Goal: Task Accomplishment & Management: Manage account settings

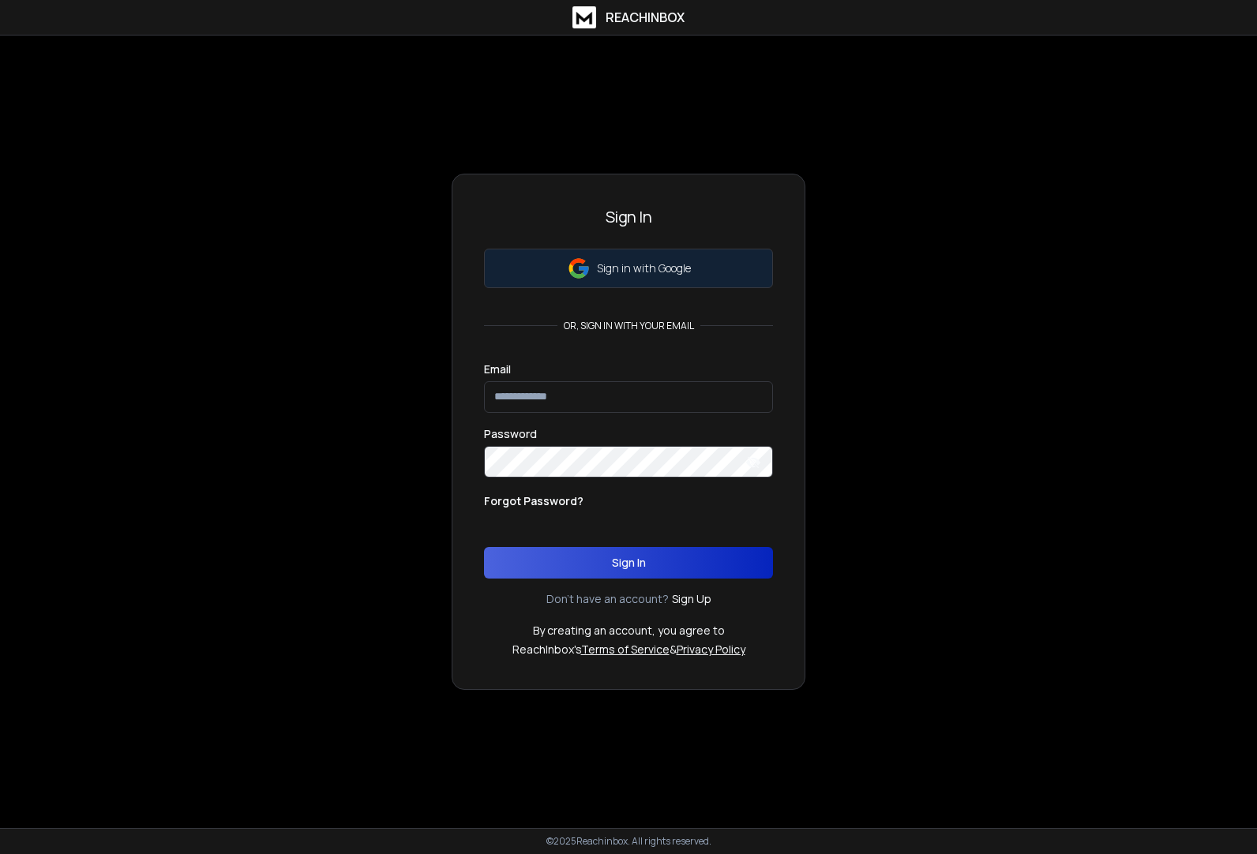
click at [628, 263] on p "Sign in with Google" at bounding box center [644, 269] width 94 height 16
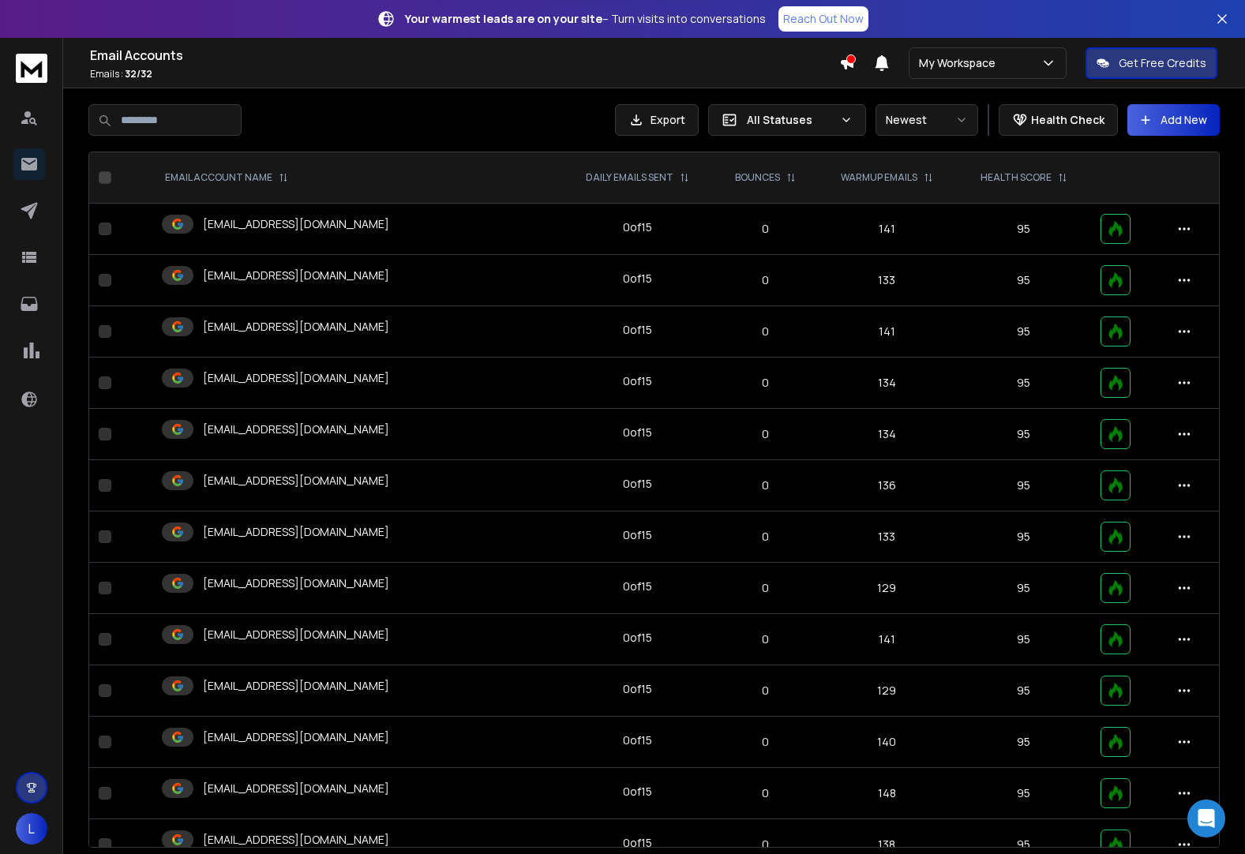
click at [677, 103] on button "Later" at bounding box center [673, 101] width 71 height 39
click at [43, 212] on link at bounding box center [29, 211] width 32 height 32
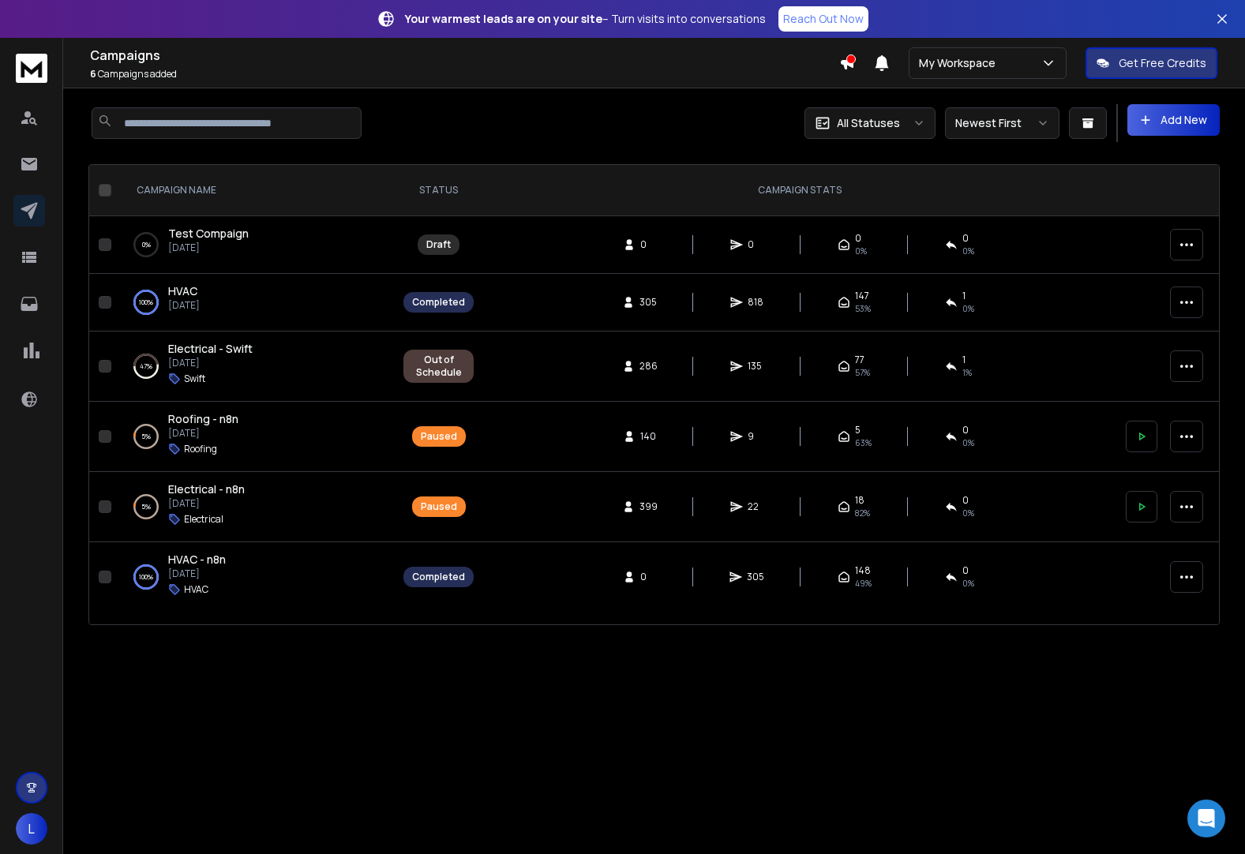
click at [227, 234] on span "Test Compaign" at bounding box center [208, 233] width 81 height 15
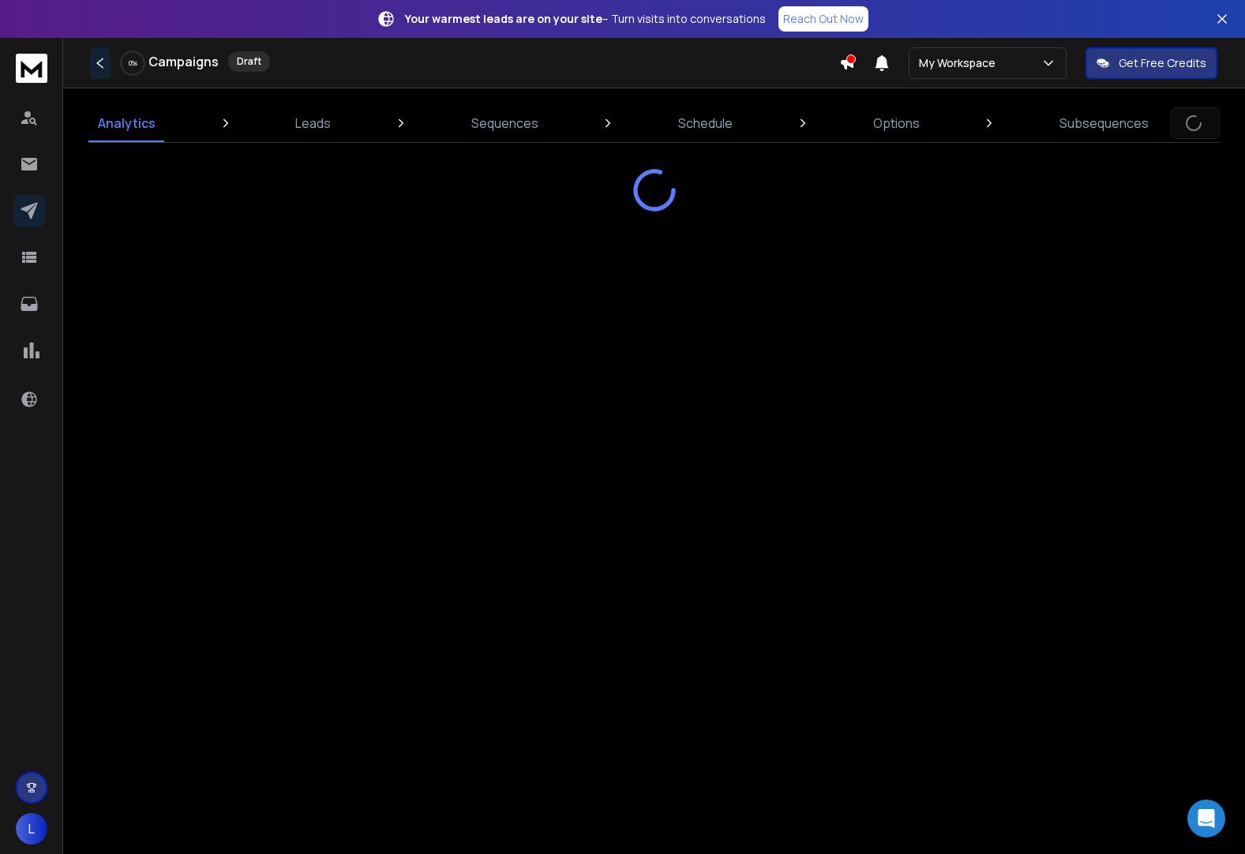
click at [100, 59] on icon at bounding box center [100, 63] width 14 height 14
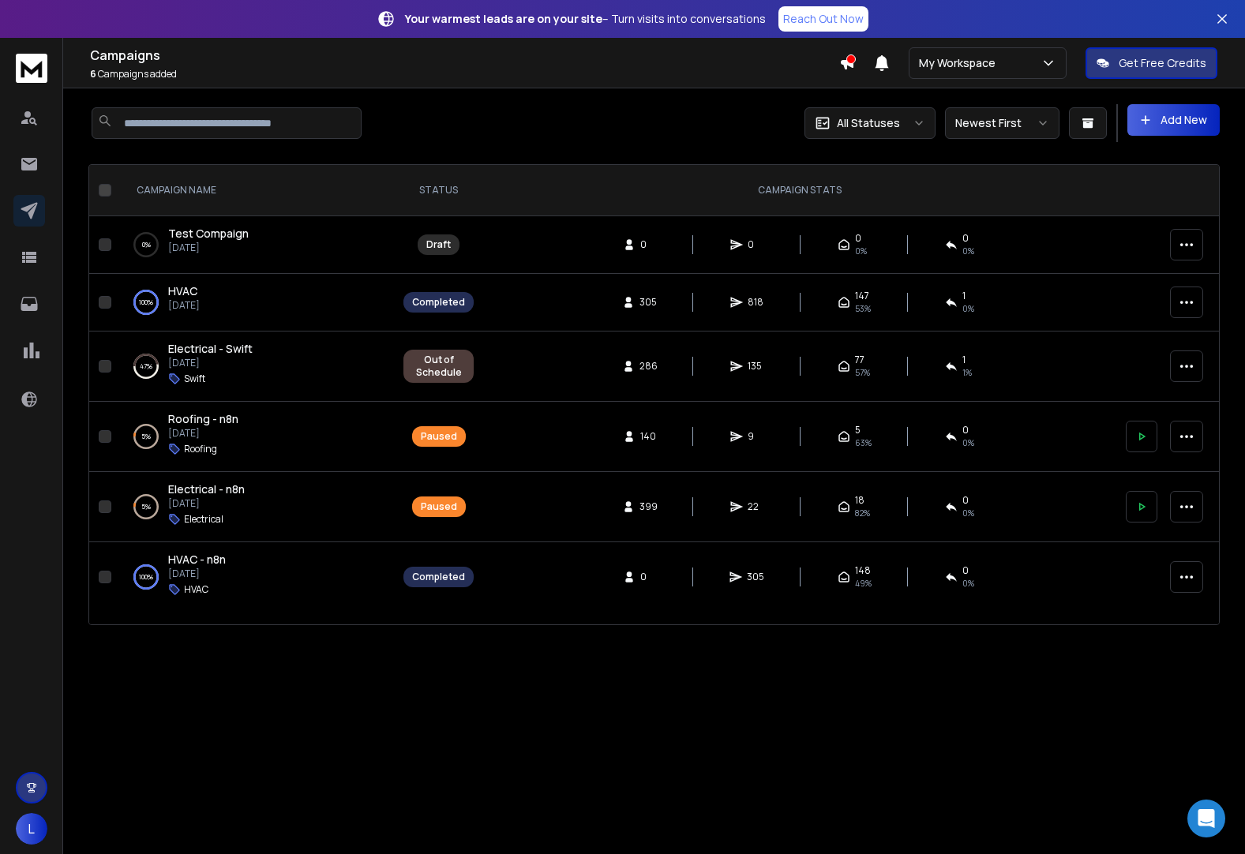
click at [220, 237] on span "Test Compaign" at bounding box center [208, 233] width 81 height 15
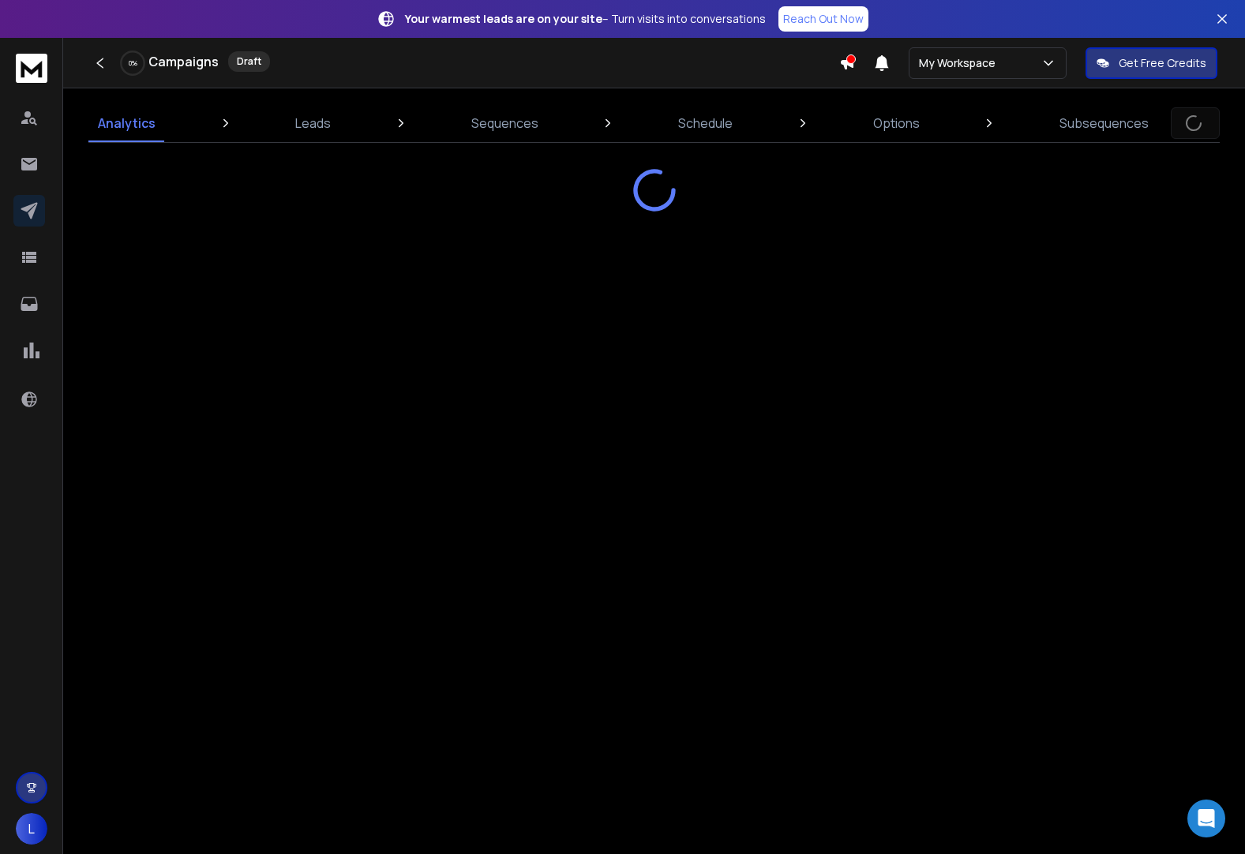
click at [203, 73] on div "Campaigns Draft" at bounding box center [209, 63] width 122 height 24
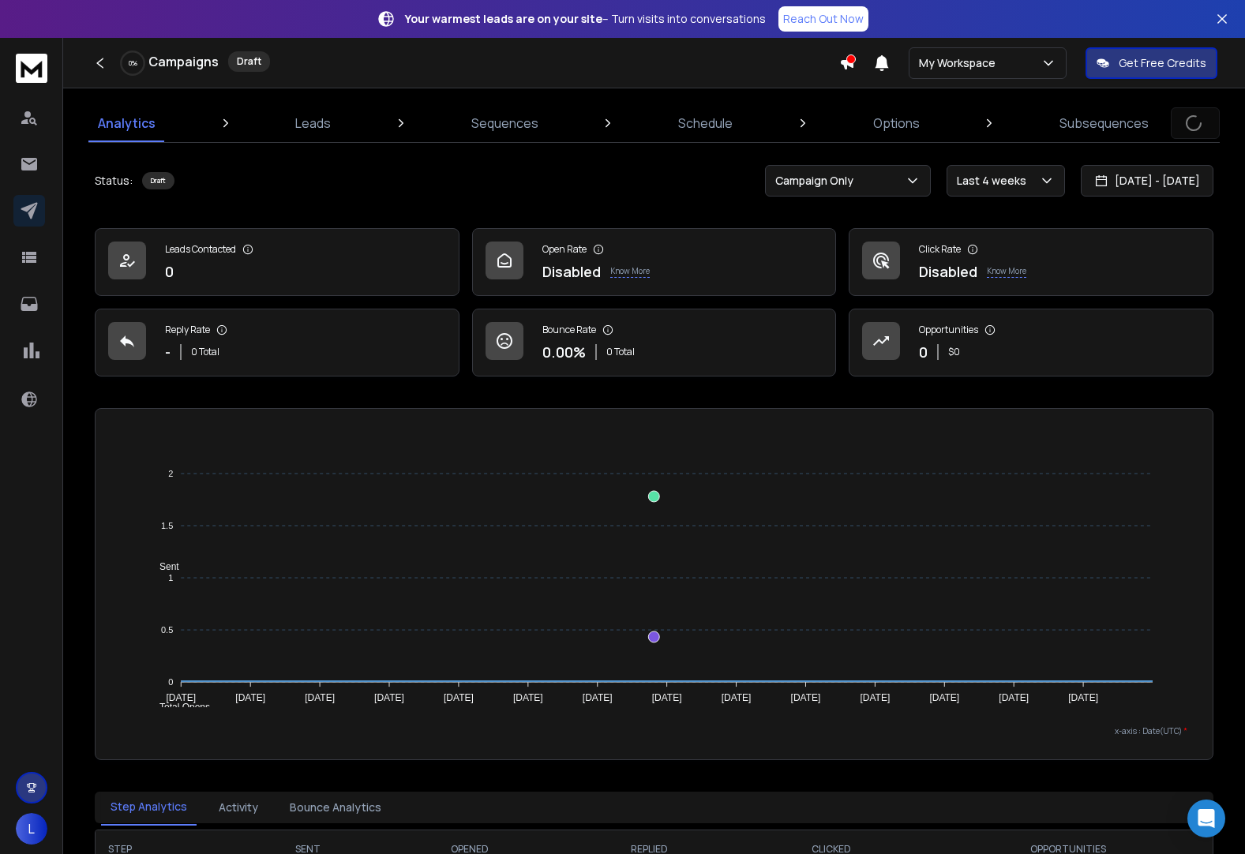
click at [246, 62] on div "Draft" at bounding box center [249, 61] width 42 height 21
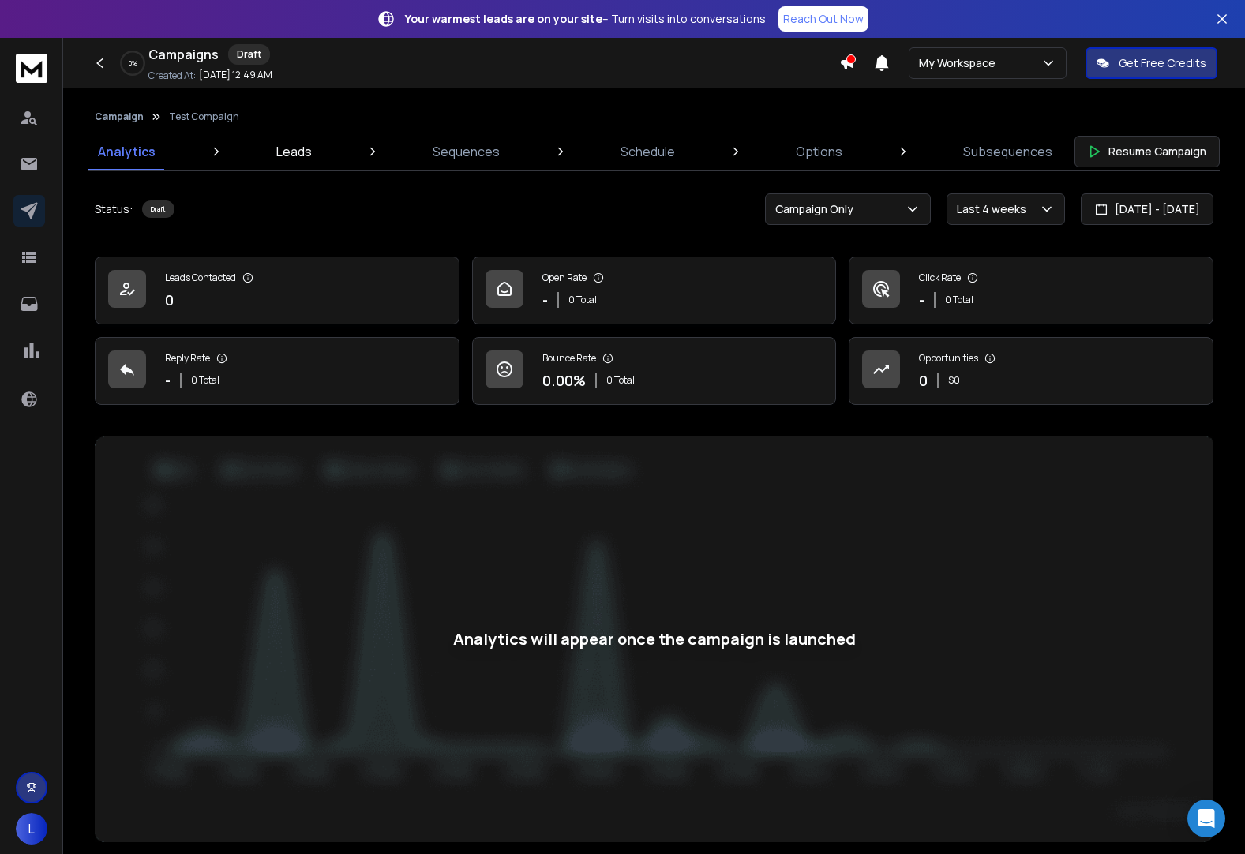
click at [310, 159] on p "Leads" at bounding box center [294, 151] width 36 height 19
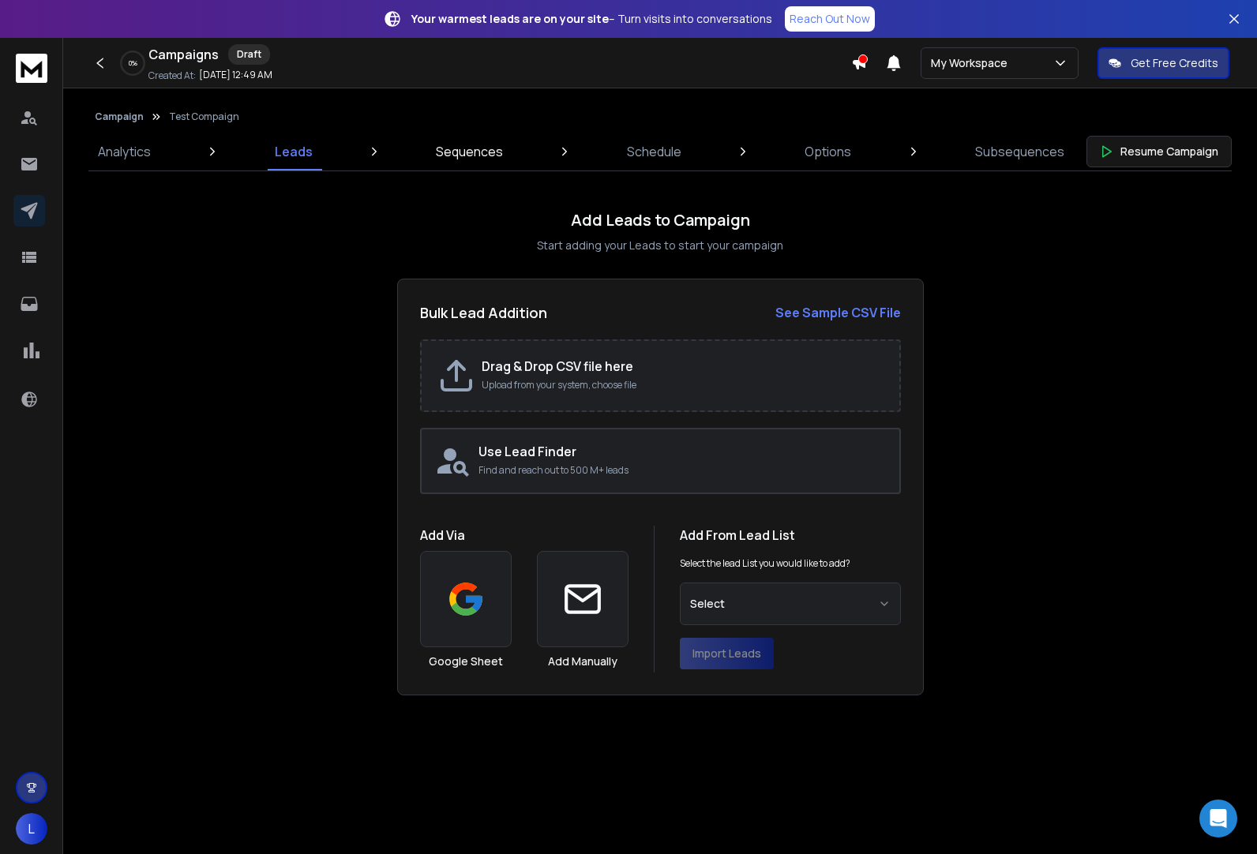
click at [482, 149] on p "Sequences" at bounding box center [469, 151] width 67 height 19
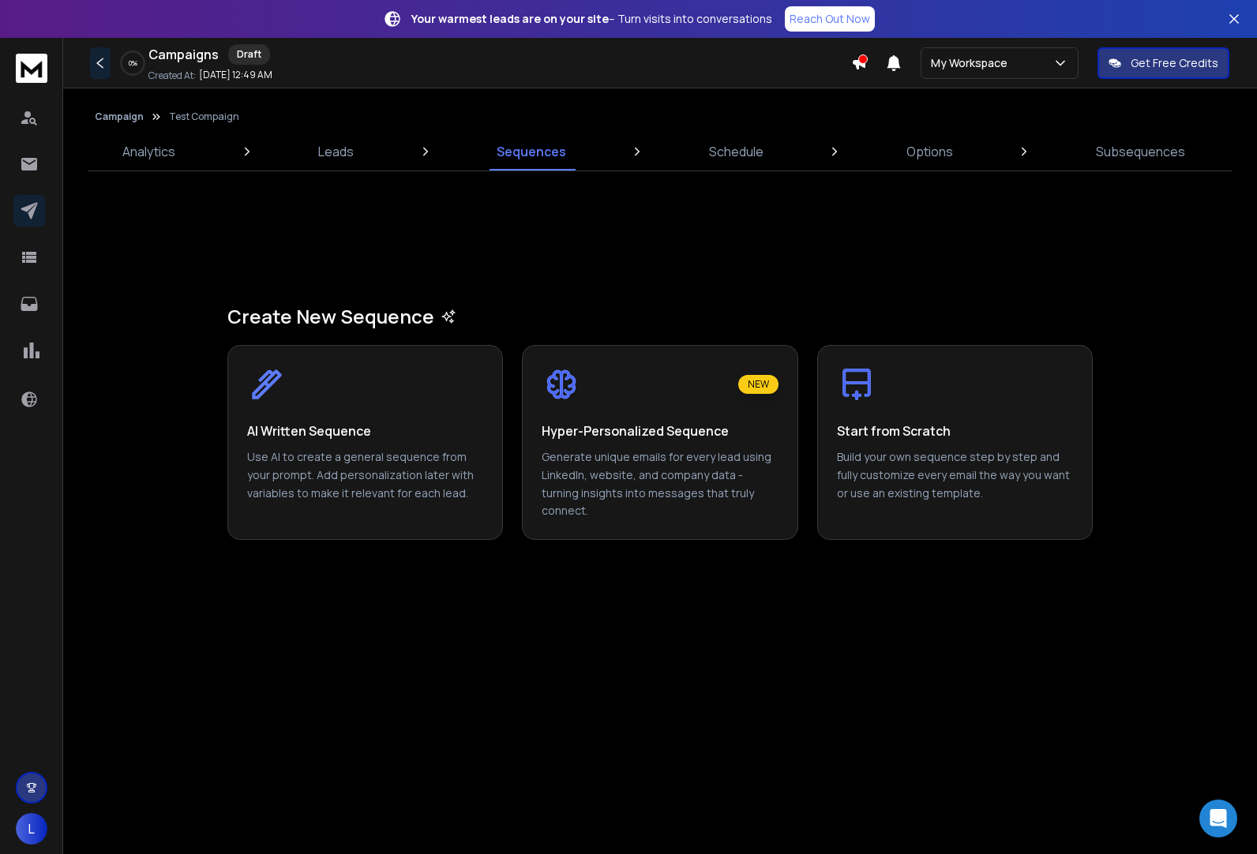
click at [104, 70] on button at bounding box center [100, 63] width 21 height 32
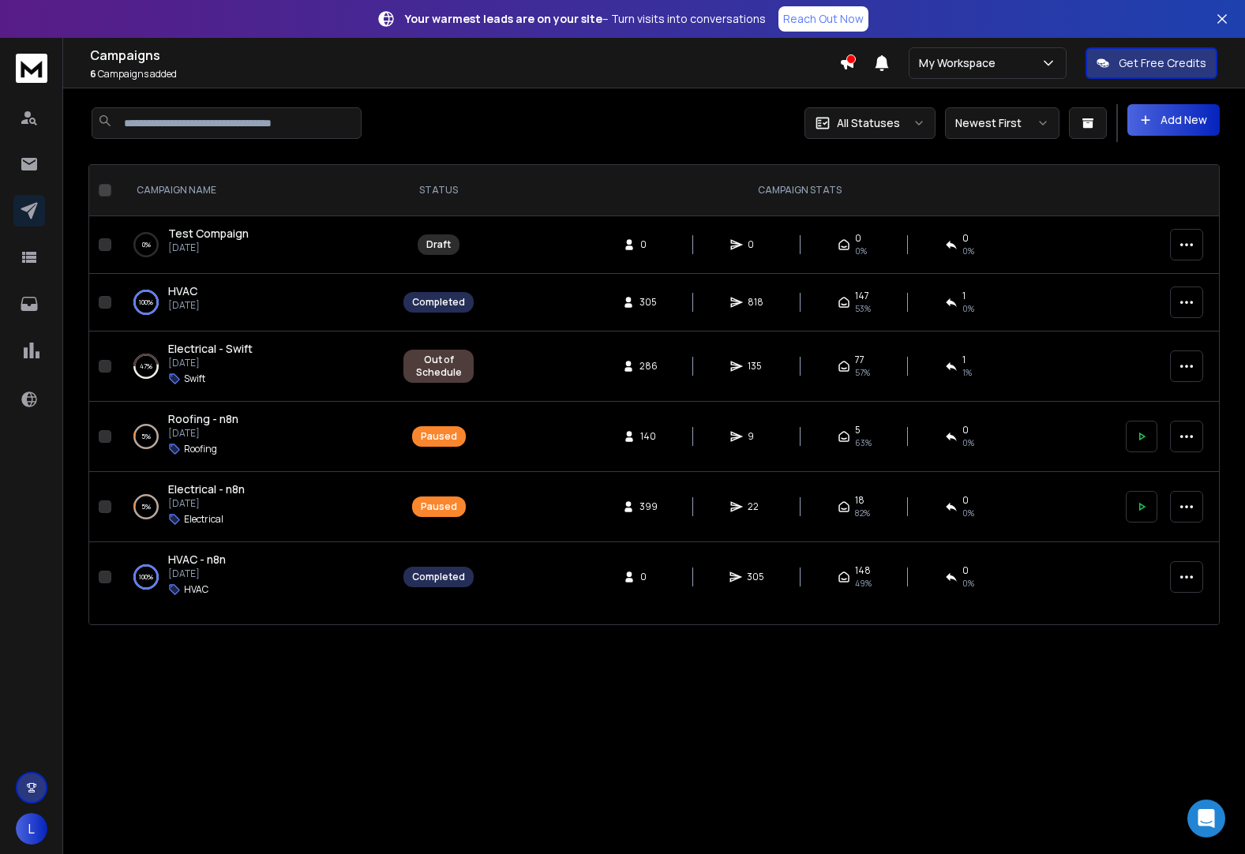
drag, startPoint x: 1180, startPoint y: 240, endPoint x: 1185, endPoint y: 249, distance: 9.9
click at [1180, 240] on icon "button" at bounding box center [1187, 245] width 16 height 16
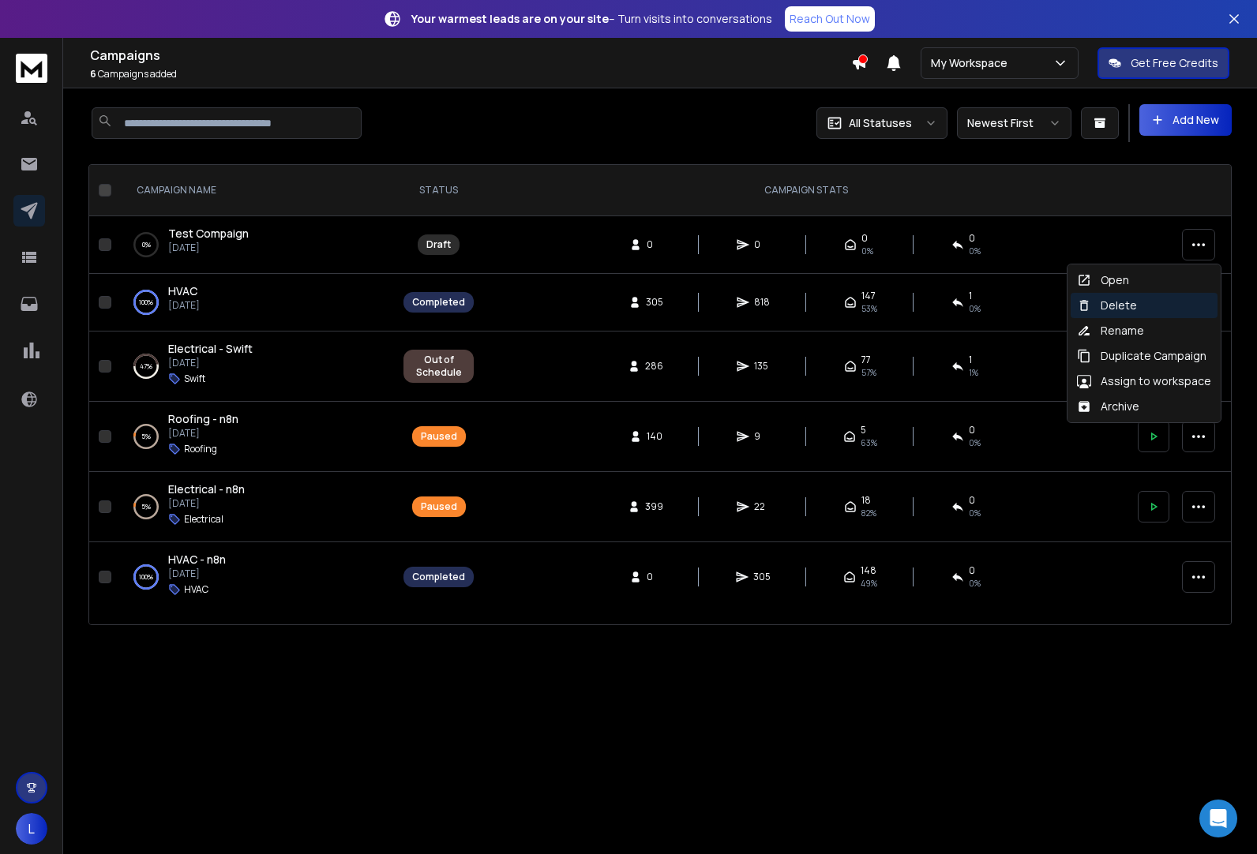
click at [1124, 305] on div "Delete" at bounding box center [1107, 306] width 60 height 16
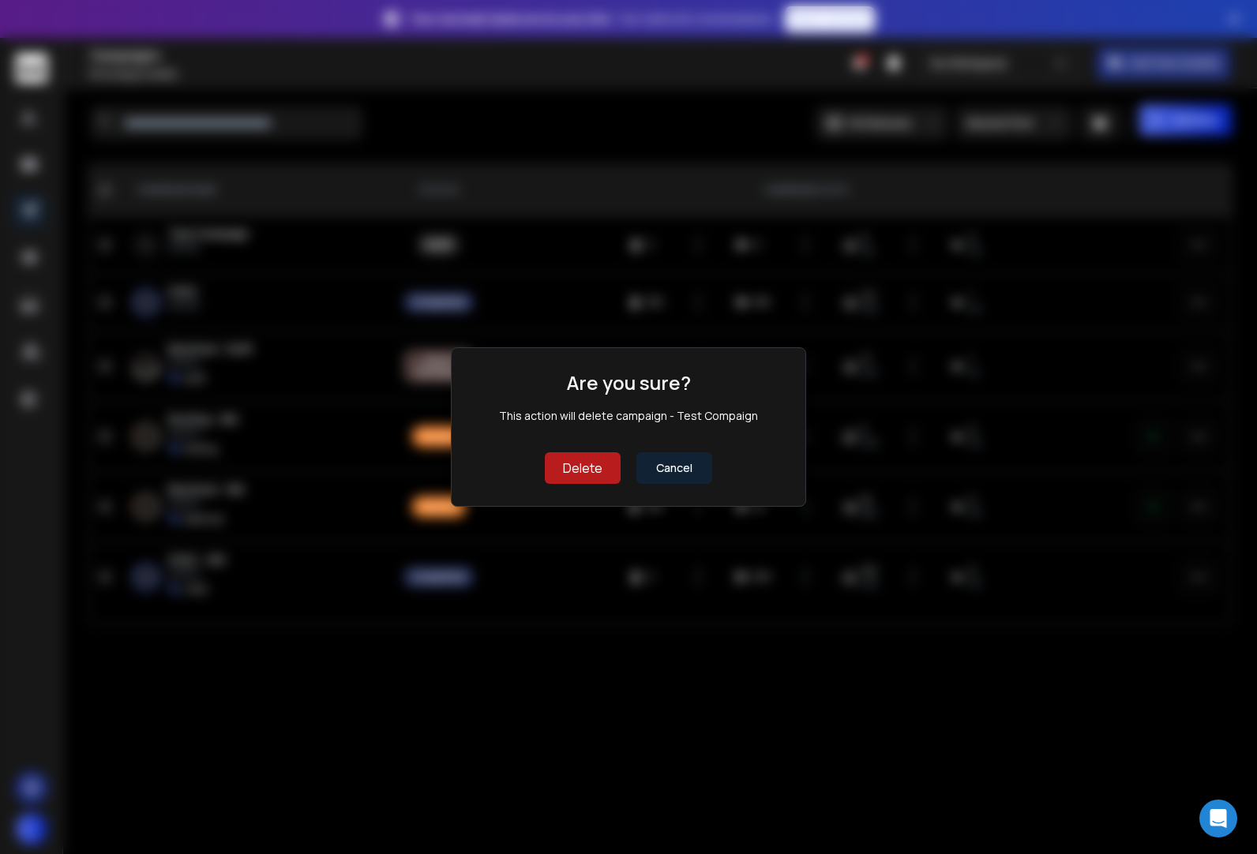
click at [577, 467] on button "Delete" at bounding box center [583, 468] width 76 height 32
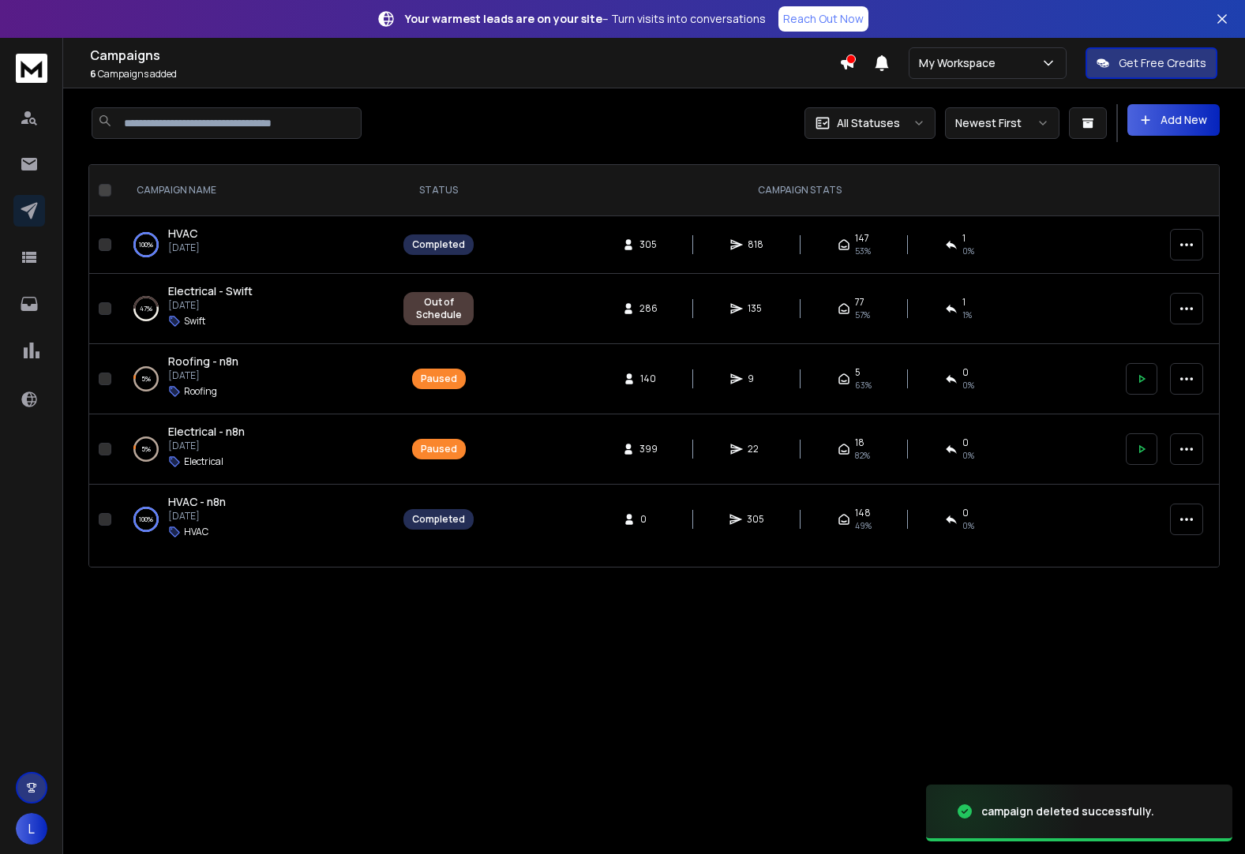
click at [1163, 117] on button "Add New" at bounding box center [1173, 120] width 92 height 32
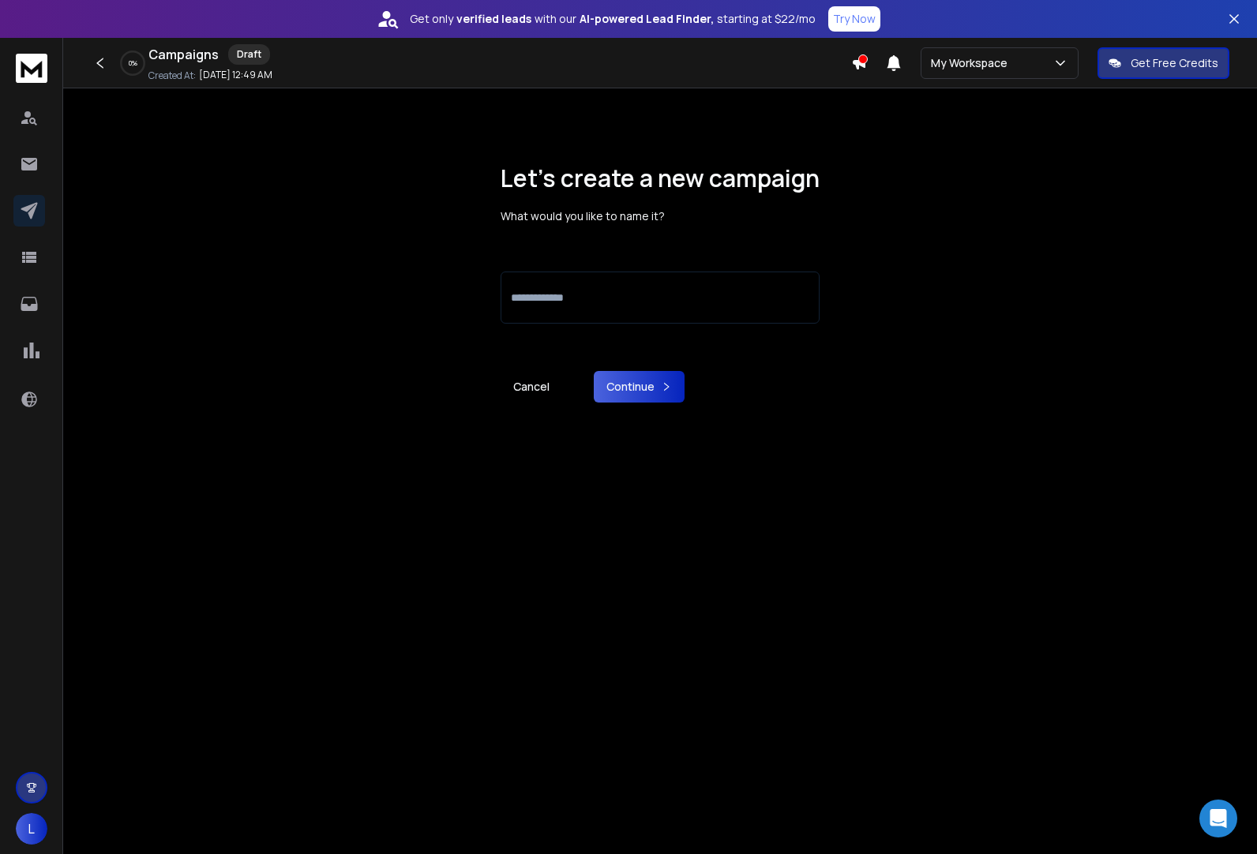
click at [611, 314] on input at bounding box center [660, 298] width 319 height 52
type input "*"
type input "**********"
click at [651, 376] on button "Continue" at bounding box center [639, 387] width 91 height 32
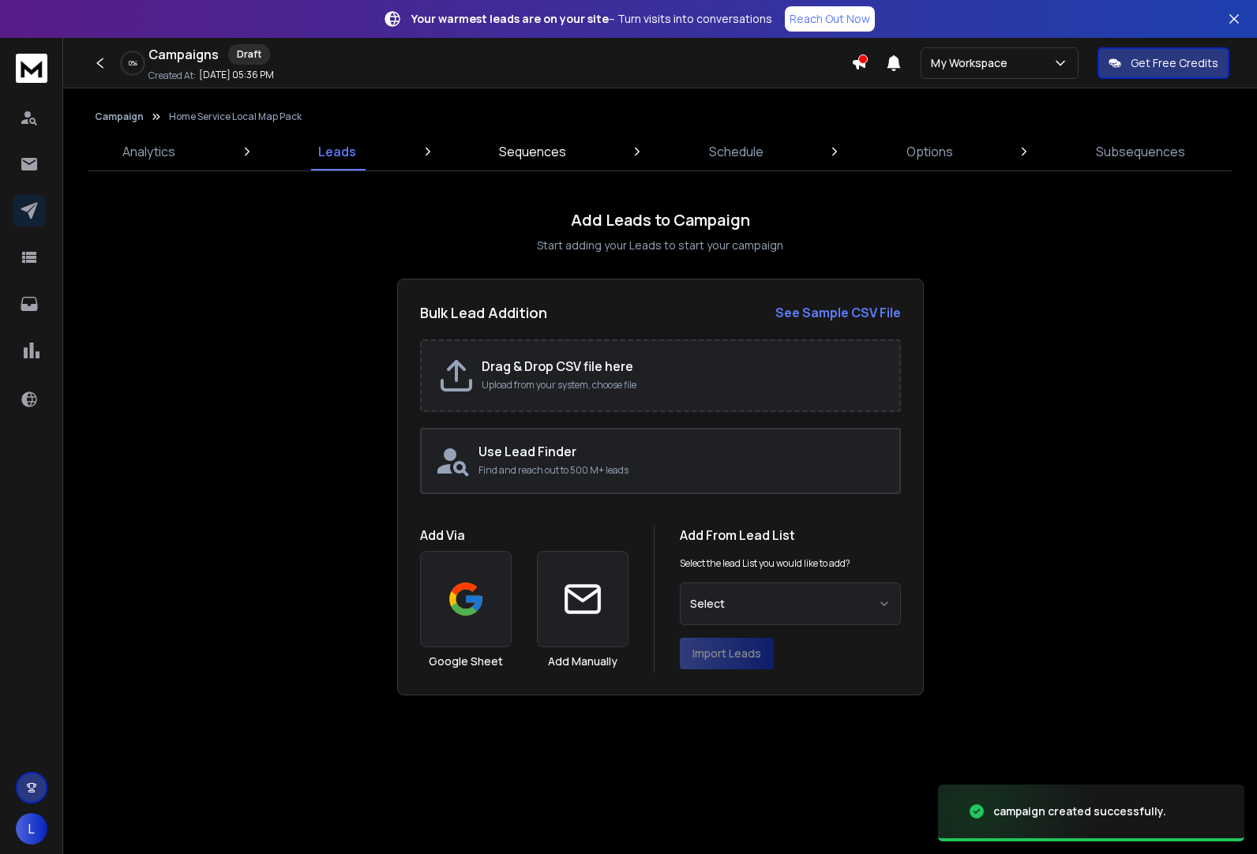
click at [562, 153] on p "Sequences" at bounding box center [532, 151] width 67 height 19
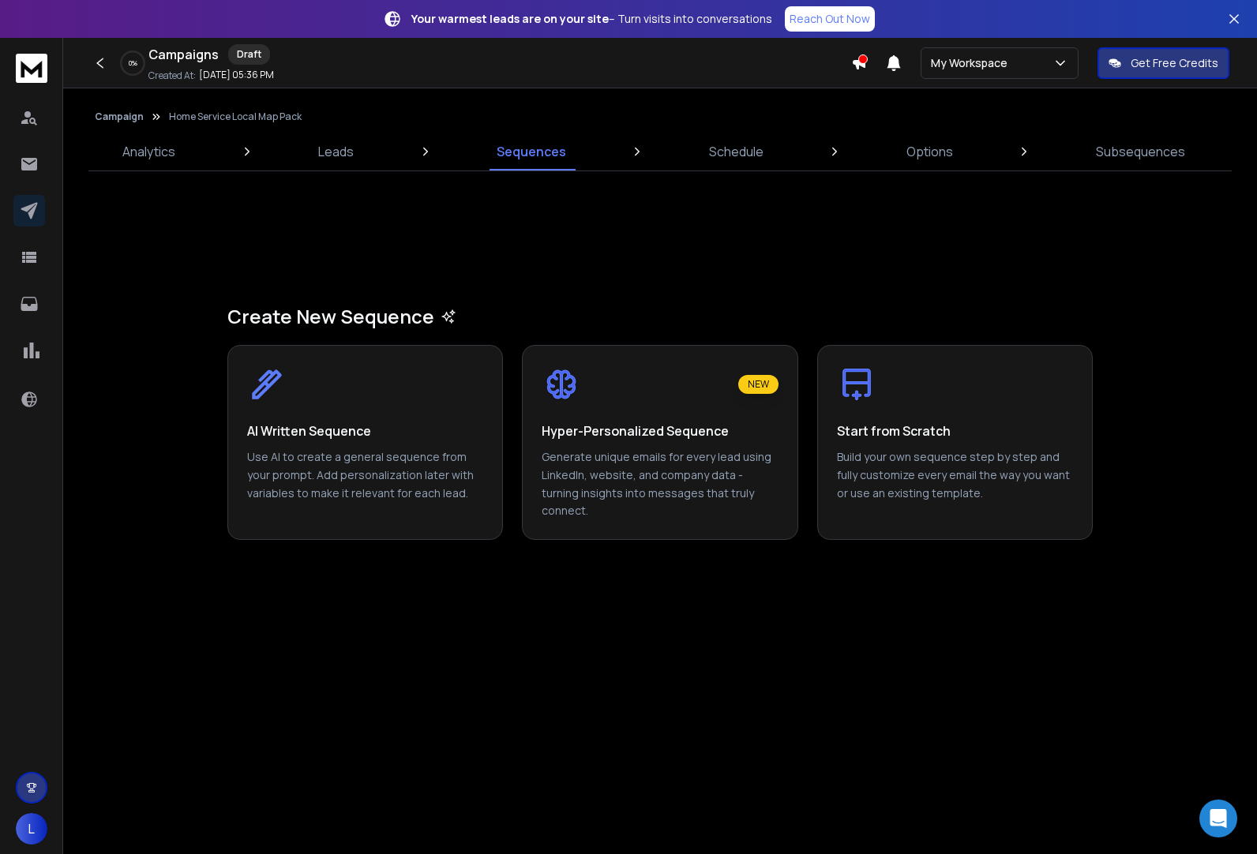
click at [908, 437] on h3 "Start from Scratch" at bounding box center [894, 431] width 114 height 16
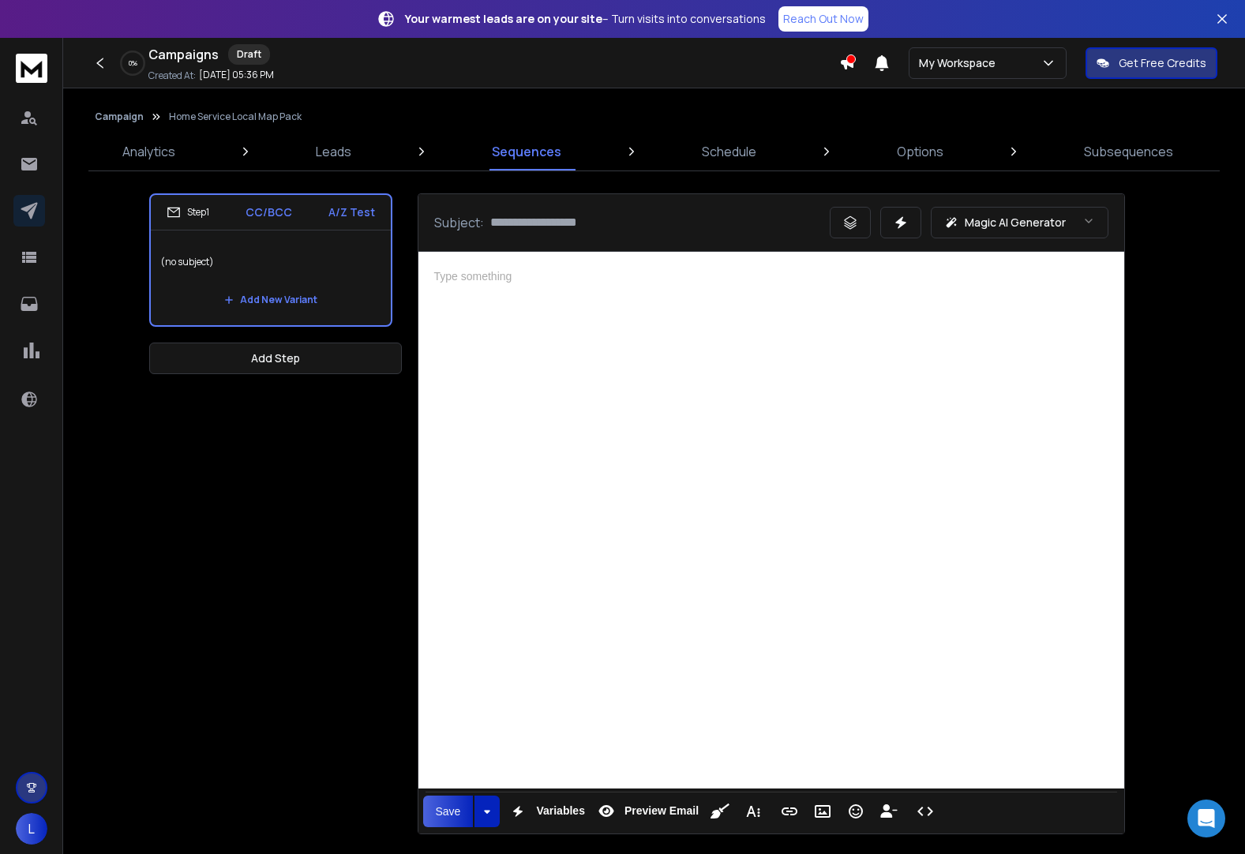
click at [568, 283] on div at bounding box center [771, 276] width 674 height 17
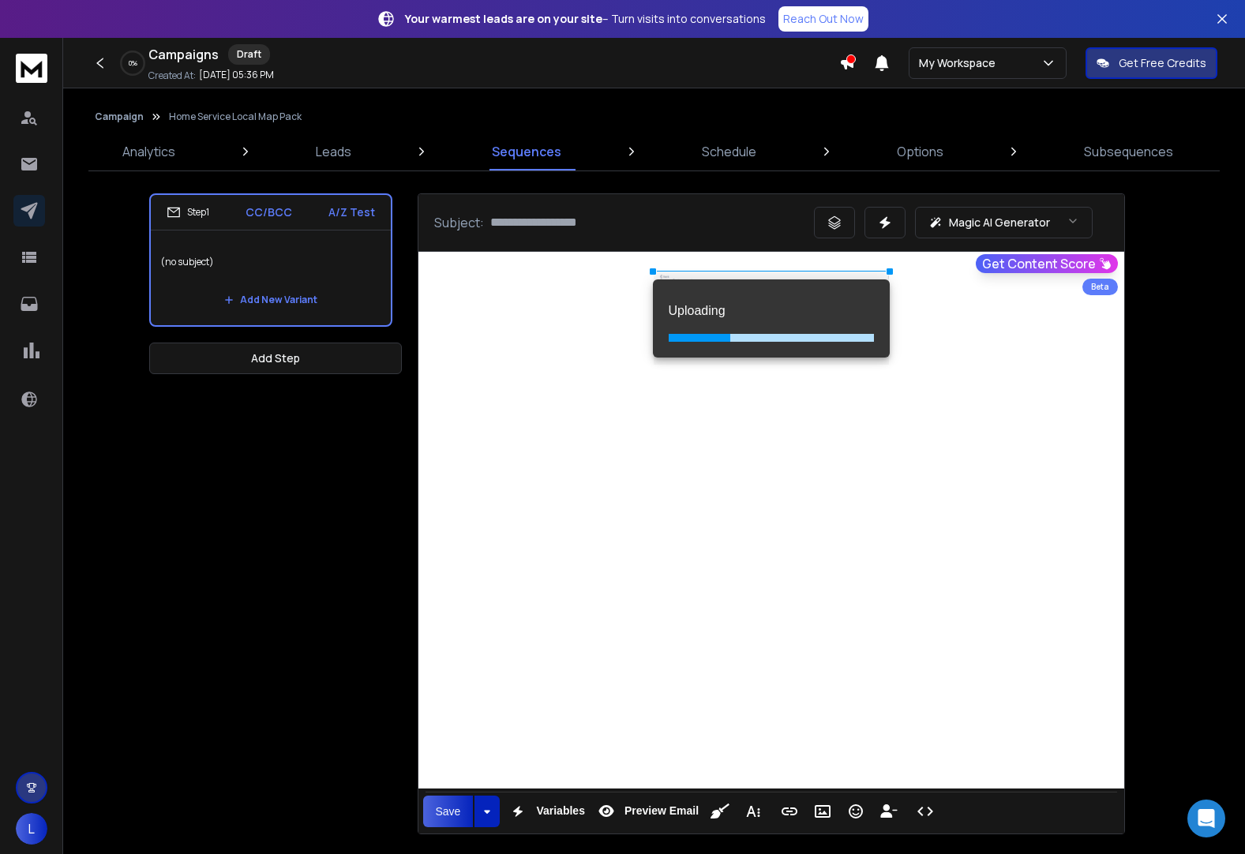
click at [893, 296] on div at bounding box center [771, 329] width 674 height 114
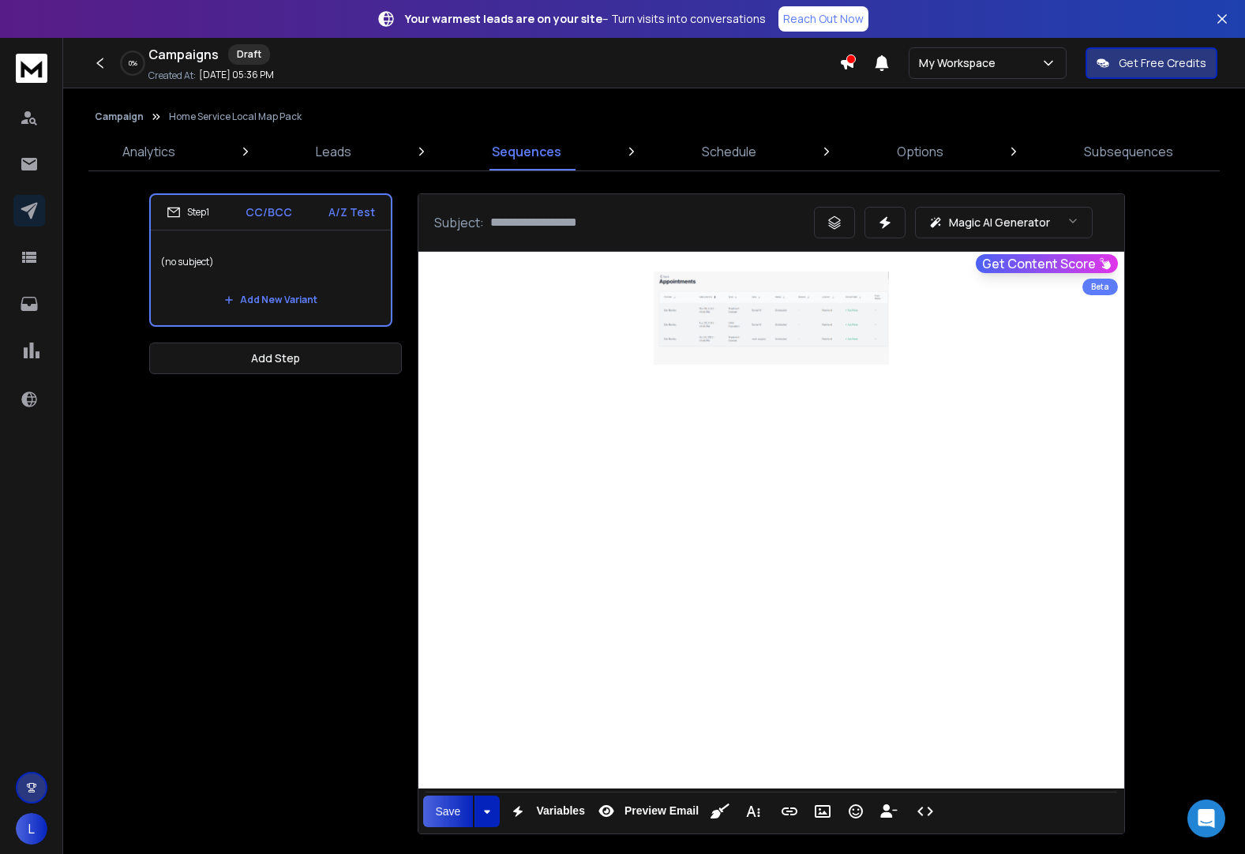
click at [754, 309] on img at bounding box center [771, 318] width 237 height 93
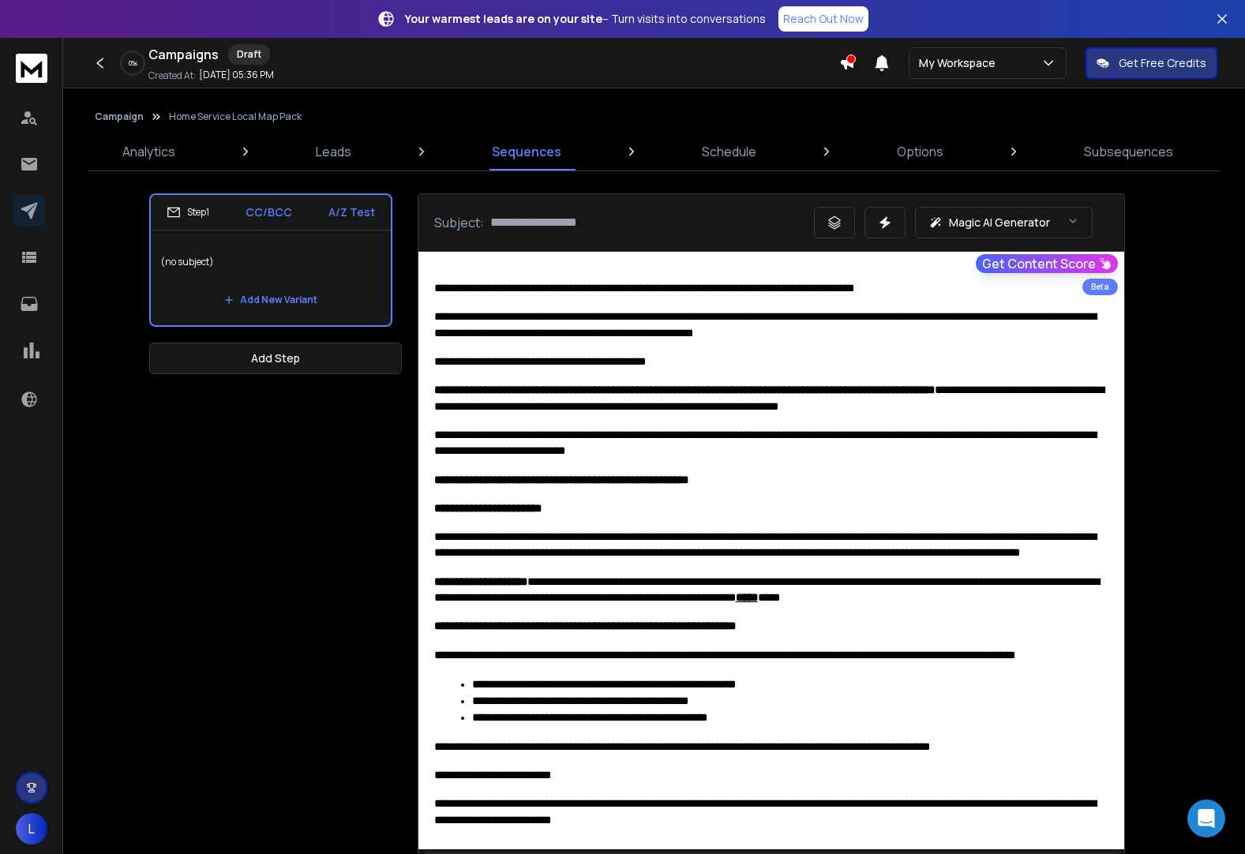
click at [520, 216] on input at bounding box center [644, 222] width 308 height 19
paste input "**********"
type input "**********"
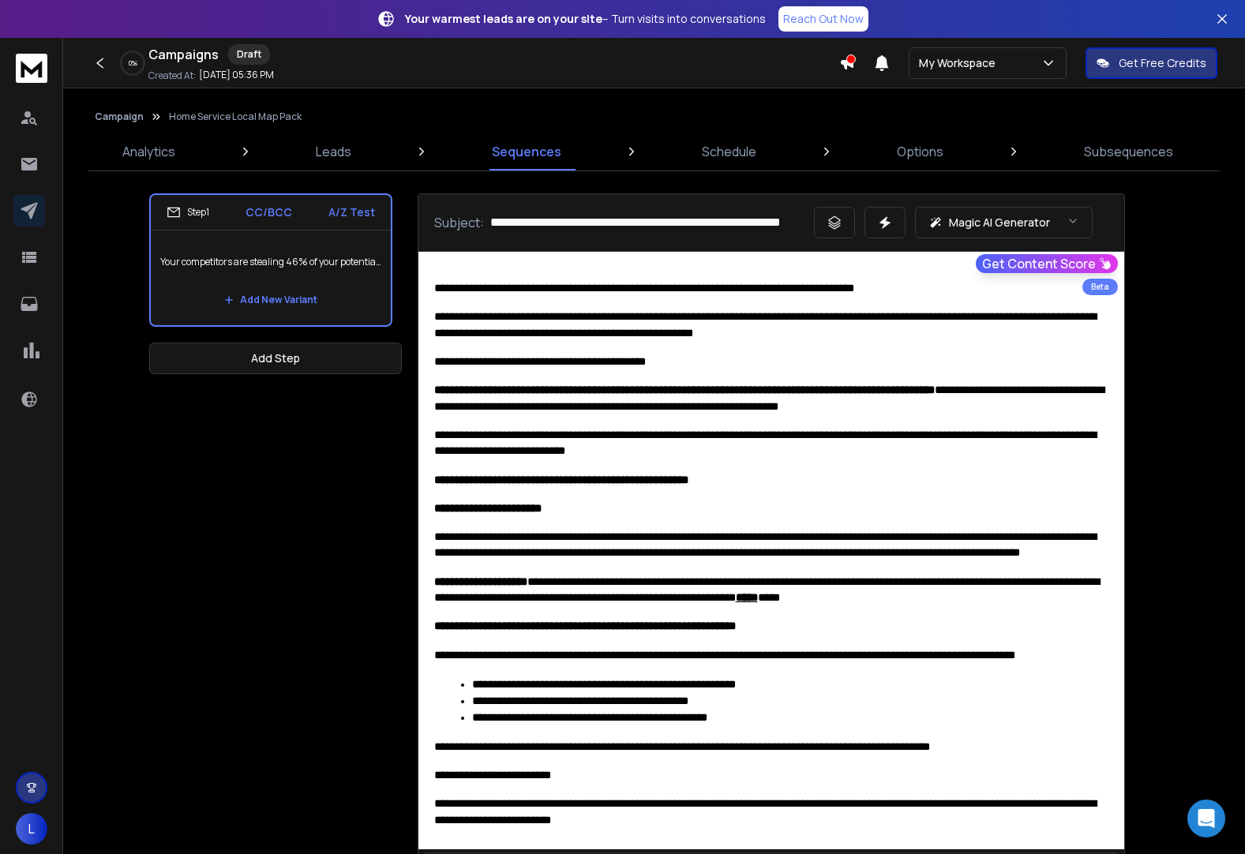
click at [583, 330] on span "**********" at bounding box center [765, 324] width 662 height 27
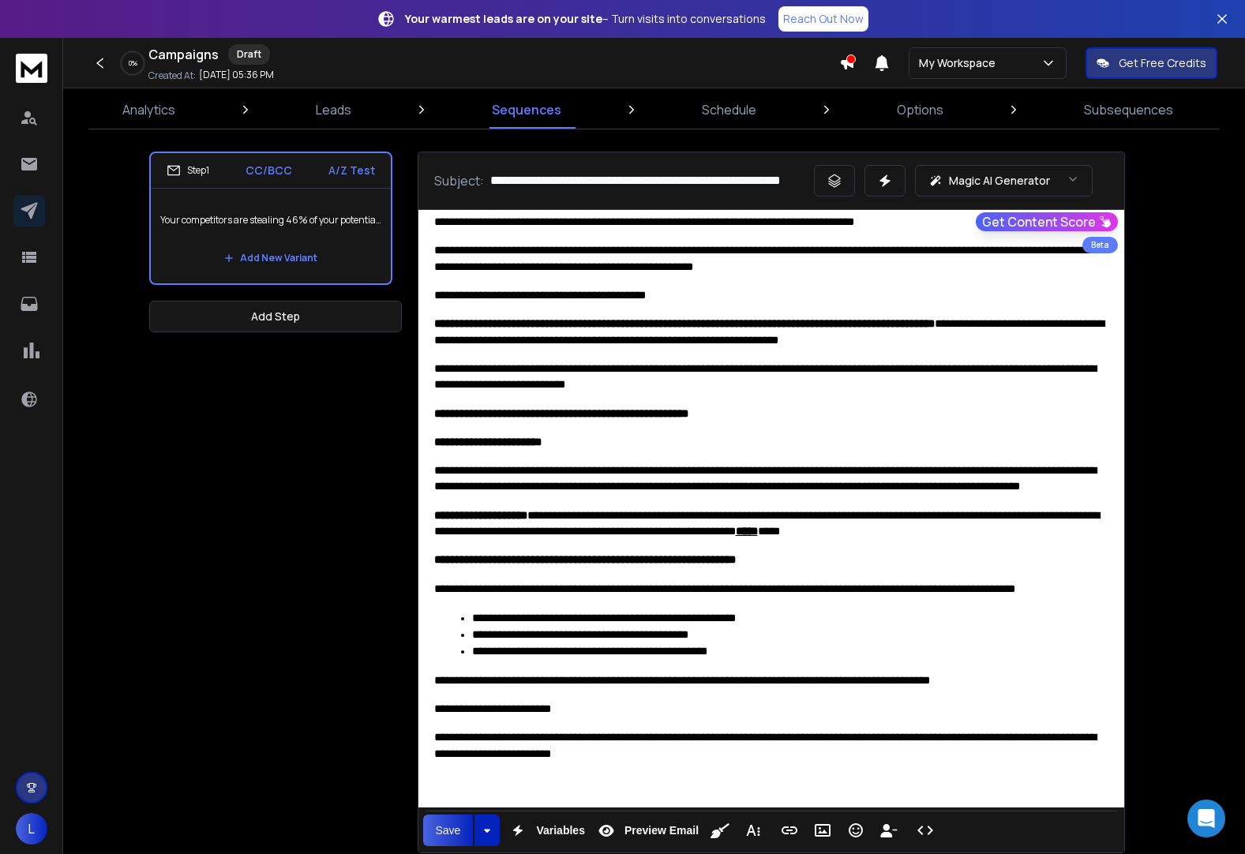
scroll to position [63, 0]
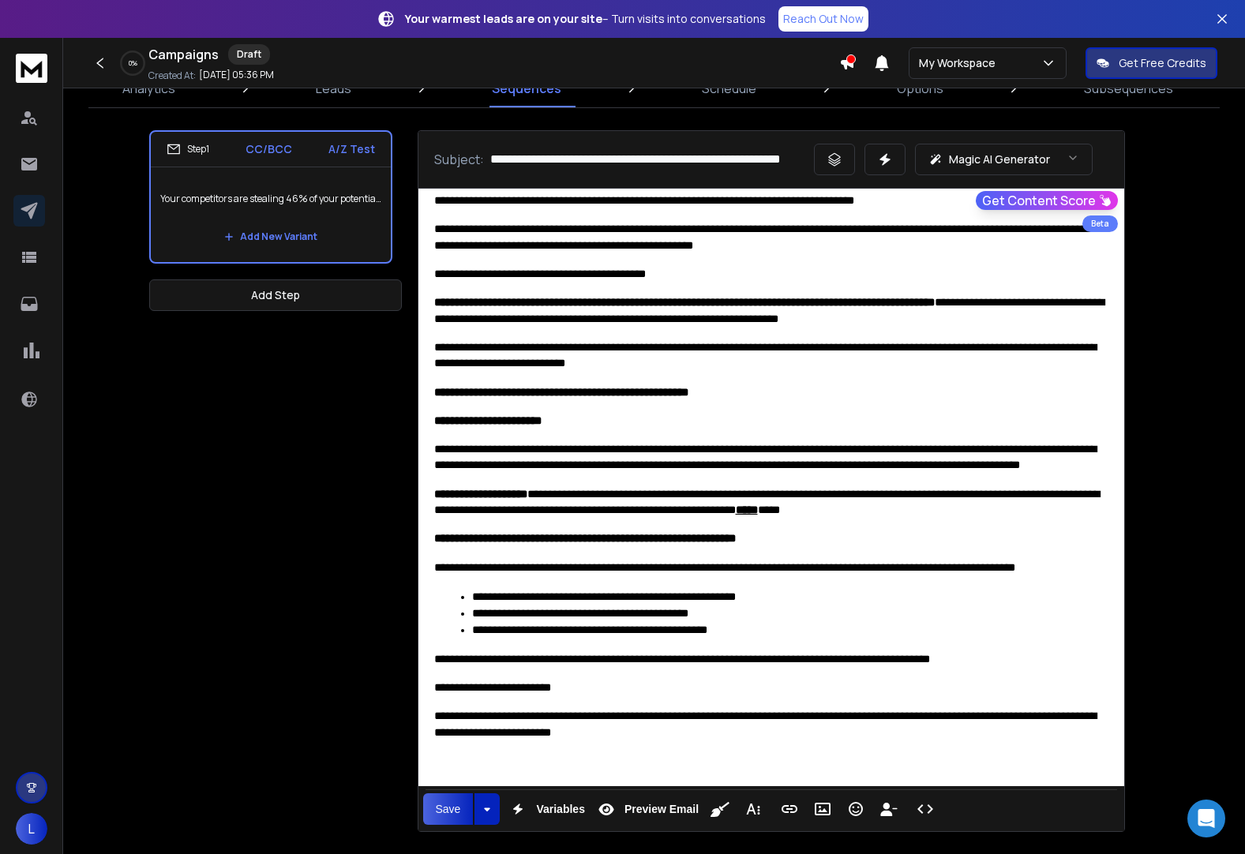
click at [573, 692] on p "**********" at bounding box center [771, 688] width 674 height 16
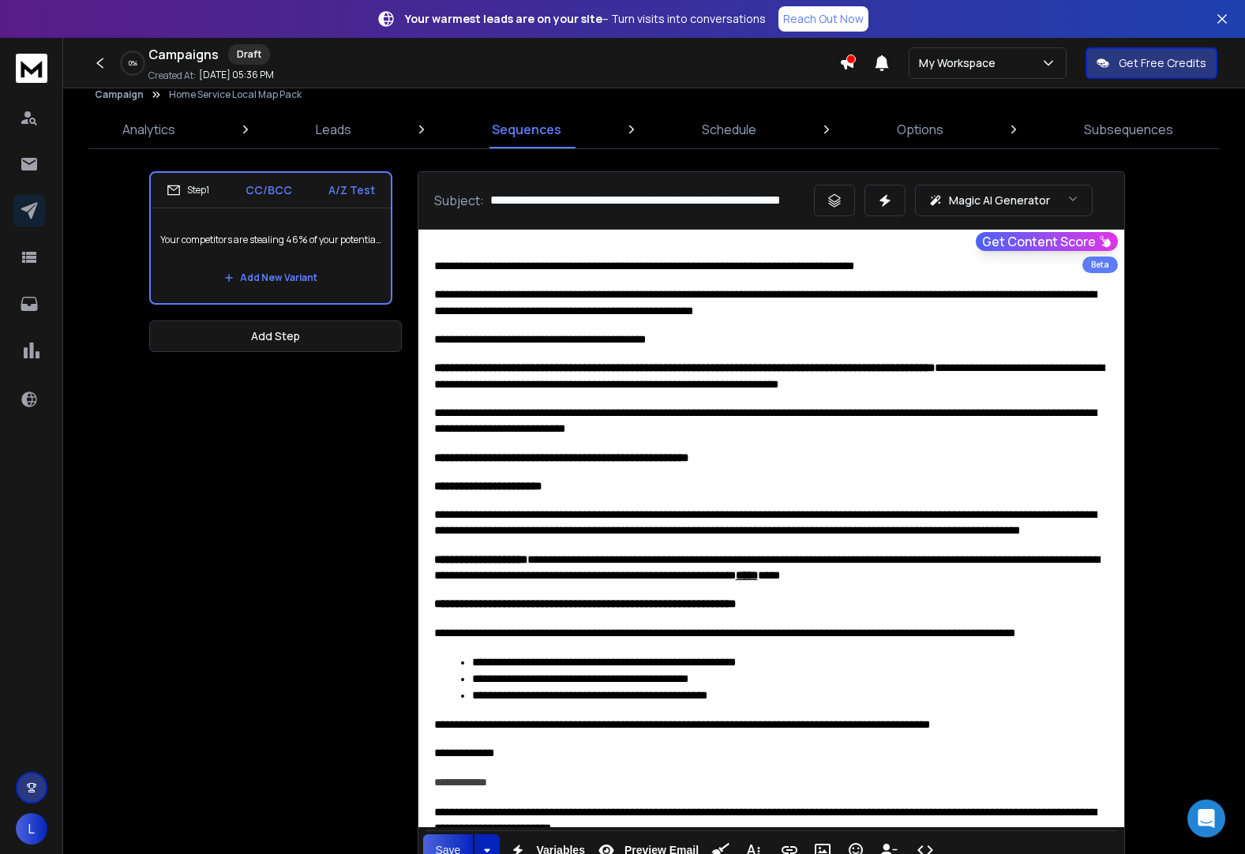
scroll to position [0, 0]
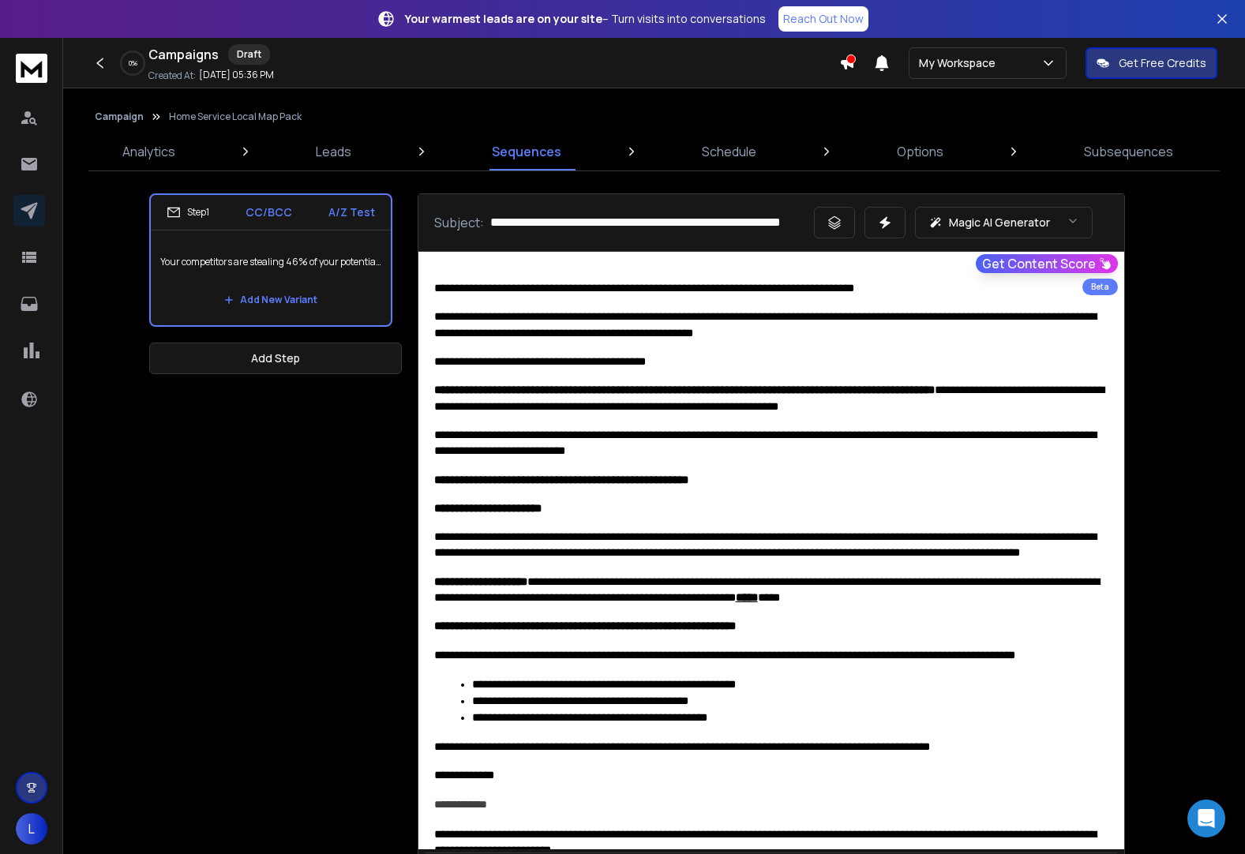
click at [433, 287] on div "**********" at bounding box center [771, 551] width 706 height 598
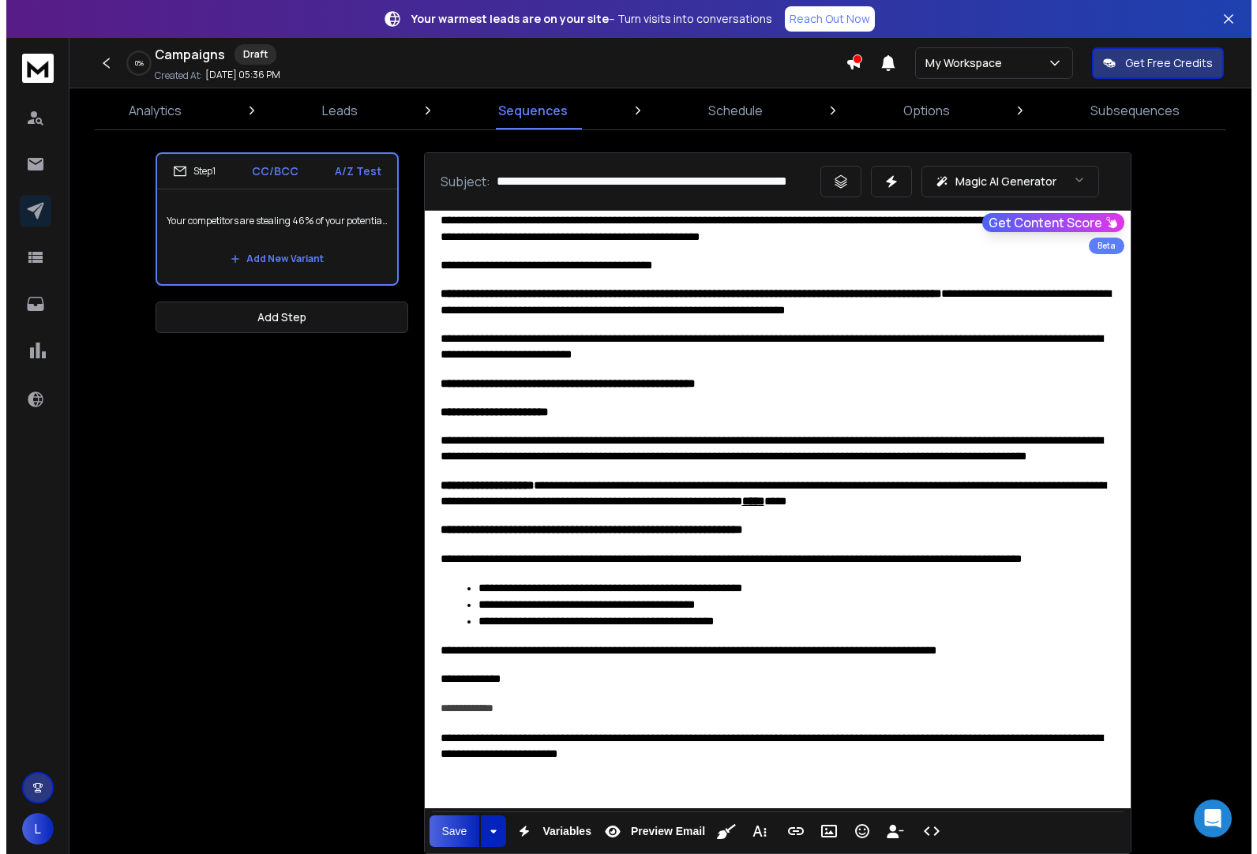
scroll to position [63, 0]
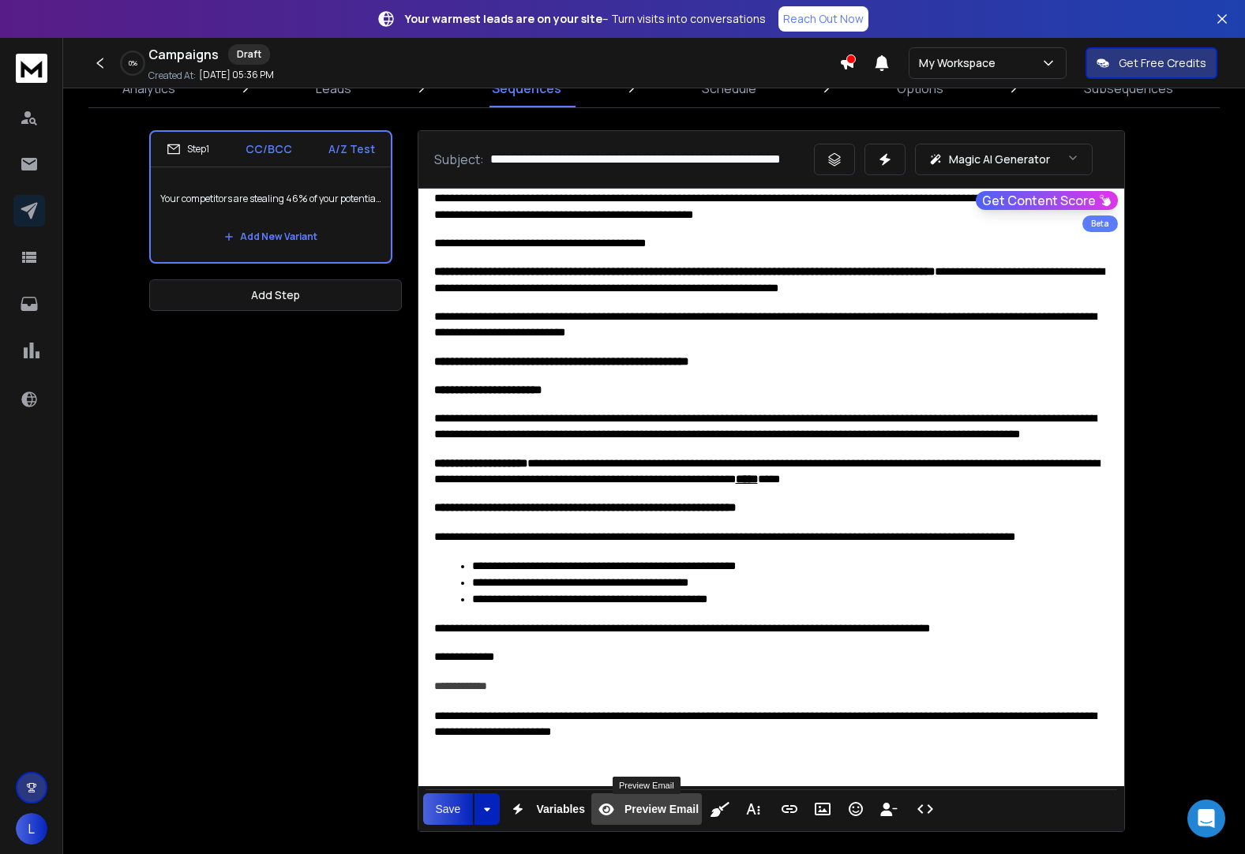
click at [664, 811] on span "Preview Email" at bounding box center [661, 809] width 81 height 13
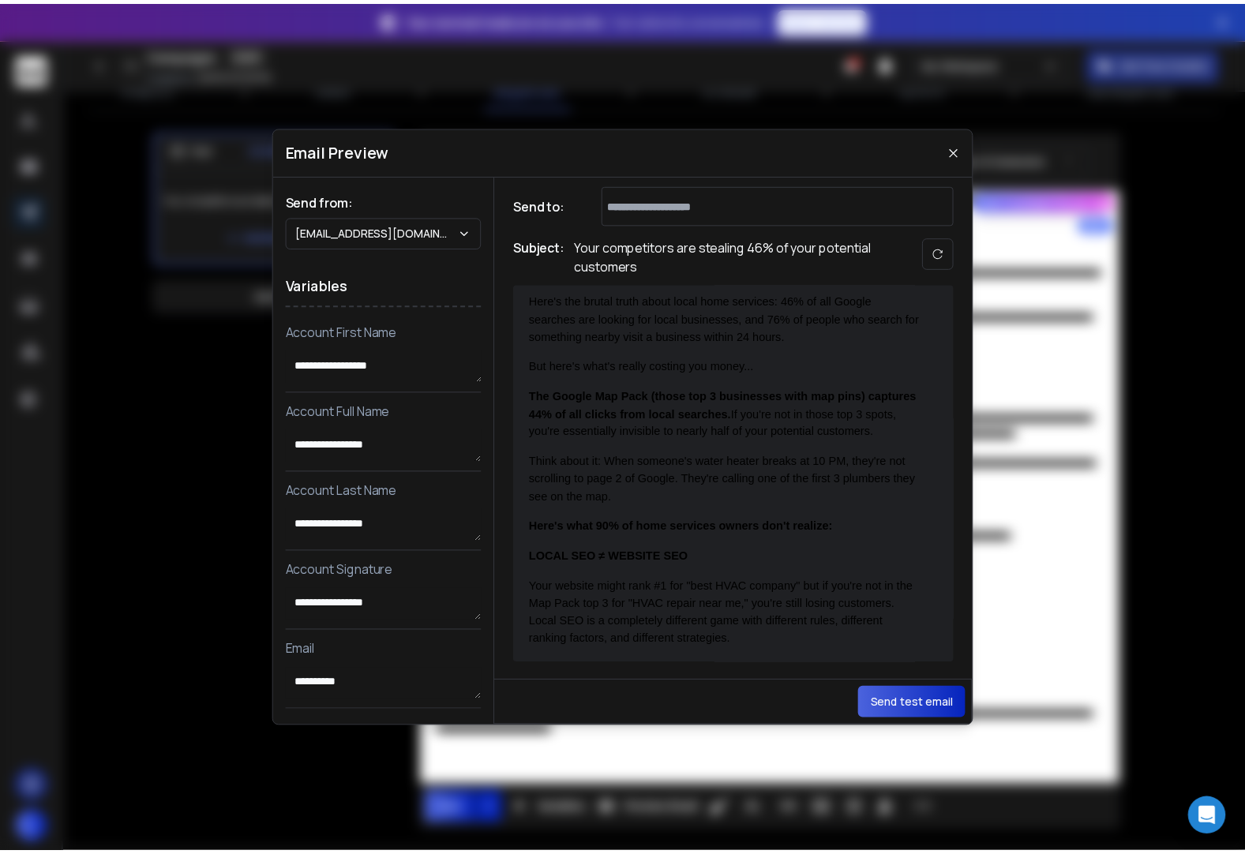
scroll to position [0, 0]
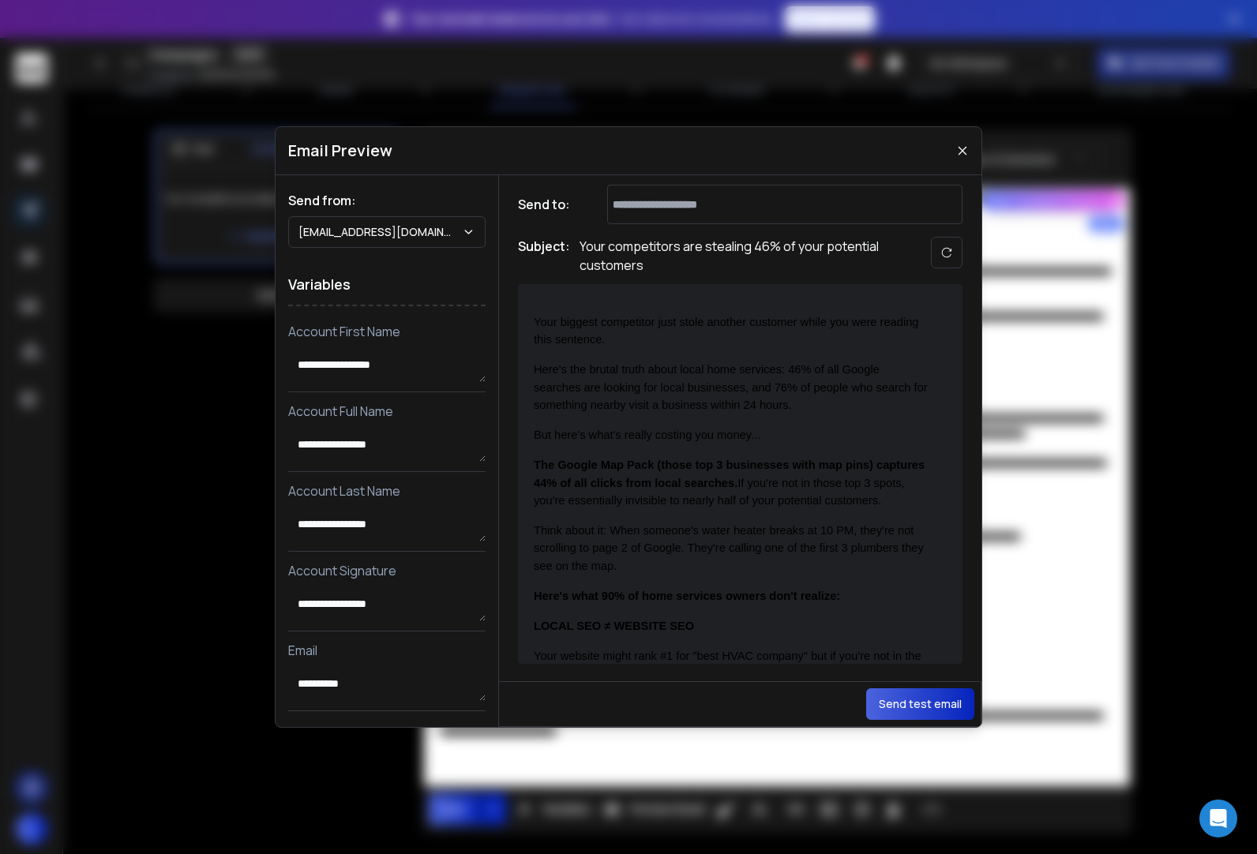
drag, startPoint x: 367, startPoint y: 358, endPoint x: 293, endPoint y: 356, distance: 74.2
click at [293, 356] on textarea "*****" at bounding box center [386, 367] width 197 height 32
click at [967, 152] on icon at bounding box center [962, 150] width 13 height 13
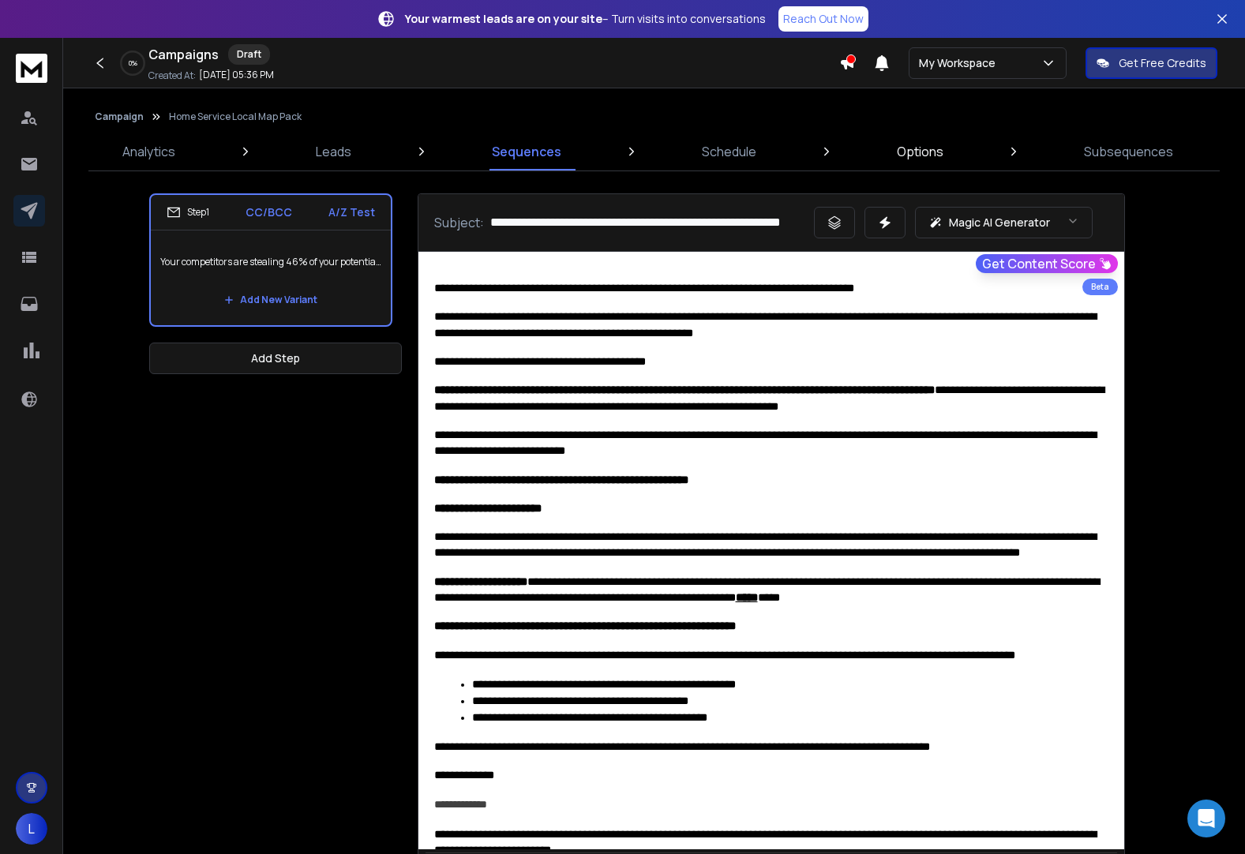
click at [949, 152] on link "Options" at bounding box center [920, 152] width 66 height 38
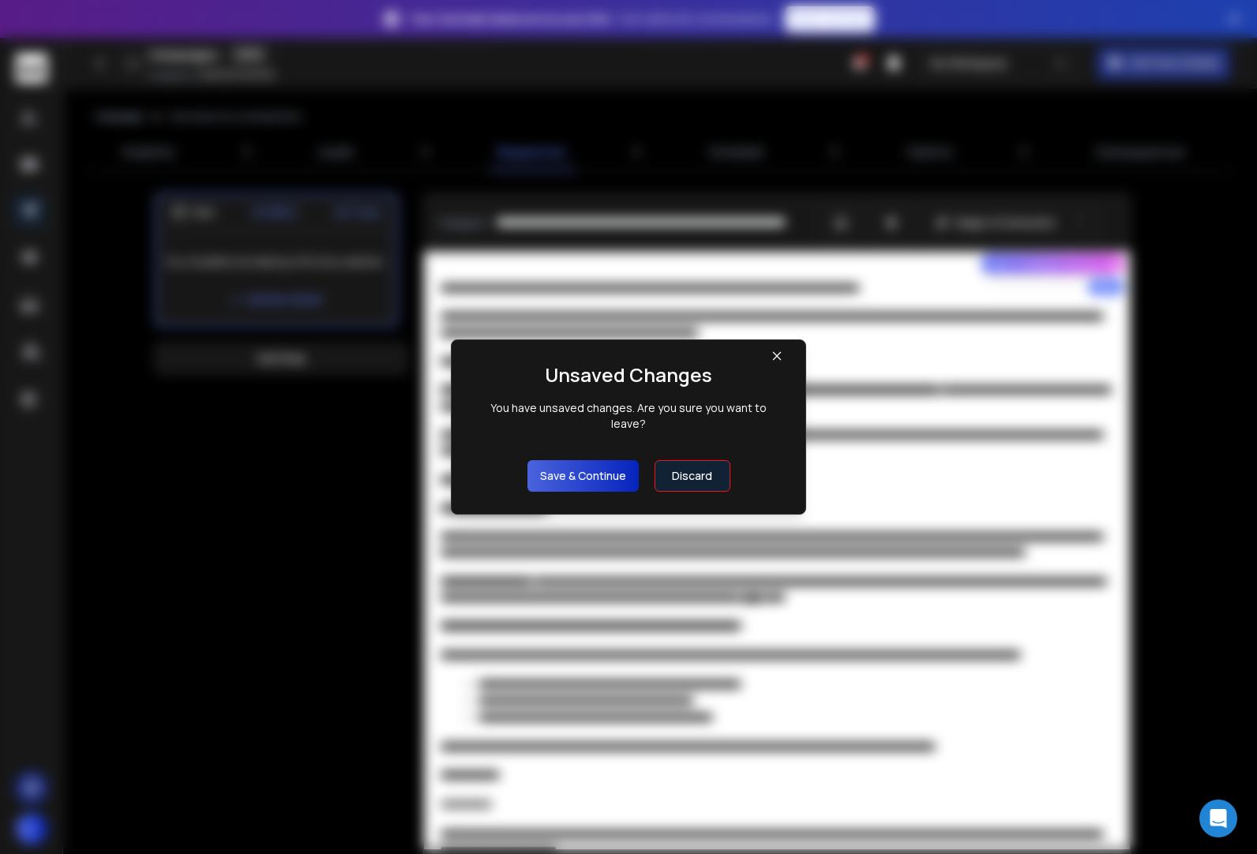
click at [602, 468] on button "Save & Continue" at bounding box center [582, 476] width 111 height 32
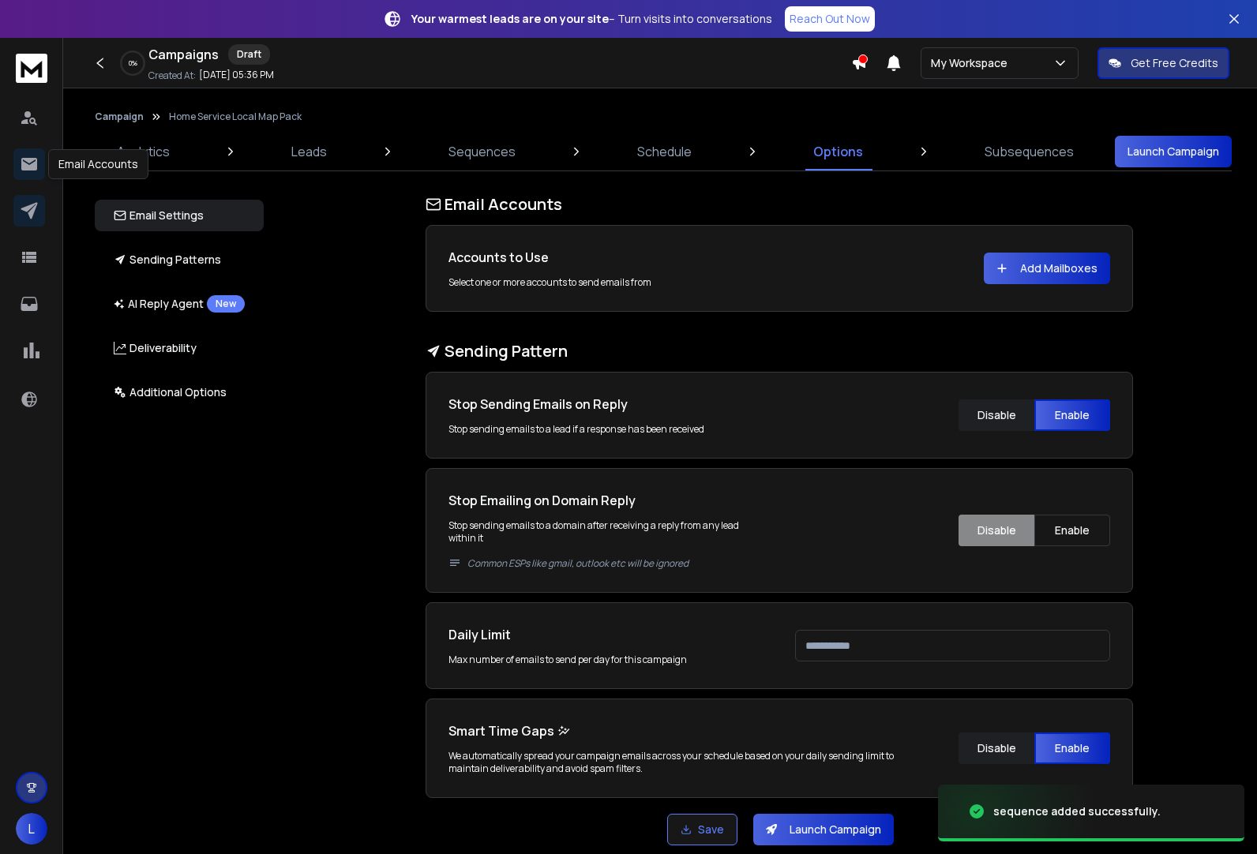
click at [35, 162] on icon at bounding box center [29, 164] width 16 height 13
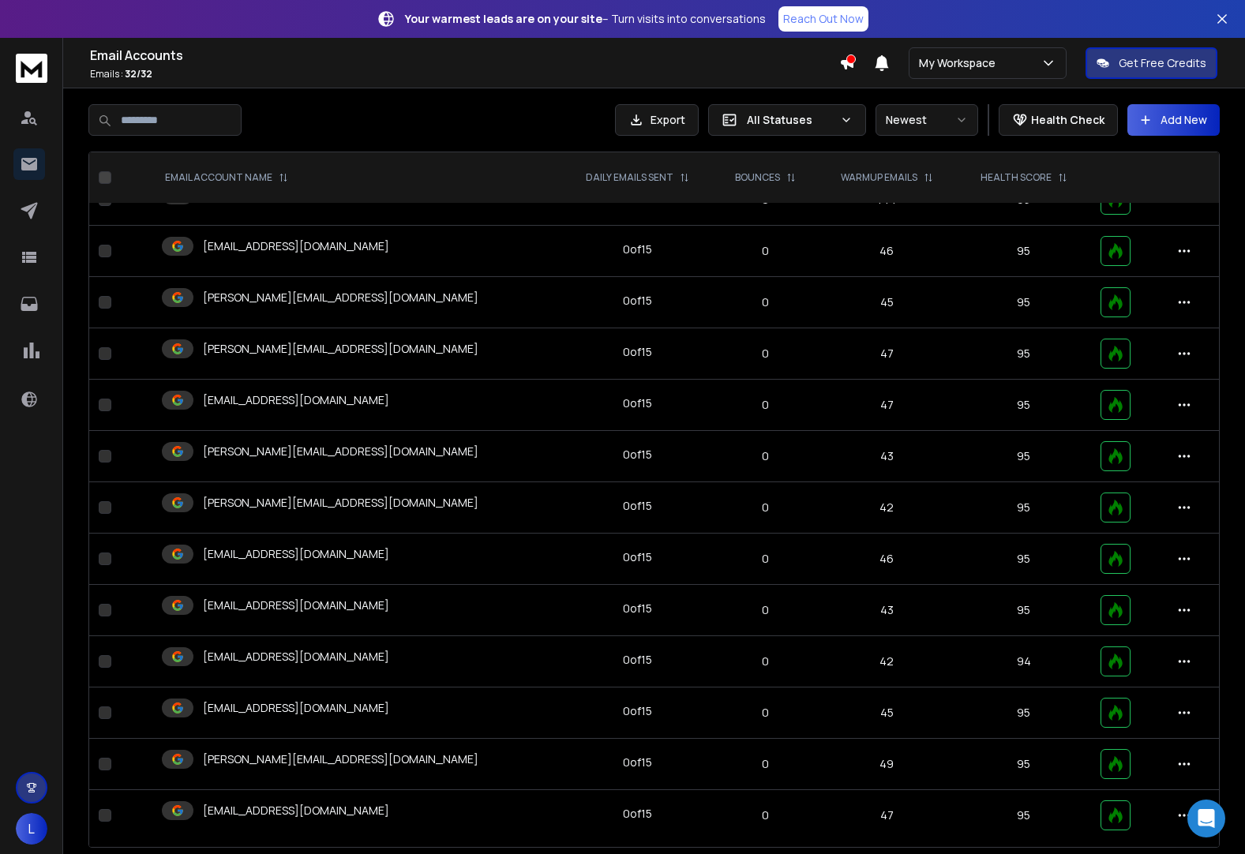
scroll to position [1011, 0]
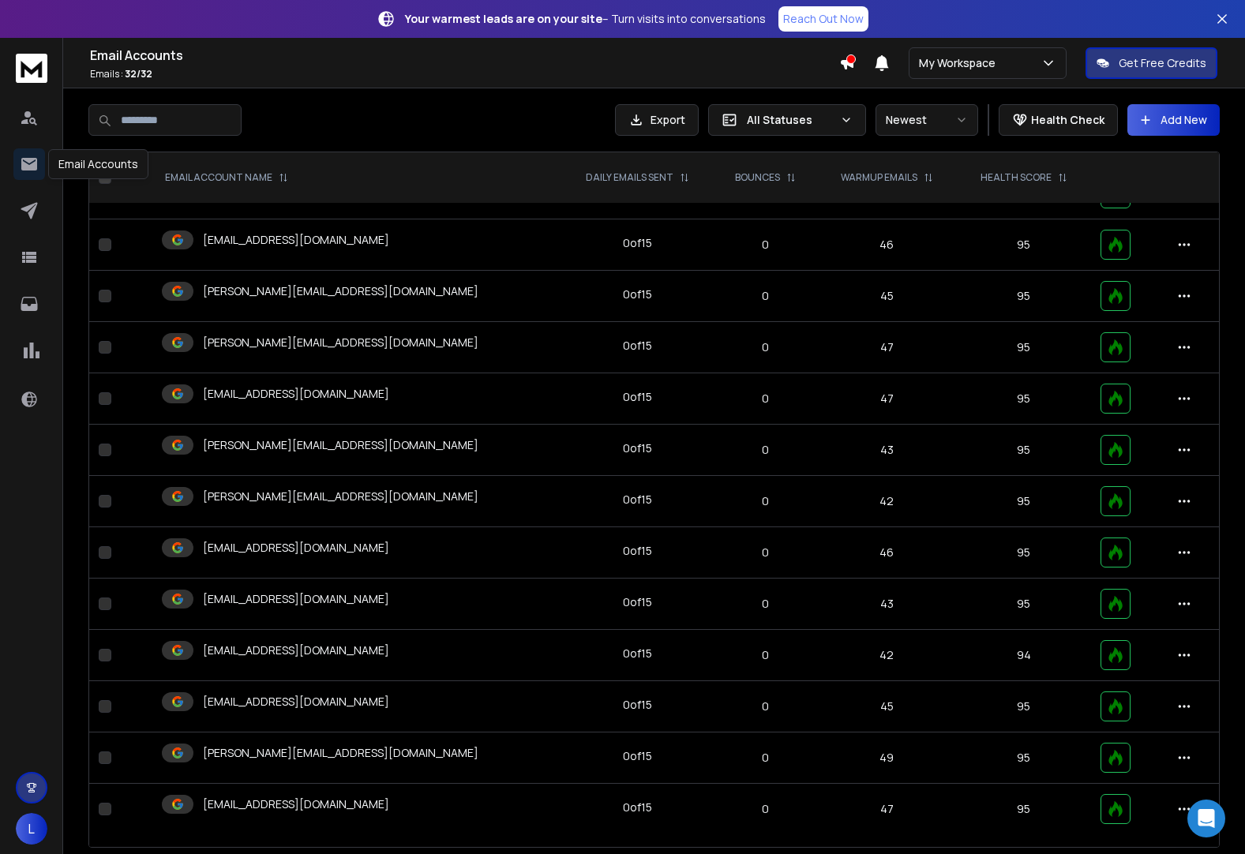
click at [104, 804] on button "button" at bounding box center [105, 809] width 13 height 13
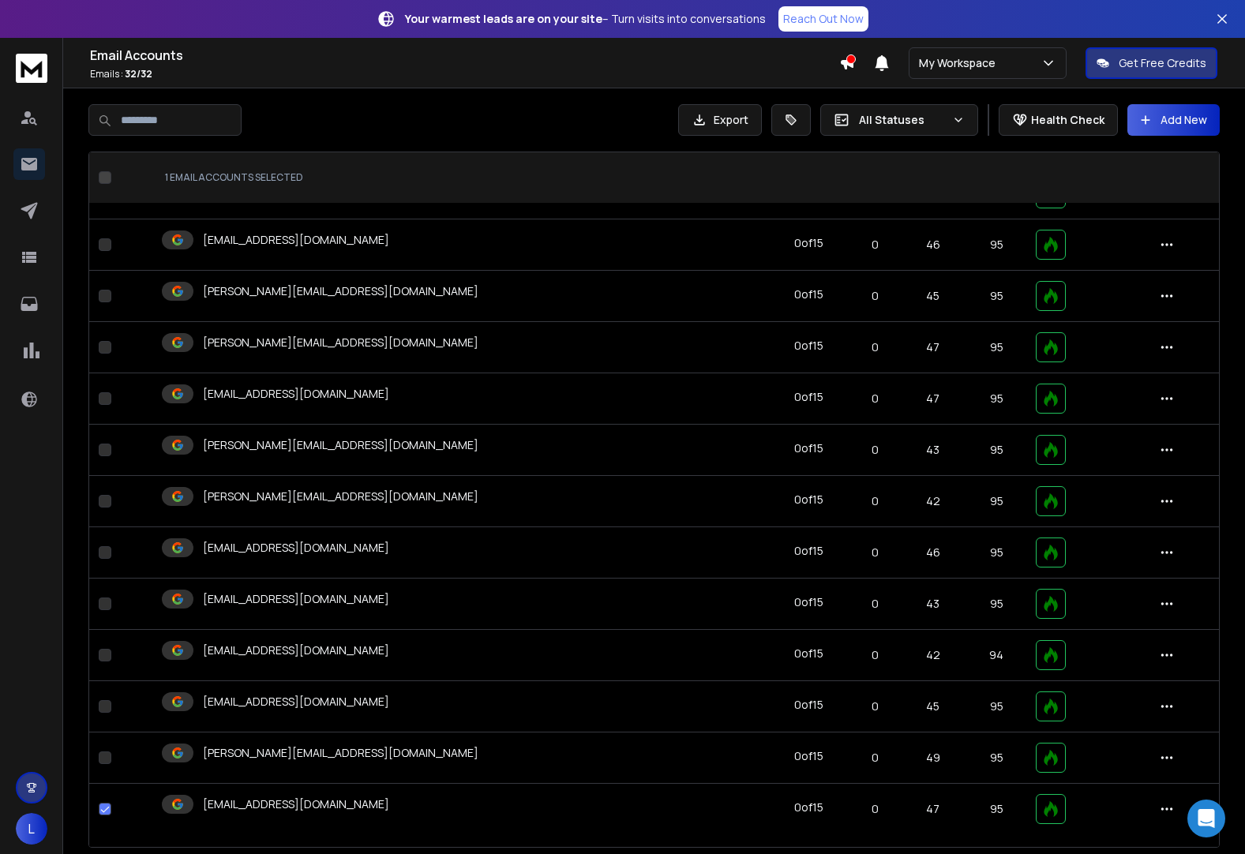
click at [105, 759] on button "button" at bounding box center [105, 758] width 13 height 13
click at [105, 705] on button "button" at bounding box center [105, 706] width 13 height 13
click at [107, 657] on button "button" at bounding box center [105, 655] width 13 height 13
click at [111, 601] on div at bounding box center [126, 604] width 54 height 13
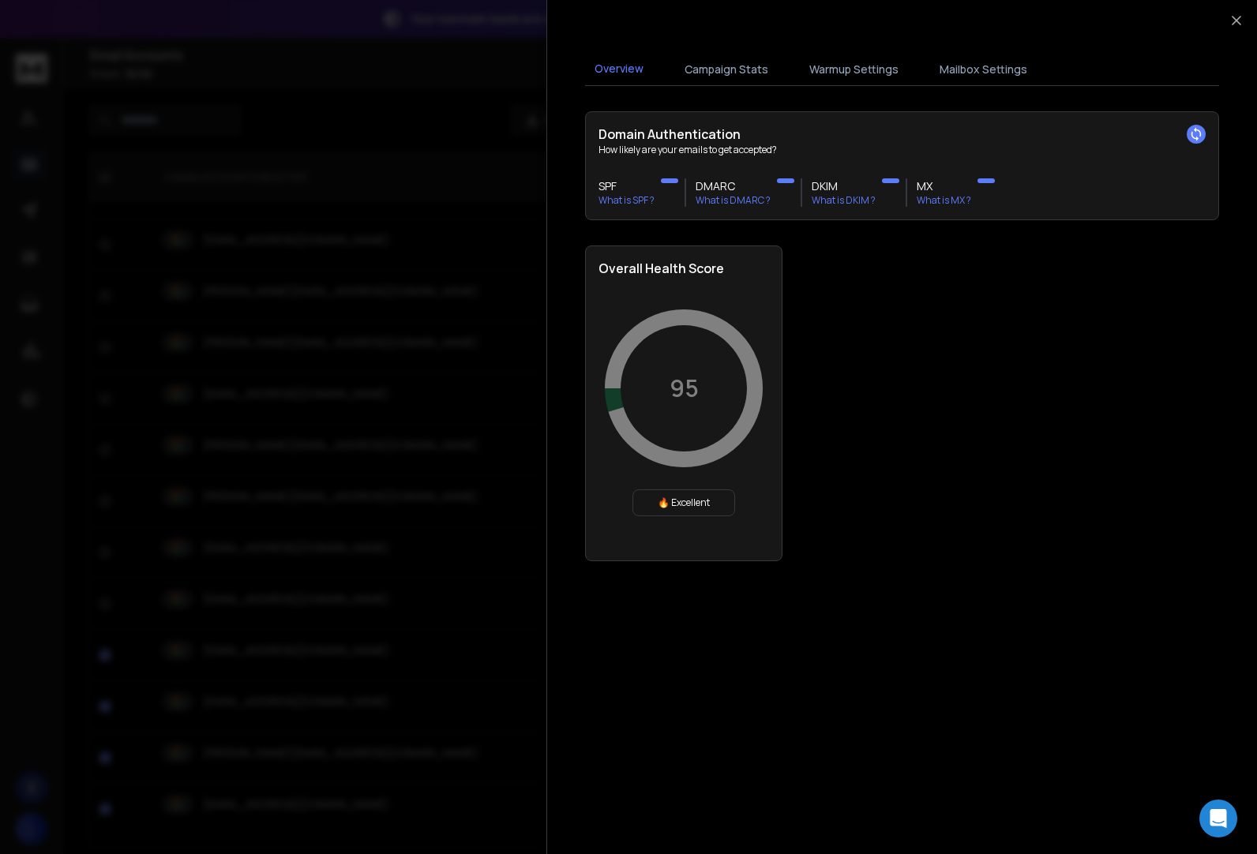
click at [272, 524] on div at bounding box center [628, 427] width 1257 height 854
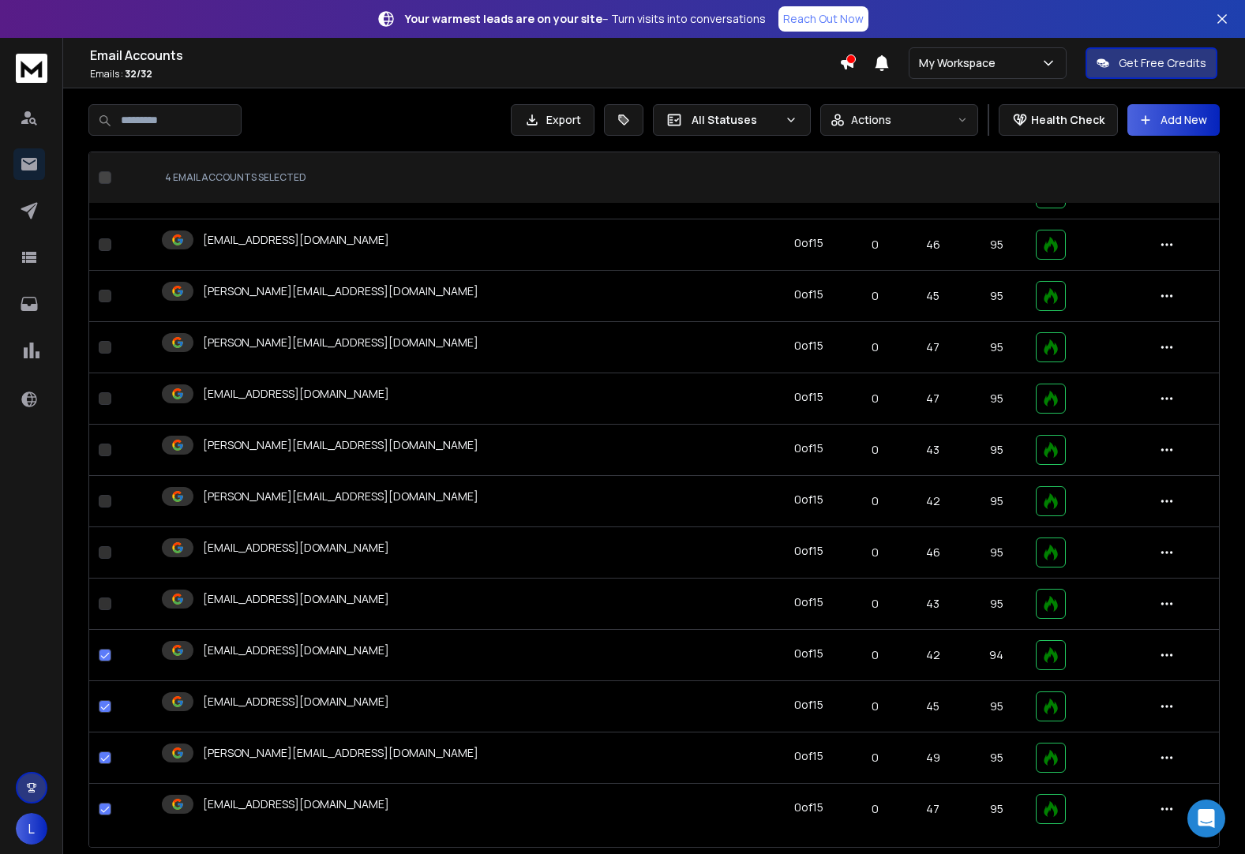
click at [106, 600] on button "button" at bounding box center [105, 604] width 13 height 13
click at [103, 556] on button "button" at bounding box center [105, 552] width 13 height 13
click at [111, 506] on button "button" at bounding box center [105, 501] width 13 height 13
click at [99, 457] on td at bounding box center [120, 450] width 63 height 51
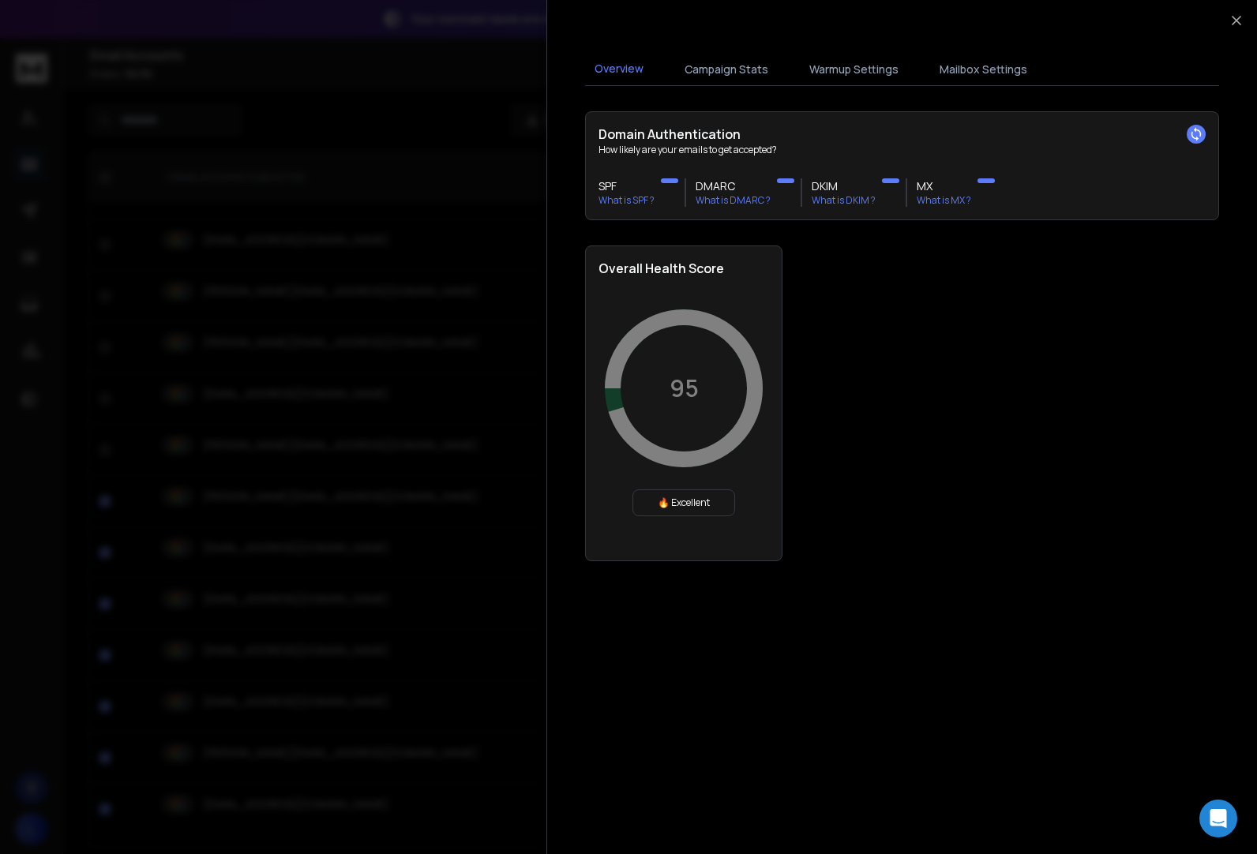
click at [211, 506] on div at bounding box center [628, 427] width 1257 height 854
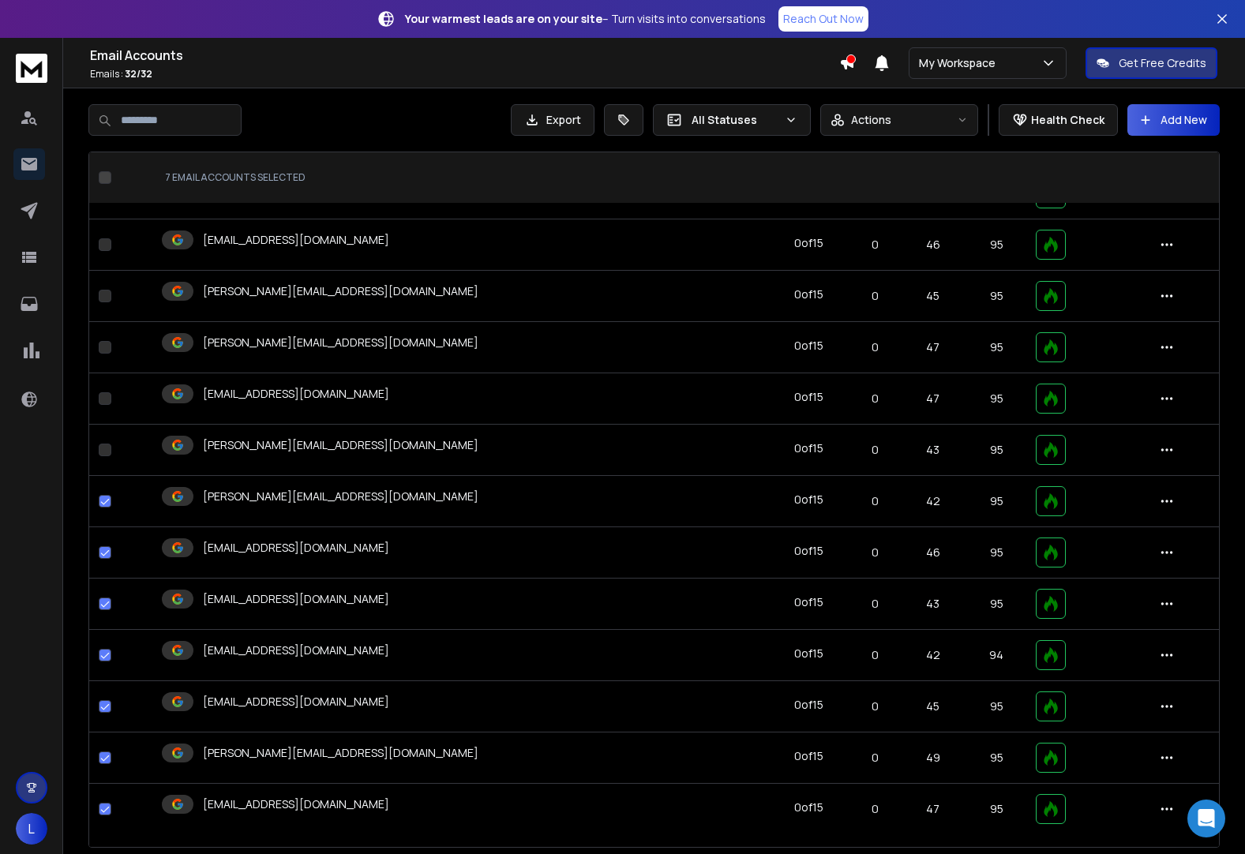
click at [108, 447] on button "button" at bounding box center [105, 450] width 13 height 13
click at [113, 403] on div at bounding box center [126, 398] width 54 height 13
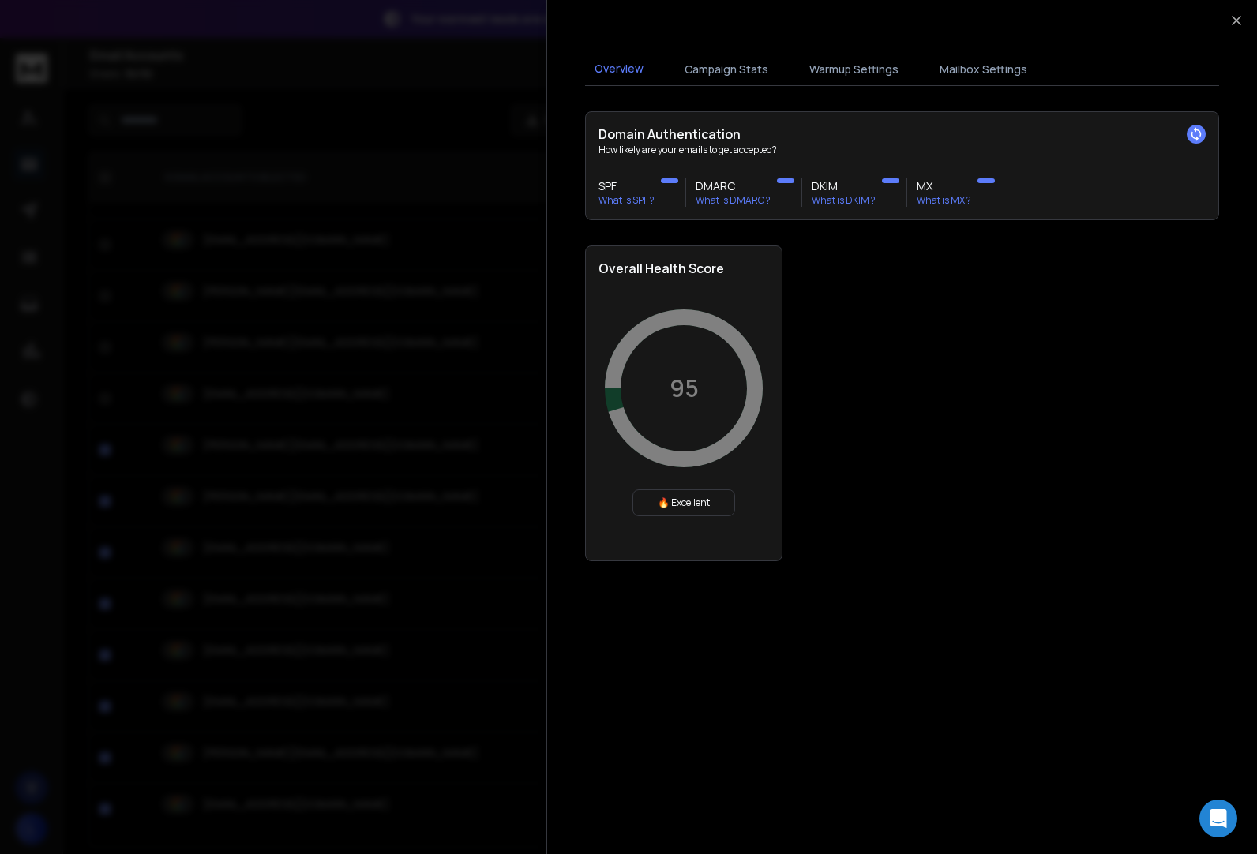
click at [290, 445] on div at bounding box center [628, 427] width 1257 height 854
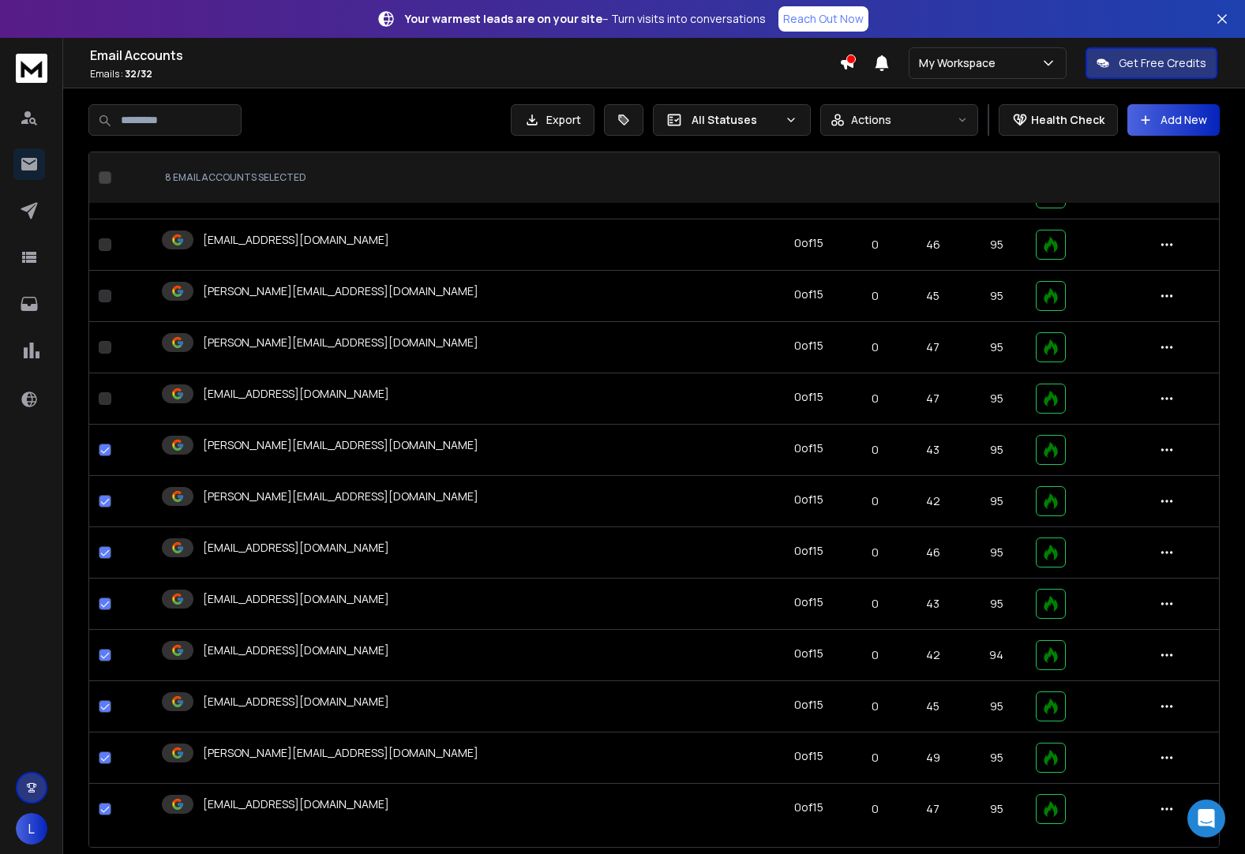
click at [105, 396] on button "button" at bounding box center [105, 398] width 13 height 13
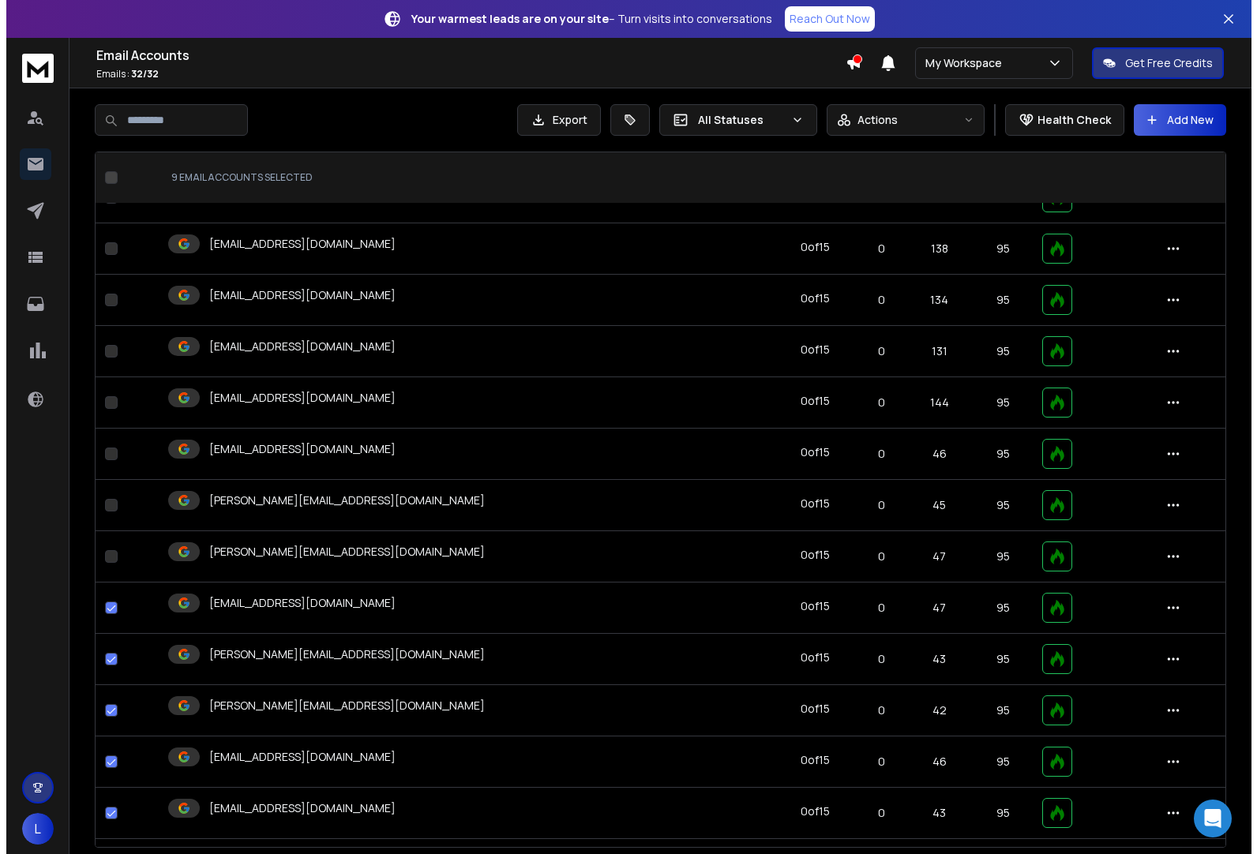
scroll to position [774, 0]
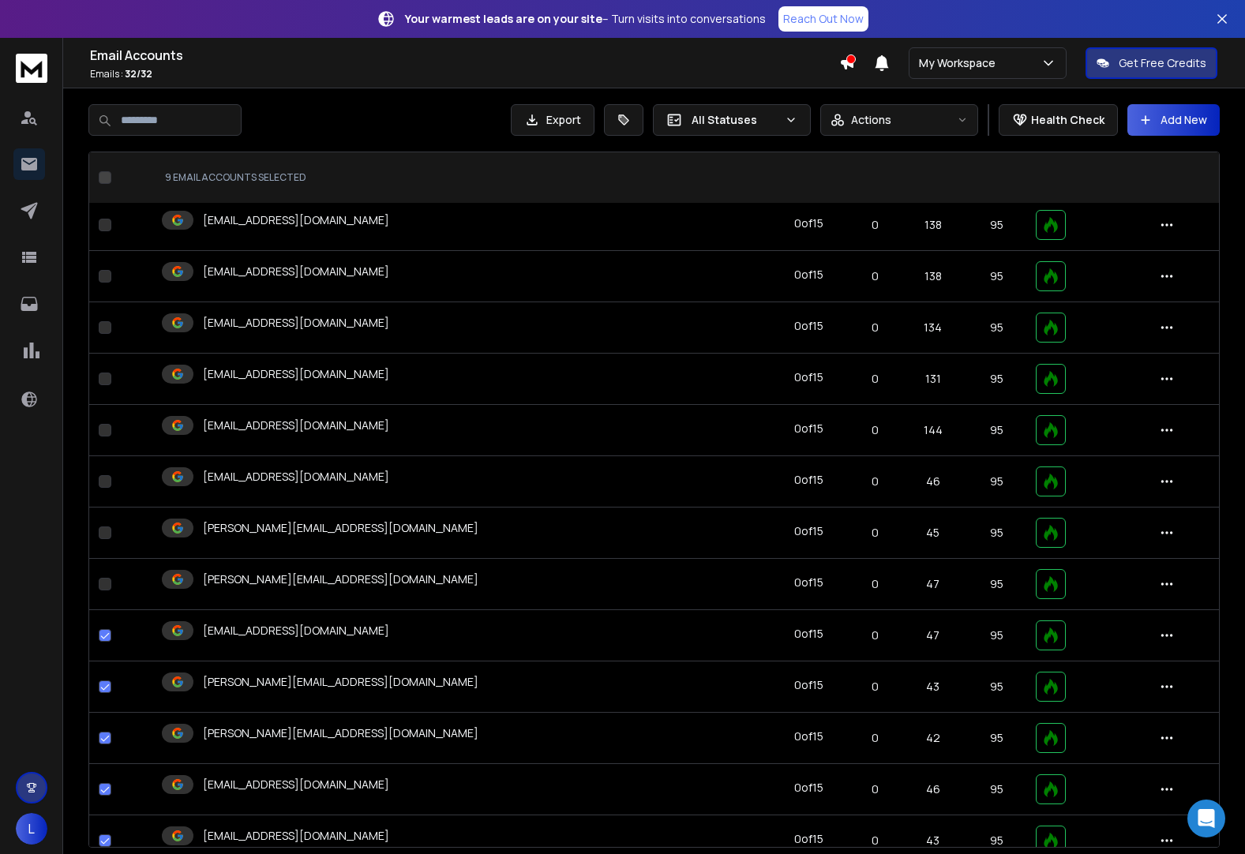
click at [104, 579] on button "button" at bounding box center [105, 584] width 13 height 13
click at [107, 528] on button "button" at bounding box center [105, 533] width 13 height 13
click at [104, 478] on button "button" at bounding box center [105, 481] width 13 height 13
click at [1140, 478] on button at bounding box center [1166, 481] width 86 height 27
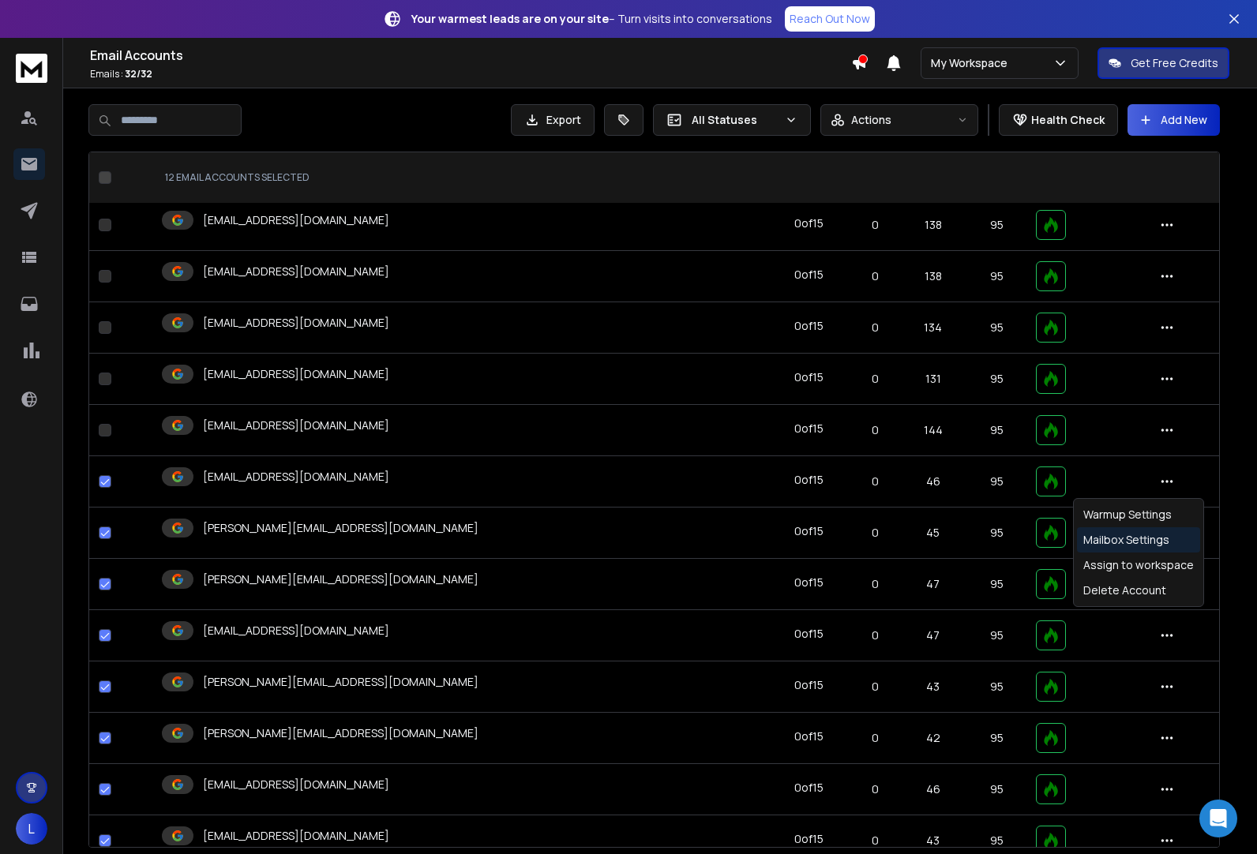
click at [1127, 538] on div "Mailbox Settings" at bounding box center [1138, 539] width 123 height 25
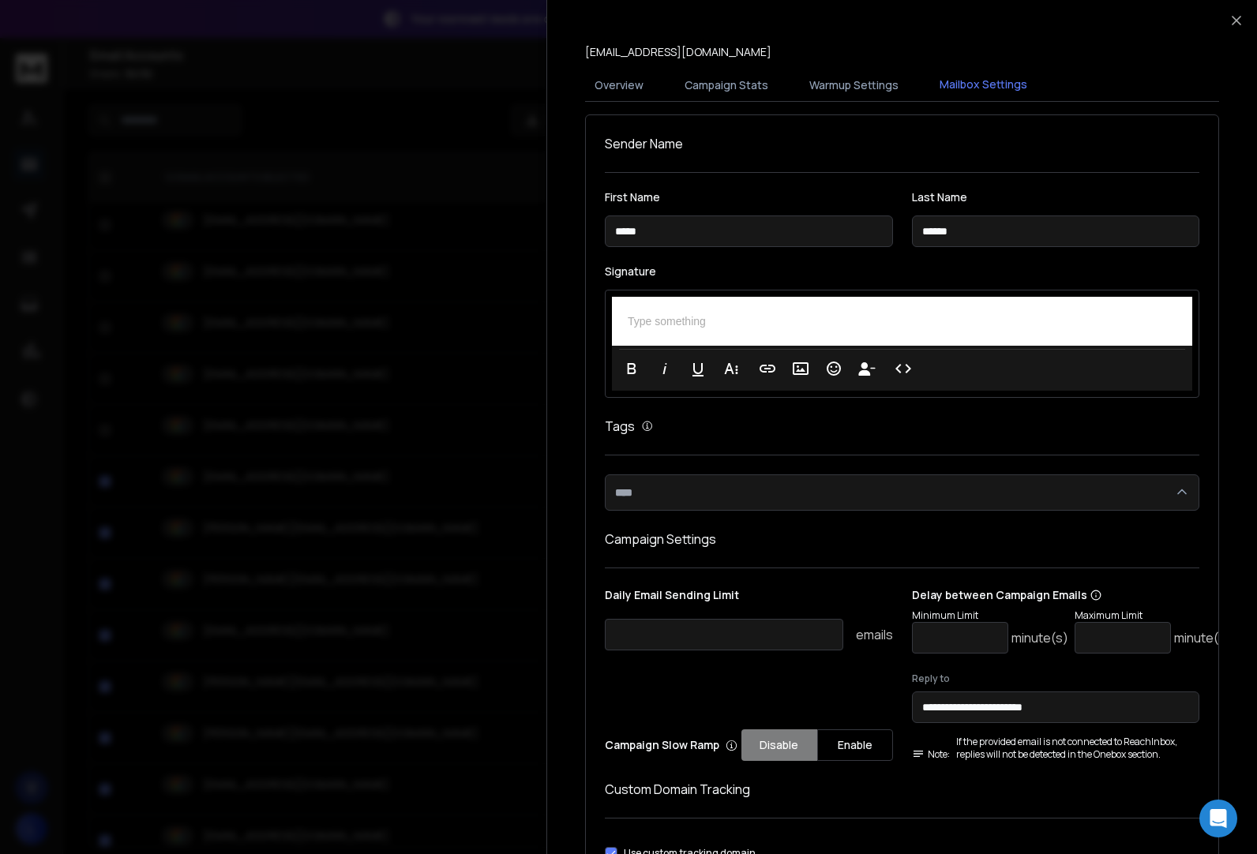
drag, startPoint x: 743, startPoint y: 228, endPoint x: 609, endPoint y: 227, distance: 133.4
click at [609, 227] on input "*****" at bounding box center [749, 232] width 288 height 32
type input "****"
drag, startPoint x: 985, startPoint y: 234, endPoint x: 819, endPoint y: 219, distance: 166.5
click at [819, 219] on div "First Name **** Last Name ******" at bounding box center [902, 219] width 594 height 55
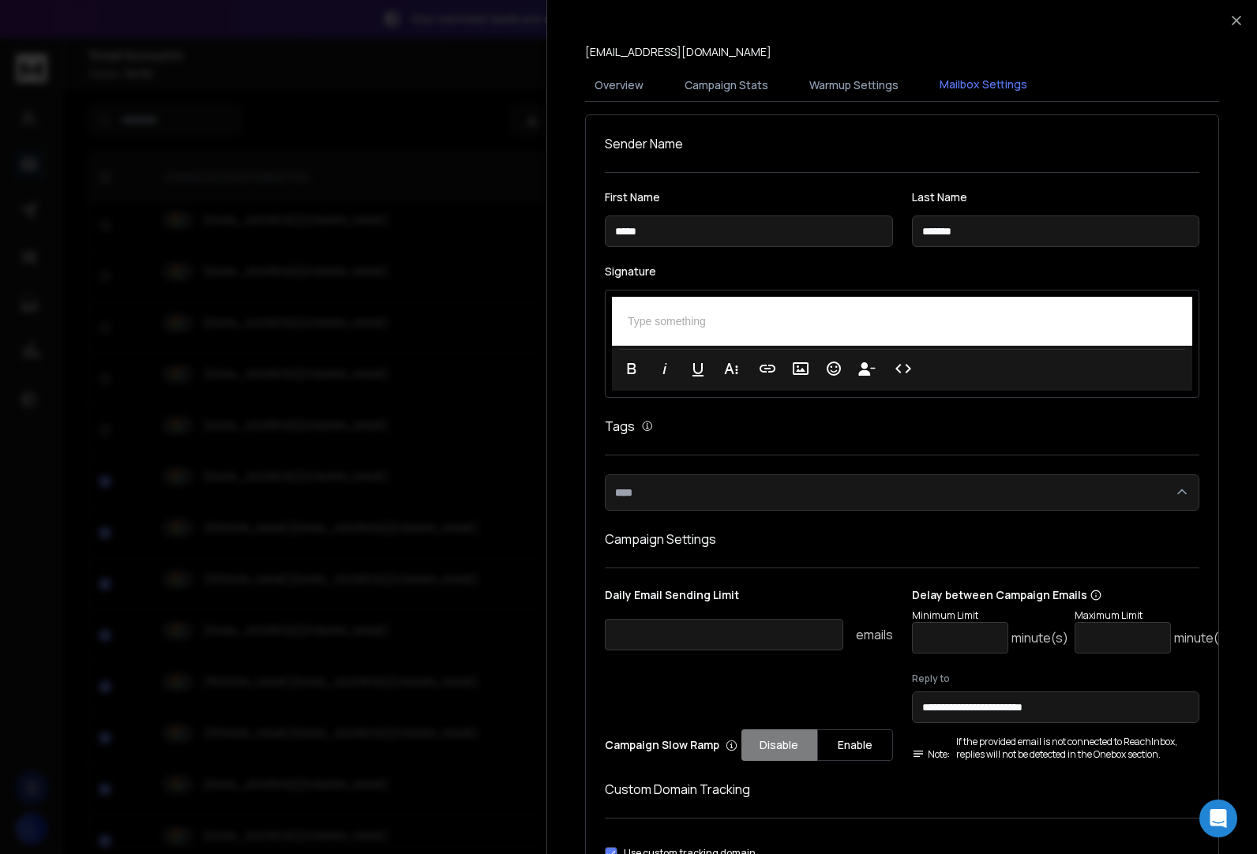
type input "*******"
click at [833, 152] on h1 "Sender Name" at bounding box center [902, 143] width 594 height 19
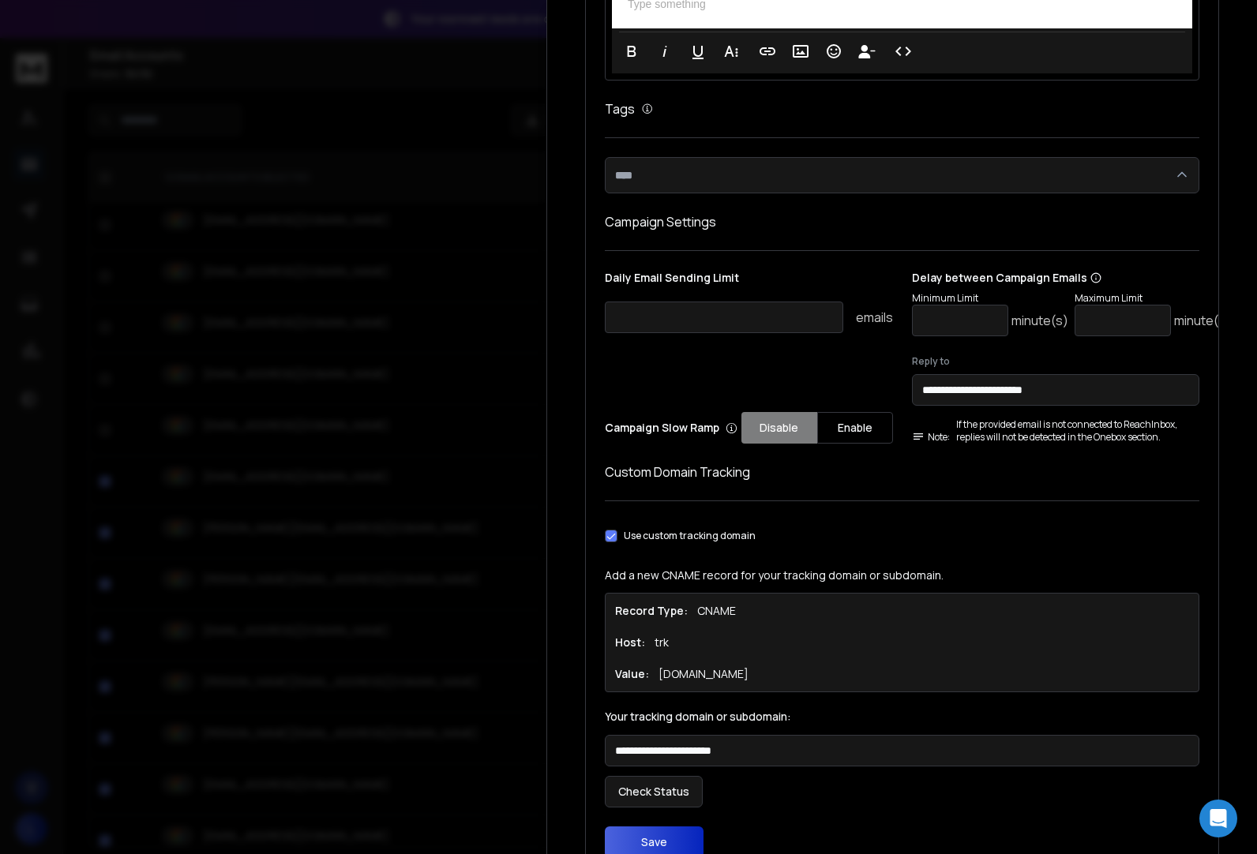
scroll to position [395, 0]
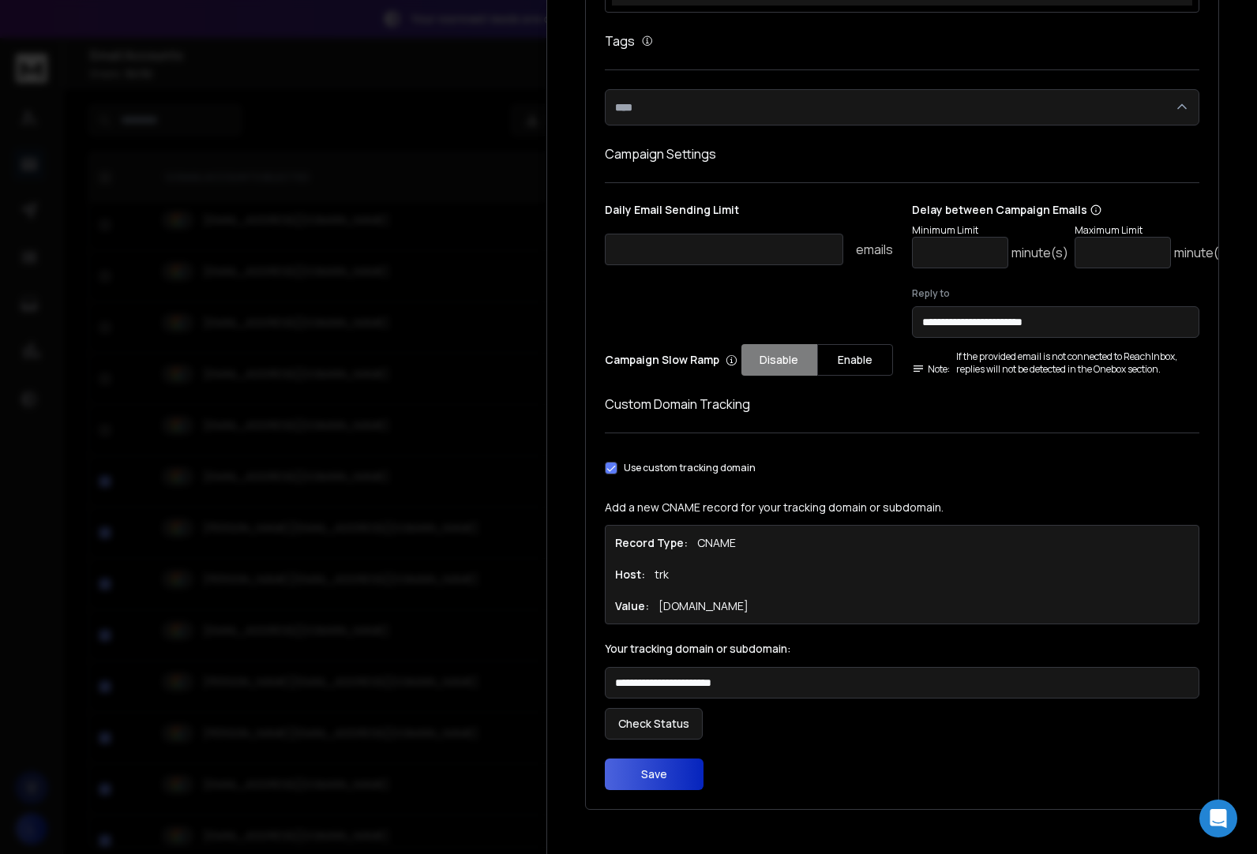
click at [669, 770] on button "Save" at bounding box center [654, 775] width 99 height 32
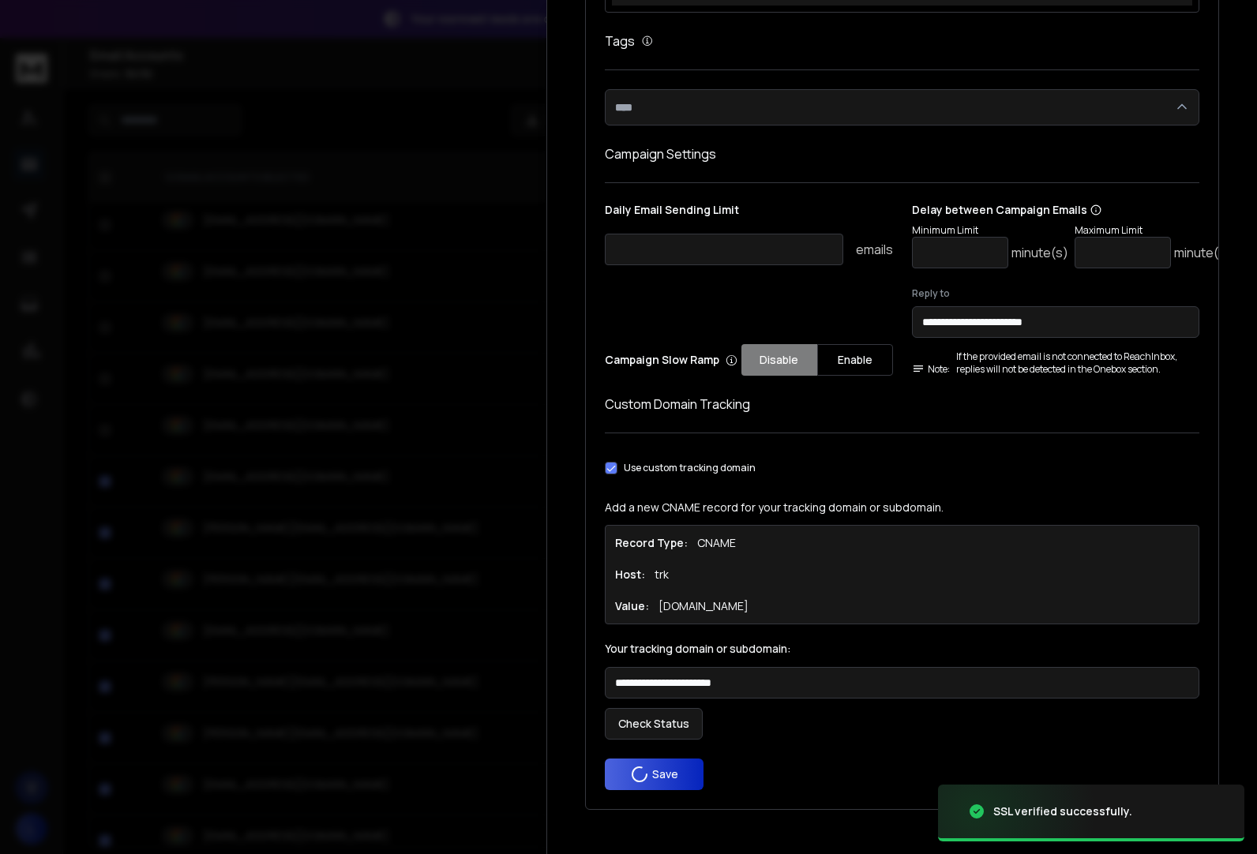
click at [440, 613] on div at bounding box center [628, 427] width 1257 height 854
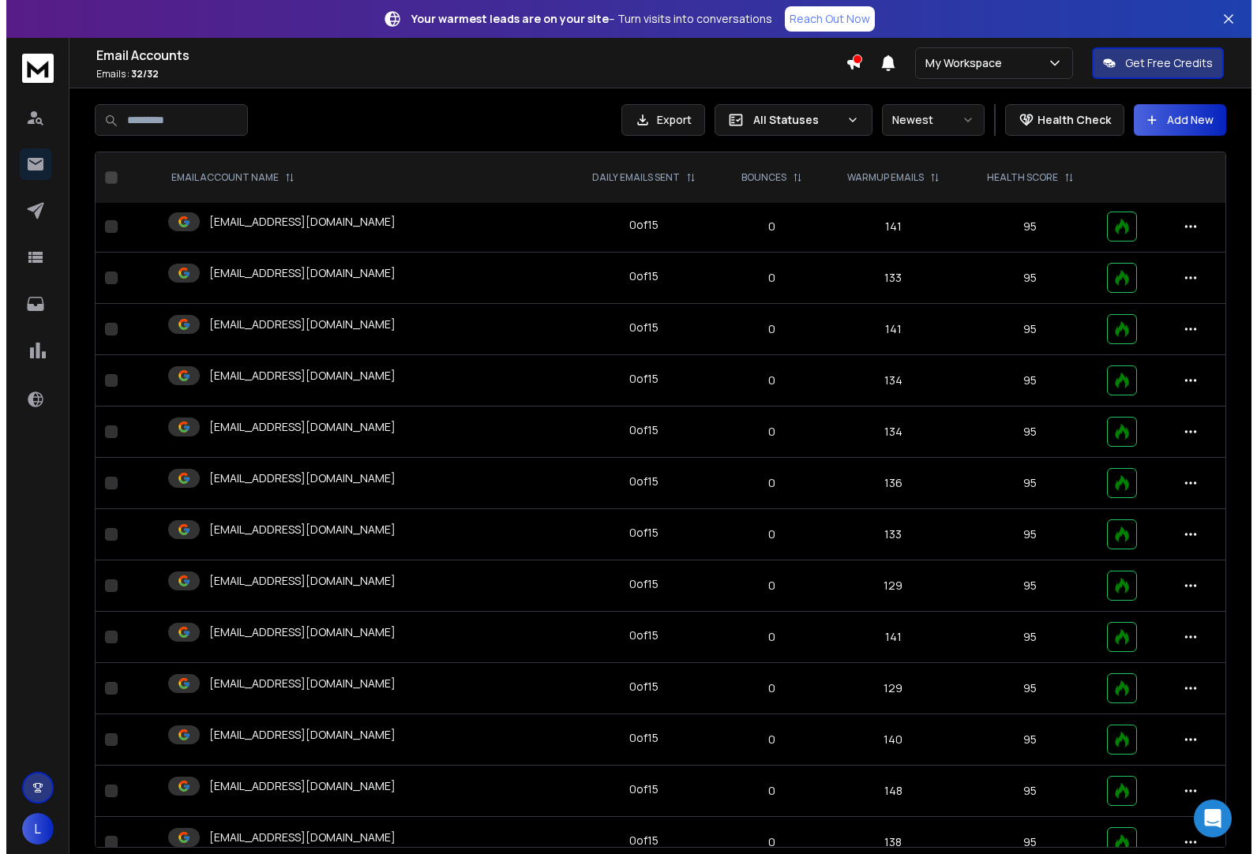
scroll to position [0, 0]
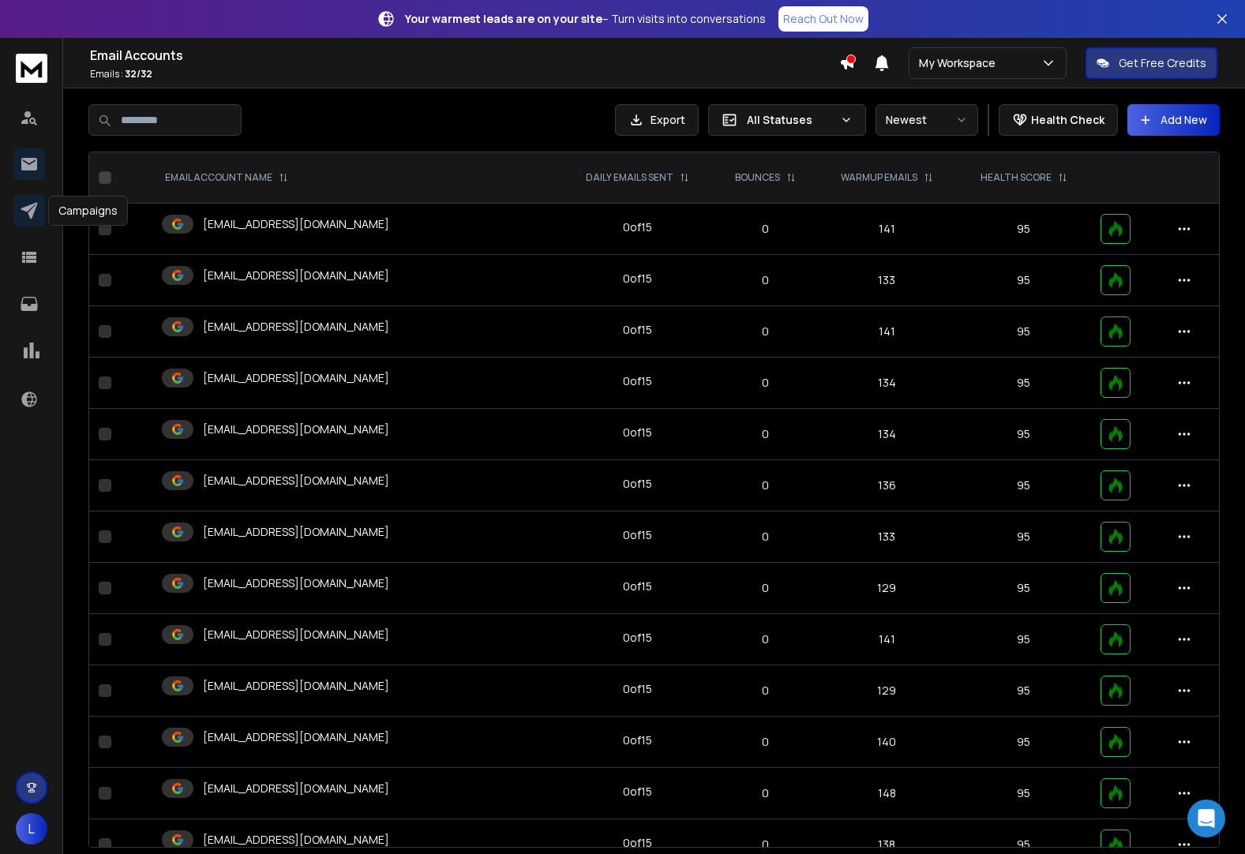
click at [43, 207] on link at bounding box center [29, 211] width 32 height 32
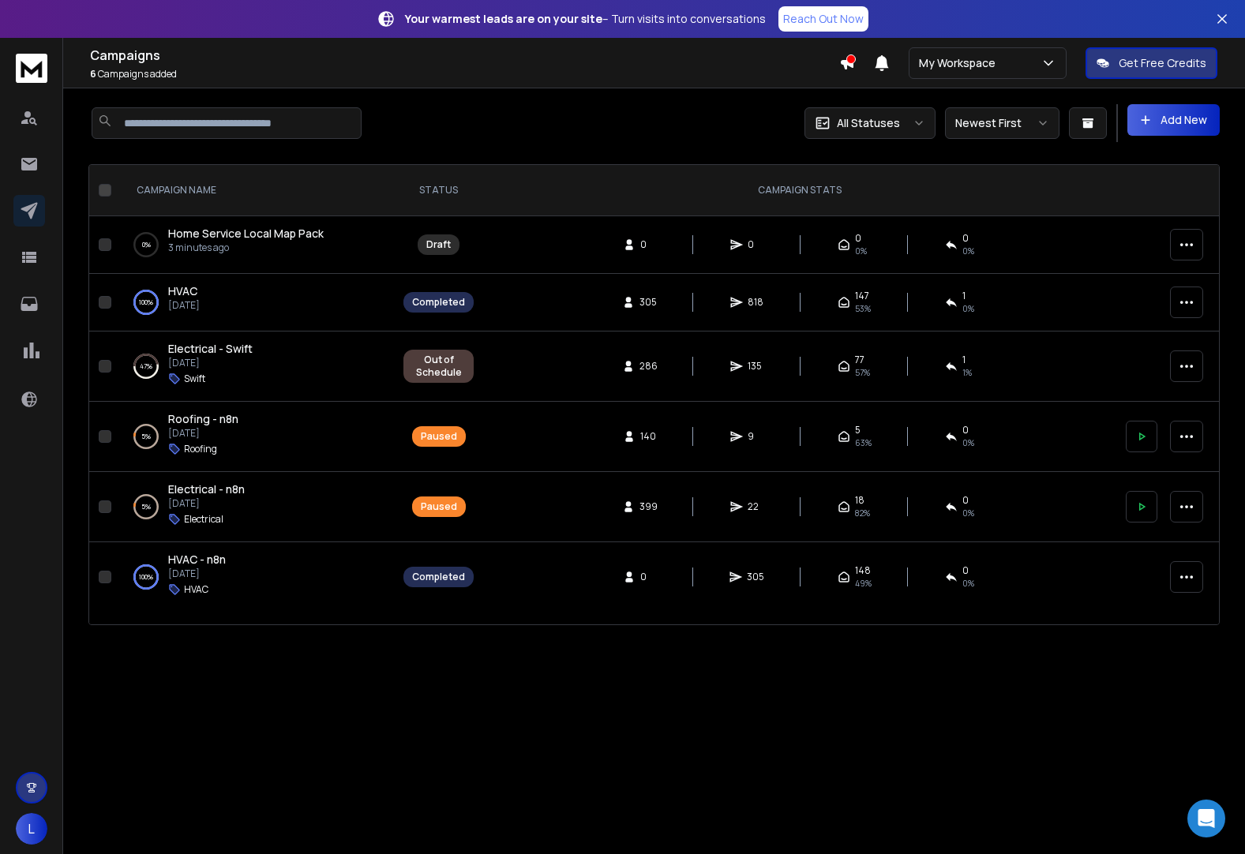
click at [336, 252] on div "0 % Home Service Local Map Pack 3 minutes ago" at bounding box center [255, 245] width 245 height 38
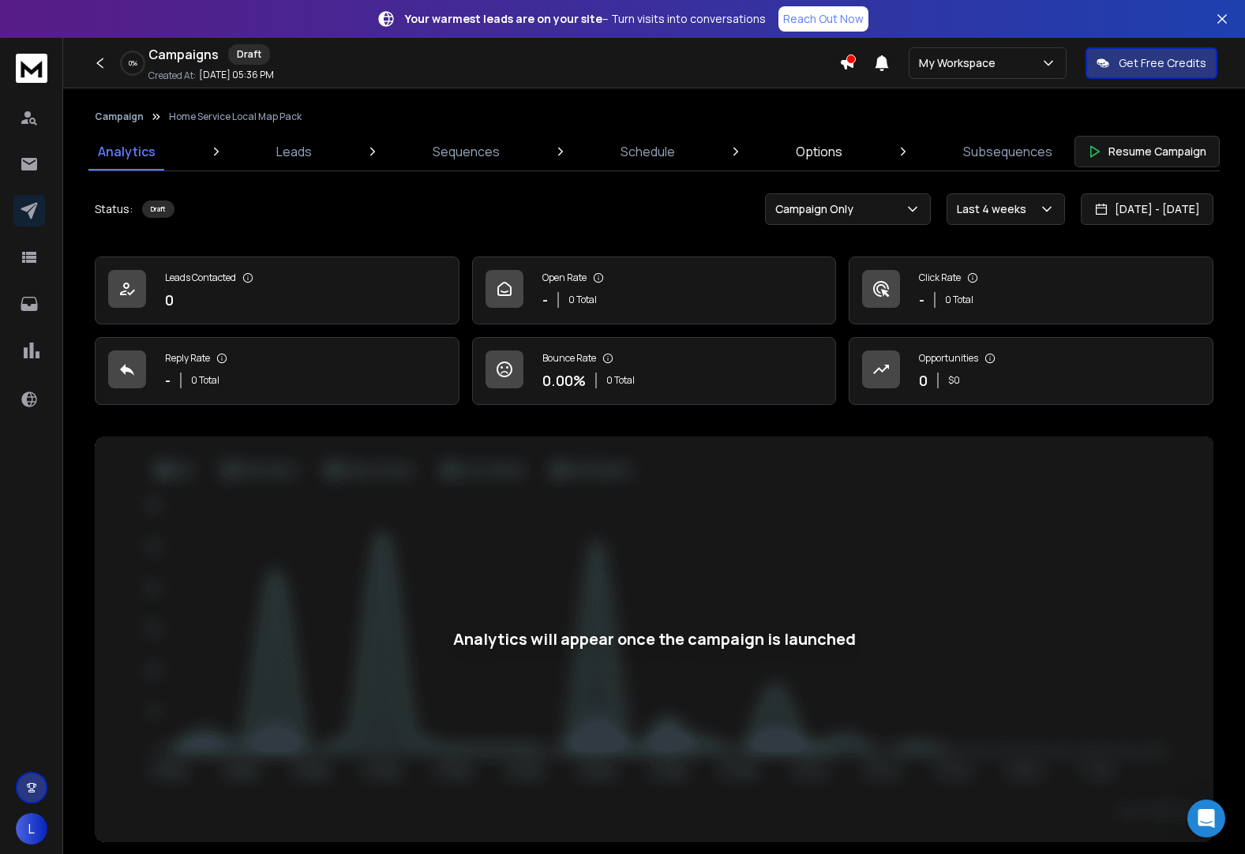
click at [839, 152] on p "Options" at bounding box center [819, 151] width 47 height 19
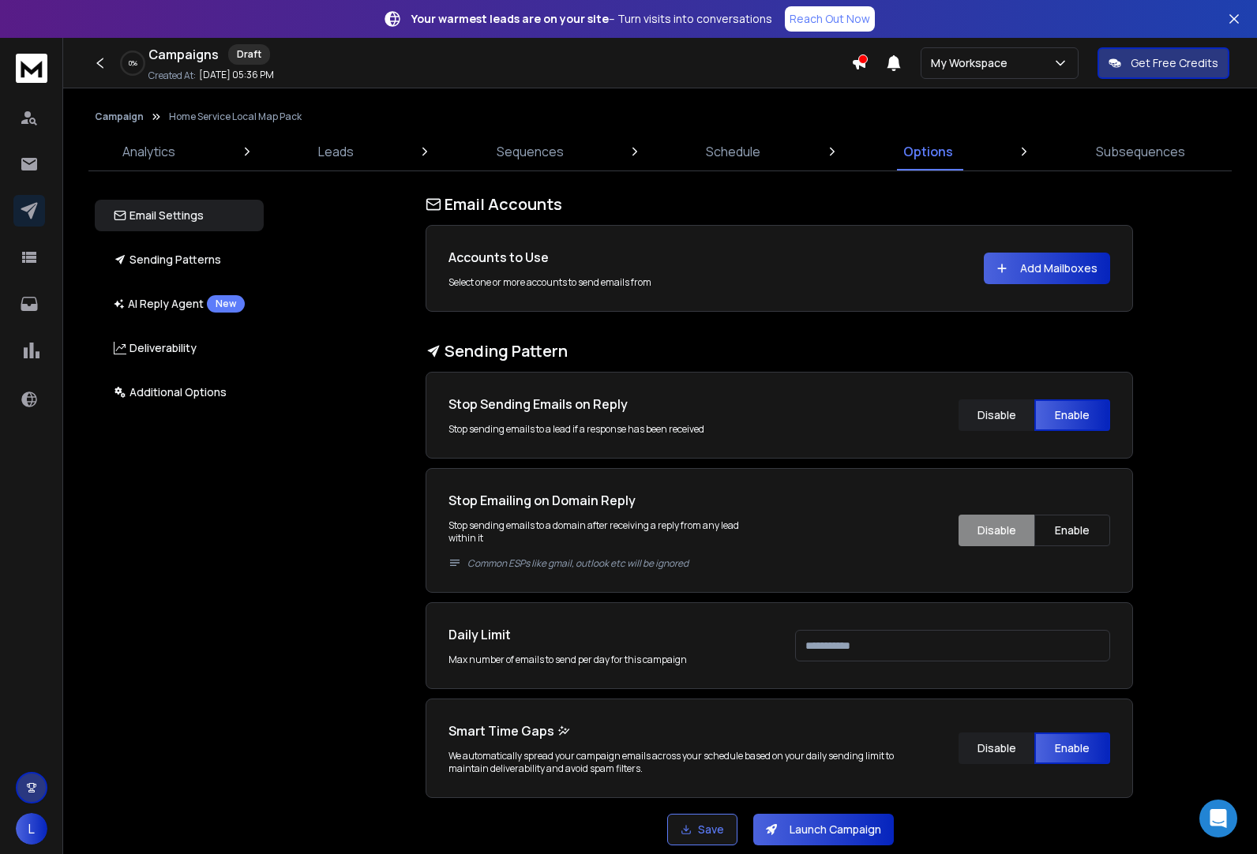
click at [1040, 271] on button "Add Mailboxes" at bounding box center [1047, 269] width 126 height 32
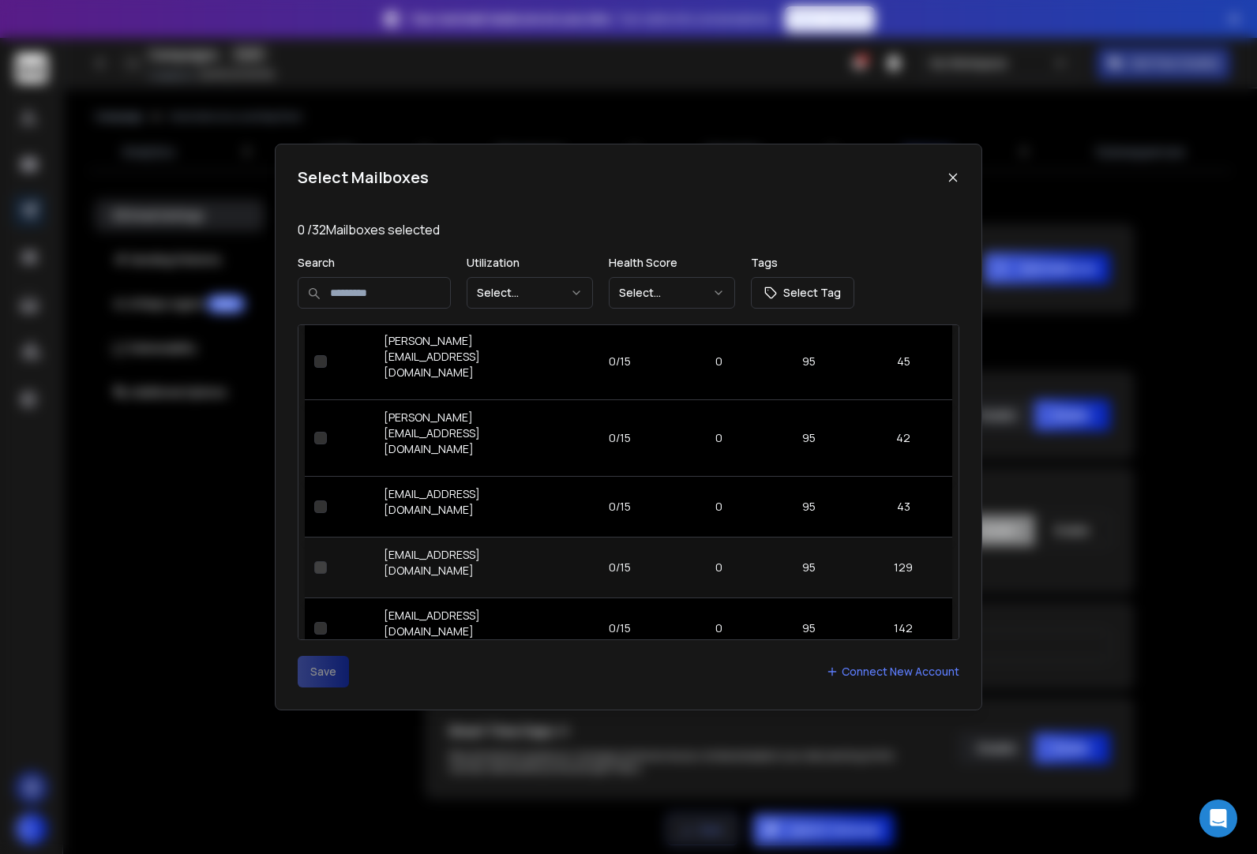
scroll to position [474, 0]
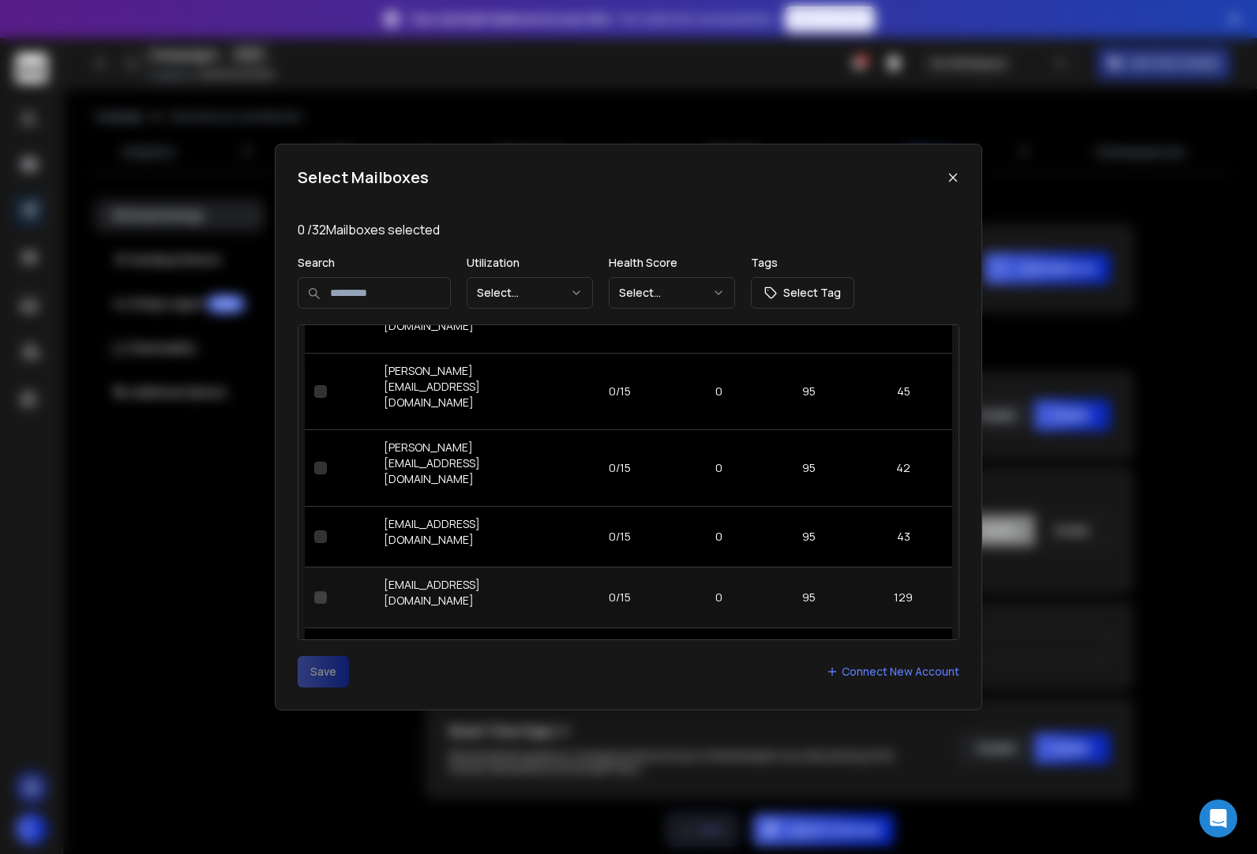
click at [322, 591] on button "button" at bounding box center [320, 597] width 13 height 13
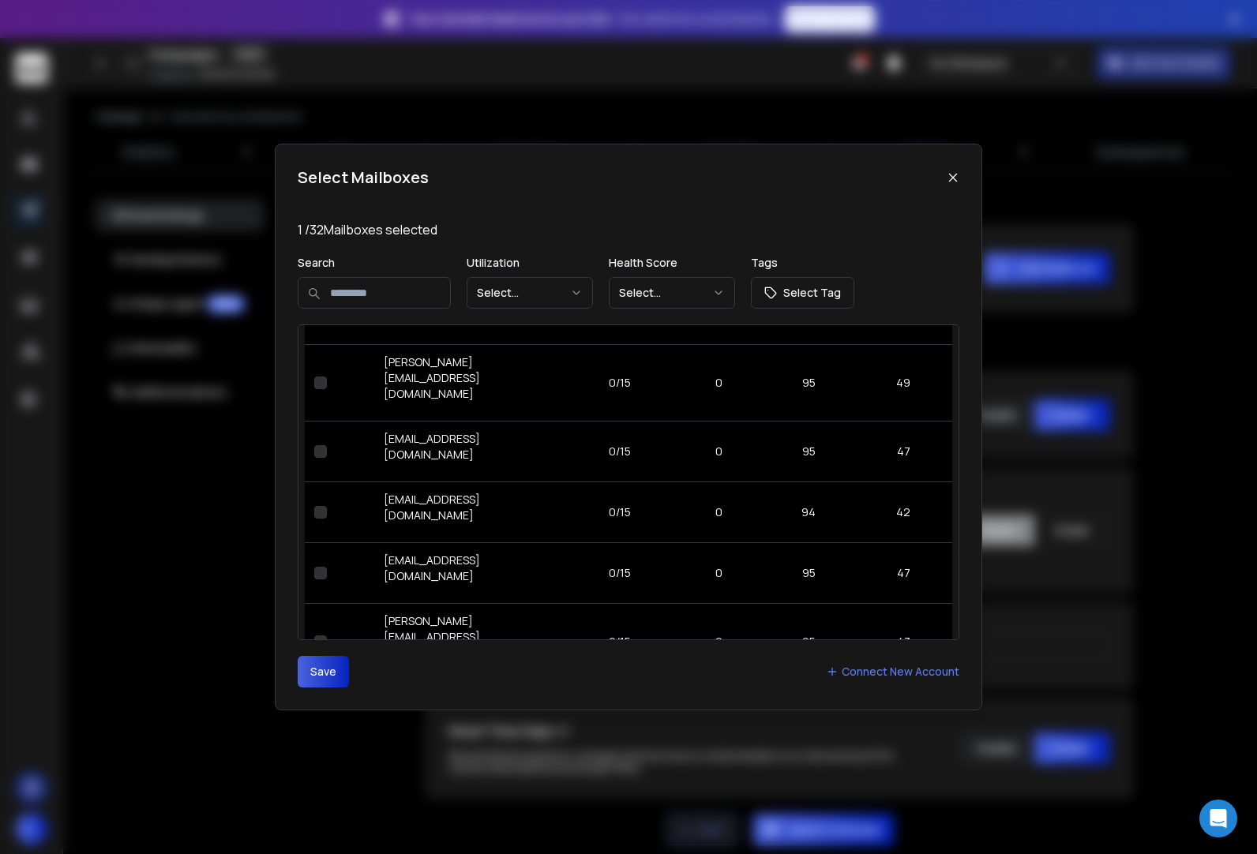
scroll to position [0, 0]
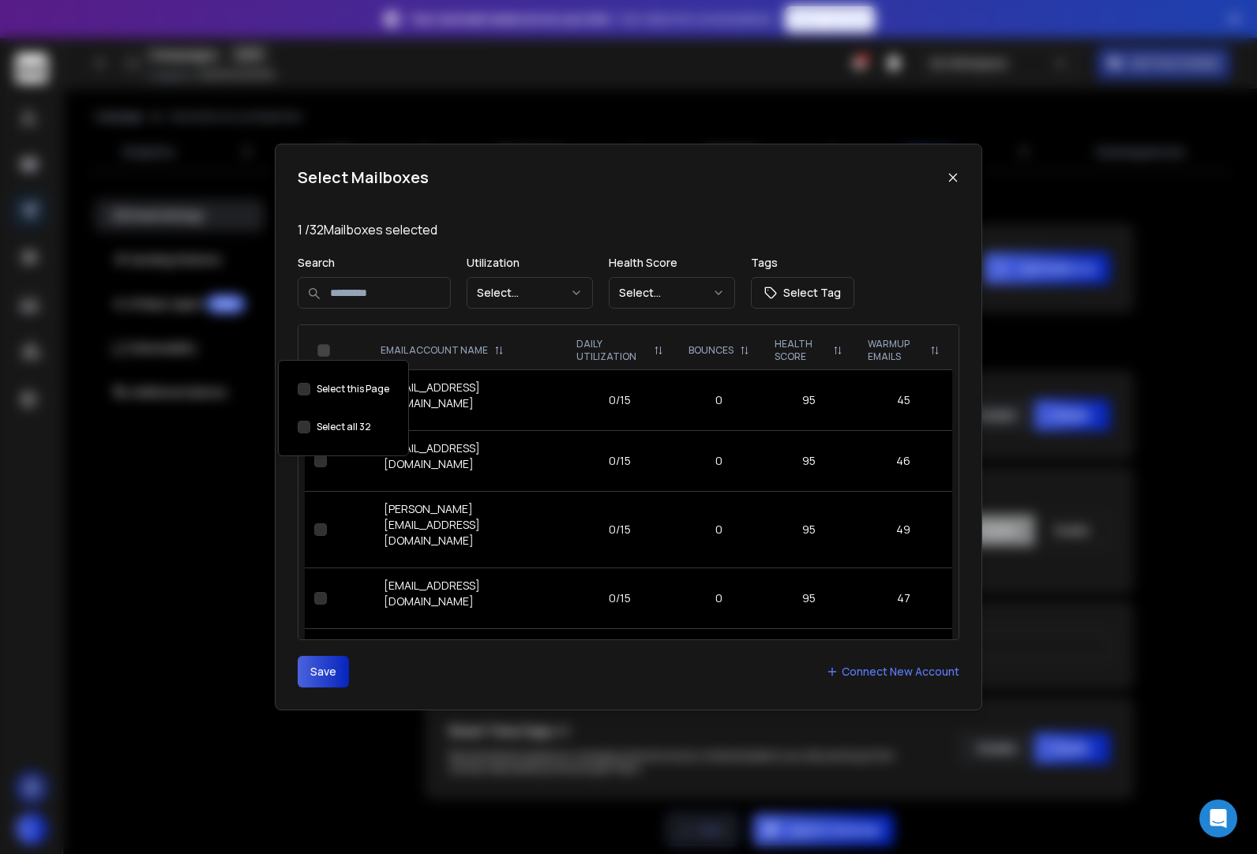
click at [326, 354] on button "Select this Page" at bounding box center [323, 350] width 13 height 13
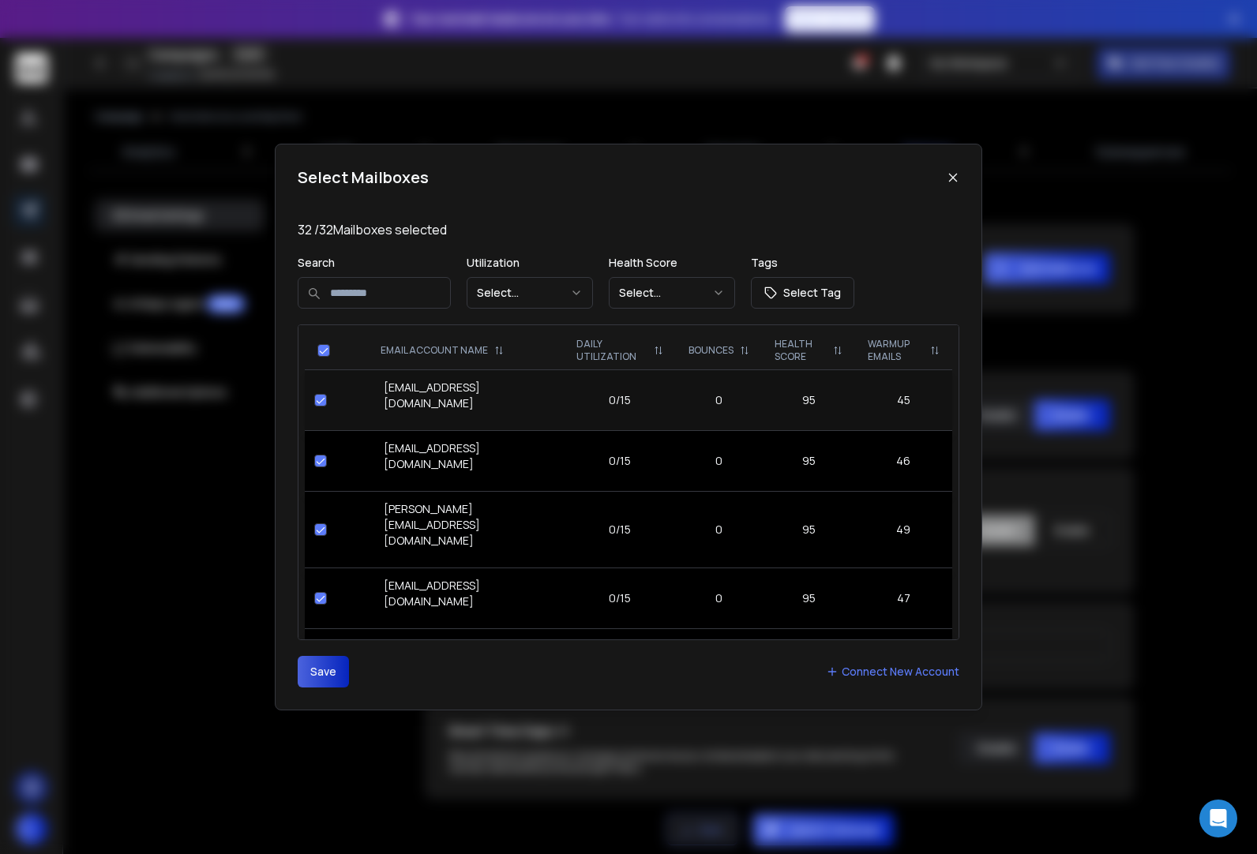
drag, startPoint x: 321, startPoint y: 394, endPoint x: 319, endPoint y: 410, distance: 16.0
click at [321, 395] on button "button" at bounding box center [320, 400] width 13 height 13
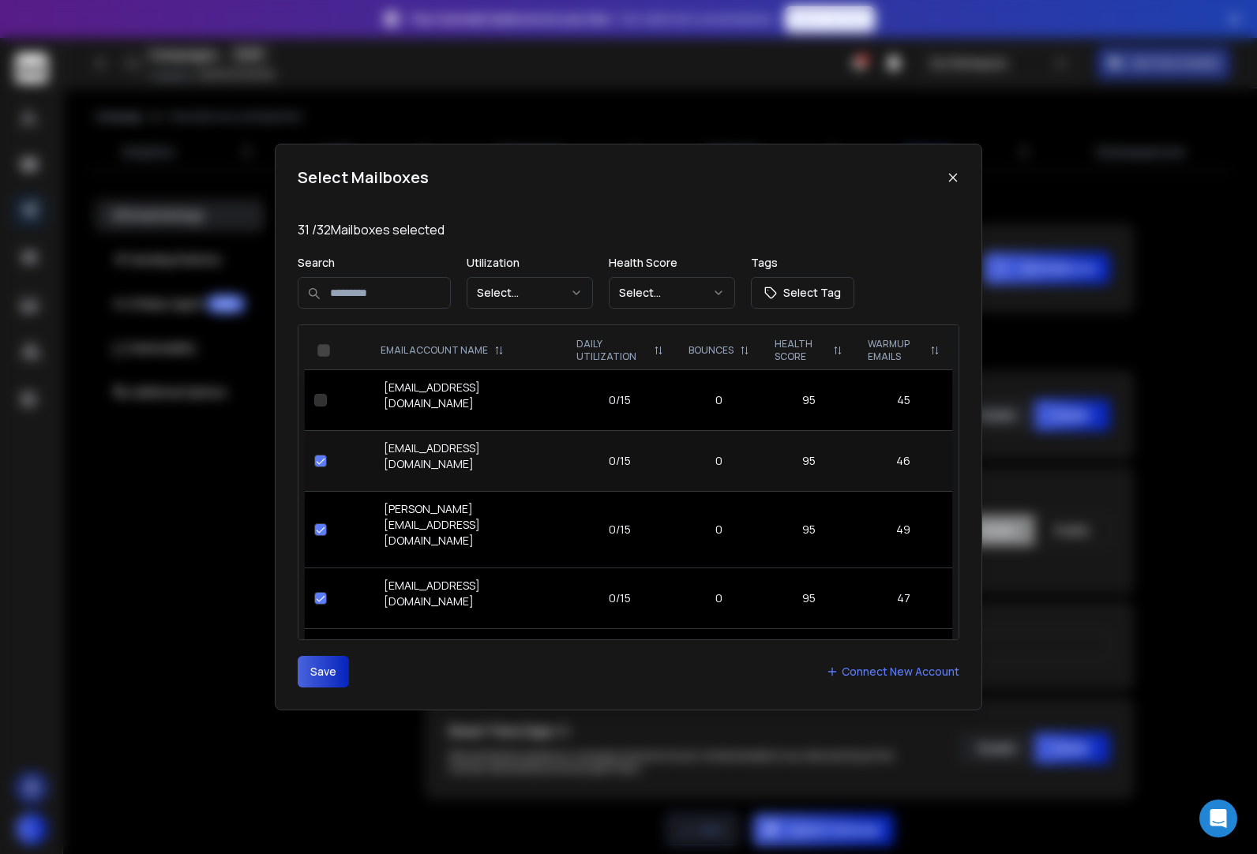
click at [317, 455] on button "button" at bounding box center [320, 461] width 13 height 13
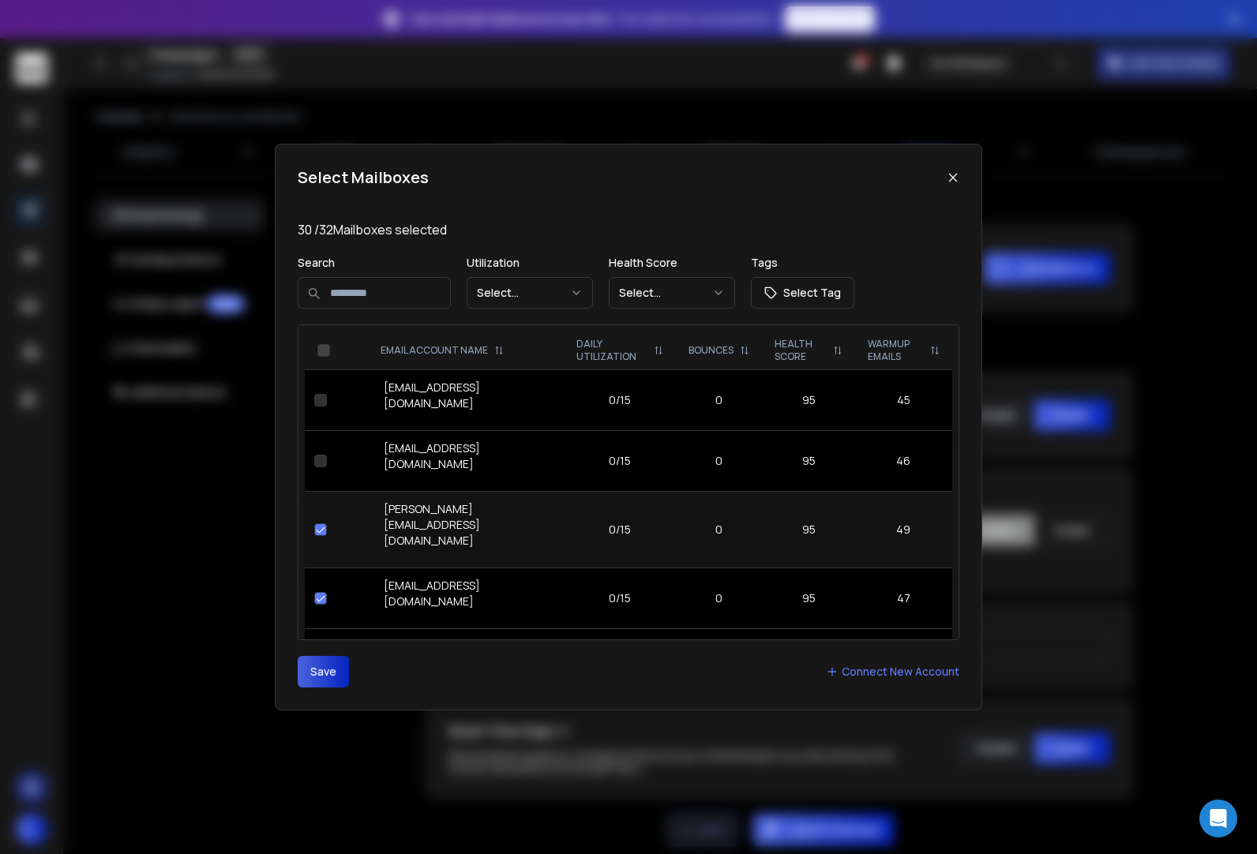
click at [322, 523] on button "button" at bounding box center [320, 529] width 13 height 13
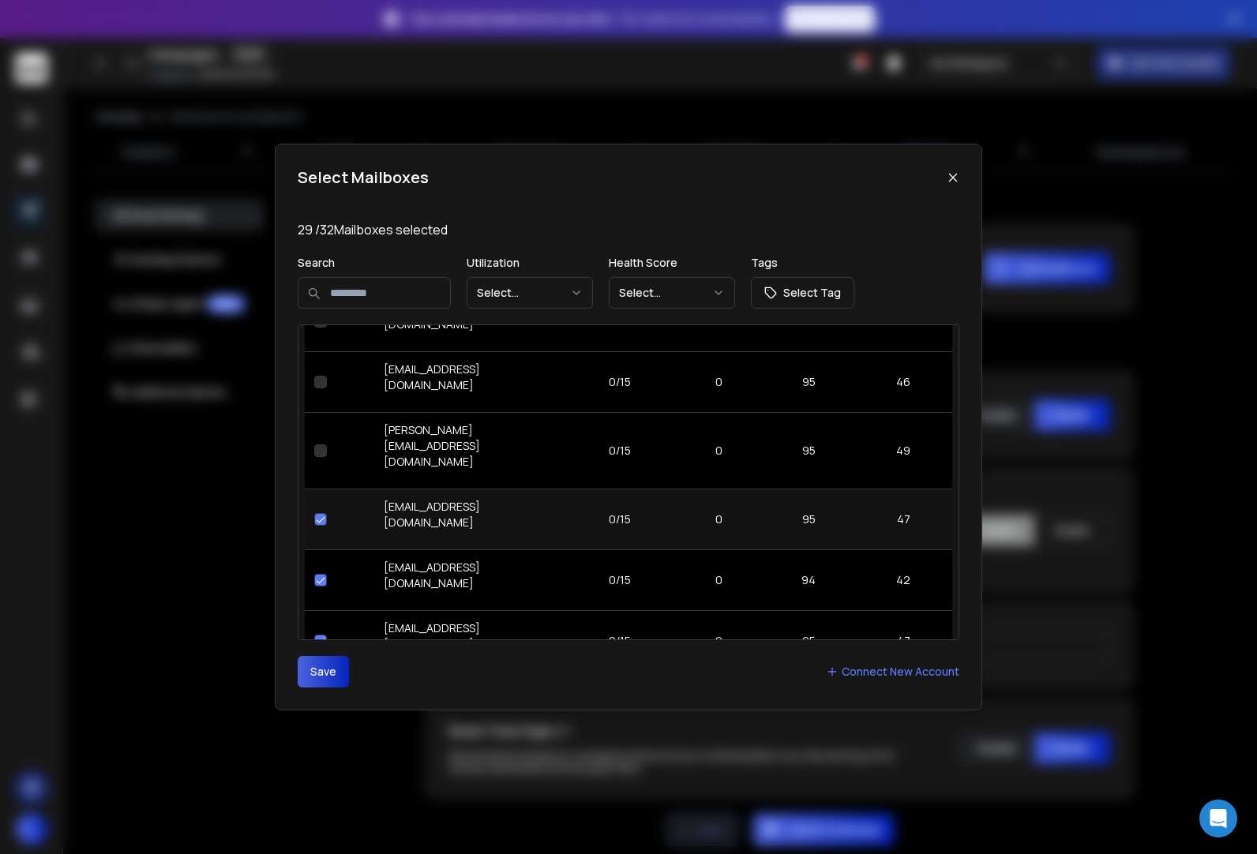
click at [321, 489] on td at bounding box center [336, 519] width 63 height 61
click at [317, 513] on button "button" at bounding box center [320, 519] width 13 height 13
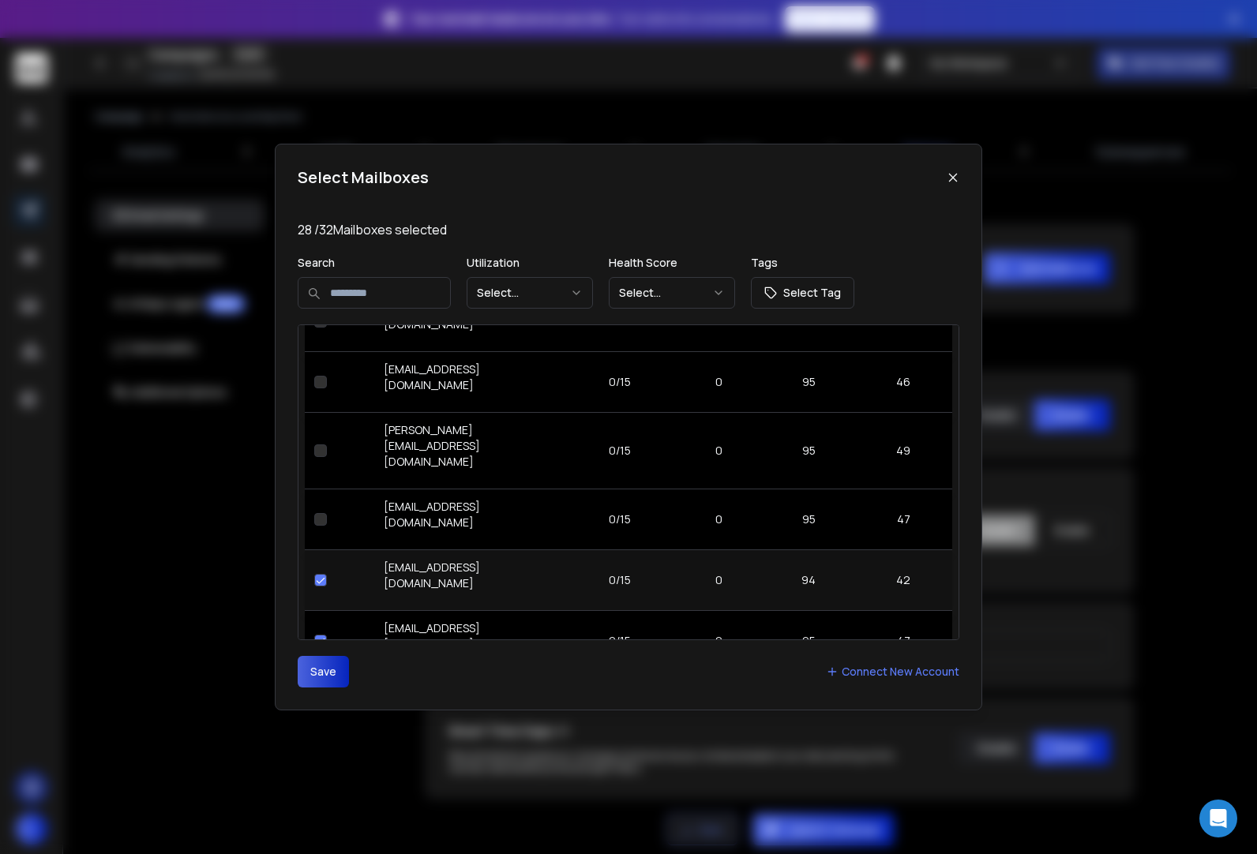
click at [325, 574] on button "button" at bounding box center [320, 580] width 13 height 13
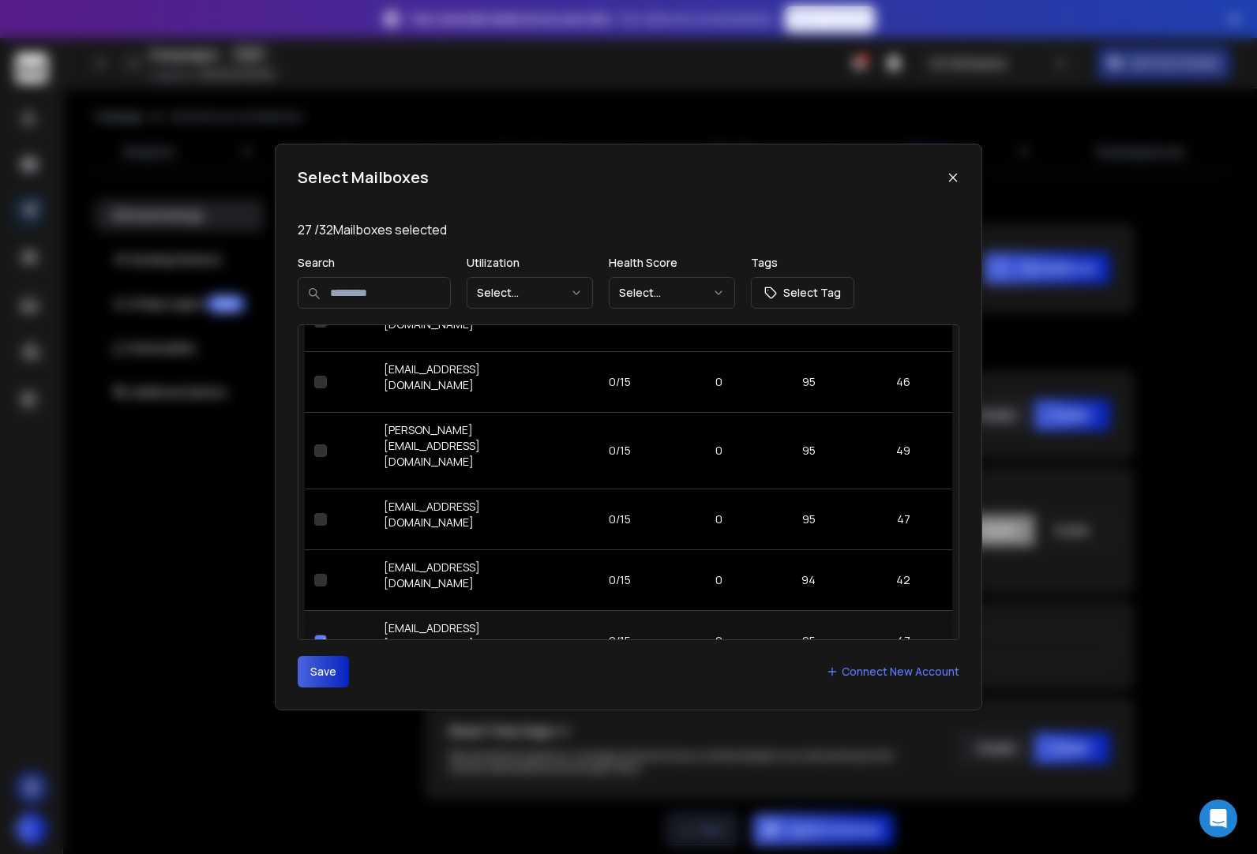
click at [316, 635] on button "button" at bounding box center [320, 641] width 13 height 13
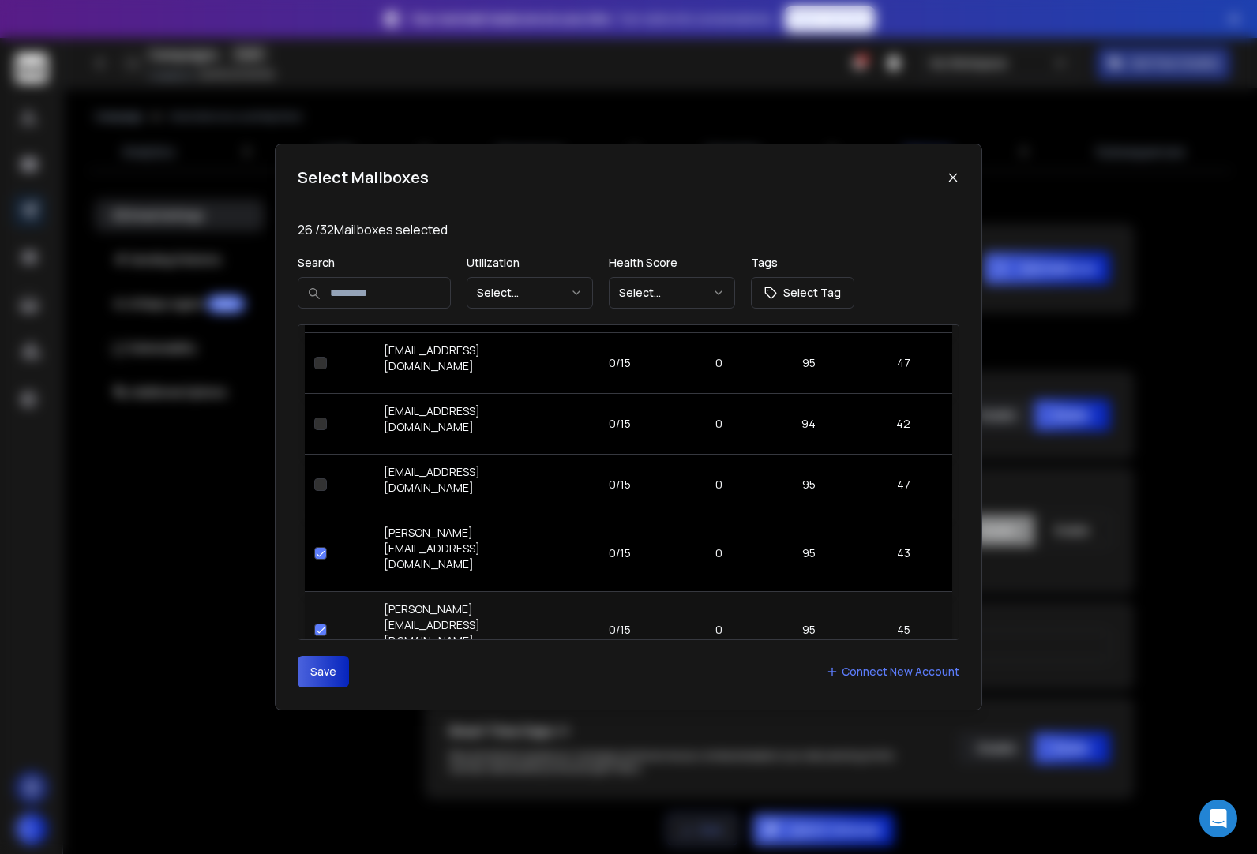
scroll to position [237, 0]
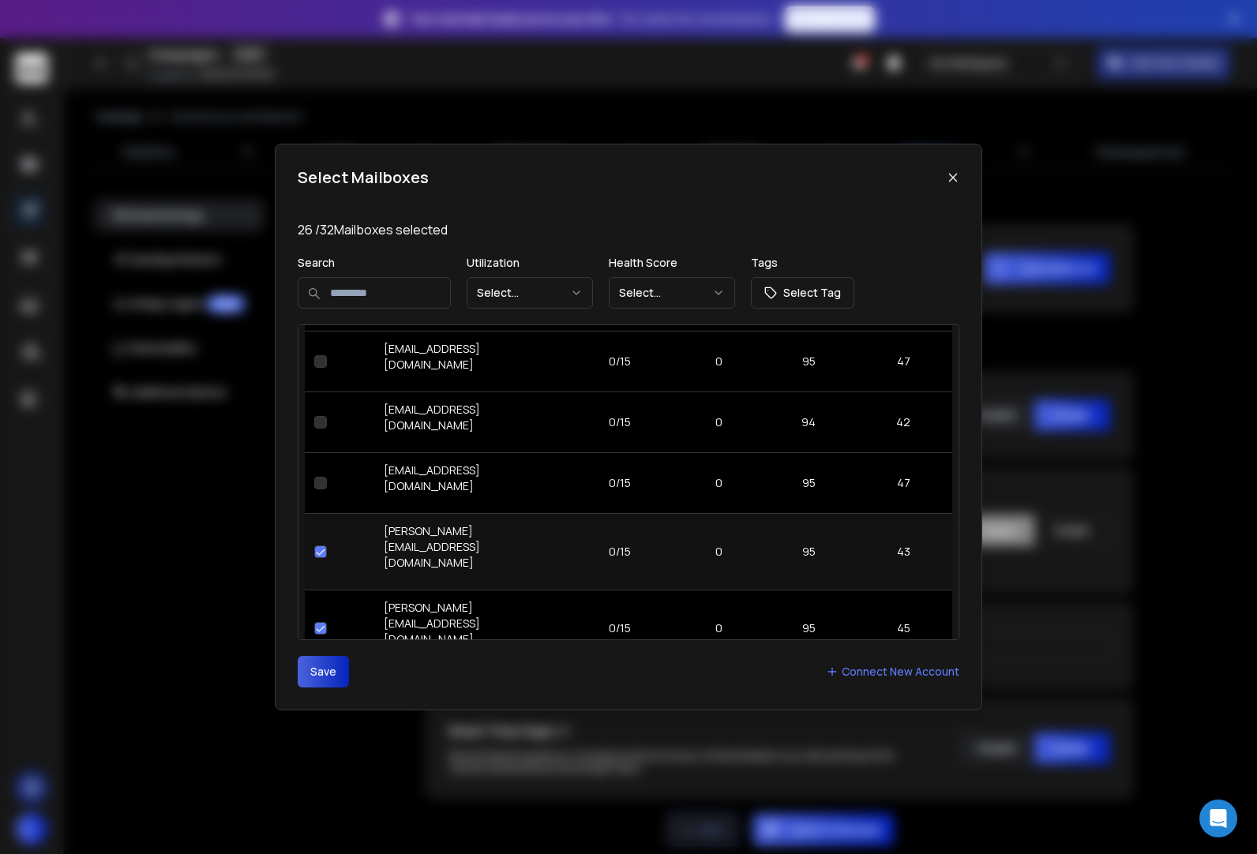
click at [317, 546] on button "button" at bounding box center [320, 552] width 13 height 13
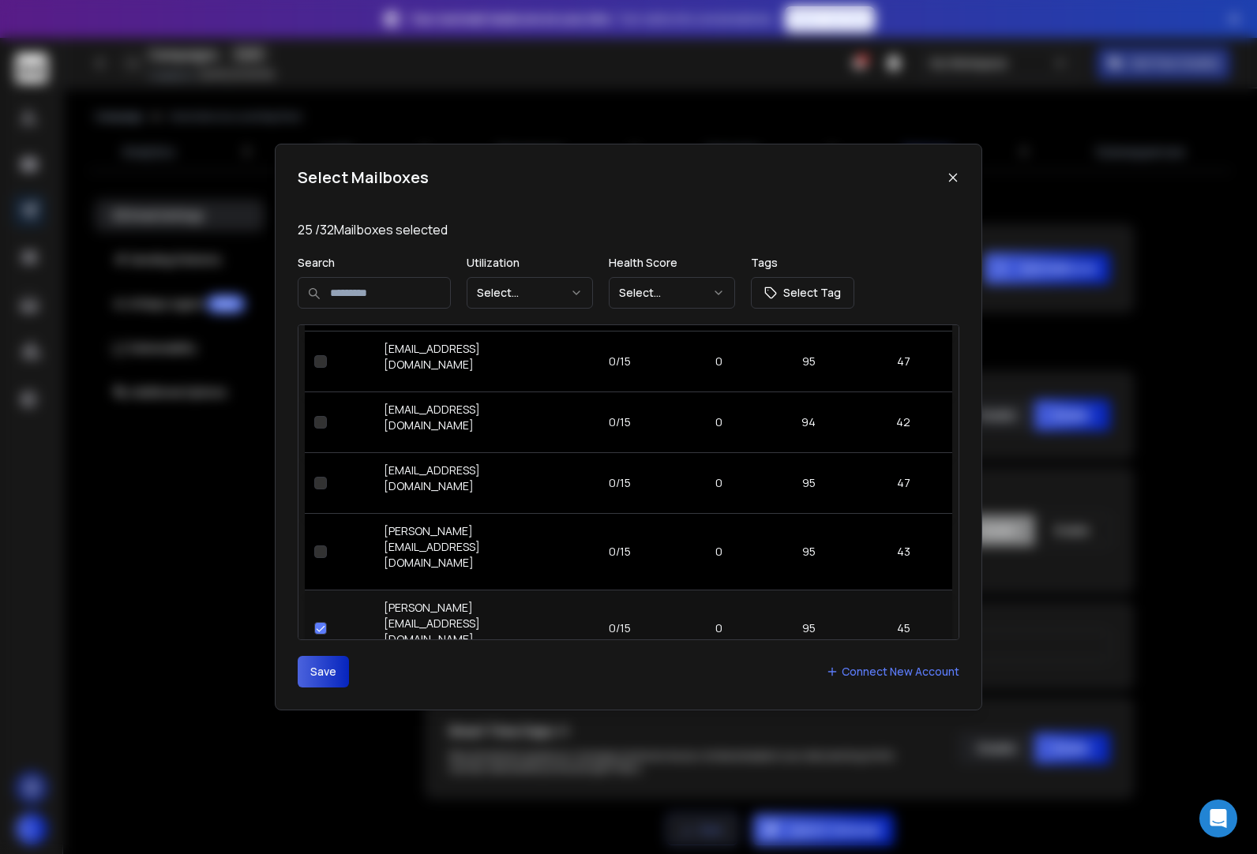
click at [324, 622] on button "button" at bounding box center [320, 628] width 13 height 13
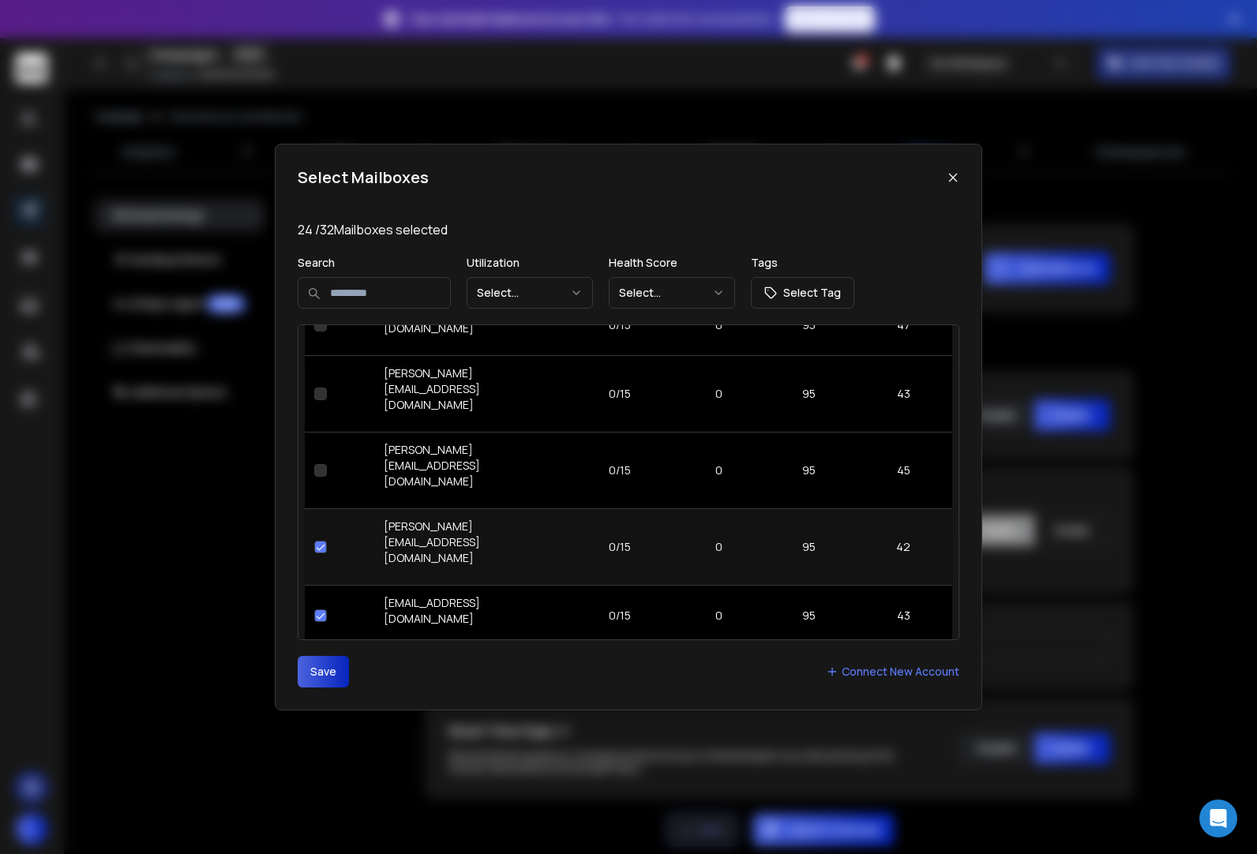
click at [321, 541] on button "button" at bounding box center [320, 547] width 13 height 13
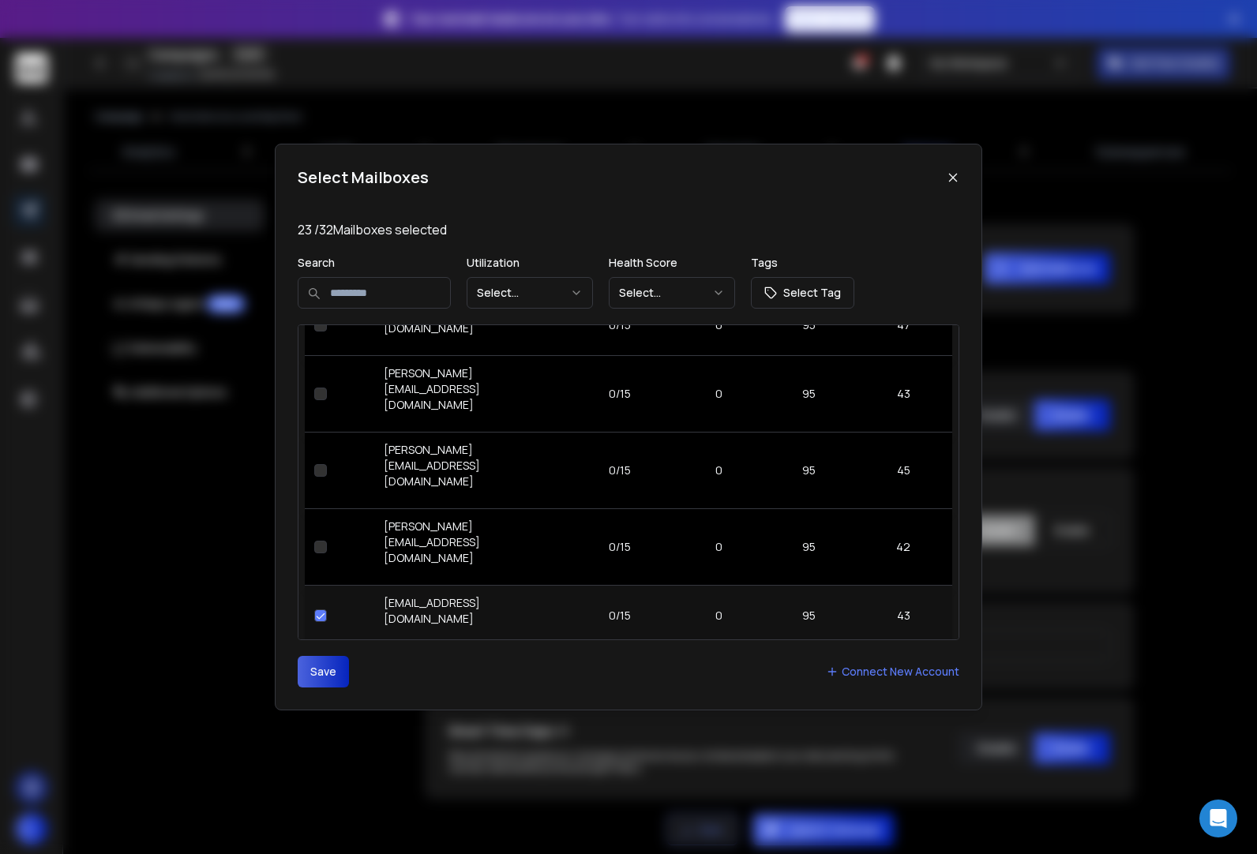
click at [321, 609] on button "button" at bounding box center [320, 615] width 13 height 13
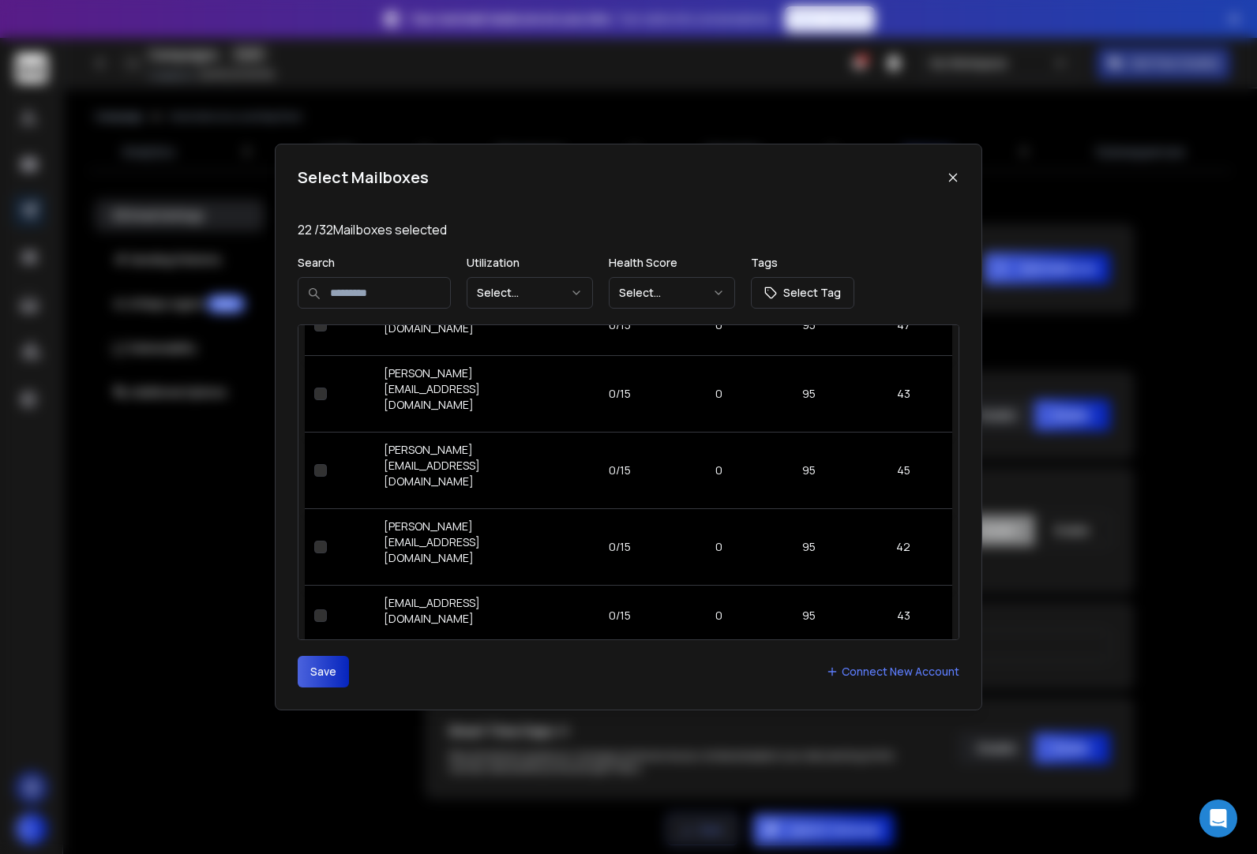
click at [322, 670] on button "button" at bounding box center [320, 676] width 13 height 13
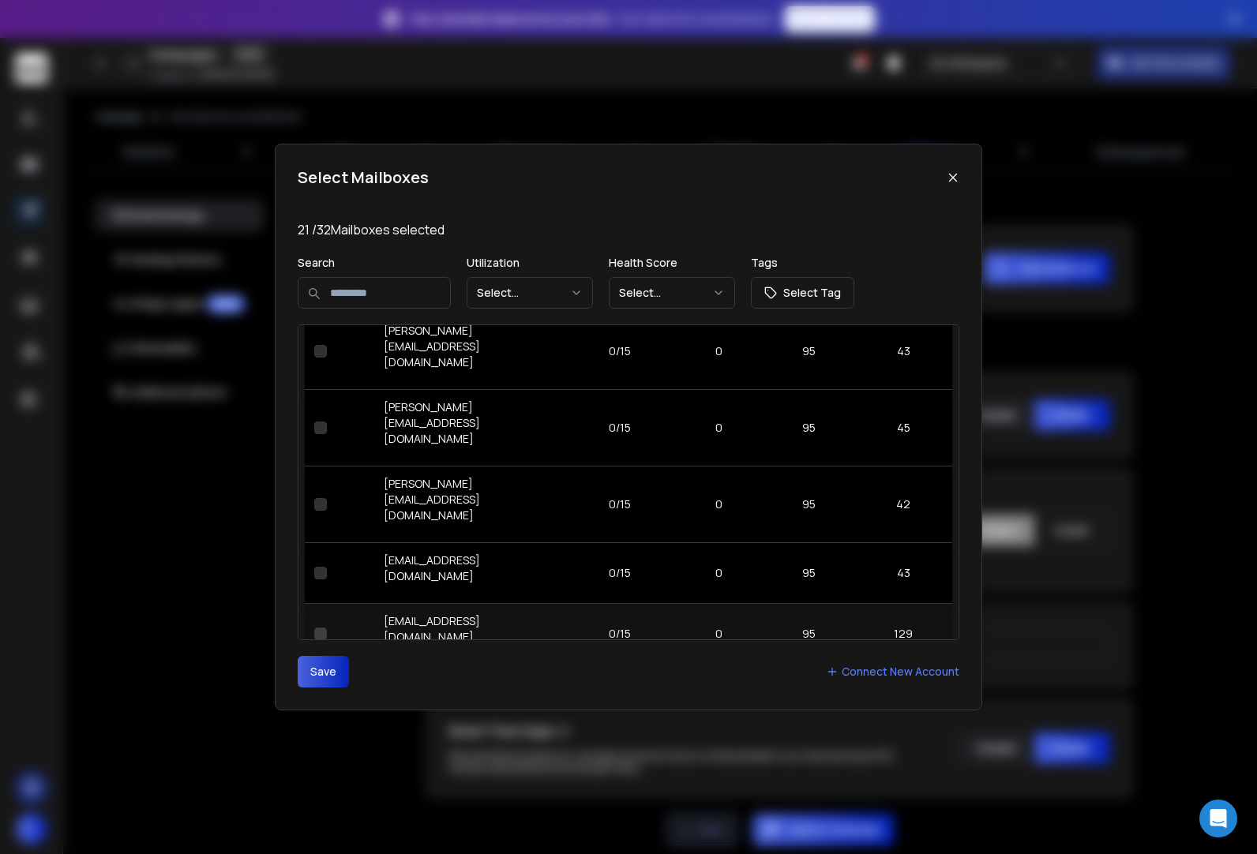
scroll to position [474, 0]
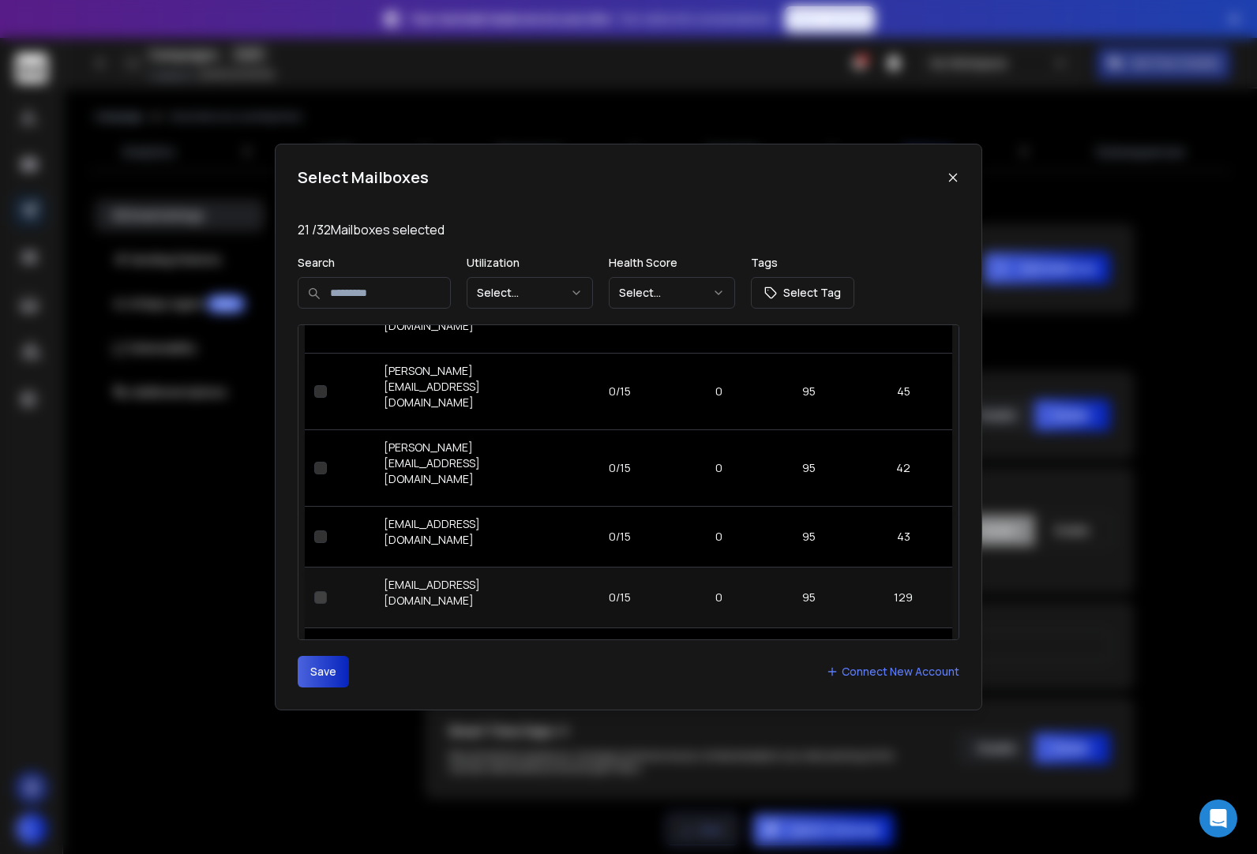
click at [321, 591] on button "button" at bounding box center [320, 597] width 13 height 13
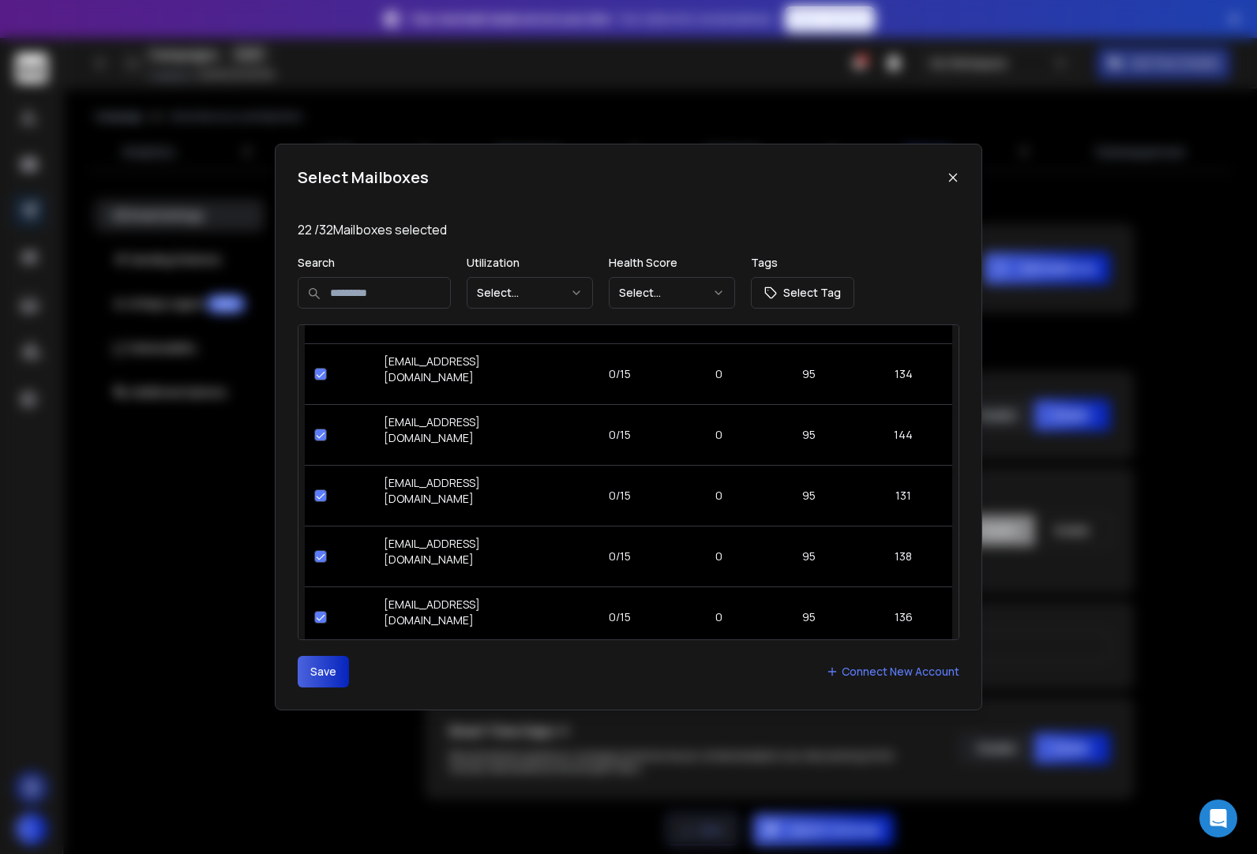
scroll to position [1378, 0]
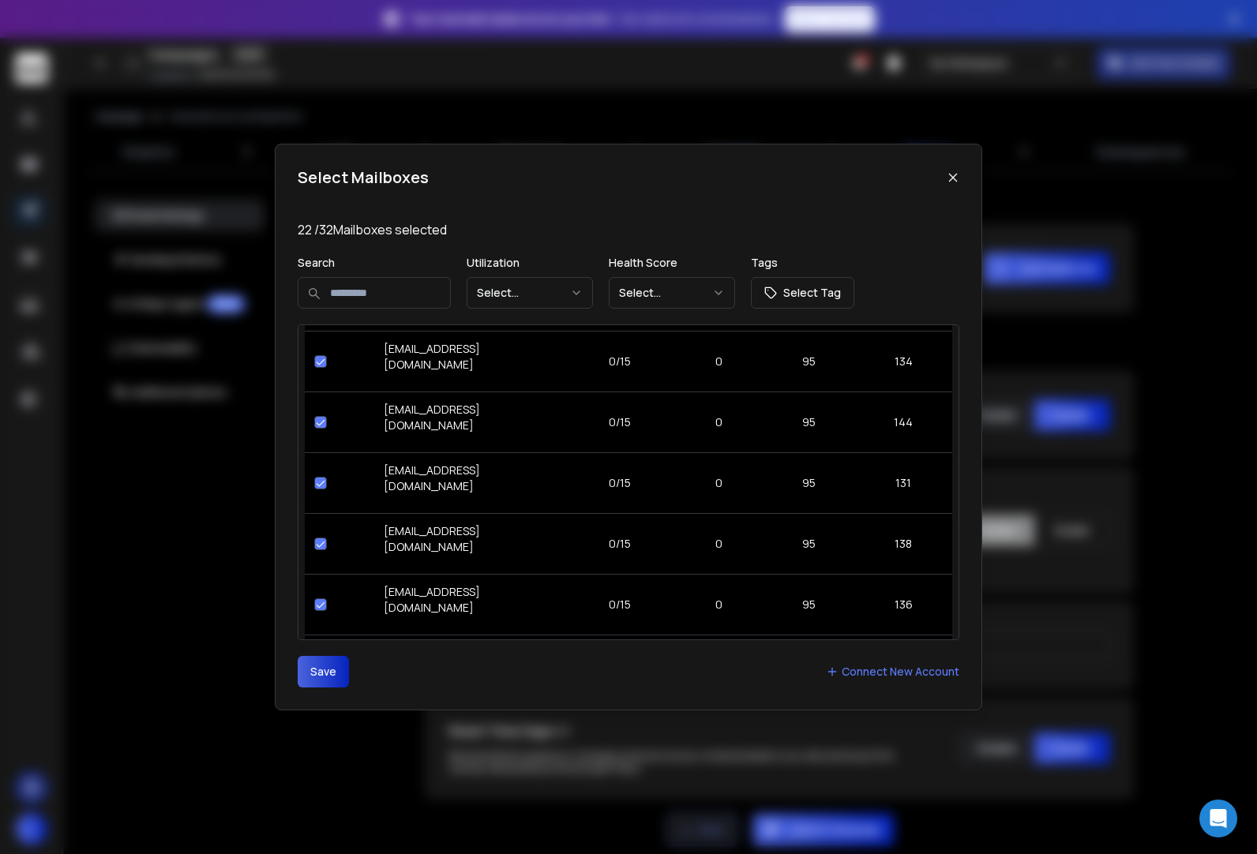
click at [328, 665] on button "Save" at bounding box center [323, 672] width 51 height 32
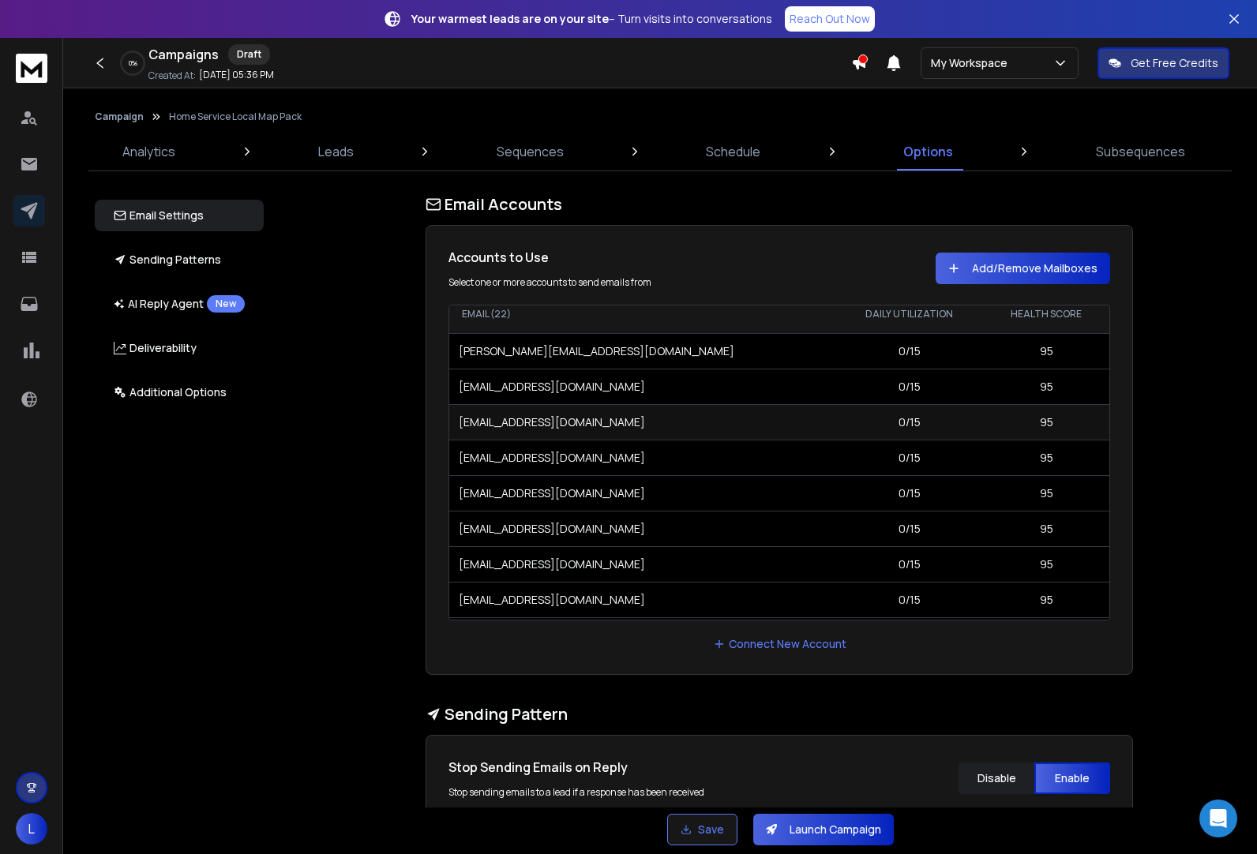
scroll to position [0, 0]
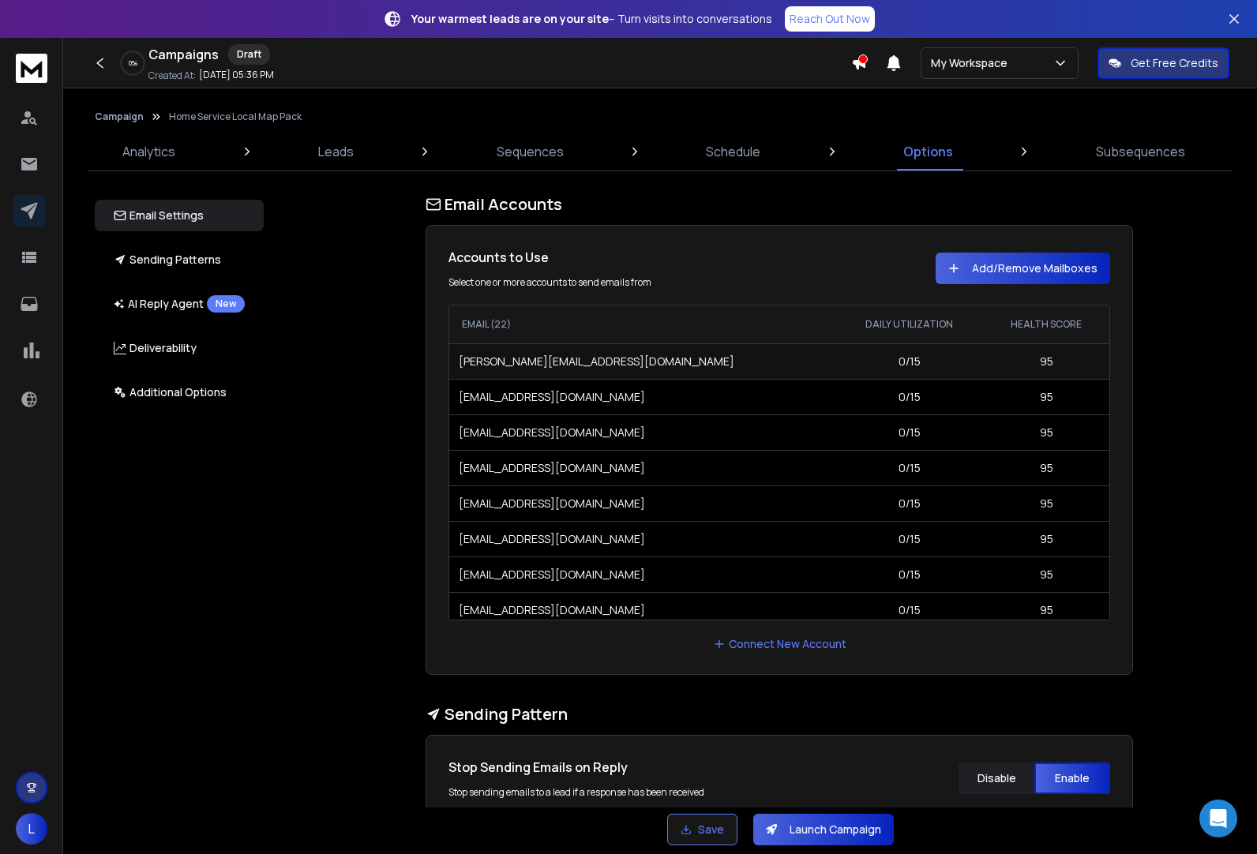
click at [600, 365] on p "[PERSON_NAME][EMAIL_ADDRESS][DOMAIN_NAME]" at bounding box center [597, 362] width 276 height 16
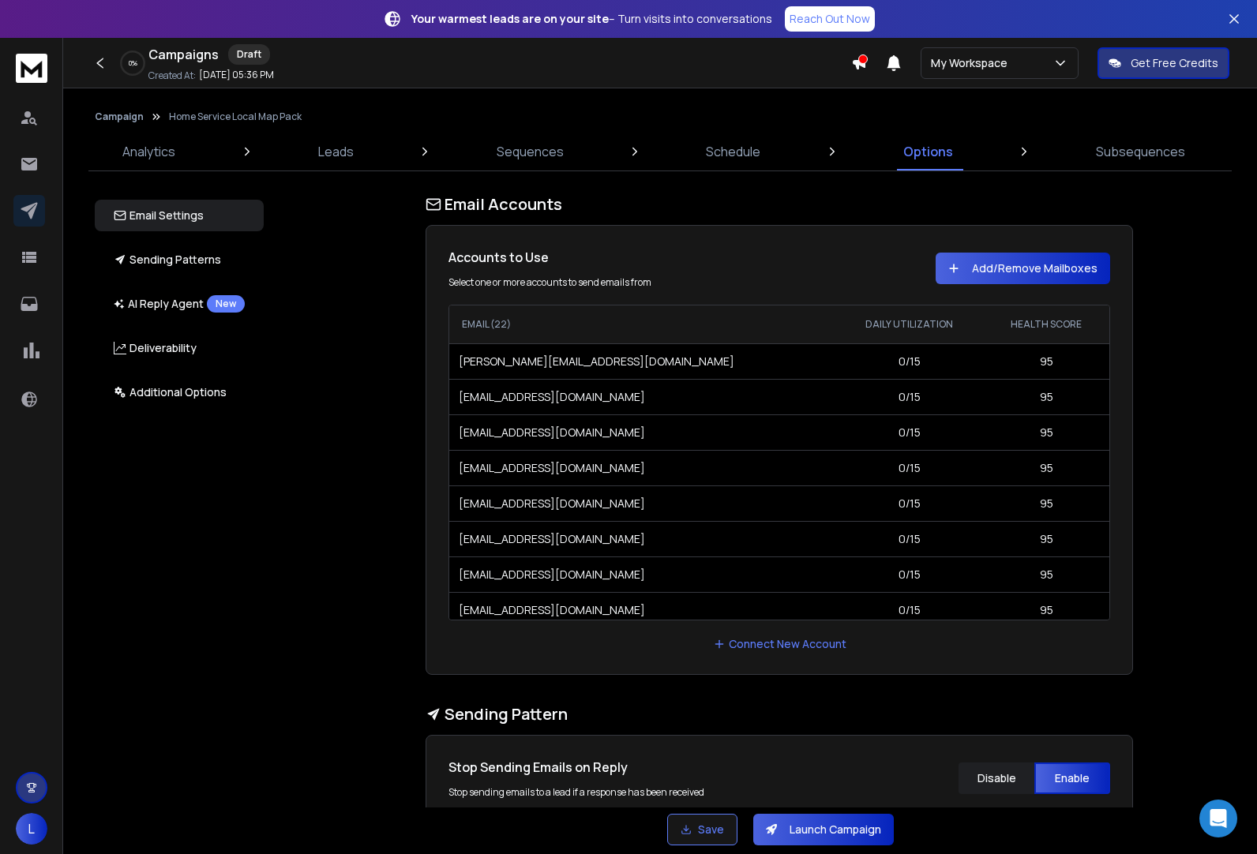
click at [970, 278] on button "Add/Remove Mailboxes" at bounding box center [1023, 269] width 174 height 32
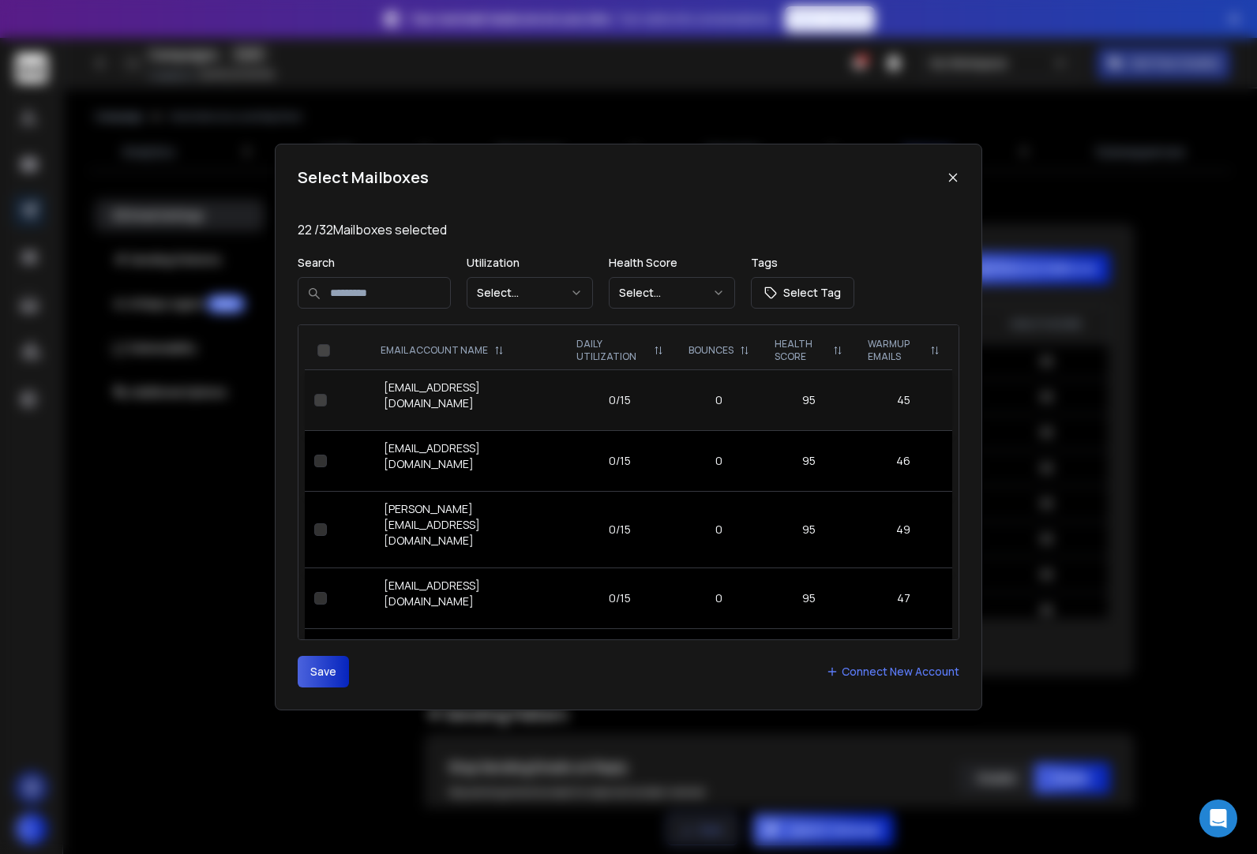
click at [318, 396] on button "button" at bounding box center [320, 400] width 13 height 13
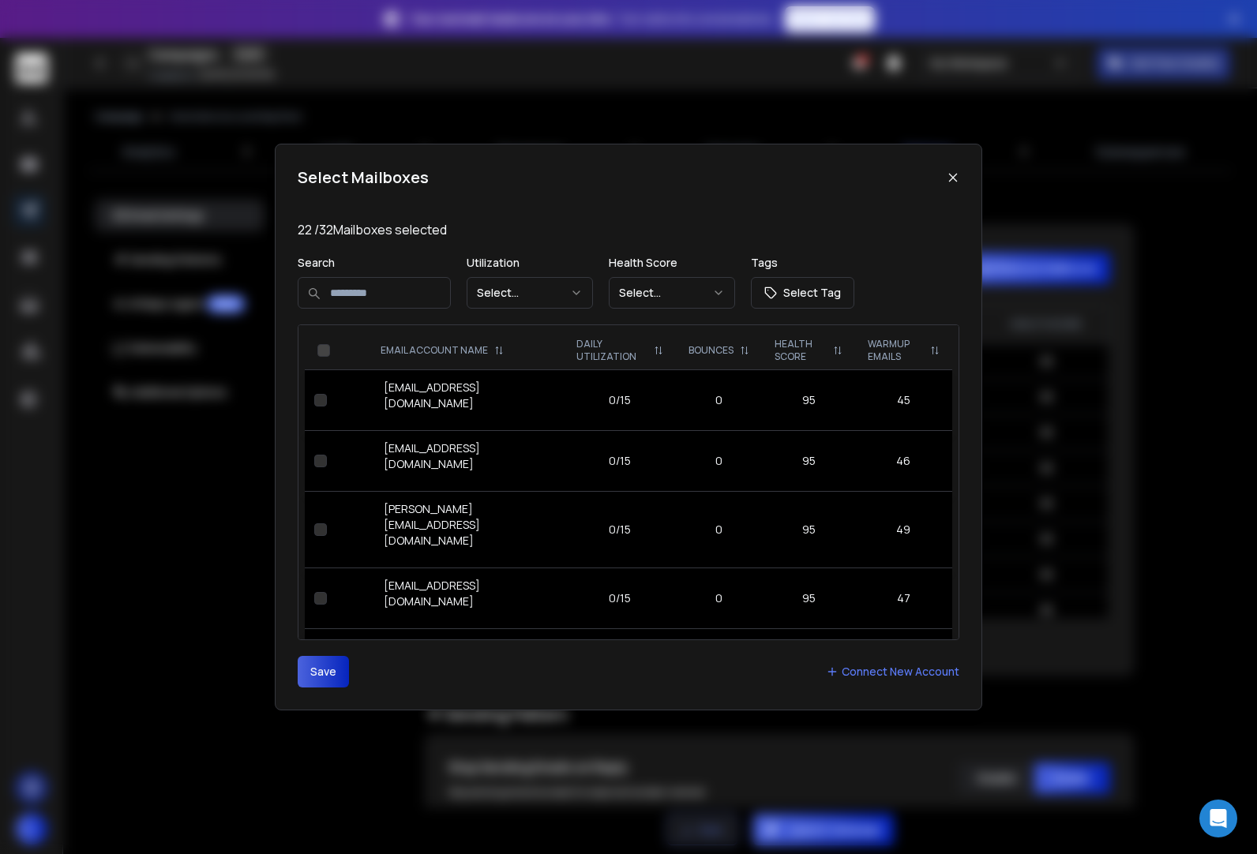
click at [578, 300] on button "Select..." at bounding box center [530, 293] width 126 height 32
click at [583, 296] on icon "button" at bounding box center [576, 293] width 13 height 13
click at [754, 296] on div "Search Utilization Select... Health Score Select... Tags Select Tag" at bounding box center [629, 282] width 662 height 54
click at [725, 297] on icon "button" at bounding box center [718, 293] width 13 height 13
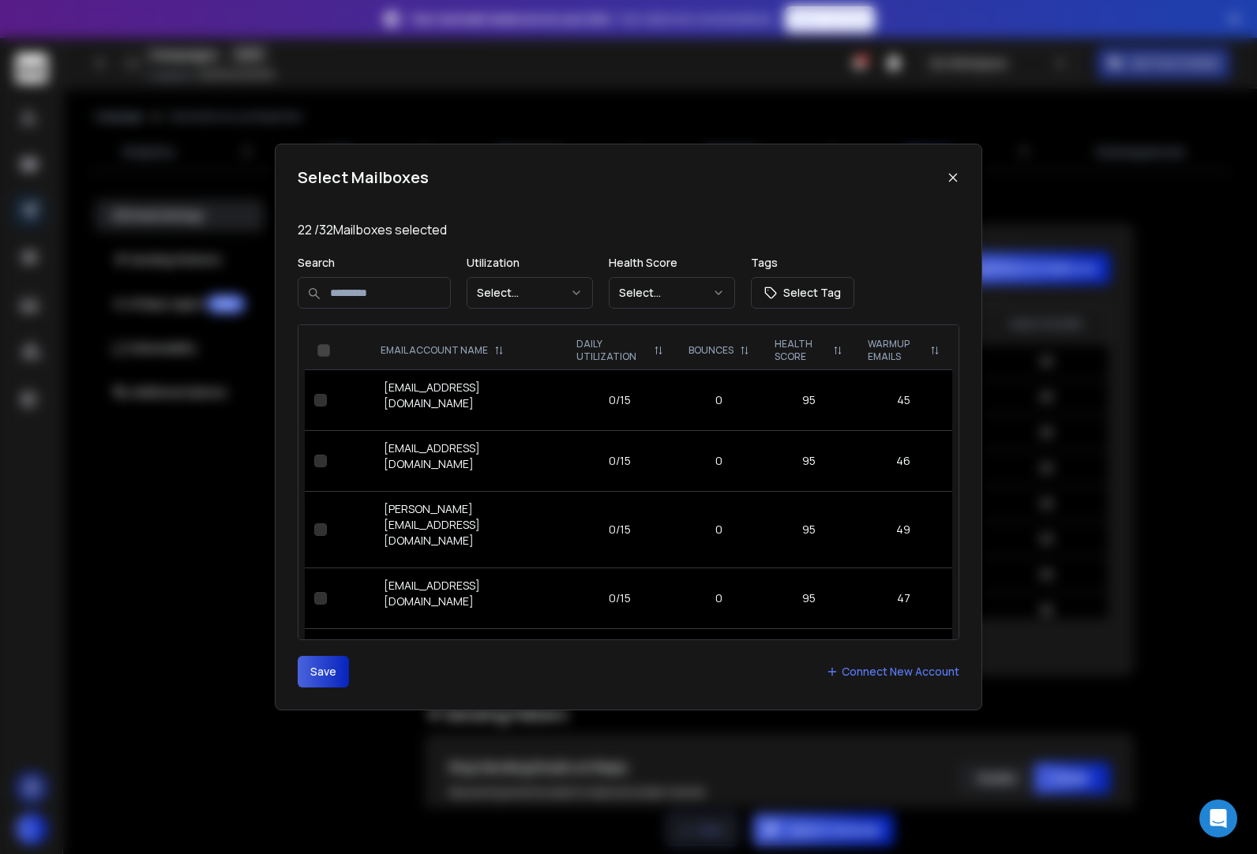
click at [384, 298] on input at bounding box center [374, 293] width 153 height 32
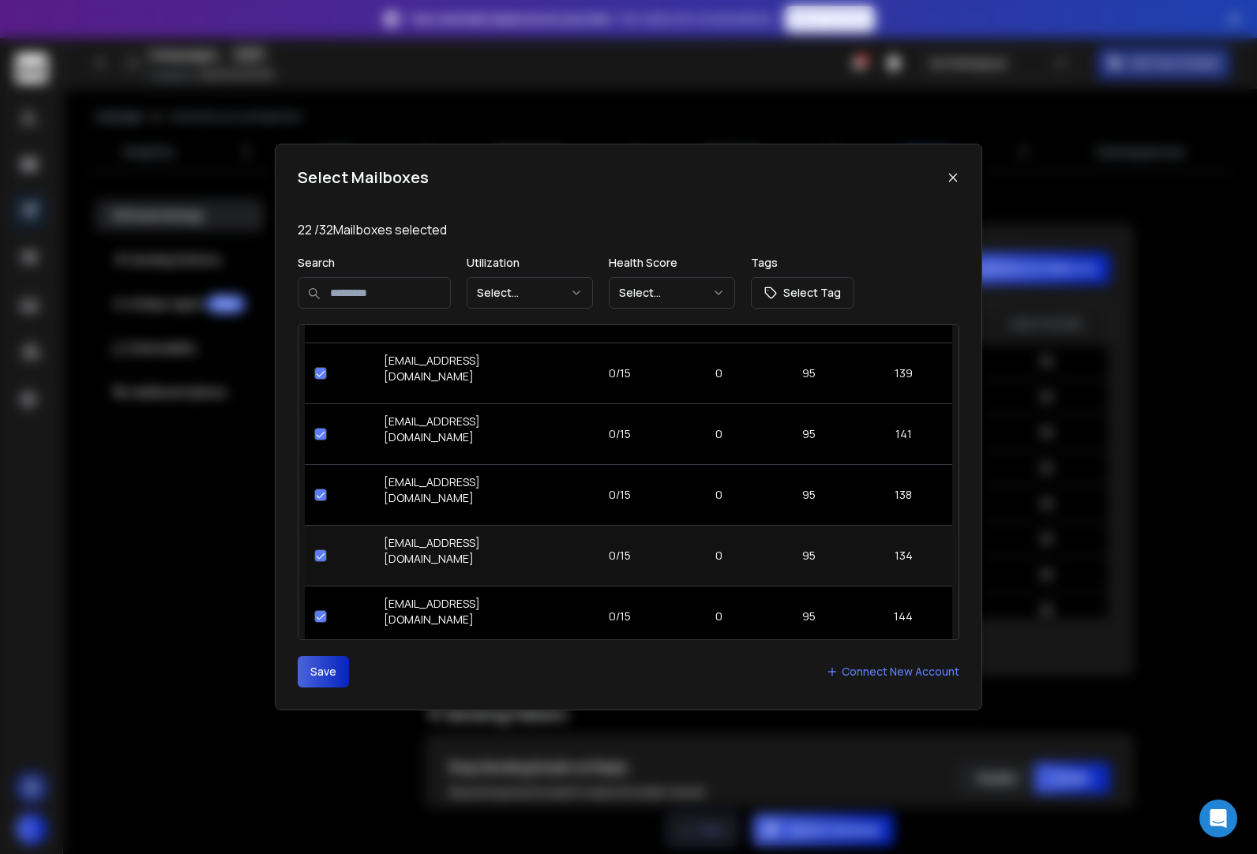
scroll to position [1378, 0]
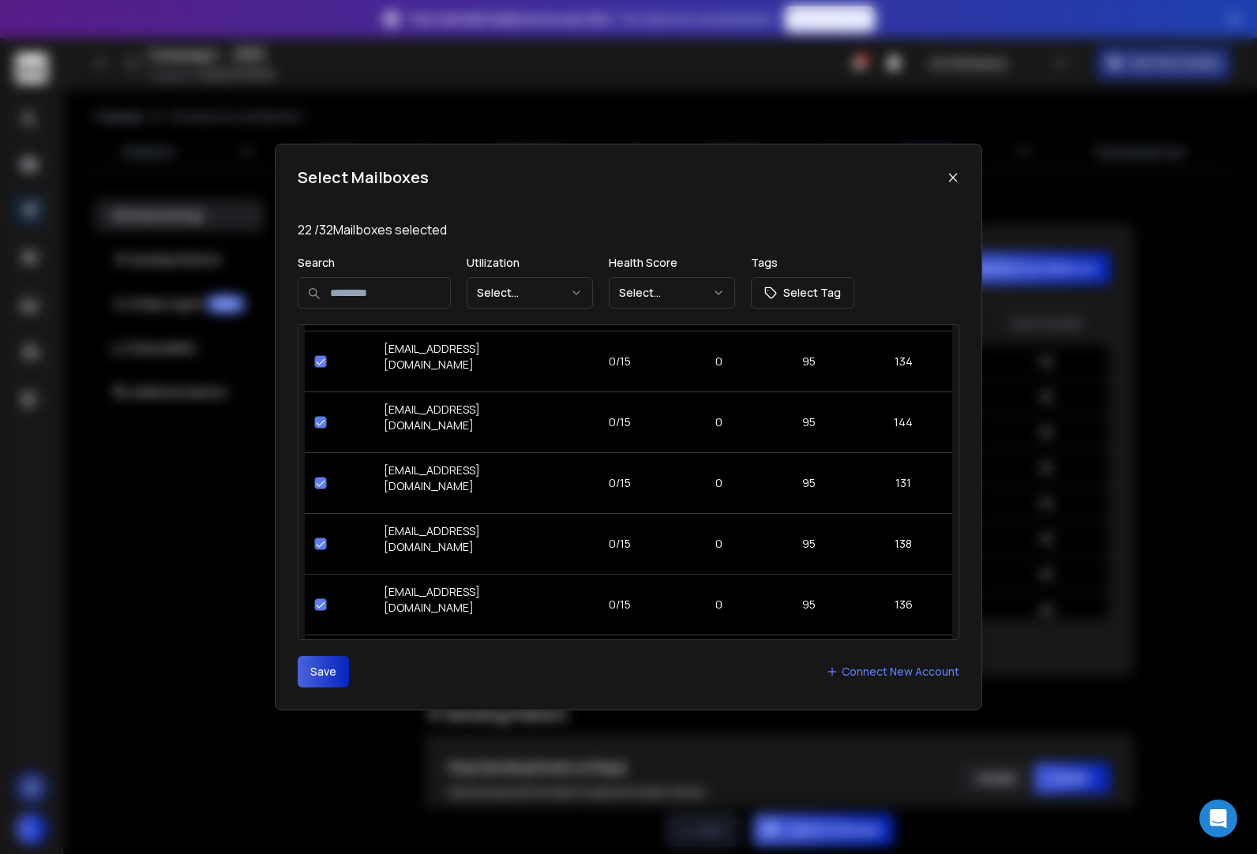
click at [336, 673] on button "Save" at bounding box center [323, 672] width 51 height 32
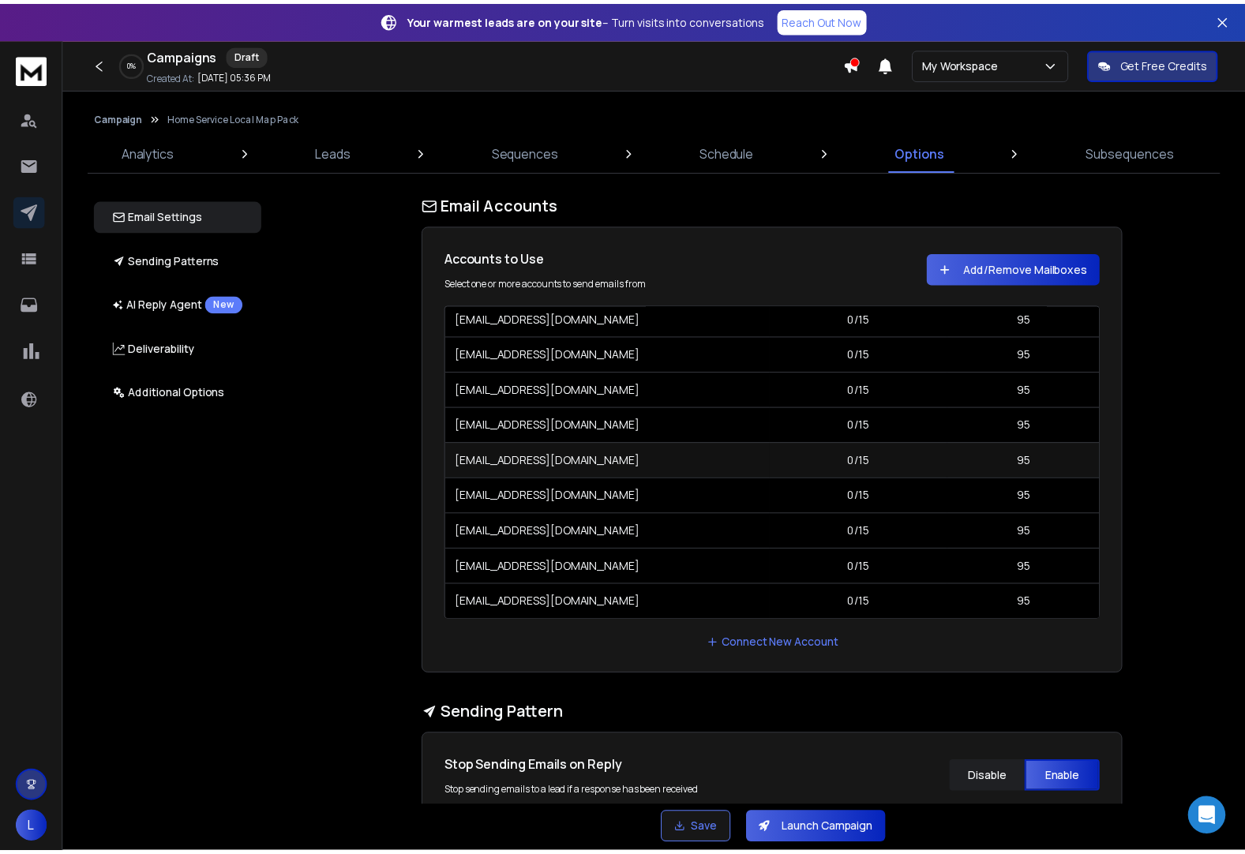
scroll to position [0, 0]
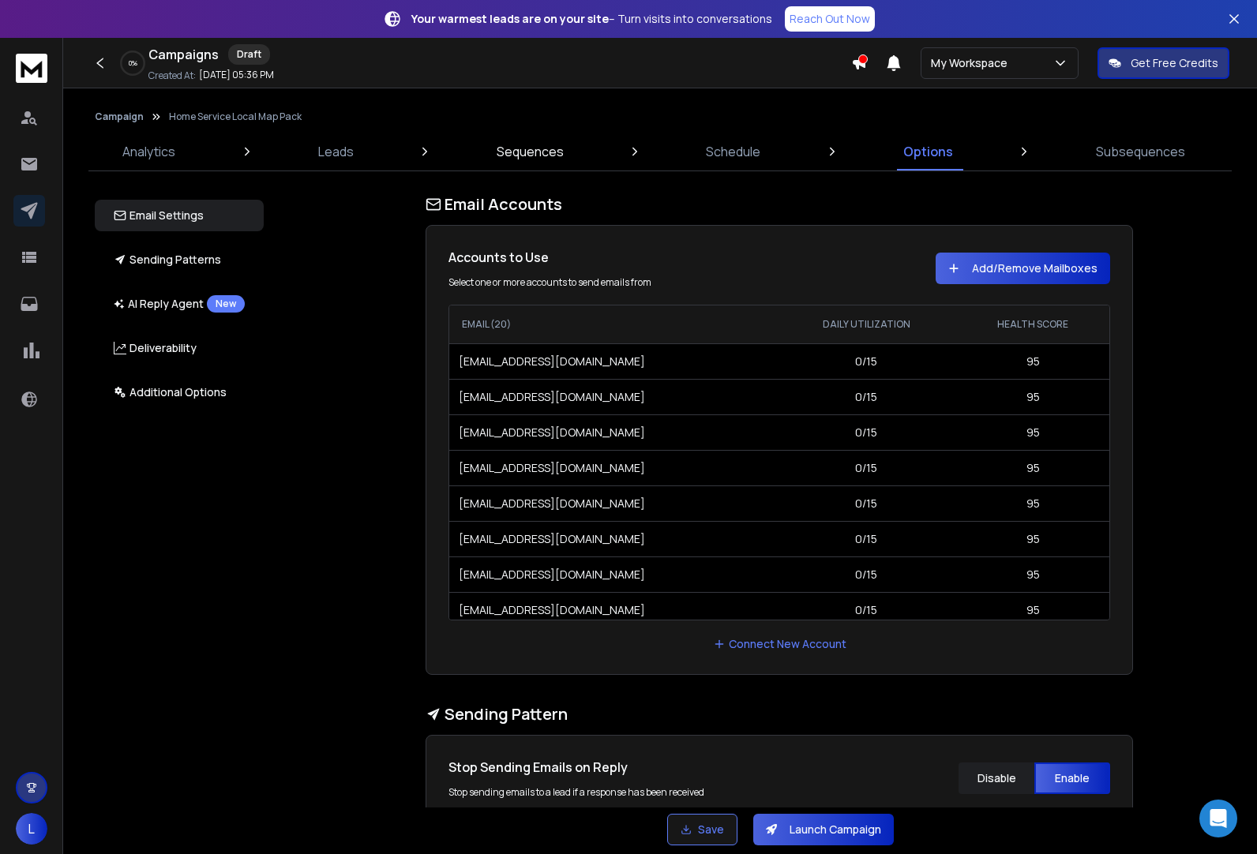
click at [535, 158] on p "Sequences" at bounding box center [530, 151] width 67 height 19
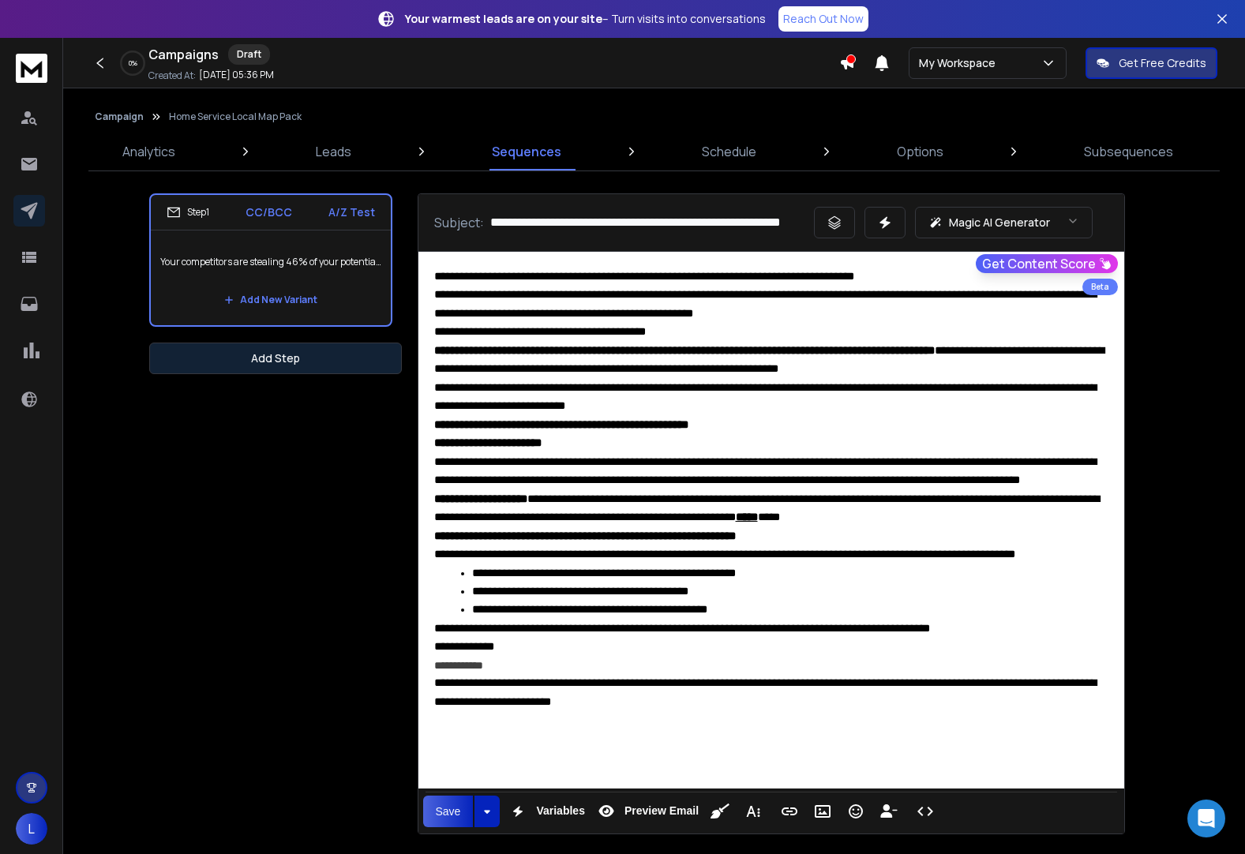
click at [276, 354] on button "Add Step" at bounding box center [275, 359] width 253 height 32
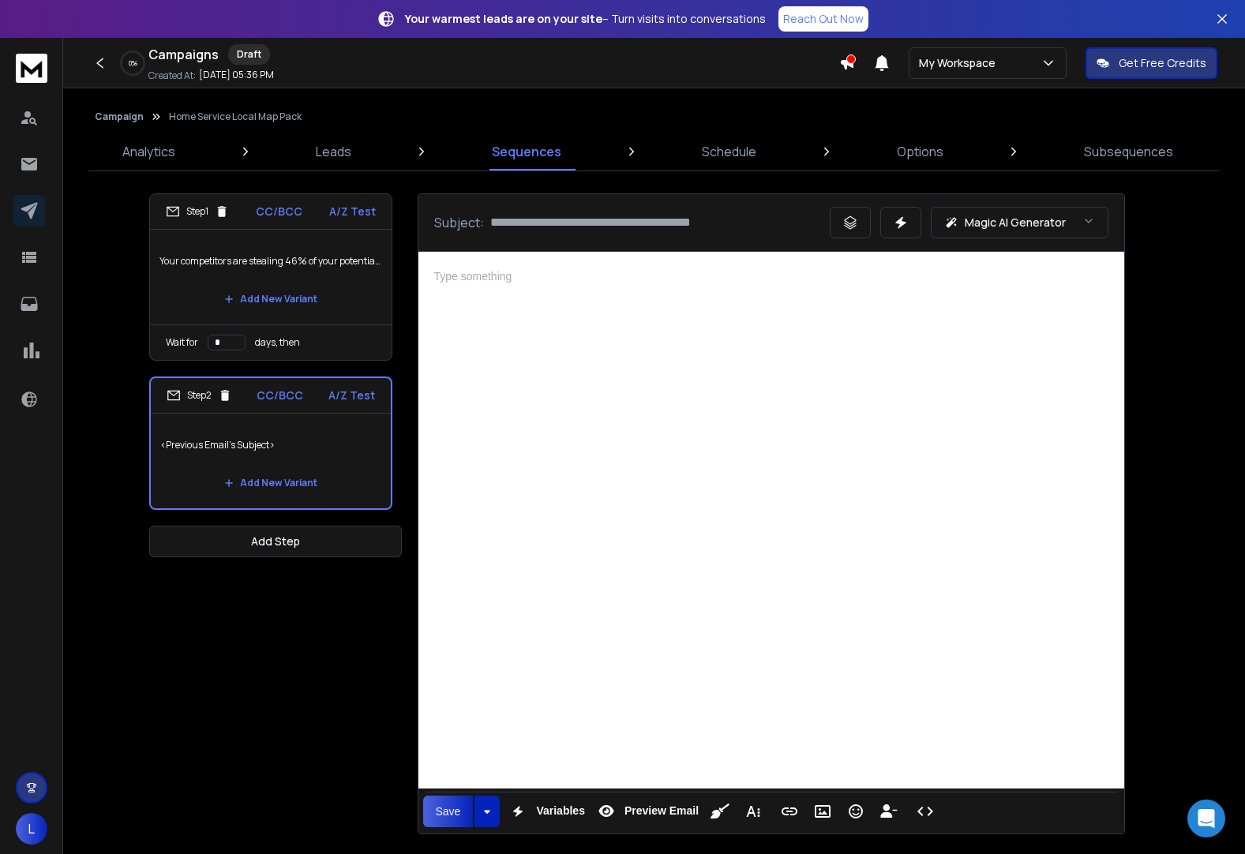
click at [553, 300] on div at bounding box center [771, 520] width 706 height 537
click at [602, 364] on div at bounding box center [771, 520] width 706 height 537
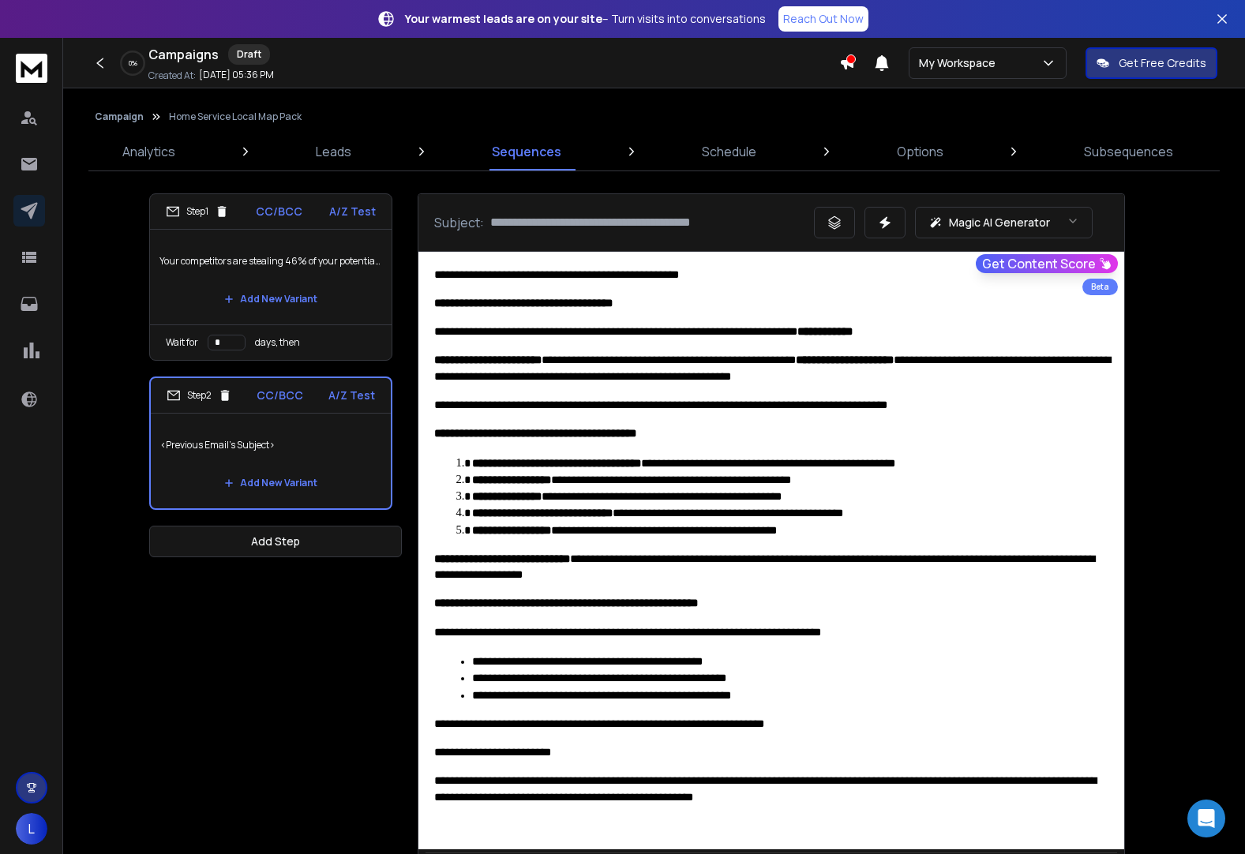
scroll to position [255, 0]
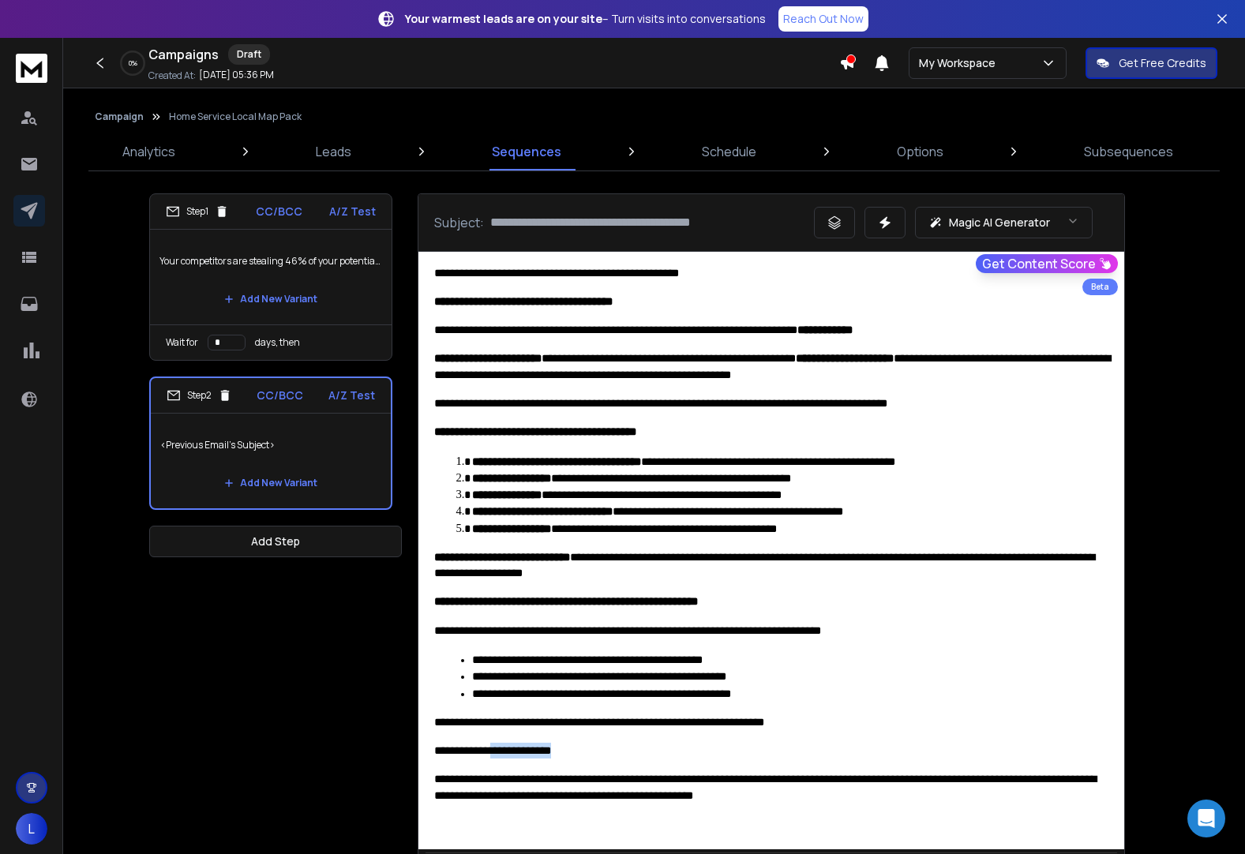
drag, startPoint x: 591, startPoint y: 748, endPoint x: 500, endPoint y: 749, distance: 90.8
click at [501, 749] on p "**********" at bounding box center [771, 751] width 674 height 16
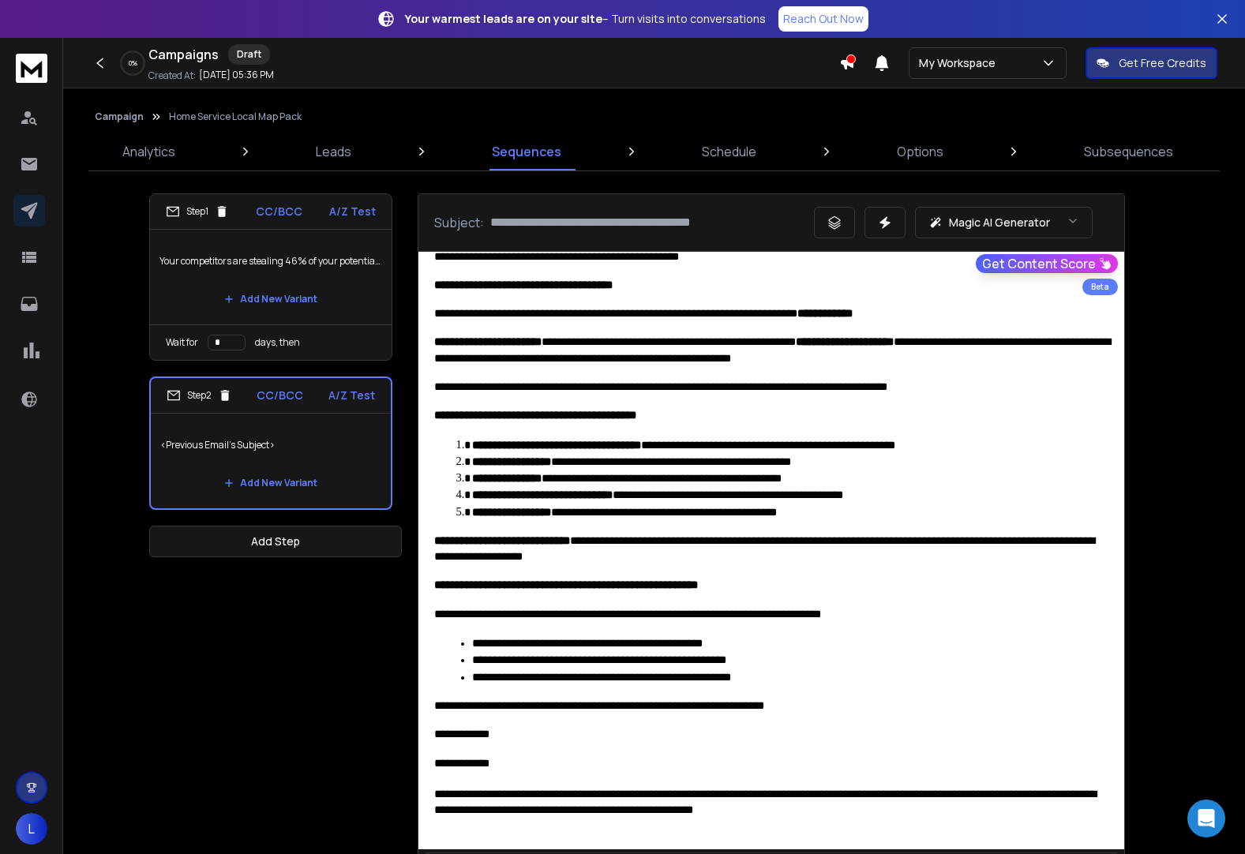
click at [510, 742] on p "**********" at bounding box center [771, 734] width 674 height 16
click at [592, 233] on div "Subject: Magic AI Generator Get Content Score Beta" at bounding box center [771, 223] width 706 height 58
click at [598, 225] on input at bounding box center [644, 222] width 308 height 19
paste input "**********"
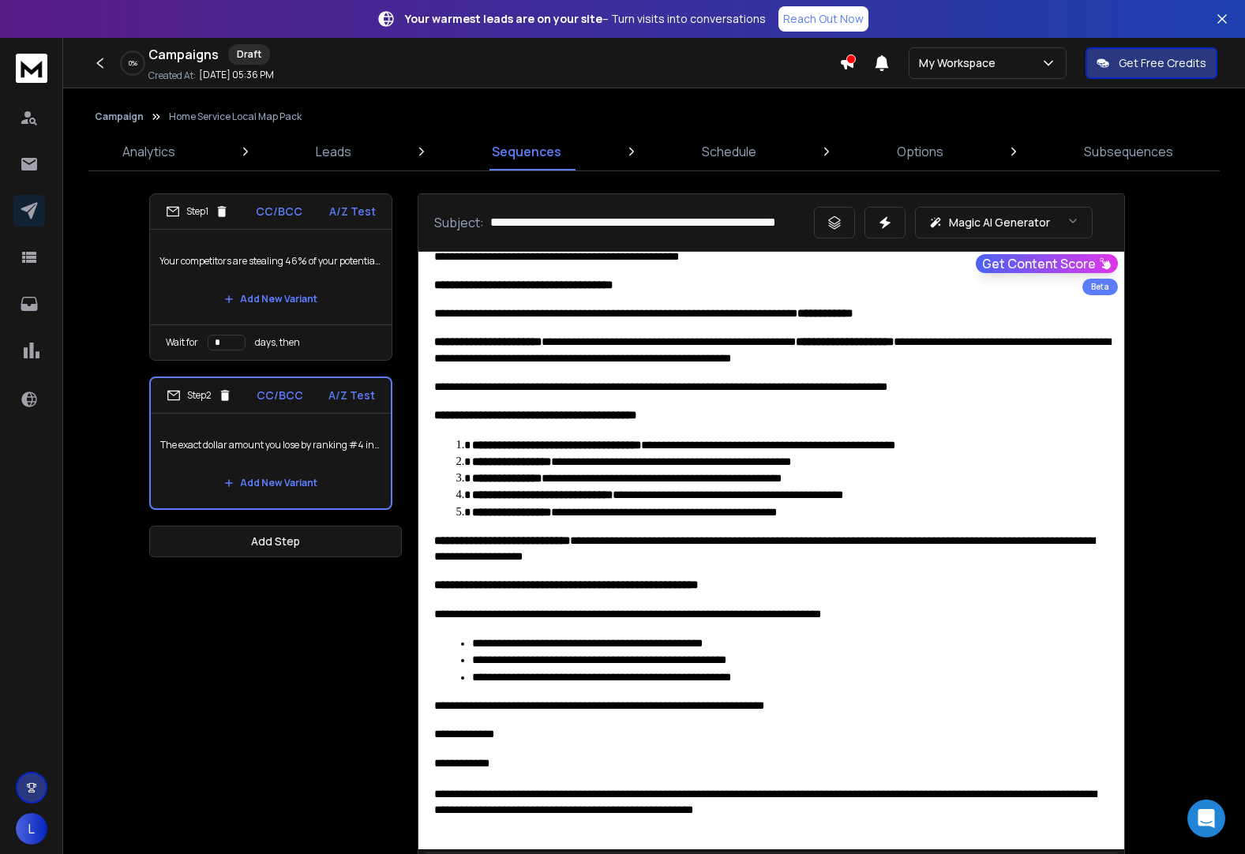
type input "**********"
click at [737, 293] on p "**********" at bounding box center [771, 285] width 674 height 16
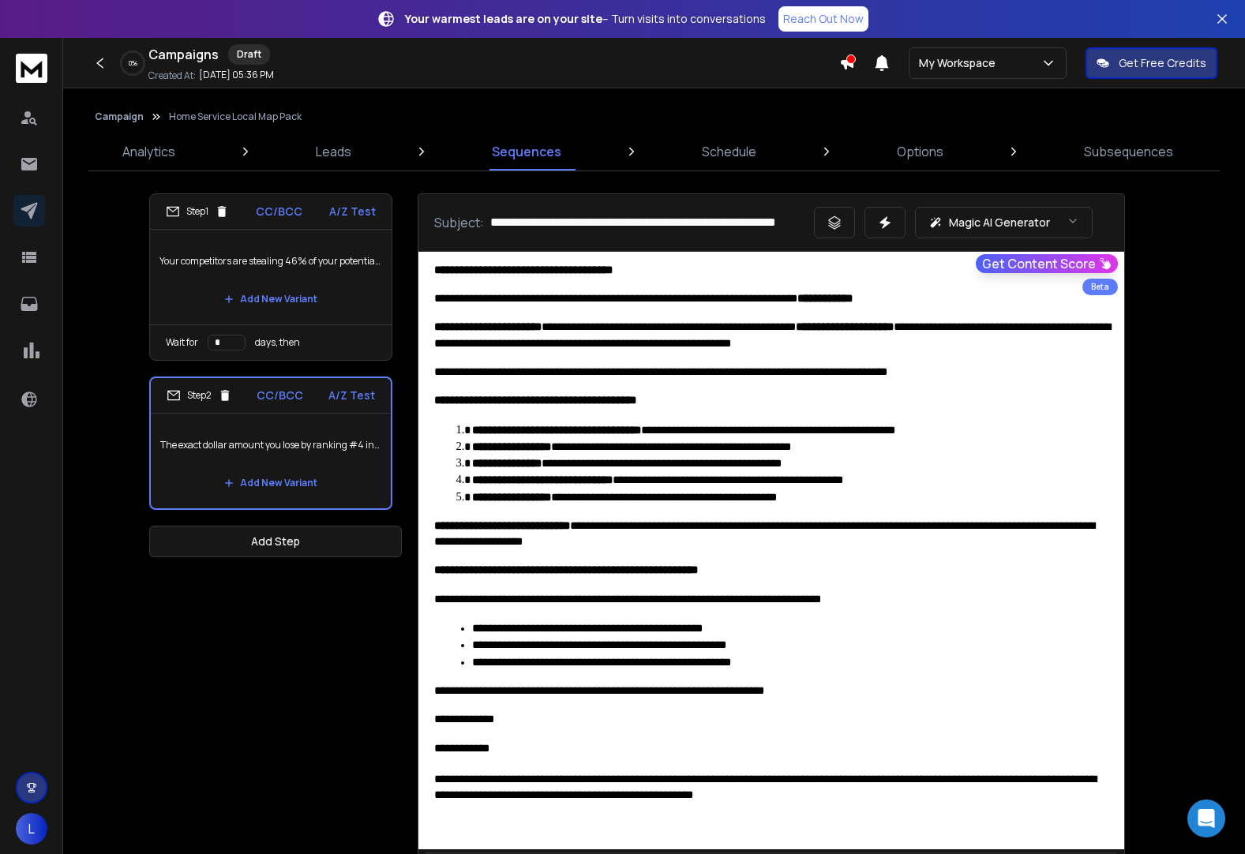
scroll to position [286, 0]
drag, startPoint x: 669, startPoint y: 212, endPoint x: 797, endPoint y: 218, distance: 128.1
click at [797, 218] on div "**********" at bounding box center [771, 223] width 706 height 58
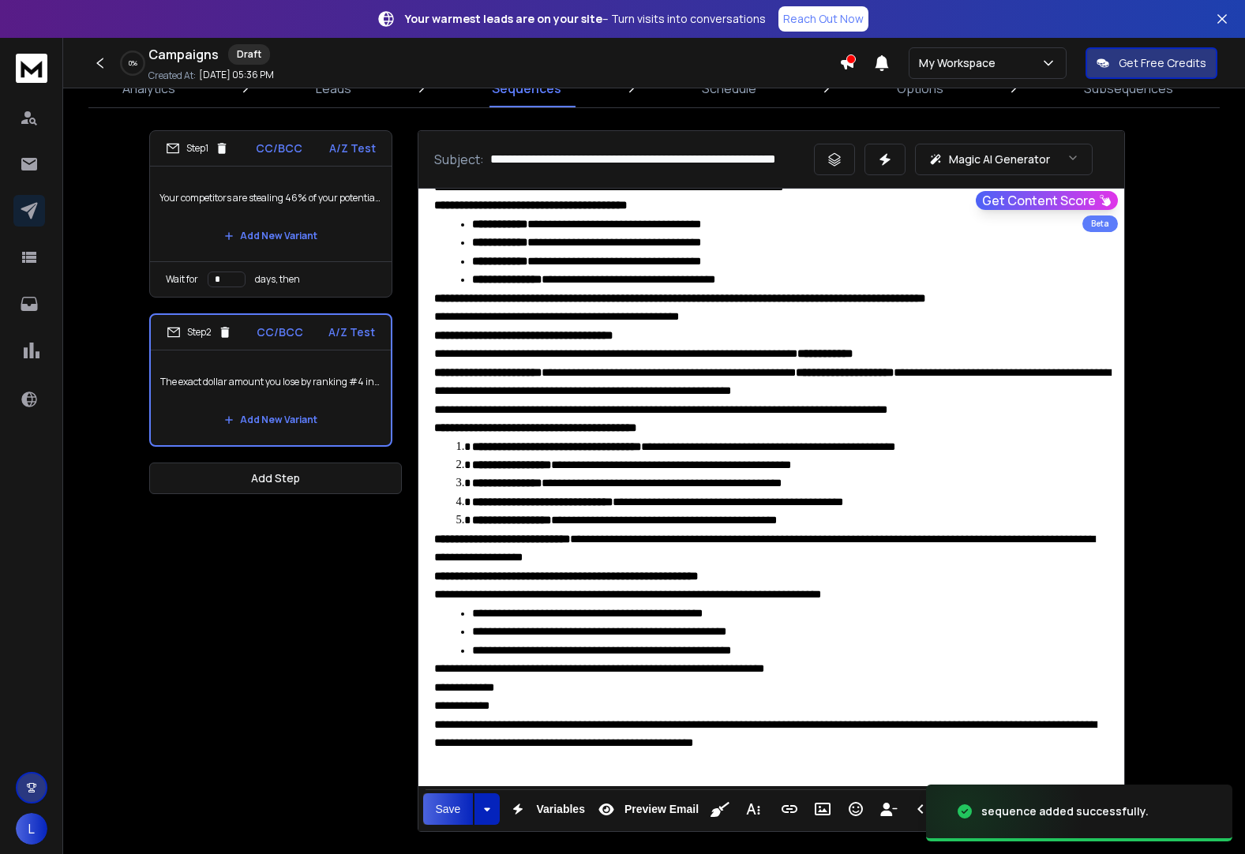
scroll to position [0, 0]
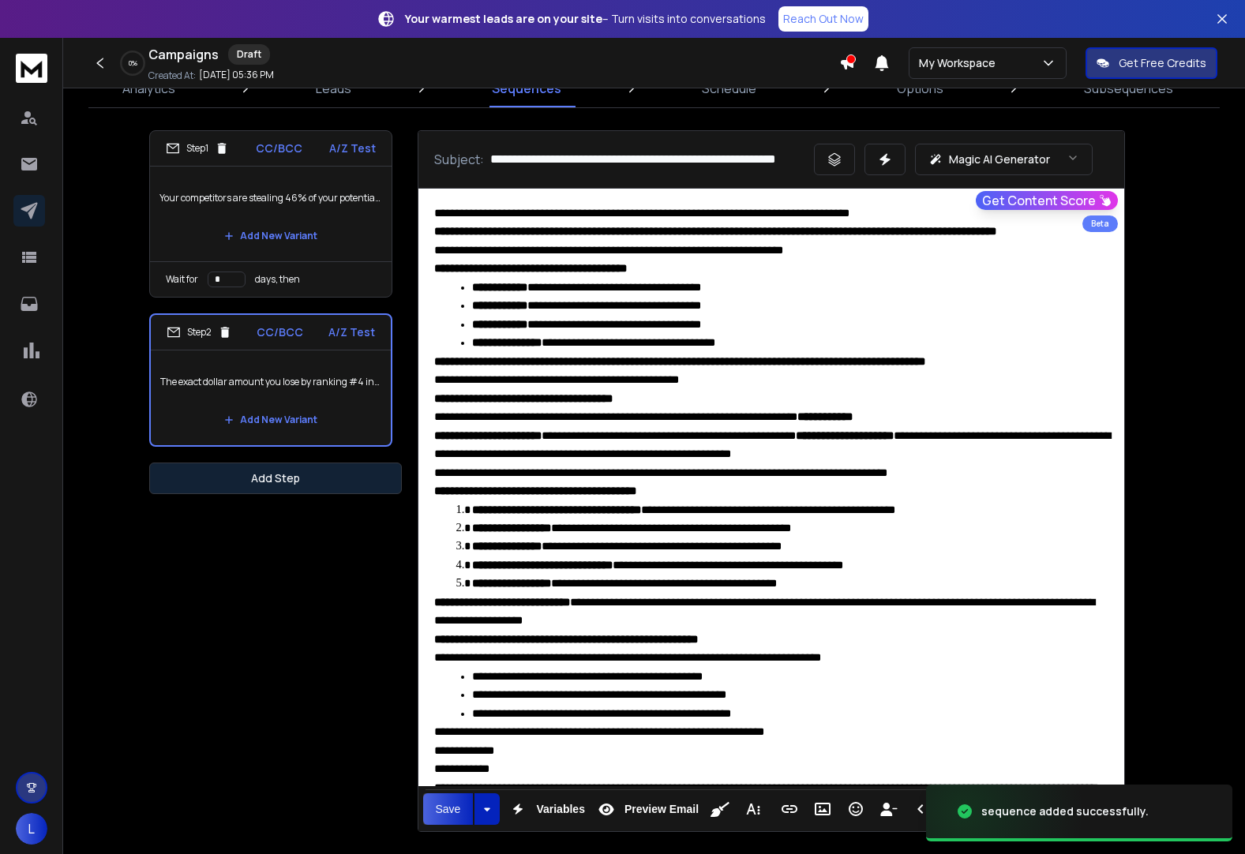
click at [258, 479] on button "Add Step" at bounding box center [275, 479] width 253 height 32
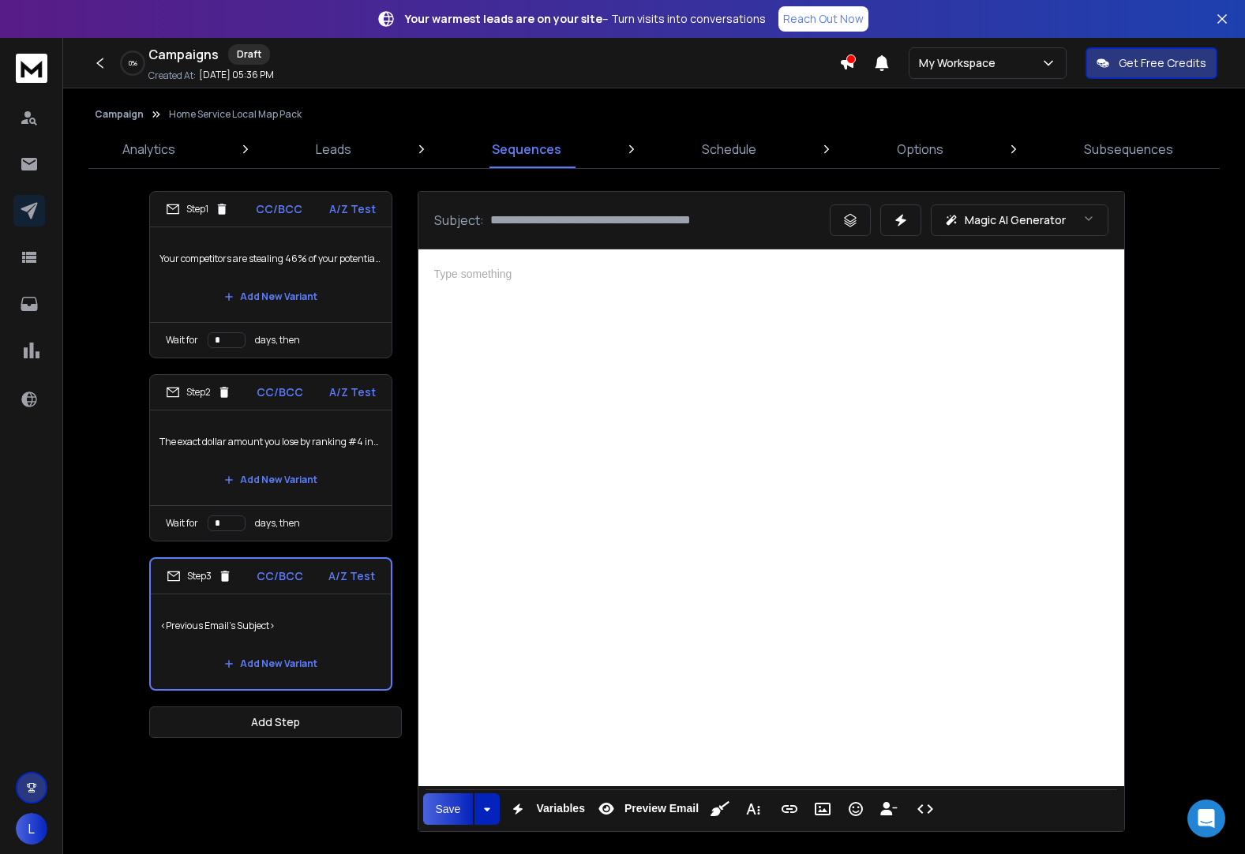
click at [519, 323] on div at bounding box center [771, 517] width 706 height 537
click at [527, 301] on div at bounding box center [771, 517] width 706 height 537
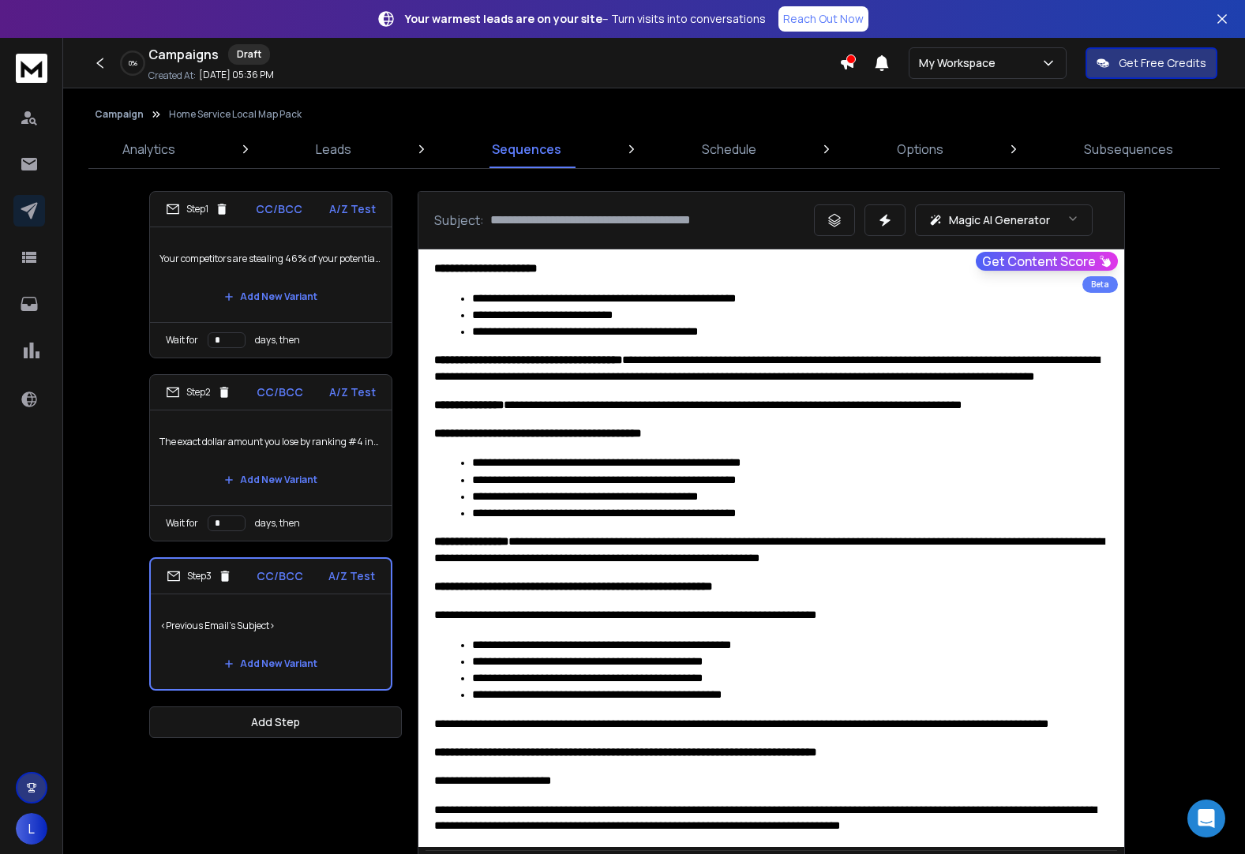
scroll to position [453, 0]
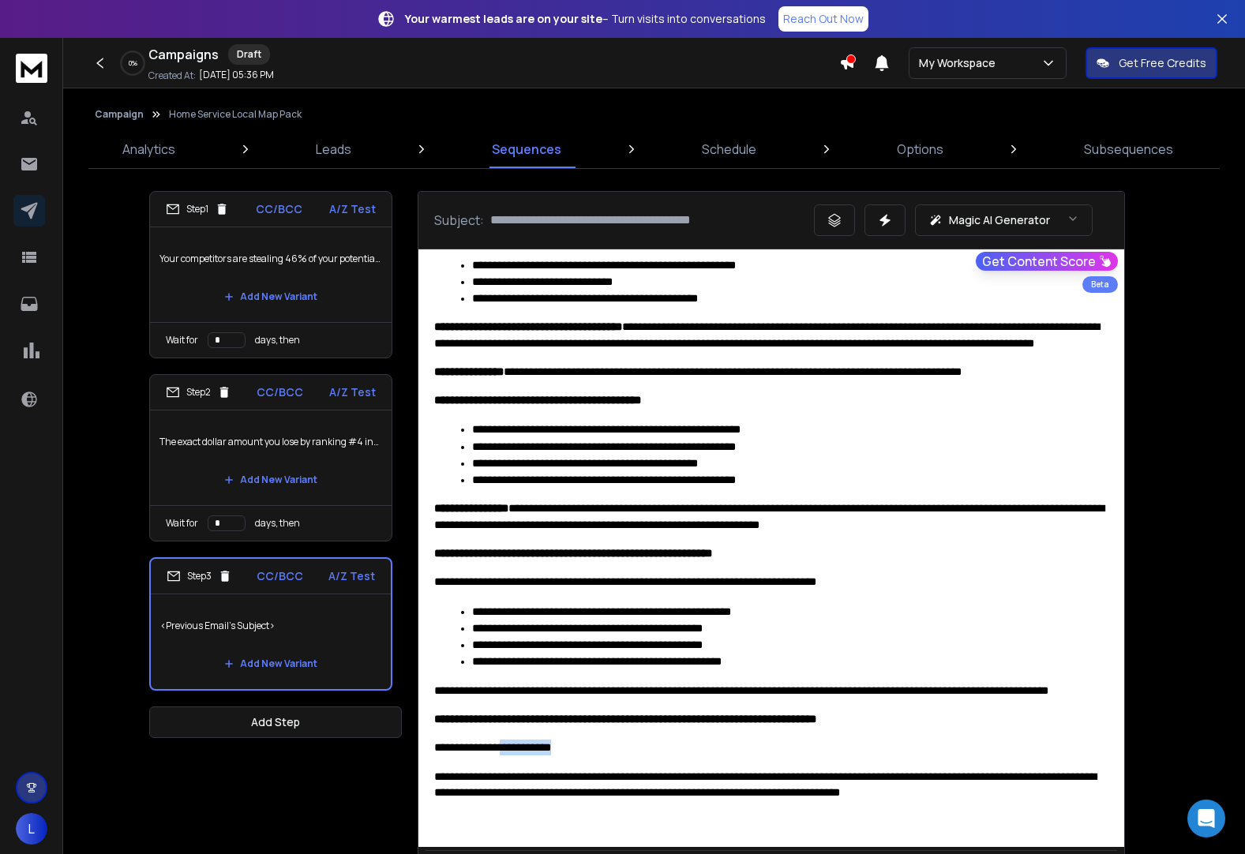
drag, startPoint x: 594, startPoint y: 752, endPoint x: 504, endPoint y: 752, distance: 90.0
click at [504, 752] on p "**********" at bounding box center [771, 748] width 674 height 16
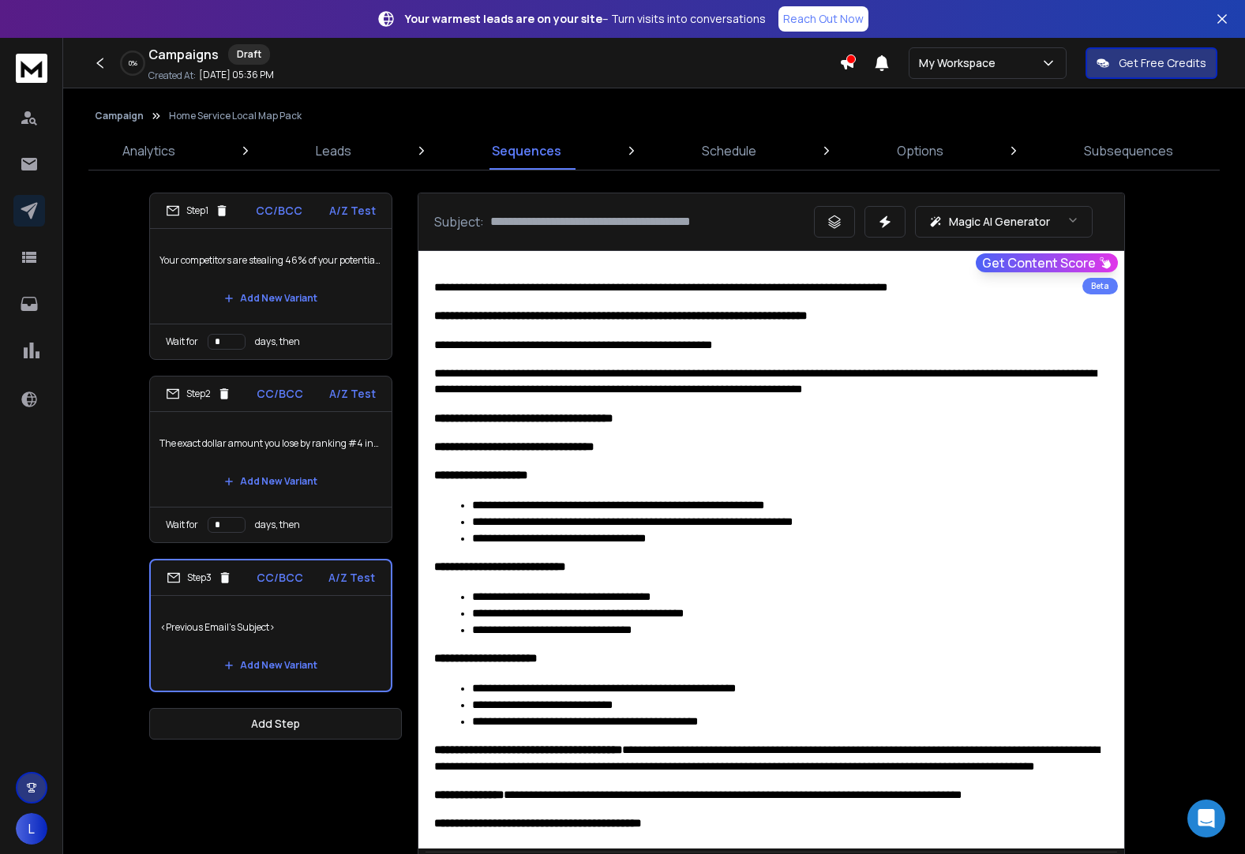
scroll to position [0, 0]
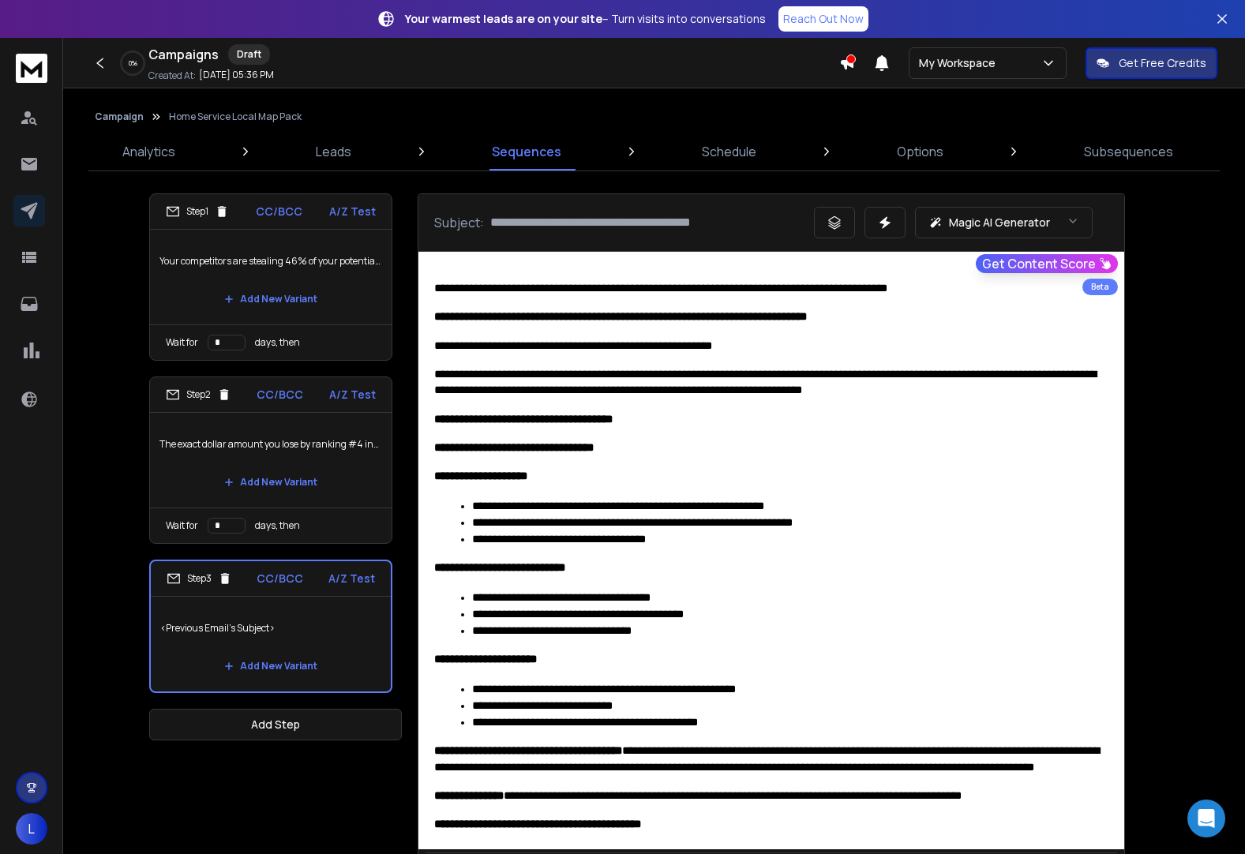
click at [493, 222] on input at bounding box center [644, 222] width 309 height 19
paste input "**********"
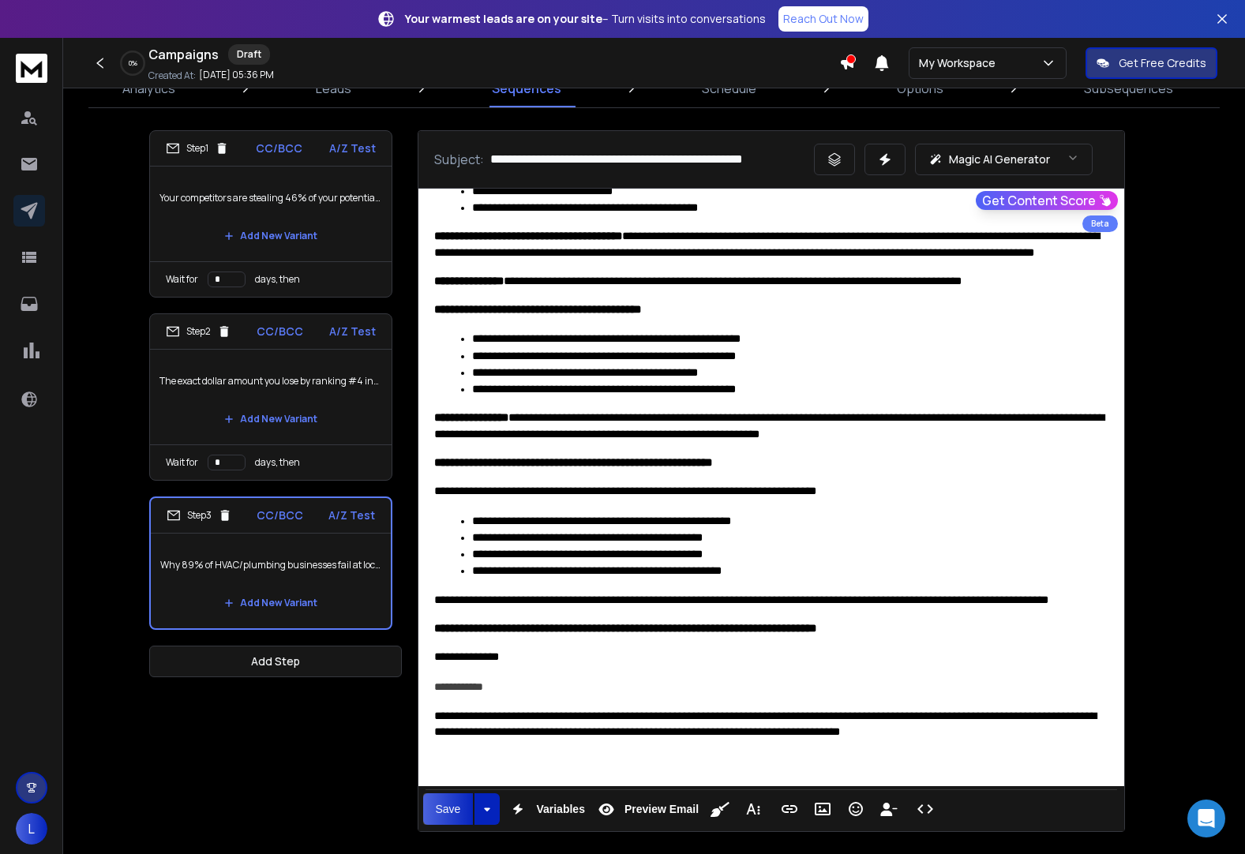
scroll to position [247, 0]
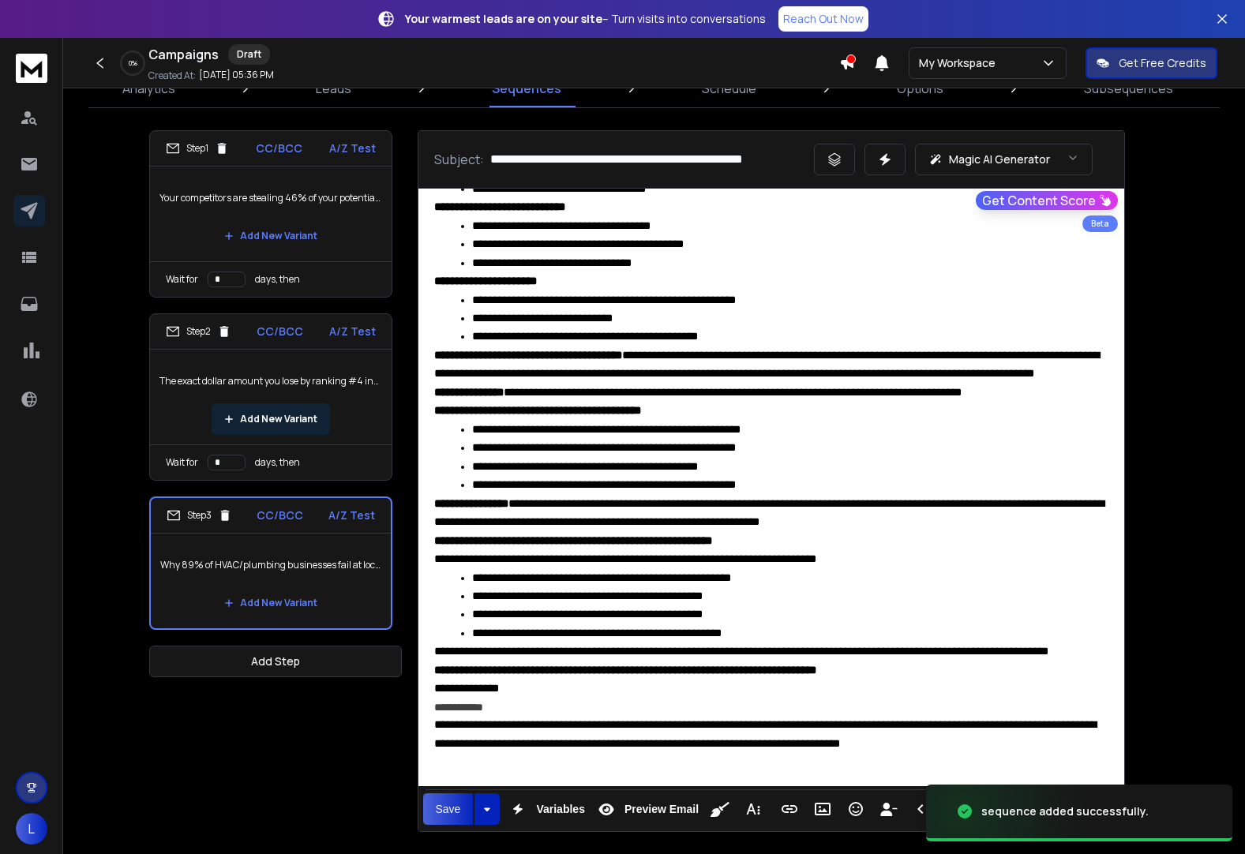
drag, startPoint x: 226, startPoint y: 516, endPoint x: 227, endPoint y: 486, distance: 30.0
click at [226, 516] on icon at bounding box center [224, 515] width 9 height 11
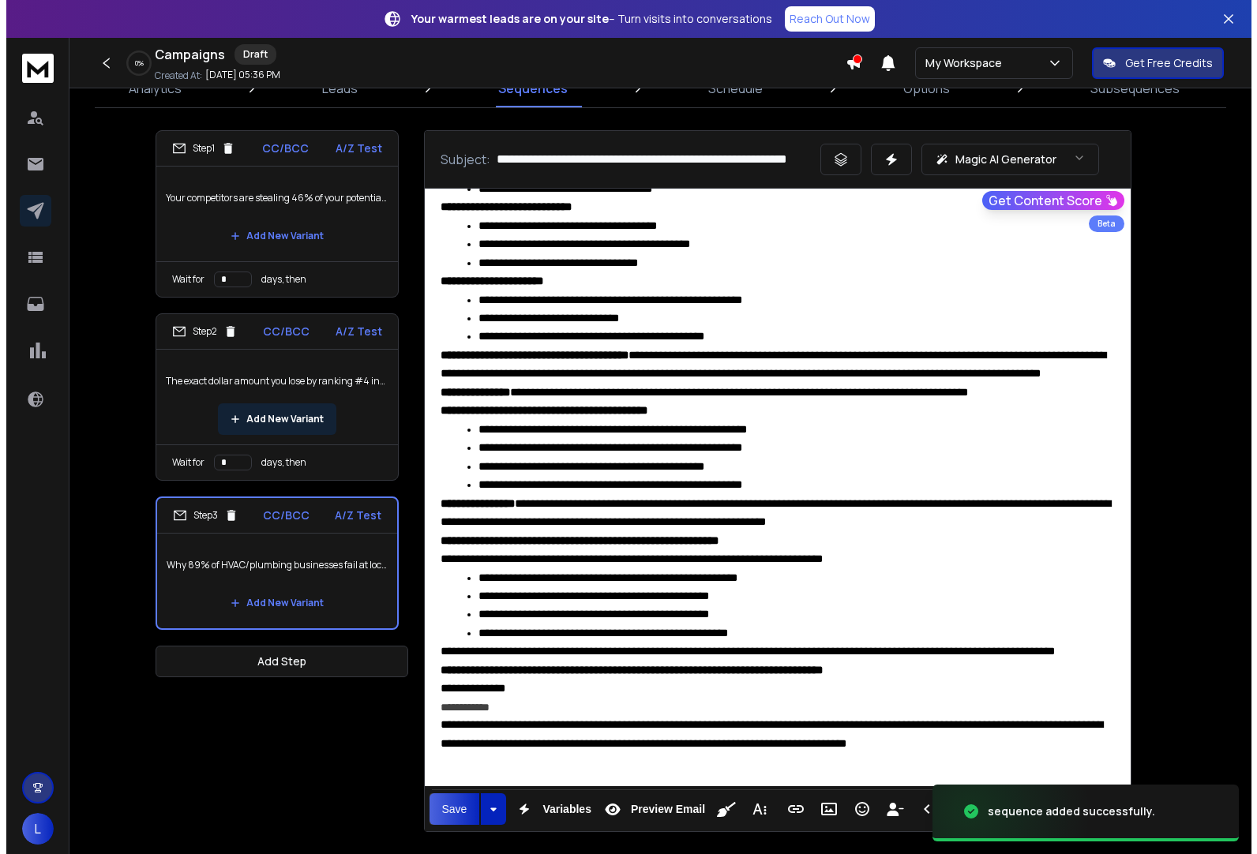
scroll to position [2, 0]
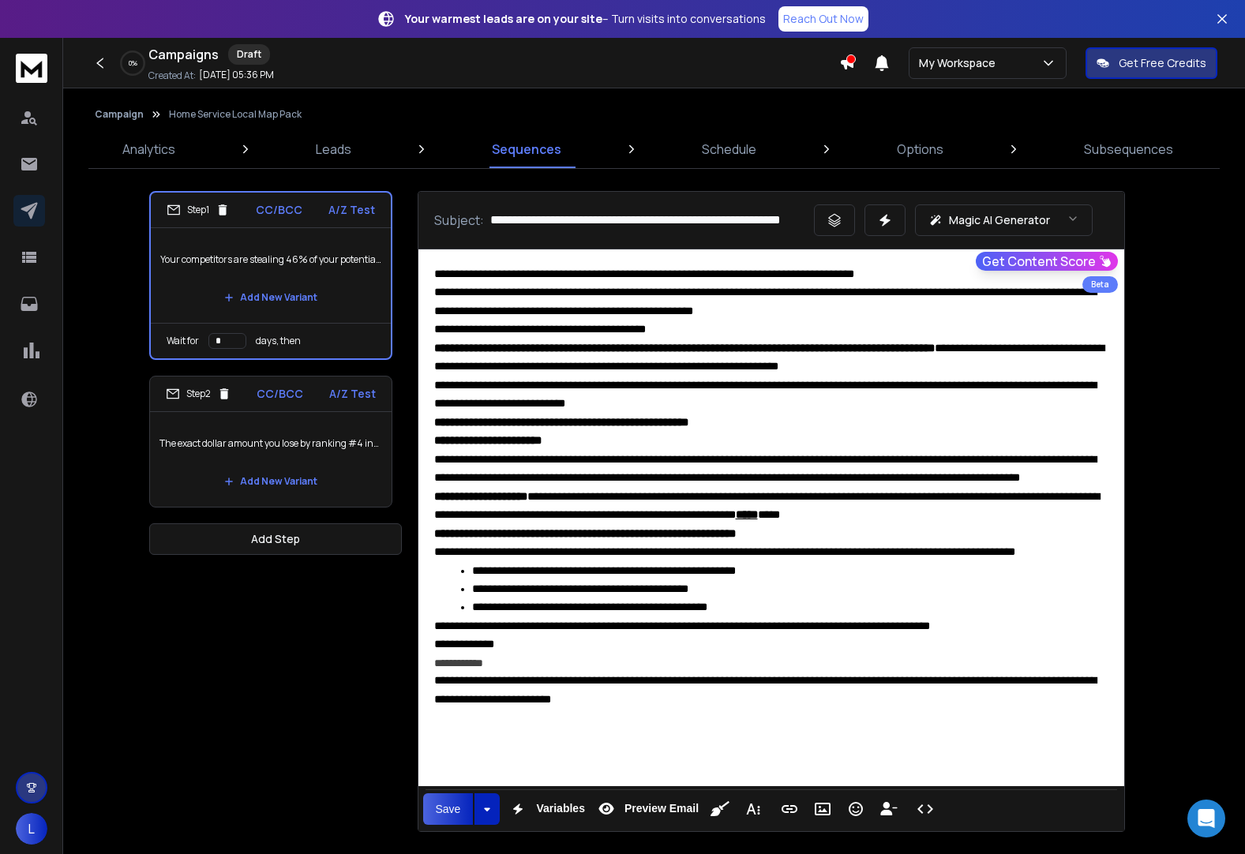
click at [235, 399] on div "Step 2 CC/BCC A/Z Test" at bounding box center [271, 395] width 242 height 36
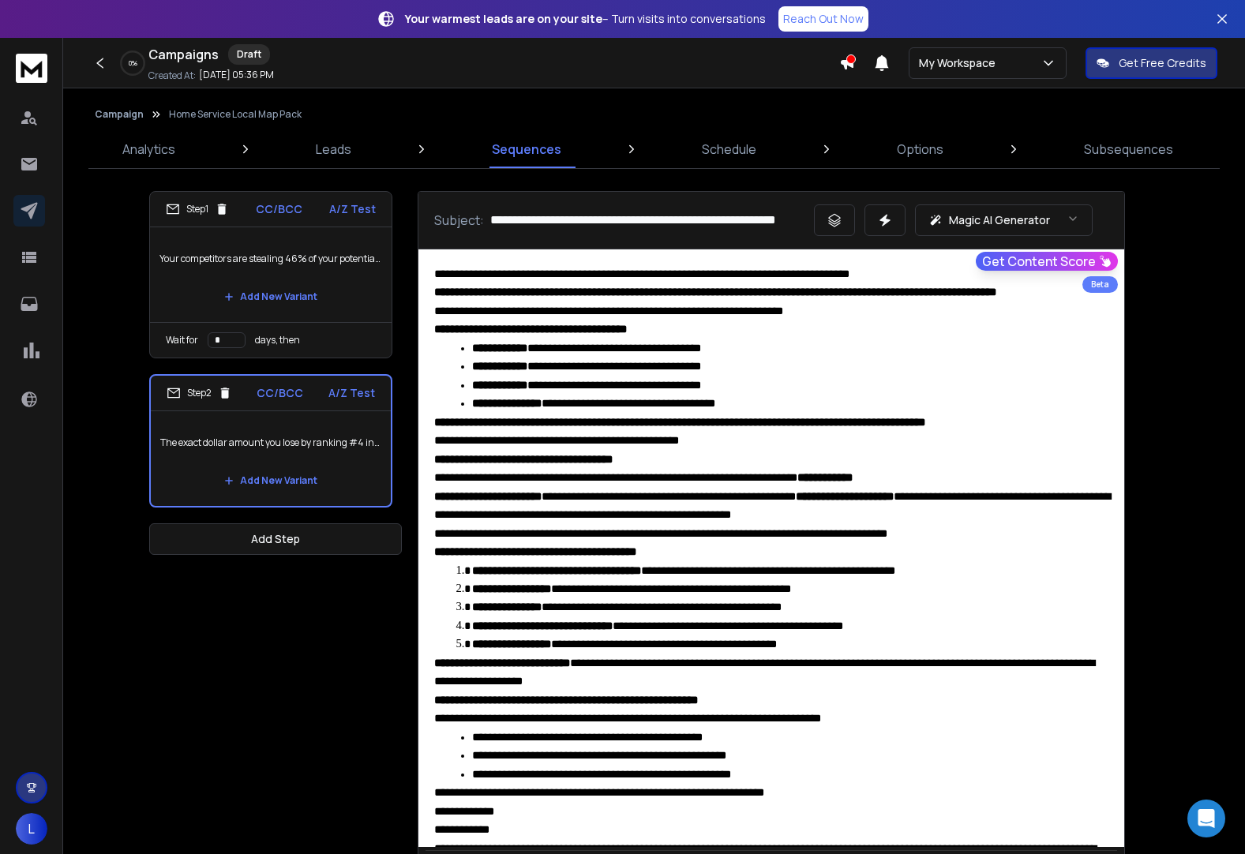
click at [229, 396] on icon at bounding box center [224, 393] width 9 height 11
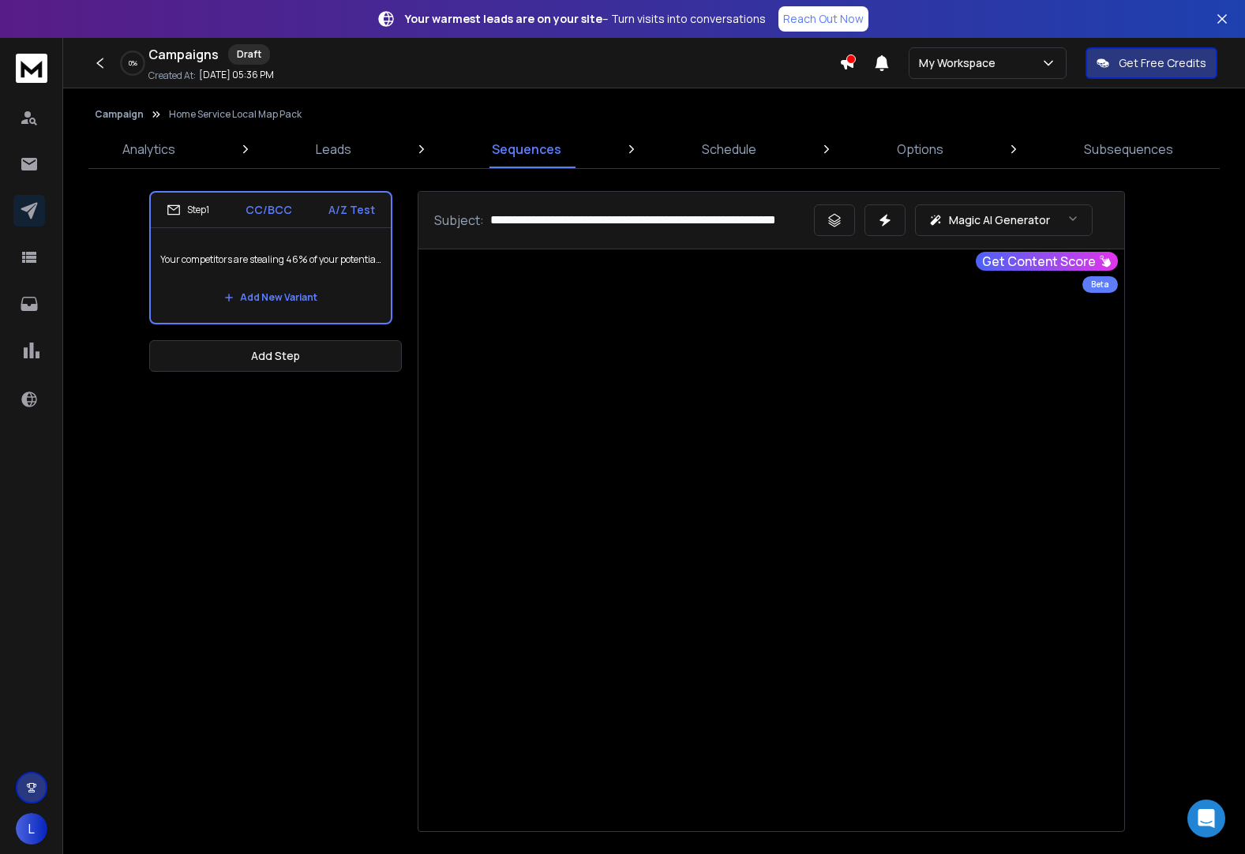
type input "**********"
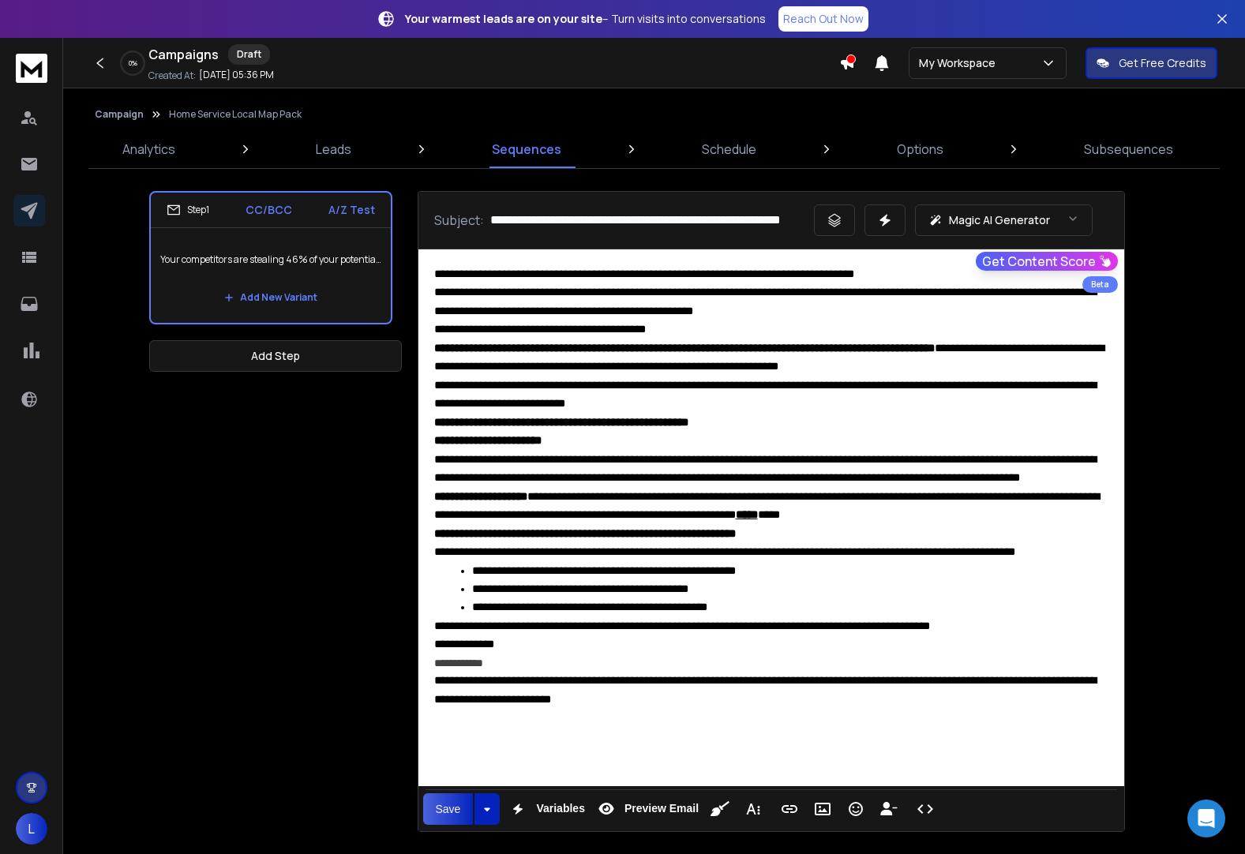
click at [329, 520] on div "Step 1 CC/BCC A/Z Test Your competitors are stealing 46% of your potential cust…" at bounding box center [275, 511] width 253 height 641
click at [706, 696] on div "**********" at bounding box center [771, 690] width 674 height 37
click at [924, 279] on div "**********" at bounding box center [771, 274] width 674 height 18
click at [662, 804] on span "Preview Email" at bounding box center [661, 808] width 81 height 13
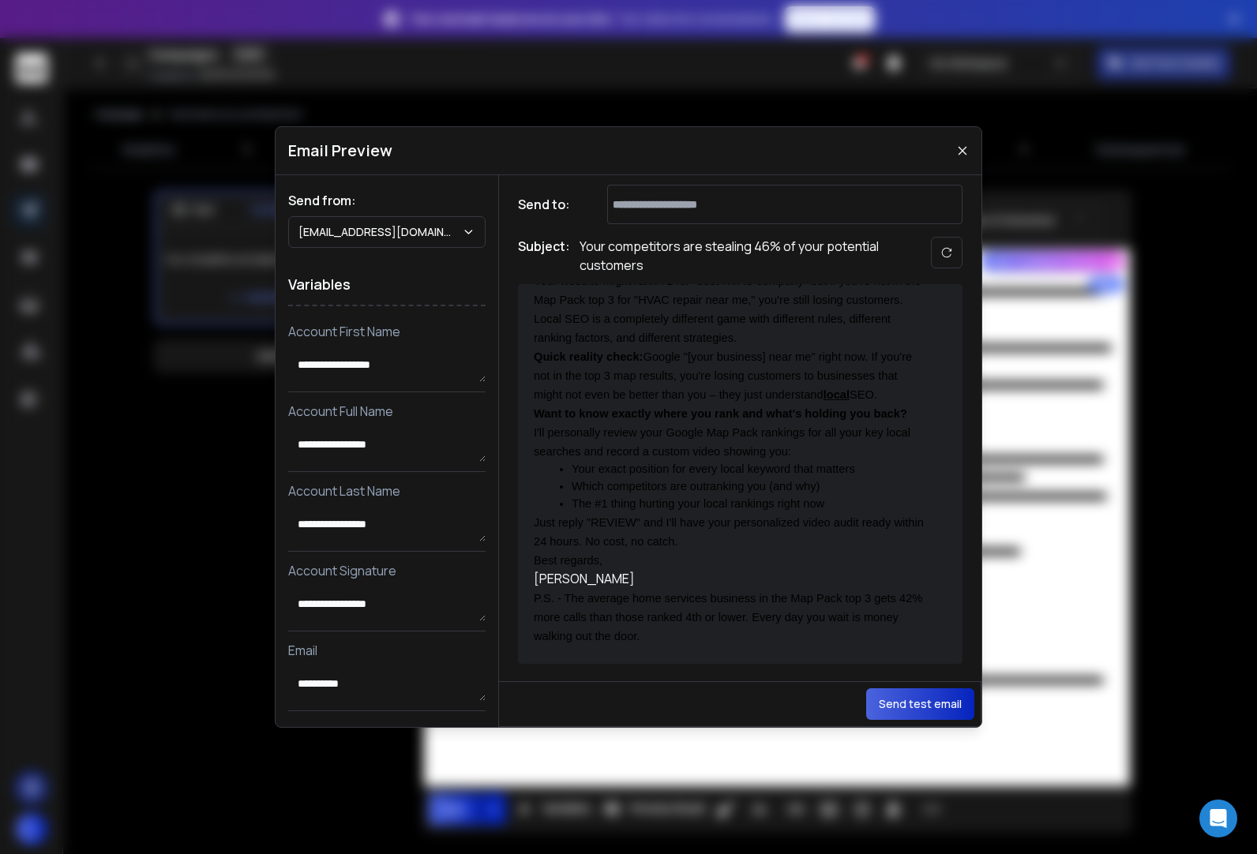
scroll to position [58, 0]
click at [1066, 437] on div "**********" at bounding box center [628, 427] width 1257 height 633
click at [675, 210] on input at bounding box center [785, 204] width 344 height 28
type input "**********"
click at [908, 707] on button "Send test email" at bounding box center [920, 704] width 108 height 32
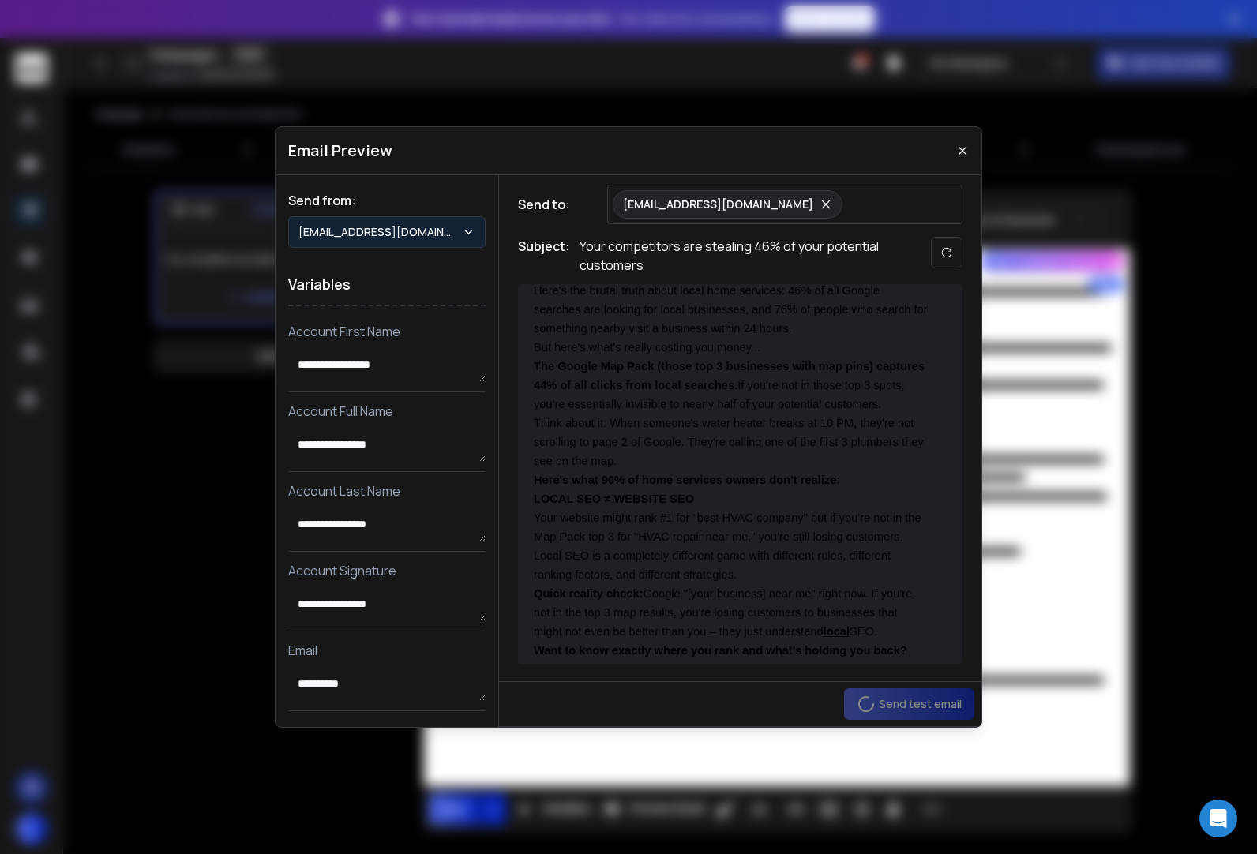
click at [470, 225] on icon "button" at bounding box center [468, 232] width 13 height 16
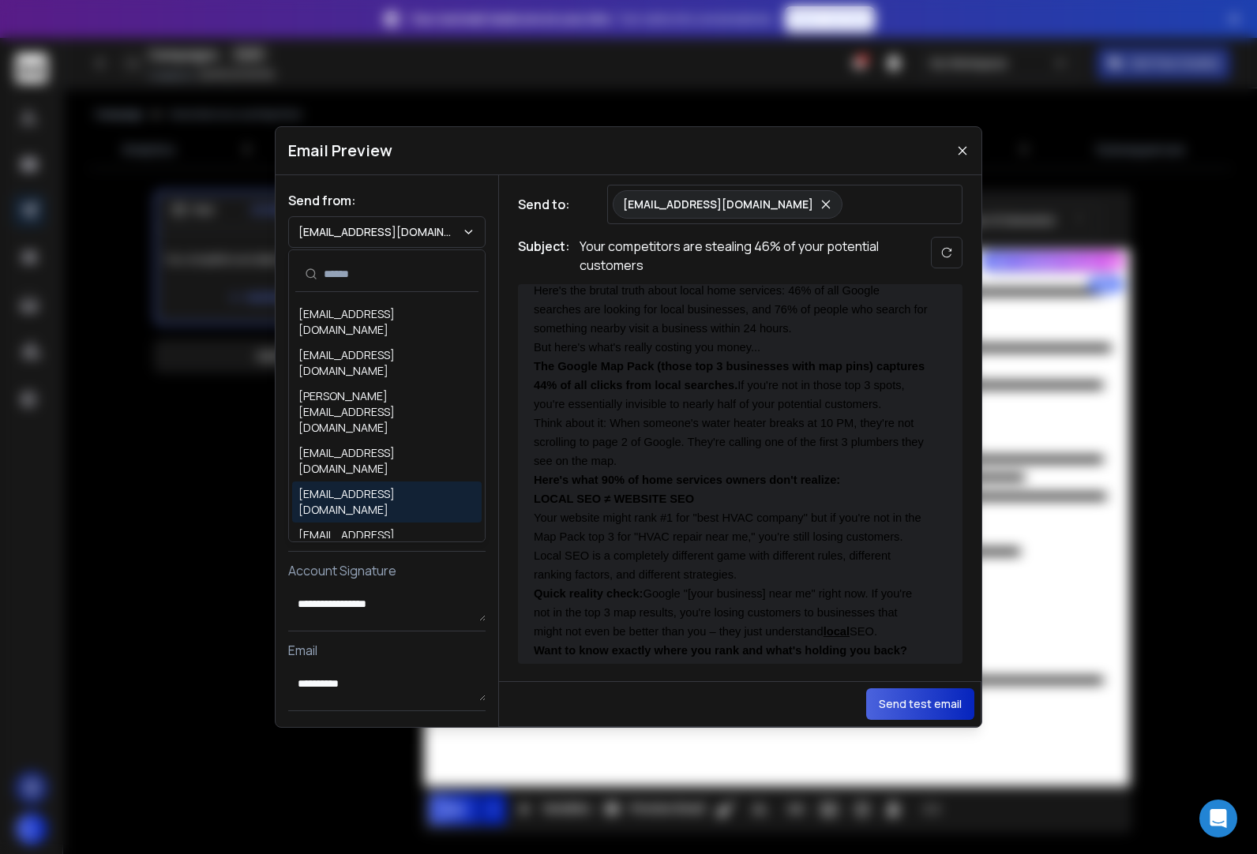
click at [1028, 501] on div "**********" at bounding box center [628, 427] width 1257 height 633
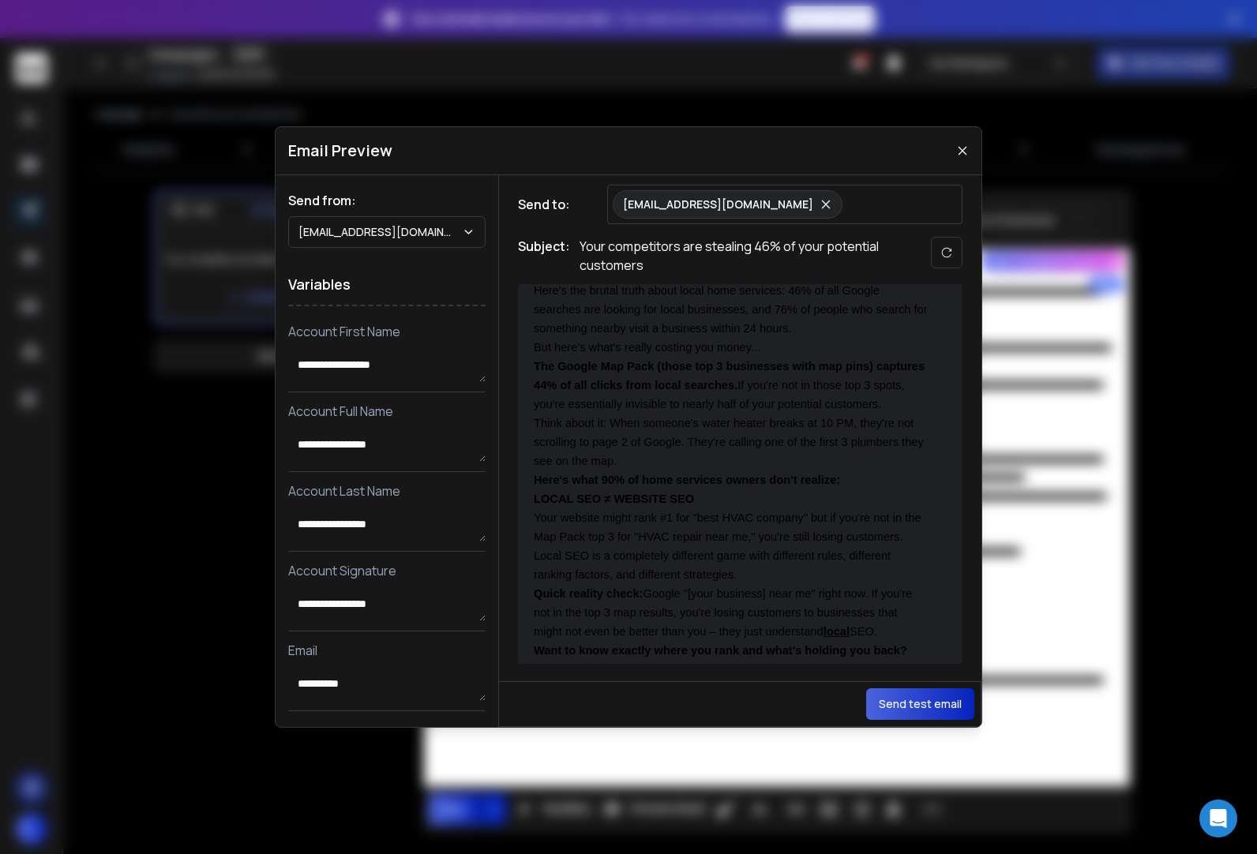
click at [396, 377] on textarea "*****" at bounding box center [386, 367] width 197 height 32
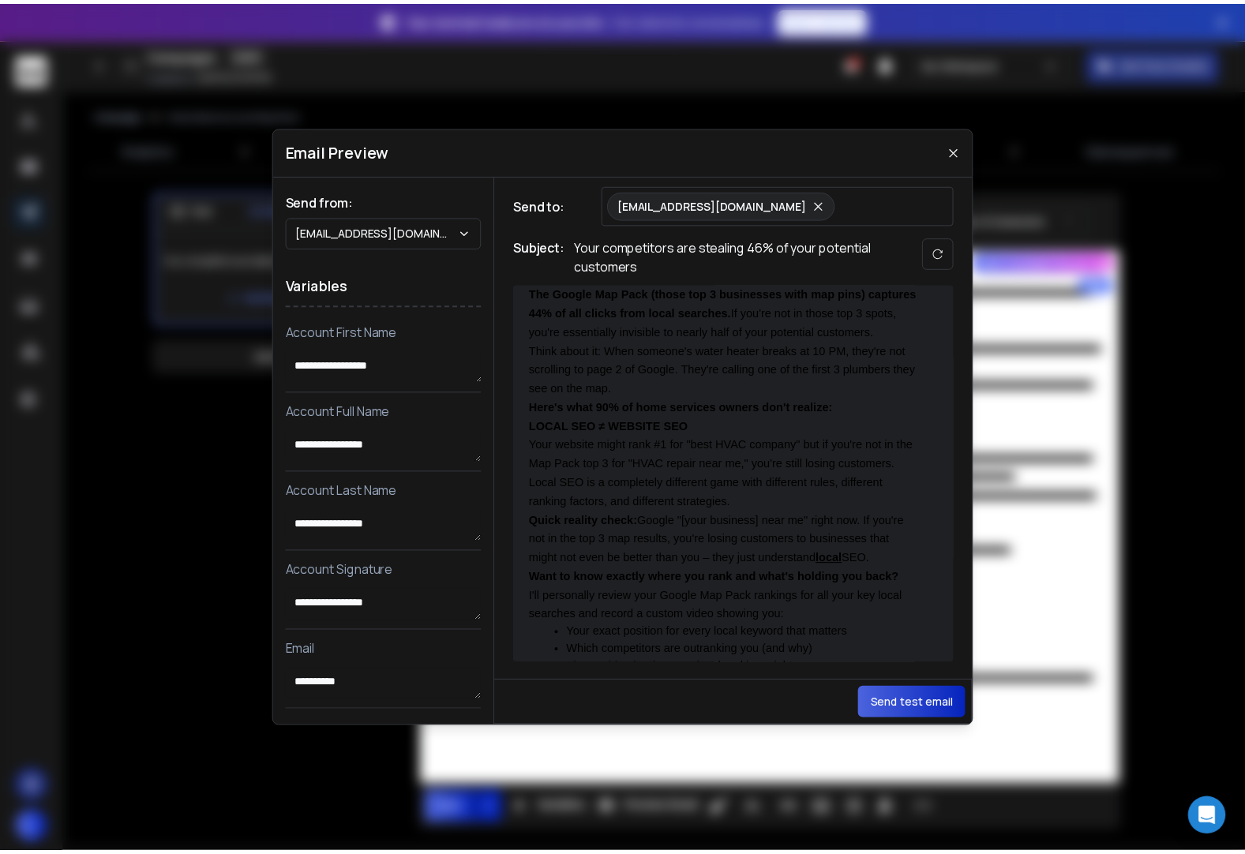
scroll to position [294, 0]
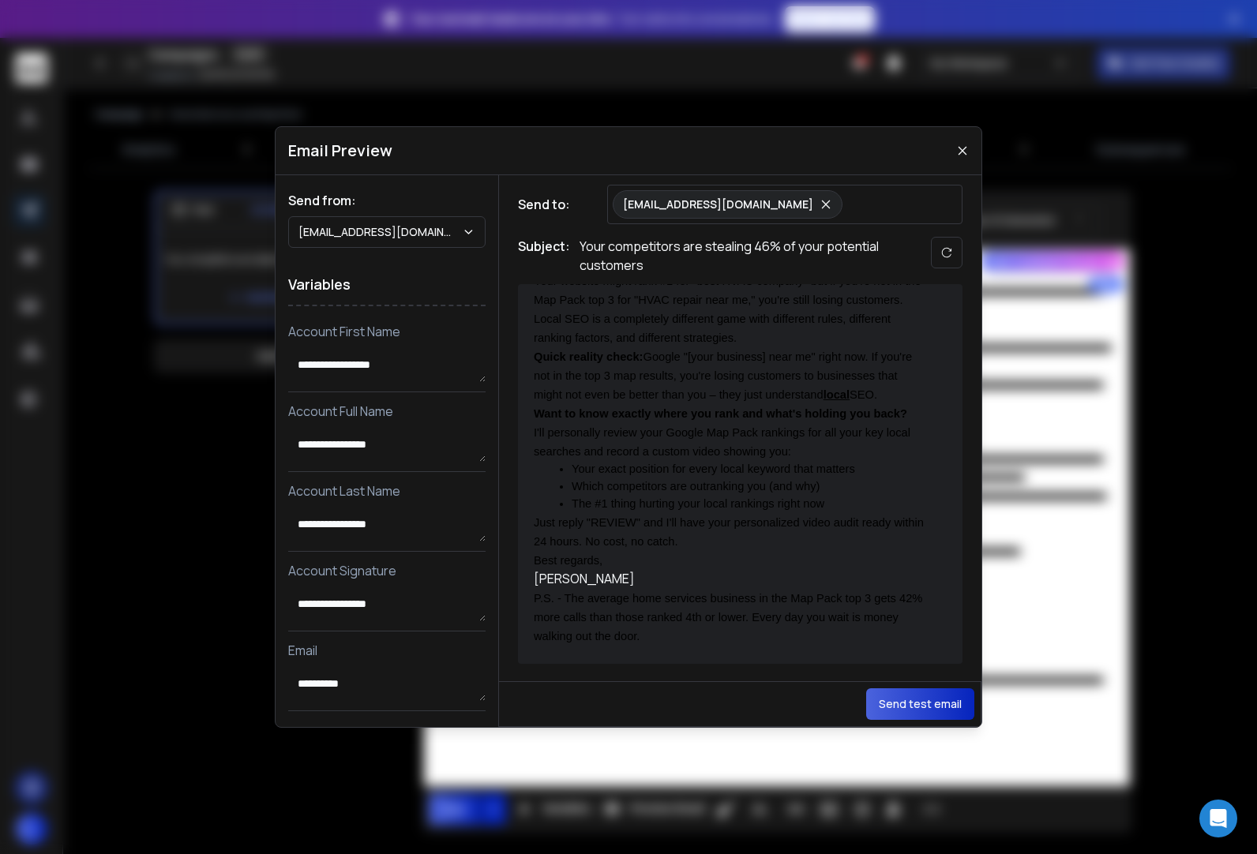
click at [961, 148] on icon at bounding box center [962, 151] width 9 height 9
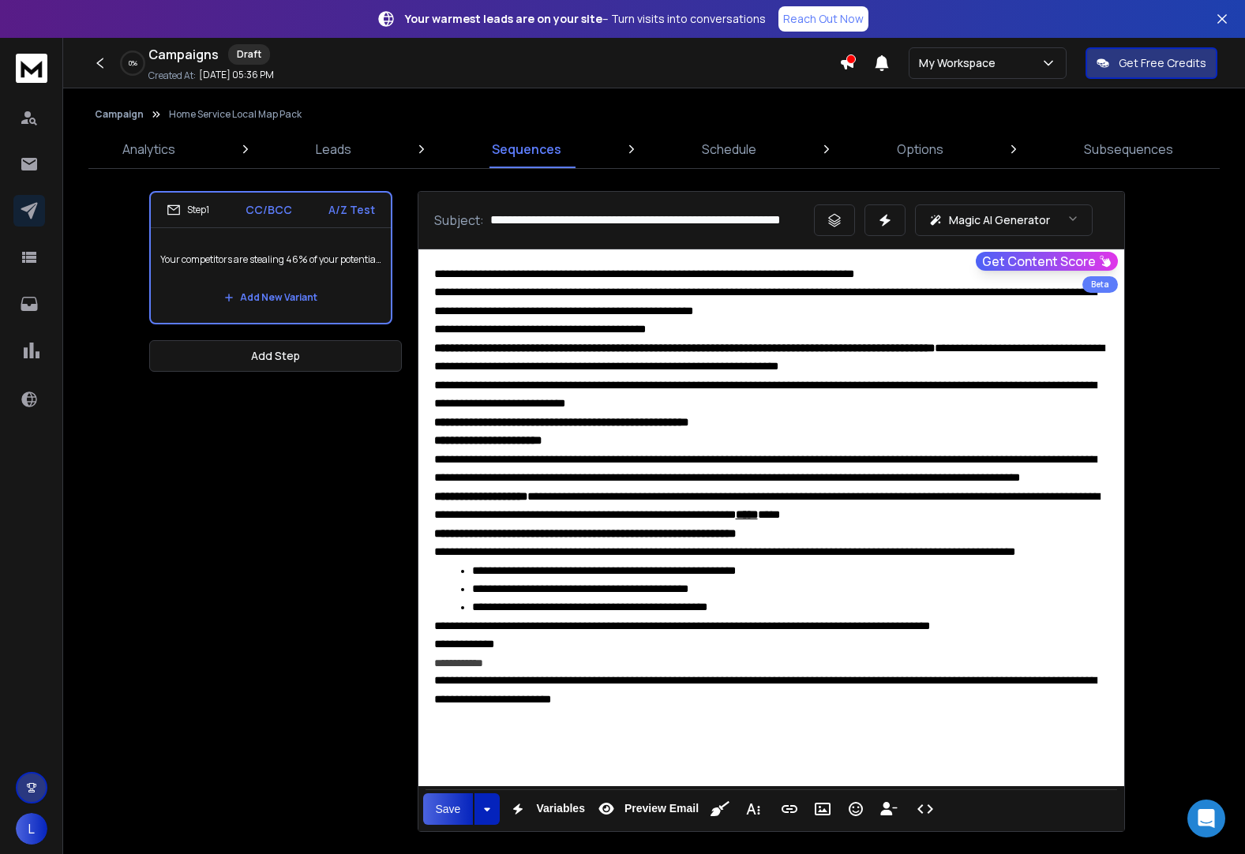
scroll to position [0, 0]
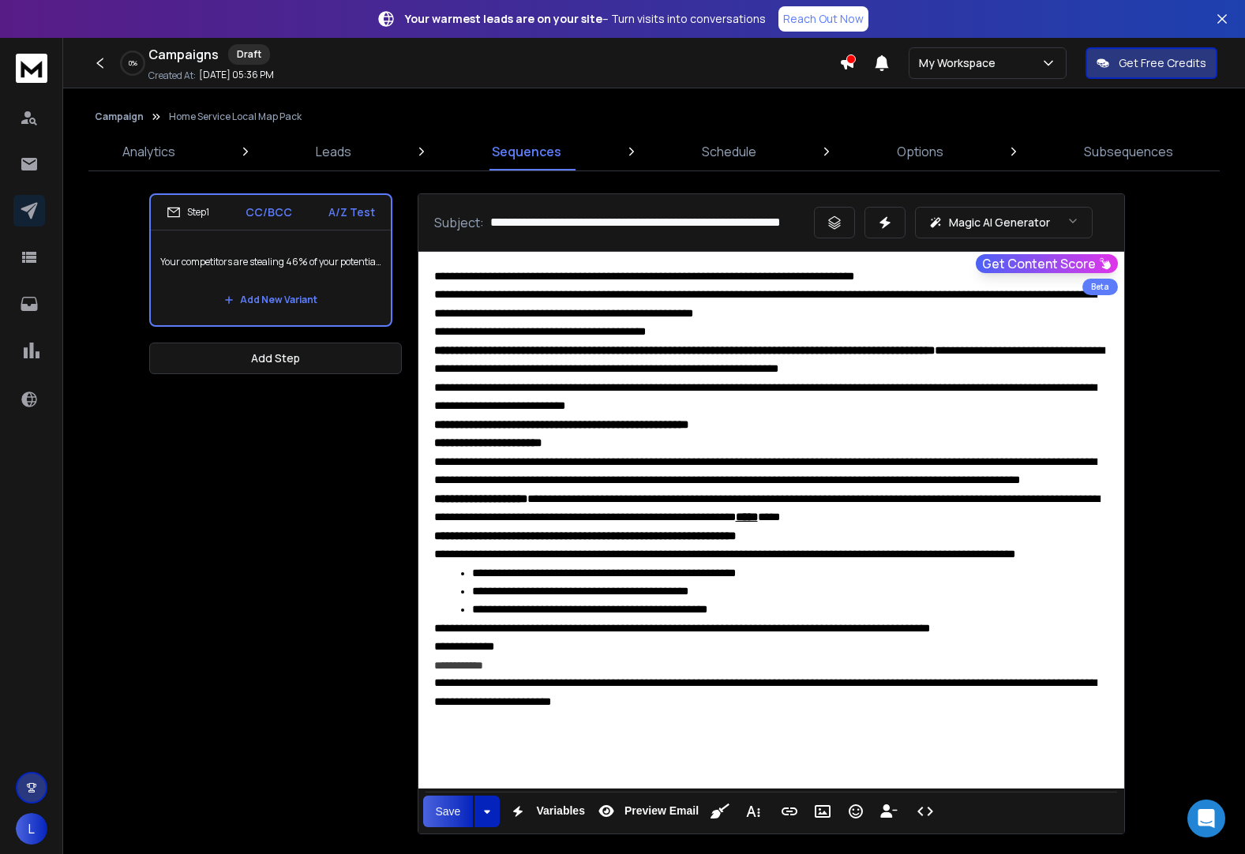
click at [918, 278] on div "**********" at bounding box center [771, 277] width 674 height 18
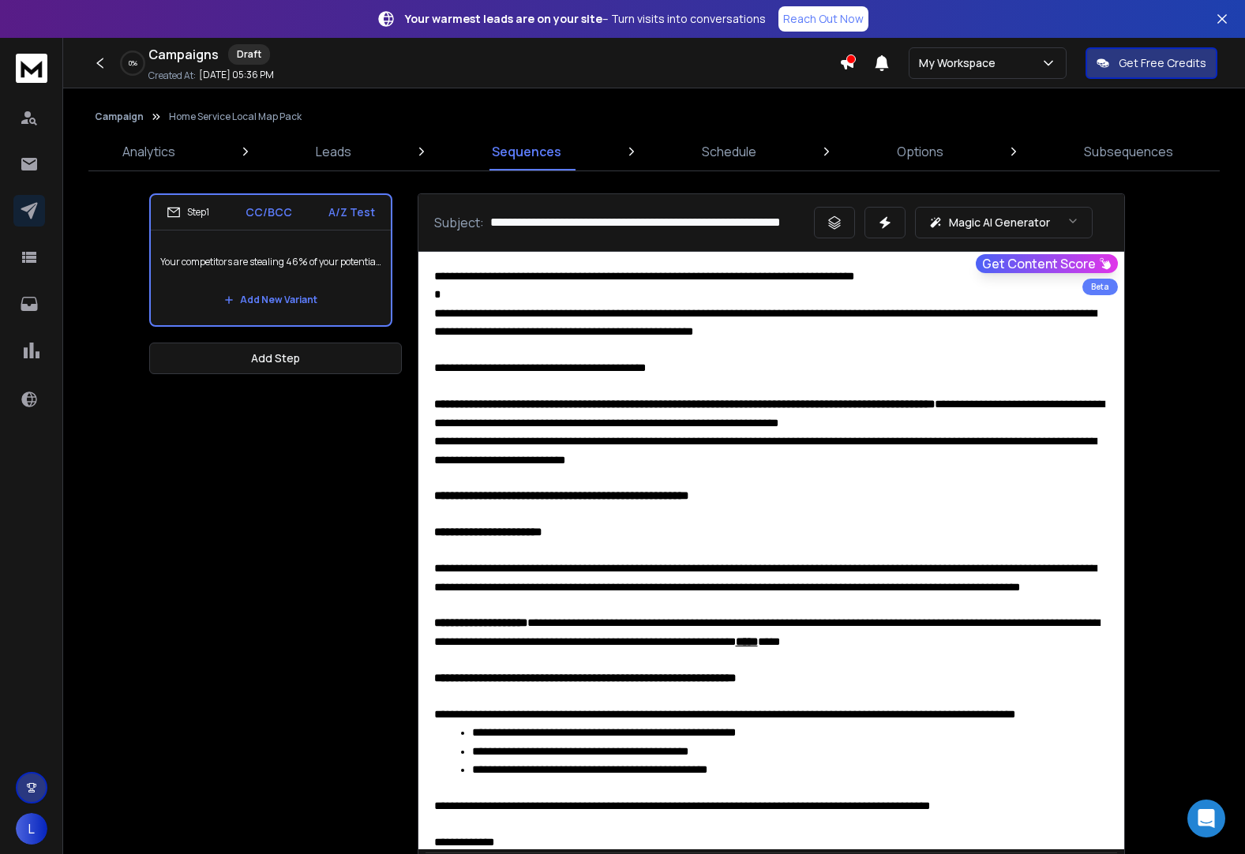
click at [679, 471] on div at bounding box center [771, 478] width 674 height 17
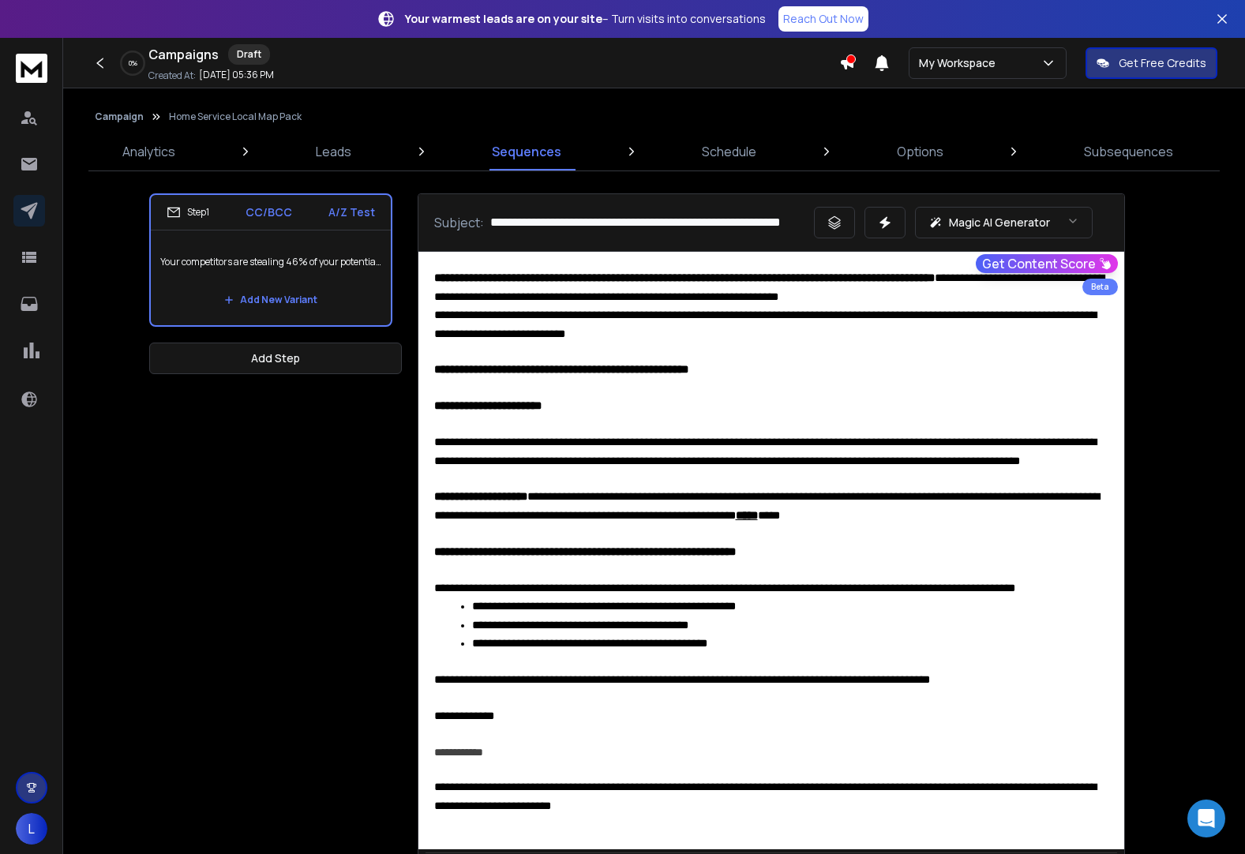
scroll to position [63, 0]
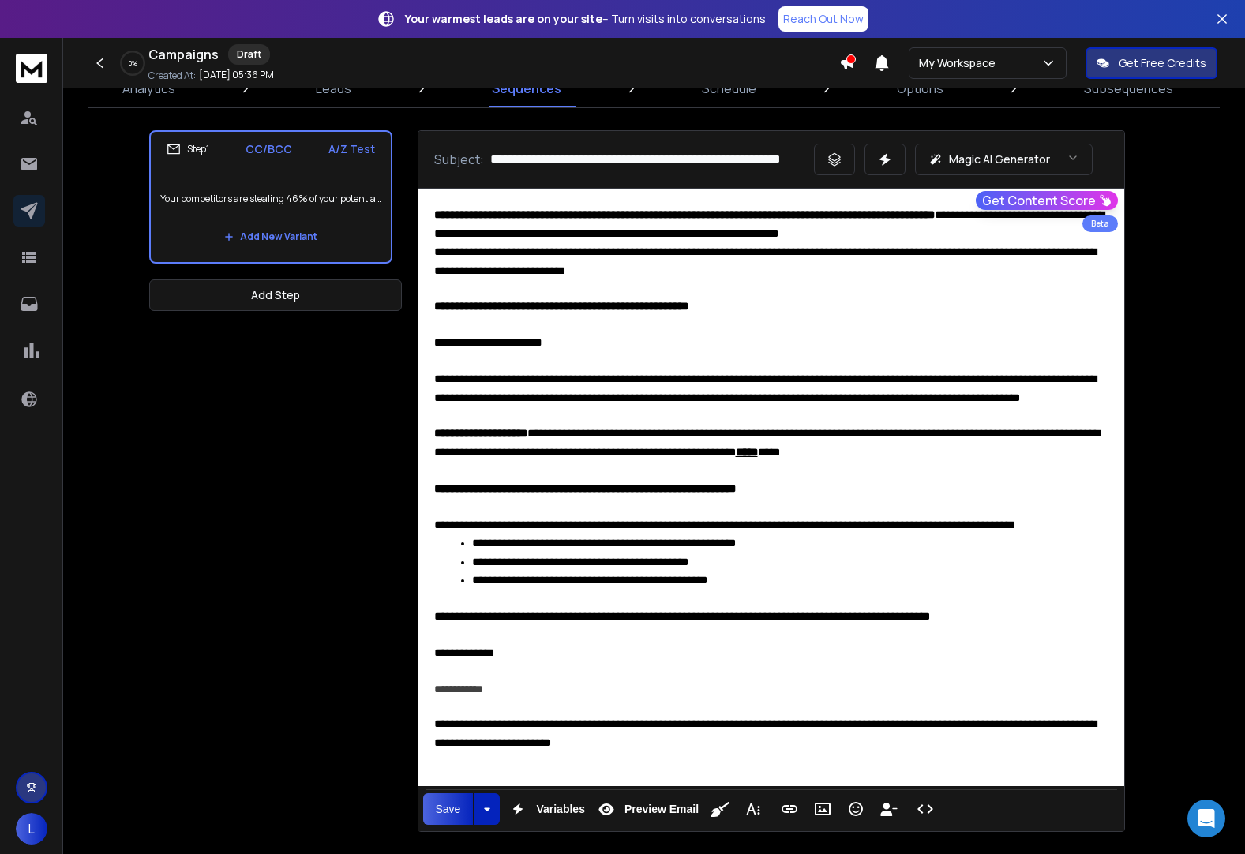
click at [743, 759] on div at bounding box center [771, 760] width 674 height 17
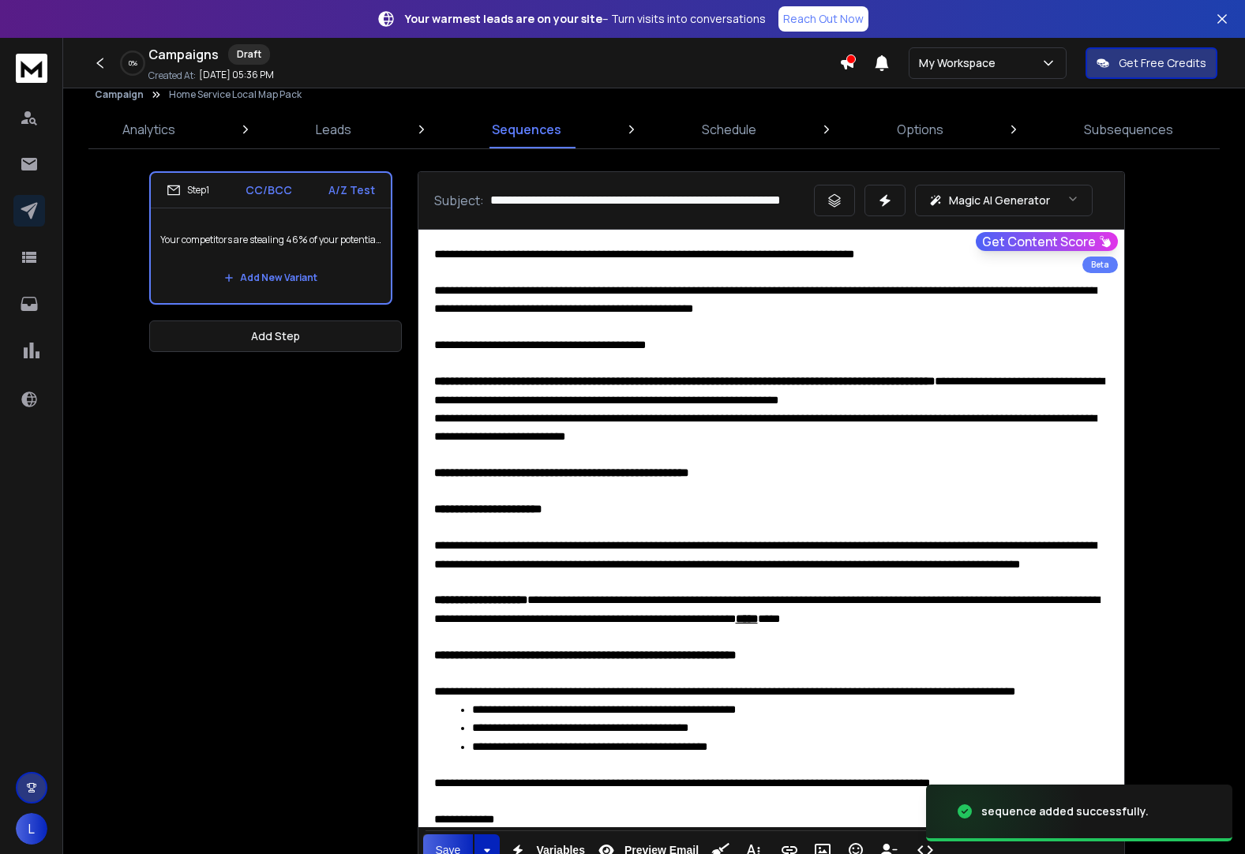
scroll to position [0, 0]
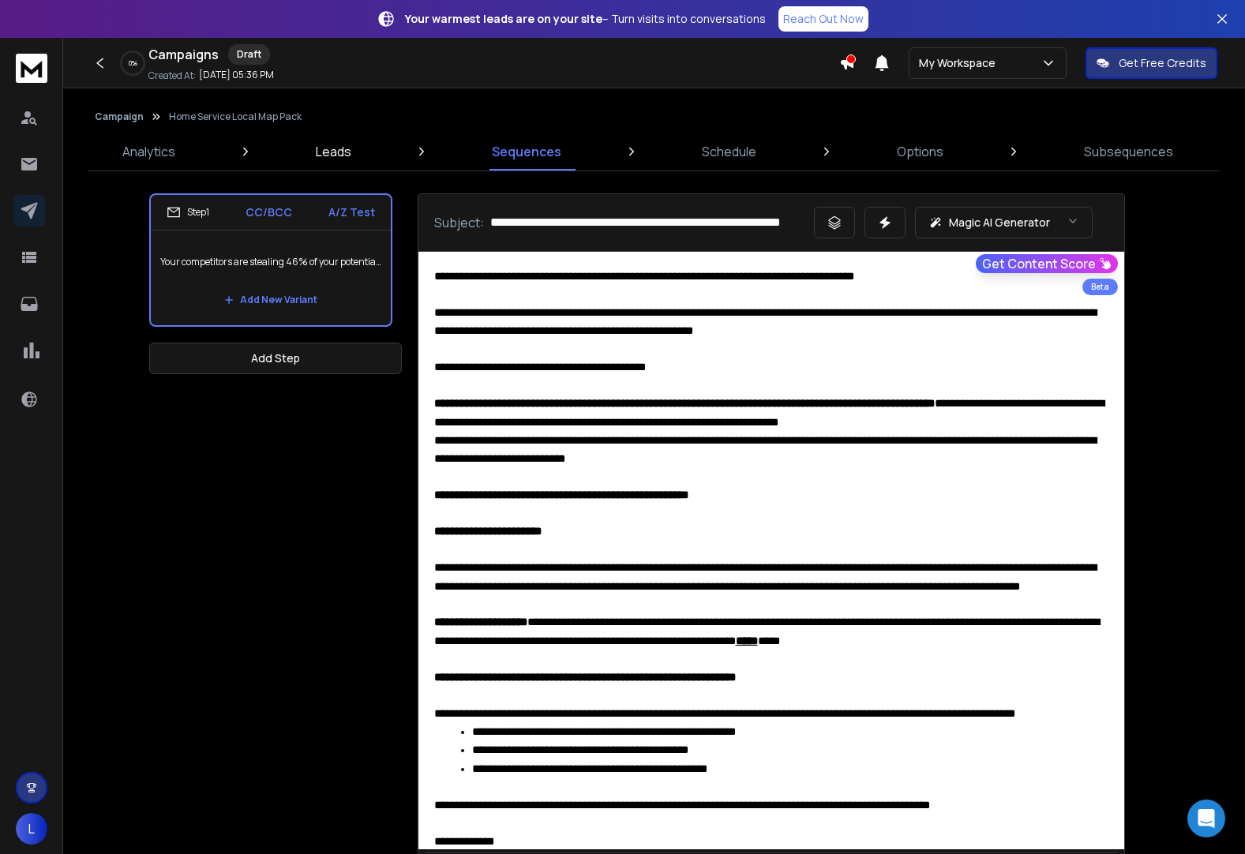
click at [322, 156] on p "Leads" at bounding box center [334, 151] width 36 height 19
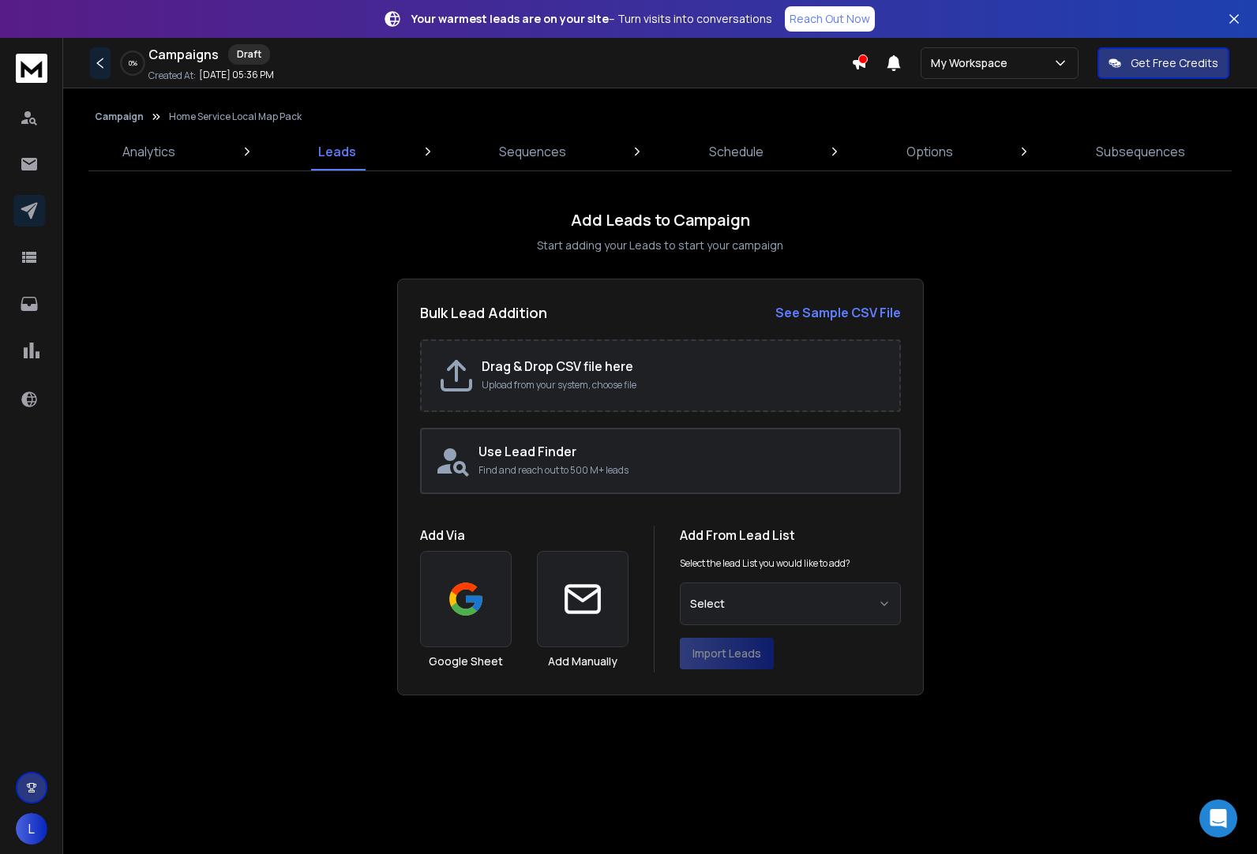
click at [103, 64] on icon at bounding box center [100, 63] width 14 height 14
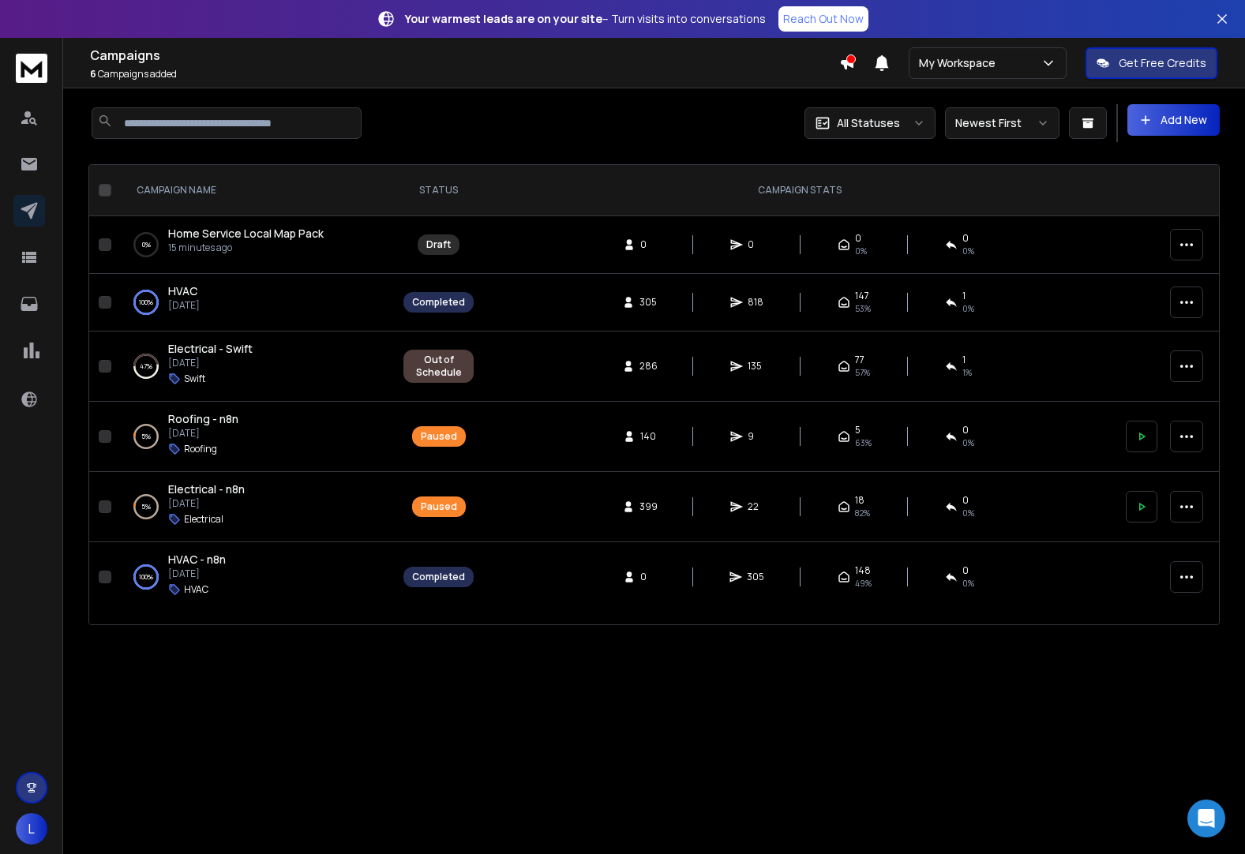
click at [1175, 115] on button "Add New" at bounding box center [1173, 120] width 92 height 32
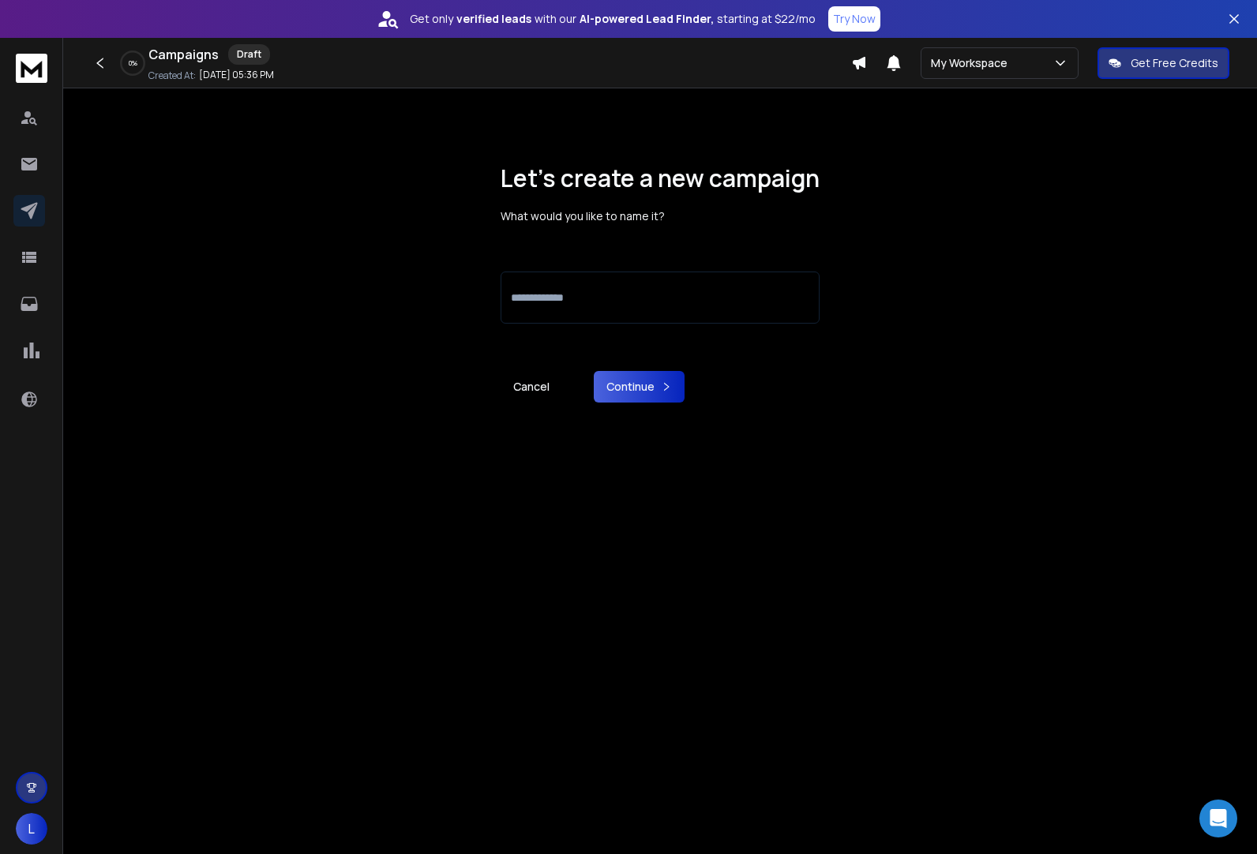
click at [669, 309] on input at bounding box center [660, 298] width 319 height 52
click at [1238, 18] on icon at bounding box center [1234, 19] width 14 height 14
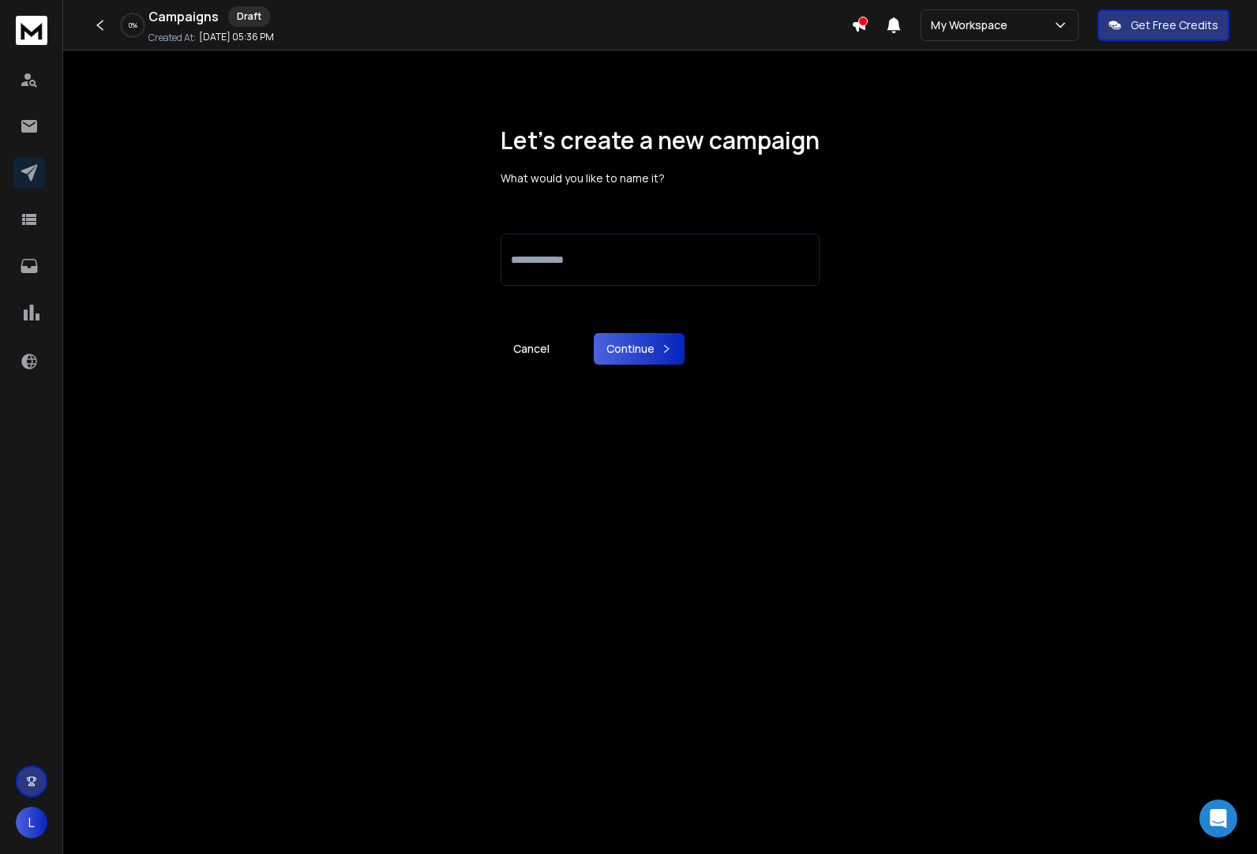
click at [1094, 65] on div "Let’s create a new campaign What would you like to name it? Cancel Continue" at bounding box center [628, 182] width 1257 height 365
click at [96, 25] on icon at bounding box center [100, 25] width 14 height 14
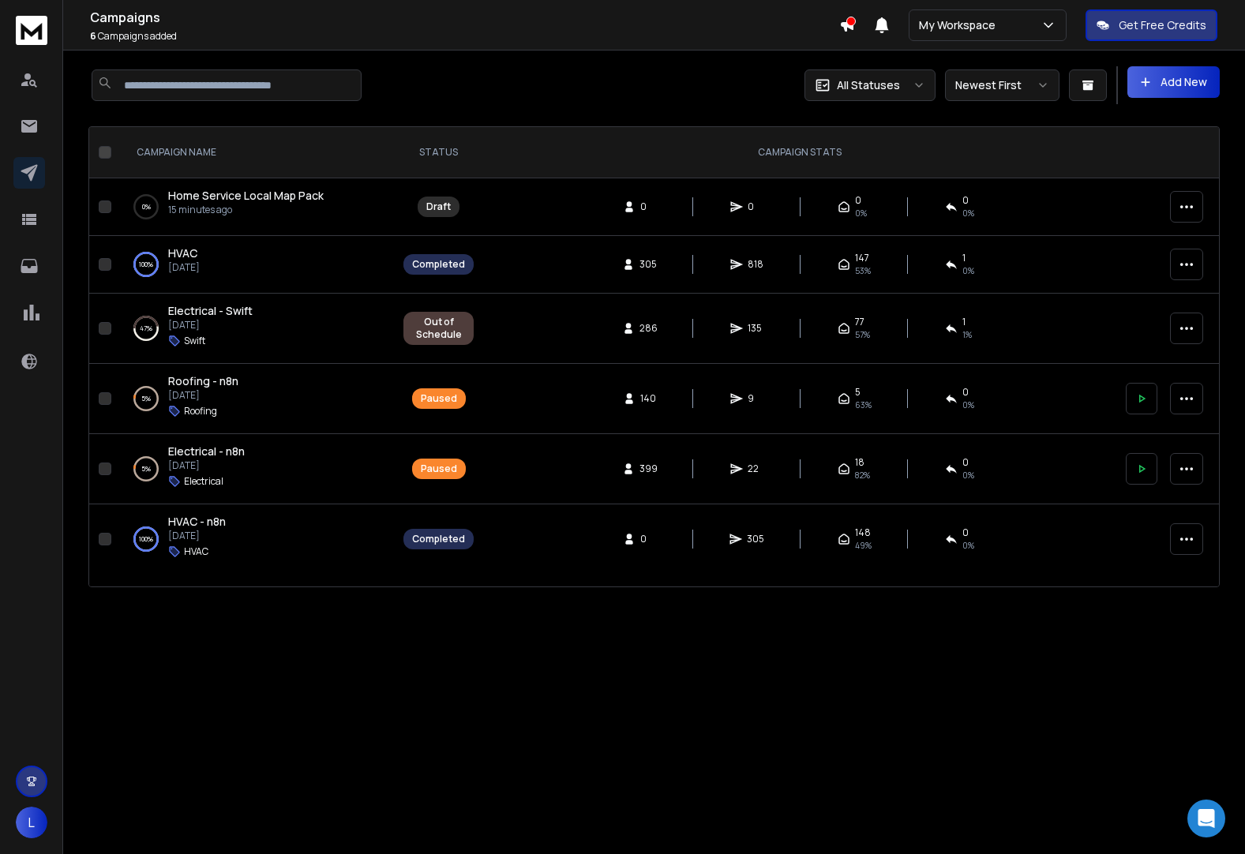
click at [255, 201] on span "Home Service Local Map Pack" at bounding box center [246, 195] width 156 height 15
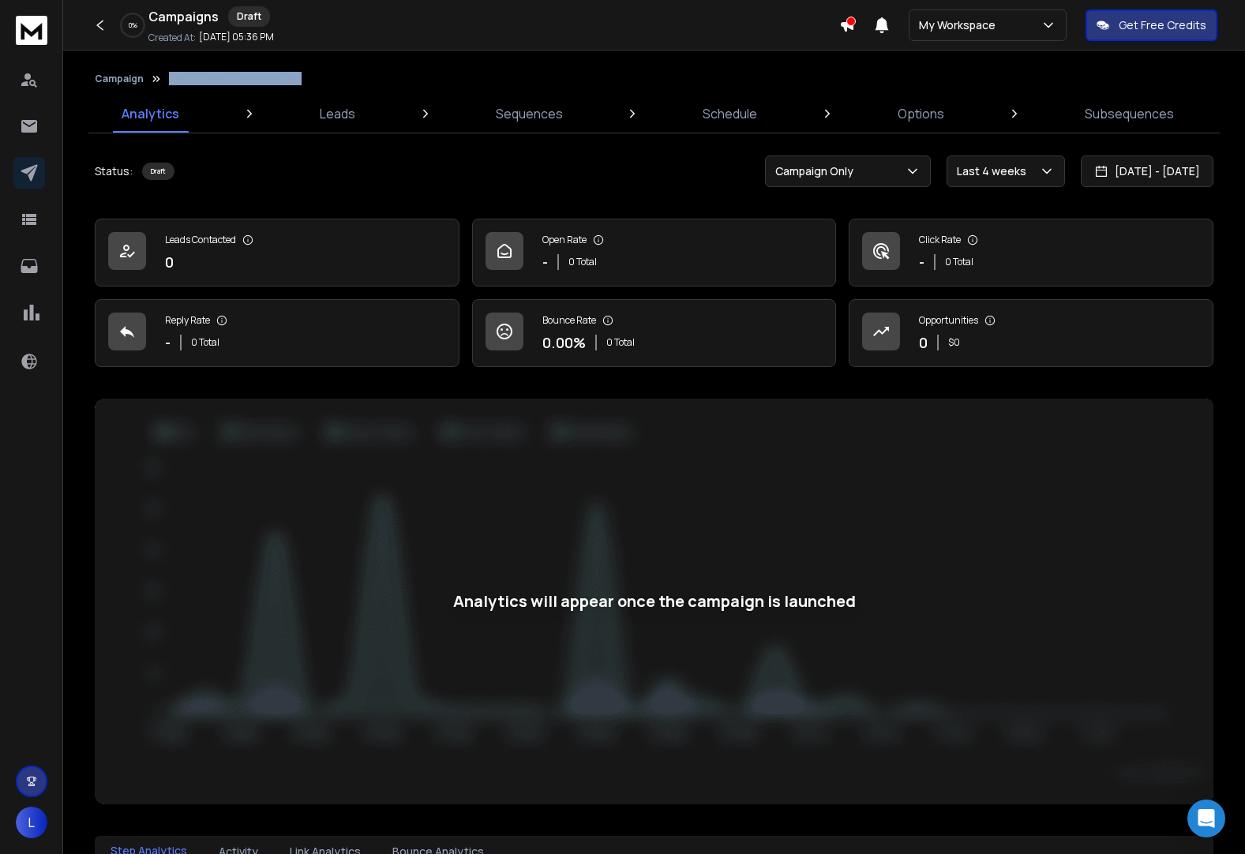
drag, startPoint x: 314, startPoint y: 77, endPoint x: 166, endPoint y: 75, distance: 148.4
click at [166, 75] on div "Campaign Home Service Local Map Pack" at bounding box center [654, 79] width 1119 height 13
copy p "Home Service Local Map Pack"
drag, startPoint x: 166, startPoint y: 75, endPoint x: 105, endPoint y: 29, distance: 76.1
click at [105, 29] on icon at bounding box center [100, 25] width 14 height 14
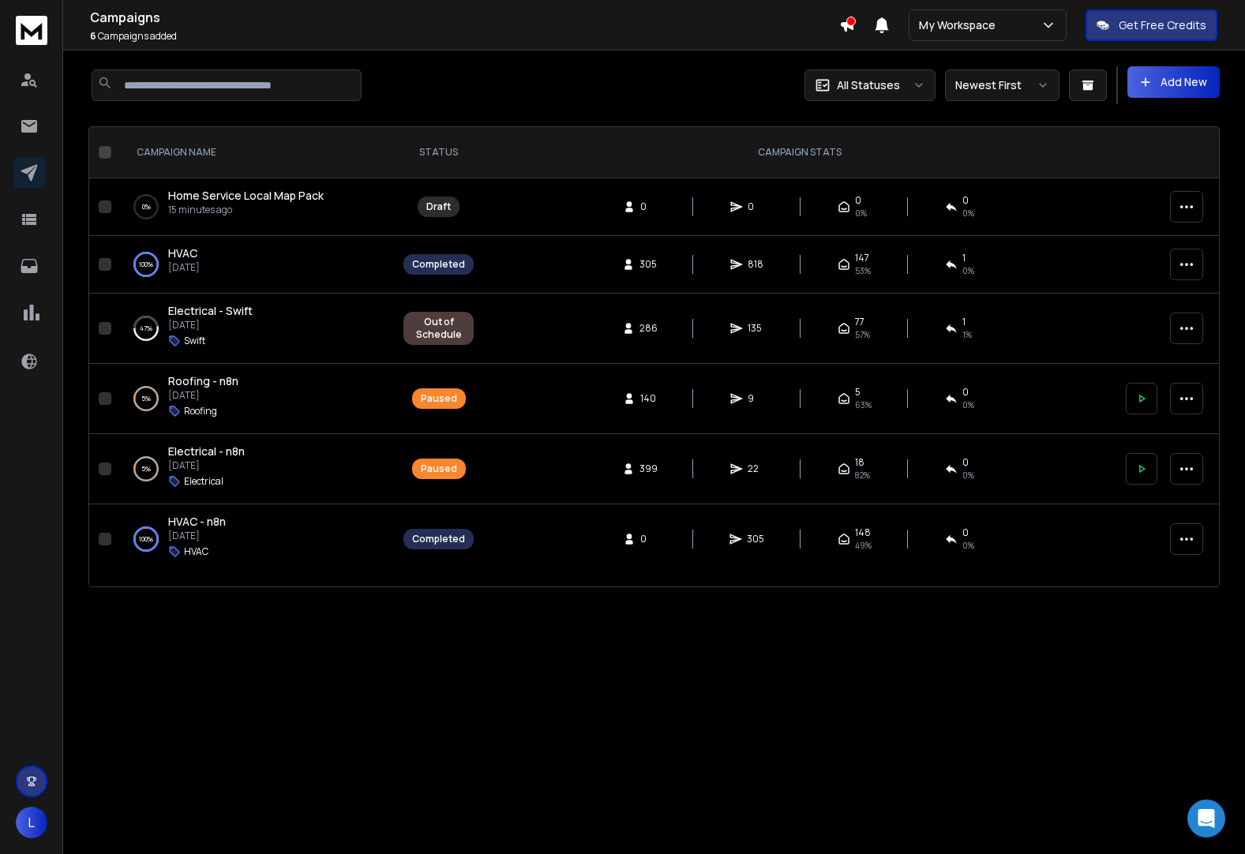
click at [1151, 83] on icon at bounding box center [1145, 82] width 11 height 11
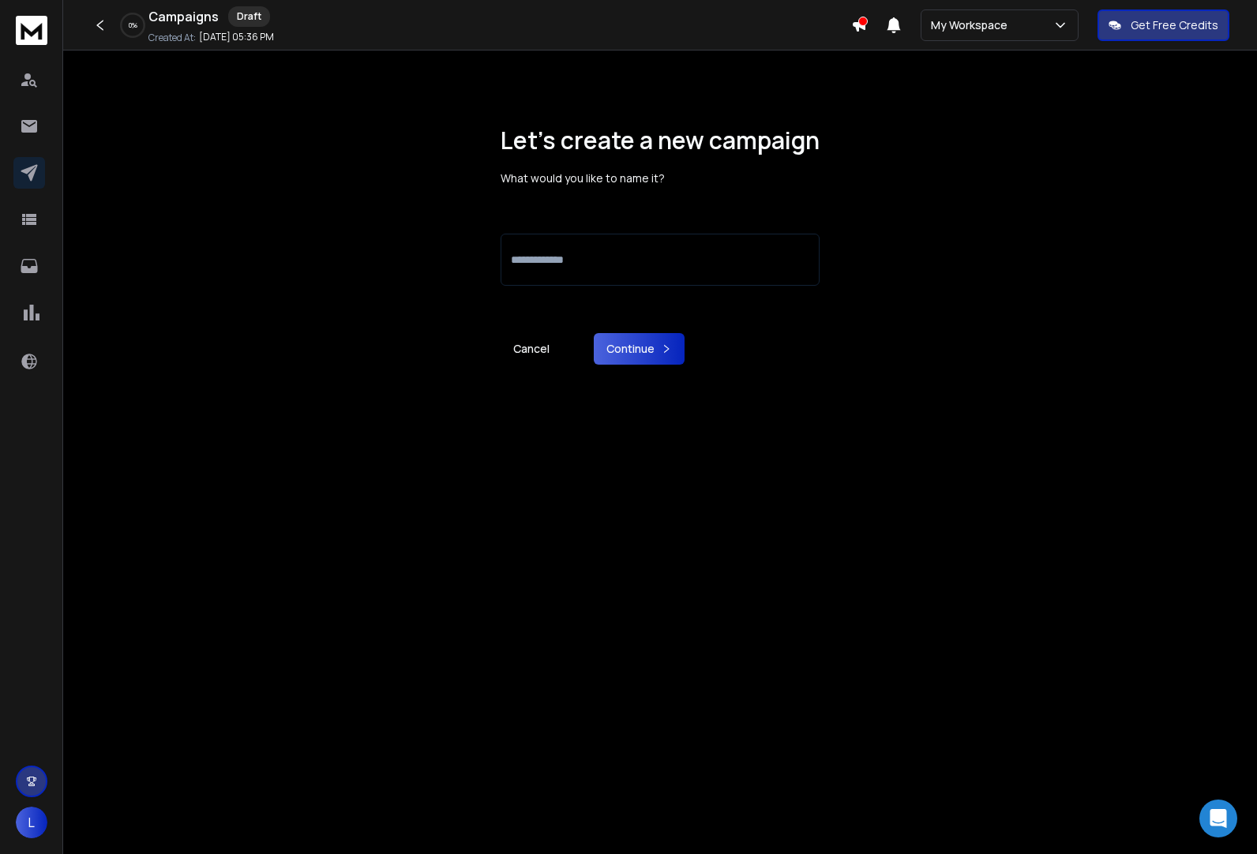
click at [624, 260] on input at bounding box center [660, 260] width 319 height 52
paste input "**********"
type input "**********"
click at [668, 352] on icon "submit" at bounding box center [666, 348] width 11 height 11
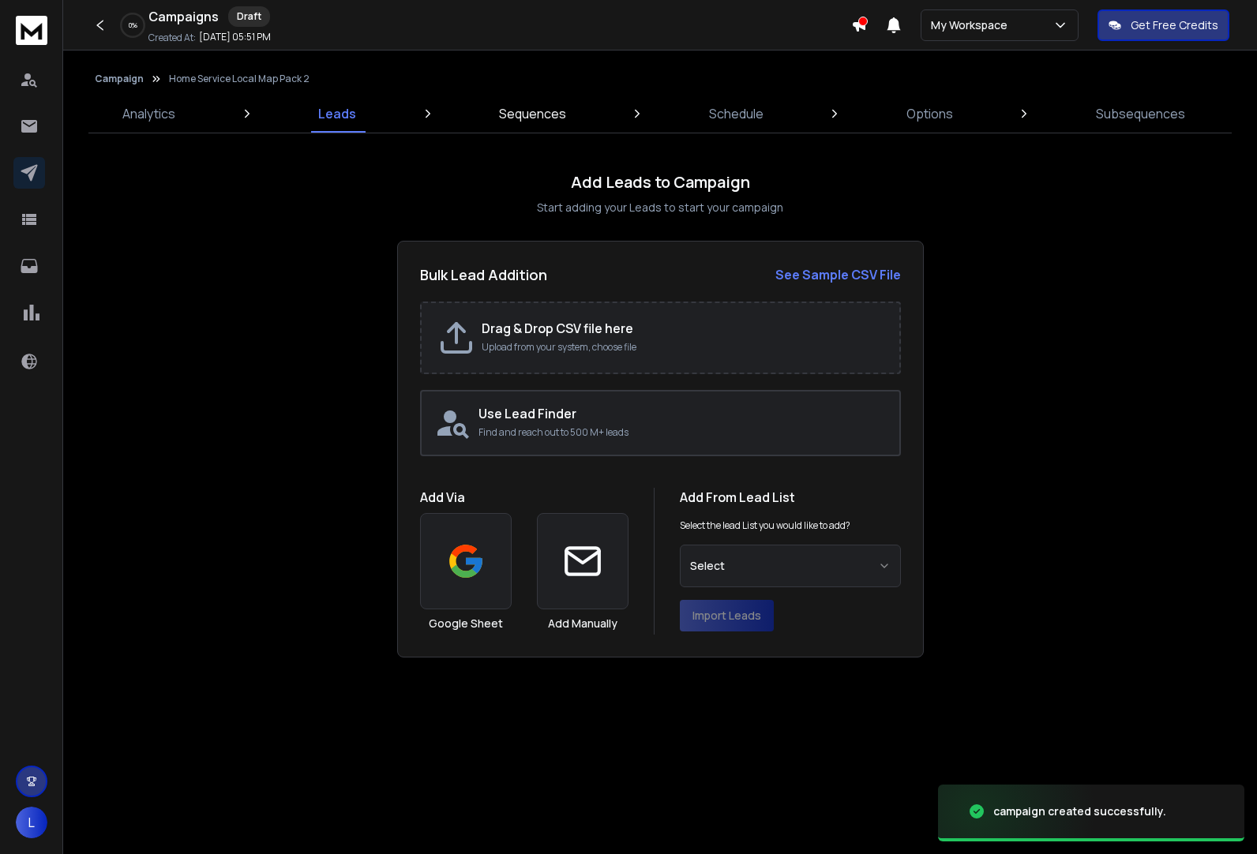
click at [517, 113] on p "Sequences" at bounding box center [532, 113] width 67 height 19
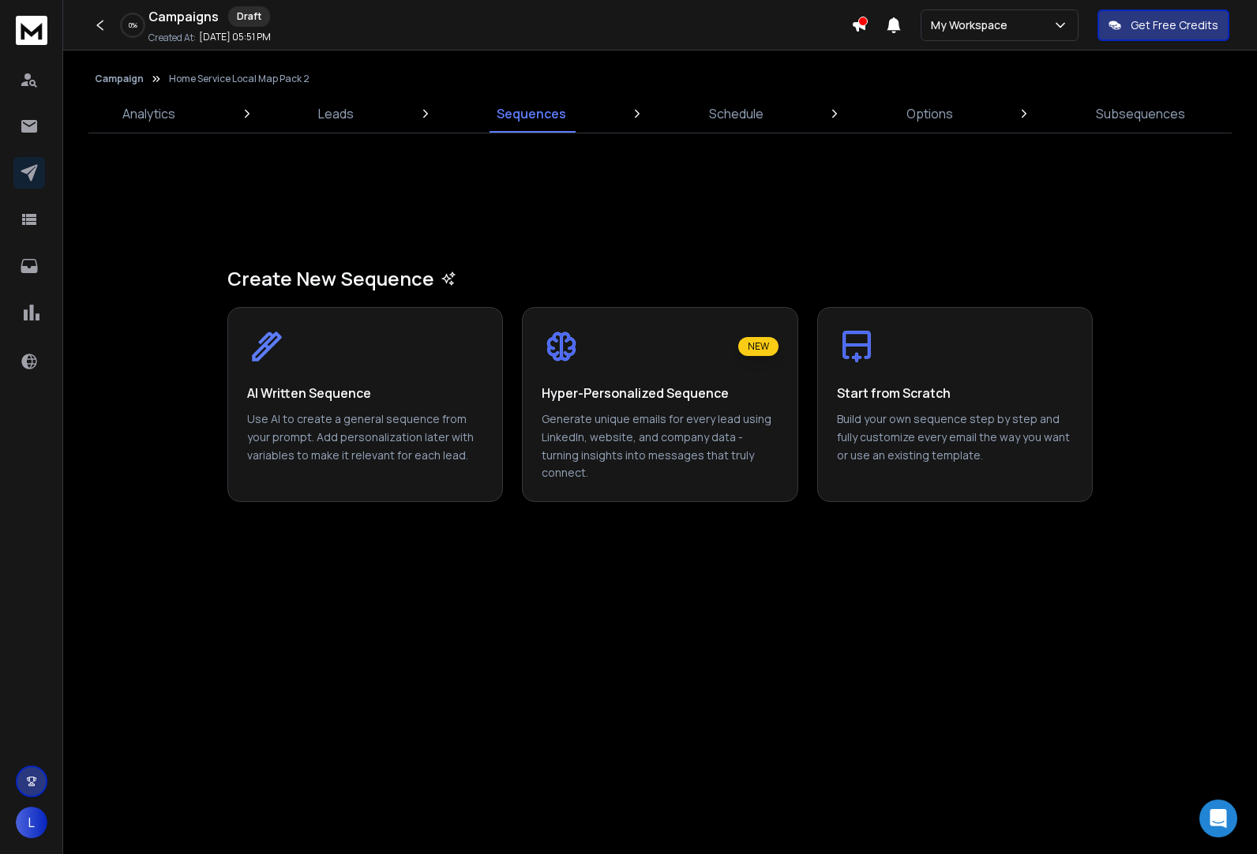
click at [946, 355] on div "button" at bounding box center [955, 346] width 236 height 39
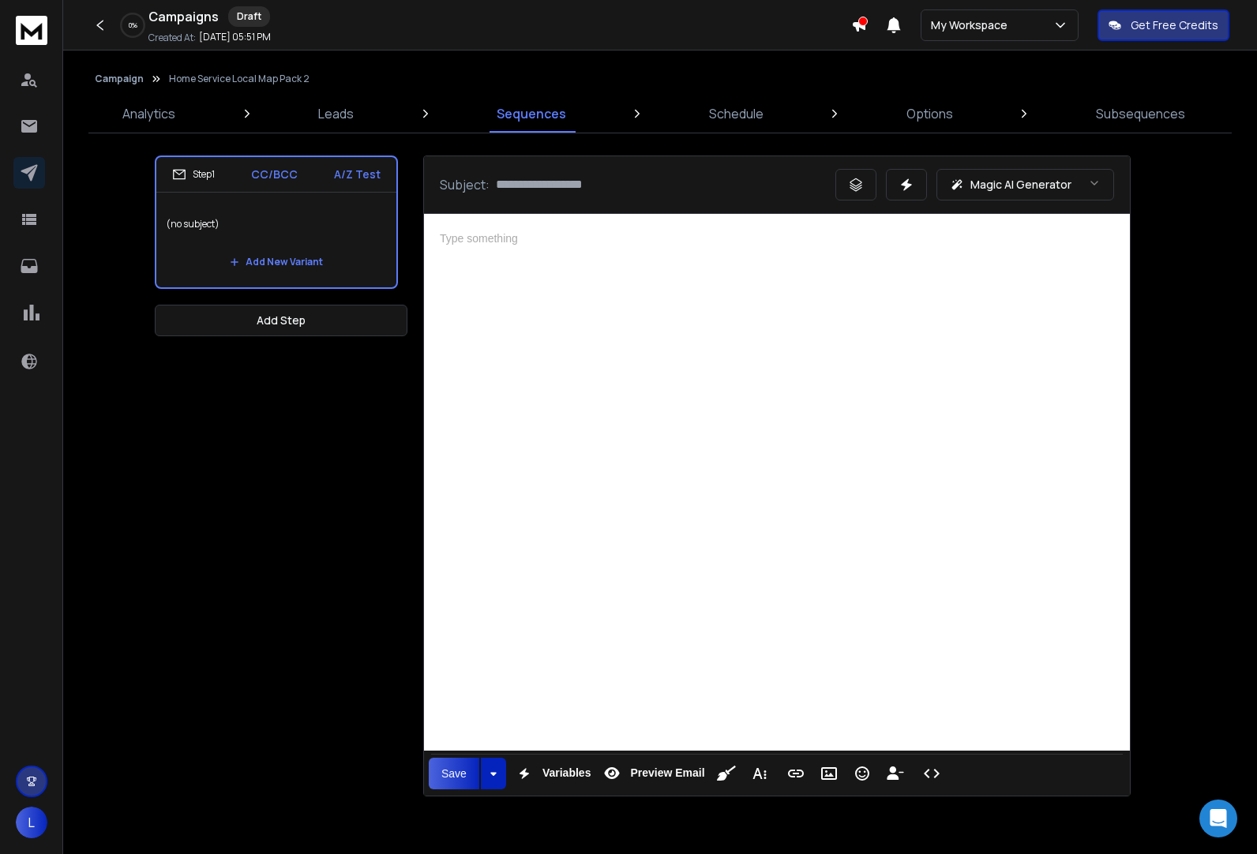
click at [684, 306] on div at bounding box center [777, 482] width 706 height 537
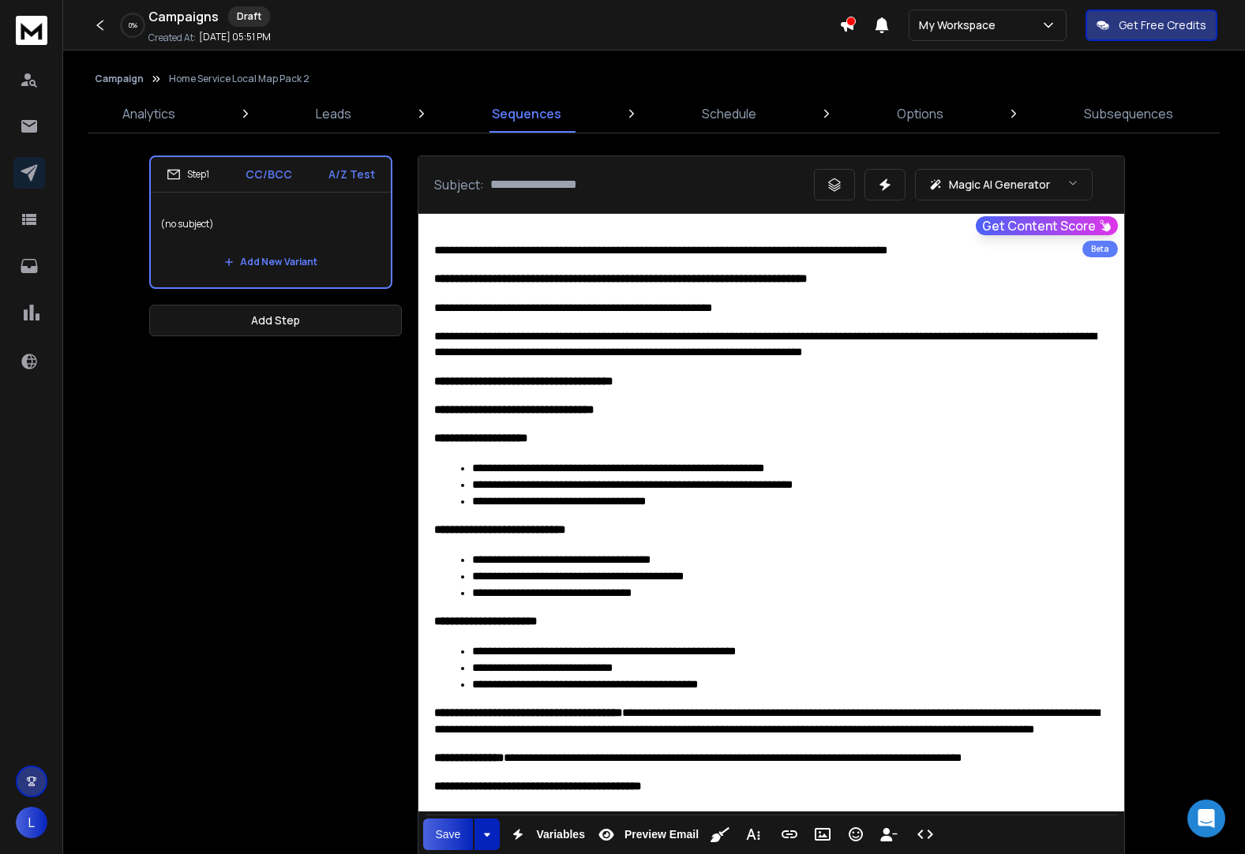
click at [555, 187] on input at bounding box center [644, 184] width 308 height 19
paste input "**********"
type input "**********"
click at [609, 280] on span "**********" at bounding box center [620, 278] width 373 height 11
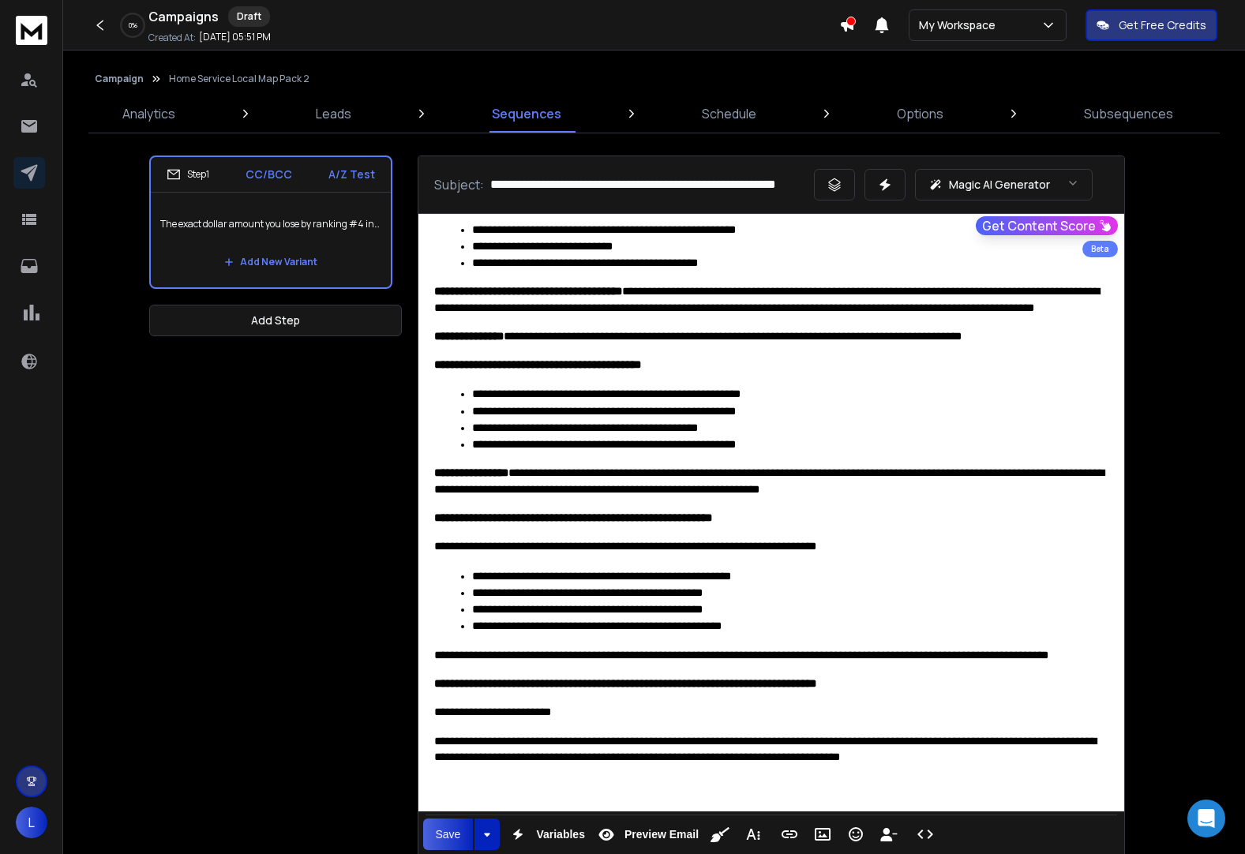
scroll to position [453, 0]
drag, startPoint x: 595, startPoint y: 718, endPoint x: 506, endPoint y: 706, distance: 90.1
click at [506, 706] on p "**********" at bounding box center [771, 712] width 674 height 16
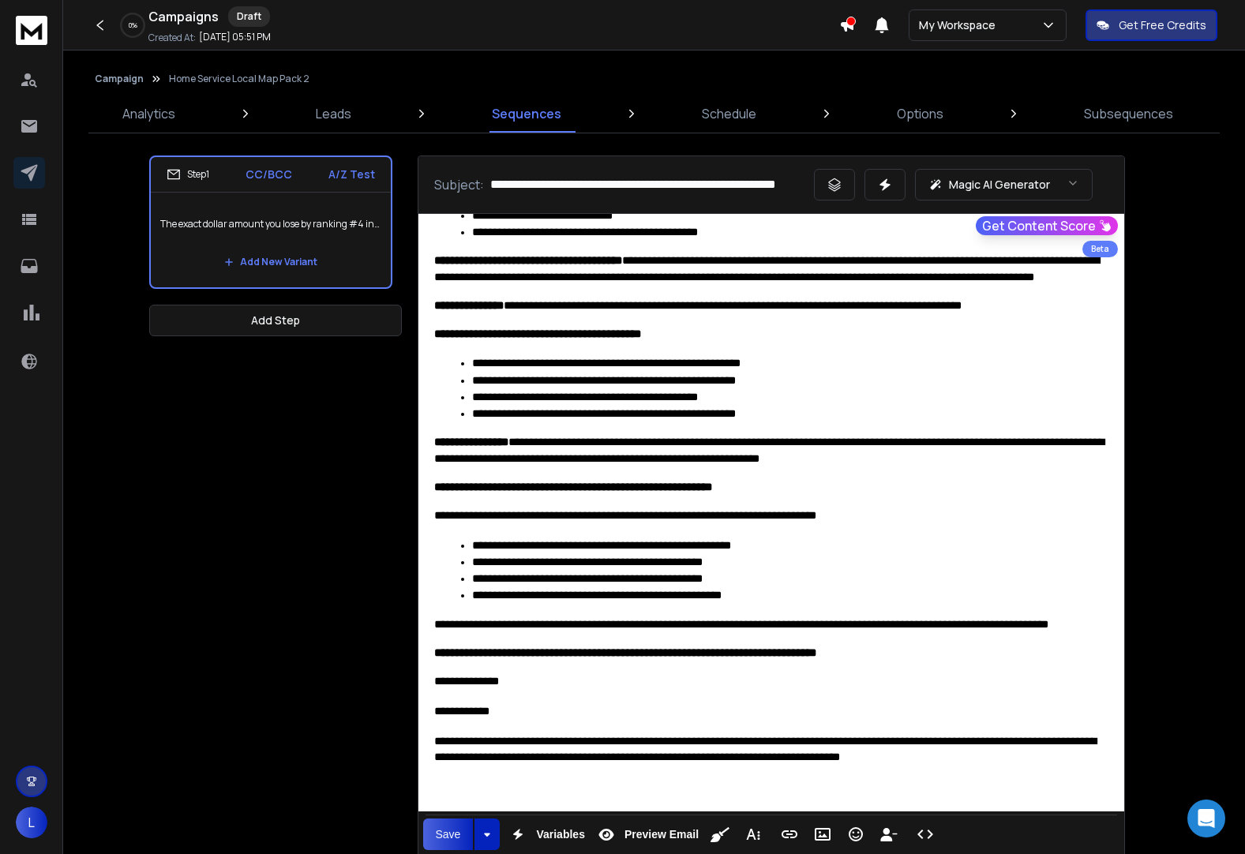
scroll to position [0, 0]
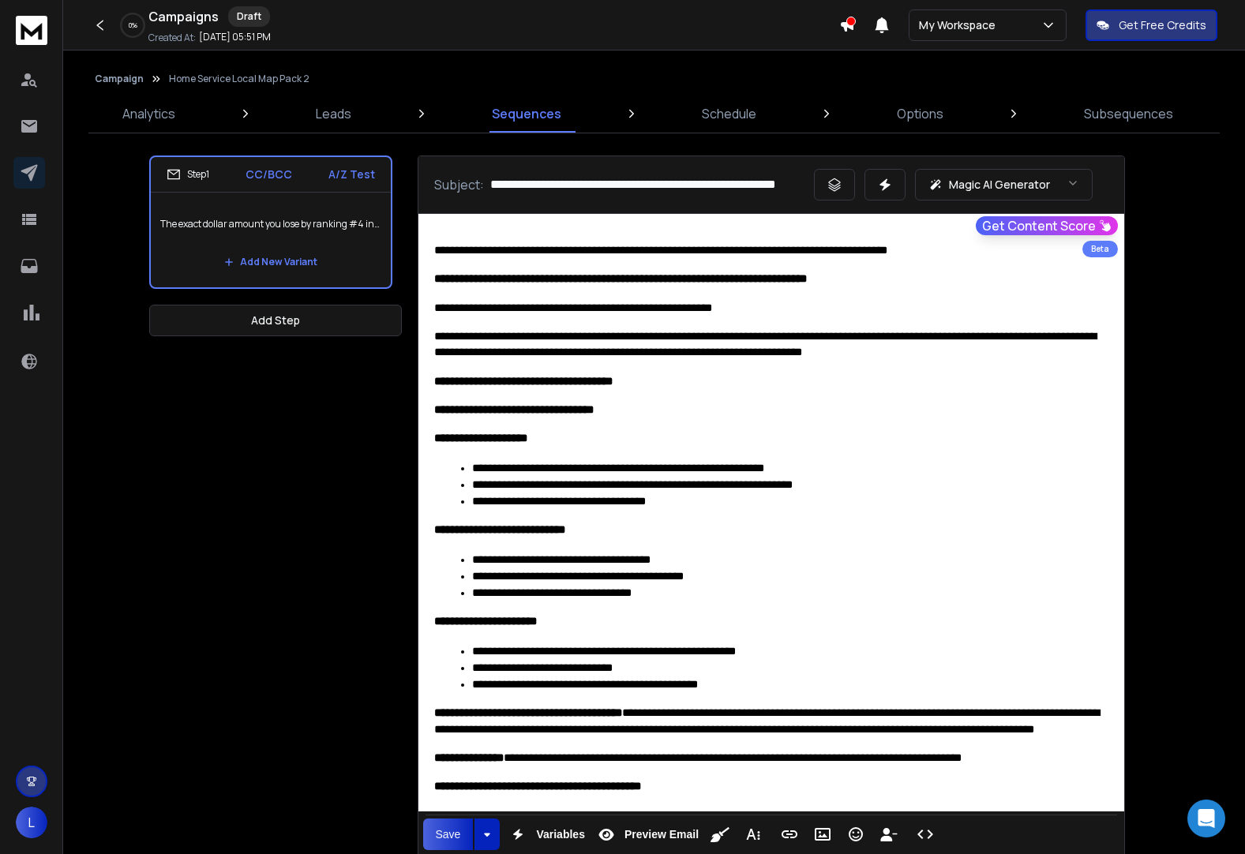
click at [617, 257] on p "**********" at bounding box center [771, 250] width 674 height 16
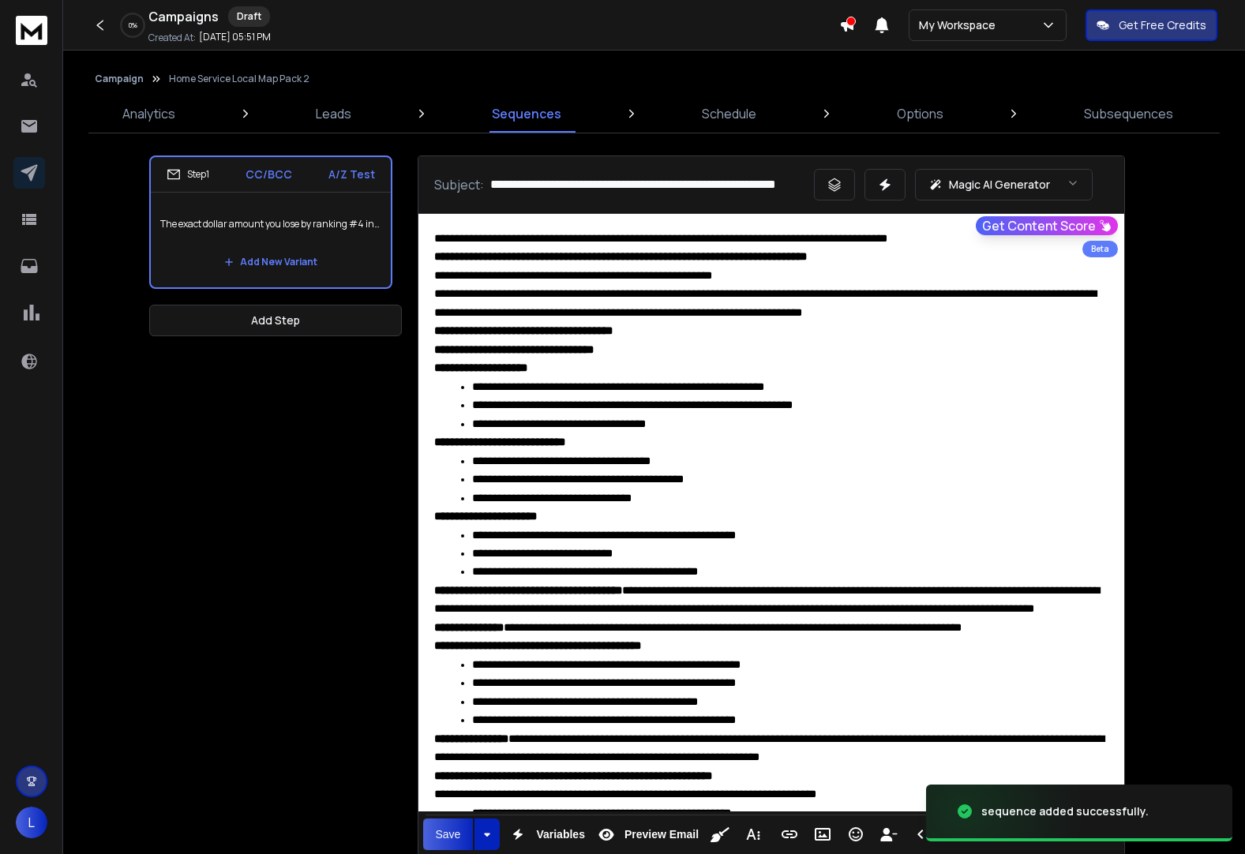
click at [887, 234] on span "**********" at bounding box center [660, 238] width 453 height 11
click at [952, 238] on div "**********" at bounding box center [771, 239] width 674 height 18
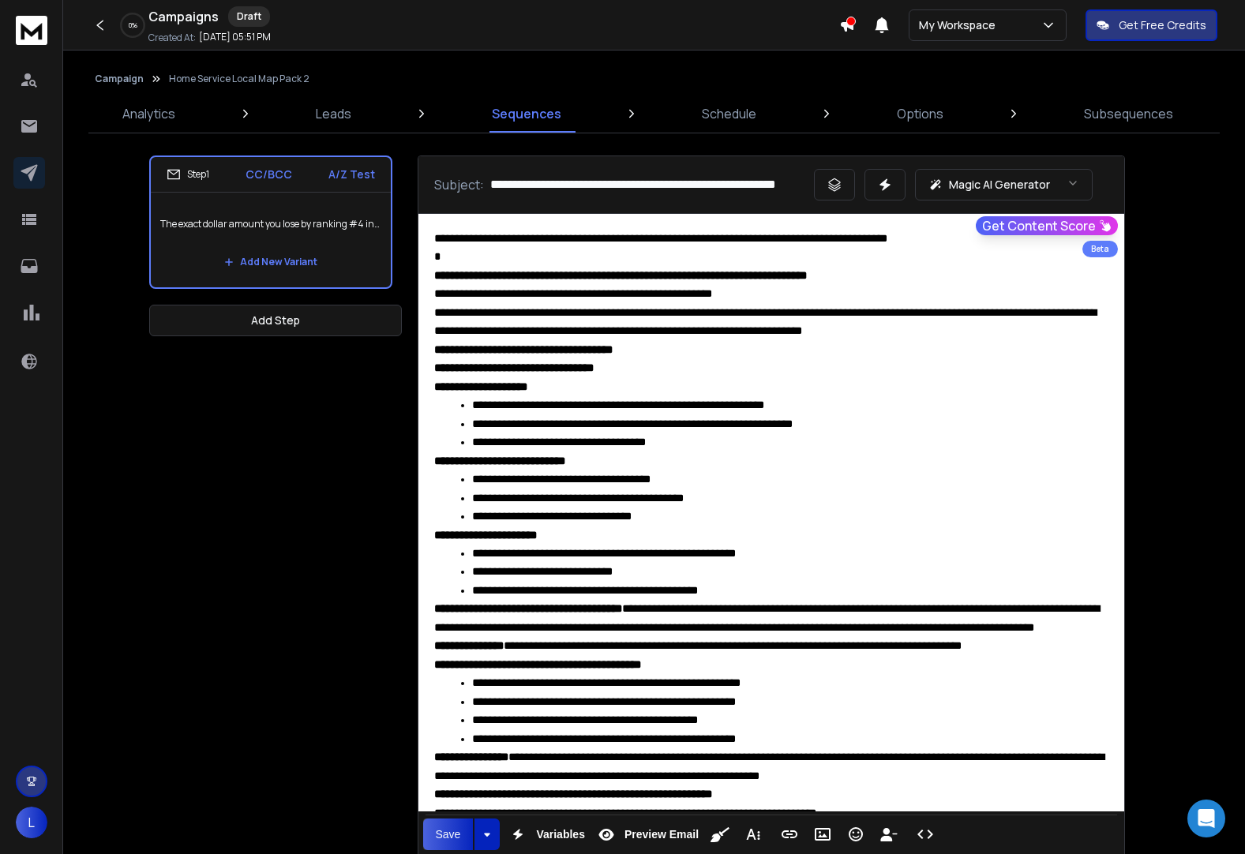
click at [939, 276] on div "**********" at bounding box center [771, 276] width 674 height 18
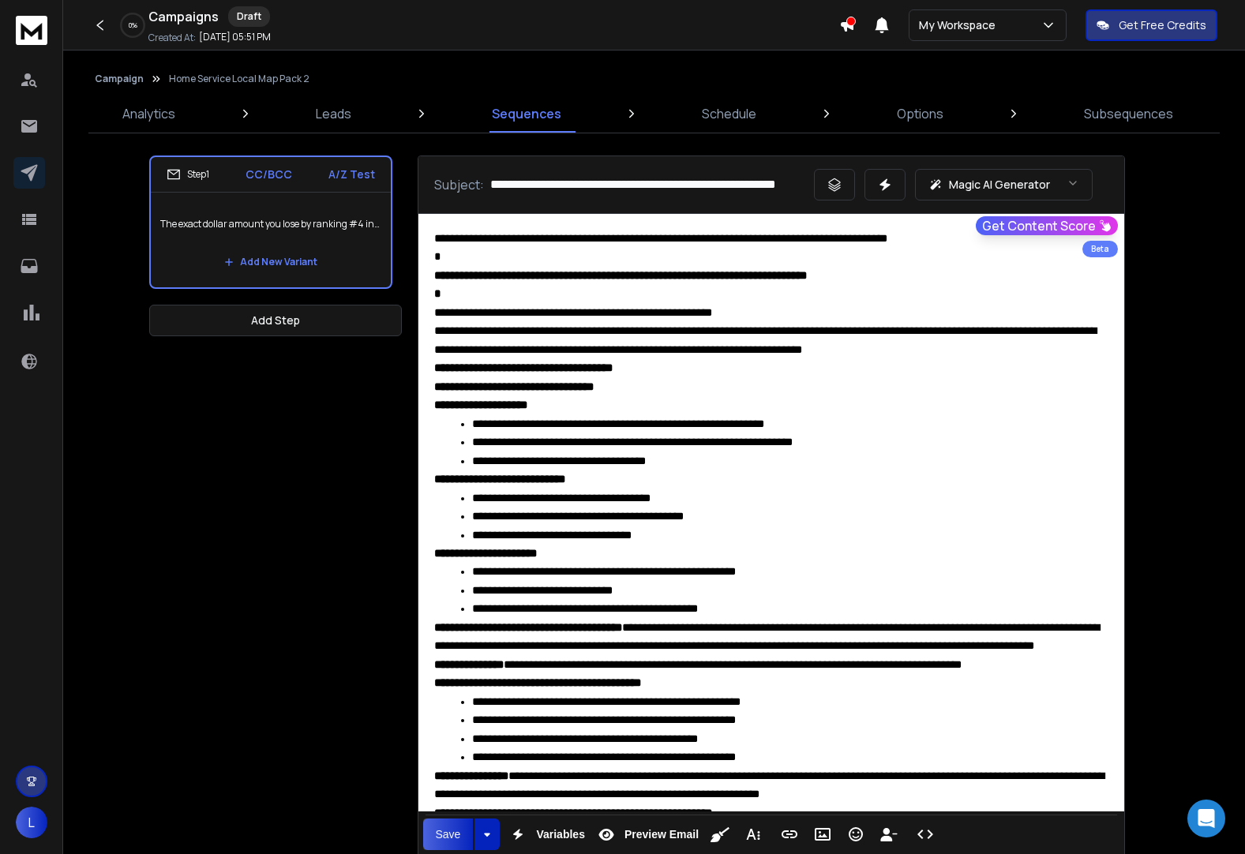
click at [798, 313] on div "**********" at bounding box center [771, 313] width 674 height 18
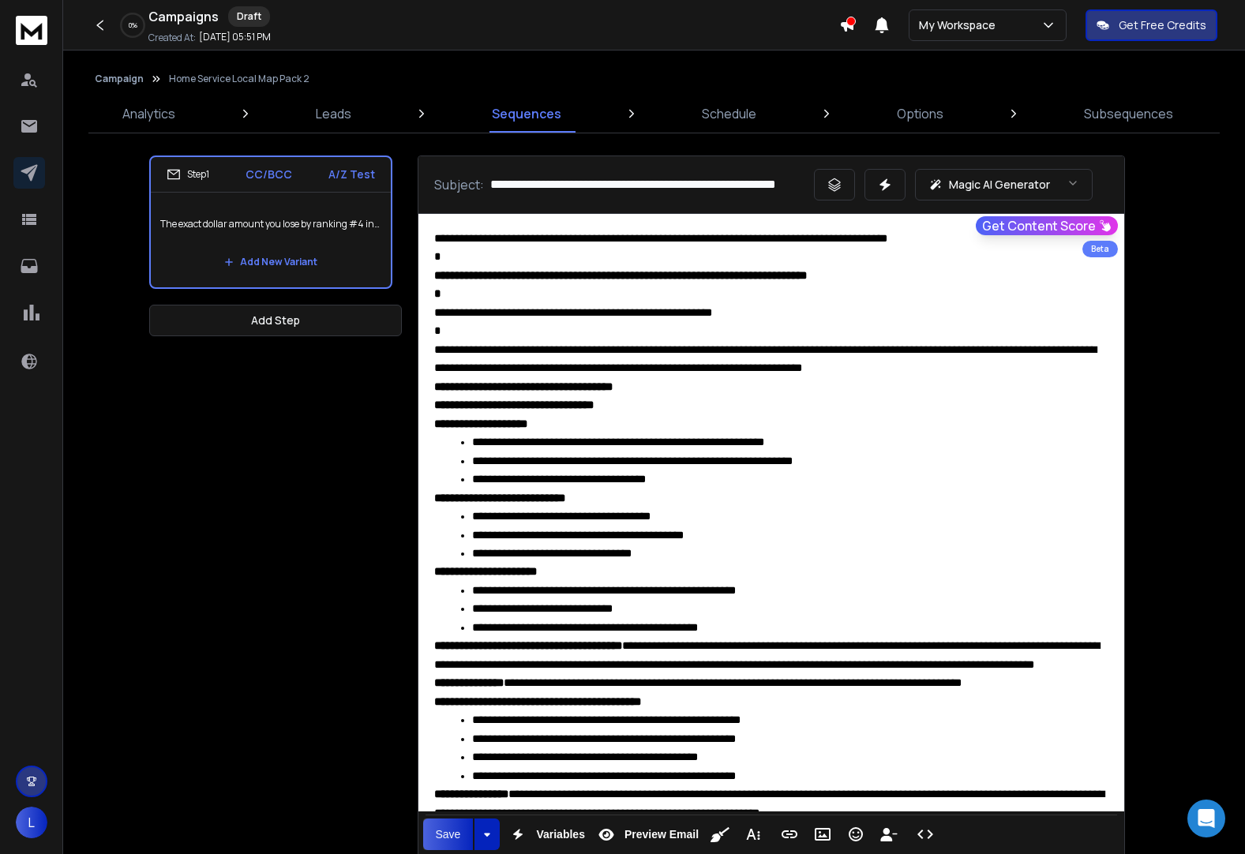
click at [973, 370] on div "**********" at bounding box center [771, 359] width 674 height 37
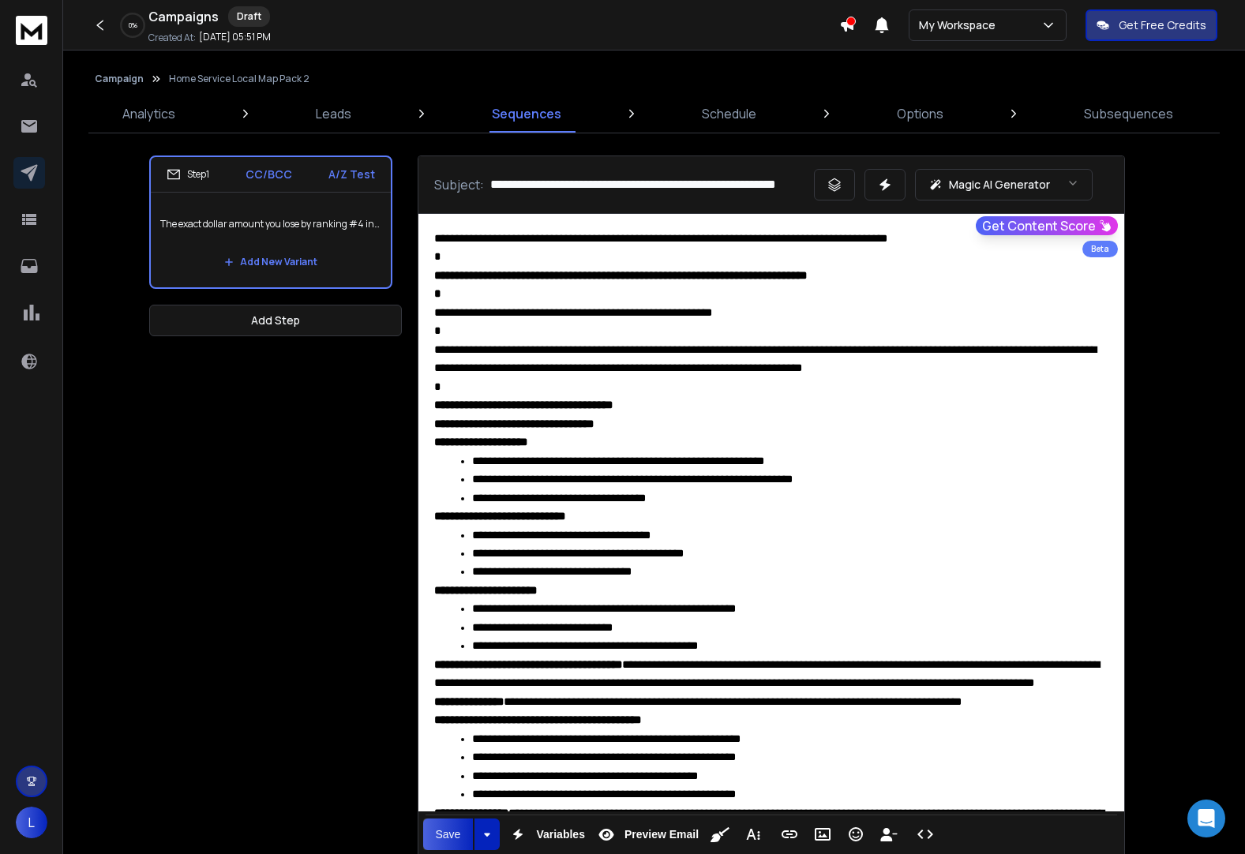
click at [801, 413] on div "**********" at bounding box center [771, 405] width 674 height 18
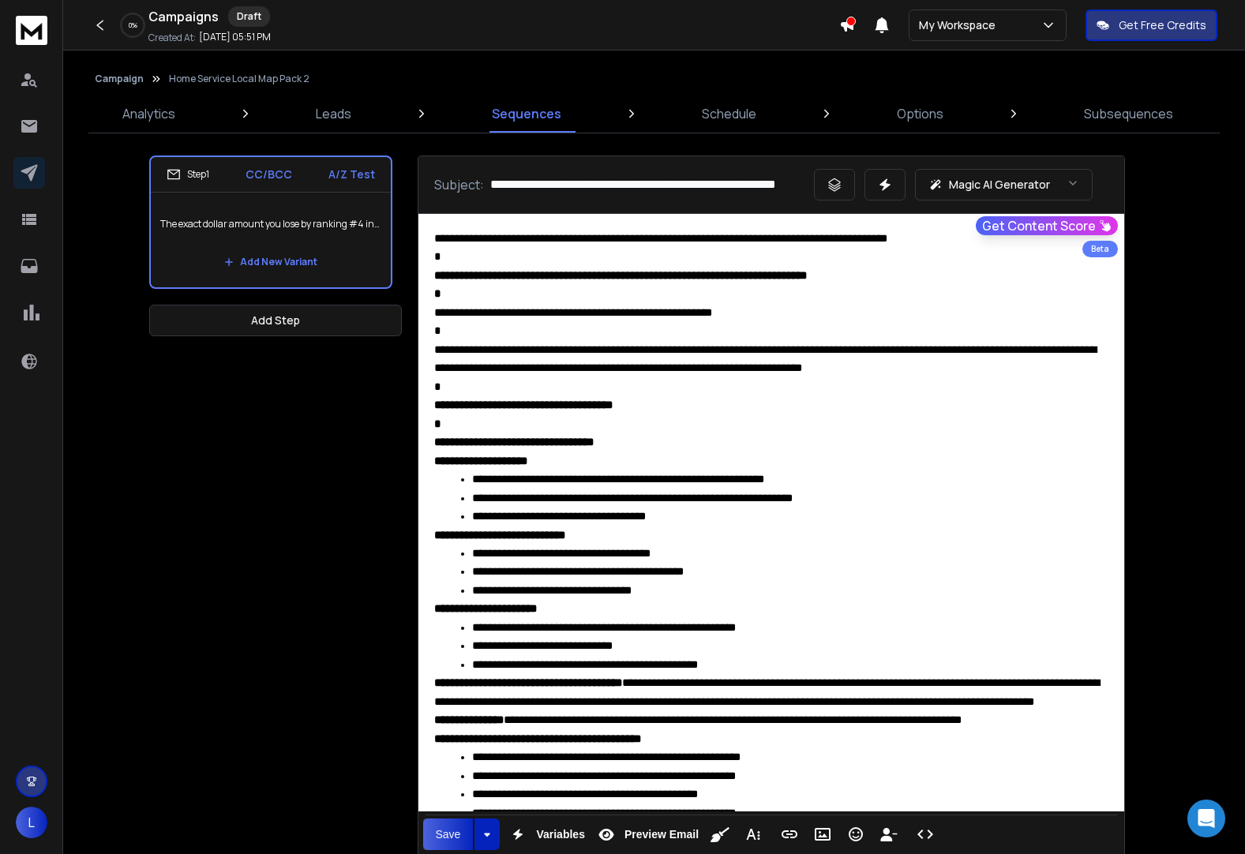
click at [718, 438] on div "**********" at bounding box center [771, 442] width 674 height 18
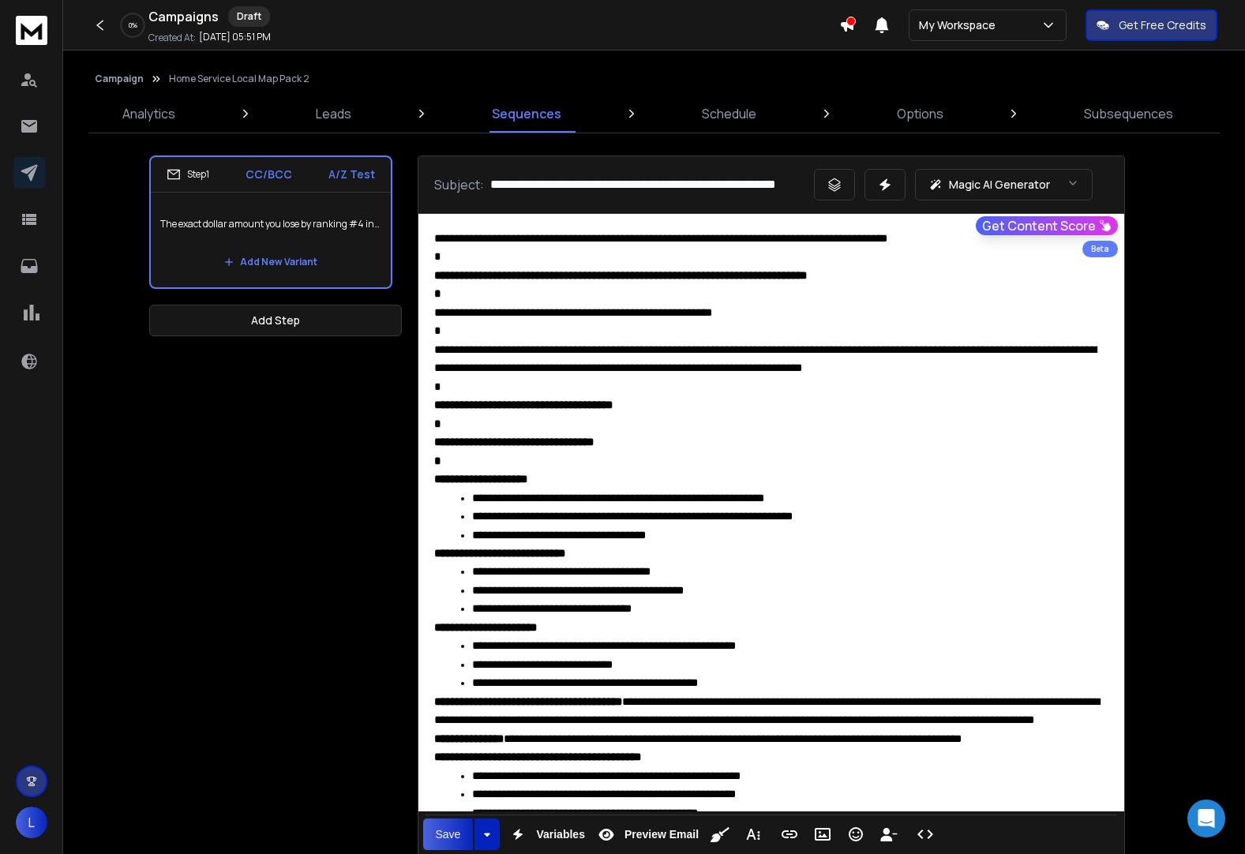
click at [801, 539] on div "**********" at bounding box center [790, 536] width 636 height 18
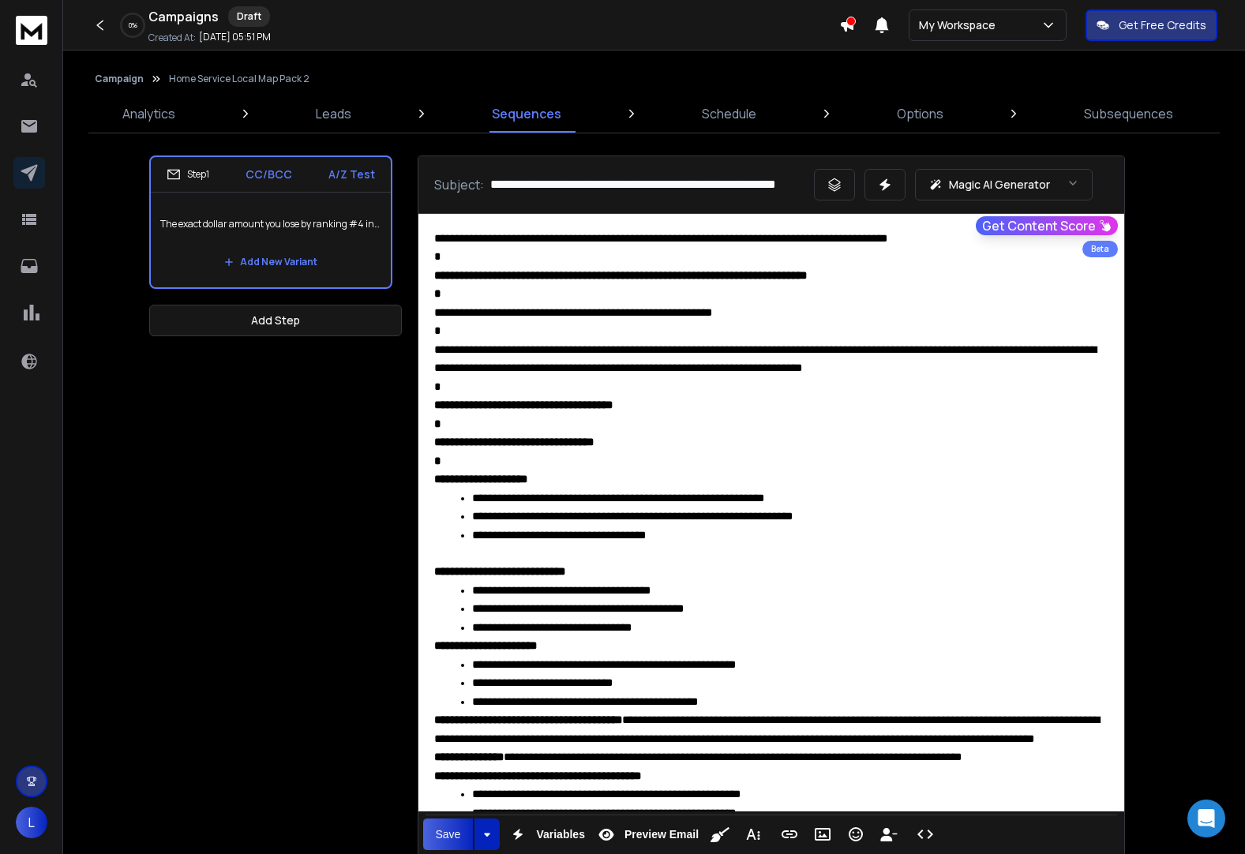
click at [711, 626] on div "**********" at bounding box center [790, 628] width 636 height 18
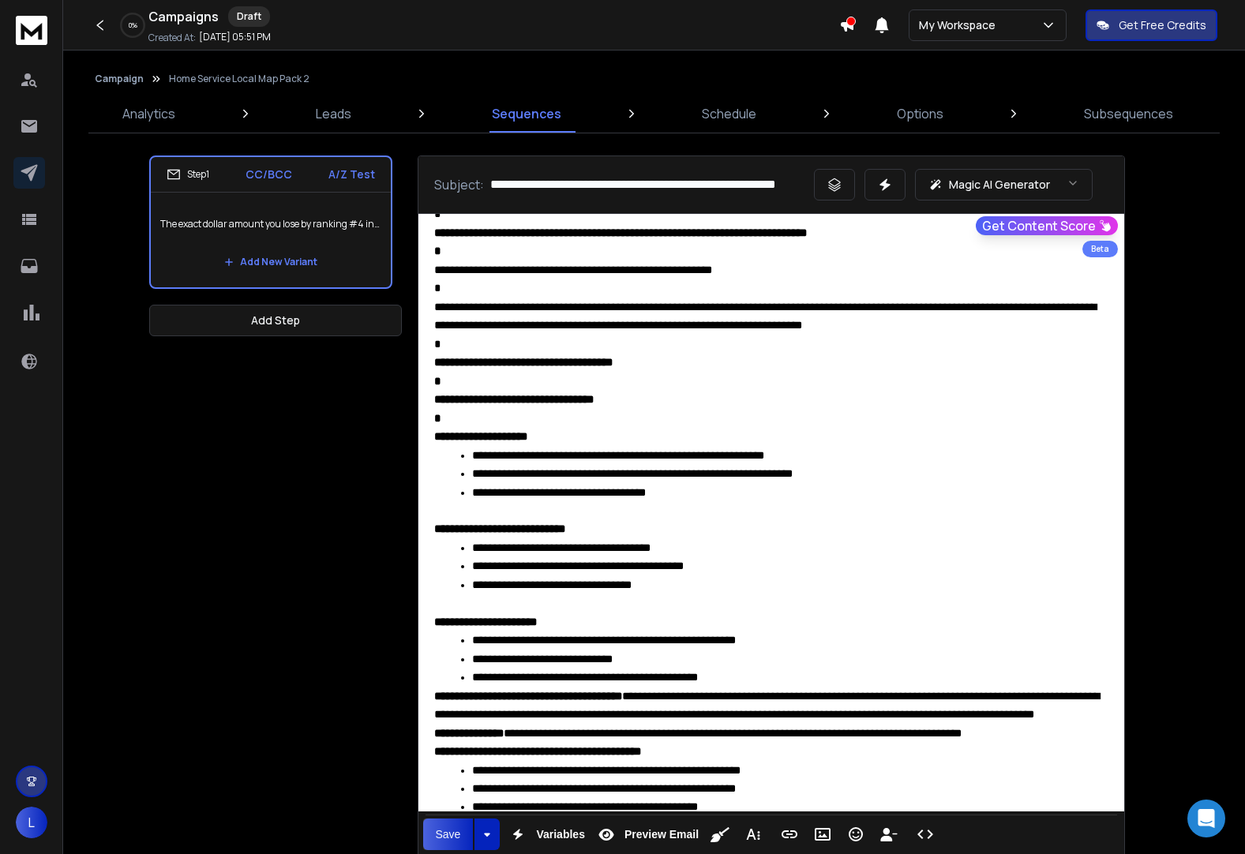
scroll to position [79, 0]
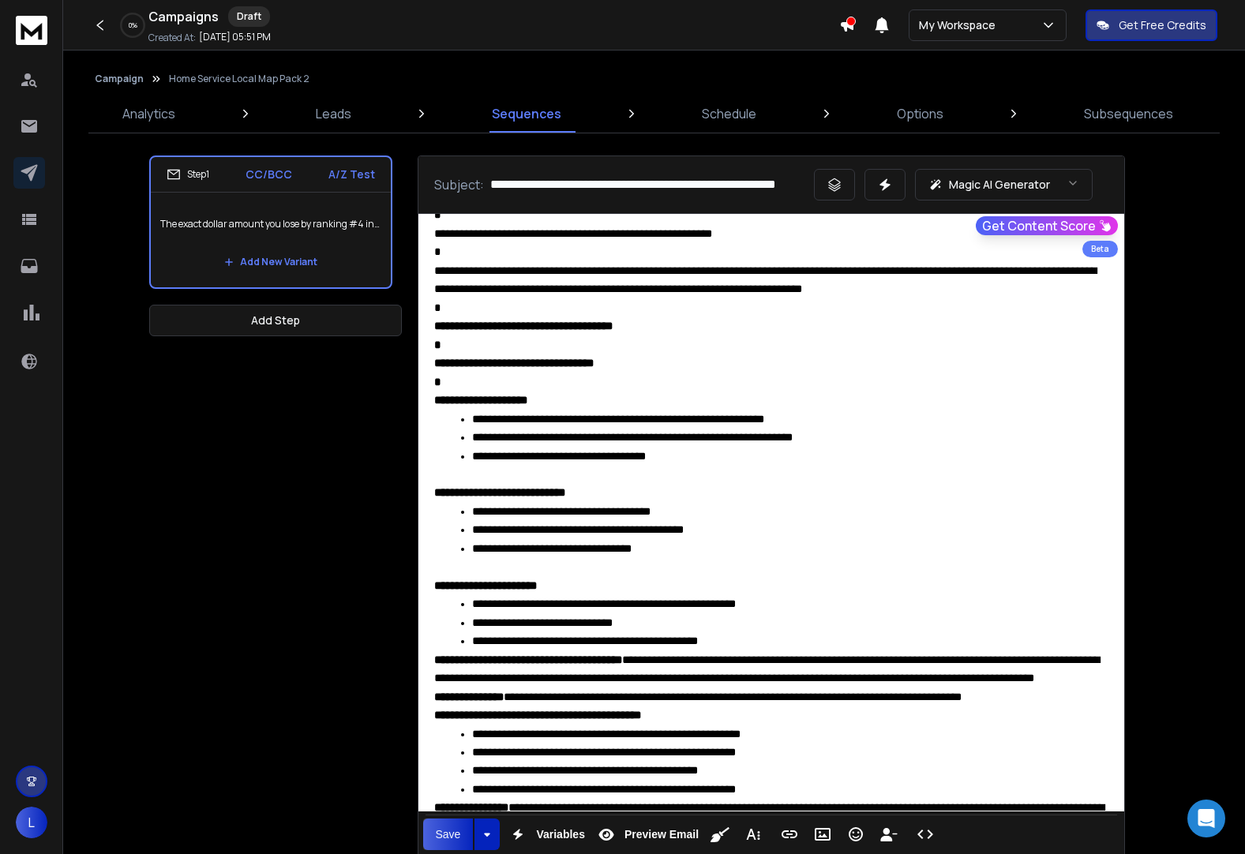
click at [776, 639] on div "**********" at bounding box center [790, 641] width 636 height 18
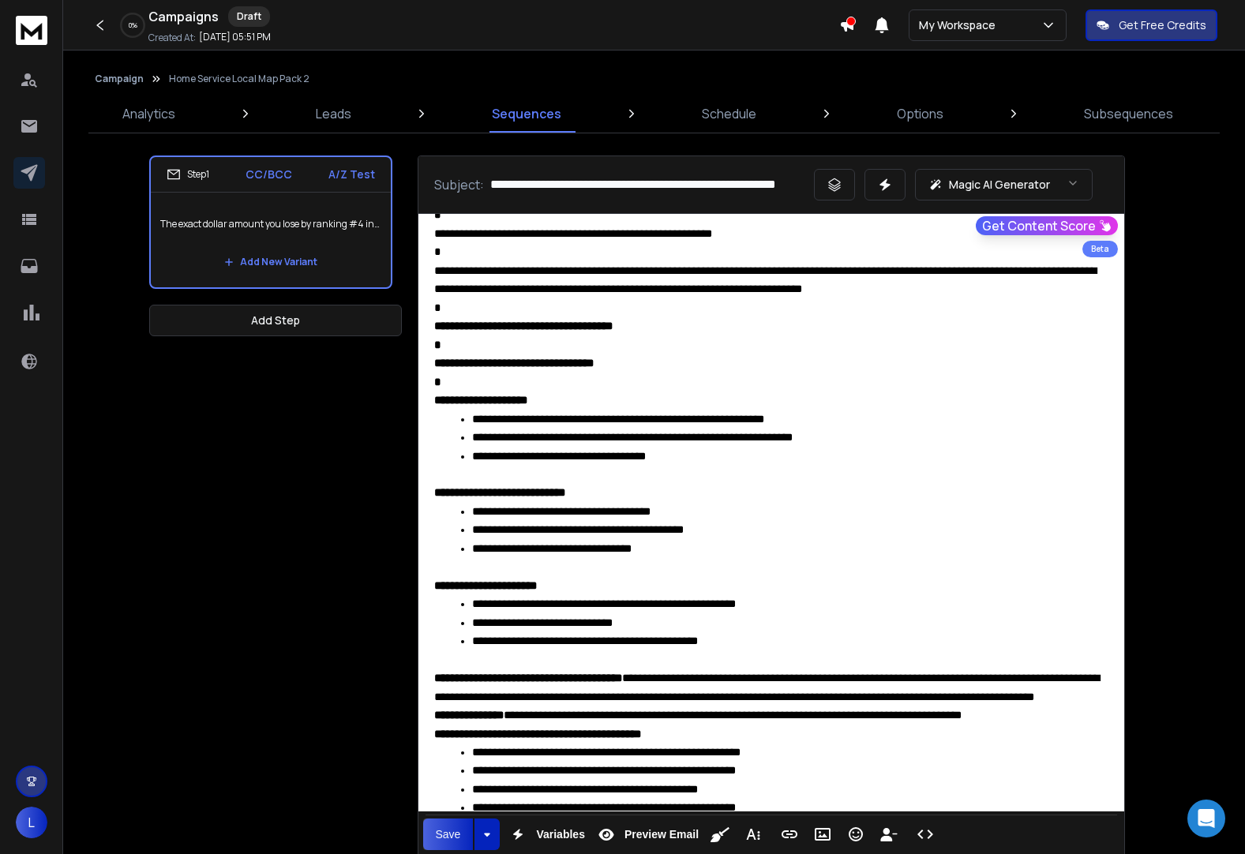
scroll to position [237, 0]
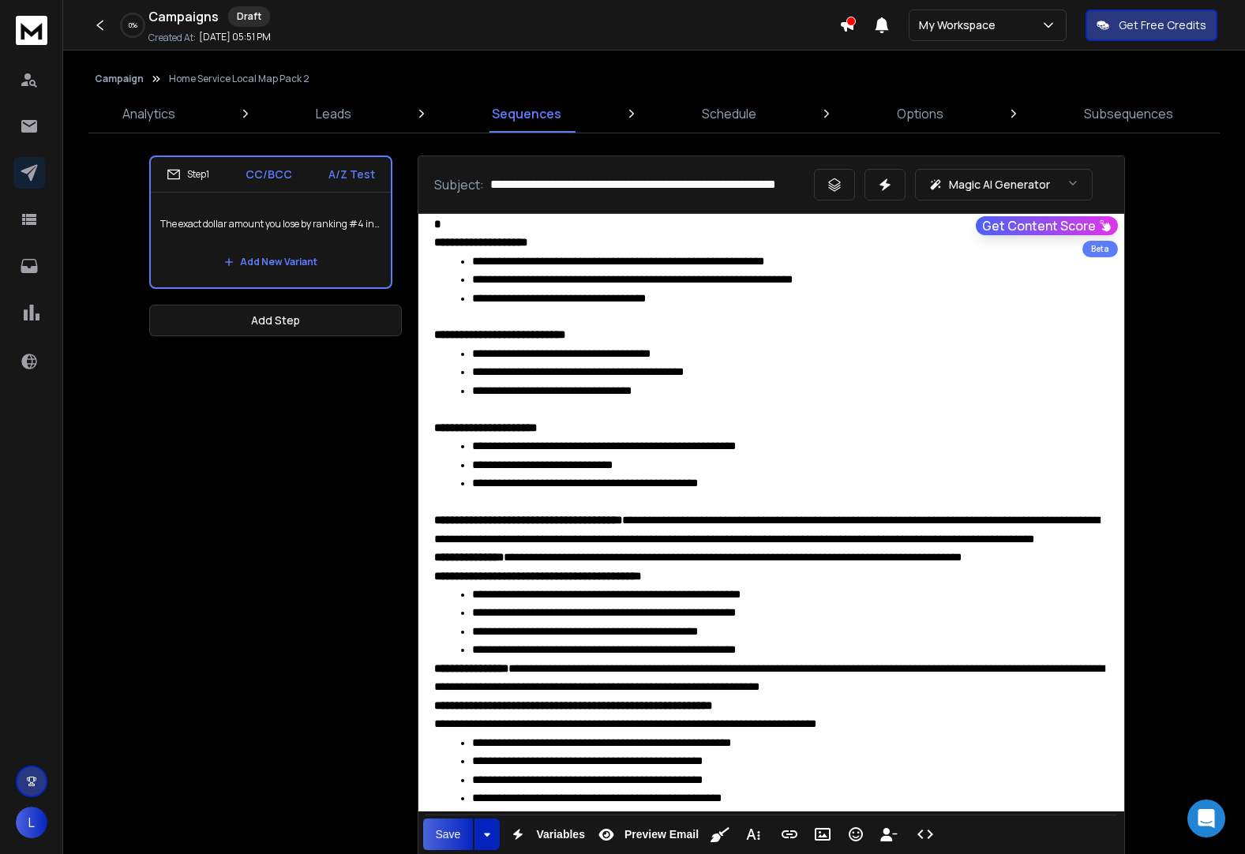
click at [716, 546] on div "**********" at bounding box center [771, 530] width 674 height 37
click at [684, 549] on div "**********" at bounding box center [771, 530] width 674 height 37
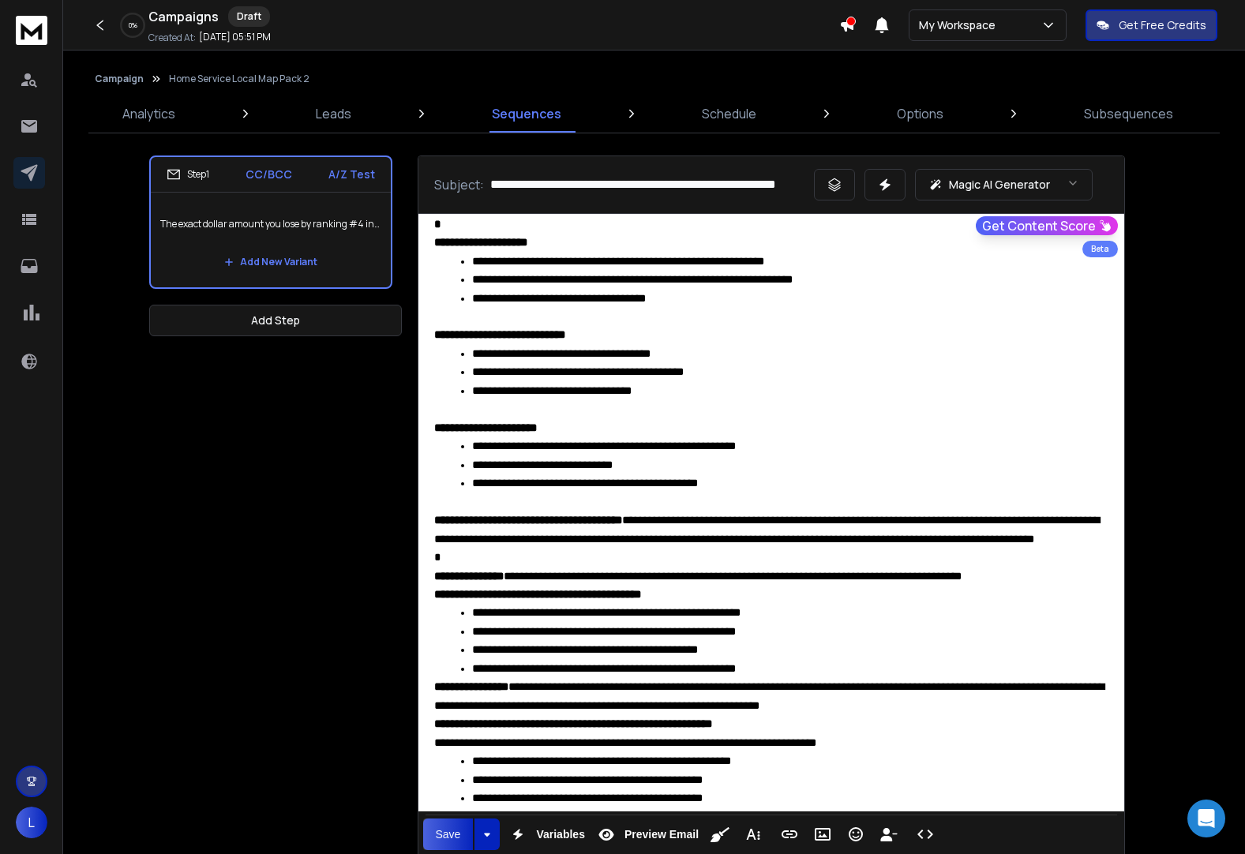
click at [1013, 586] on div "**********" at bounding box center [771, 577] width 674 height 18
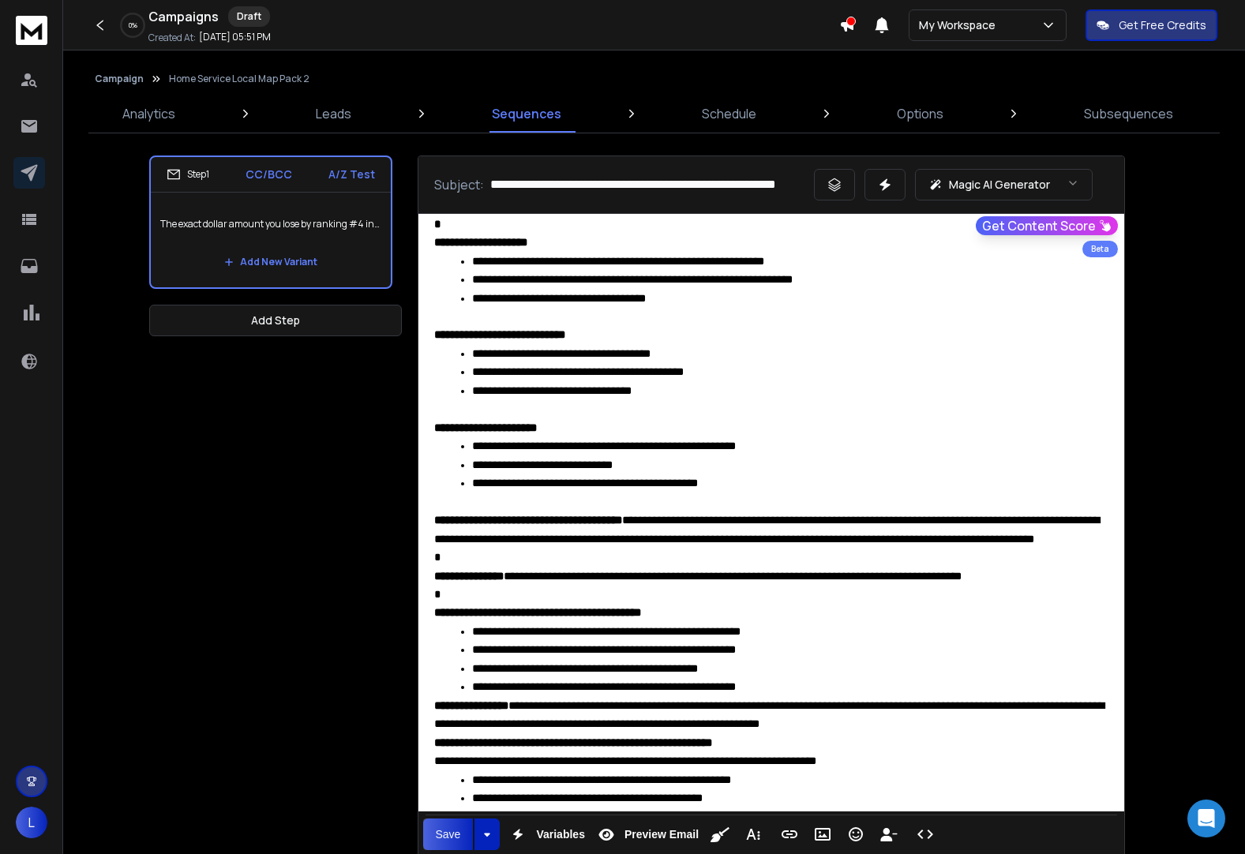
click at [871, 622] on div "**********" at bounding box center [771, 613] width 674 height 18
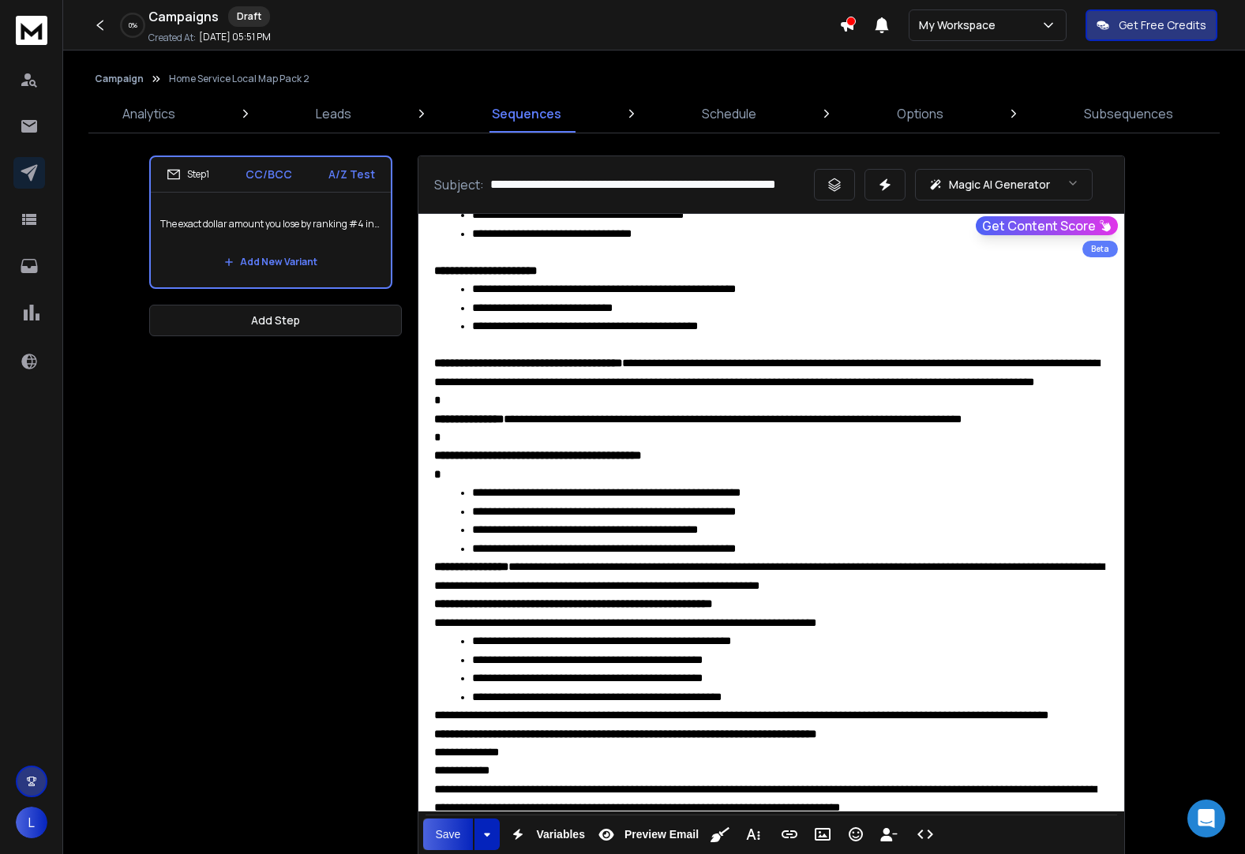
scroll to position [395, 0]
click at [831, 557] on div "**********" at bounding box center [790, 548] width 636 height 18
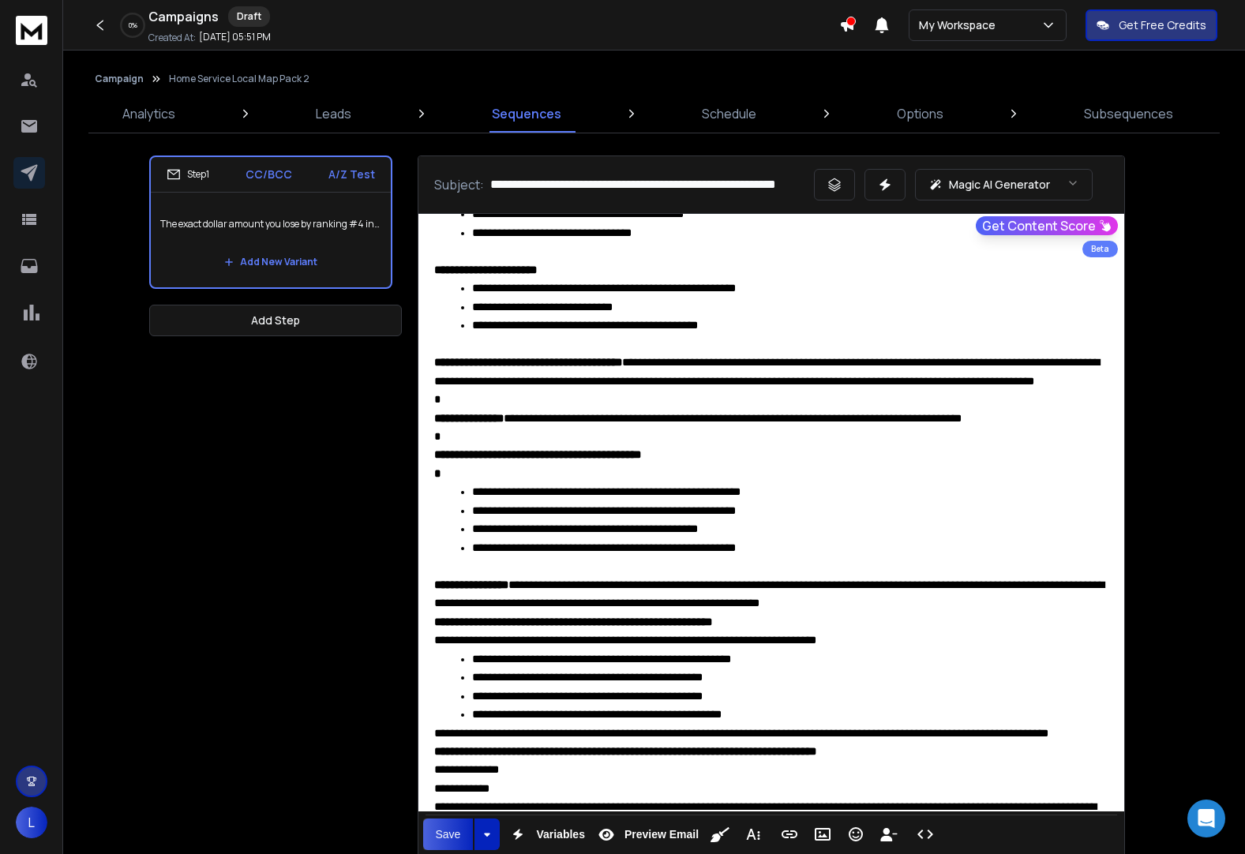
click at [914, 613] on div "**********" at bounding box center [771, 594] width 674 height 37
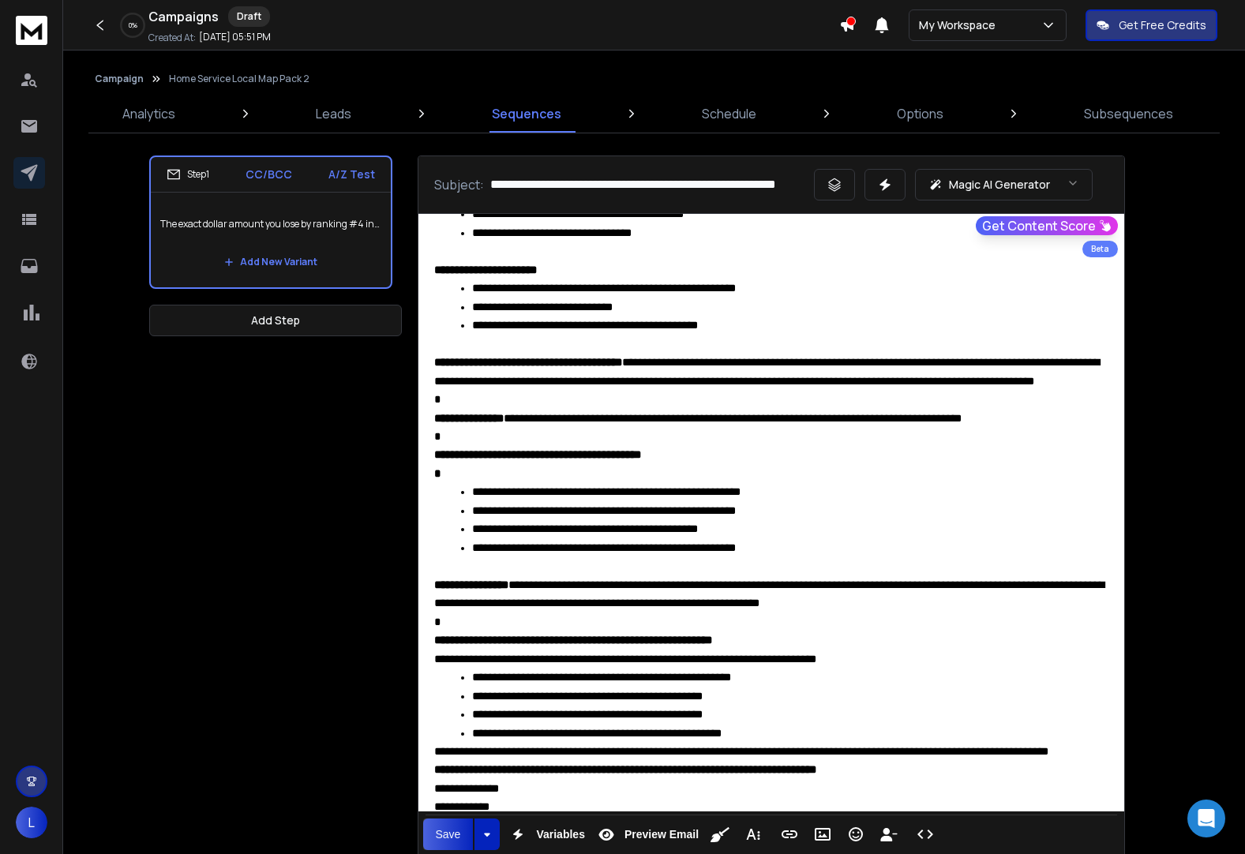
click at [832, 650] on div "**********" at bounding box center [771, 641] width 674 height 18
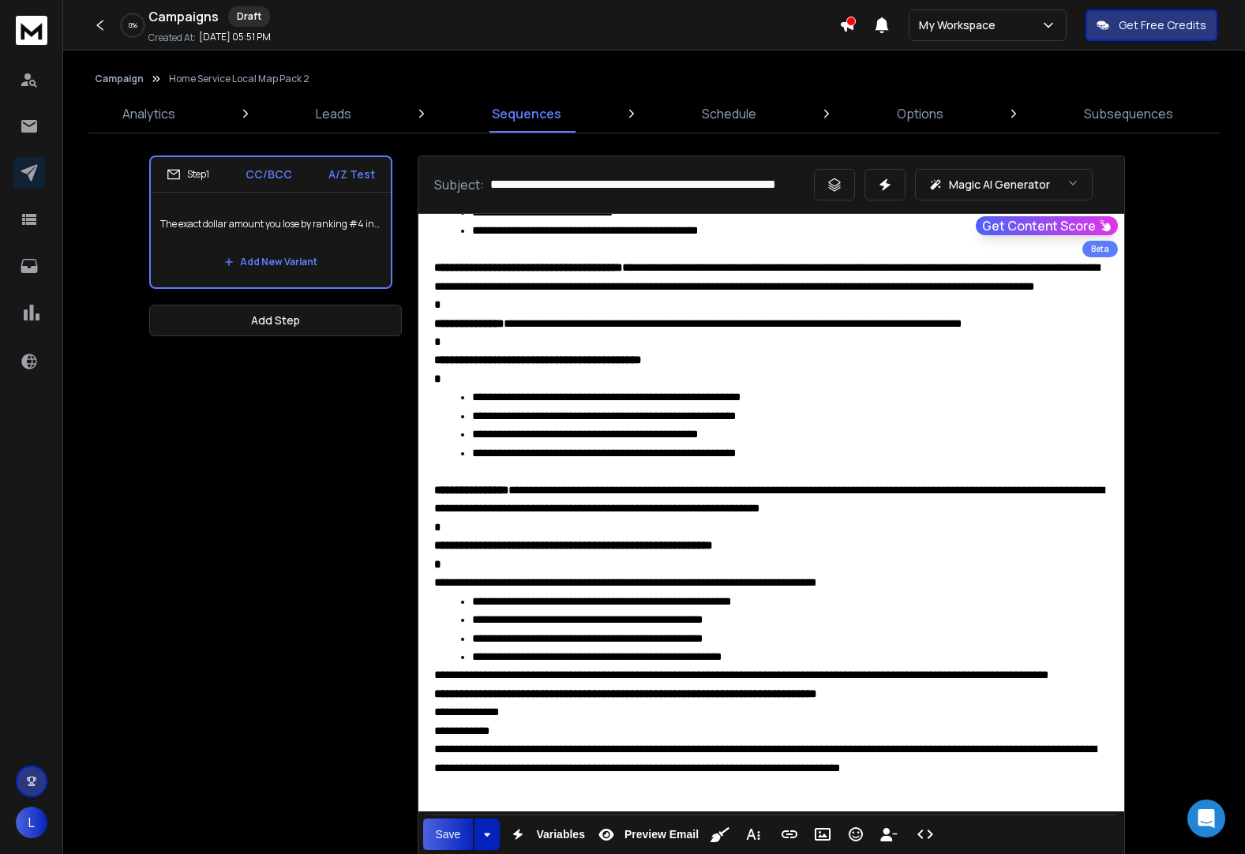
scroll to position [527, 0]
click at [829, 648] on div "**********" at bounding box center [790, 657] width 636 height 18
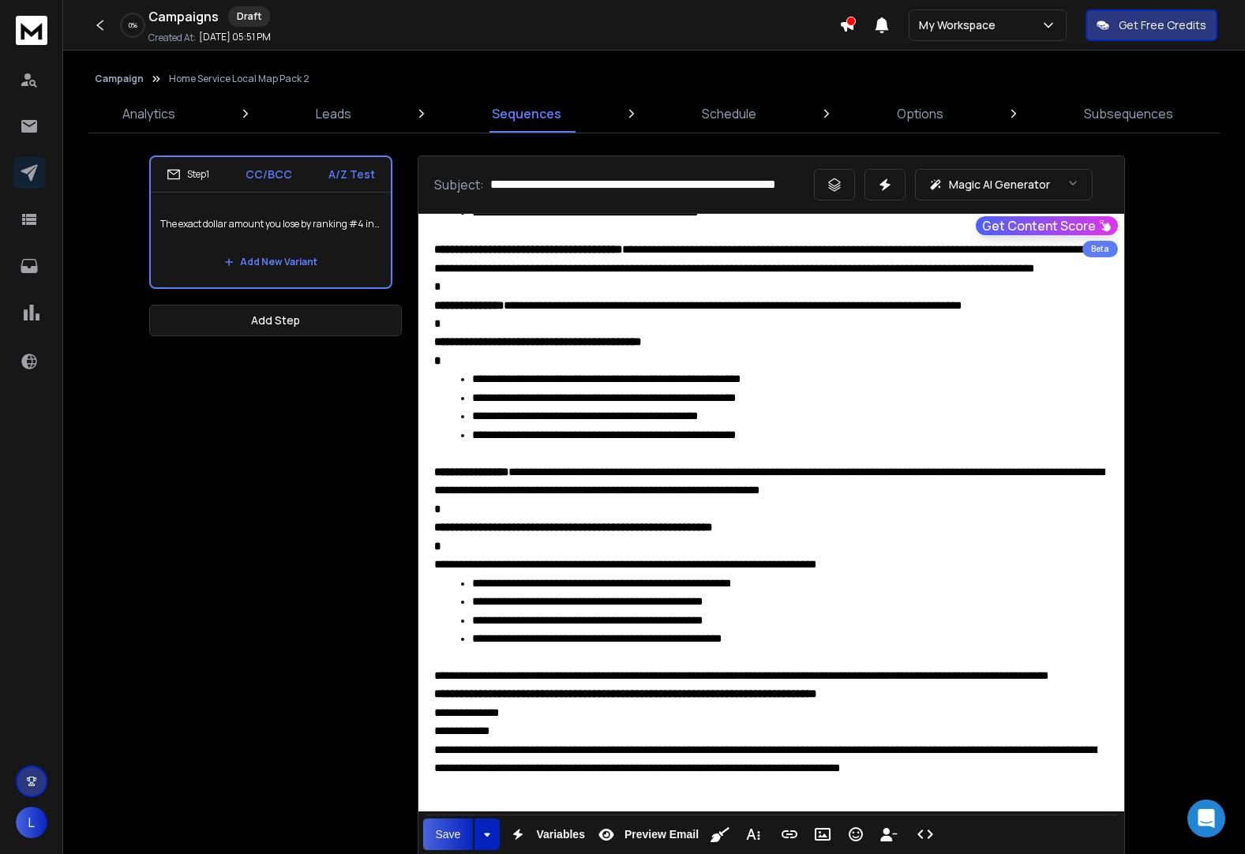
click at [784, 685] on div "**********" at bounding box center [771, 676] width 674 height 18
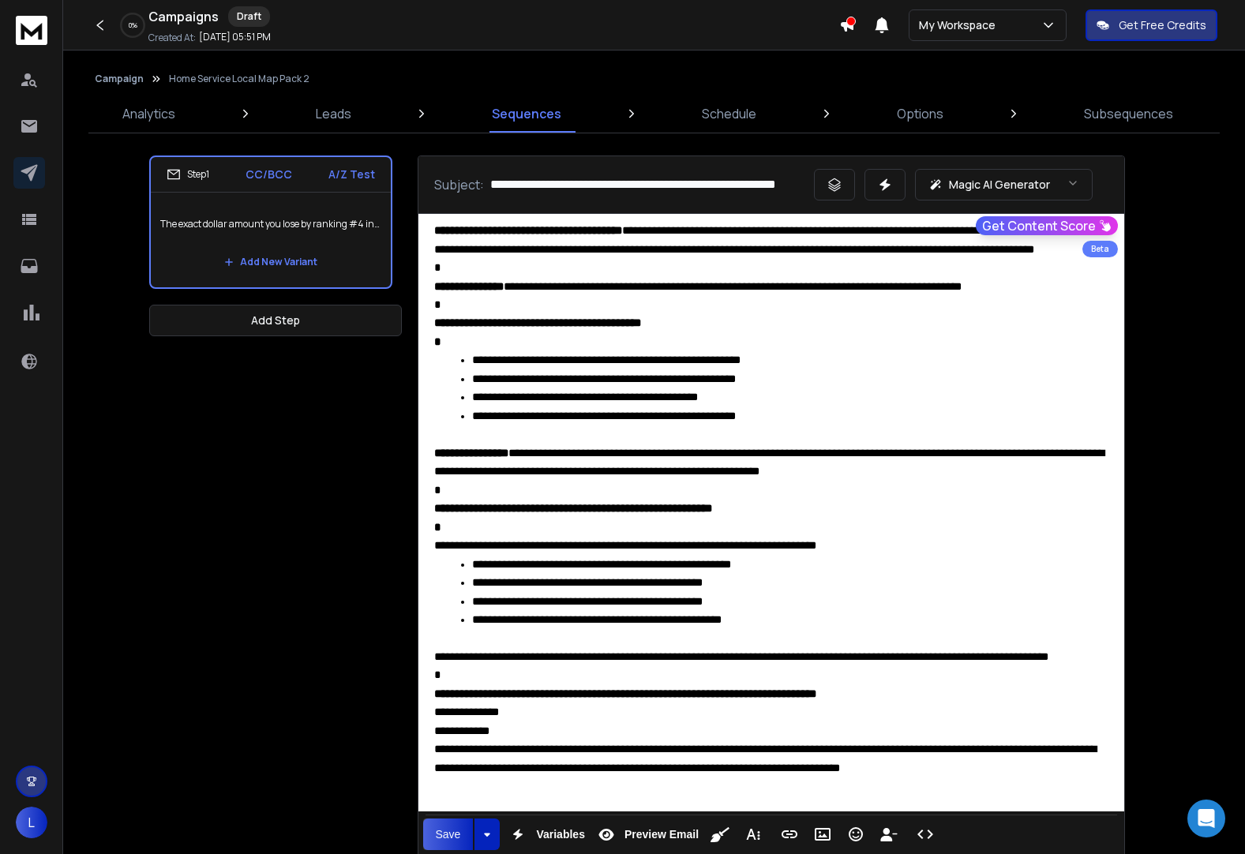
click at [925, 703] on div "**********" at bounding box center [771, 694] width 674 height 18
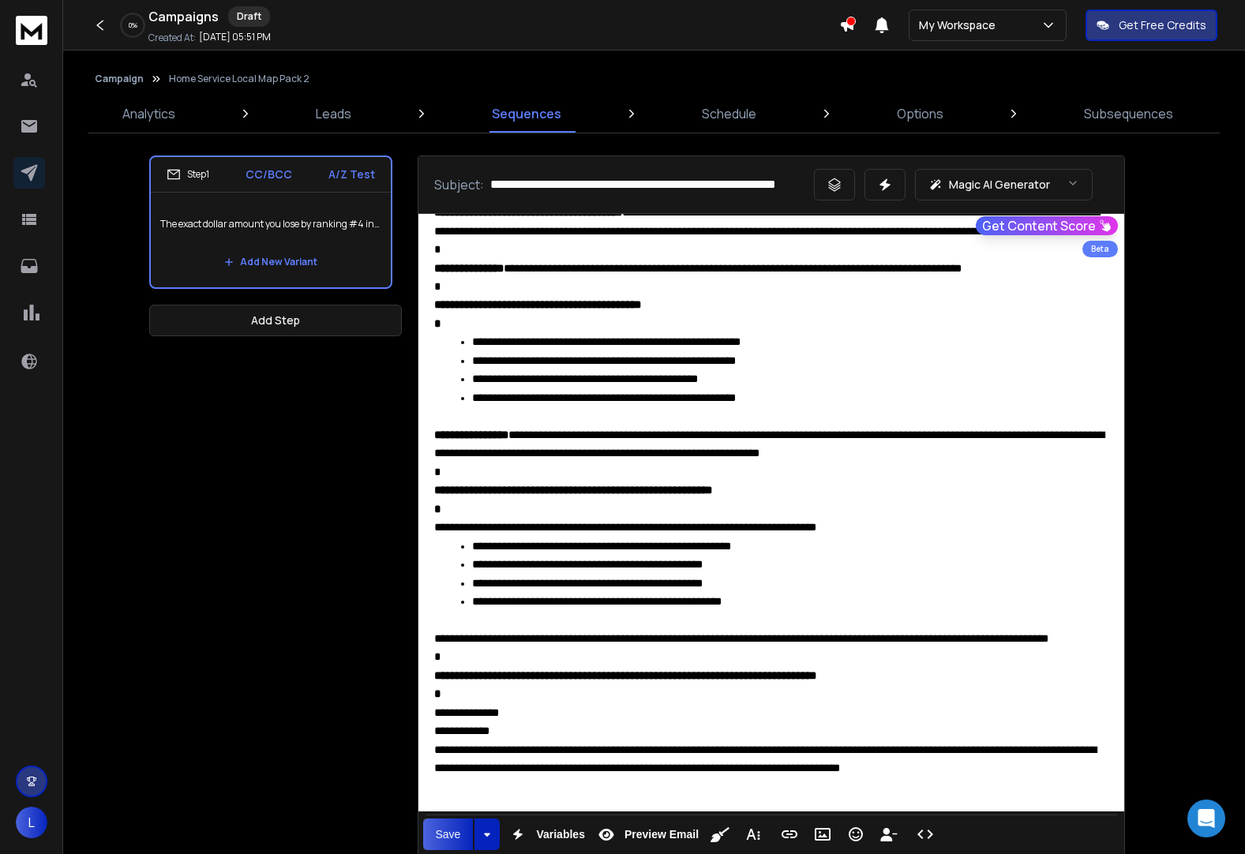
scroll to position [582, 0]
click at [756, 713] on div "**********" at bounding box center [771, 713] width 674 height 18
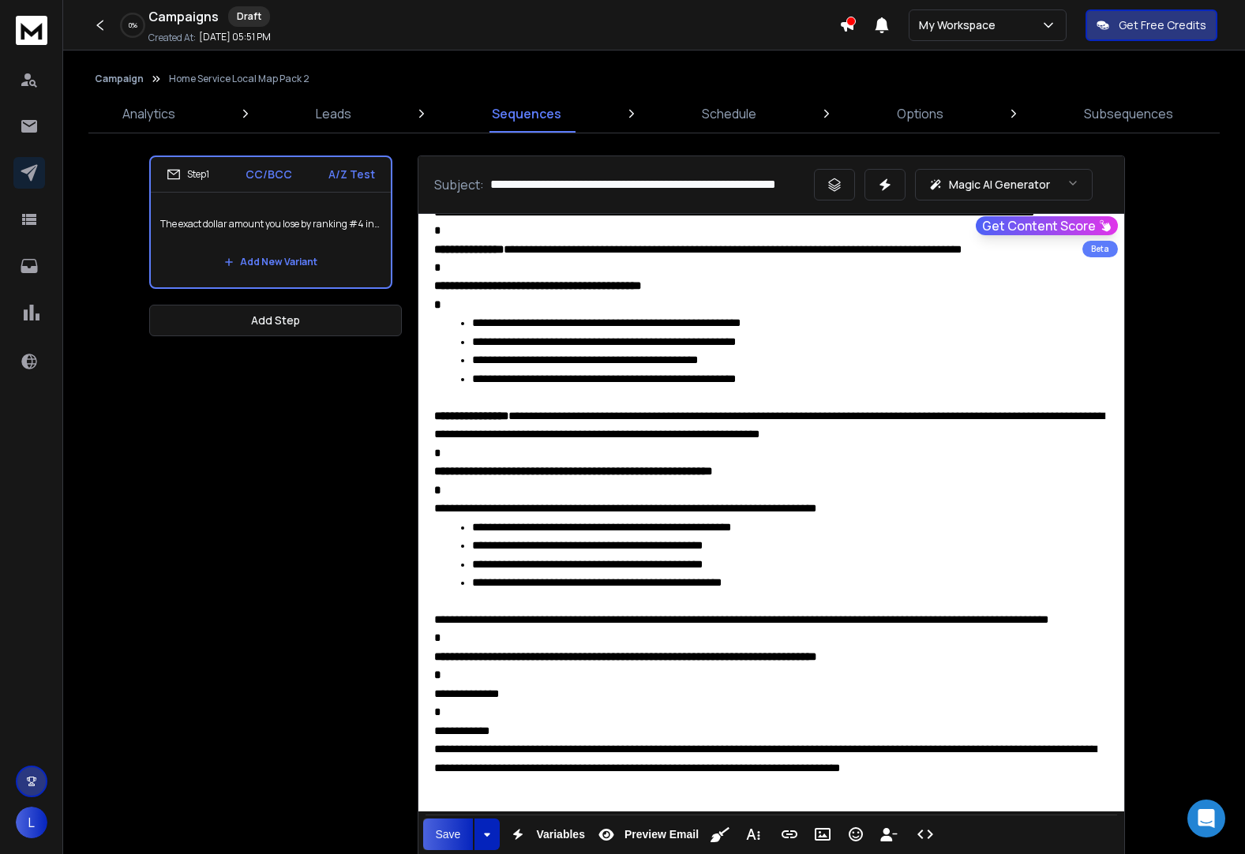
click at [741, 741] on div "**********" at bounding box center [771, 731] width 674 height 18
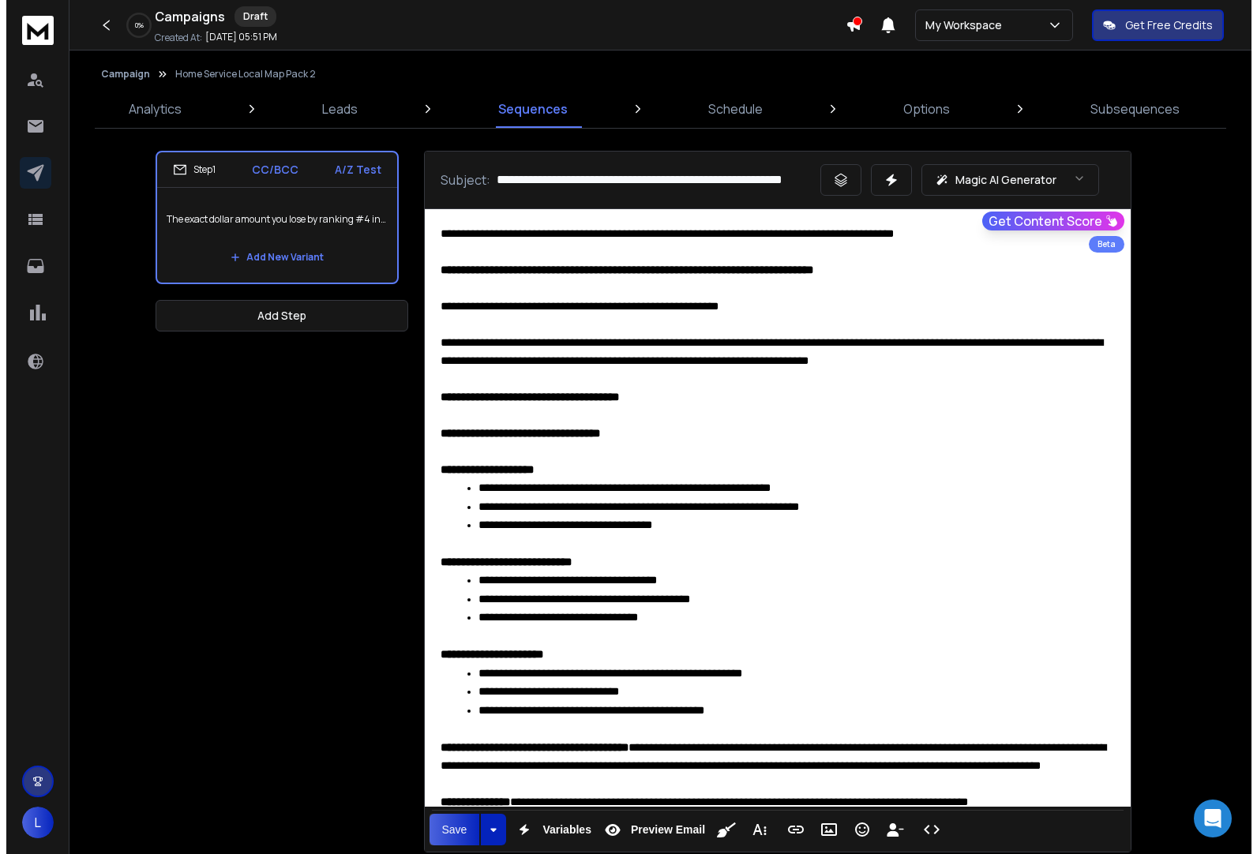
scroll to position [0, 0]
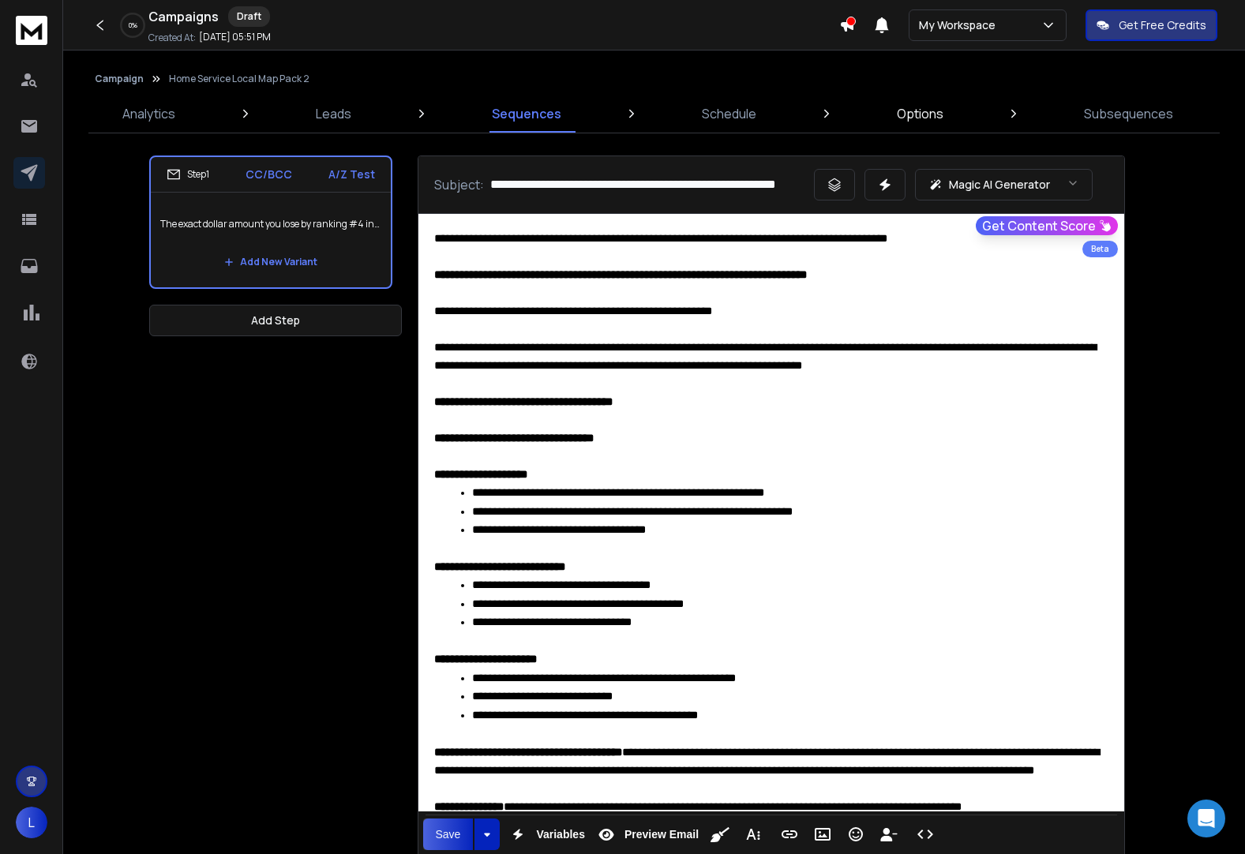
click at [910, 115] on p "Options" at bounding box center [920, 113] width 47 height 19
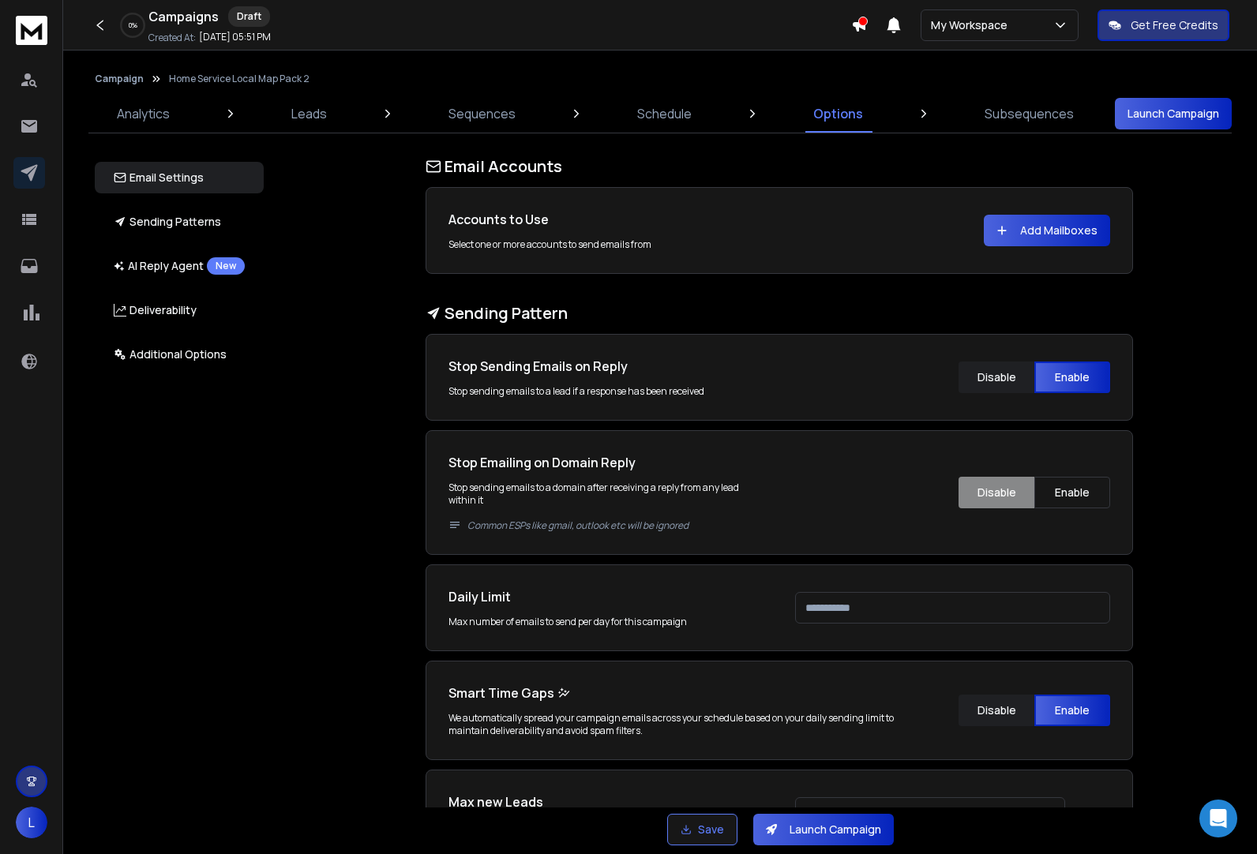
click at [1028, 230] on button "Add Mailboxes" at bounding box center [1047, 231] width 126 height 32
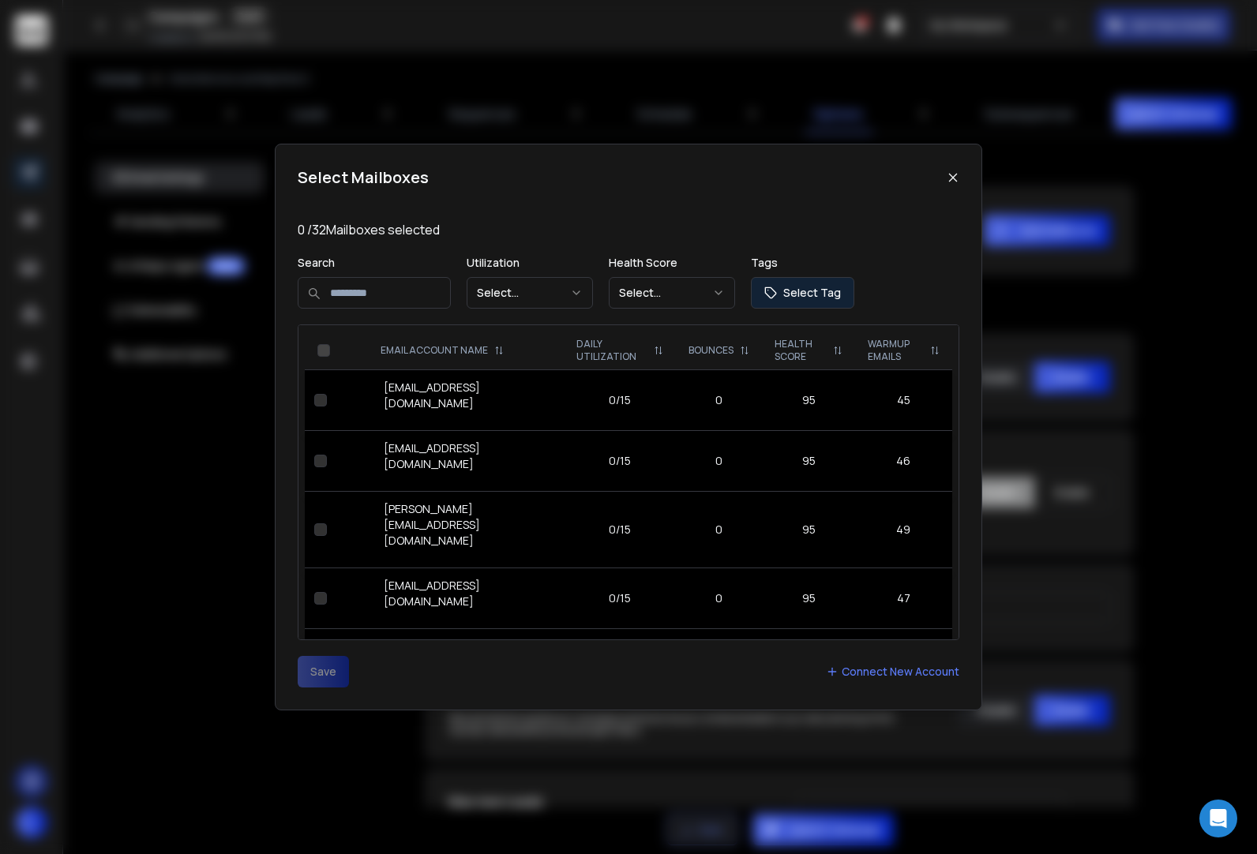
click at [808, 288] on button "Select Tag" at bounding box center [802, 293] width 103 height 32
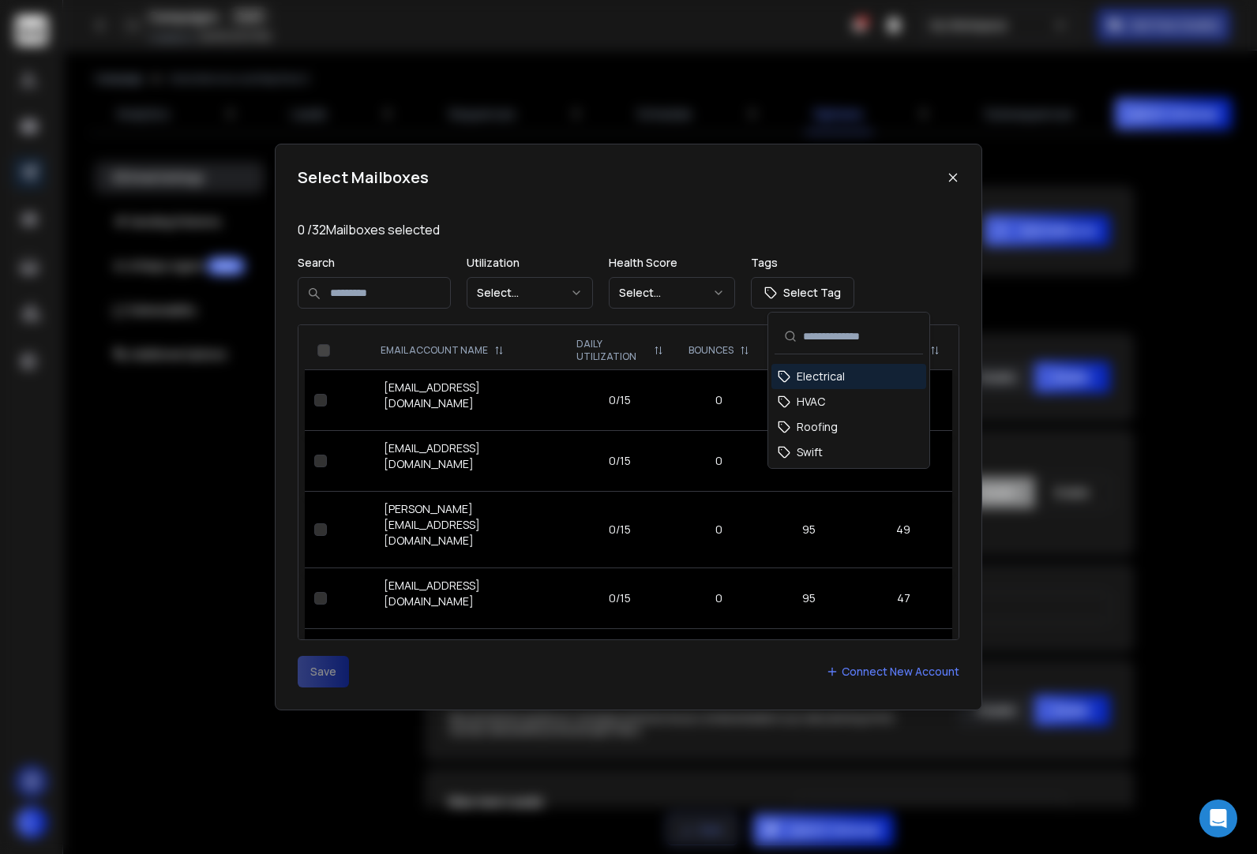
click at [881, 260] on div "Search Utilization Select... Health Score Select... Tags Select Tag" at bounding box center [629, 282] width 662 height 54
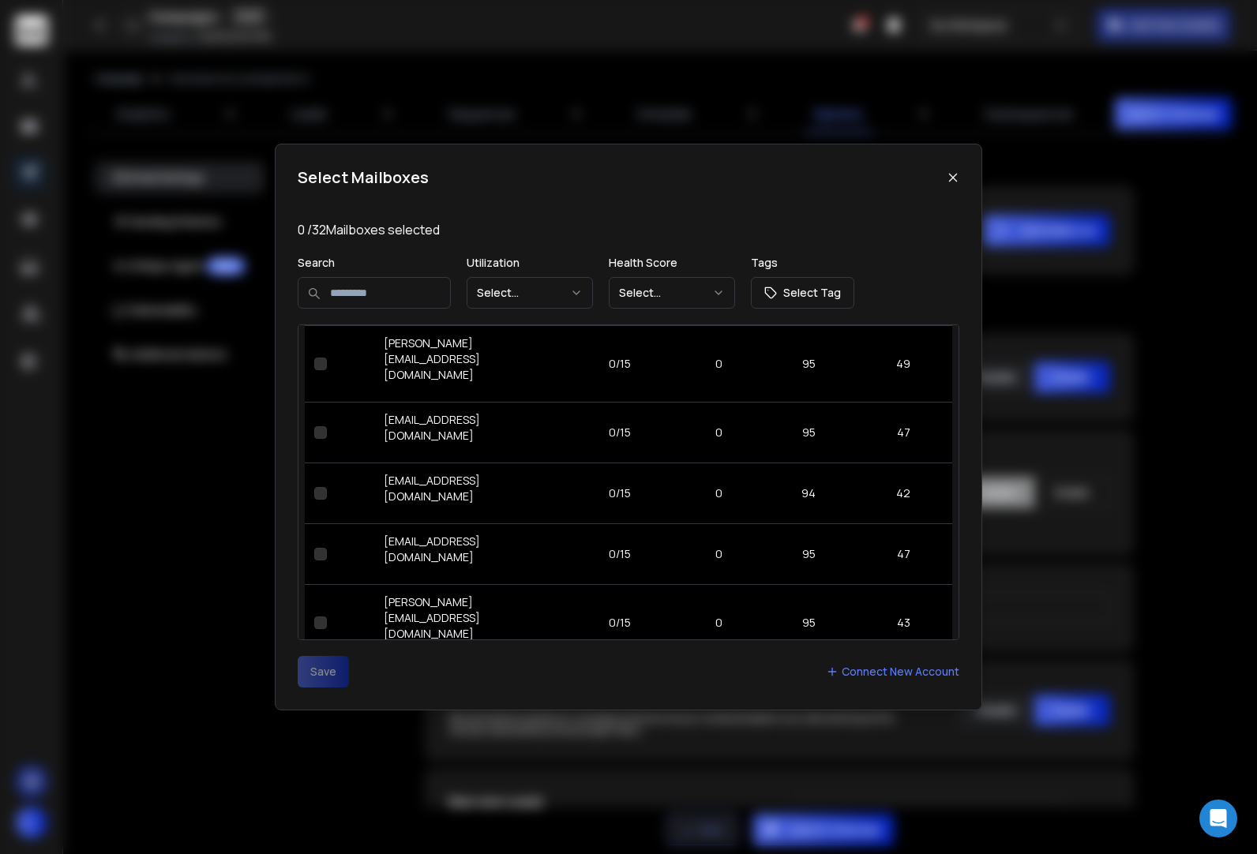
scroll to position [474, 0]
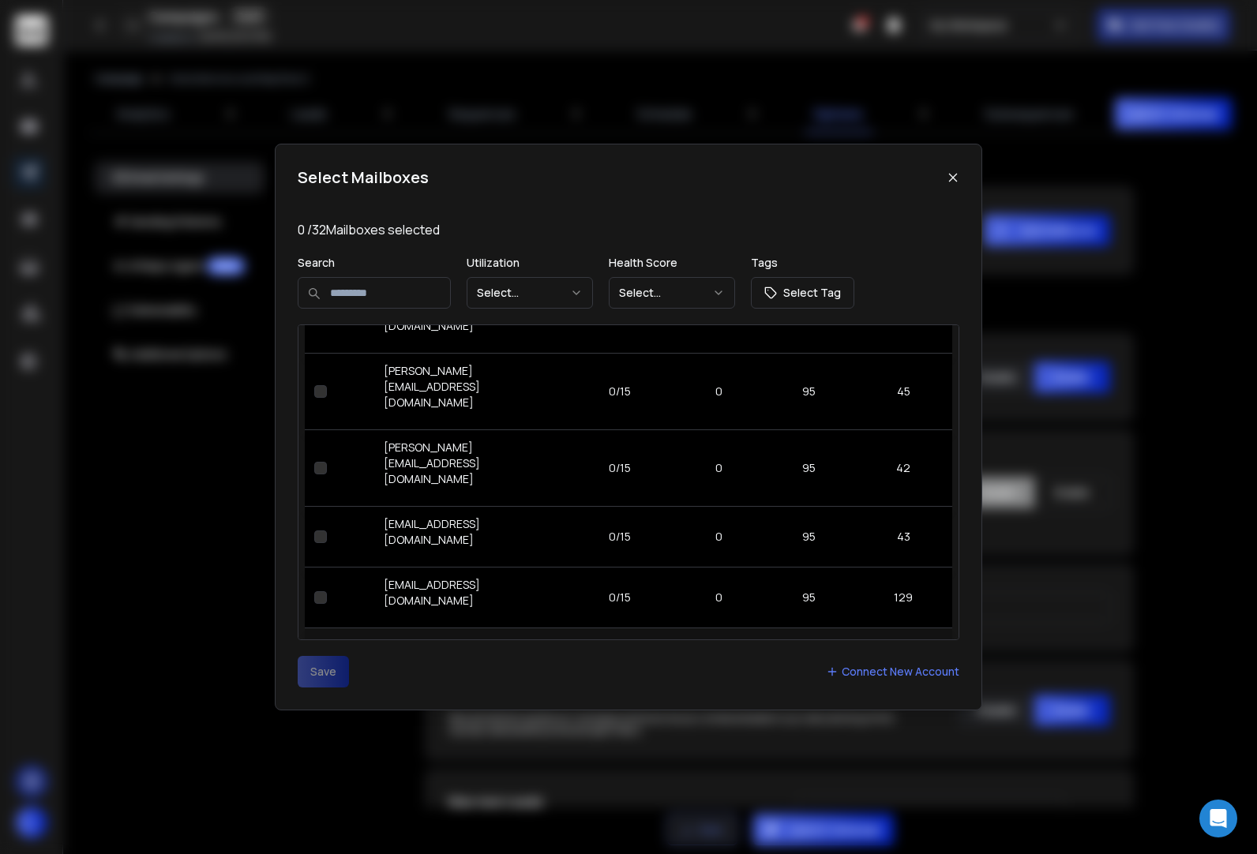
click at [317, 652] on button "button" at bounding box center [320, 658] width 13 height 13
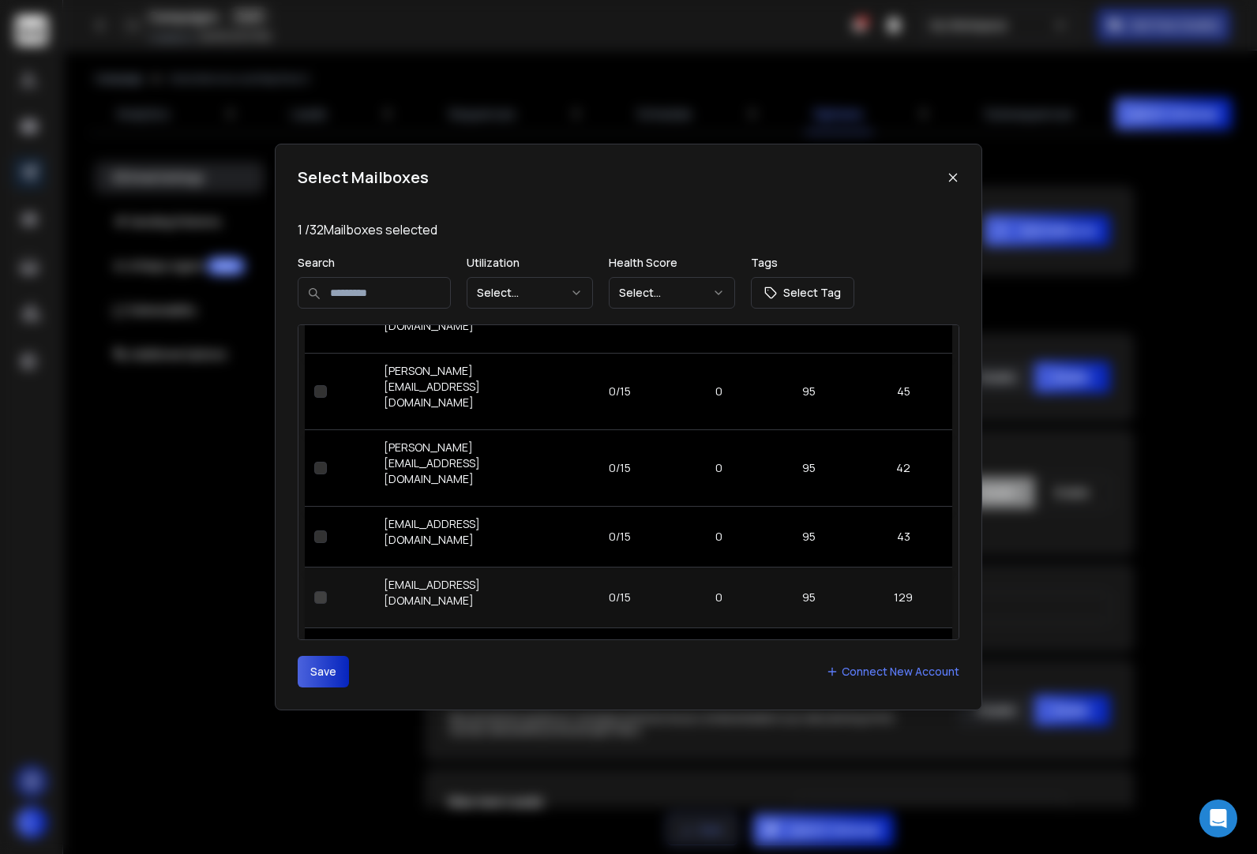
click at [324, 591] on button "button" at bounding box center [320, 597] width 13 height 13
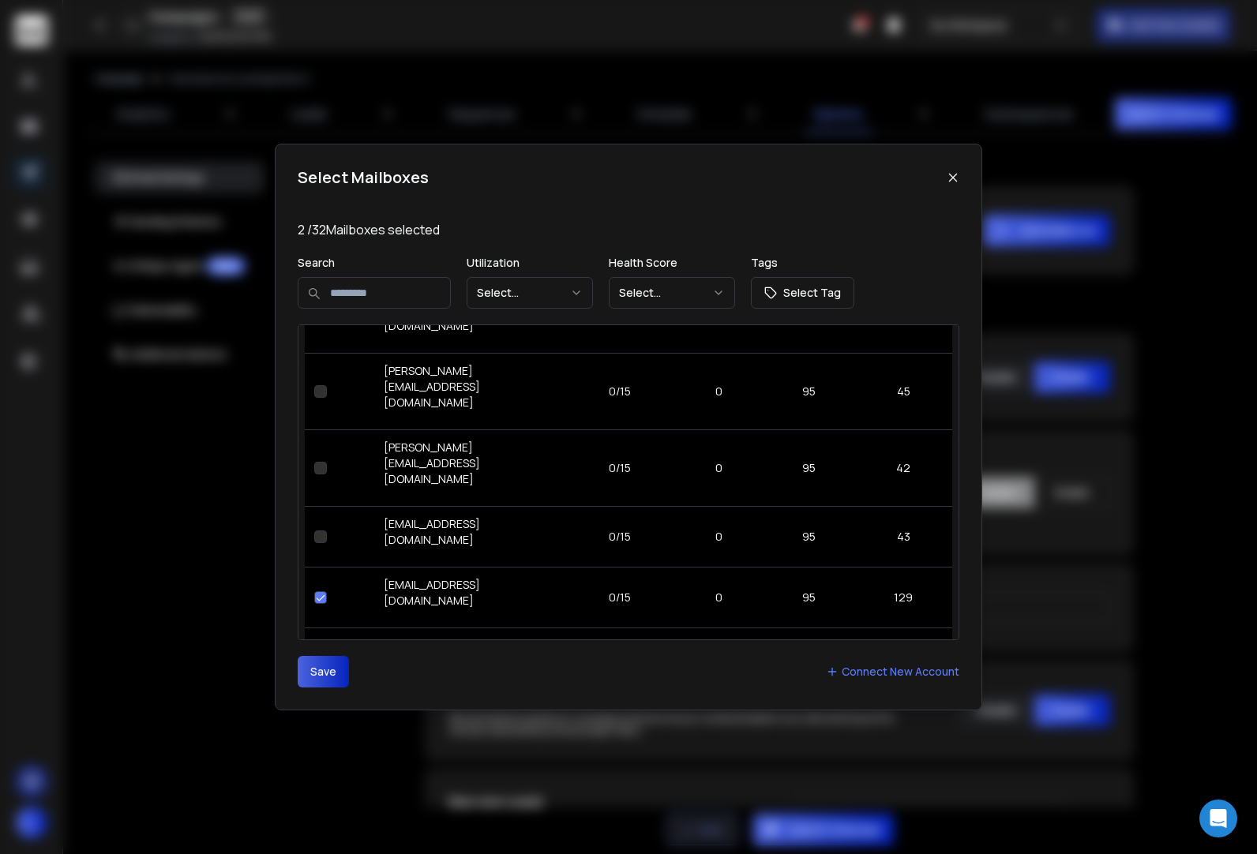
click at [317, 713] on button "button" at bounding box center [320, 719] width 13 height 13
click at [320, 774] on button "button" at bounding box center [320, 780] width 13 height 13
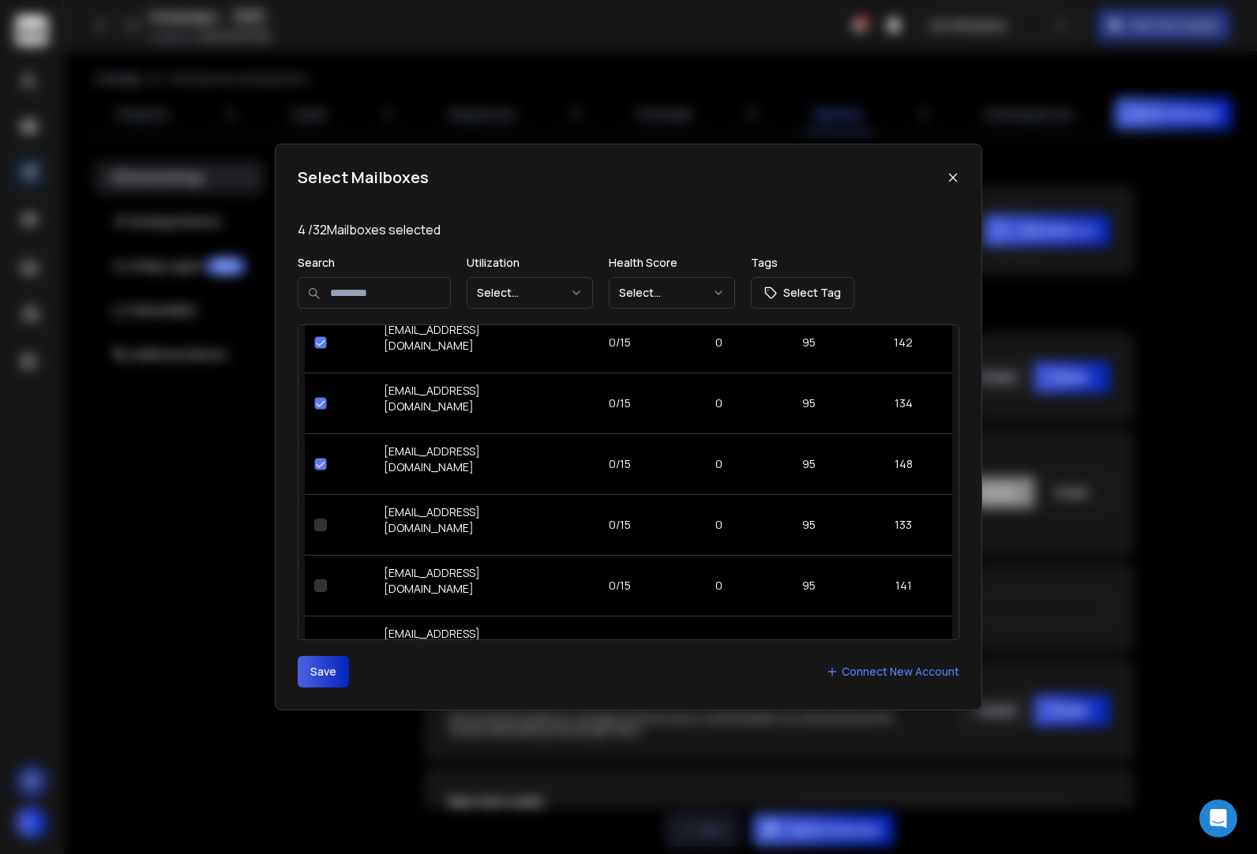
scroll to position [632, 0]
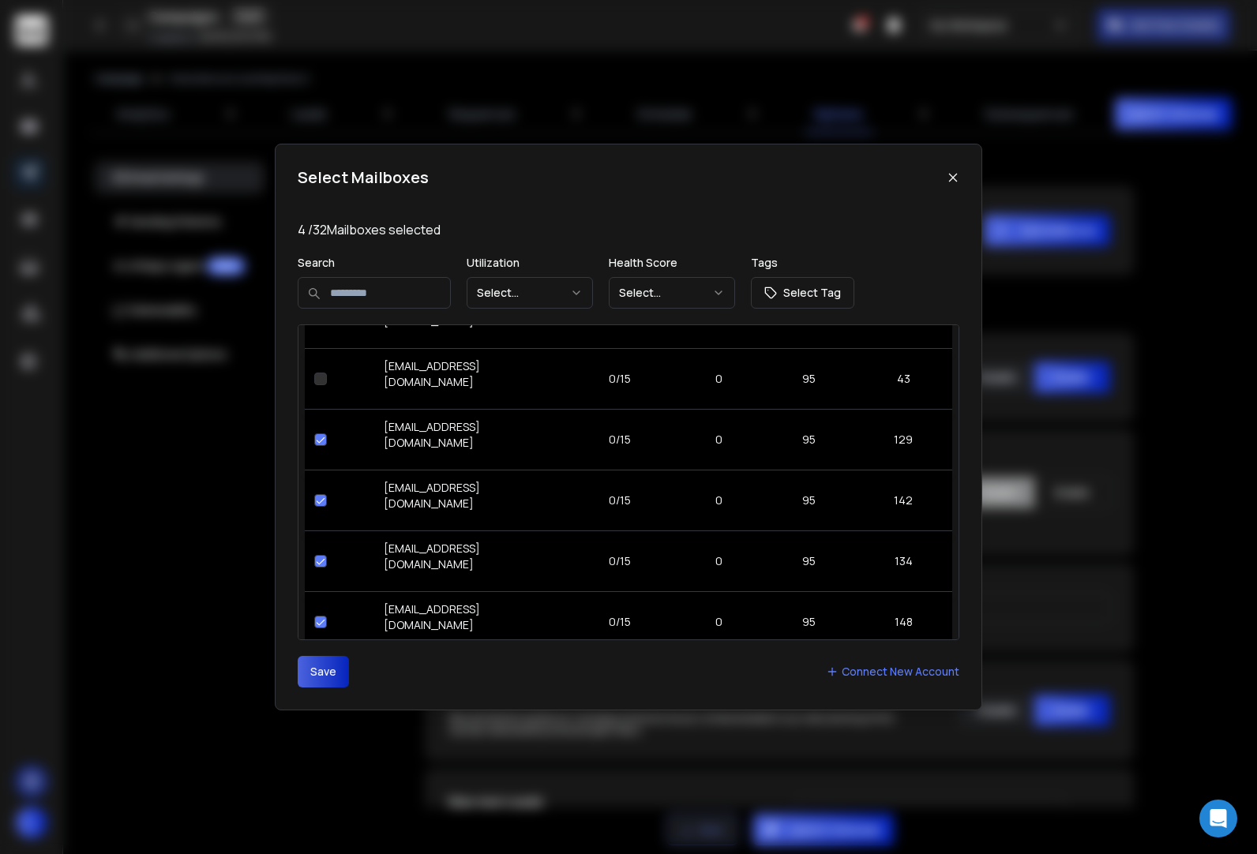
click at [315, 677] on button "button" at bounding box center [320, 683] width 13 height 13
drag, startPoint x: 314, startPoint y: 523, endPoint x: 322, endPoint y: 541, distance: 19.8
click at [314, 713] on td at bounding box center [336, 743] width 63 height 61
click at [322, 737] on button "button" at bounding box center [320, 743] width 13 height 13
click at [322, 798] on button "button" at bounding box center [320, 804] width 13 height 13
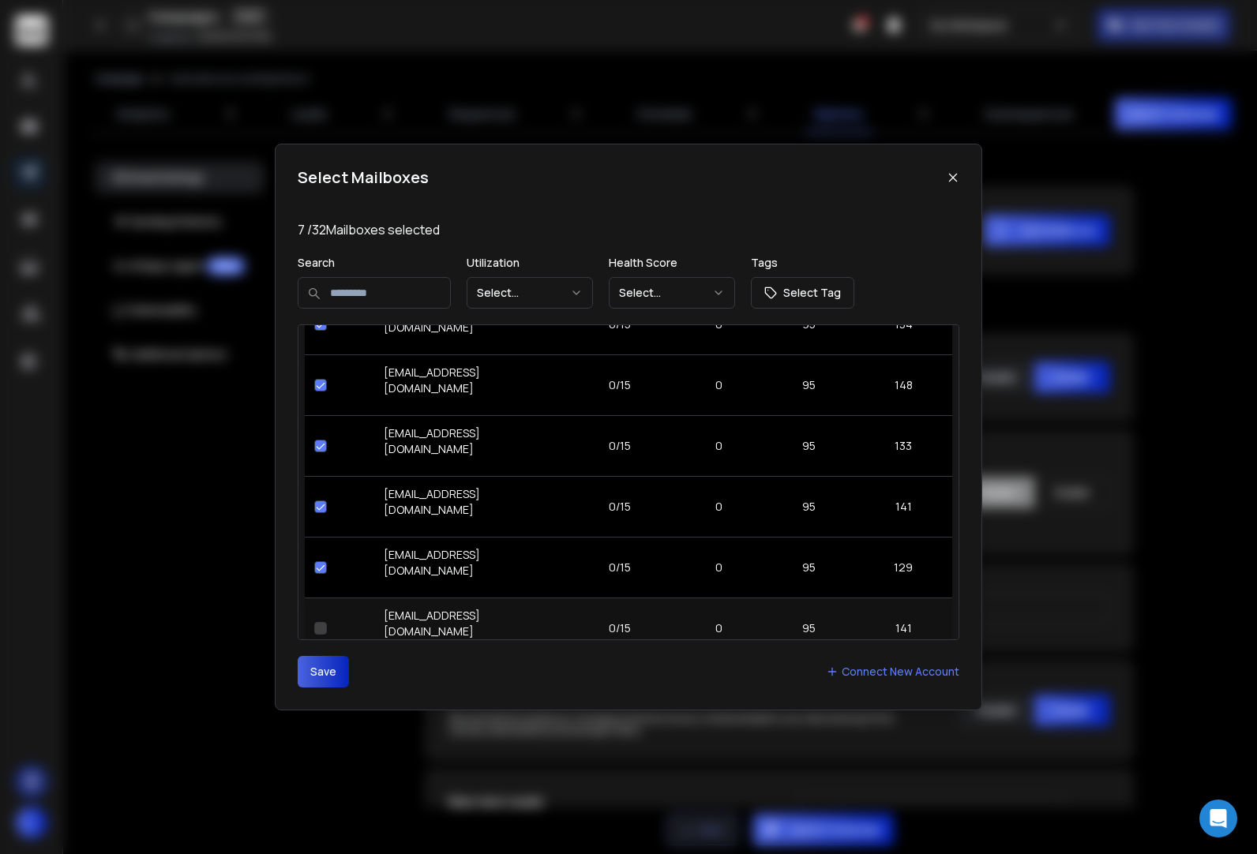
scroll to position [789, 0]
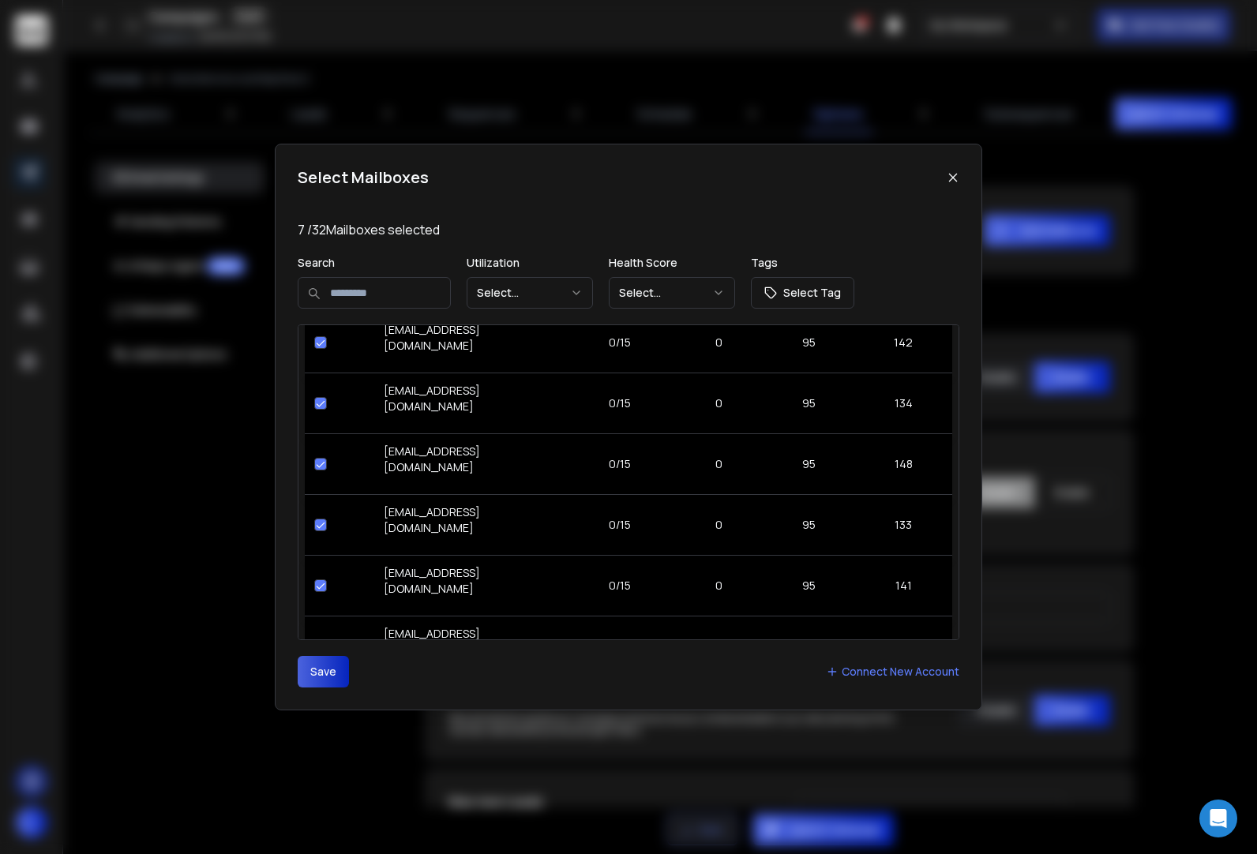
click at [321, 701] on button "button" at bounding box center [320, 707] width 13 height 13
click at [326, 762] on button "button" at bounding box center [320, 768] width 13 height 13
click at [323, 823] on button "button" at bounding box center [320, 829] width 13 height 13
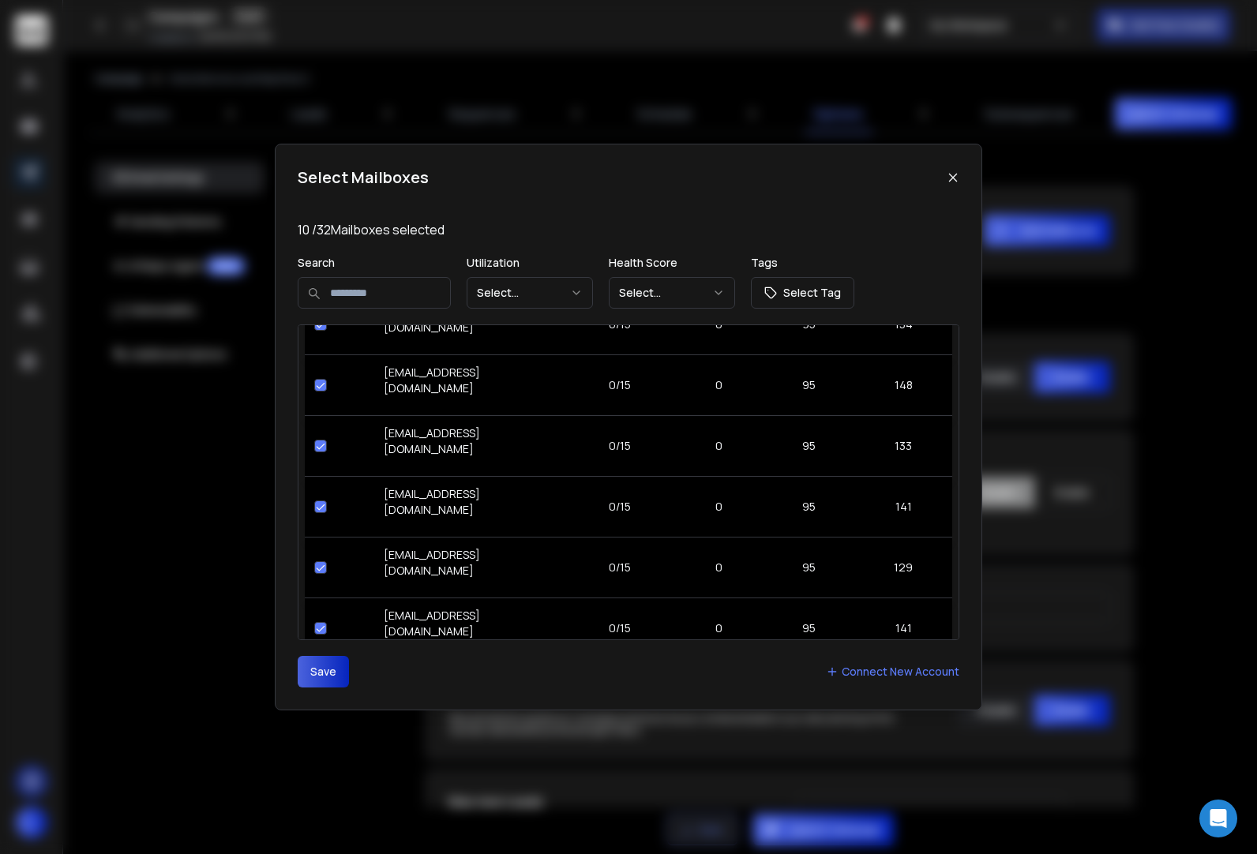
click at [314, 804] on div at bounding box center [341, 810] width 54 height 13
click at [325, 804] on button "button" at bounding box center [320, 810] width 13 height 13
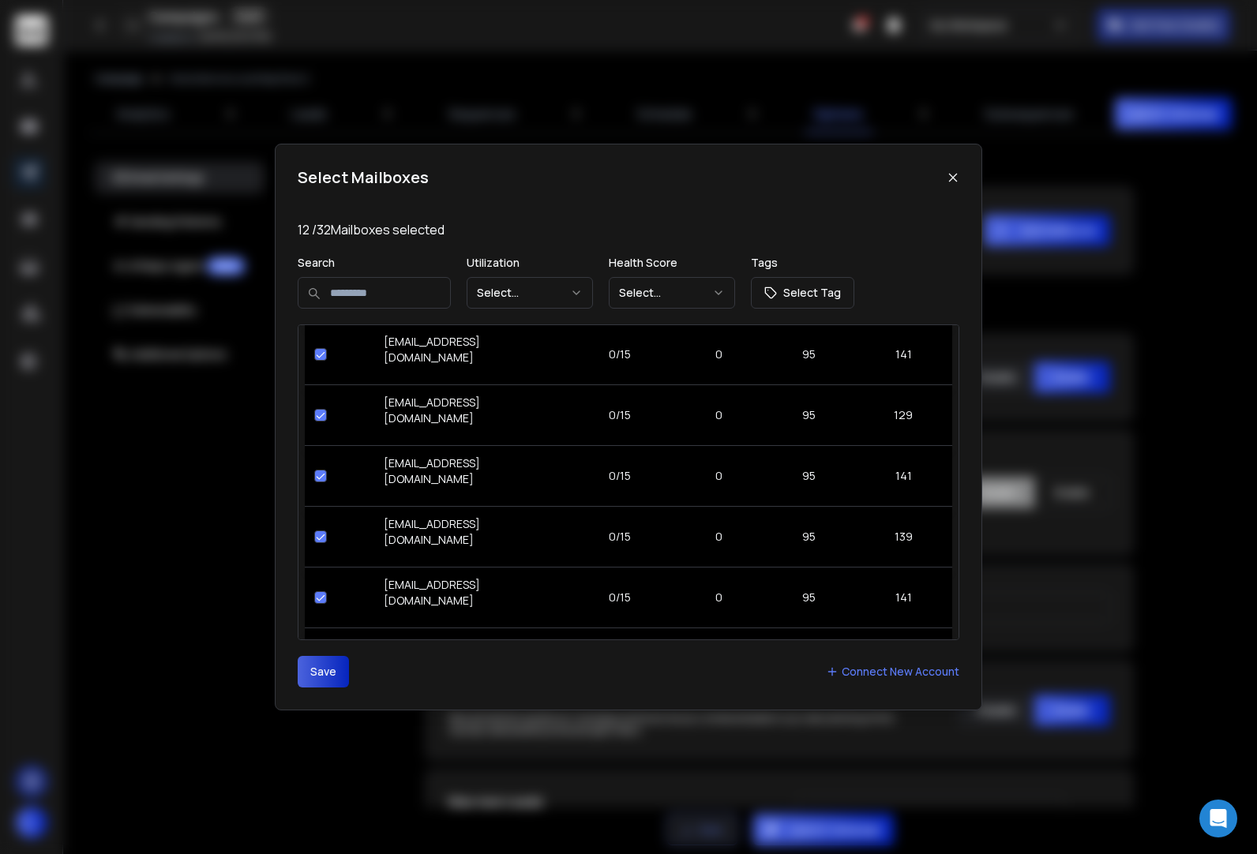
scroll to position [1026, 0]
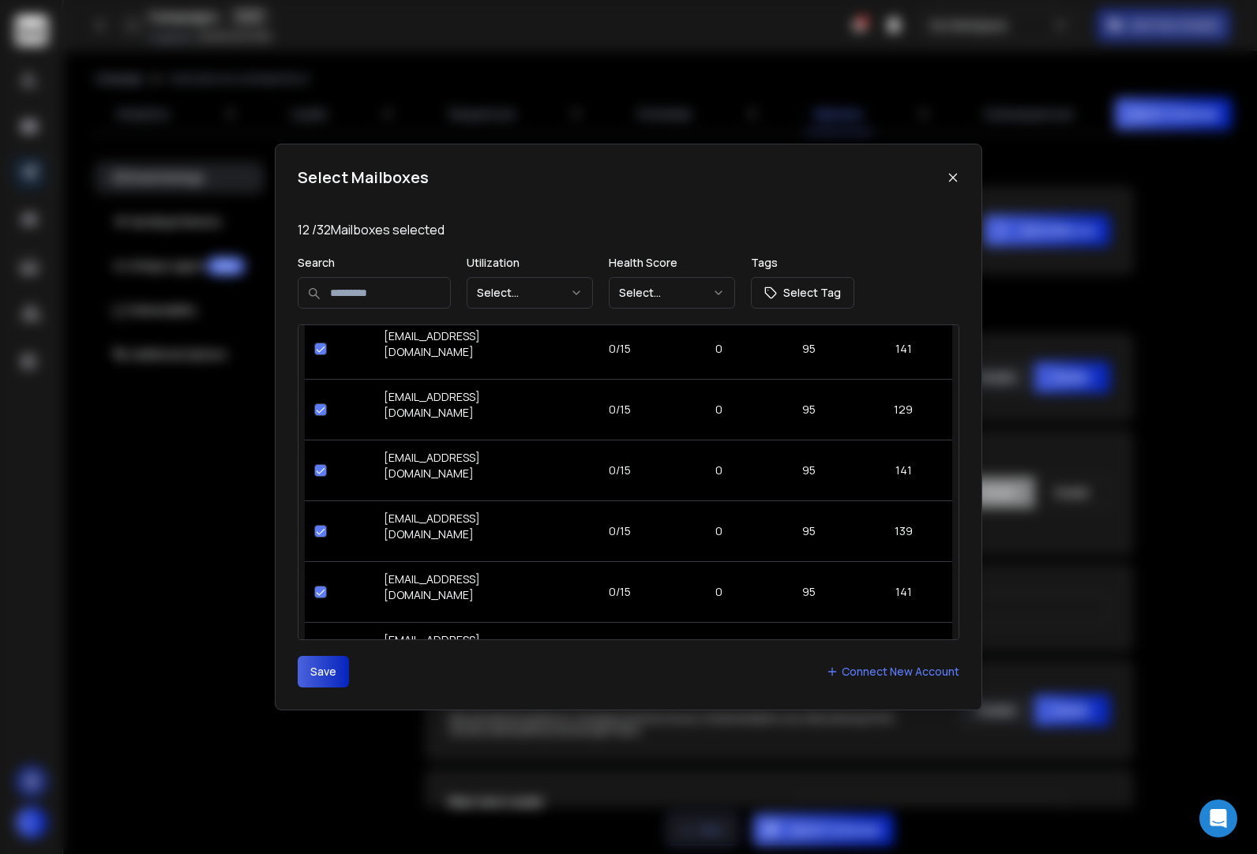
click at [321, 768] on button "button" at bounding box center [320, 774] width 13 height 13
click at [319, 768] on button "button" at bounding box center [320, 774] width 13 height 13
click at [315, 768] on button "button" at bounding box center [320, 774] width 13 height 13
click at [317, 829] on button "button" at bounding box center [320, 835] width 13 height 13
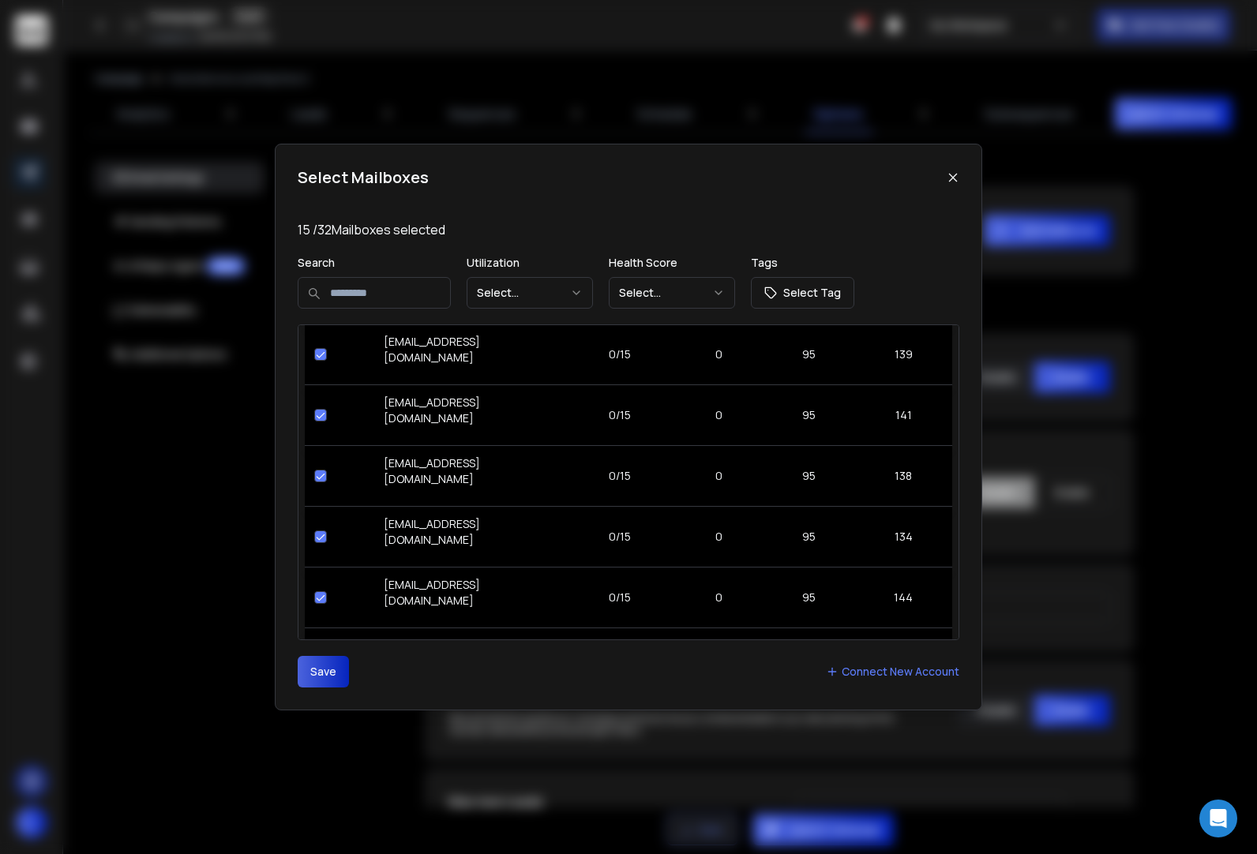
scroll to position [1263, 0]
click at [319, 714] on button "button" at bounding box center [320, 720] width 13 height 13
drag, startPoint x: 320, startPoint y: 470, endPoint x: 319, endPoint y: 489, distance: 19.0
click at [320, 774] on button "button" at bounding box center [320, 780] width 13 height 13
click at [317, 835] on button "button" at bounding box center [320, 841] width 13 height 13
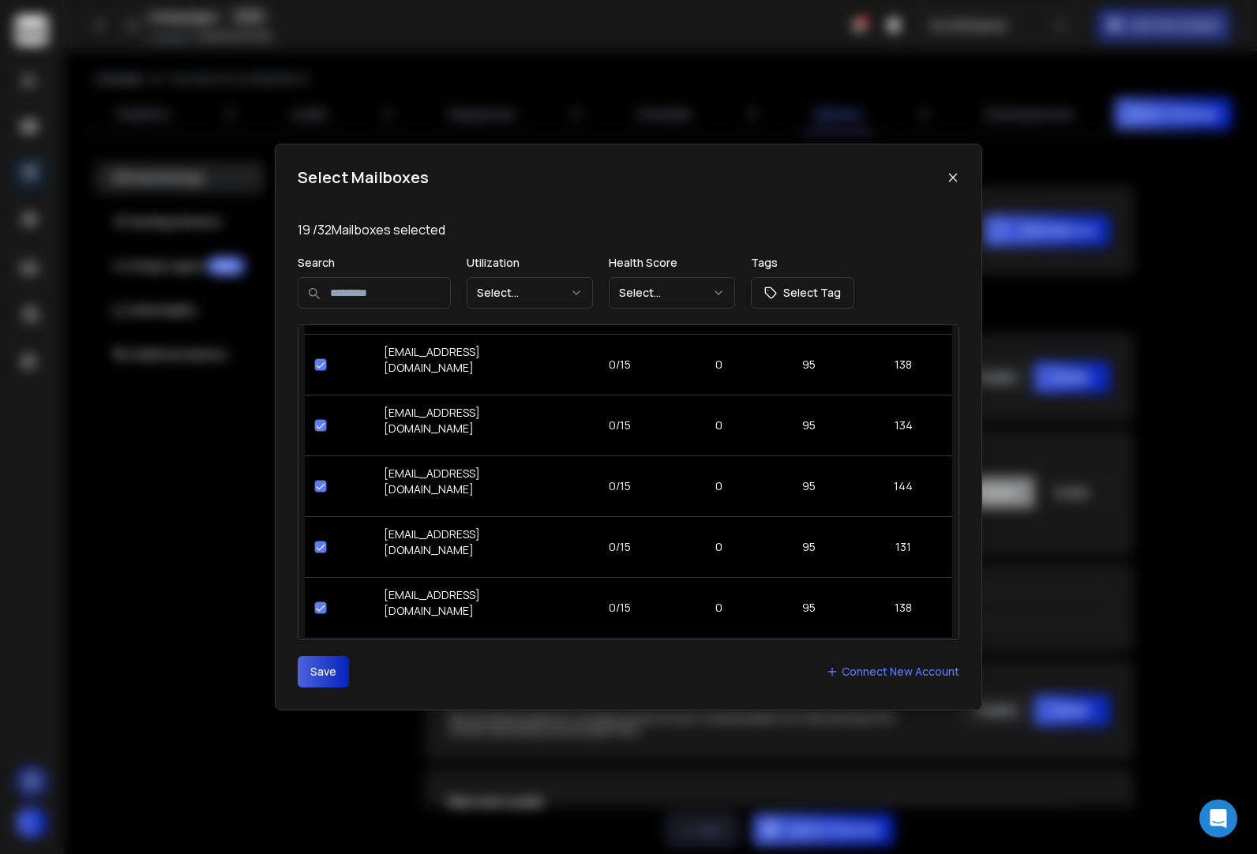
scroll to position [1342, 0]
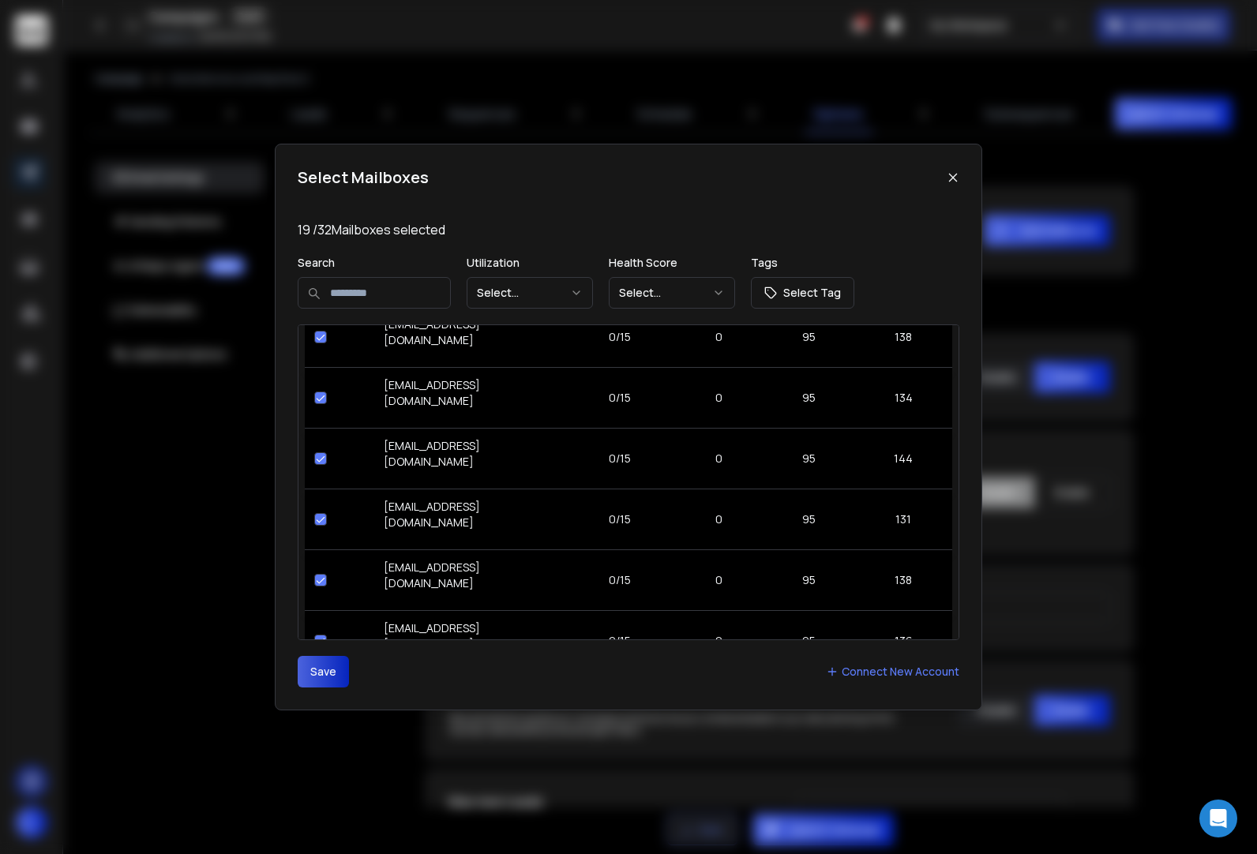
drag, startPoint x: 317, startPoint y: 543, endPoint x: 317, endPoint y: 557, distance: 14.2
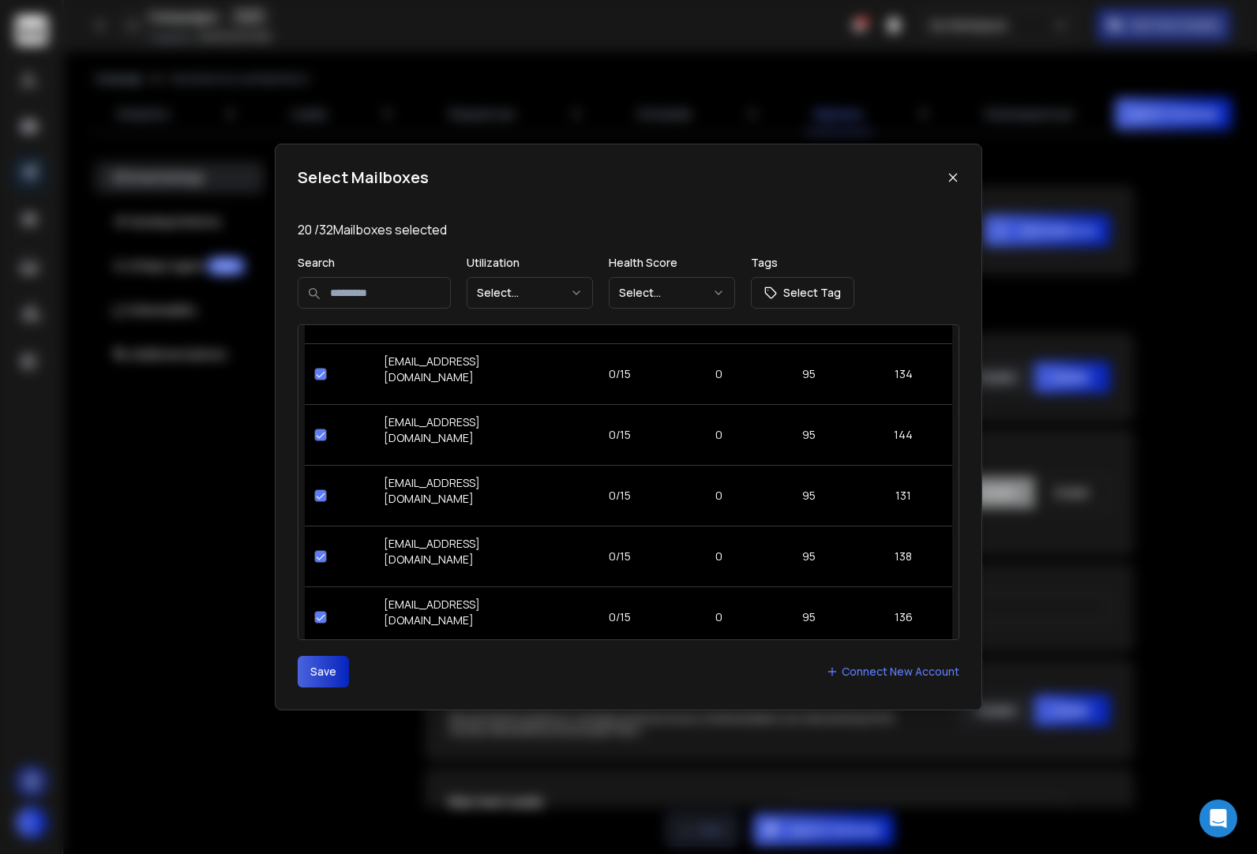
scroll to position [1378, 0]
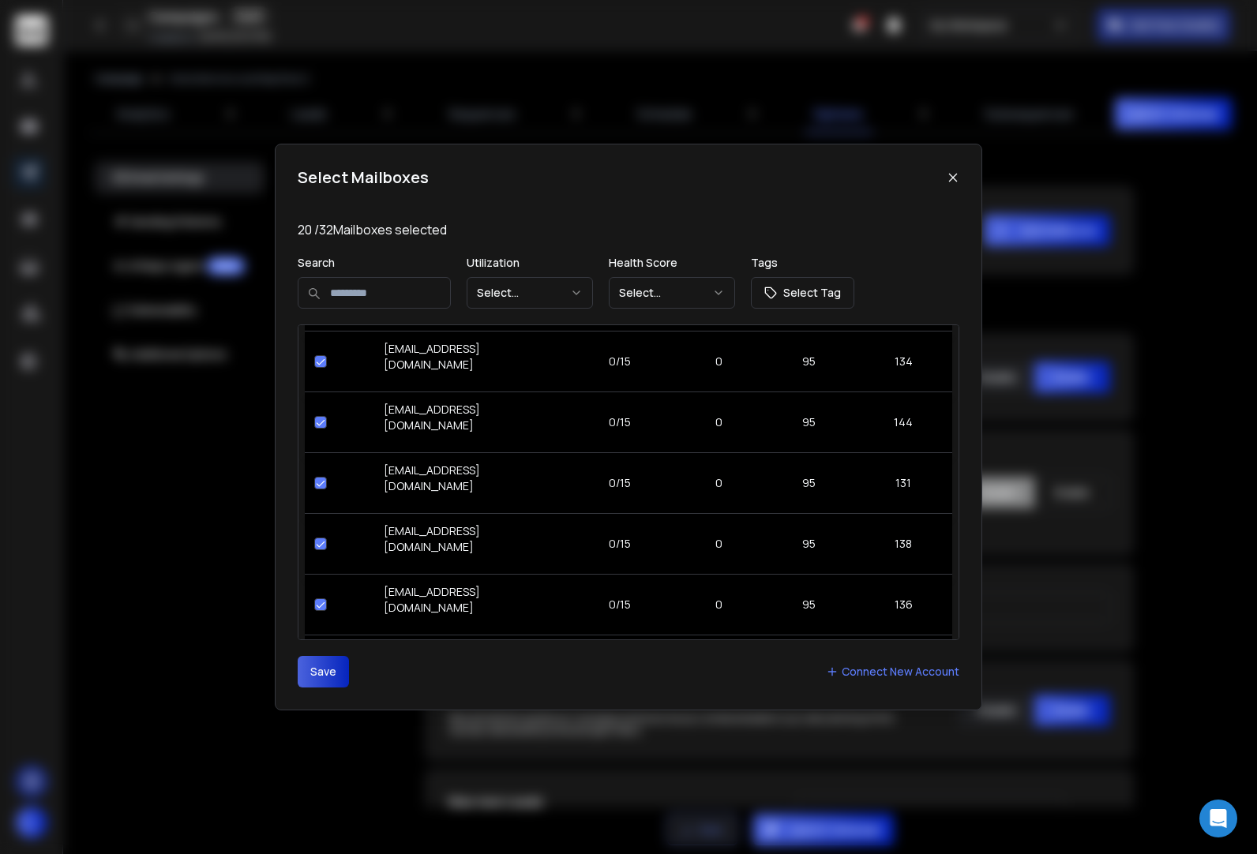
click at [322, 666] on button "Save" at bounding box center [323, 672] width 51 height 32
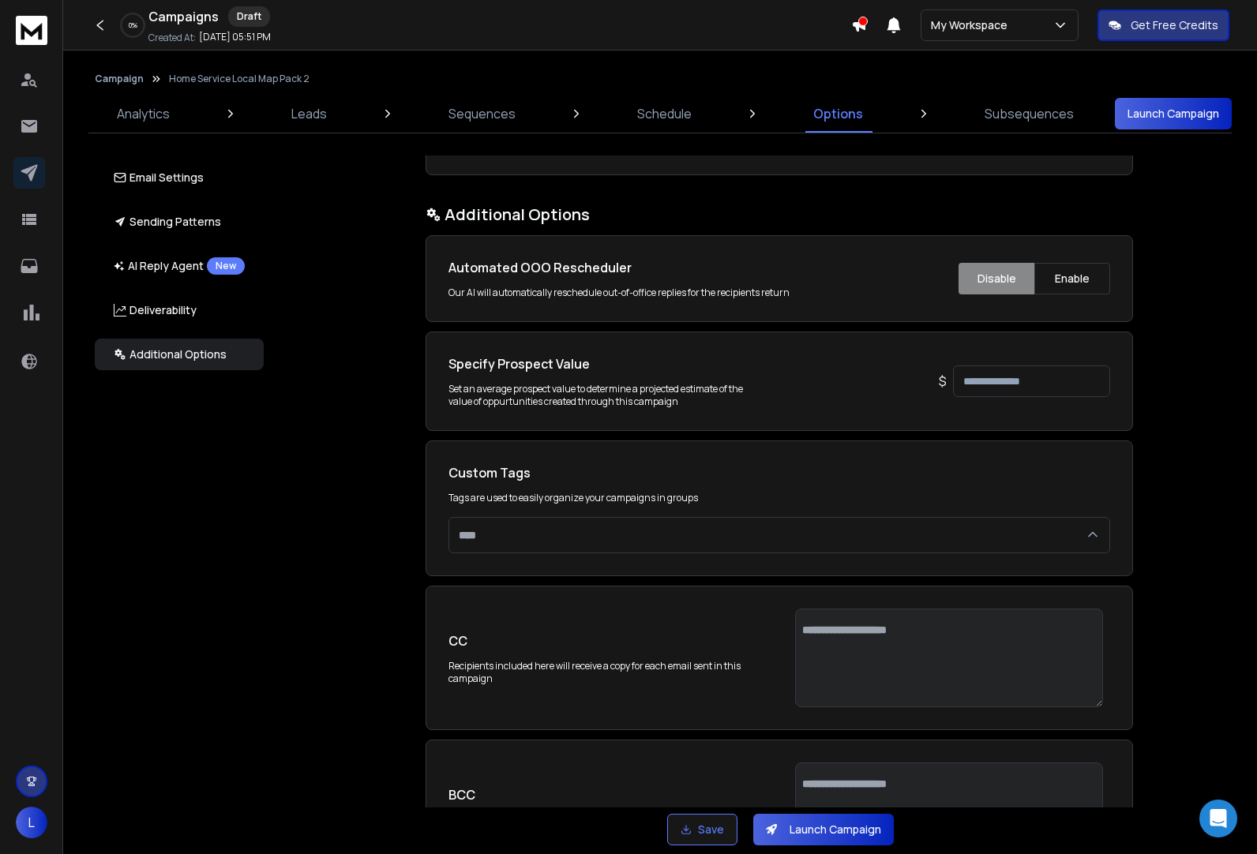
scroll to position [2860, 0]
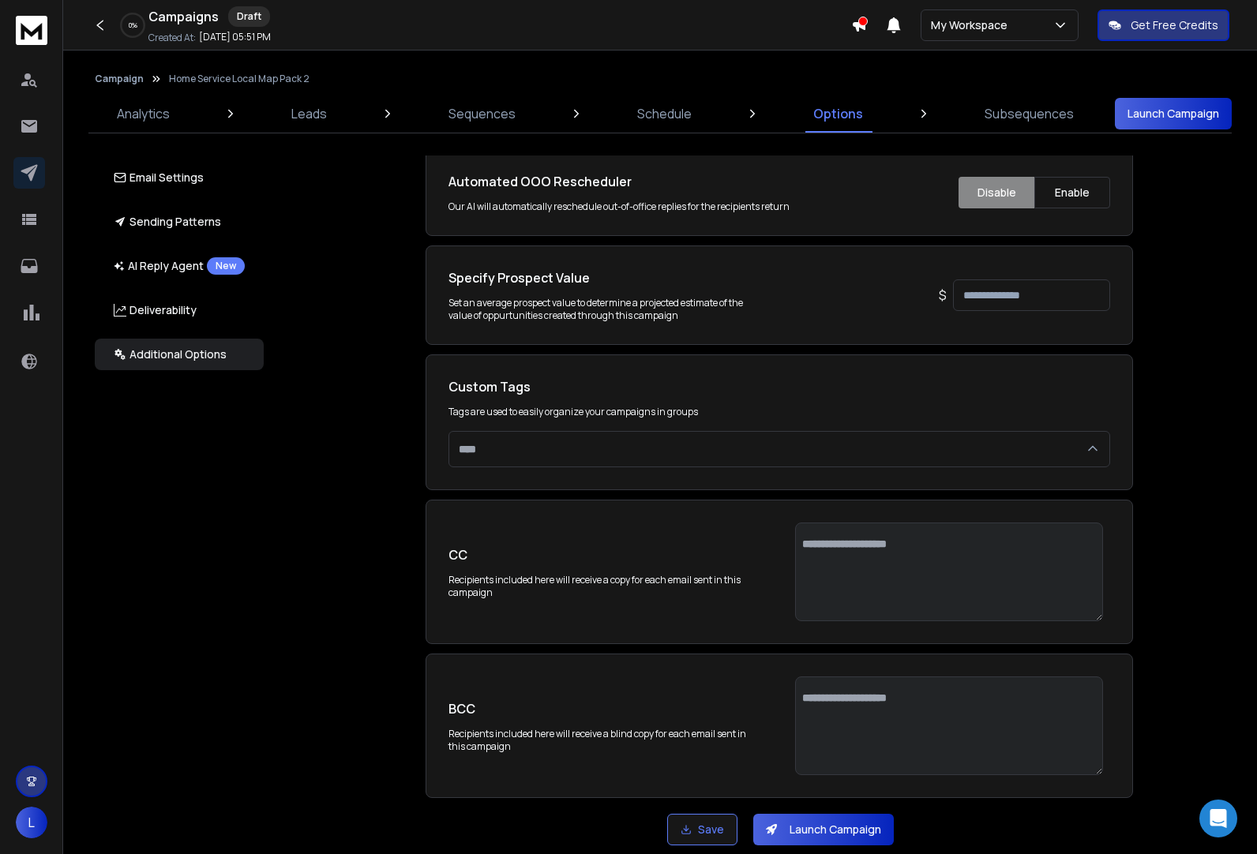
click at [576, 451] on input at bounding box center [513, 449] width 123 height 28
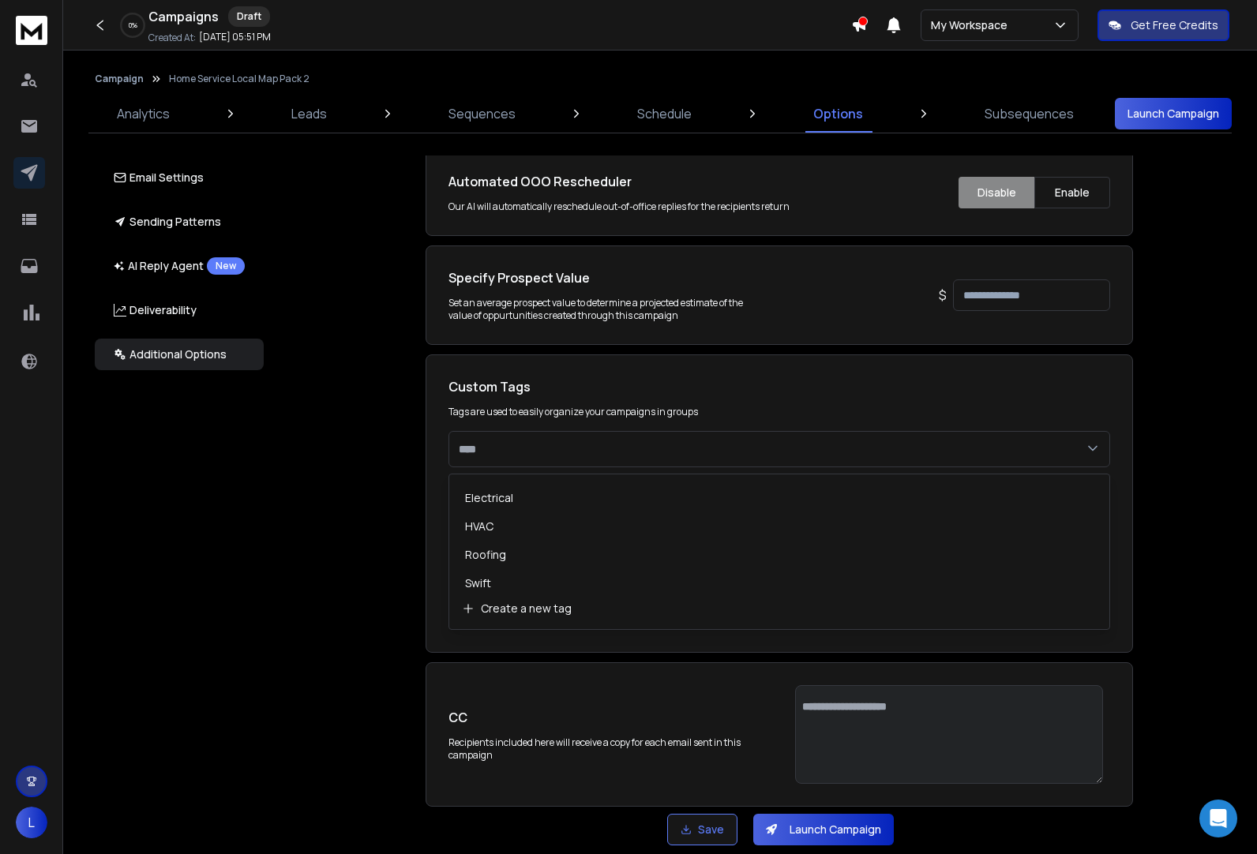
click at [558, 604] on p "Create a new tag" at bounding box center [526, 609] width 91 height 16
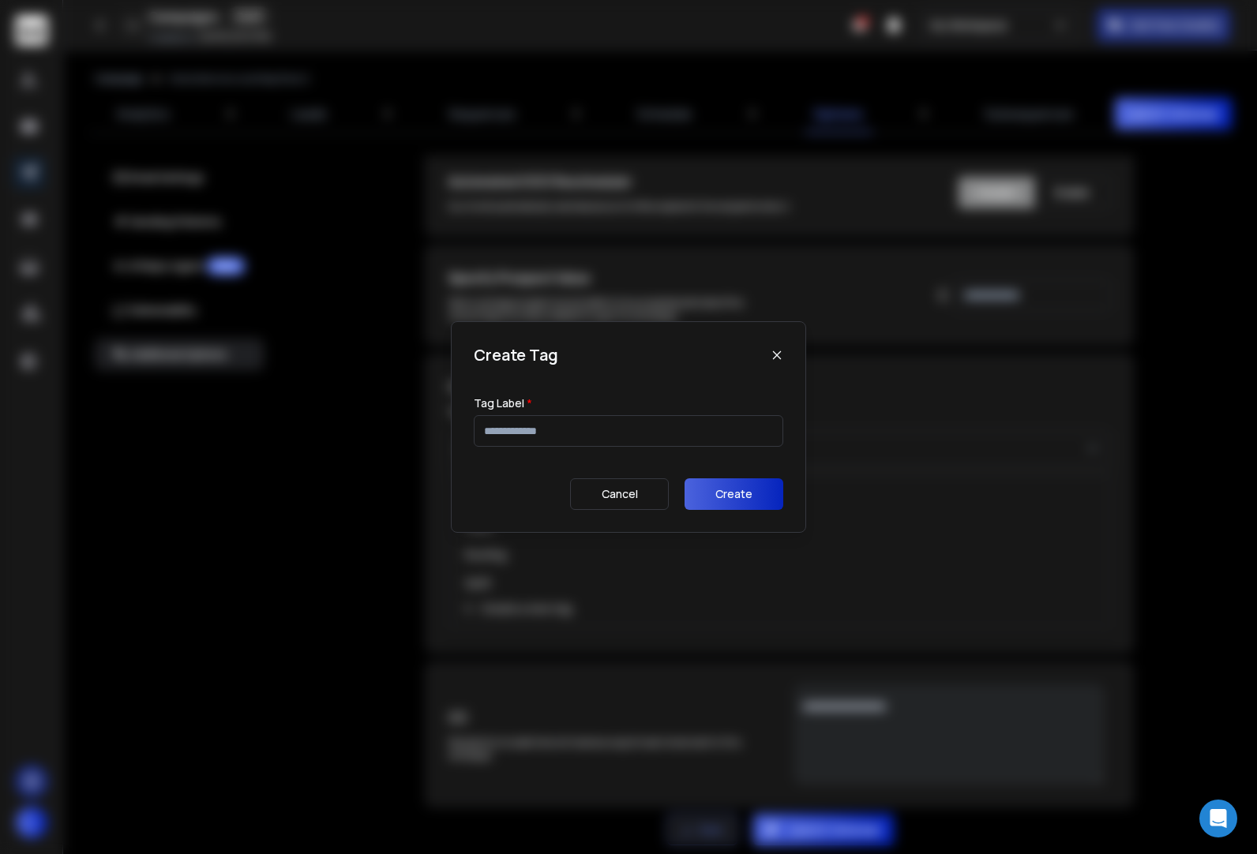
click at [525, 431] on input "text" at bounding box center [628, 431] width 309 height 32
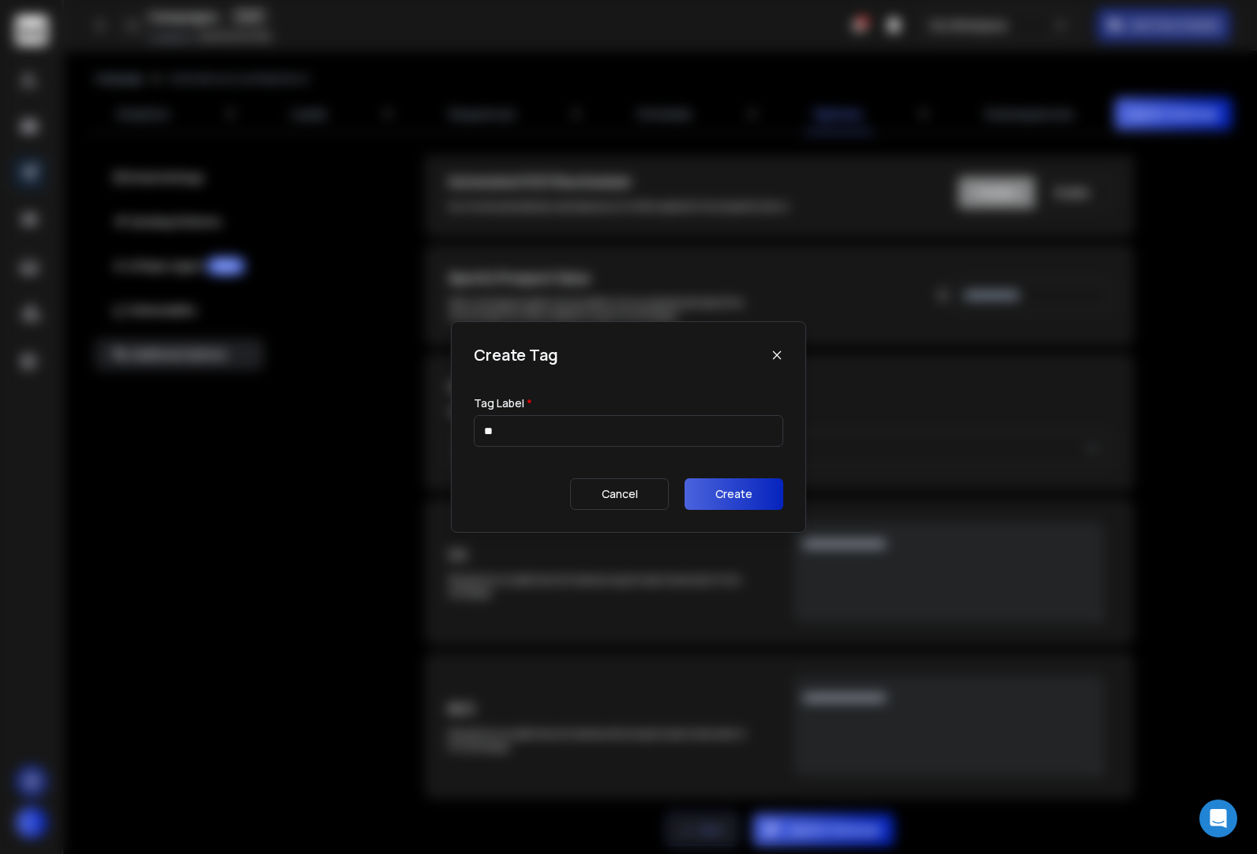
type input "*"
click at [729, 489] on button "Create" at bounding box center [733, 494] width 99 height 32
type input "**********"
click at [722, 491] on button "Create" at bounding box center [733, 494] width 99 height 32
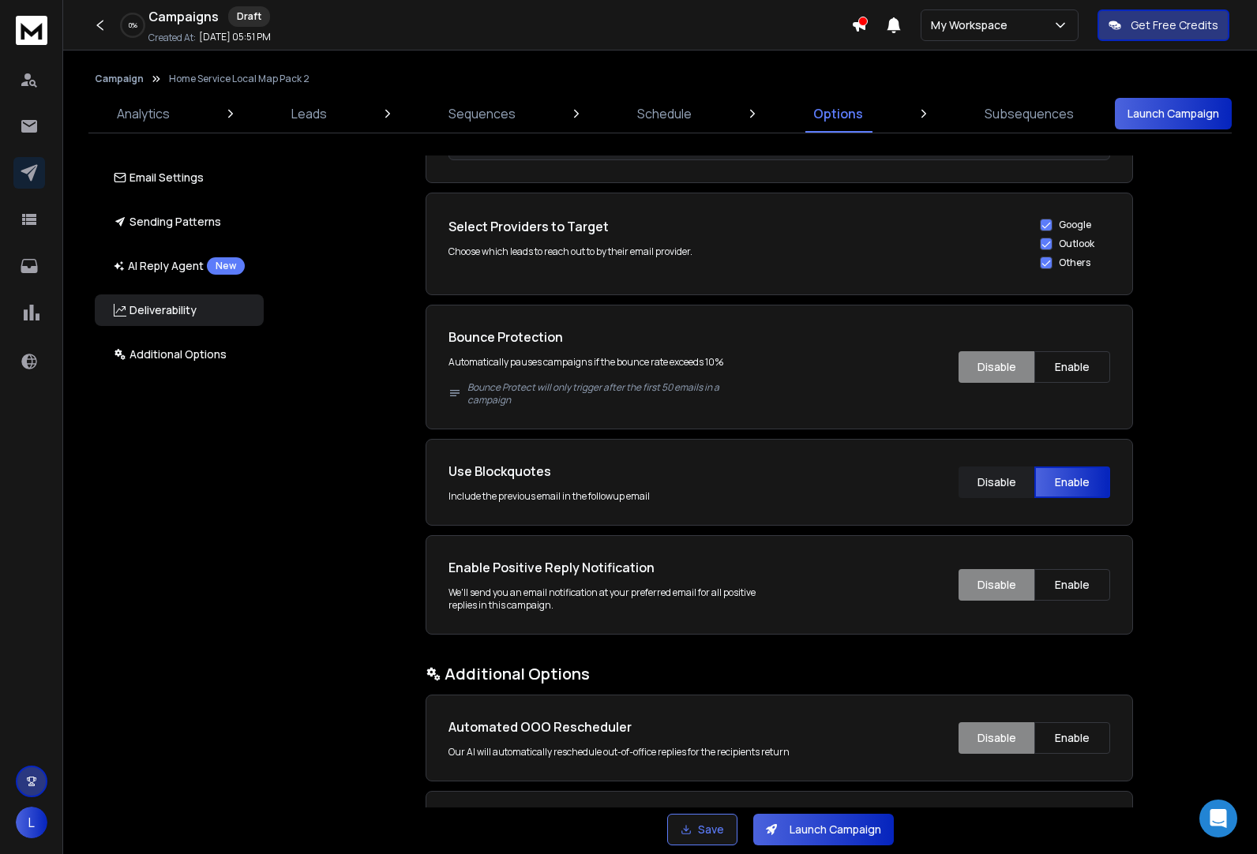
scroll to position [2308, 0]
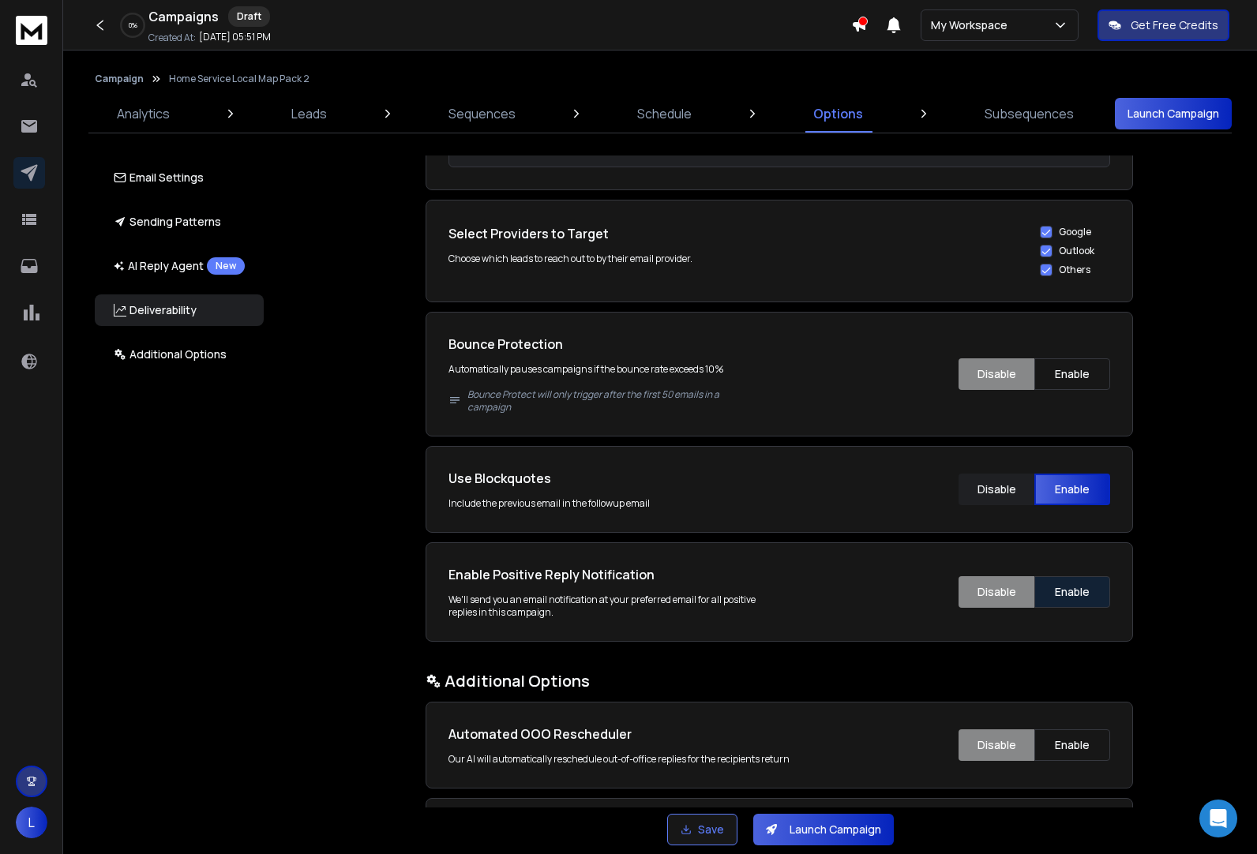
click at [1092, 592] on button "Enable" at bounding box center [1072, 592] width 76 height 32
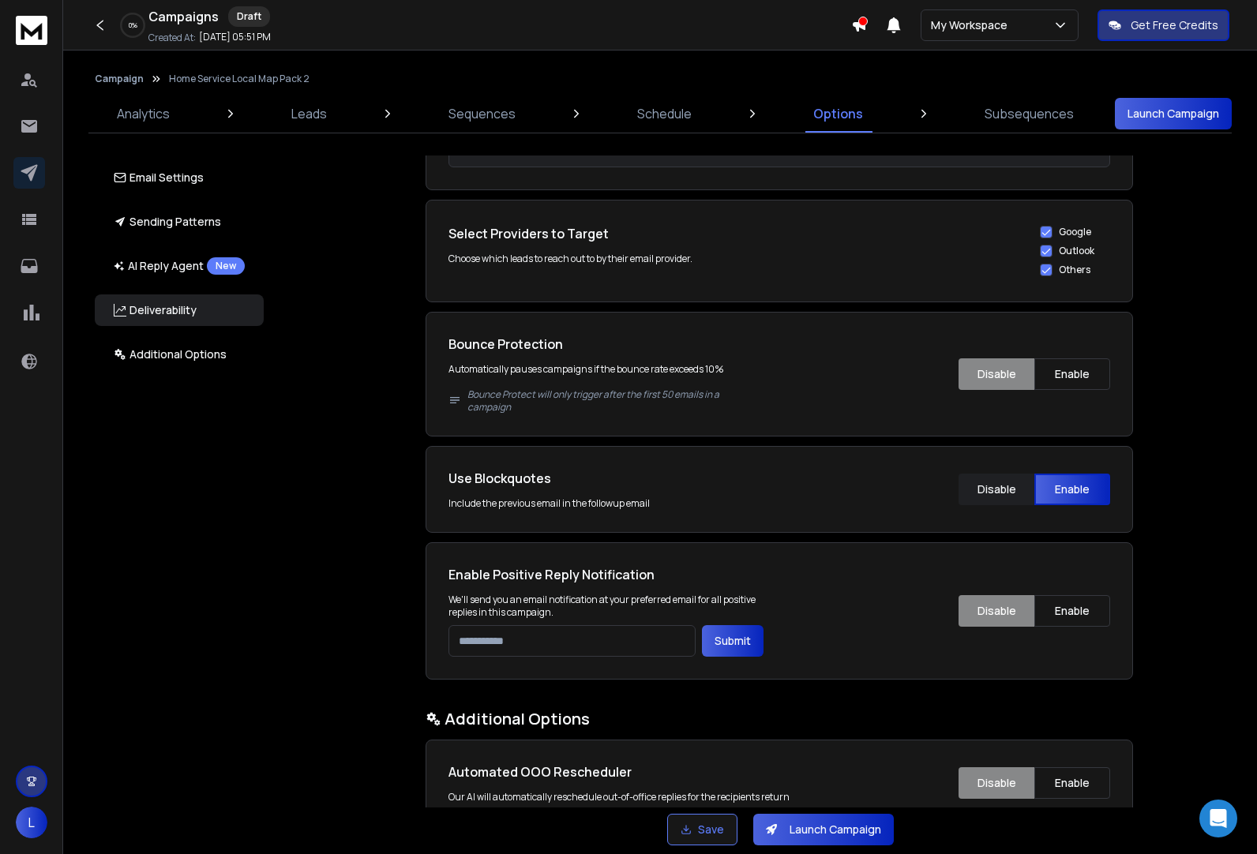
click at [508, 650] on input "email" at bounding box center [571, 641] width 247 height 32
type input "*"
type input "**********"
click at [738, 648] on button "Submit" at bounding box center [733, 641] width 62 height 32
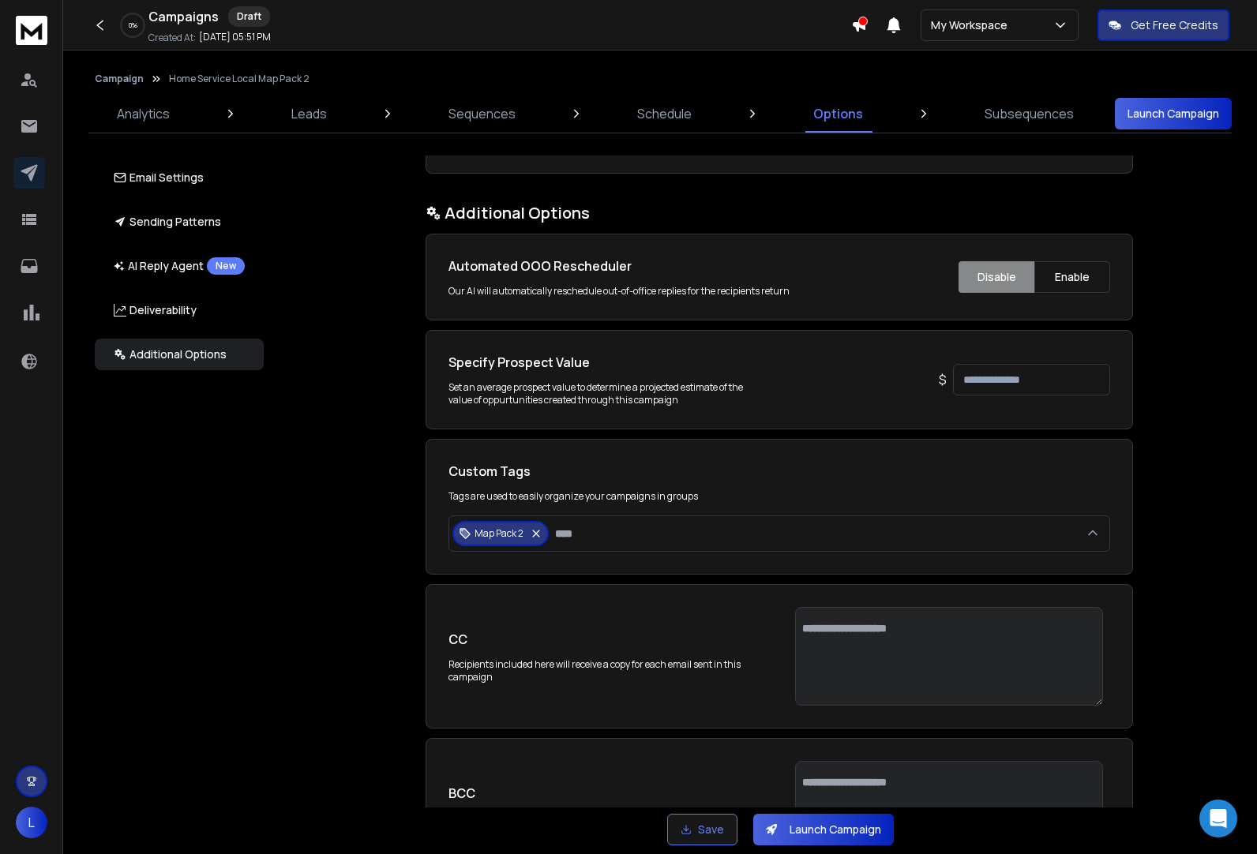
scroll to position [2886, 0]
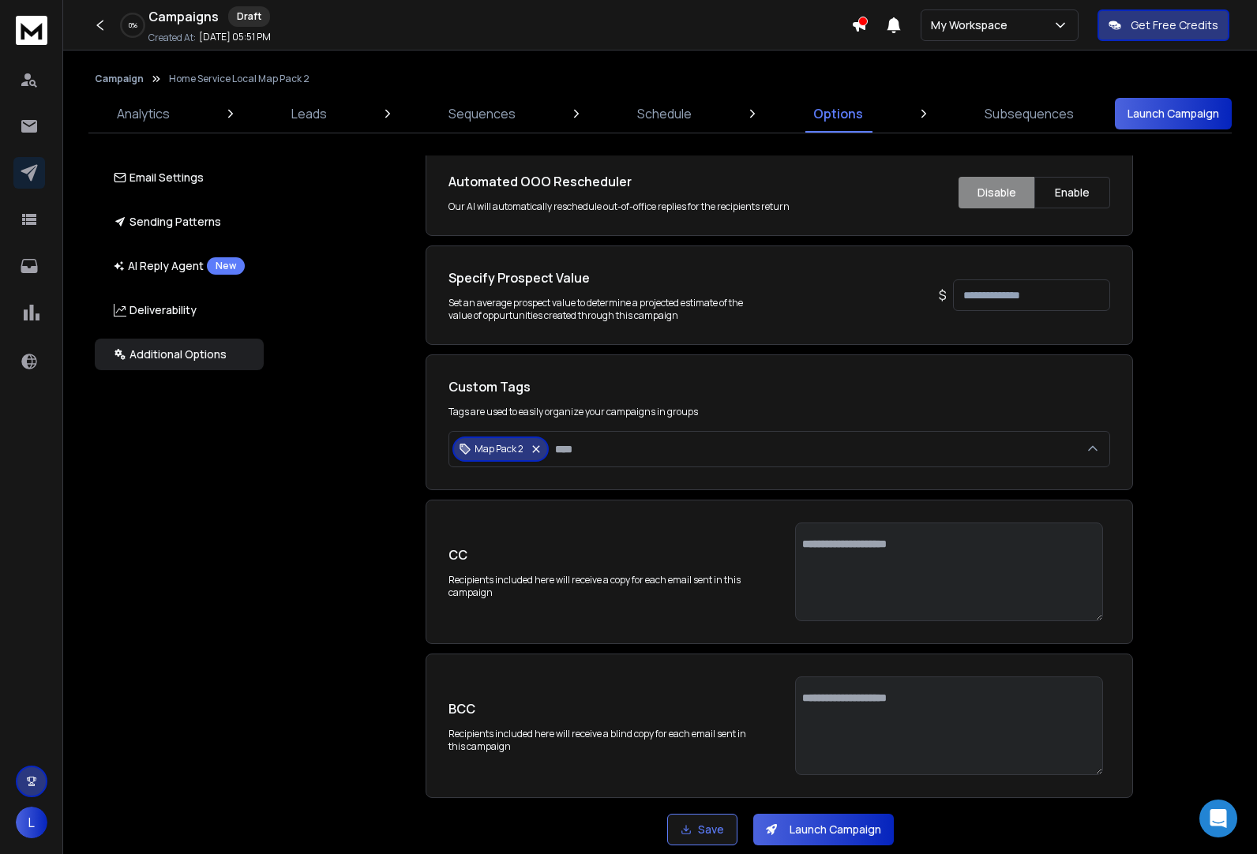
click at [852, 553] on input at bounding box center [857, 544] width 111 height 28
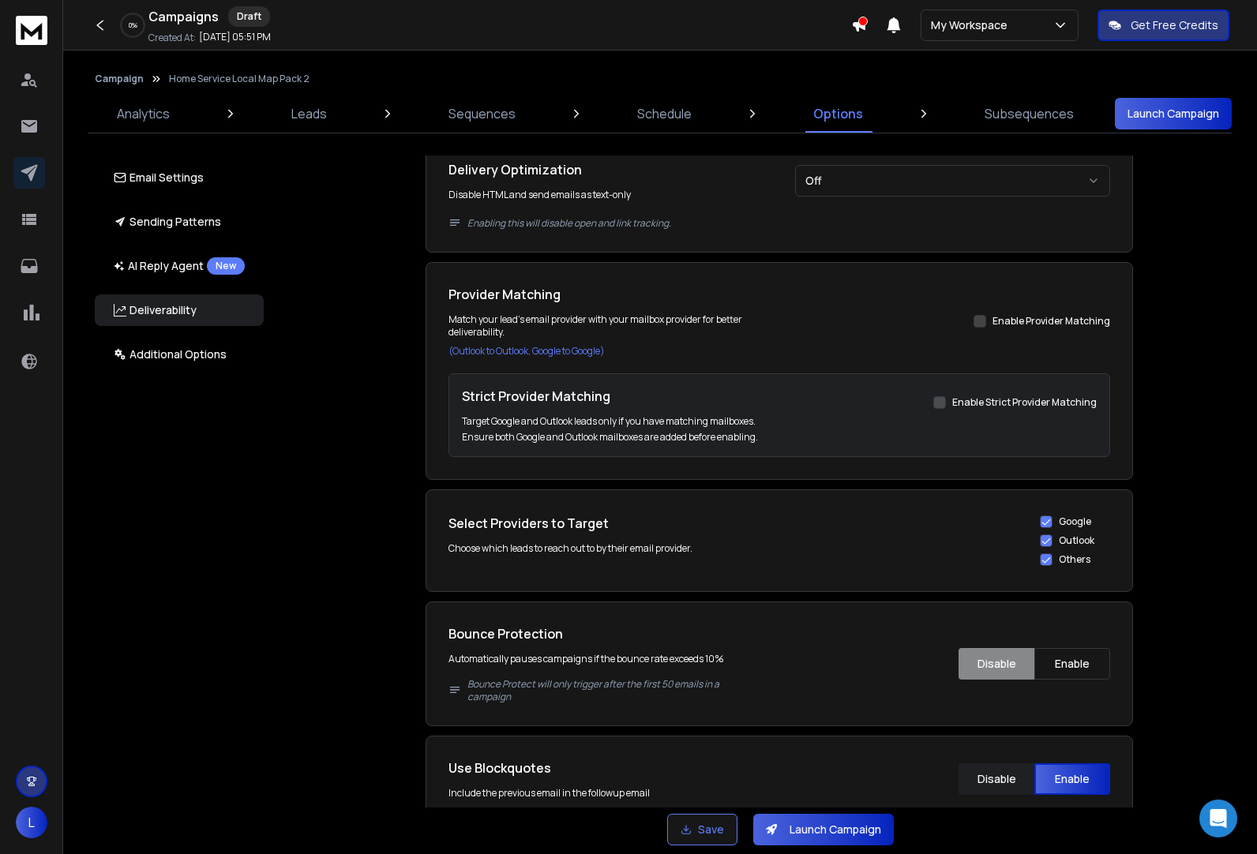
scroll to position [2017, 0]
click at [1195, 635] on div "Email Accounts Accounts to Use Select one or more accounts to send emails from …" at bounding box center [788, 482] width 999 height 652
click at [1034, 659] on button "Enable" at bounding box center [1072, 665] width 76 height 32
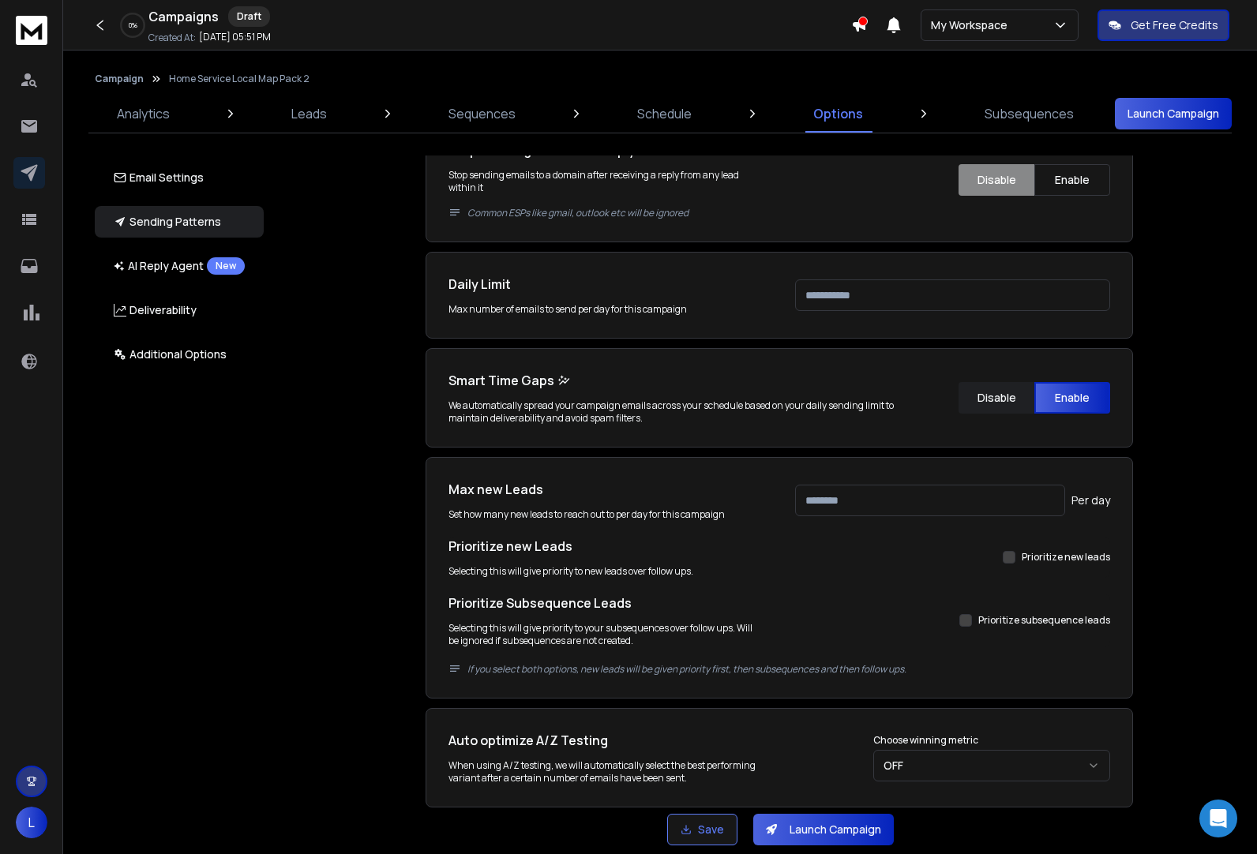
scroll to position [675, 0]
click at [1007, 555] on button "Prioritize new leads" at bounding box center [1009, 558] width 13 height 13
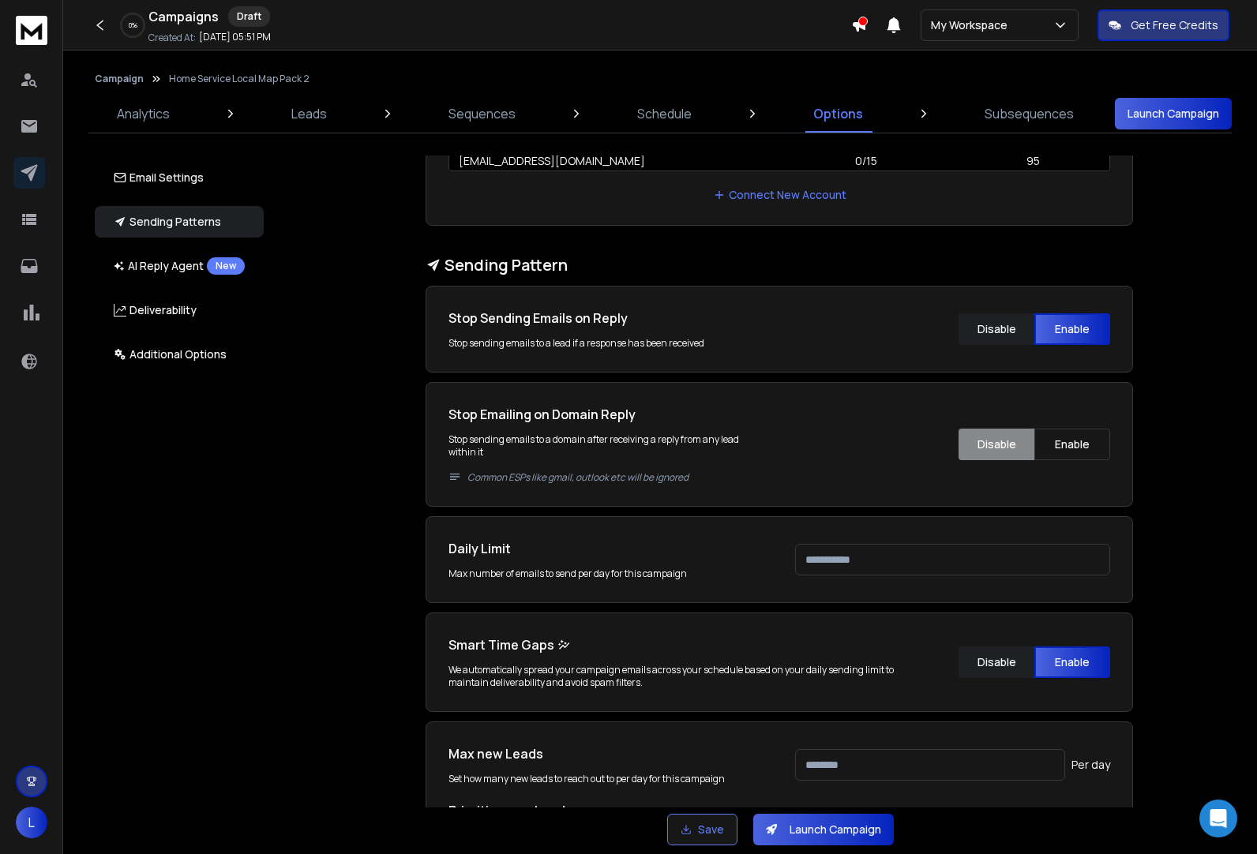
scroll to position [596, 0]
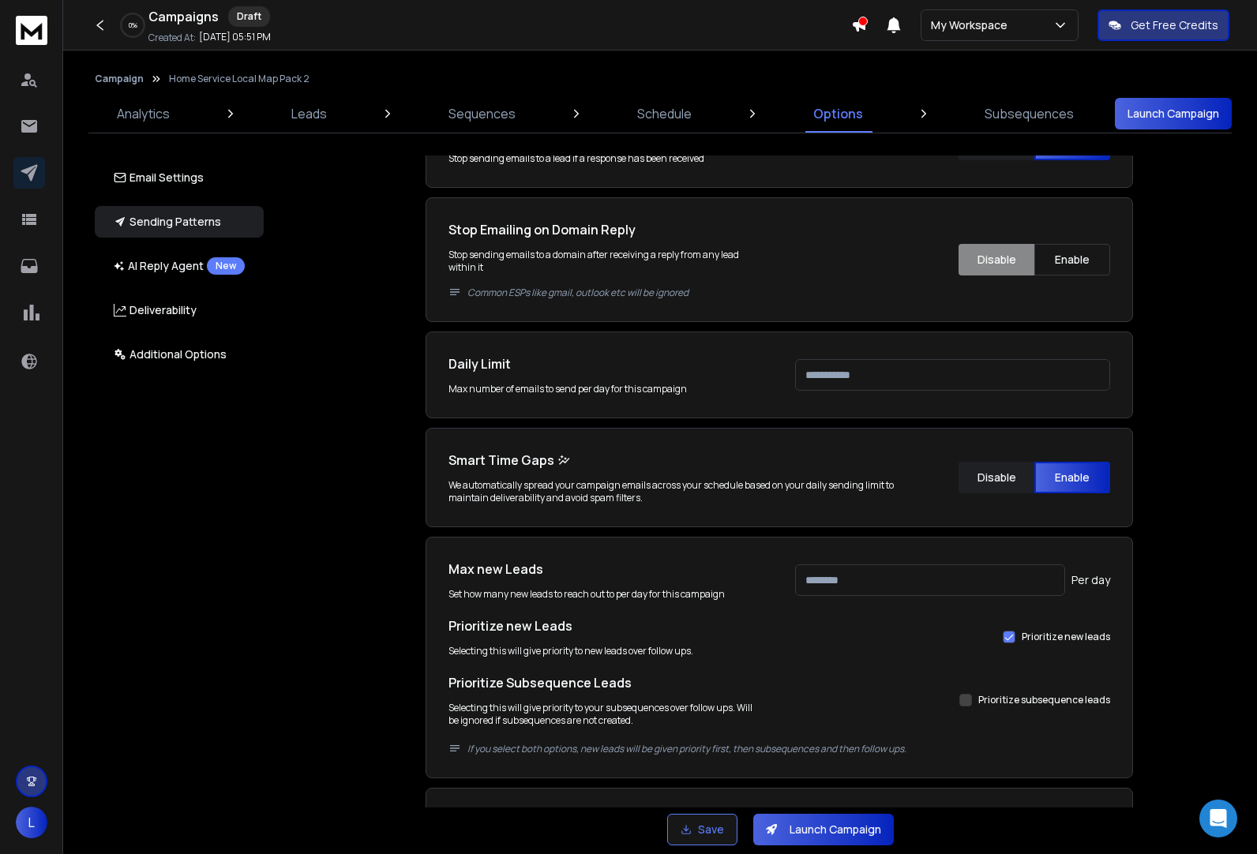
drag, startPoint x: 866, startPoint y: 578, endPoint x: 740, endPoint y: 574, distance: 126.4
click at [740, 574] on div "Max new Leads Set how many new leads to reach out to per day for this campaign …" at bounding box center [779, 580] width 662 height 41
type input "***"
drag, startPoint x: 842, startPoint y: 370, endPoint x: 782, endPoint y: 373, distance: 60.1
click at [782, 373] on div "Daily Limit Max number of emails to send per day for this campaign ***" at bounding box center [779, 374] width 662 height 41
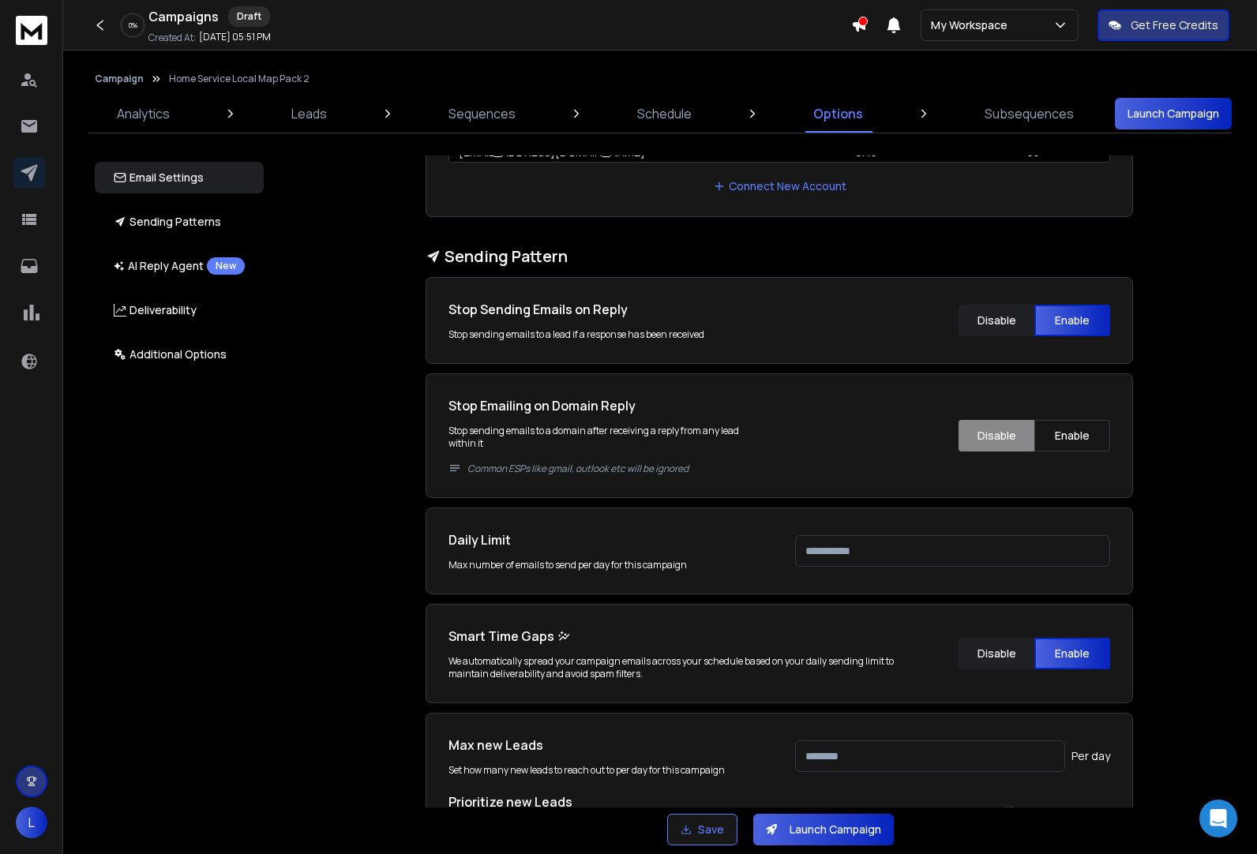
scroll to position [438, 0]
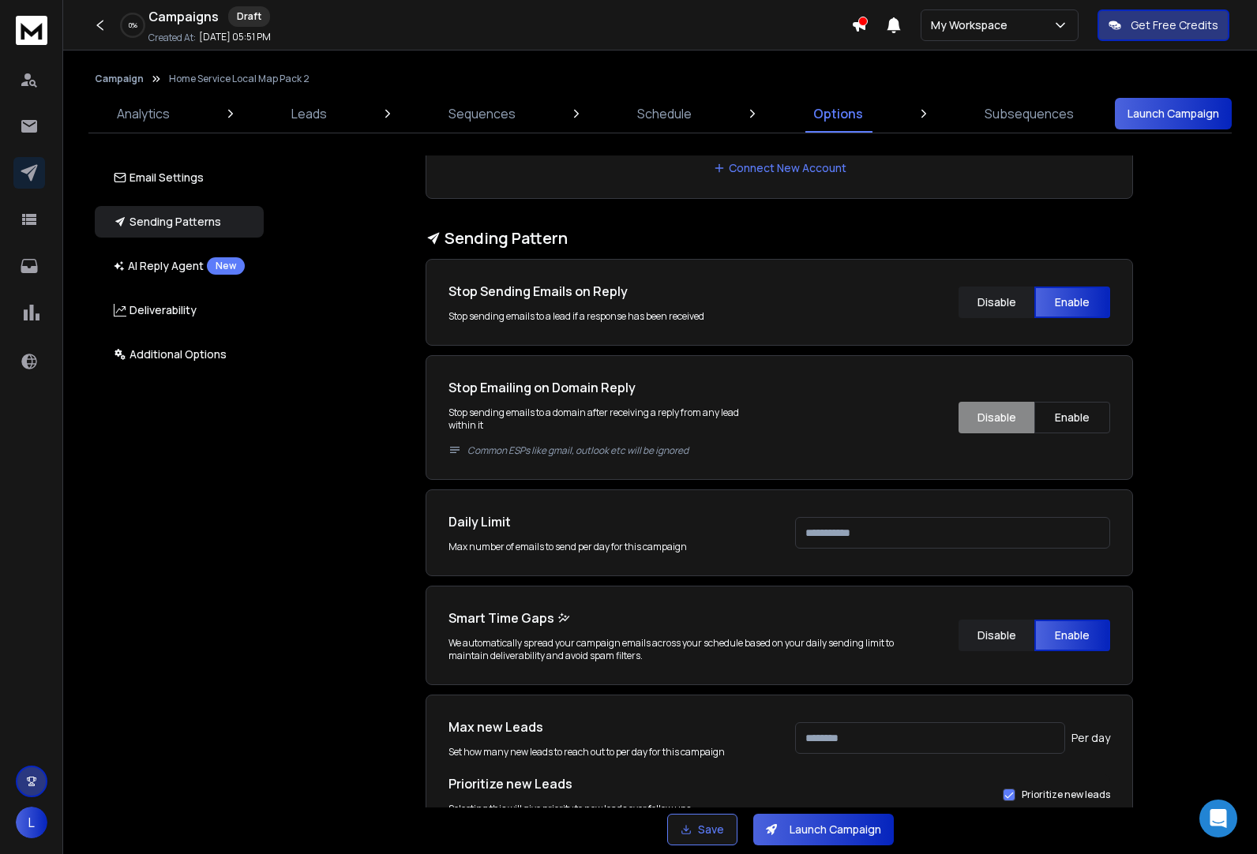
type input "*"
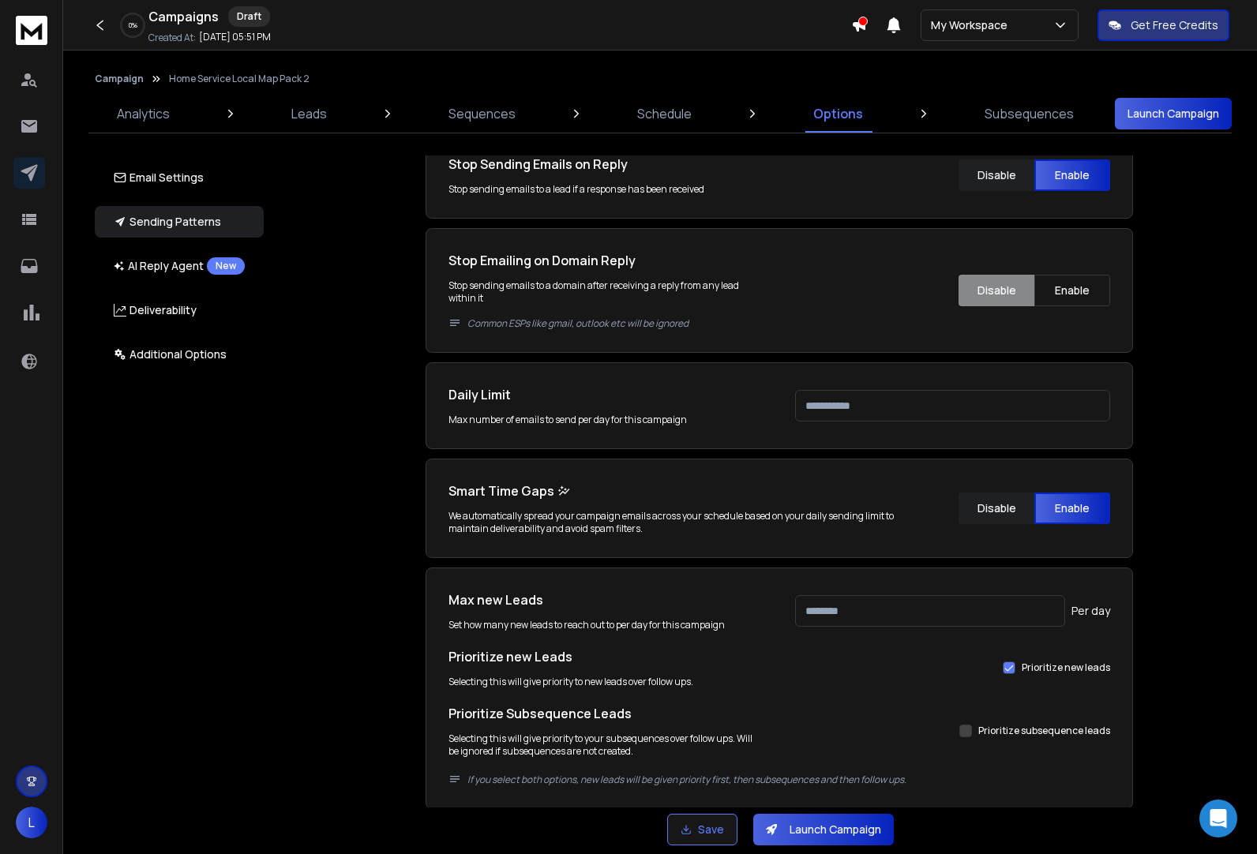
scroll to position [754, 0]
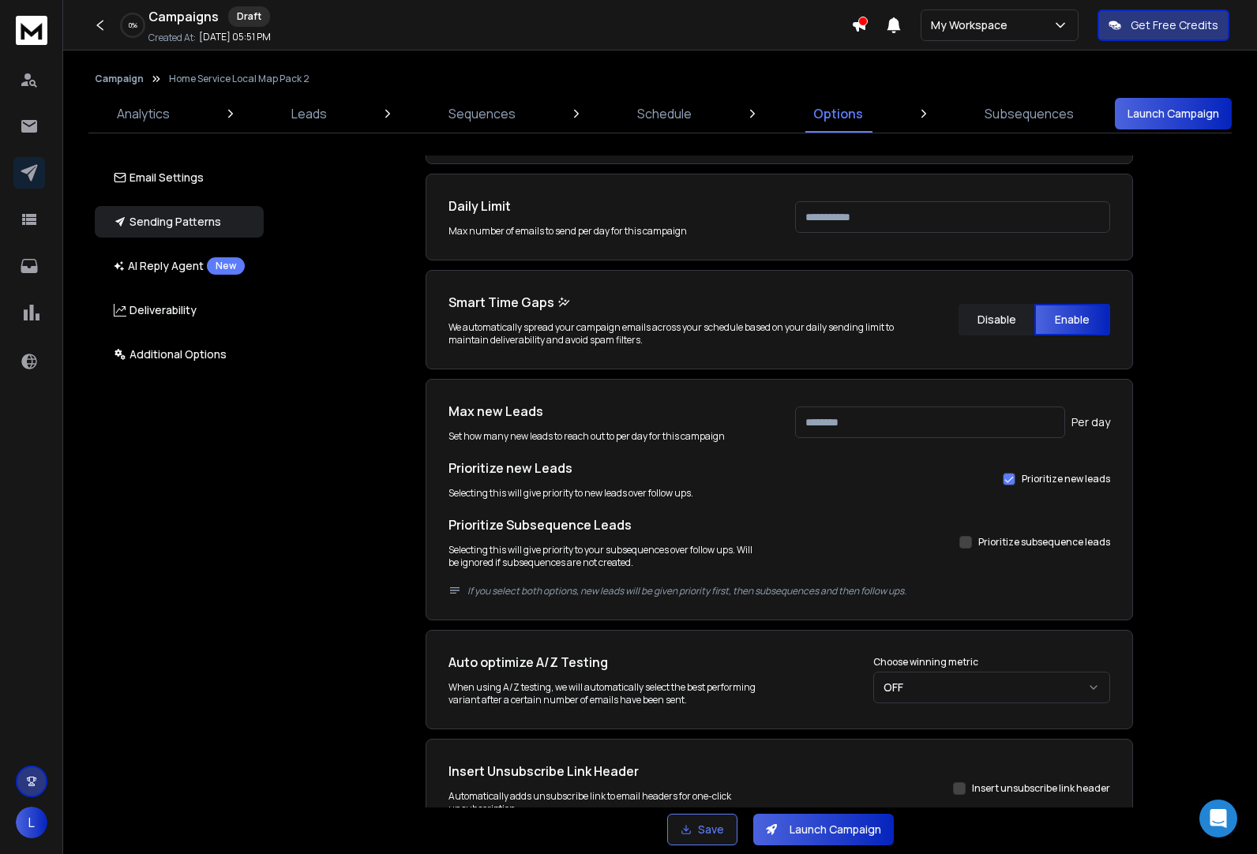
type input "***"
drag, startPoint x: 861, startPoint y: 418, endPoint x: 759, endPoint y: 418, distance: 101.1
click at [759, 418] on div "Max new Leads Set how many new leads to reach out to per day for this campaign …" at bounding box center [779, 422] width 662 height 41
type input "***"
click at [1161, 421] on div "Email Accounts Accounts to Use Select one or more accounts to send emails from …" at bounding box center [788, 482] width 999 height 652
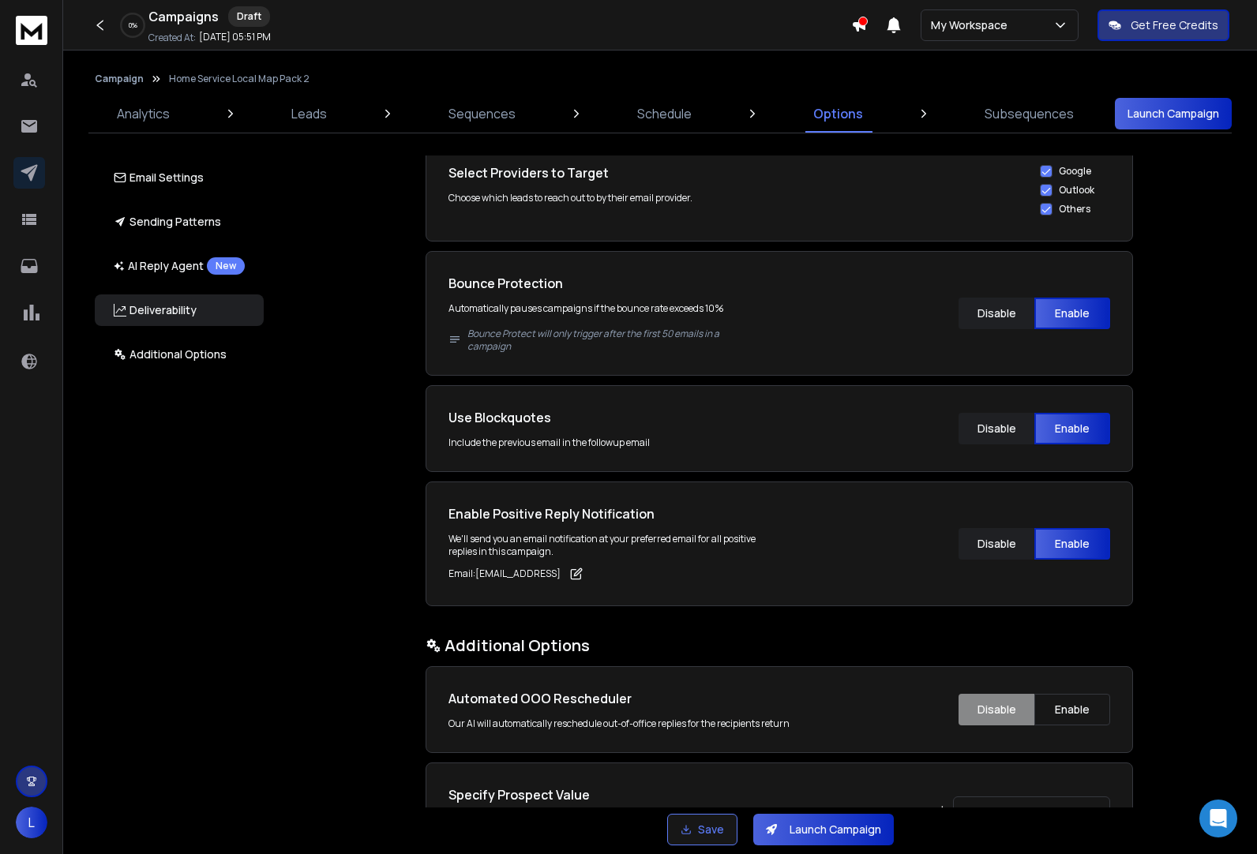
scroll to position [2842, 0]
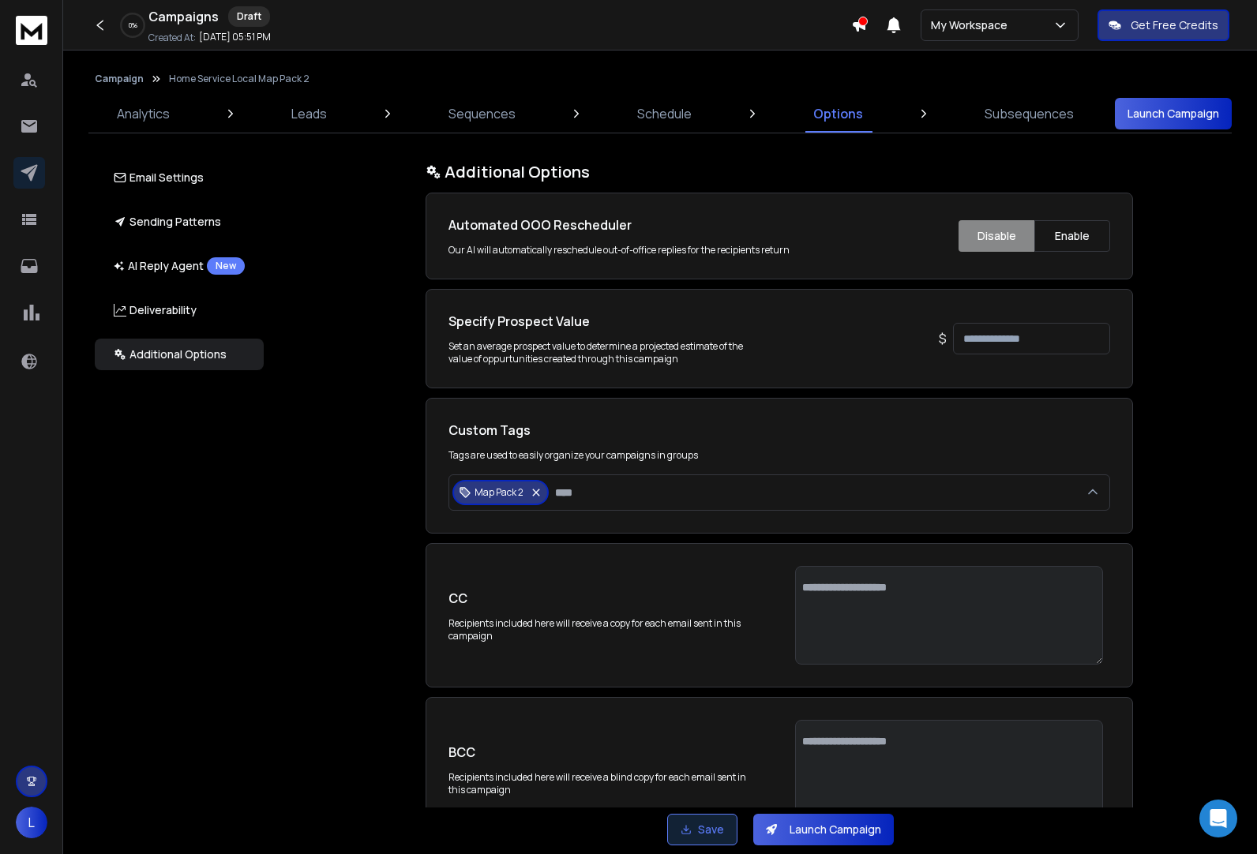
click at [702, 834] on button "Save" at bounding box center [702, 830] width 70 height 32
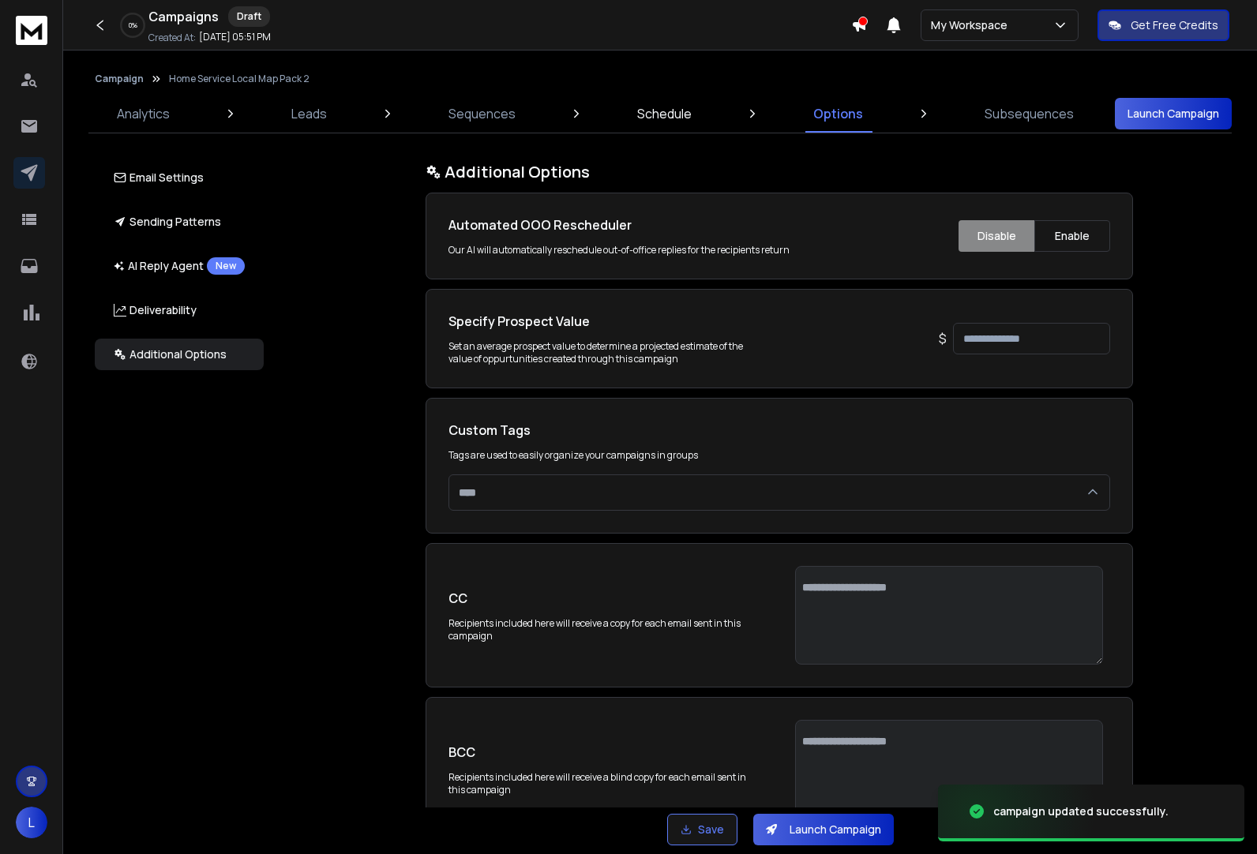
click at [668, 121] on p "Schedule" at bounding box center [664, 113] width 54 height 19
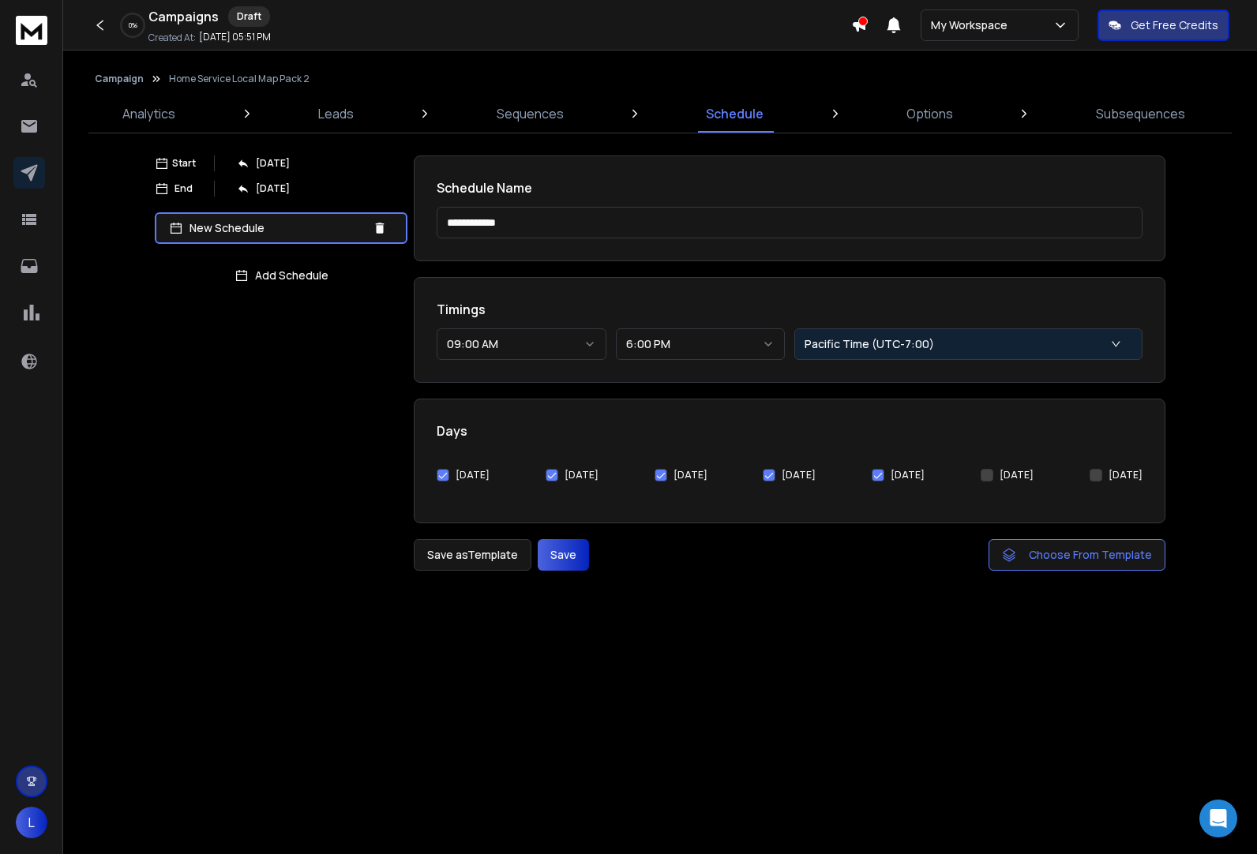
click at [890, 345] on p "Pacific Time (UTC-7:00)" at bounding box center [872, 344] width 136 height 16
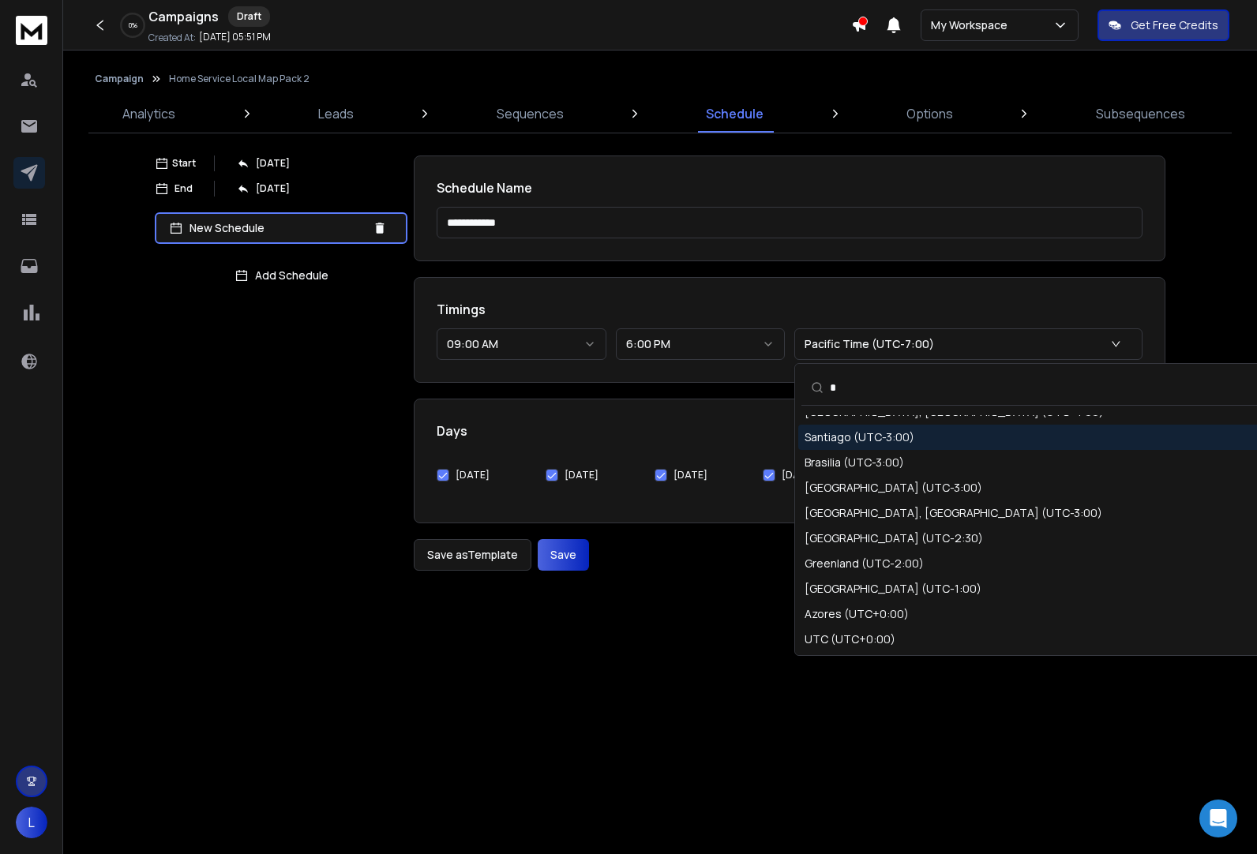
scroll to position [193, 0]
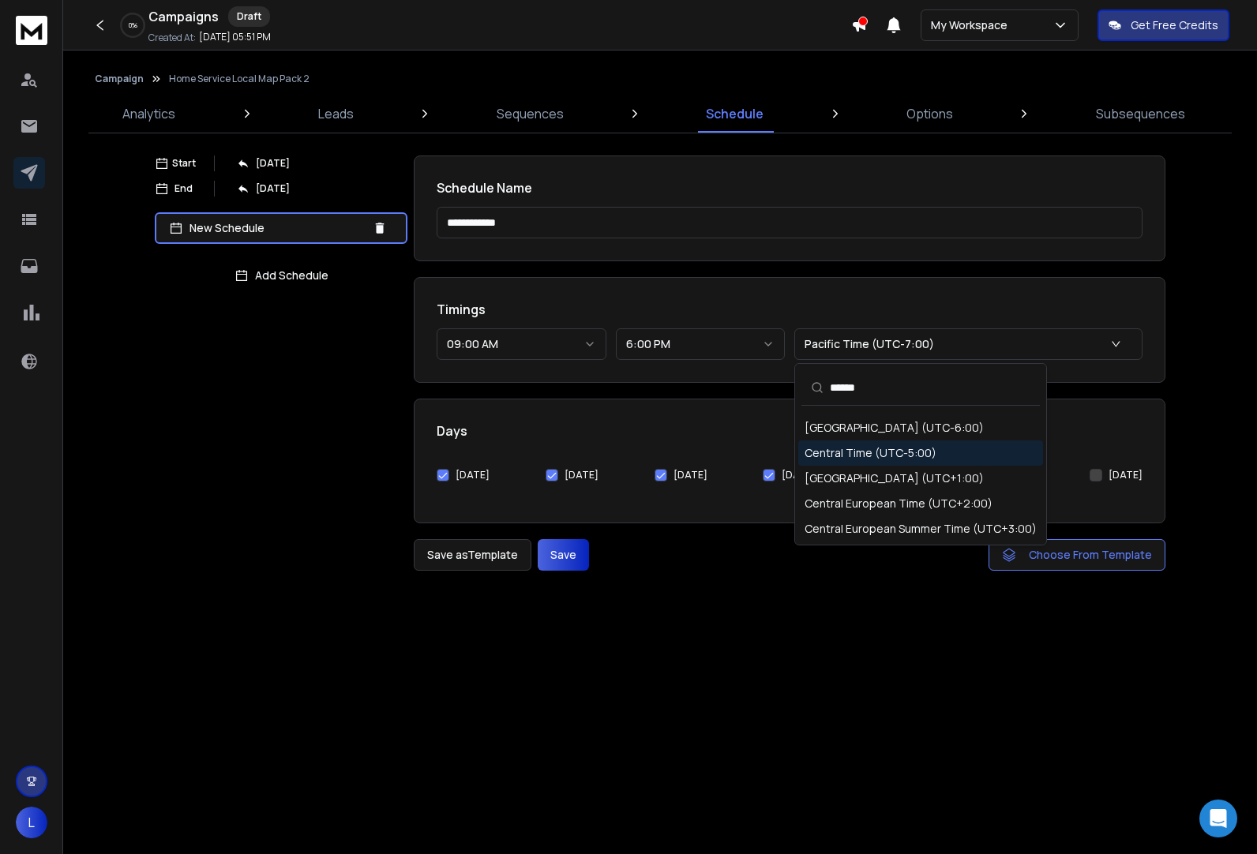
type input "******"
click at [868, 451] on div "Central Time (UTC-5:00)" at bounding box center [870, 453] width 132 height 16
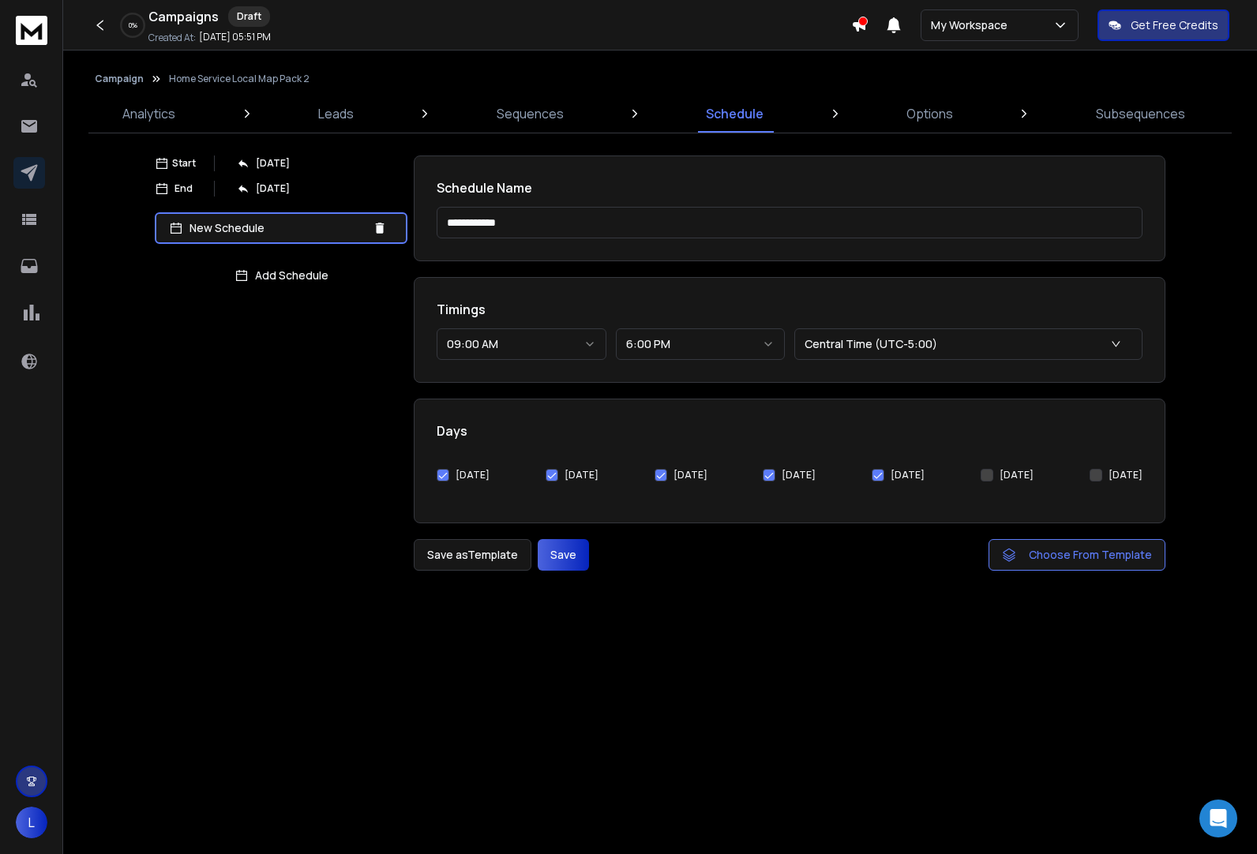
click at [659, 474] on button "[DATE]" at bounding box center [660, 475] width 13 height 13
click at [658, 471] on button "[DATE]" at bounding box center [660, 475] width 13 height 13
click at [557, 473] on div "[DATE]" at bounding box center [572, 475] width 53 height 13
click at [551, 470] on button "[DATE]" at bounding box center [552, 475] width 13 height 13
click at [448, 471] on button "[DATE]" at bounding box center [443, 475] width 13 height 13
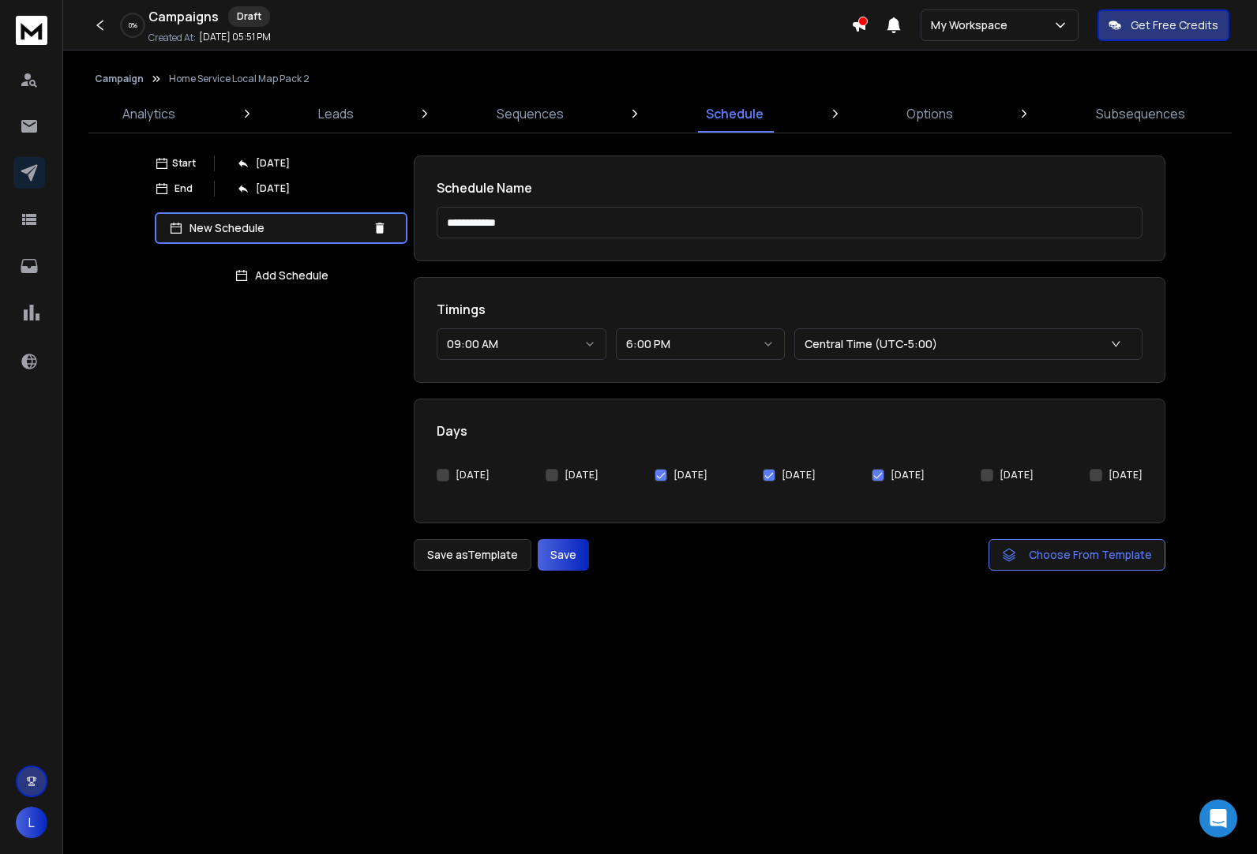
click at [775, 471] on button "[DATE]" at bounding box center [769, 475] width 13 height 13
click at [817, 558] on div "Save as Template Save Choose From Template" at bounding box center [790, 555] width 752 height 32
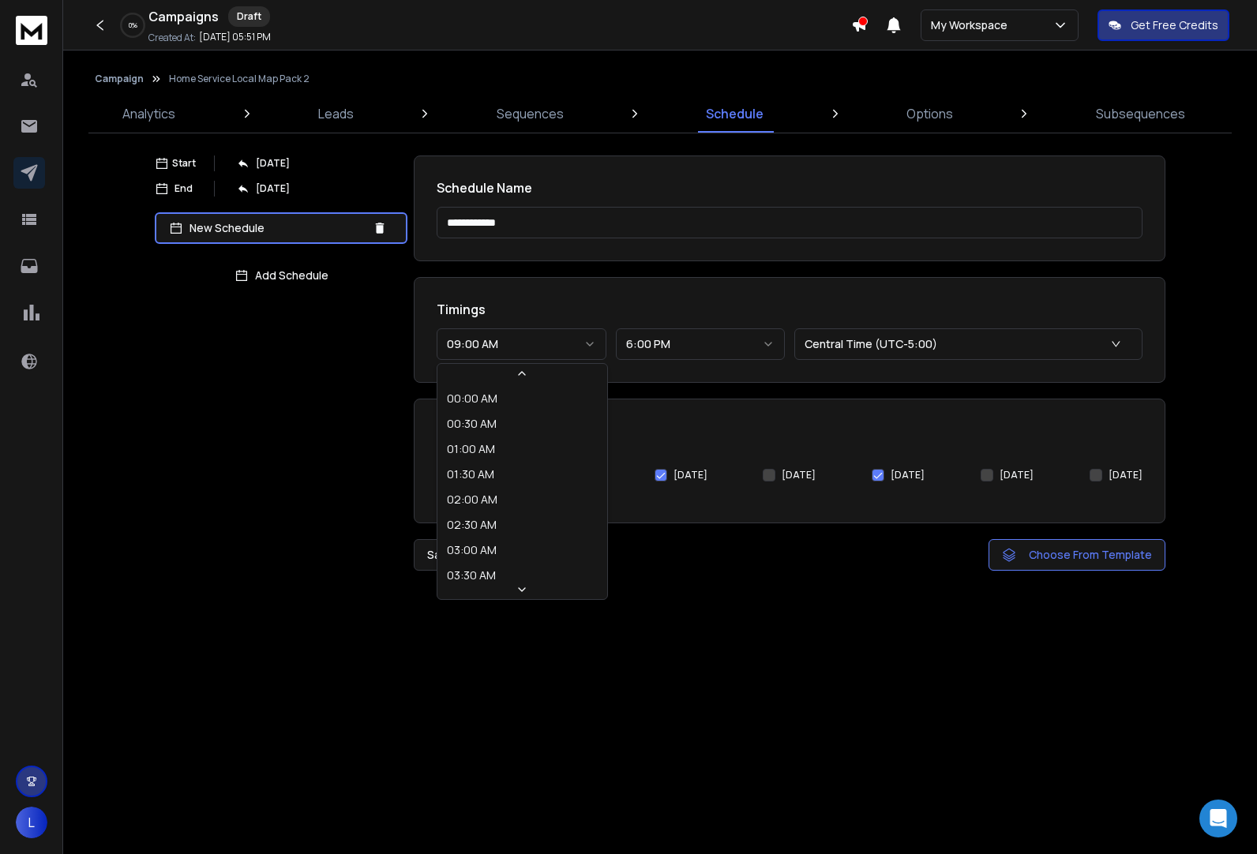
click at [572, 344] on button "09:00 AM" at bounding box center [522, 344] width 170 height 32
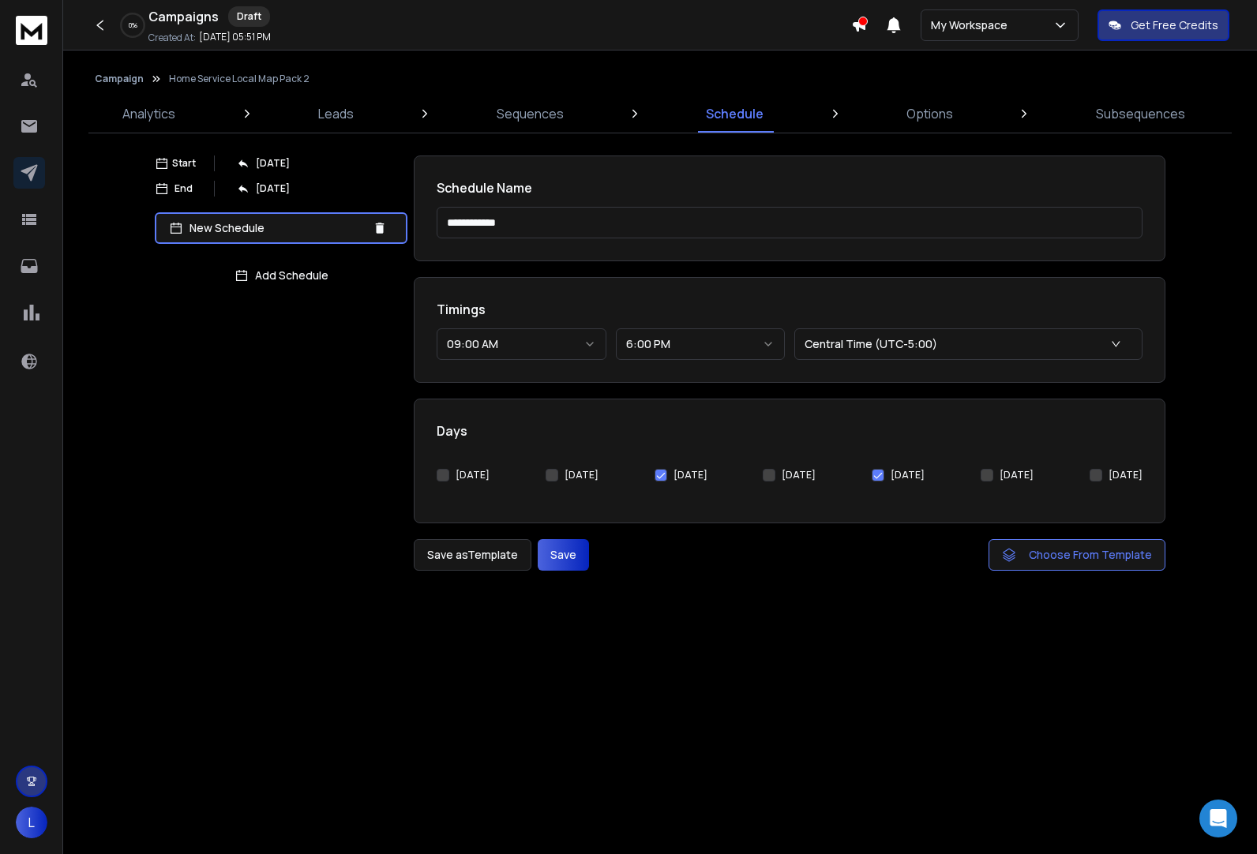
click at [588, 340] on icon "button" at bounding box center [589, 344] width 13 height 13
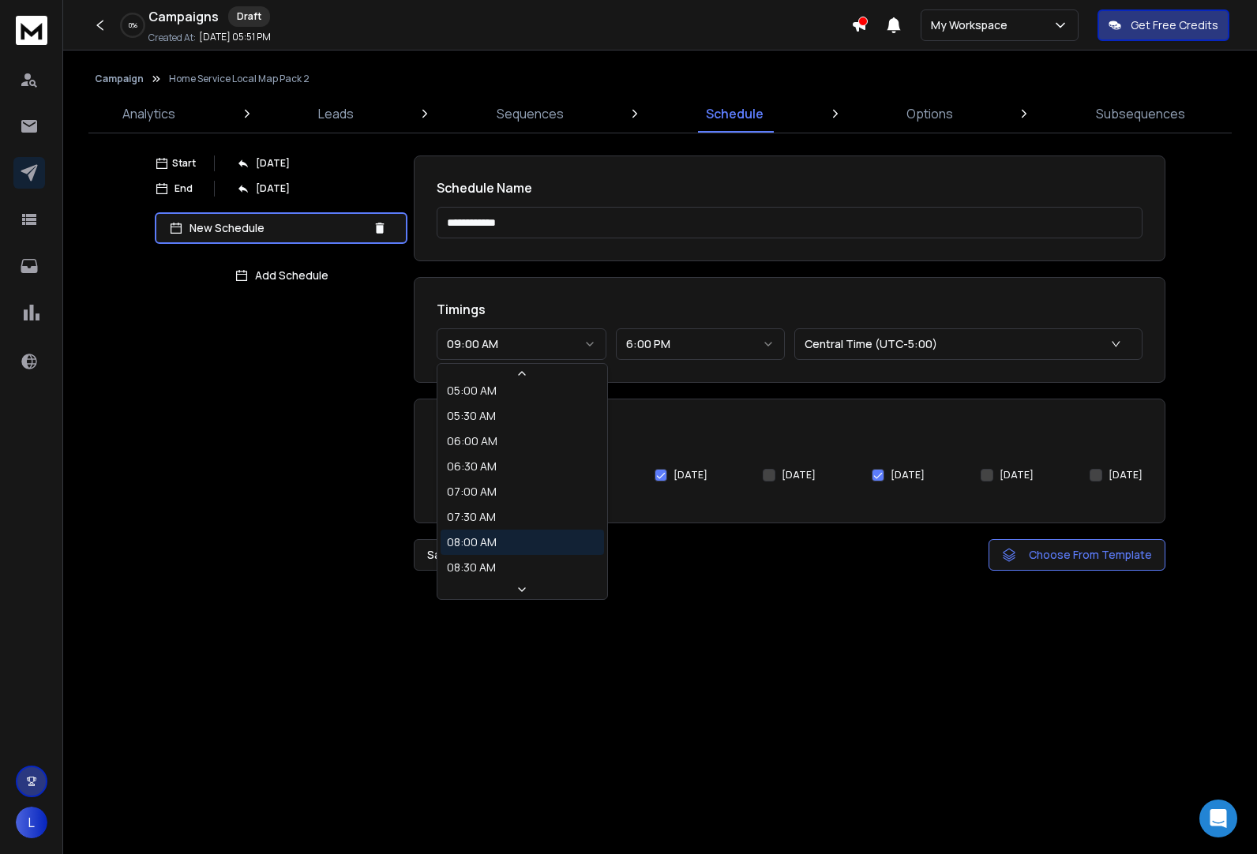
scroll to position [339, 0]
select select "********"
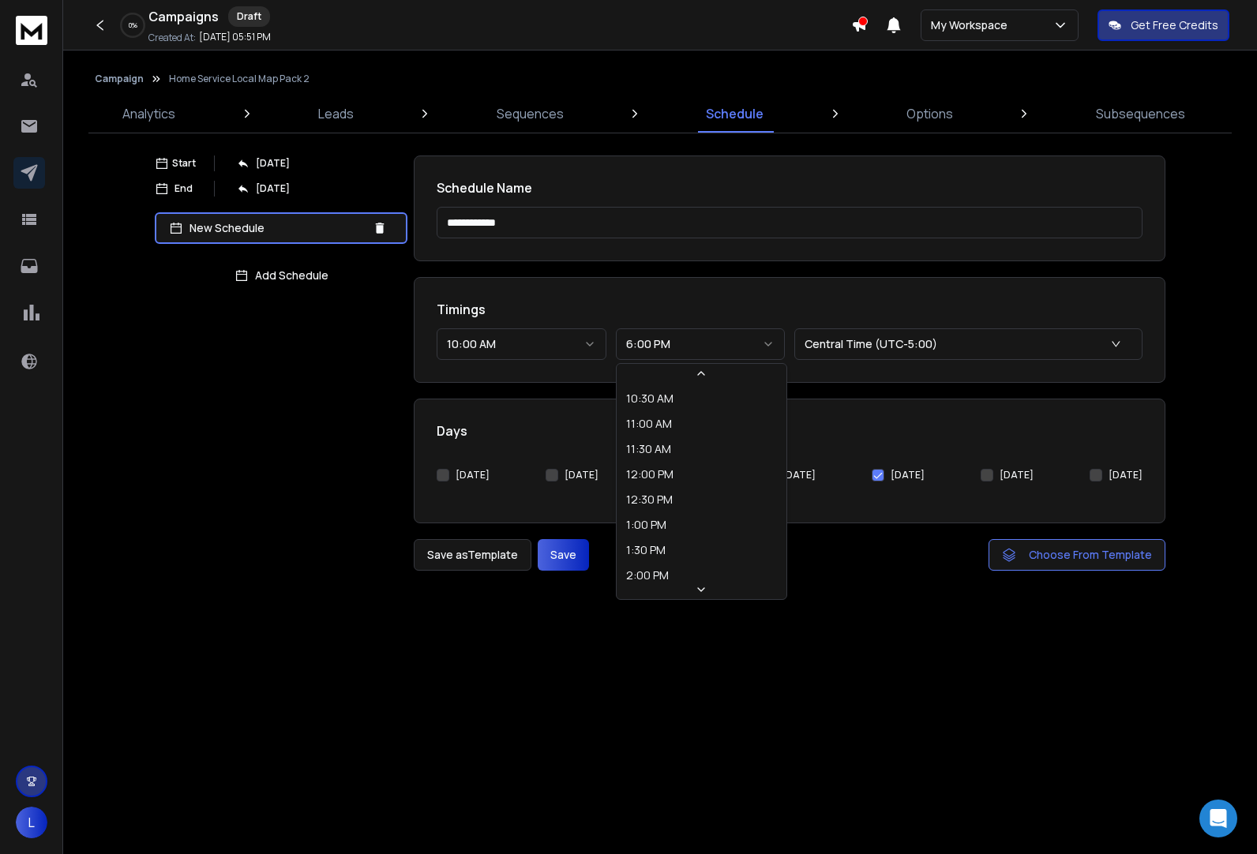
click at [679, 349] on button "6:00 PM" at bounding box center [701, 344] width 170 height 32
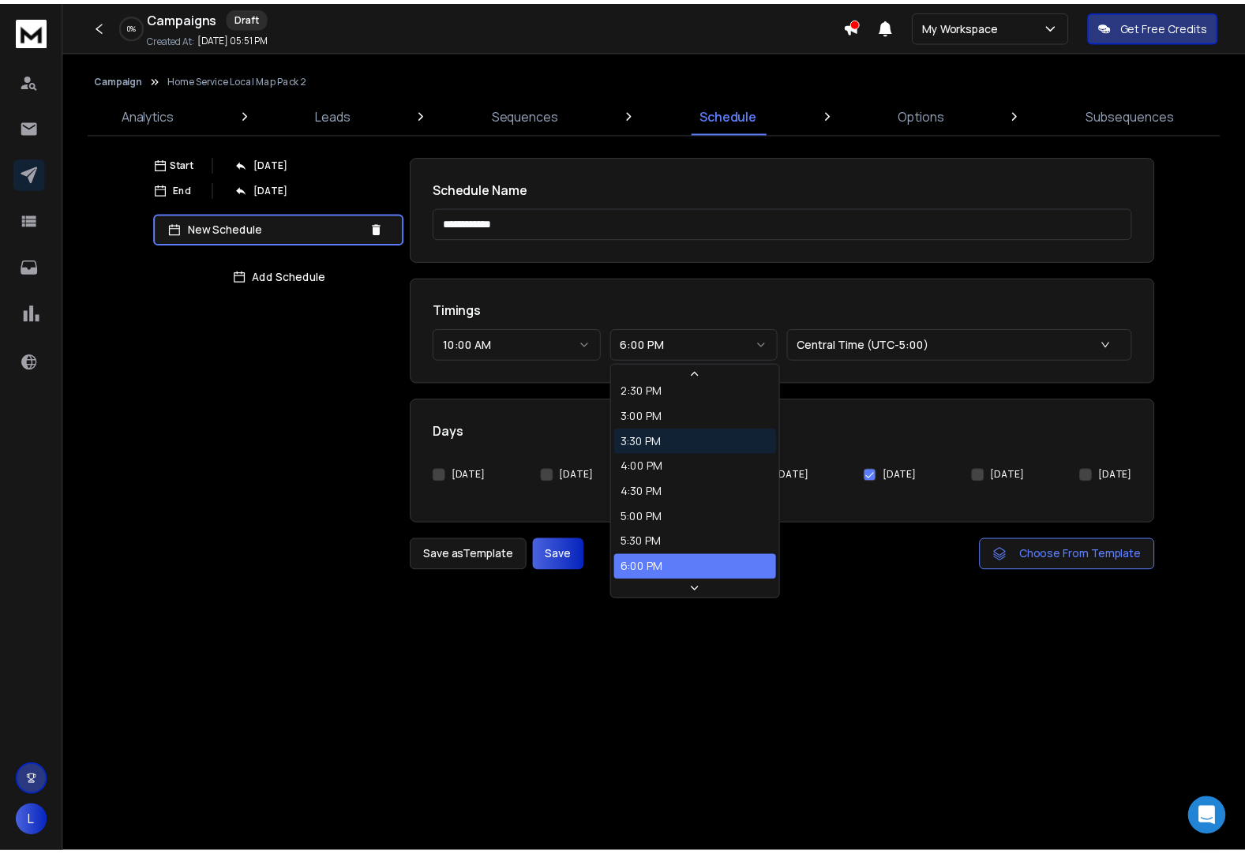
scroll to position [131, 0]
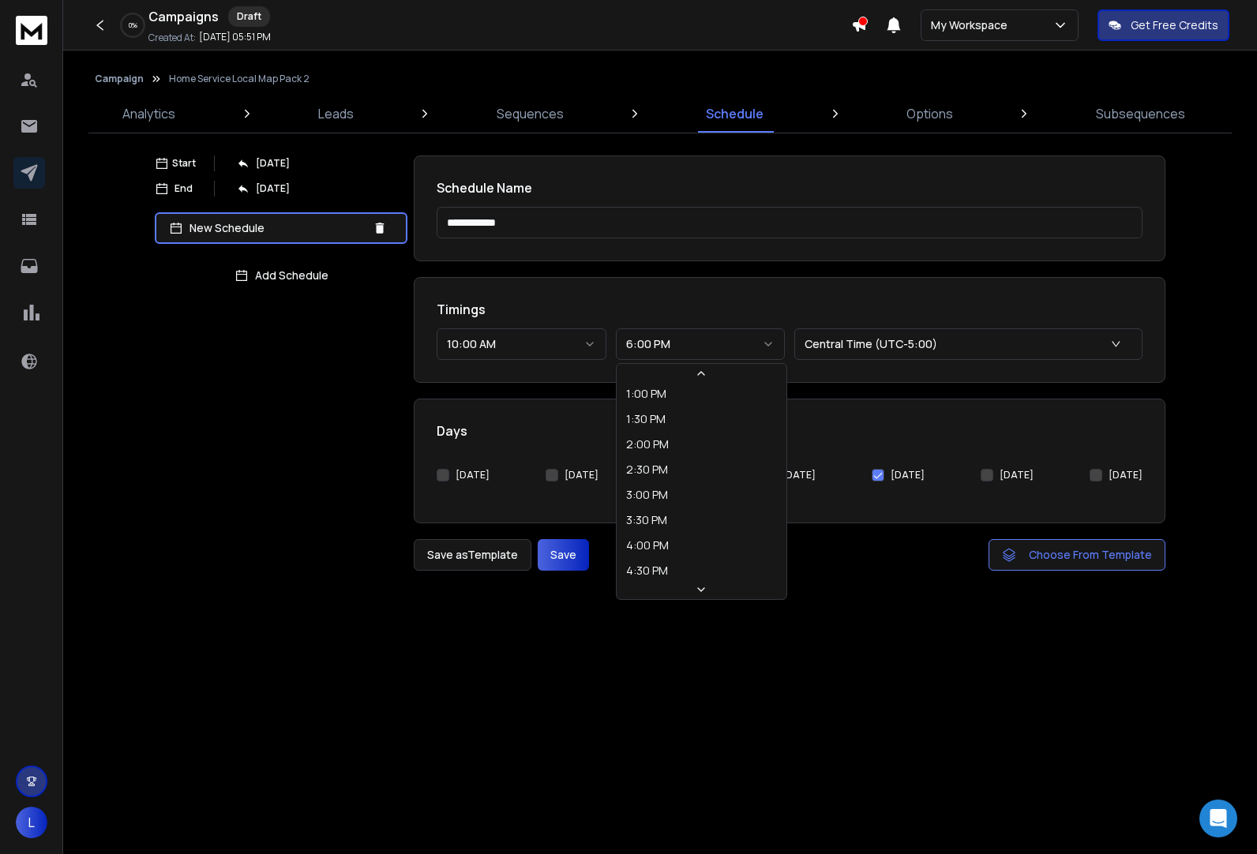
select select "********"
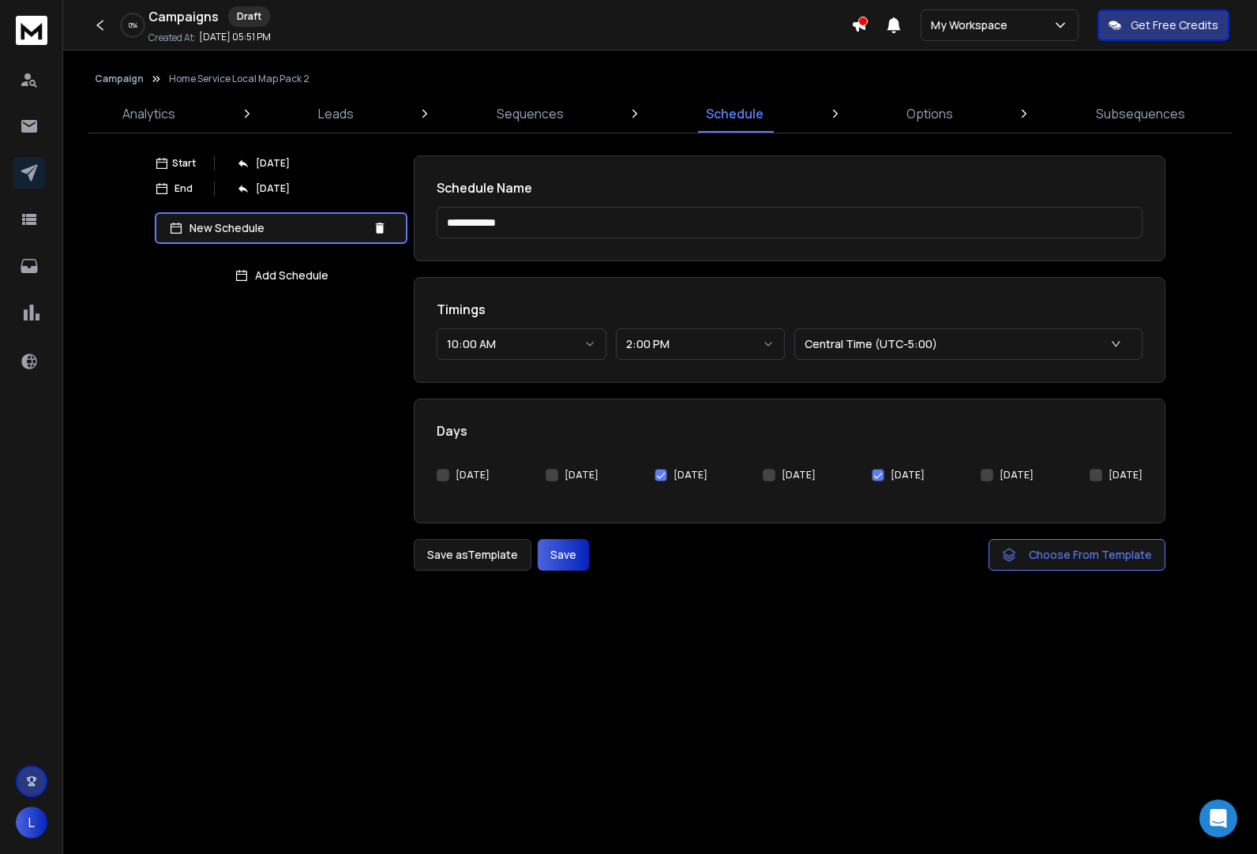
click at [731, 597] on div "**********" at bounding box center [628, 427] width 1257 height 854
click at [572, 554] on button "Save" at bounding box center [563, 555] width 51 height 32
click at [152, 114] on p "Analytics" at bounding box center [148, 113] width 53 height 19
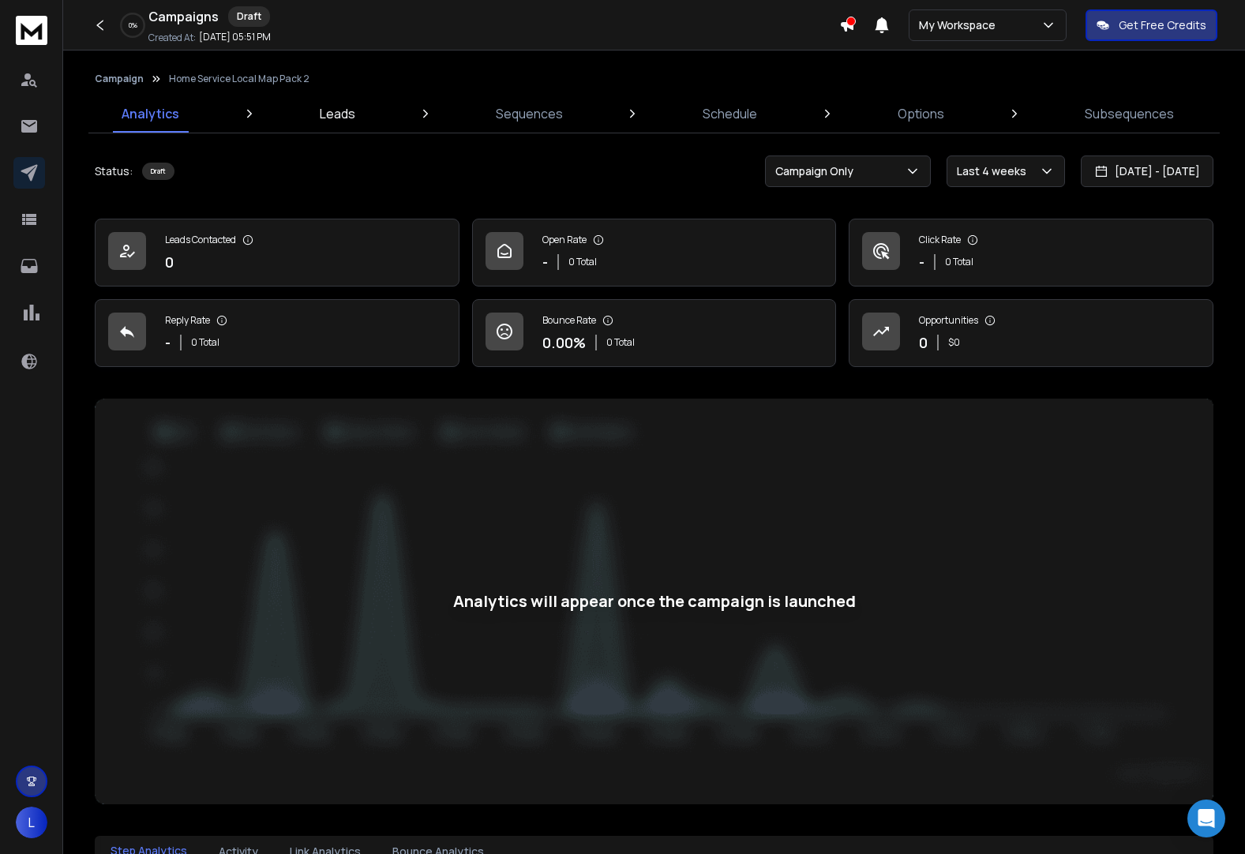
click at [354, 114] on p "Leads" at bounding box center [338, 113] width 36 height 19
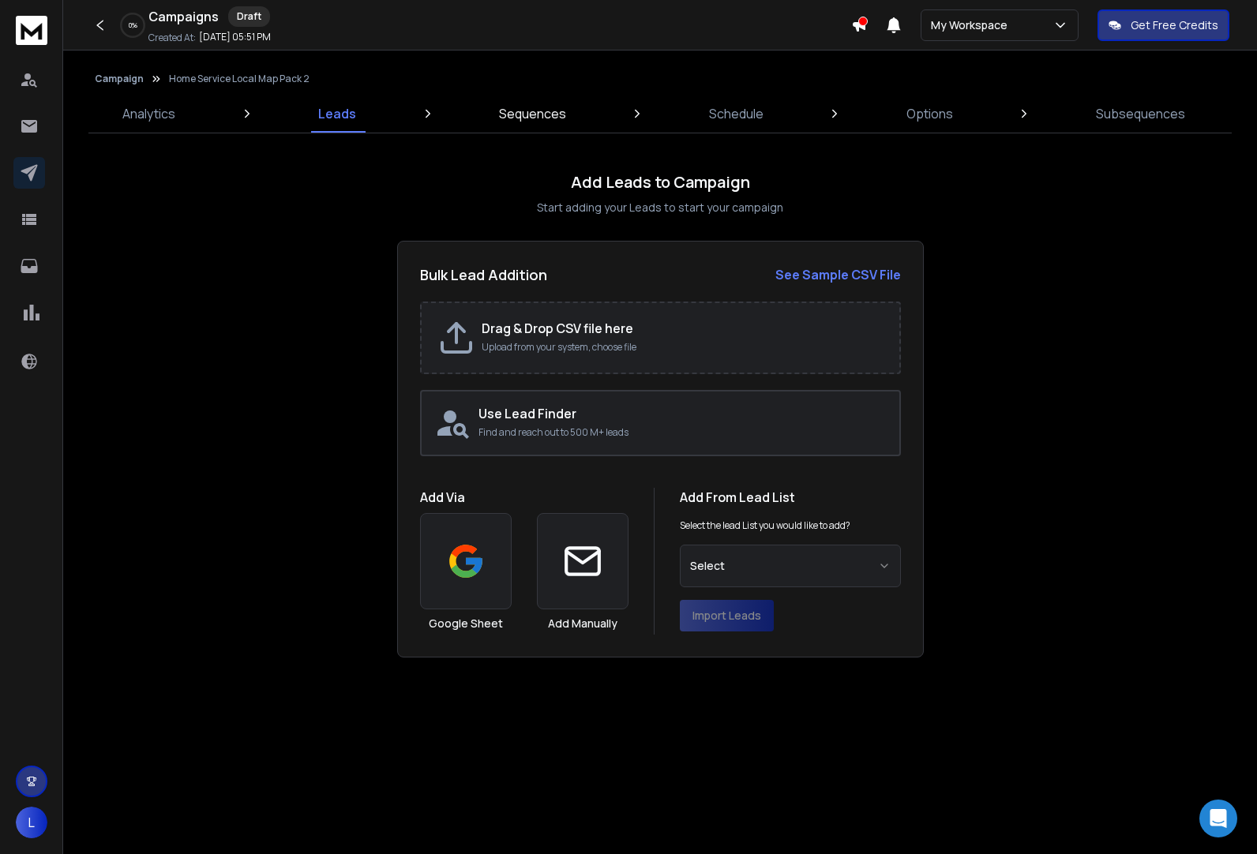
click at [538, 112] on p "Sequences" at bounding box center [532, 113] width 67 height 19
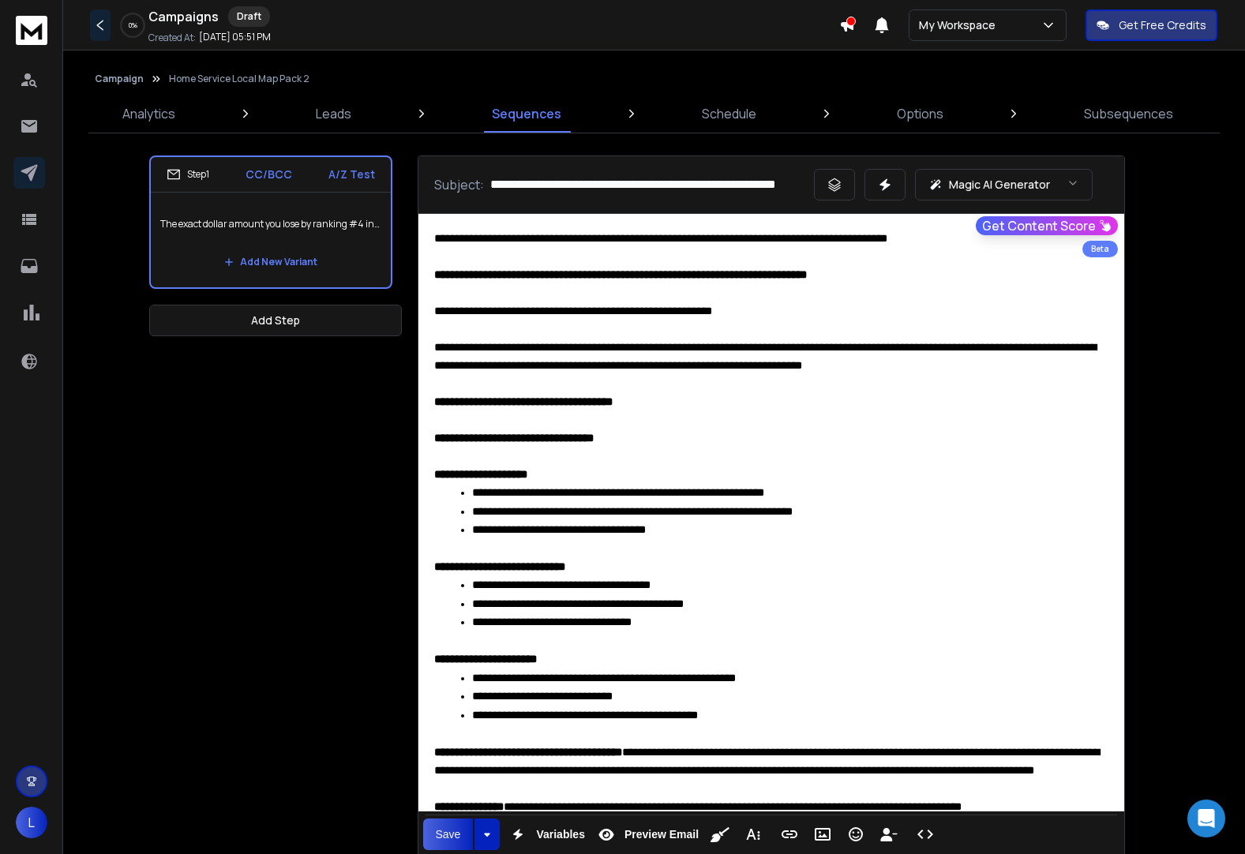
click at [105, 28] on icon at bounding box center [100, 25] width 14 height 14
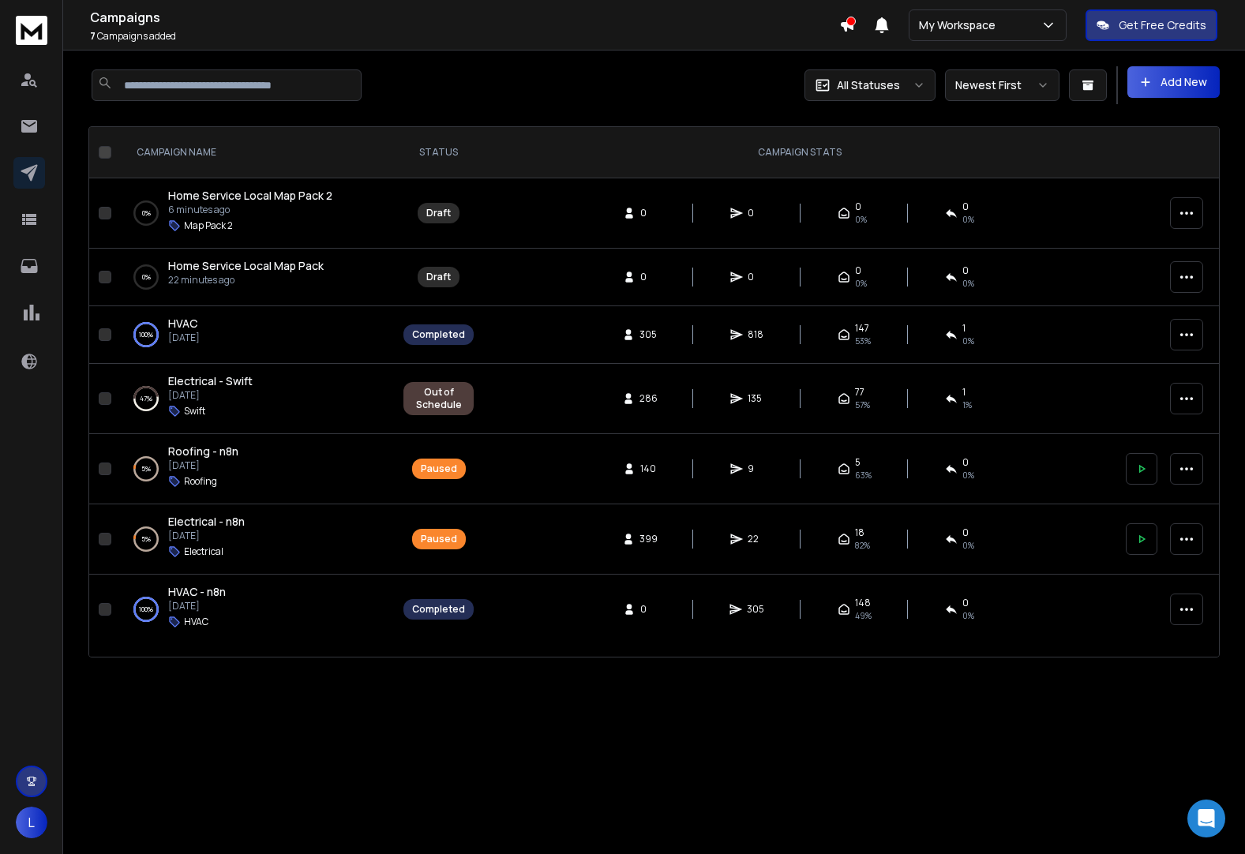
click at [288, 274] on p "22 minutes ago" at bounding box center [246, 280] width 156 height 13
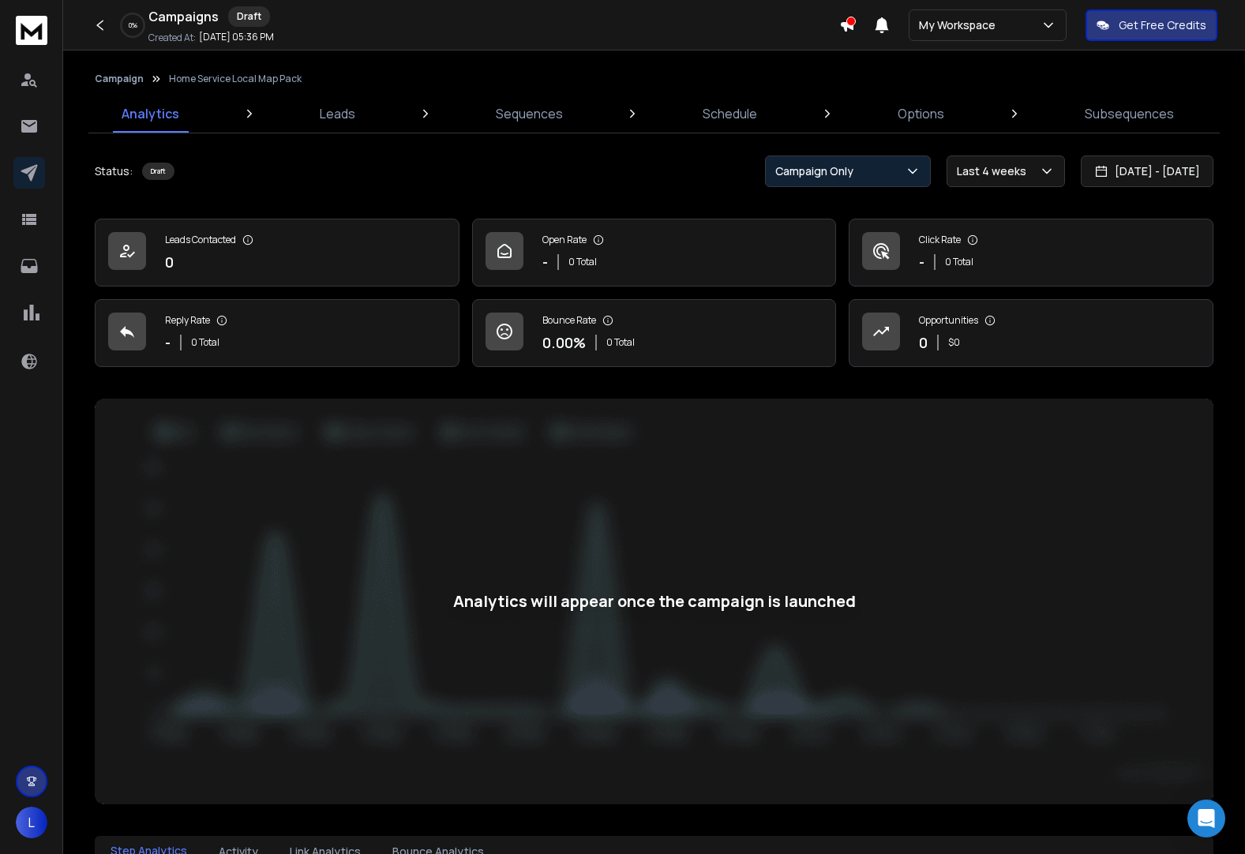
click at [765, 179] on button "Campaign Only" at bounding box center [848, 172] width 166 height 32
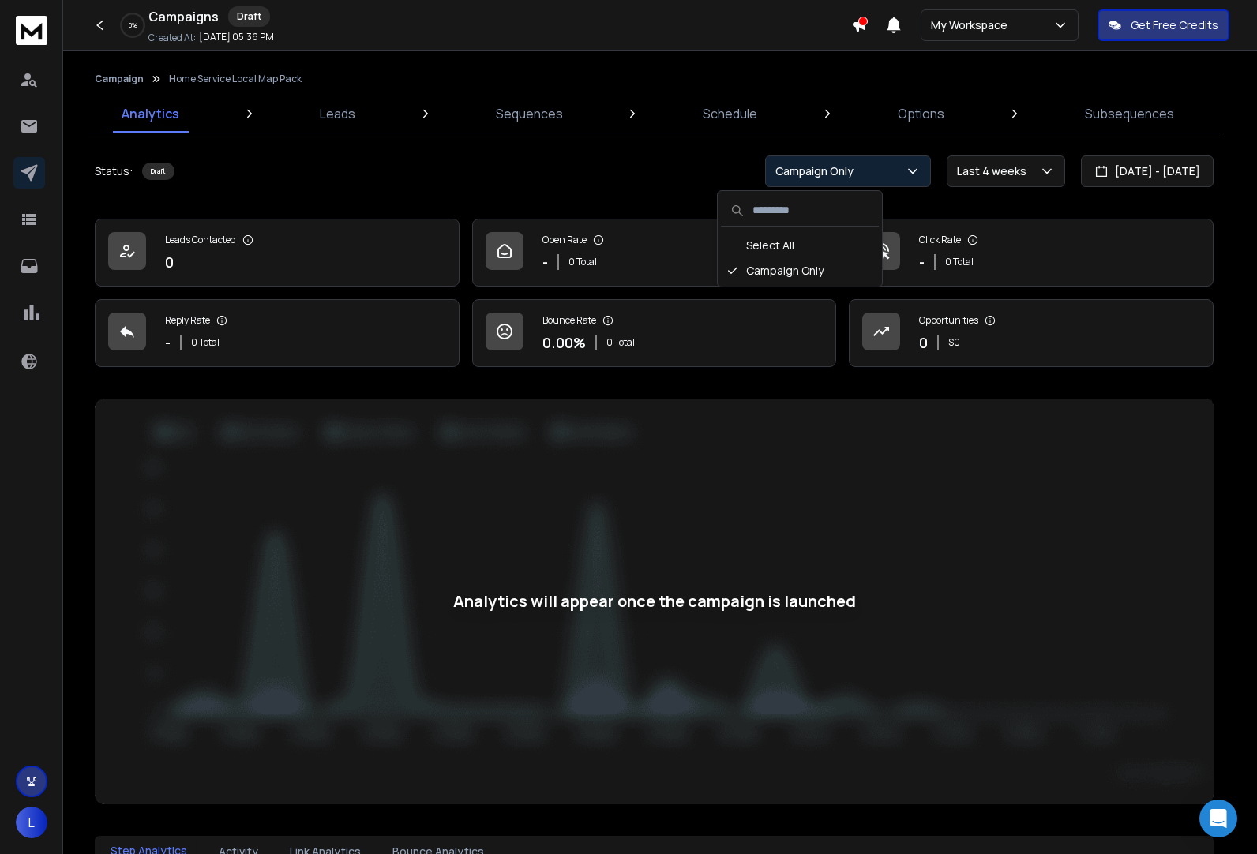
click at [765, 179] on button "Campaign Only" at bounding box center [848, 172] width 166 height 32
click at [619, 186] on div "Status: Draft Campaign Only Last 4 weeks [DATE] - [DATE]" at bounding box center [654, 172] width 1119 height 32
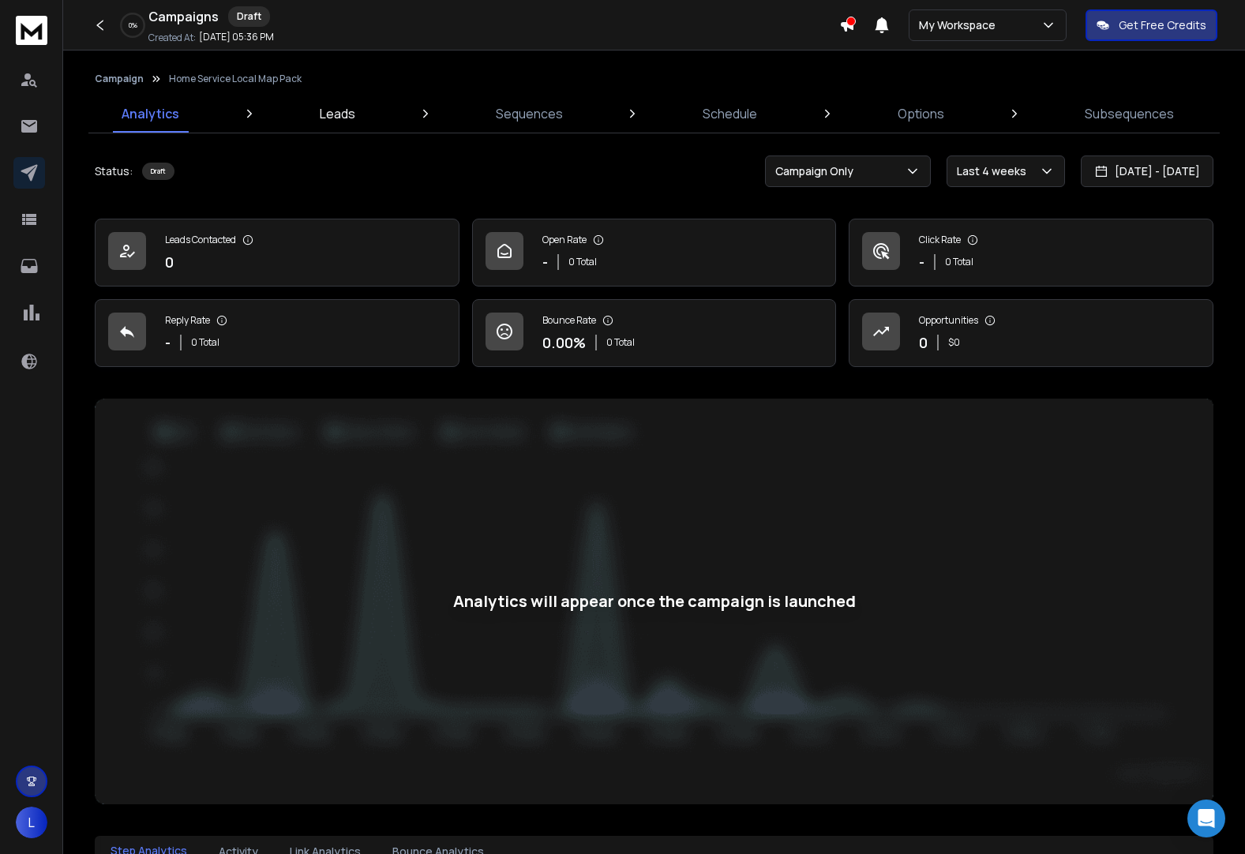
click at [339, 117] on p "Leads" at bounding box center [338, 113] width 36 height 19
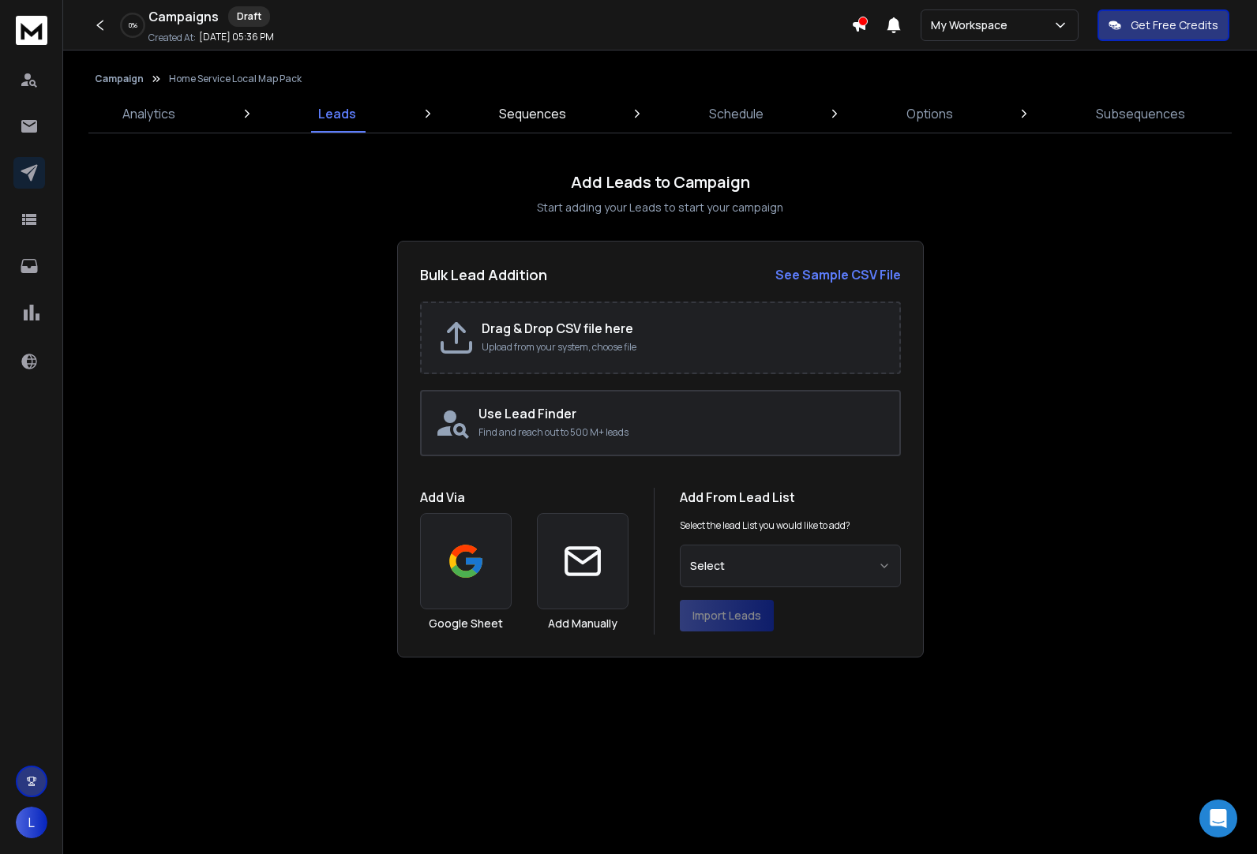
click at [544, 120] on p "Sequences" at bounding box center [532, 113] width 67 height 19
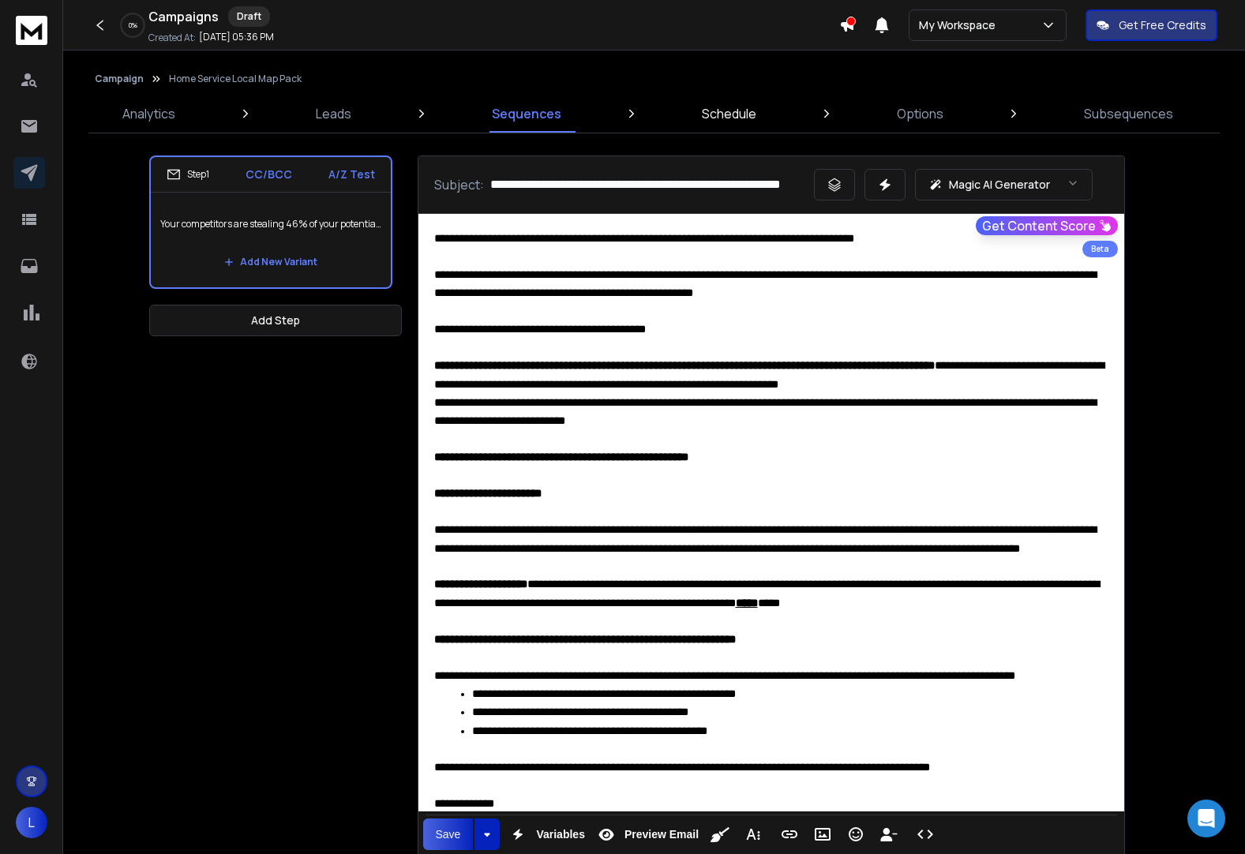
click at [738, 124] on link "Schedule" at bounding box center [728, 114] width 73 height 38
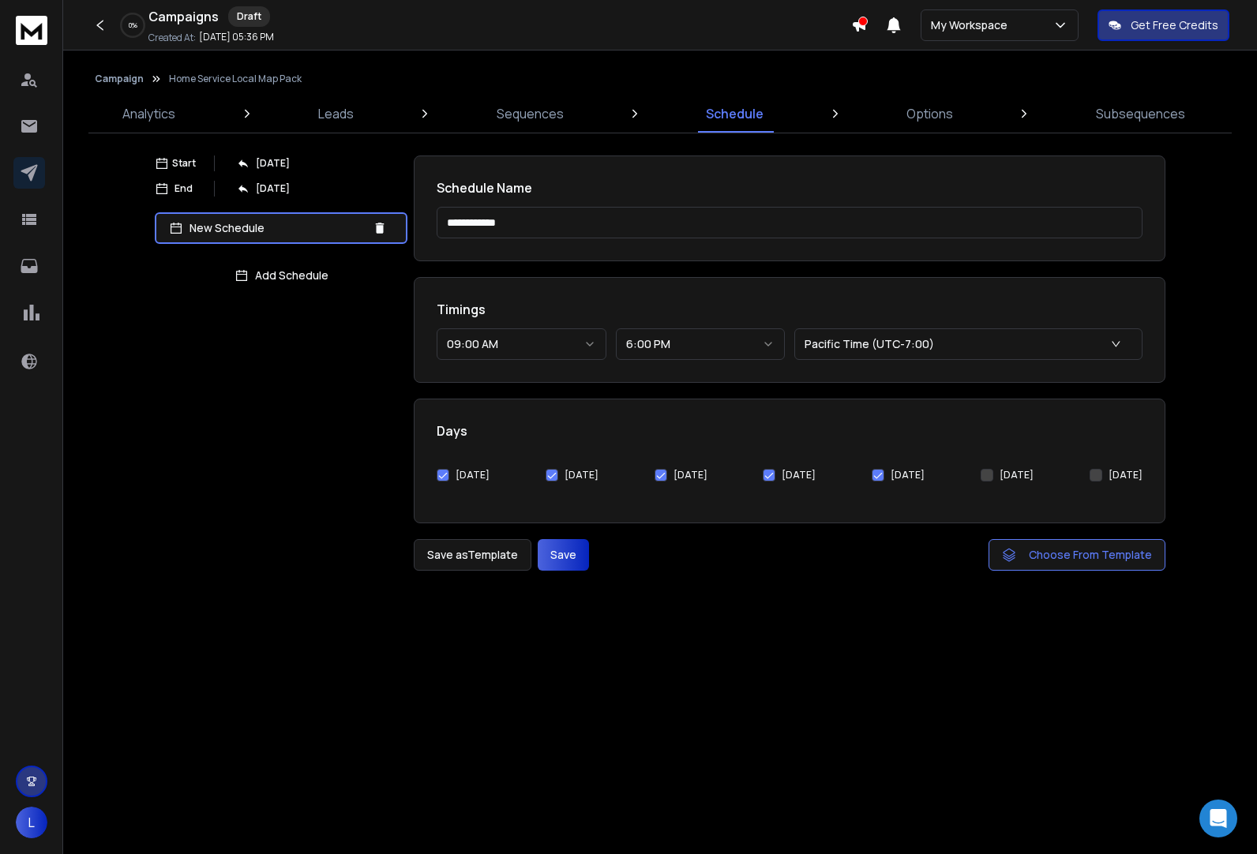
click at [593, 345] on icon "button" at bounding box center [589, 344] width 13 height 13
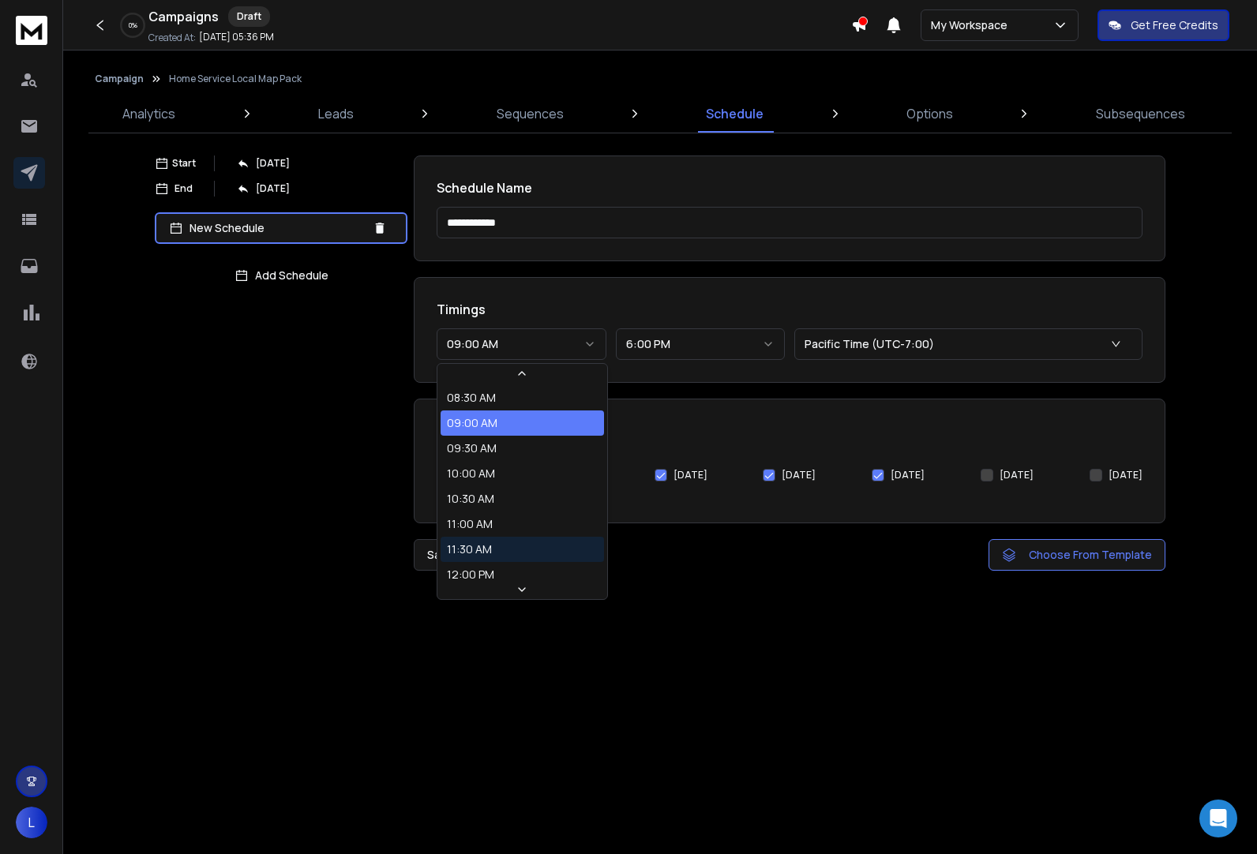
scroll to position [444, 0]
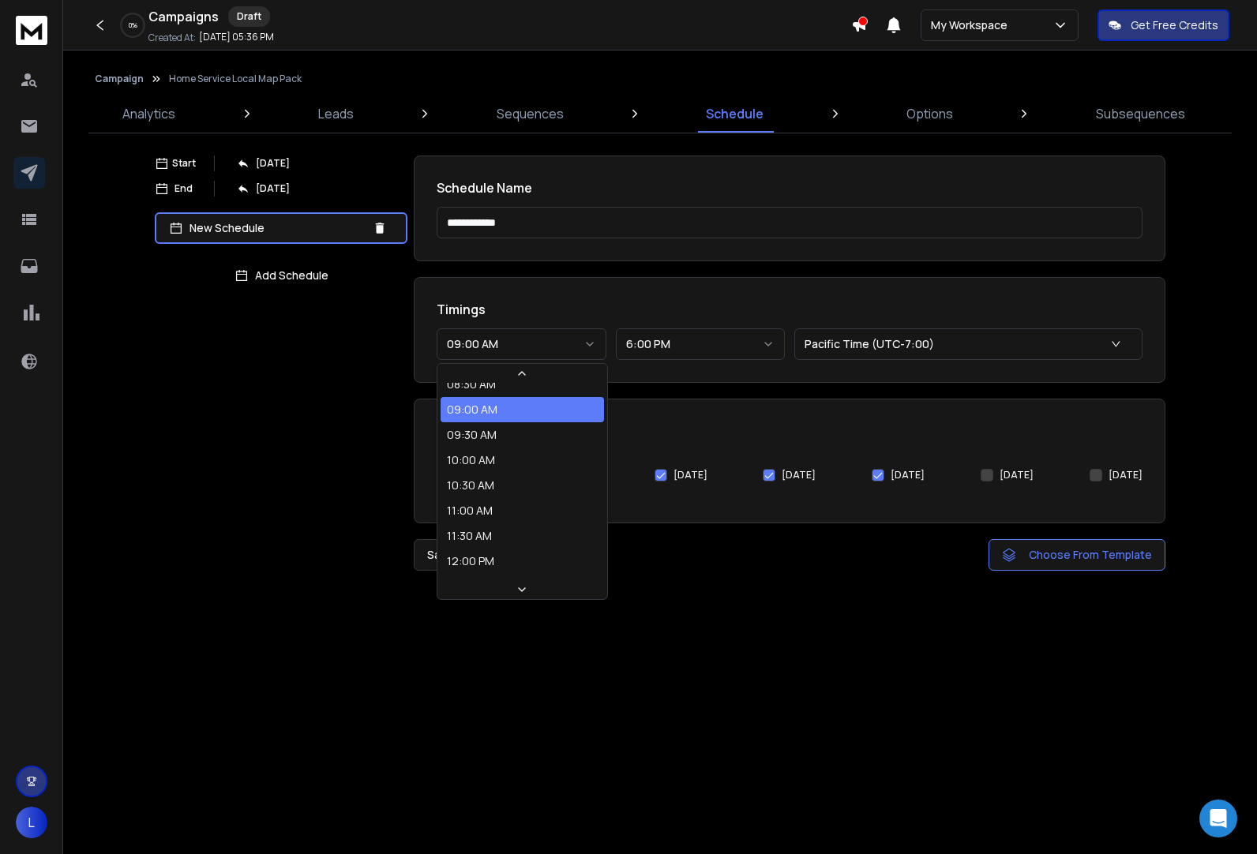
select select "********"
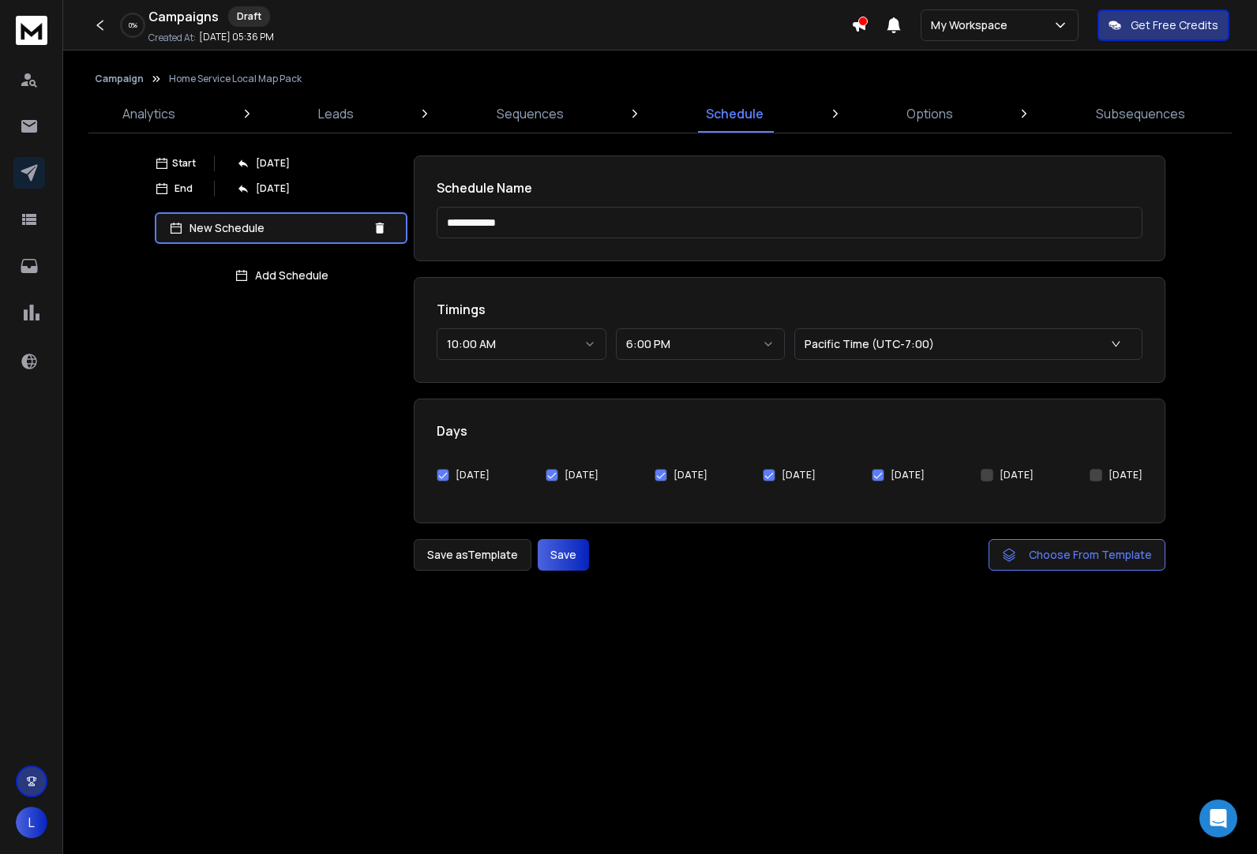
click at [655, 339] on button "6:00 PM" at bounding box center [701, 344] width 170 height 32
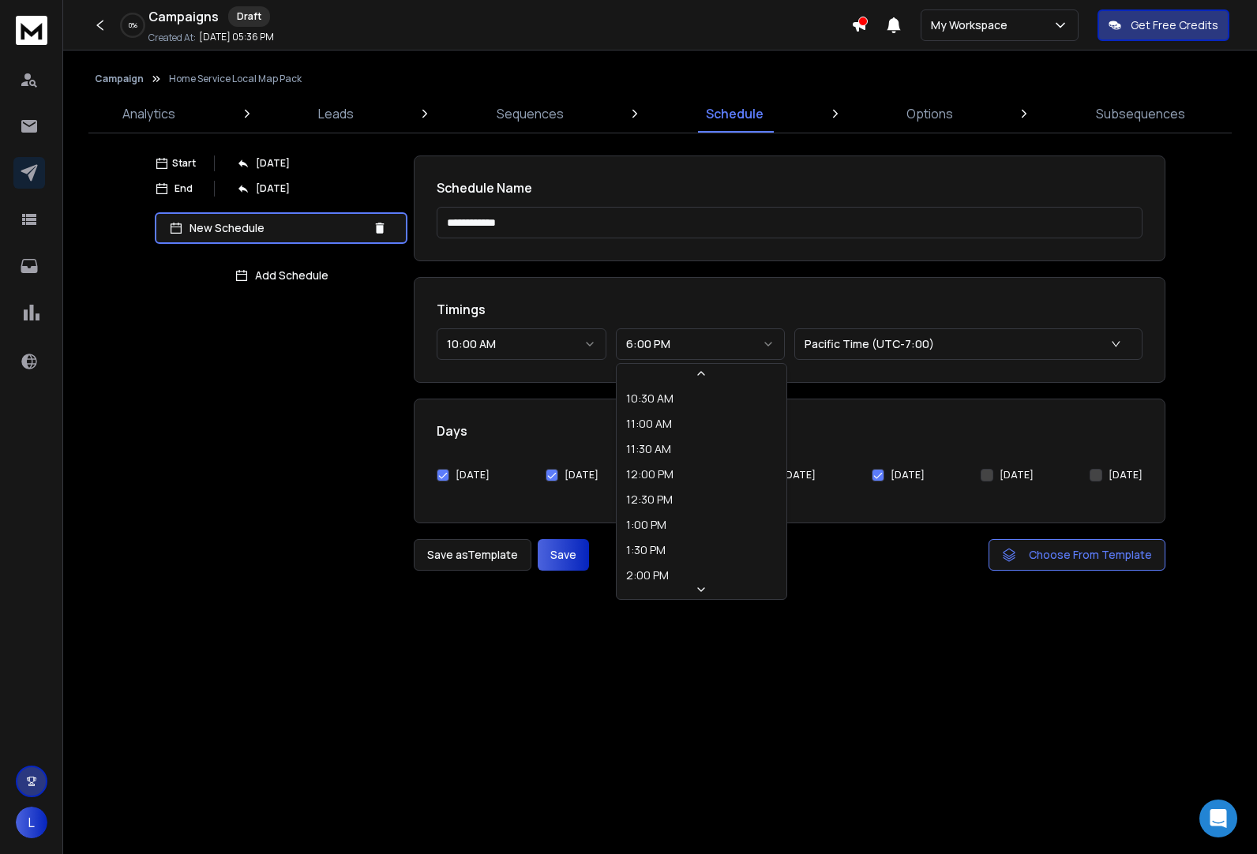
scroll to position [210, 0]
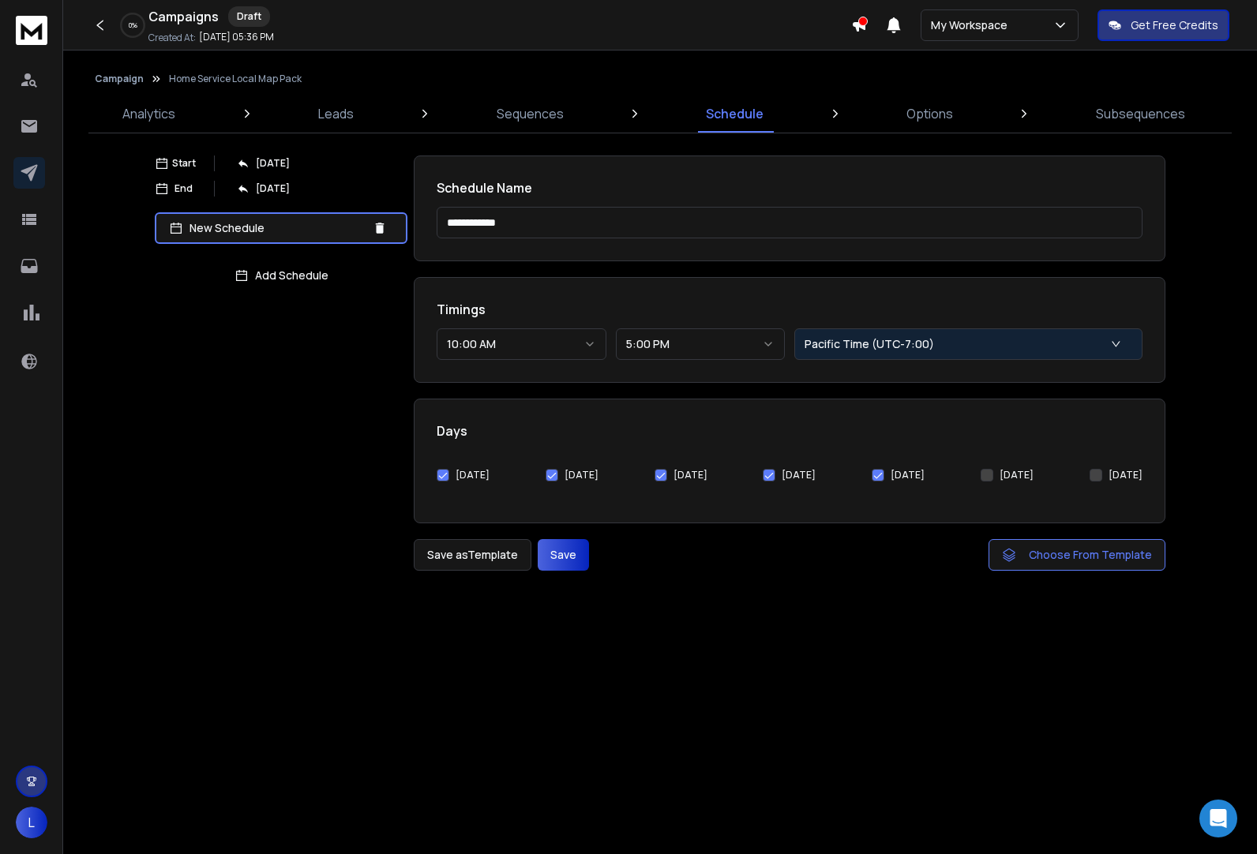
click at [843, 347] on p "Pacific Time (UTC-7:00)" at bounding box center [872, 344] width 136 height 16
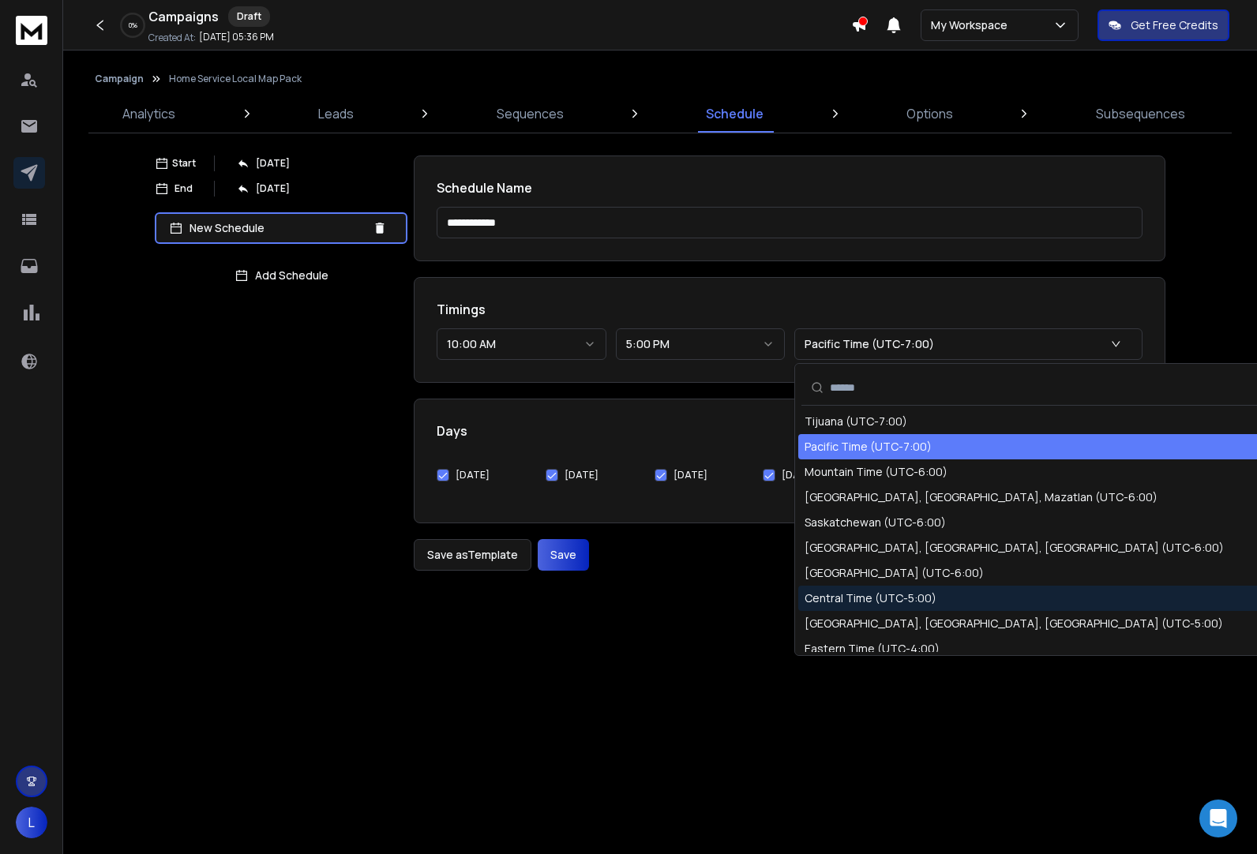
scroll to position [158, 0]
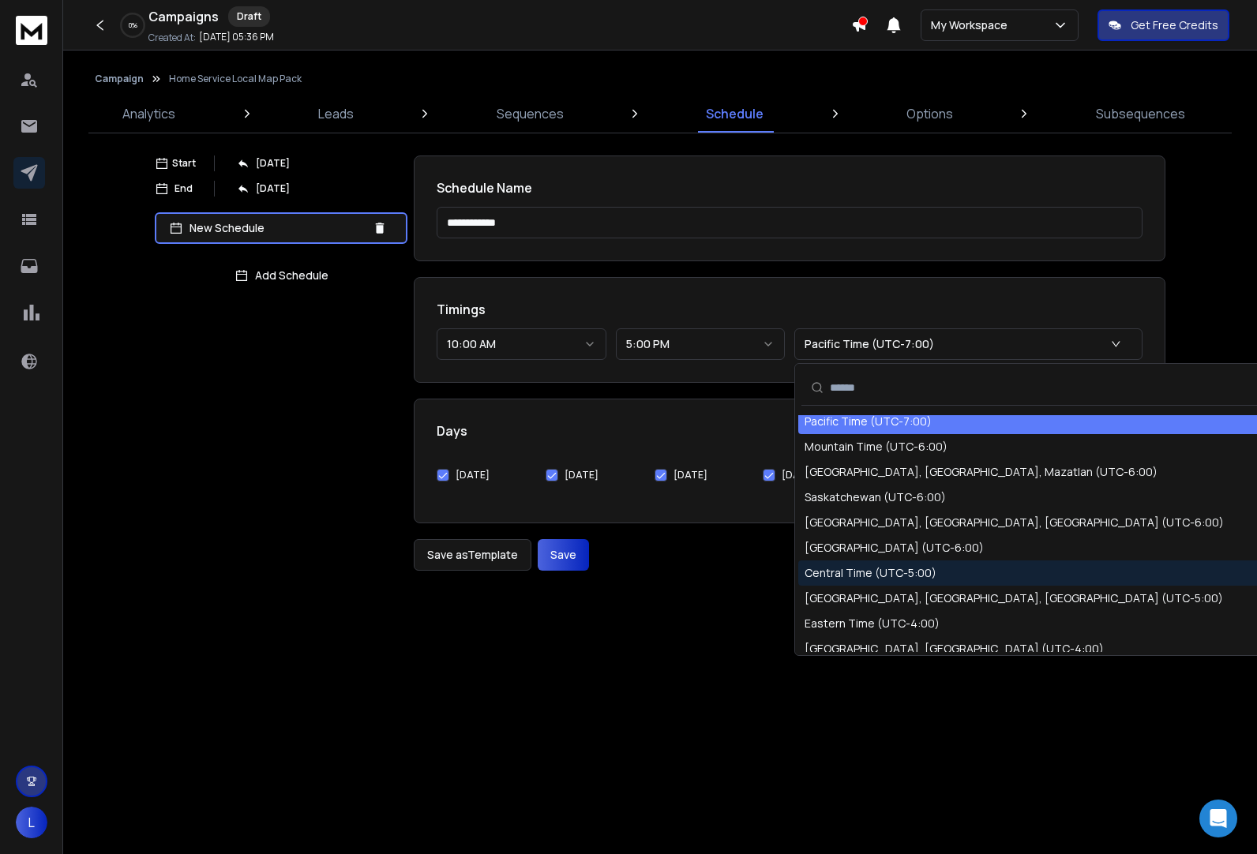
click at [850, 570] on div "Central Time (UTC-5:00)" at bounding box center [870, 573] width 132 height 16
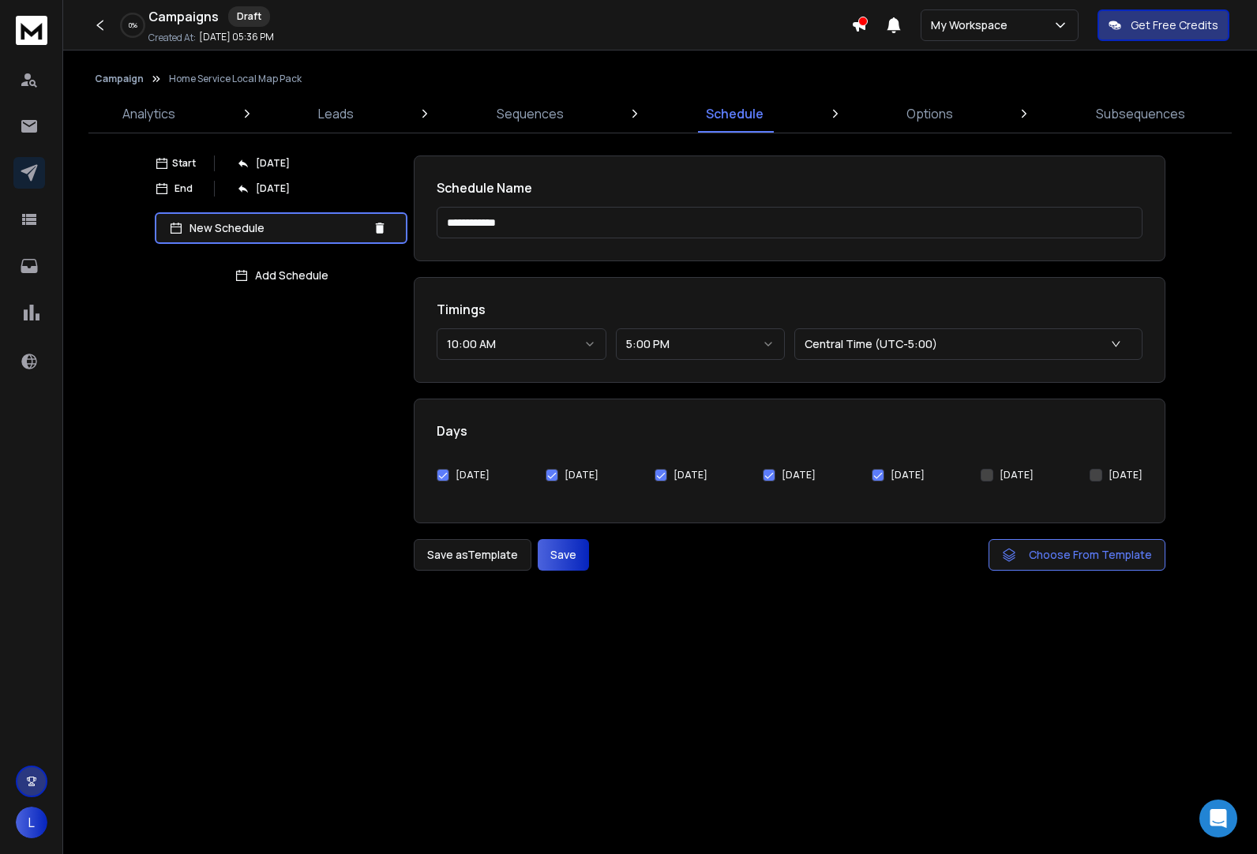
click at [655, 472] on button "[DATE]" at bounding box center [660, 475] width 13 height 13
click at [442, 474] on button "[DATE]" at bounding box center [443, 475] width 13 height 13
click at [884, 478] on button "[DATE]" at bounding box center [878, 475] width 13 height 13
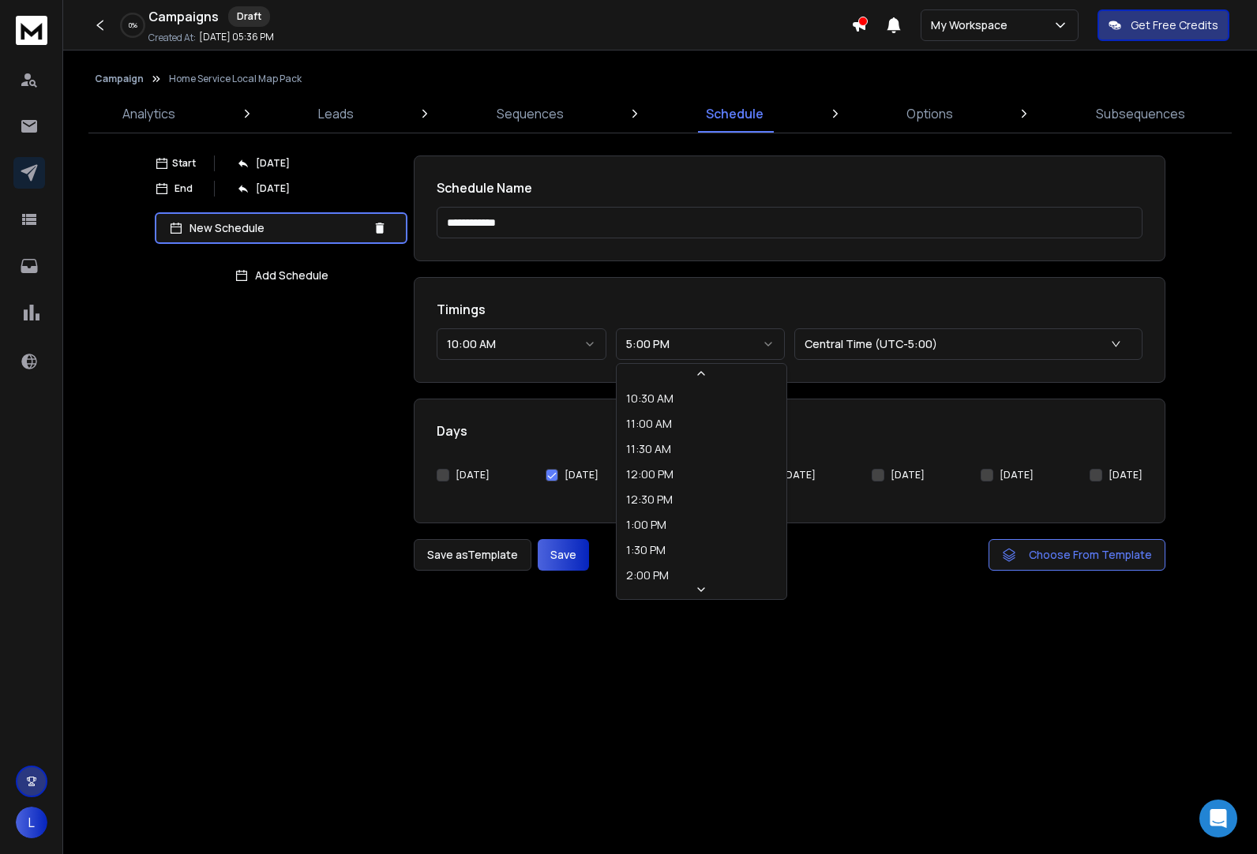
click at [706, 347] on button "5:00 PM" at bounding box center [701, 344] width 170 height 32
select select "********"
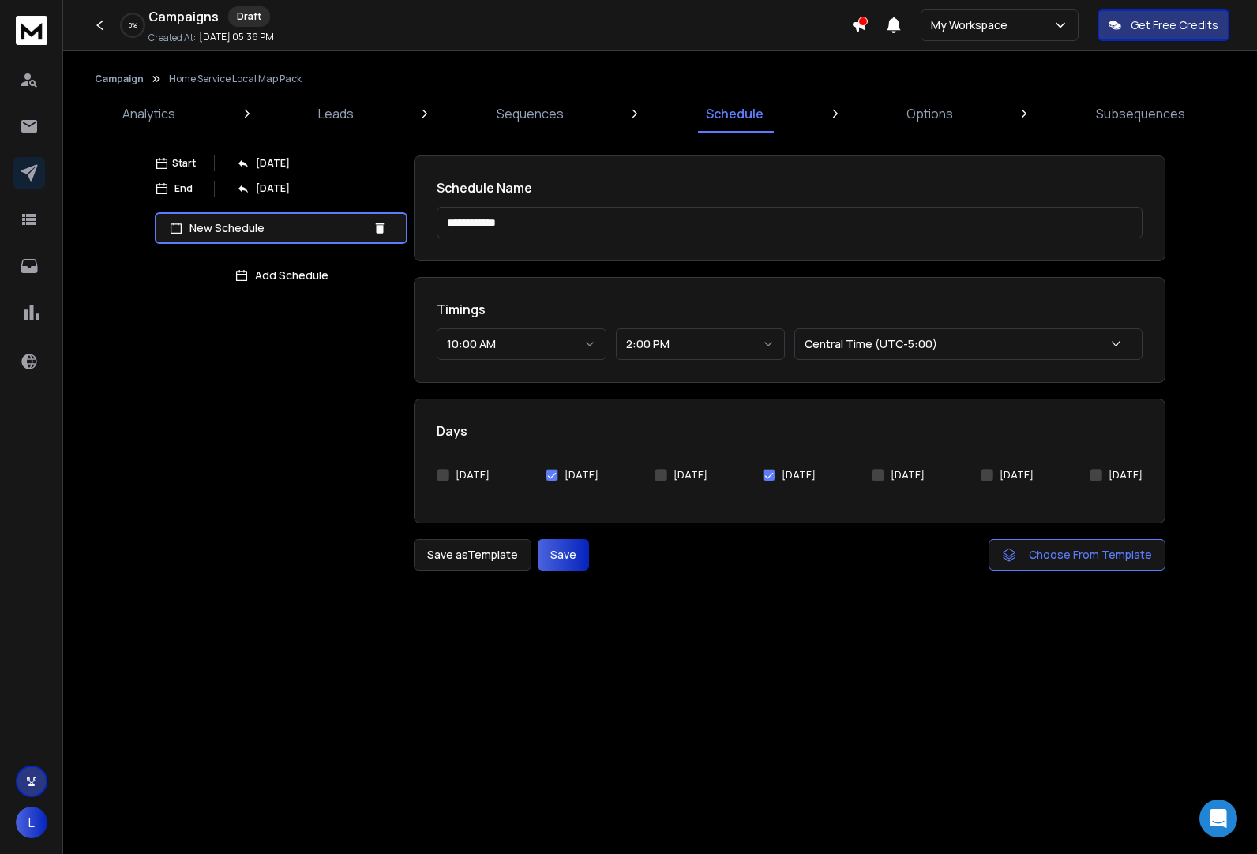
click at [581, 561] on button "Save" at bounding box center [563, 555] width 51 height 32
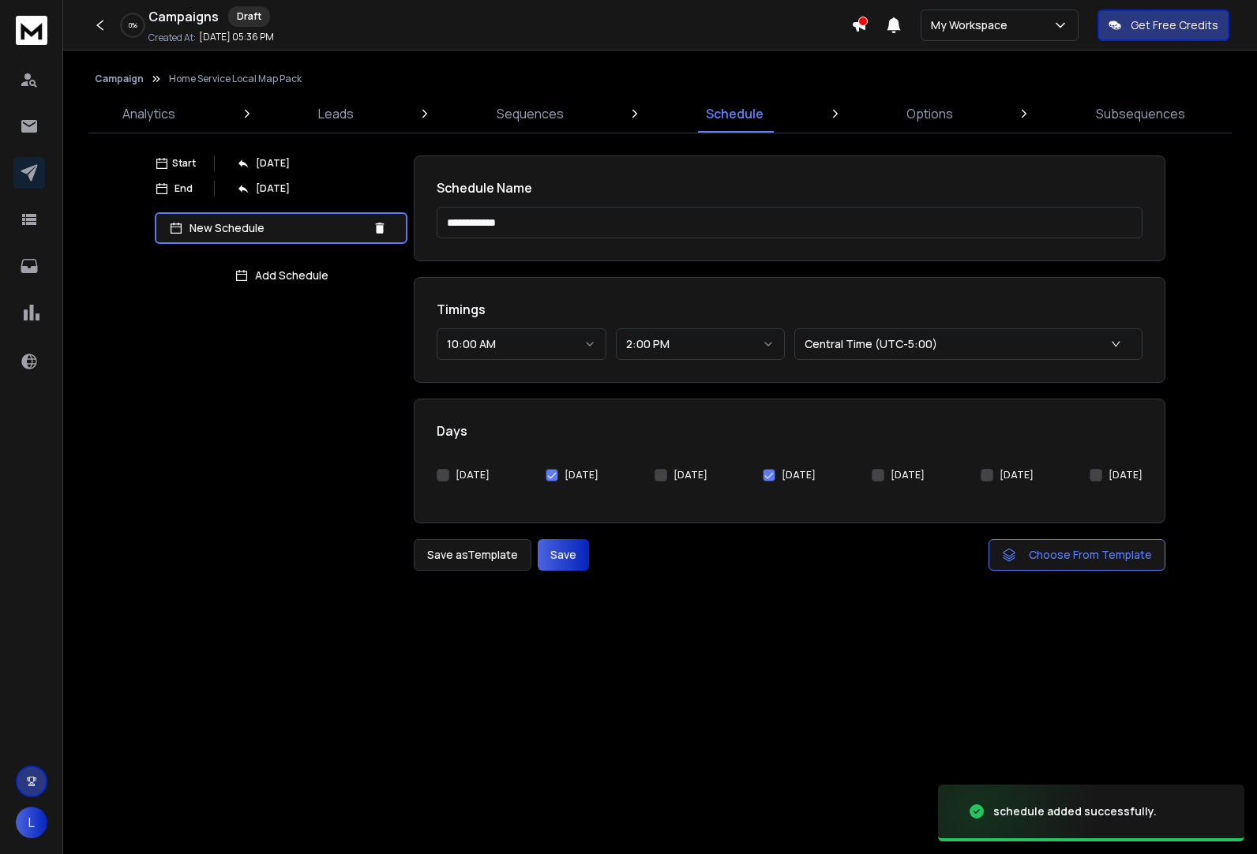
click at [964, 122] on div "Analytics Leads Sequences Schedule Options Subsequences" at bounding box center [653, 114] width 1131 height 38
click at [947, 115] on p "Options" at bounding box center [929, 113] width 47 height 19
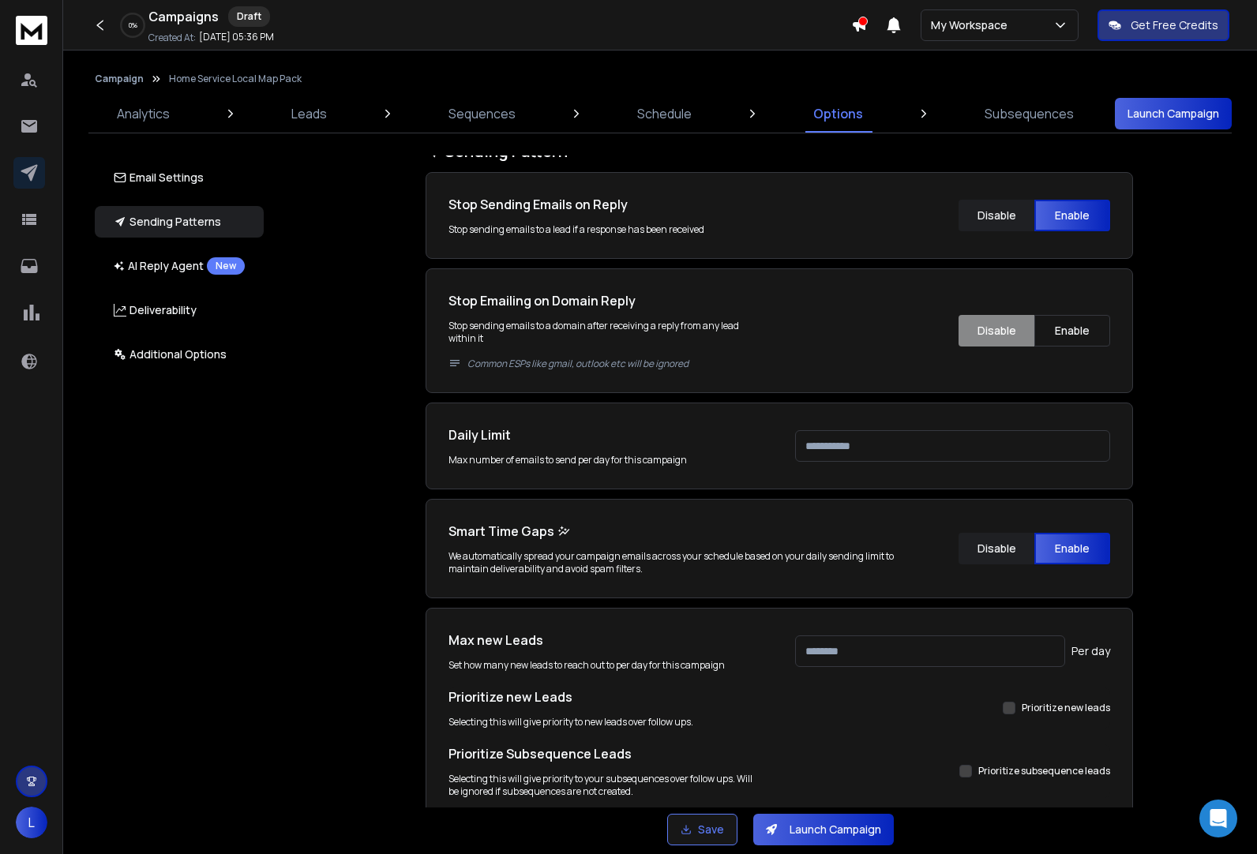
scroll to position [553, 0]
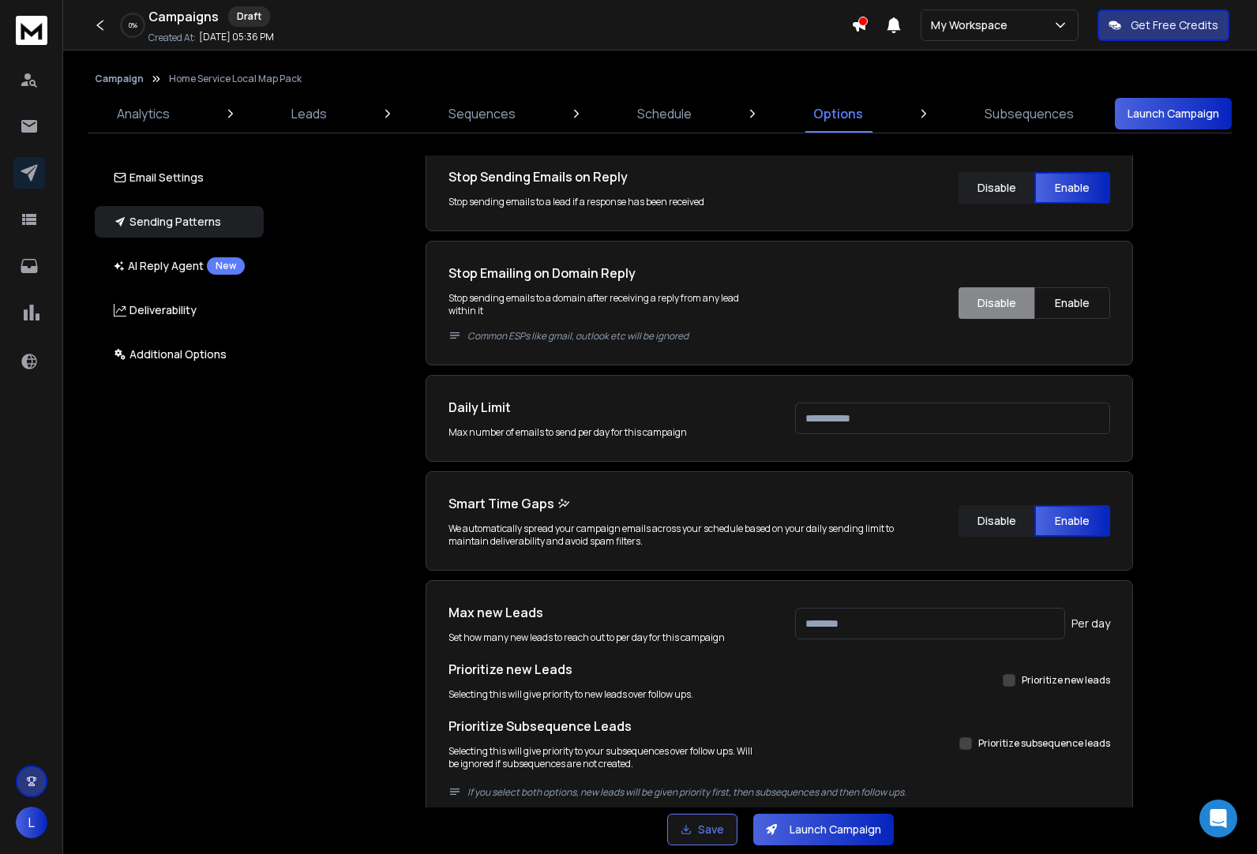
drag, startPoint x: 850, startPoint y: 411, endPoint x: 763, endPoint y: 412, distance: 87.6
click at [763, 412] on div "Daily Limit Max number of emails to send per day for this campaign ***" at bounding box center [779, 418] width 662 height 41
type input "***"
drag, startPoint x: 849, startPoint y: 631, endPoint x: 751, endPoint y: 614, distance: 99.3
click at [751, 614] on div "Max new Leads Set how many new leads to reach out to per day for this campaign …" at bounding box center [779, 623] width 662 height 41
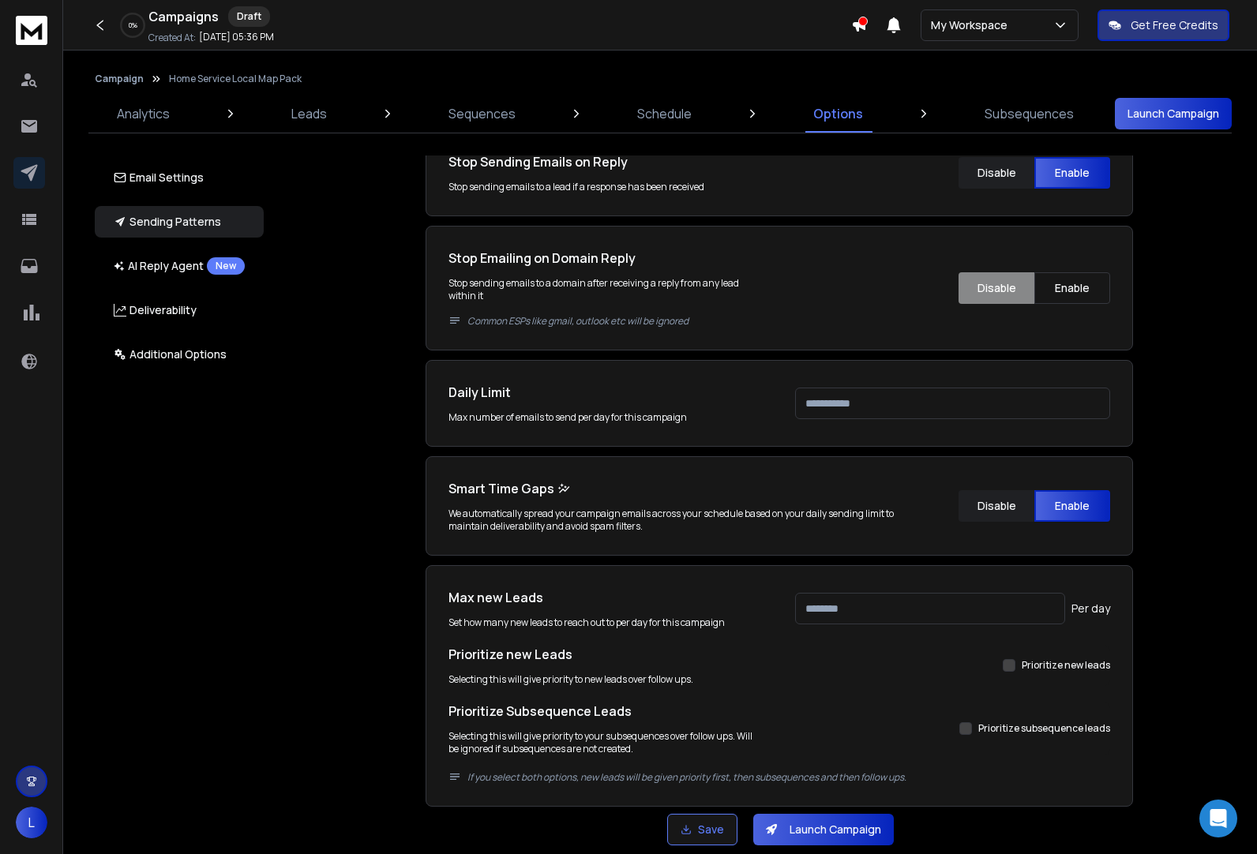
scroll to position [632, 0]
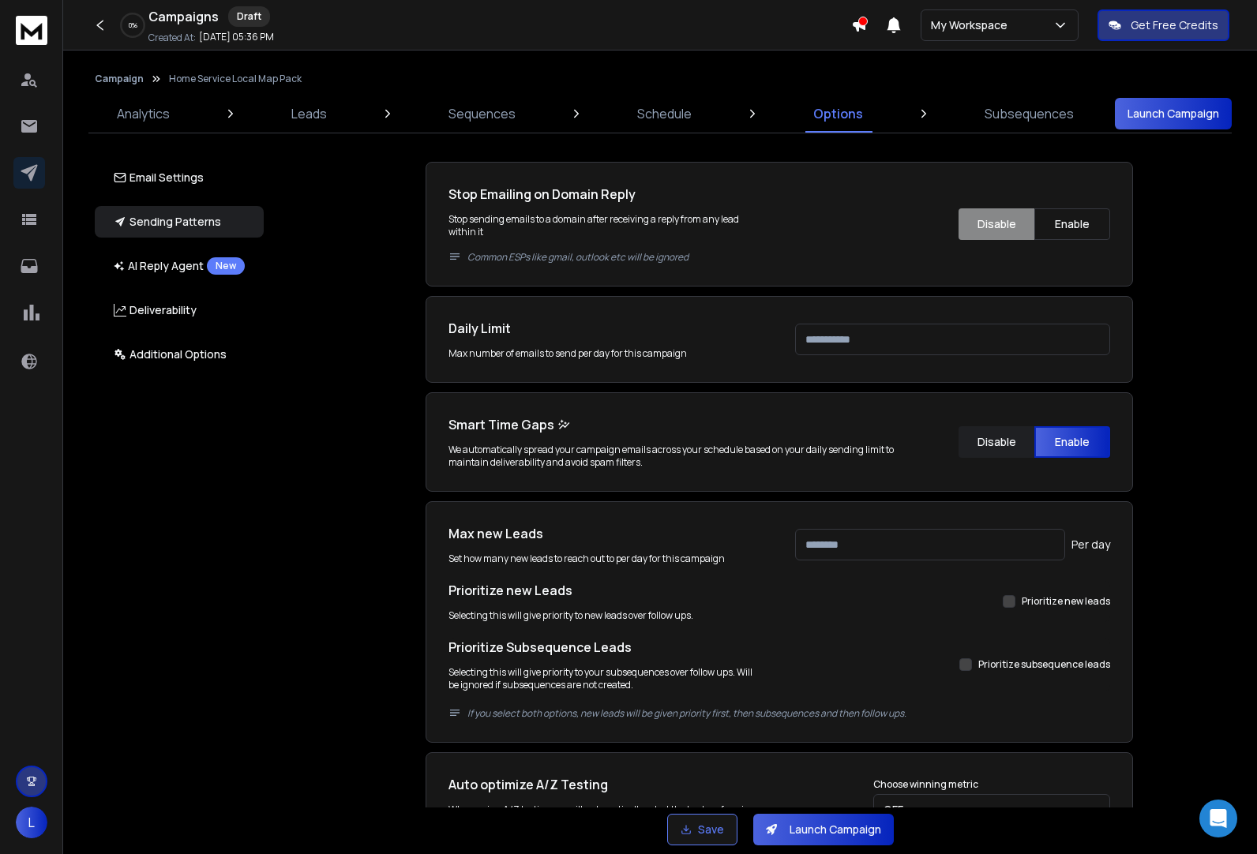
type input "***"
click at [1003, 603] on button "Prioritize new leads" at bounding box center [1009, 601] width 13 height 13
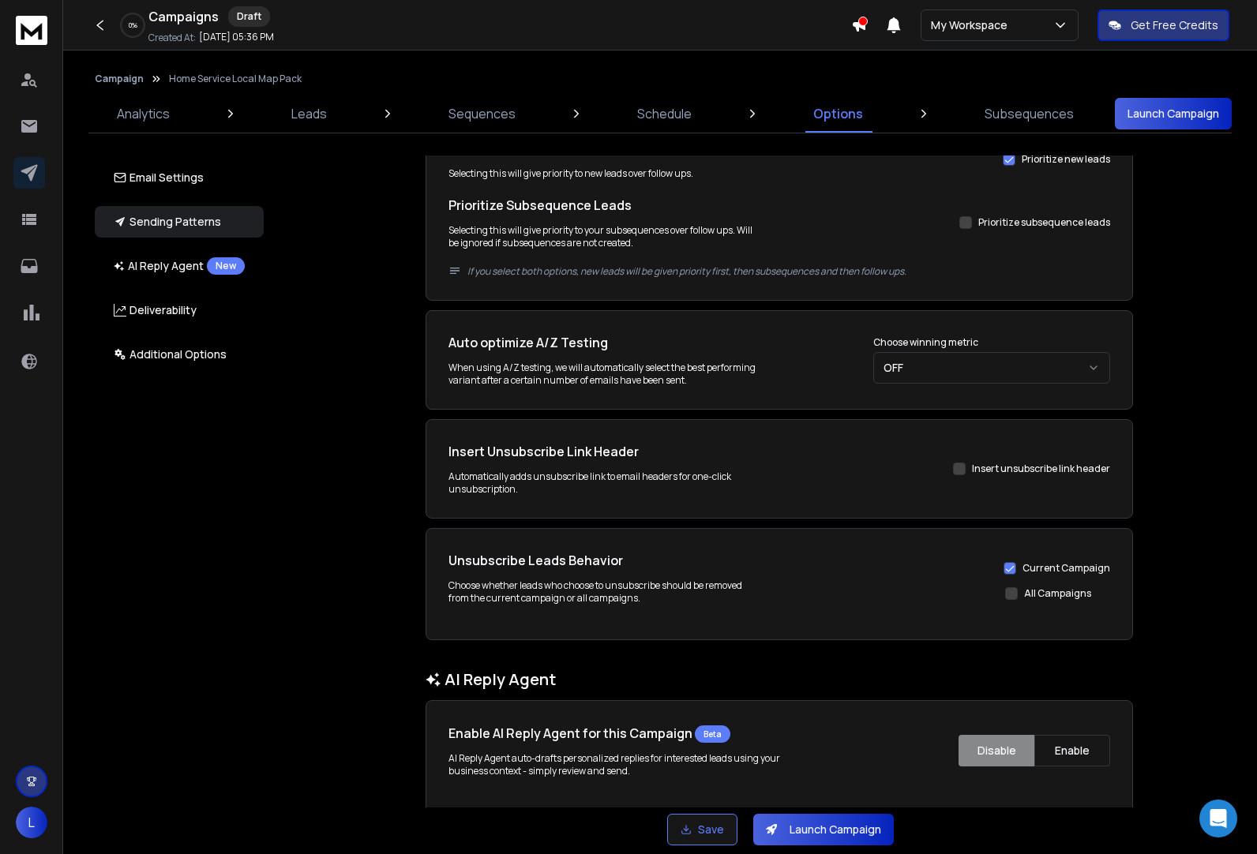
scroll to position [1263, 0]
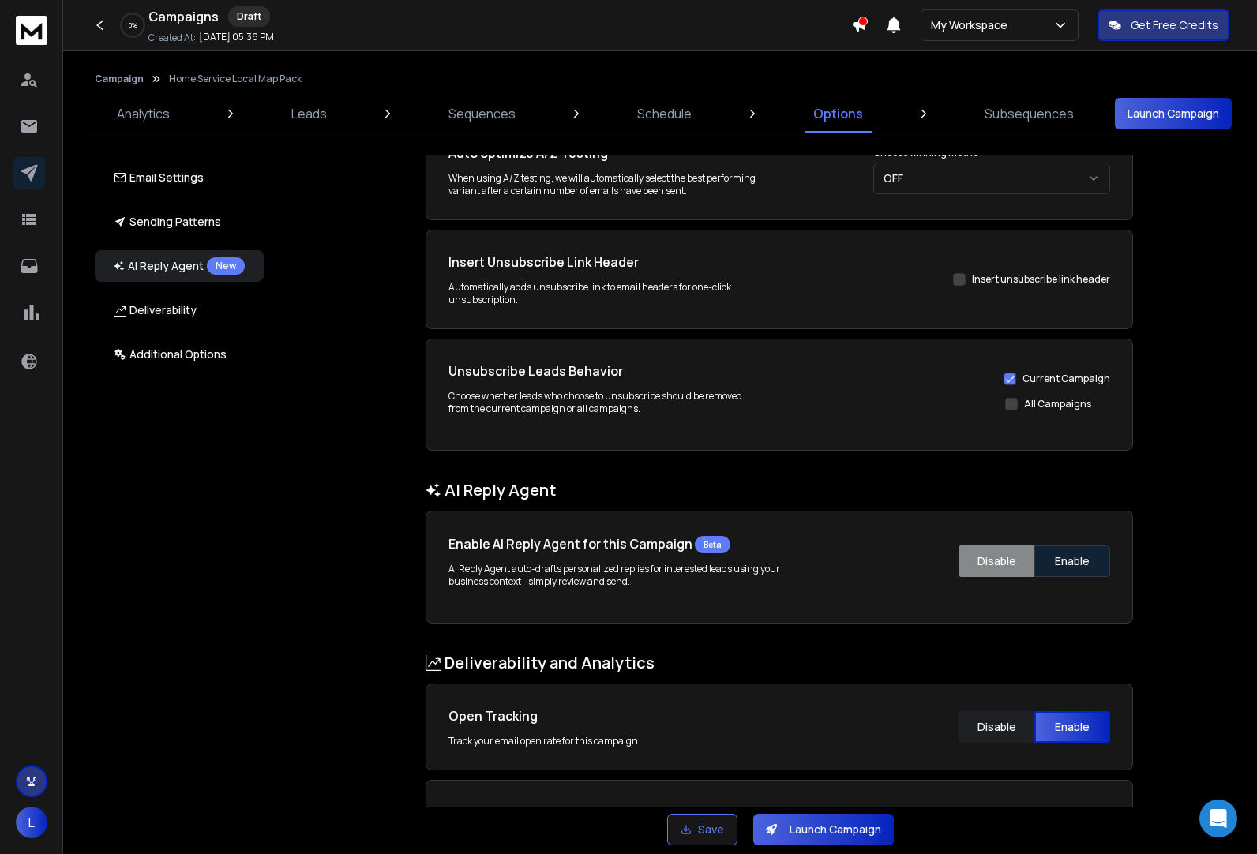
click at [1039, 566] on button "Enable" at bounding box center [1072, 562] width 76 height 32
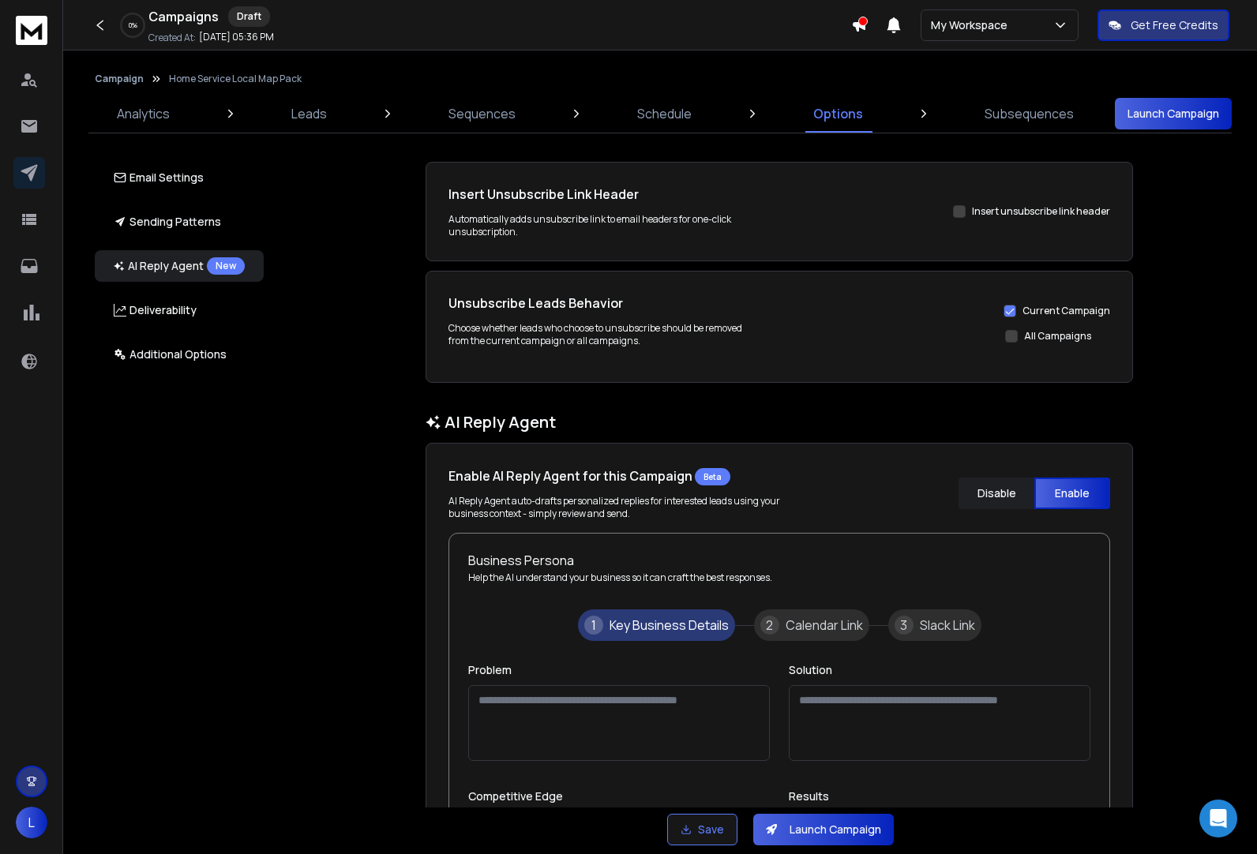
scroll to position [1421, 0]
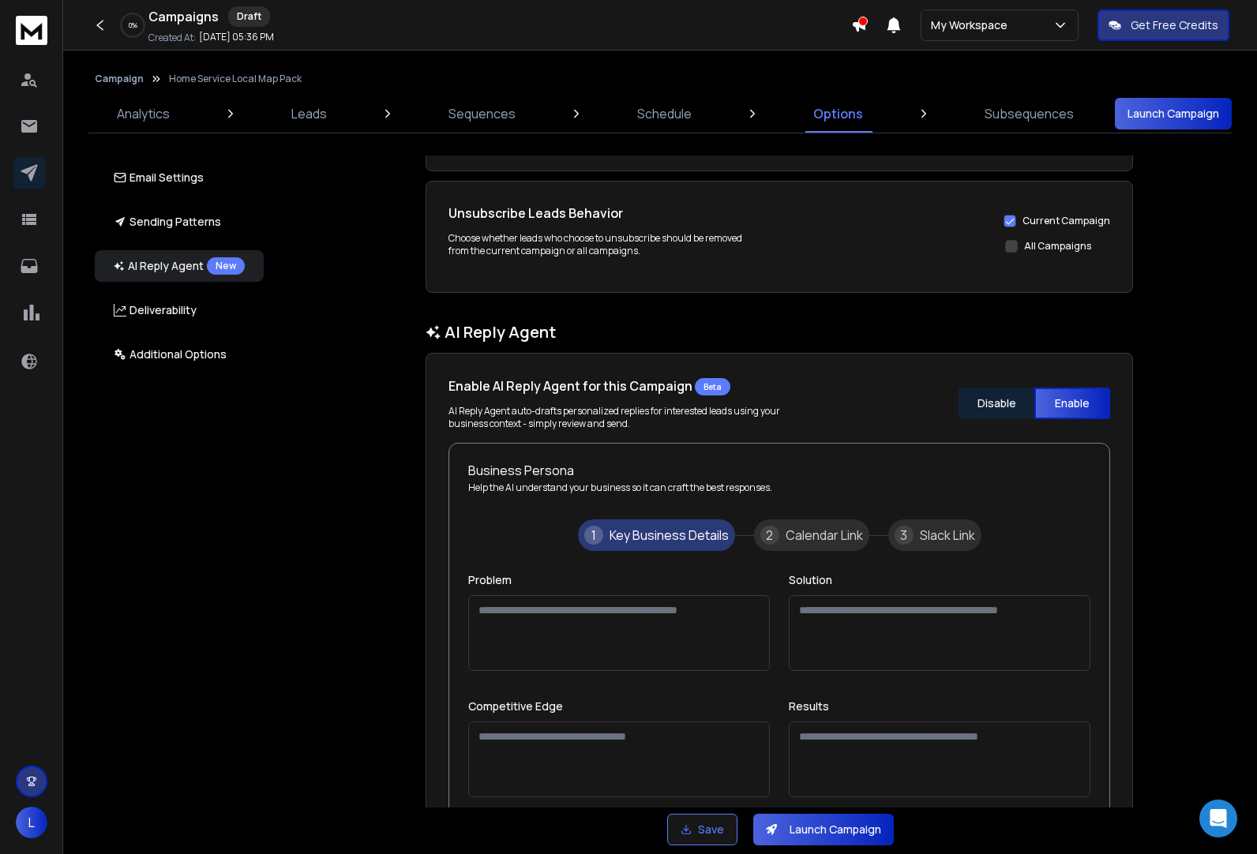
click at [984, 402] on button "Disable" at bounding box center [996, 404] width 76 height 32
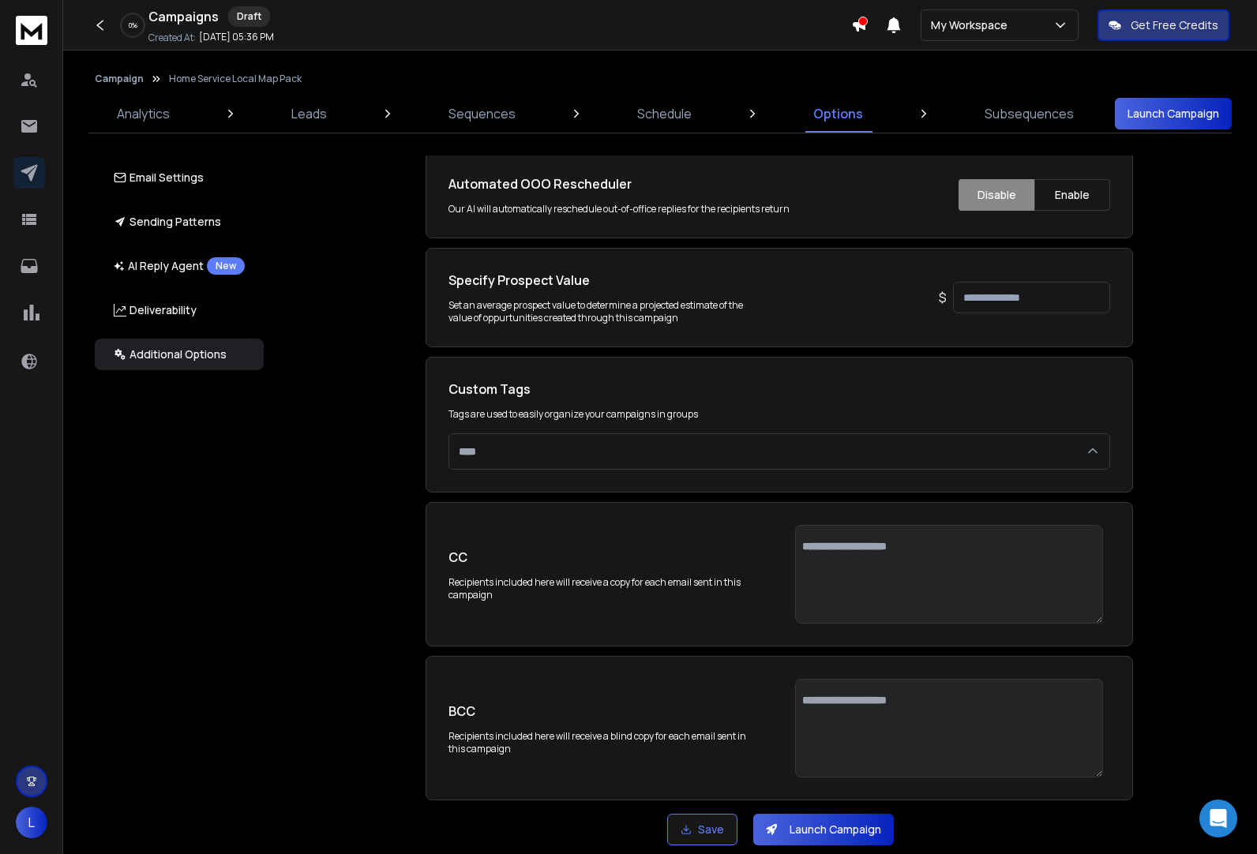
scroll to position [2860, 0]
click at [858, 444] on div at bounding box center [779, 449] width 662 height 36
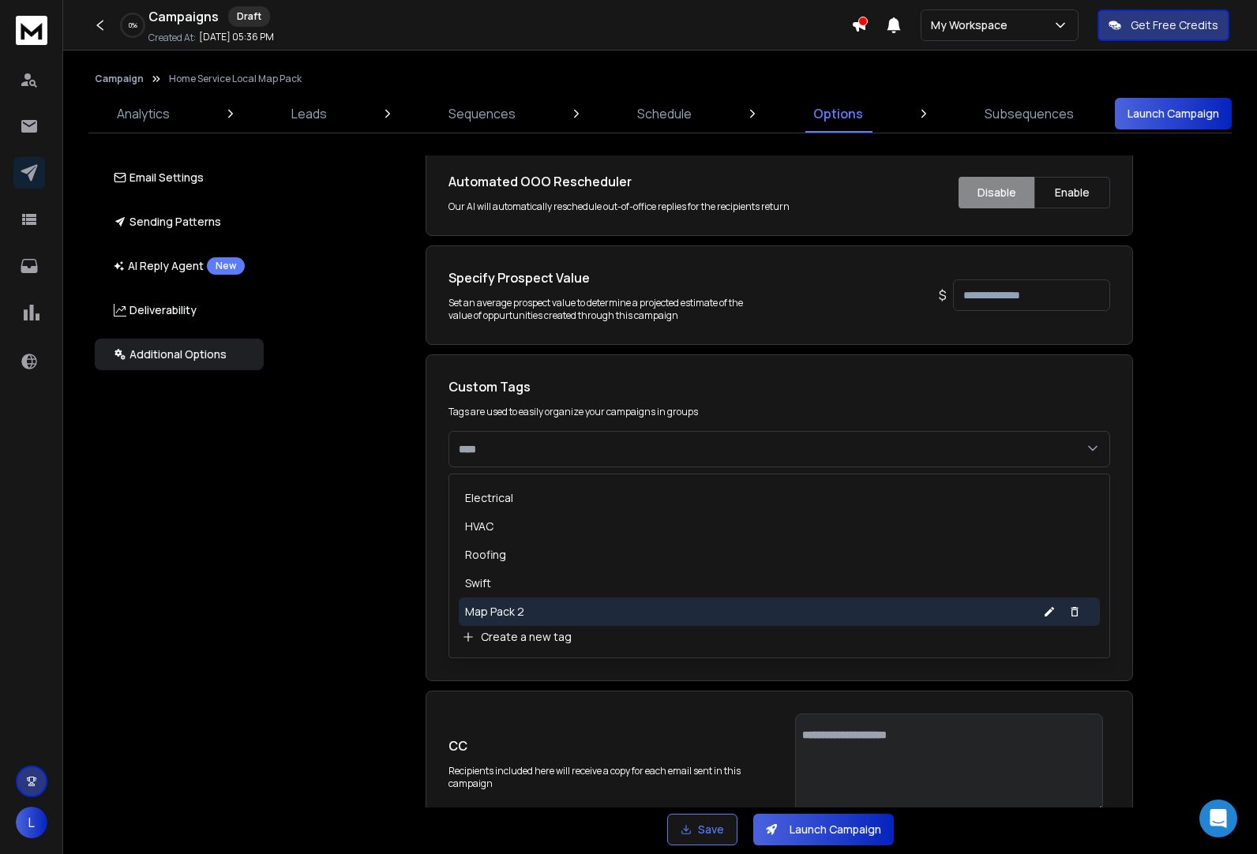
click at [673, 606] on div "Map Pack 2" at bounding box center [779, 612] width 641 height 28
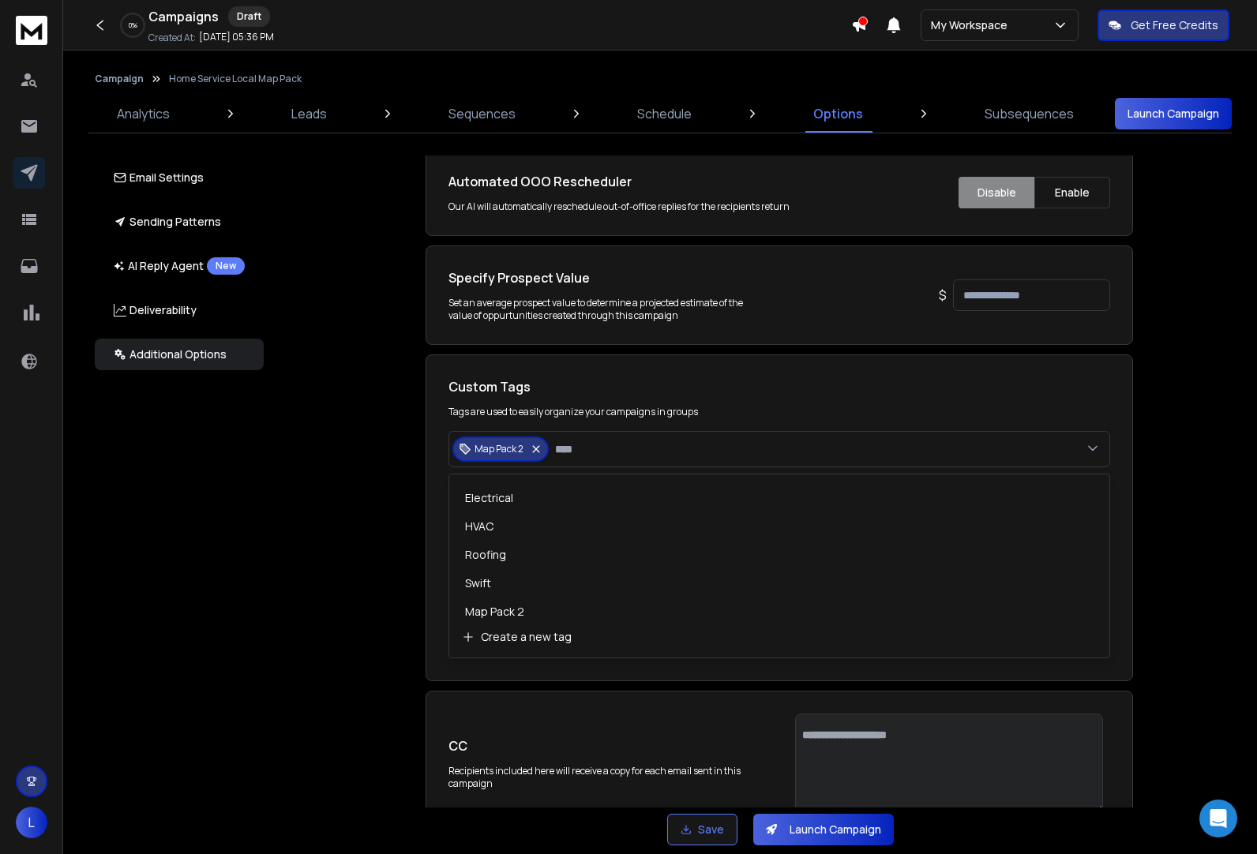
click at [534, 449] on icon at bounding box center [536, 449] width 13 height 13
click at [516, 452] on input at bounding box center [513, 449] width 123 height 28
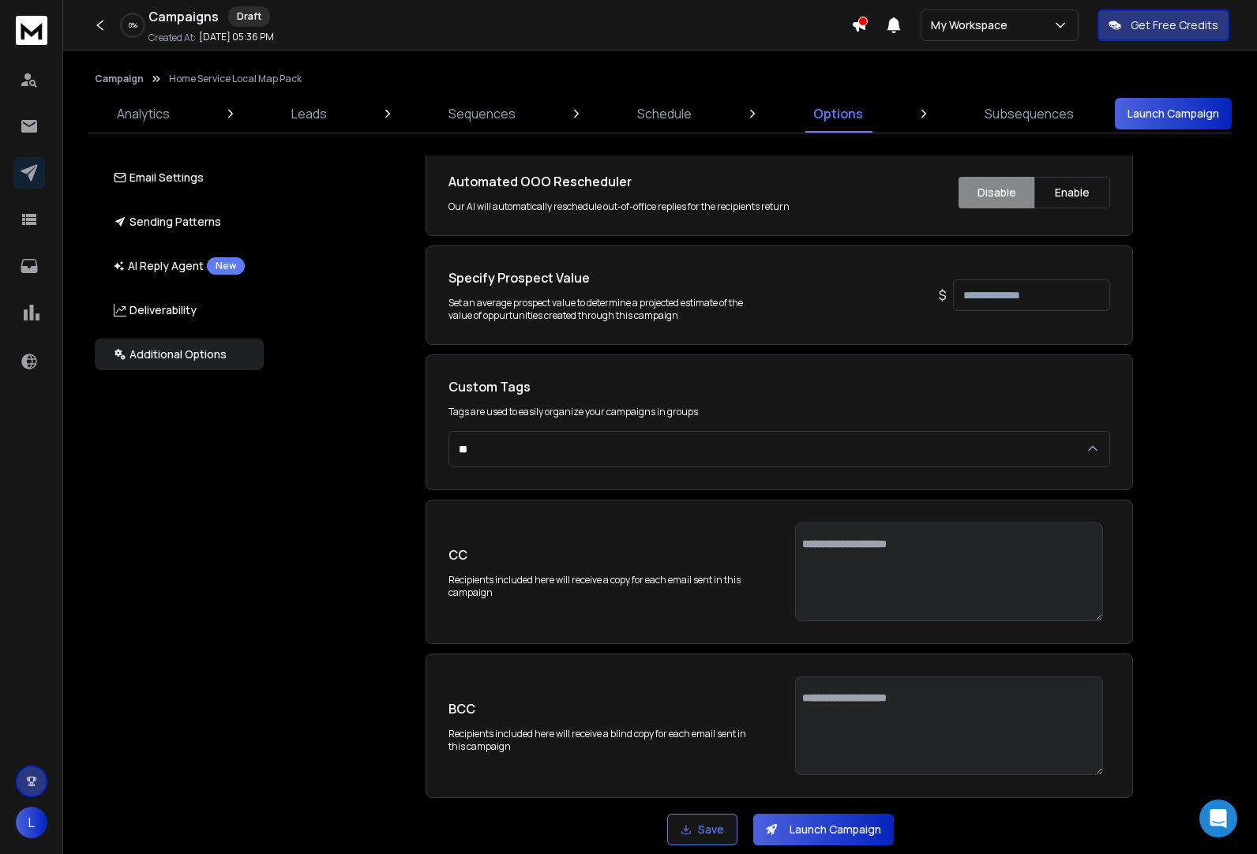
type input "*"
click at [1085, 448] on icon at bounding box center [1093, 449] width 16 height 16
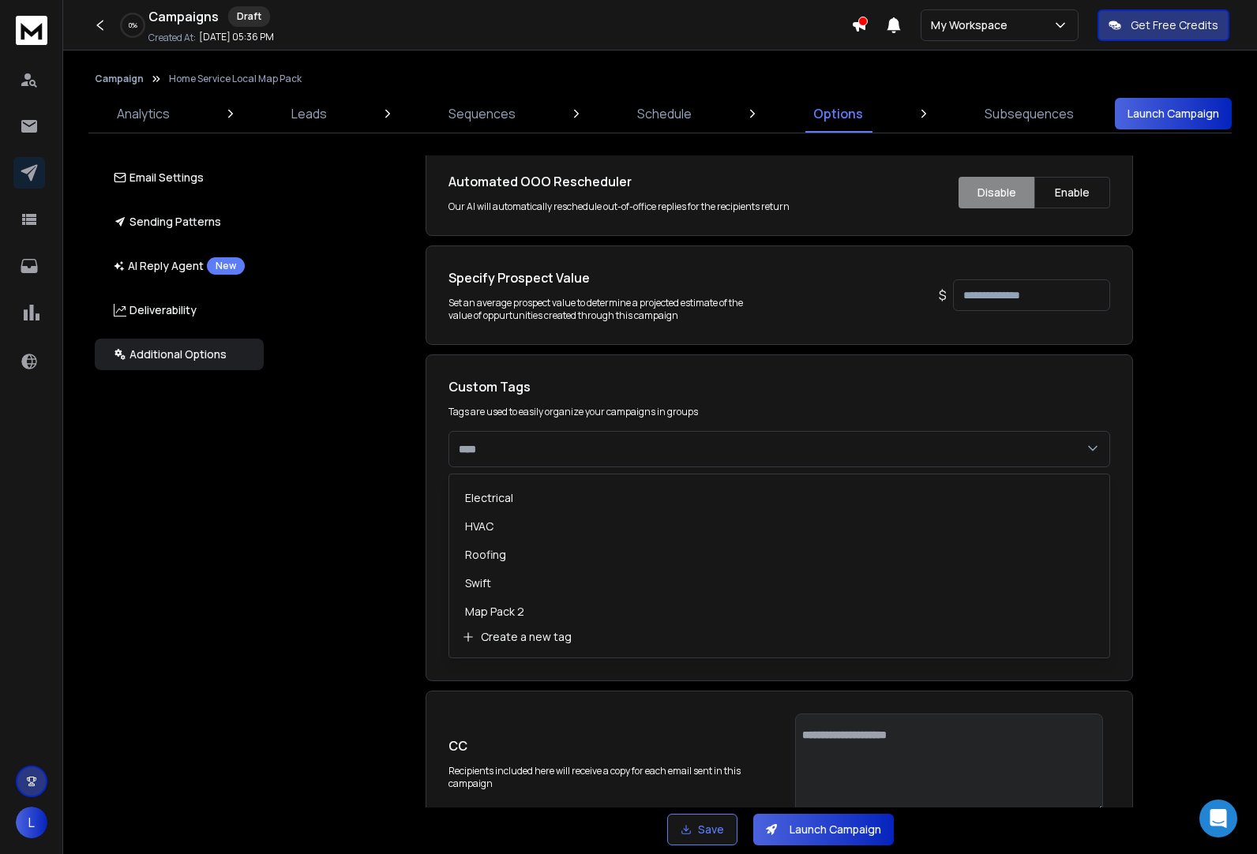
click at [624, 644] on div "Create a new tag" at bounding box center [781, 637] width 638 height 16
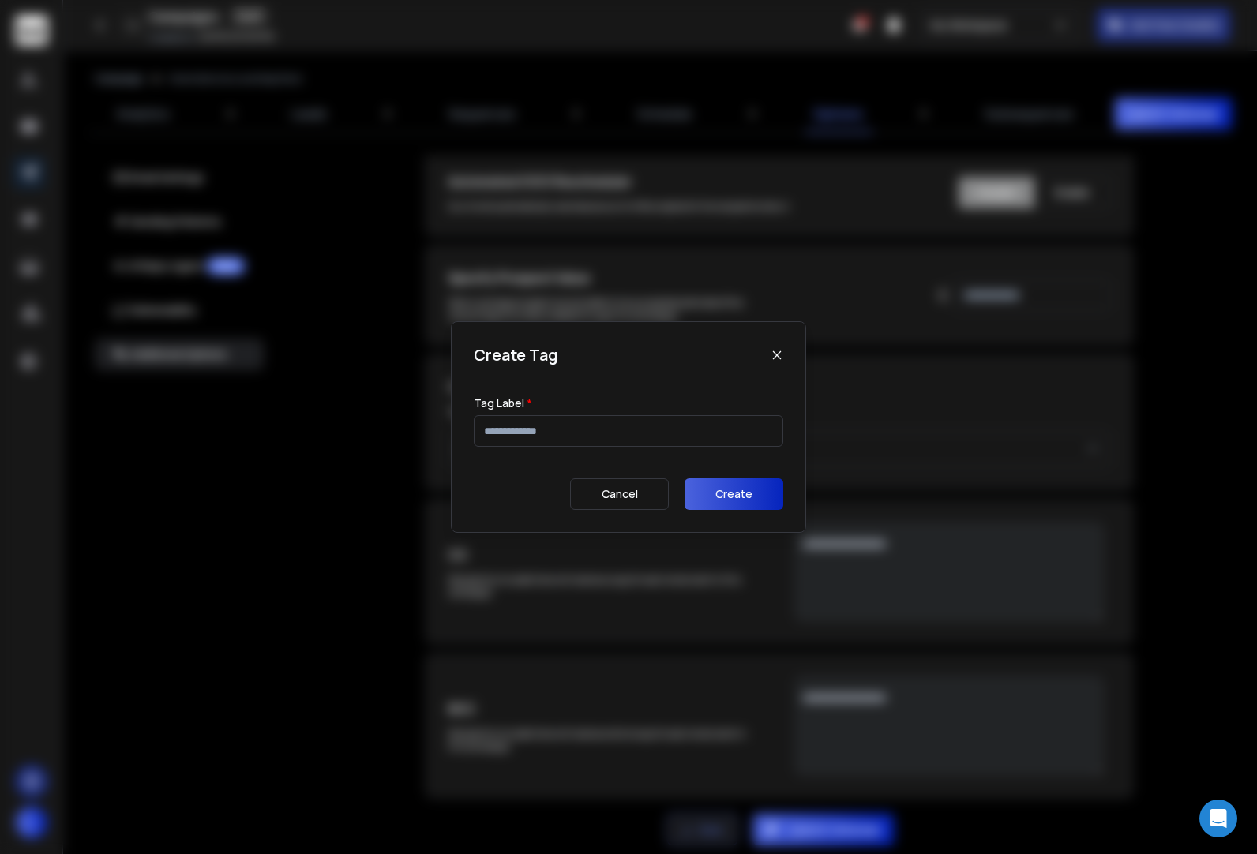
click at [581, 429] on input "text" at bounding box center [628, 431] width 309 height 32
type input "**********"
click at [725, 489] on button "Create" at bounding box center [733, 494] width 99 height 32
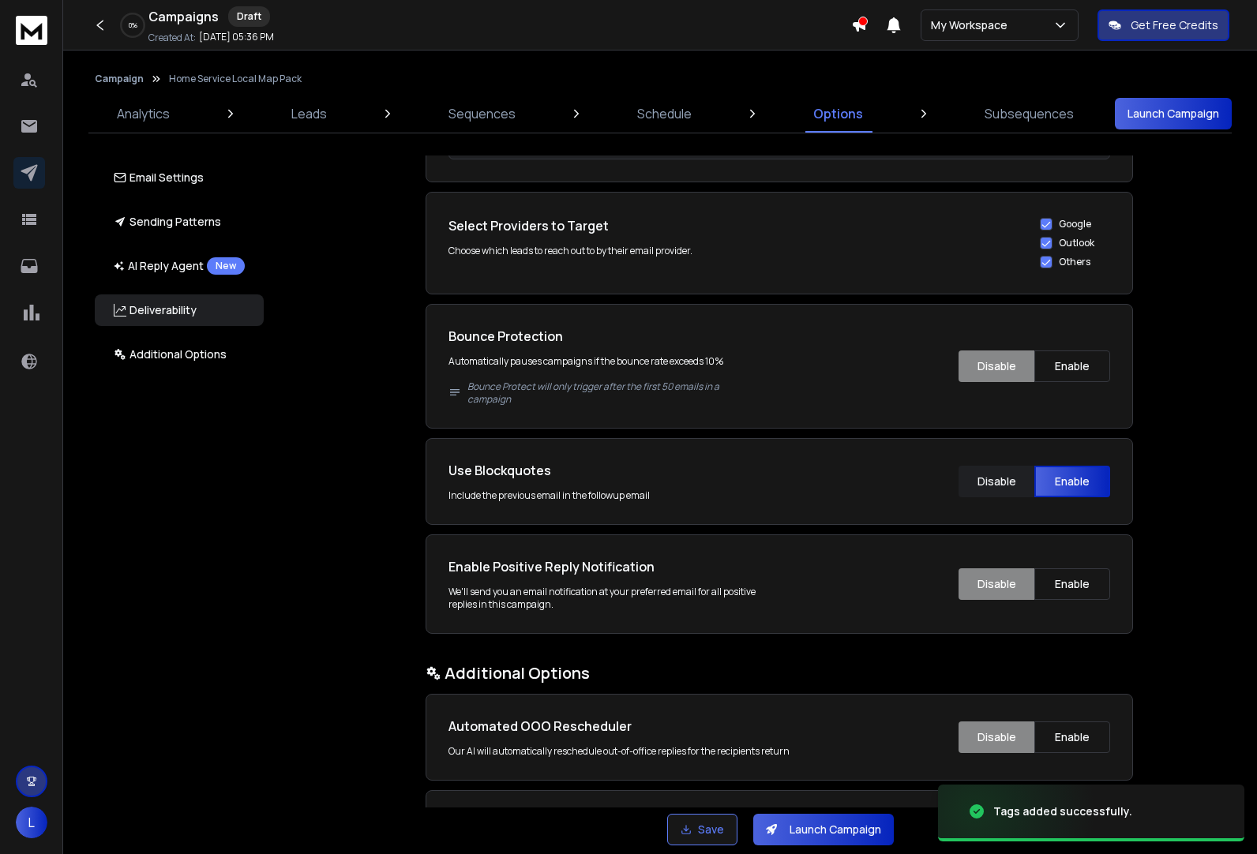
scroll to position [2308, 0]
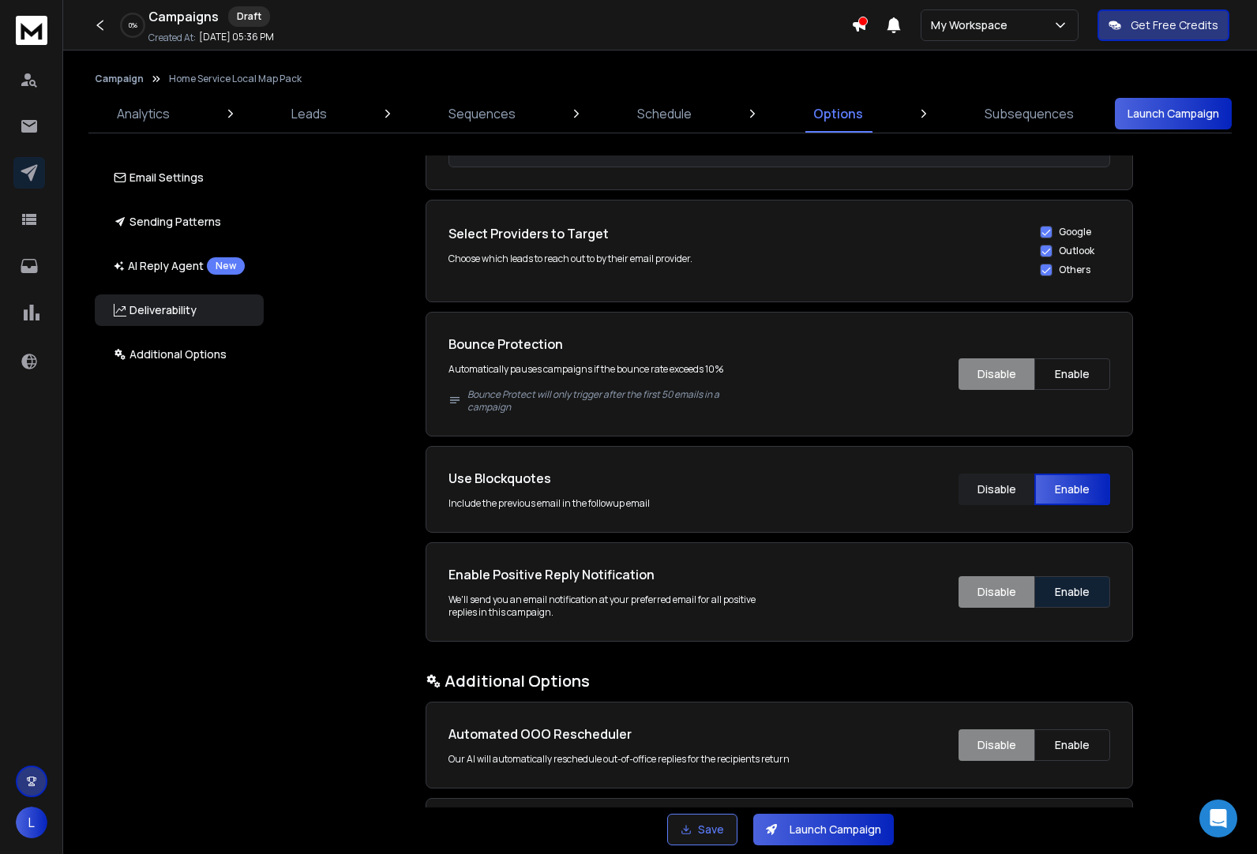
click at [1052, 602] on button "Enable" at bounding box center [1072, 592] width 76 height 32
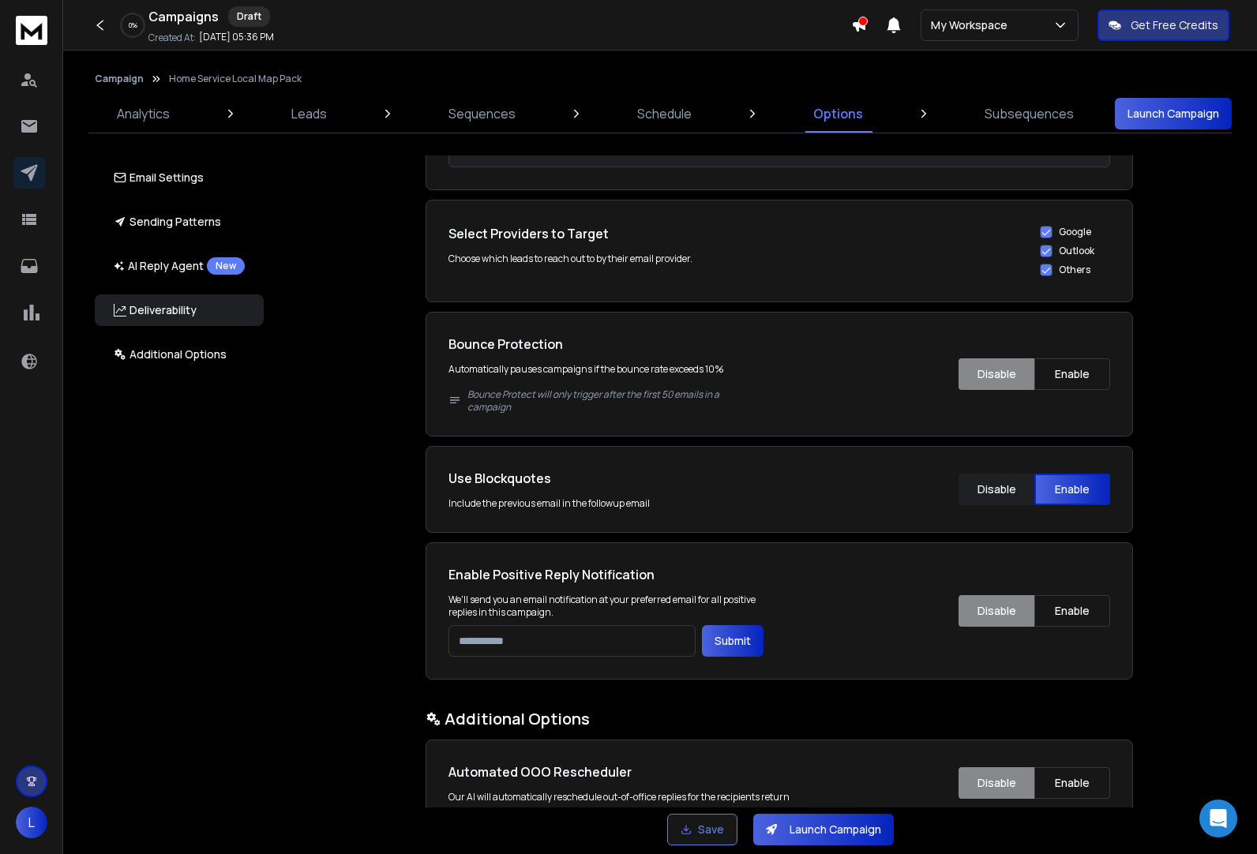
click at [609, 639] on input "email" at bounding box center [571, 641] width 247 height 32
type input "**********"
click at [714, 640] on button "Submit" at bounding box center [733, 641] width 62 height 32
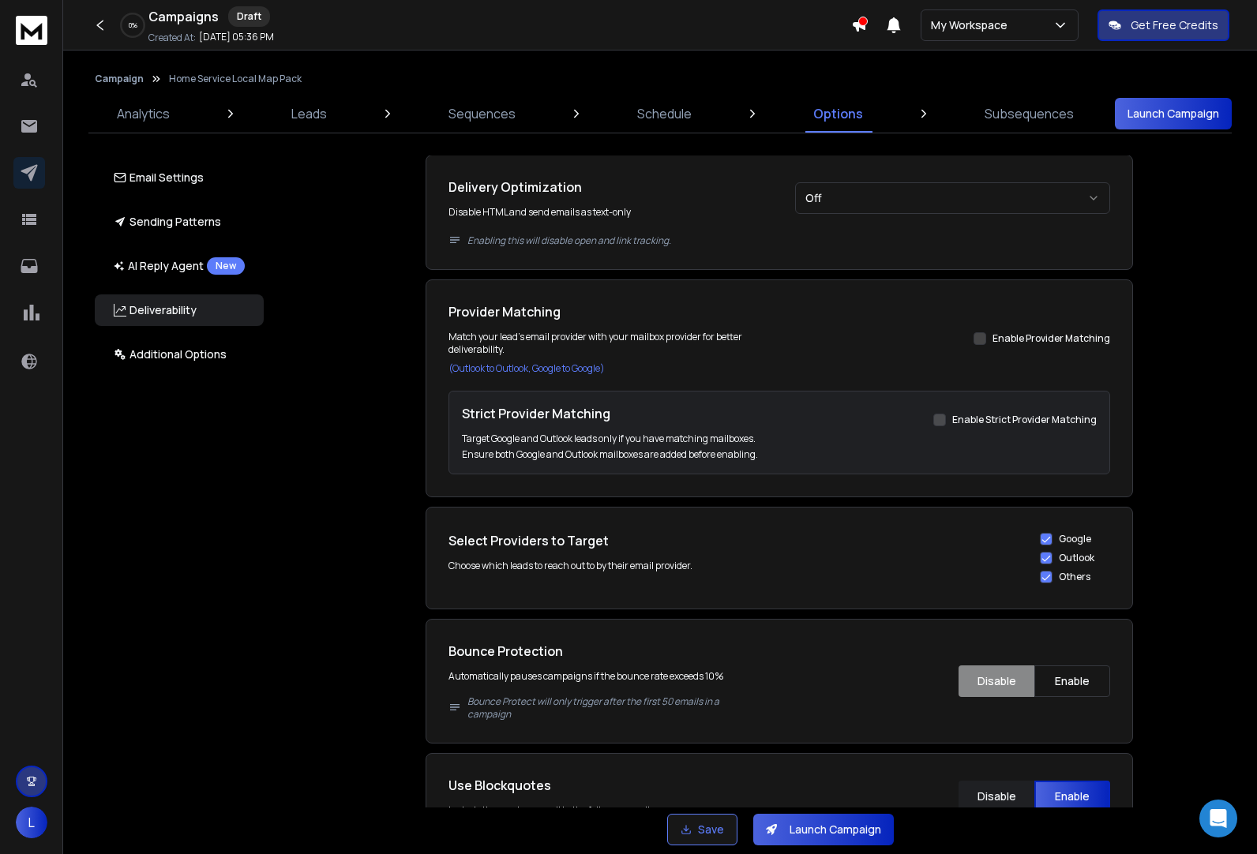
scroll to position [1992, 0]
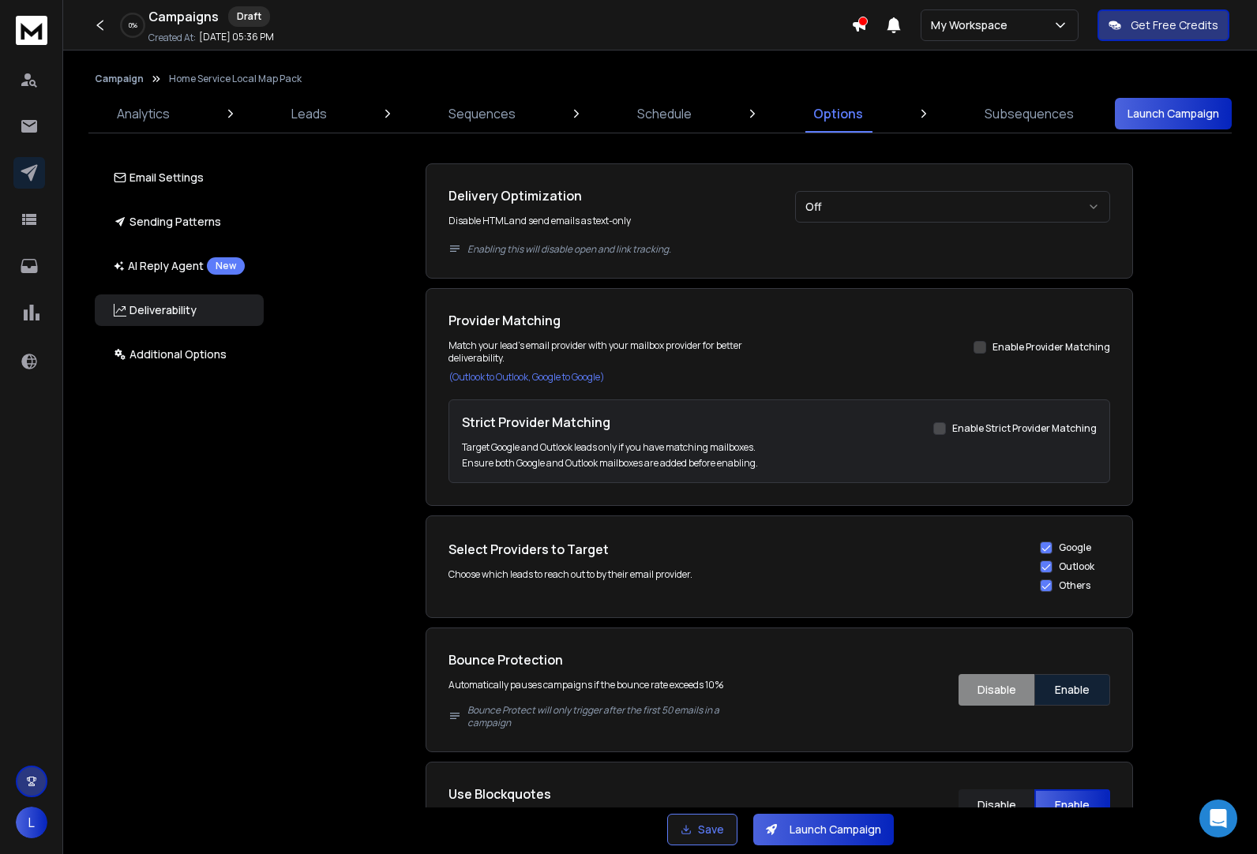
click at [1075, 695] on button "Enable" at bounding box center [1072, 690] width 76 height 32
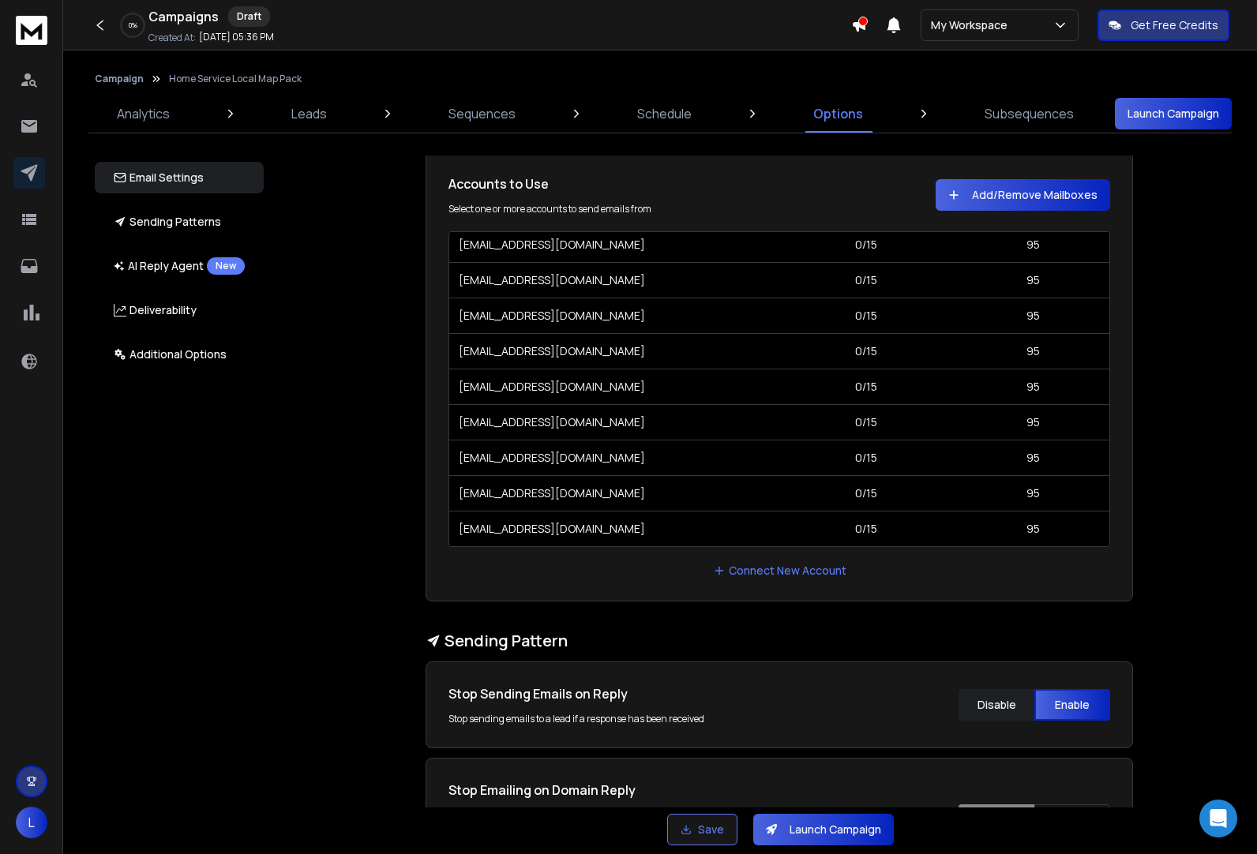
scroll to position [0, 0]
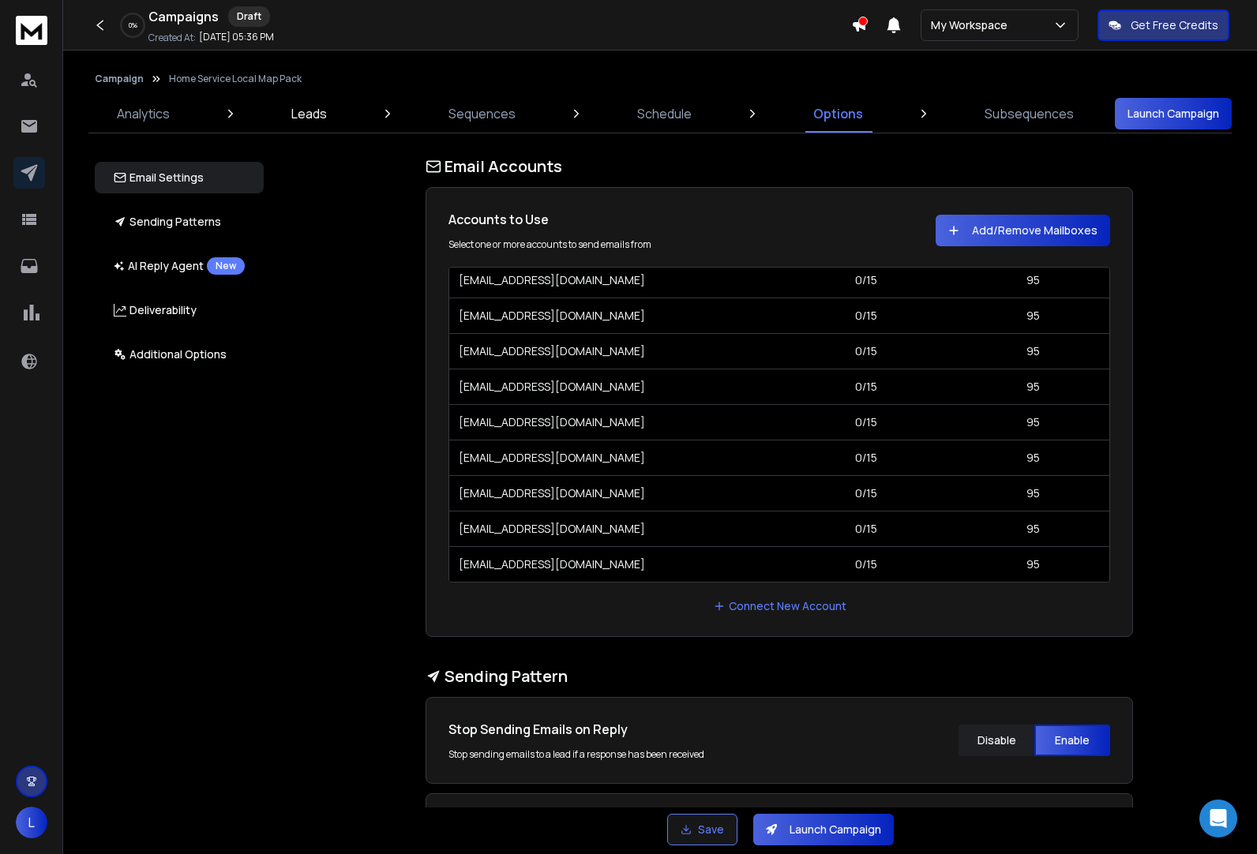
click at [315, 122] on p "Leads" at bounding box center [309, 113] width 36 height 19
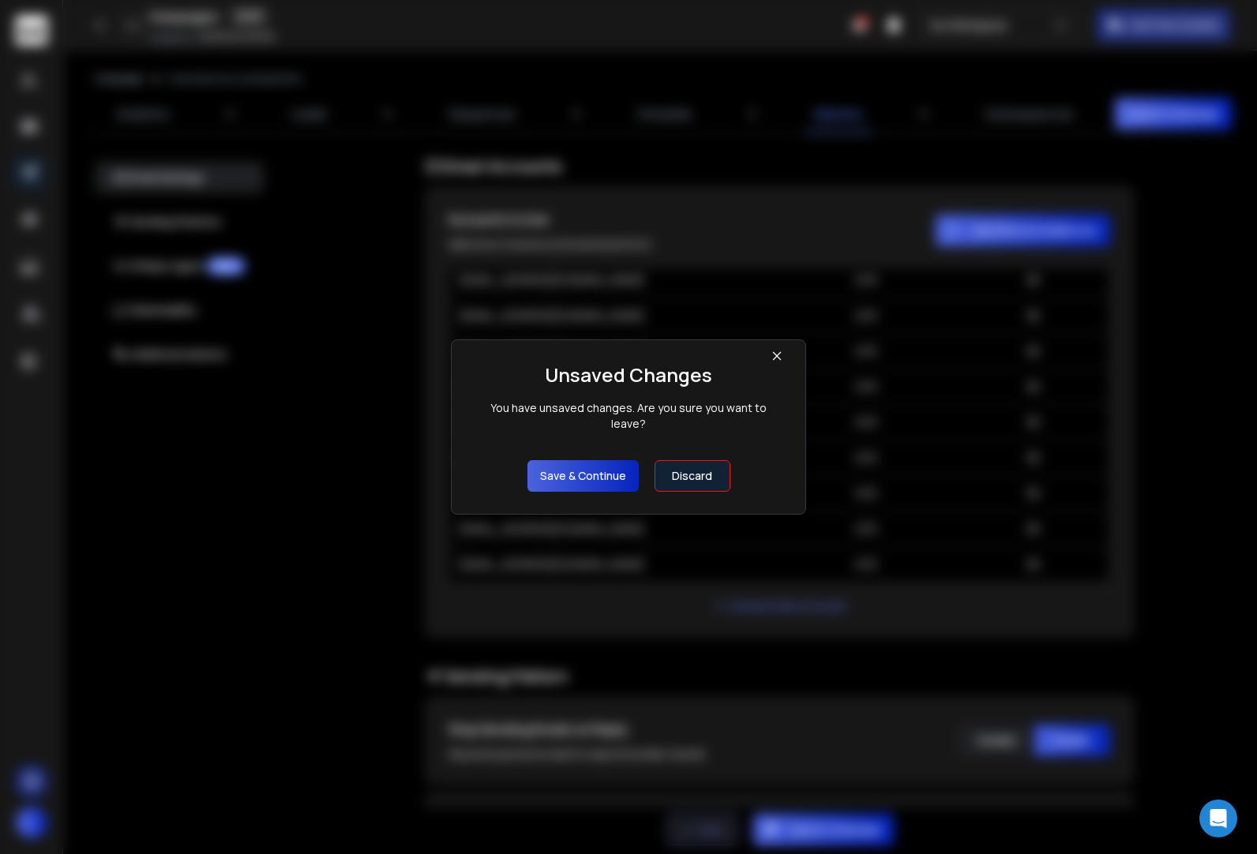
click at [780, 362] on icon at bounding box center [777, 356] width 13 height 13
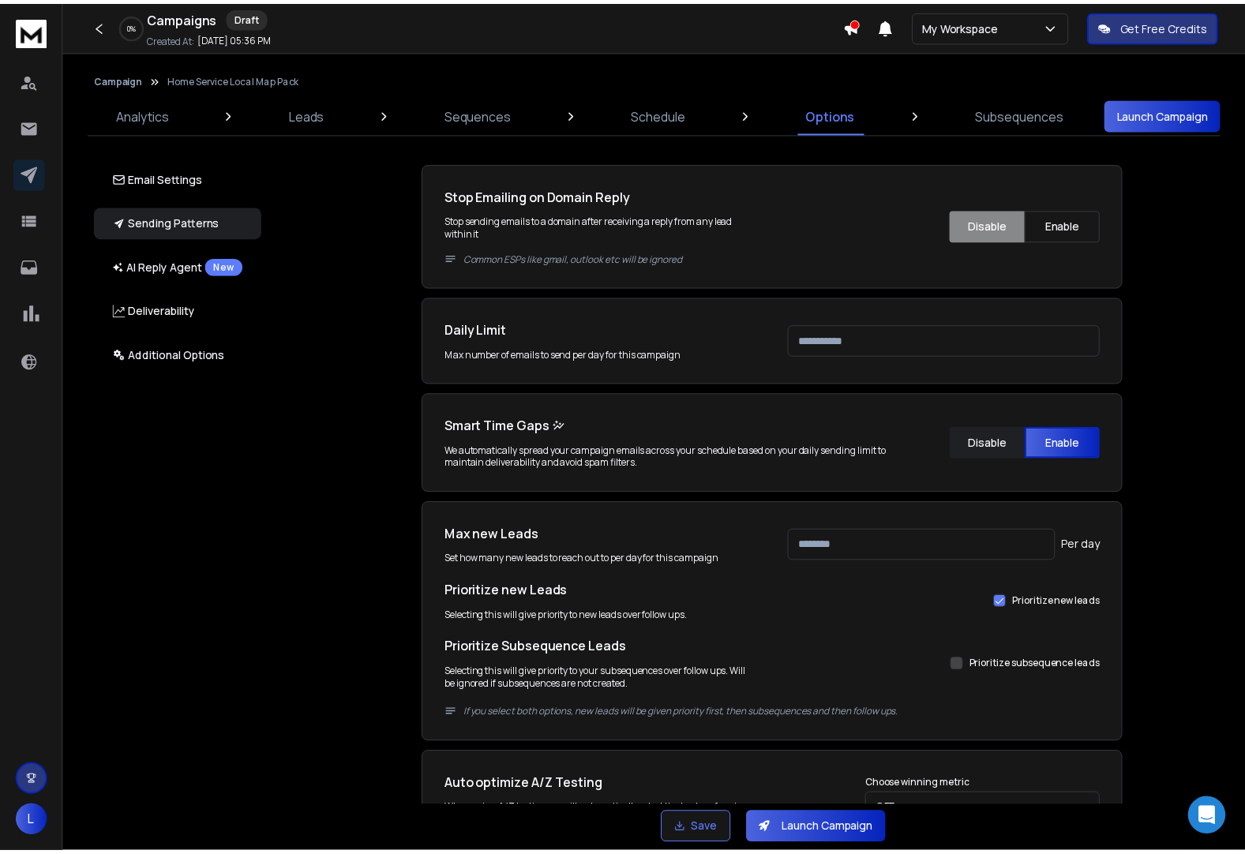
scroll to position [632, 0]
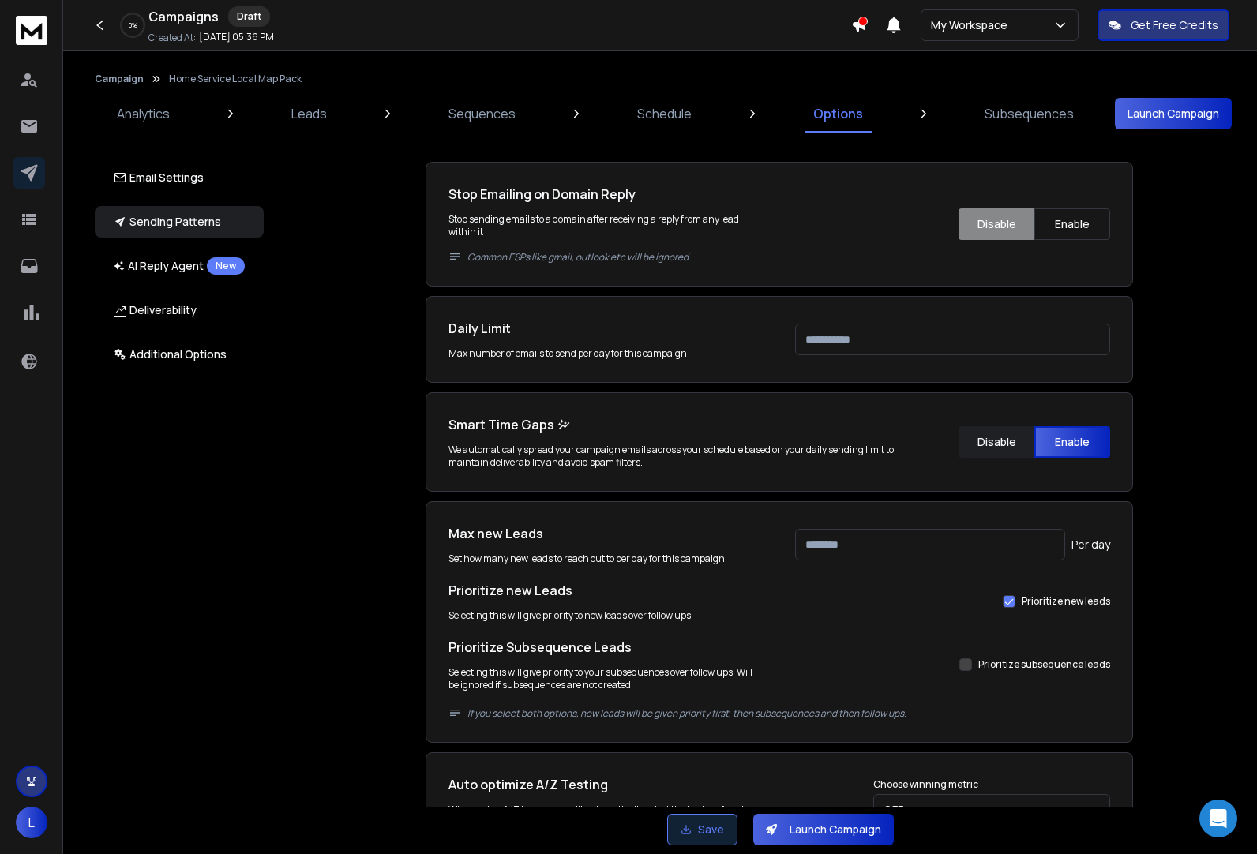
click at [697, 834] on button "Save" at bounding box center [702, 830] width 70 height 32
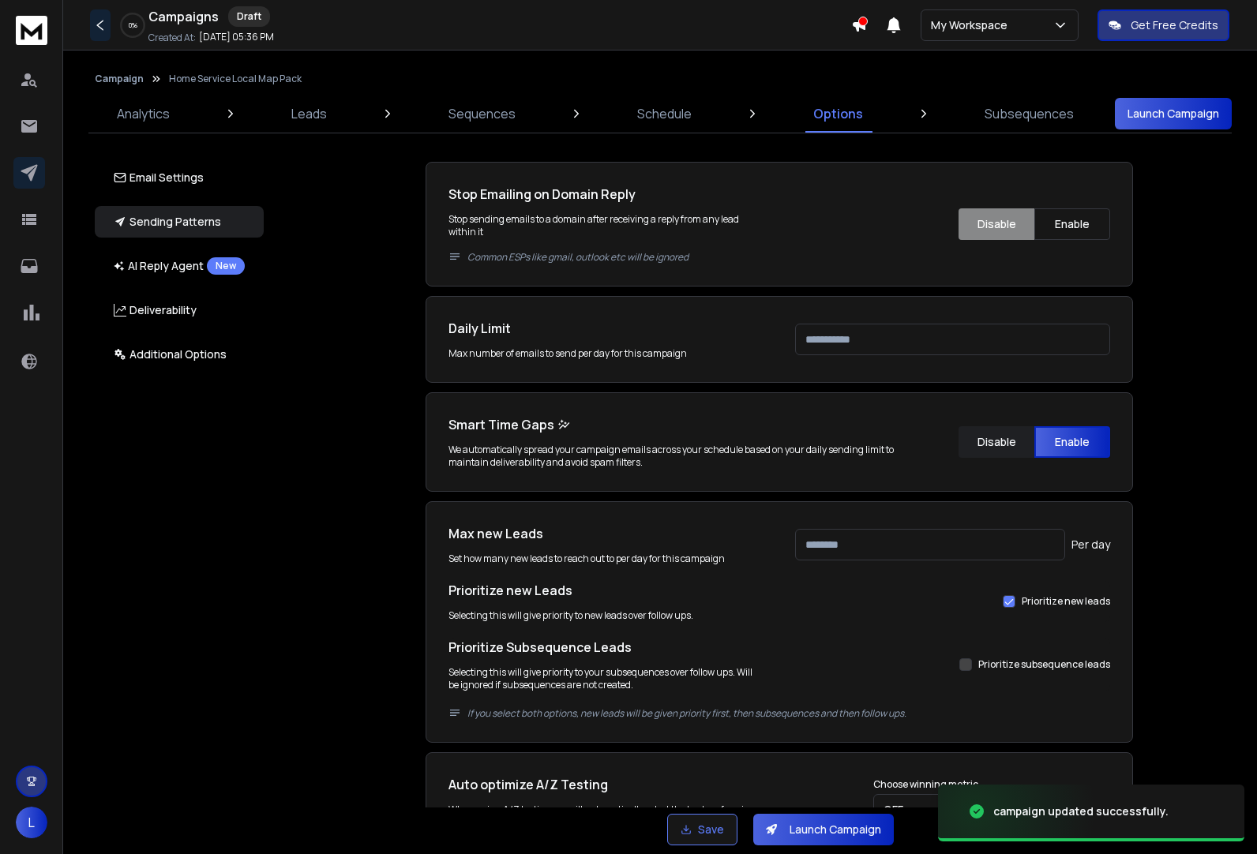
click at [103, 30] on icon at bounding box center [100, 25] width 14 height 14
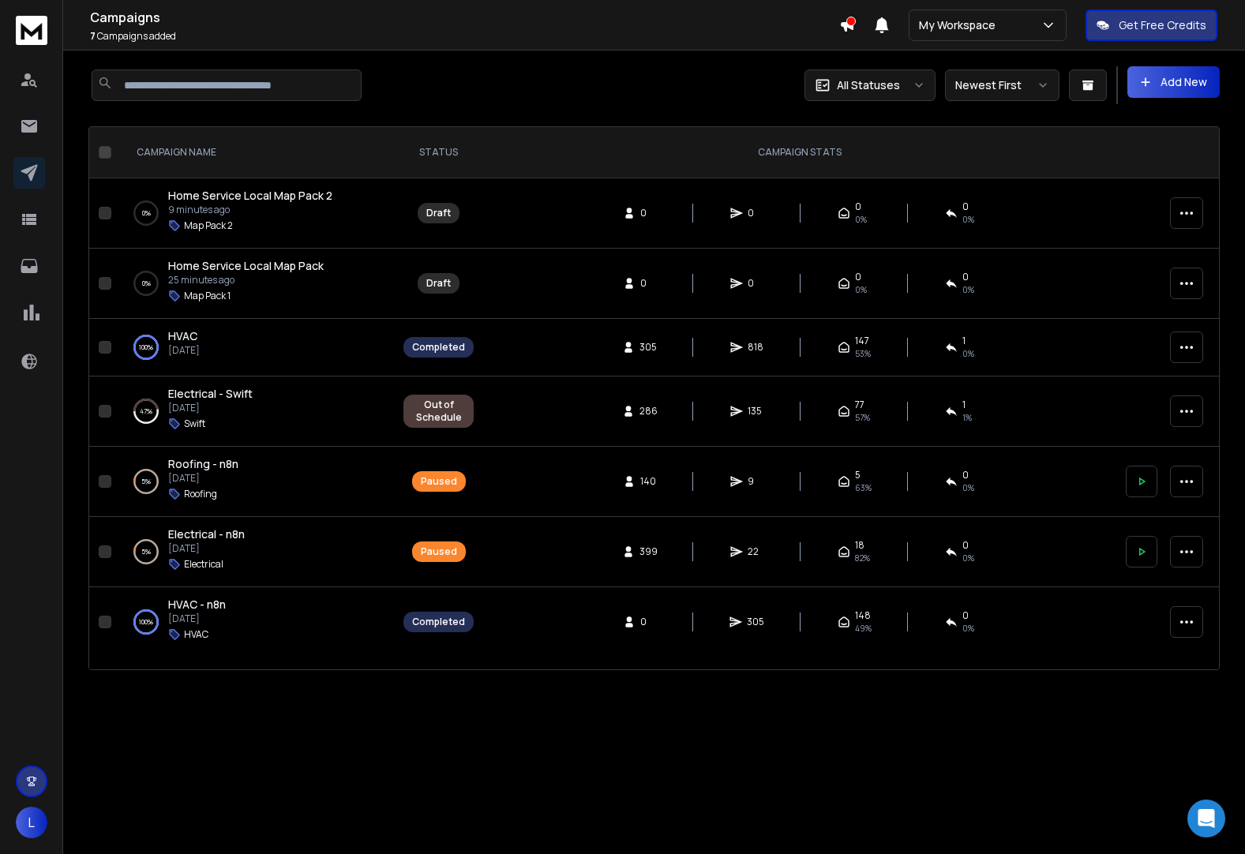
click at [1183, 201] on button "button" at bounding box center [1186, 213] width 33 height 32
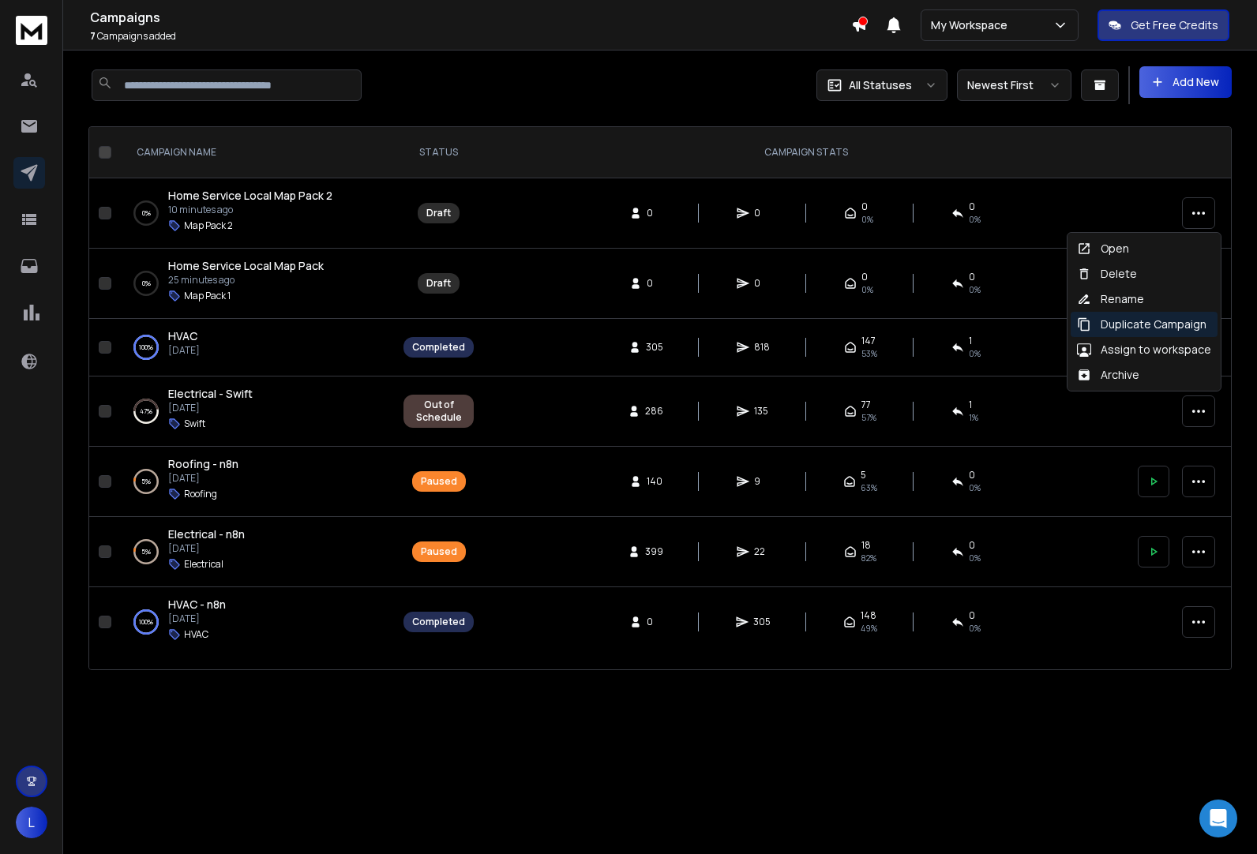
click at [1157, 329] on div "Duplicate Campaign" at bounding box center [1141, 325] width 129 height 16
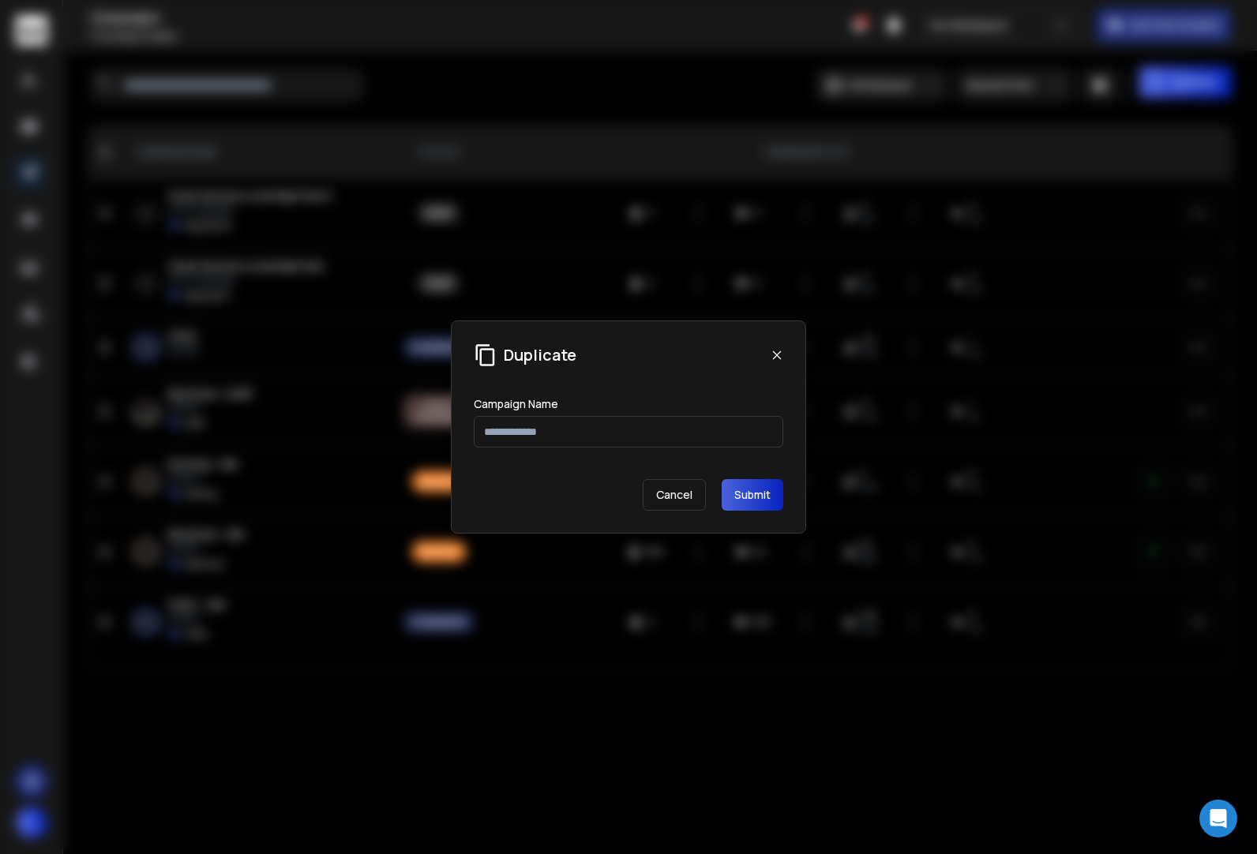
click at [612, 438] on input "text" at bounding box center [628, 432] width 309 height 32
type input "*"
type input "**********"
click at [767, 485] on button "Submit" at bounding box center [753, 495] width 62 height 32
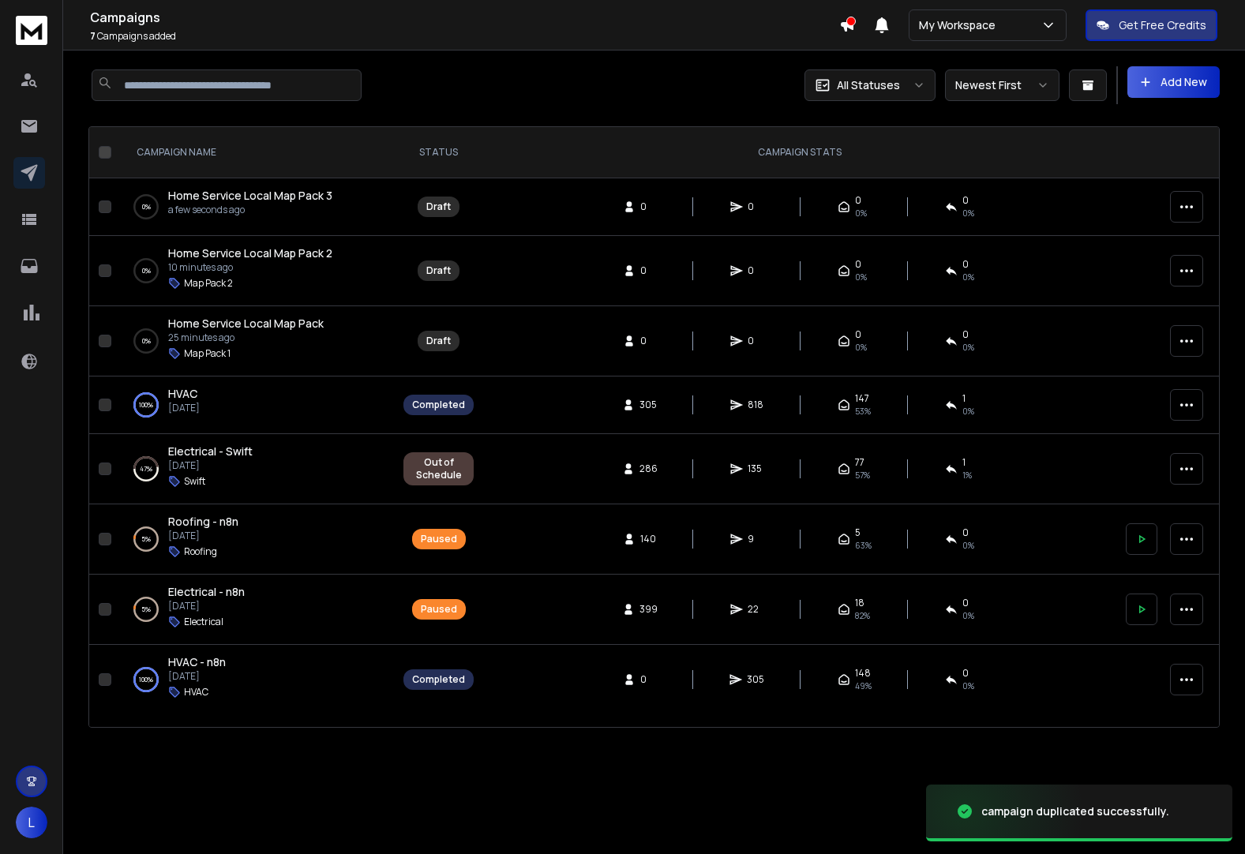
click at [313, 201] on span "Home Service Local Map Pack 3" at bounding box center [250, 195] width 164 height 15
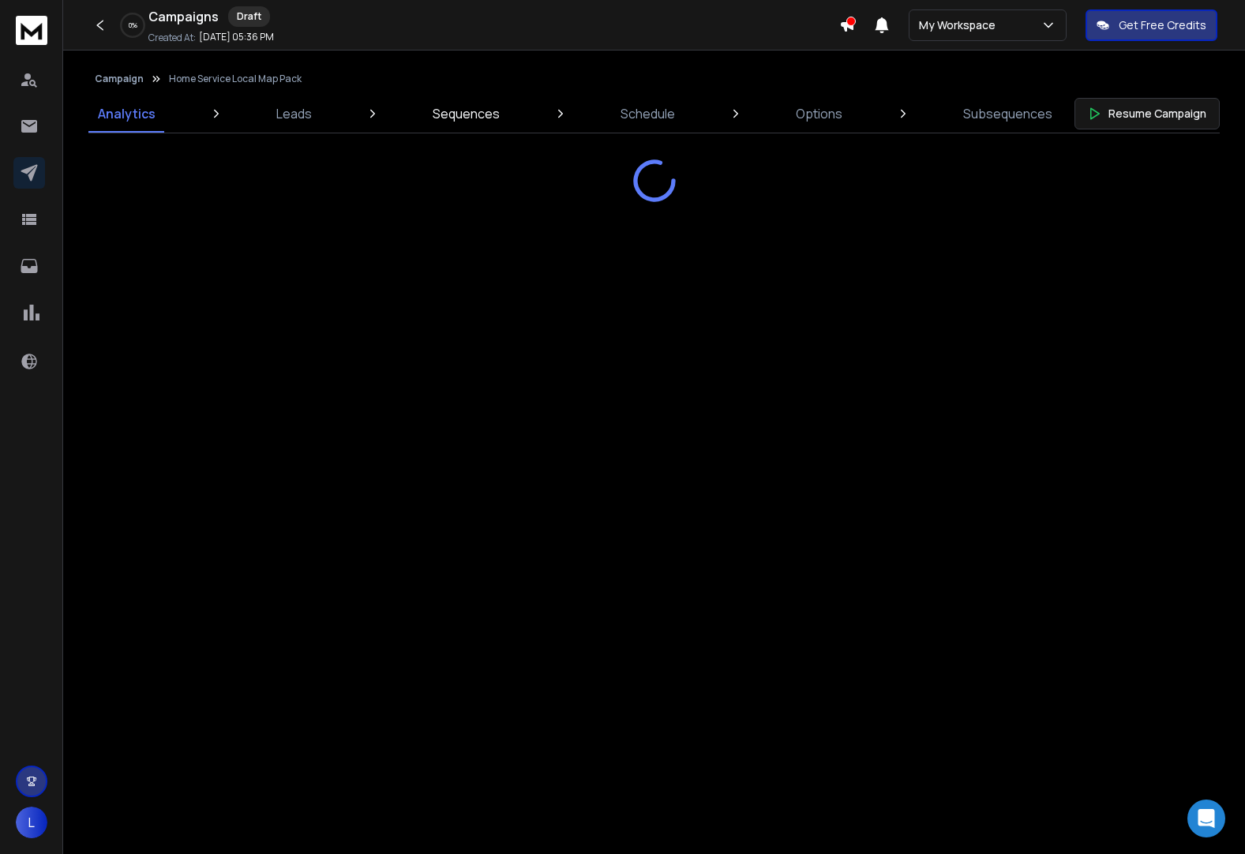
click at [474, 115] on p "Sequences" at bounding box center [466, 113] width 67 height 19
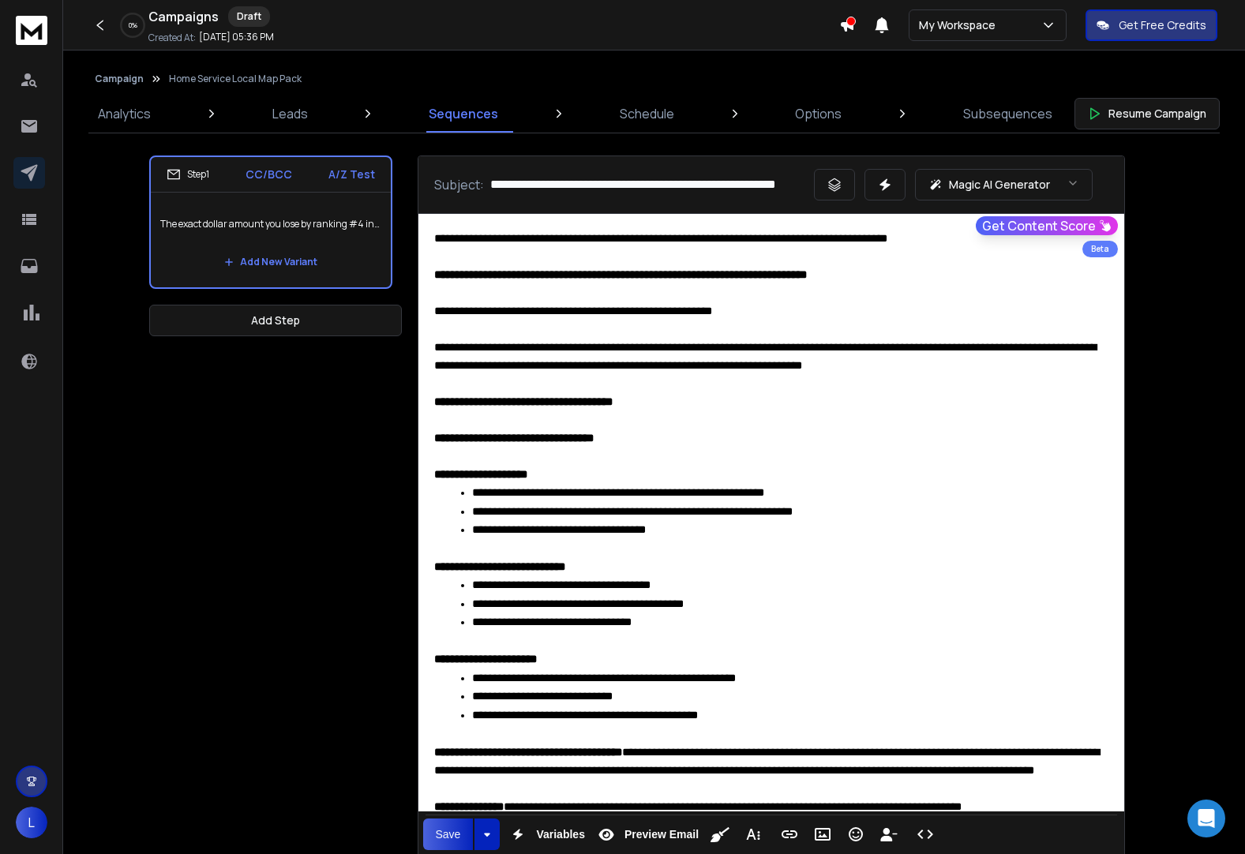
click at [614, 429] on div "**********" at bounding box center [771, 438] width 674 height 18
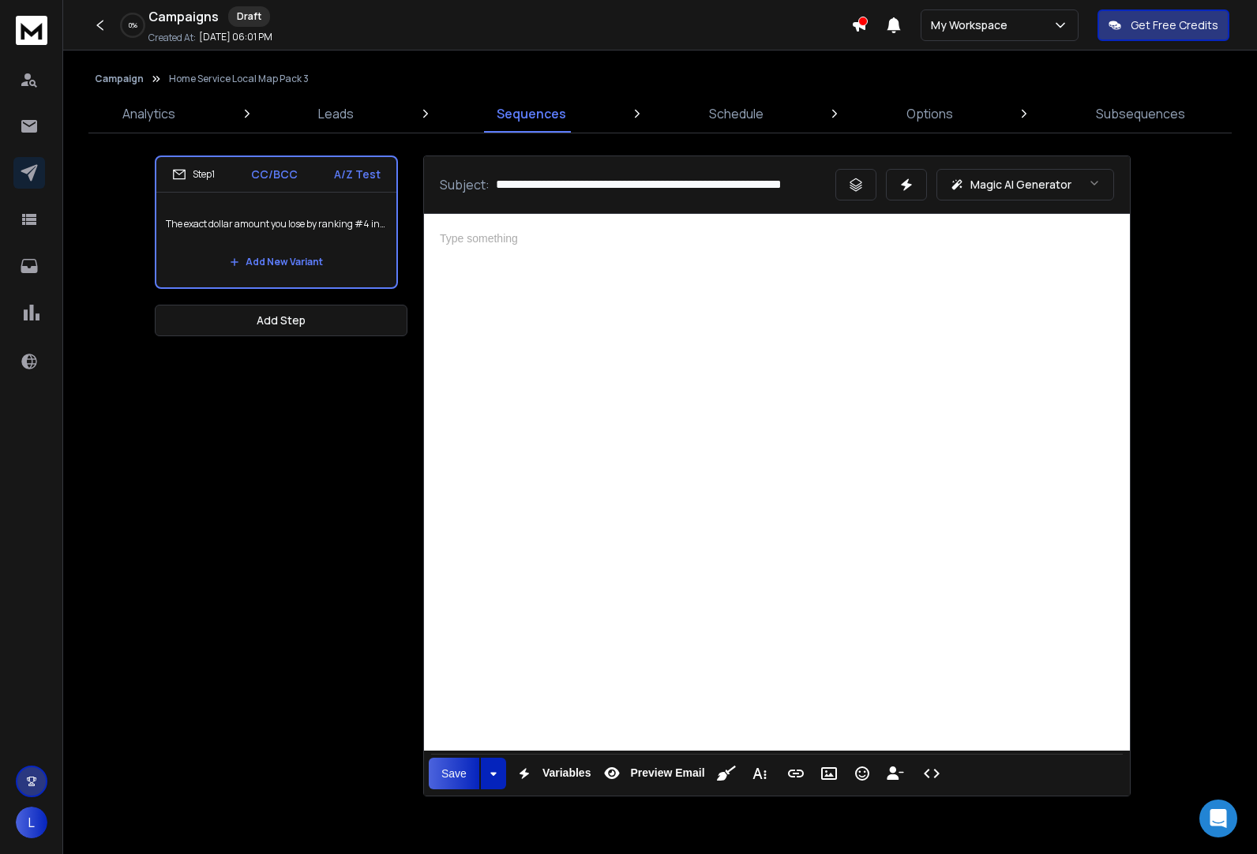
paste div
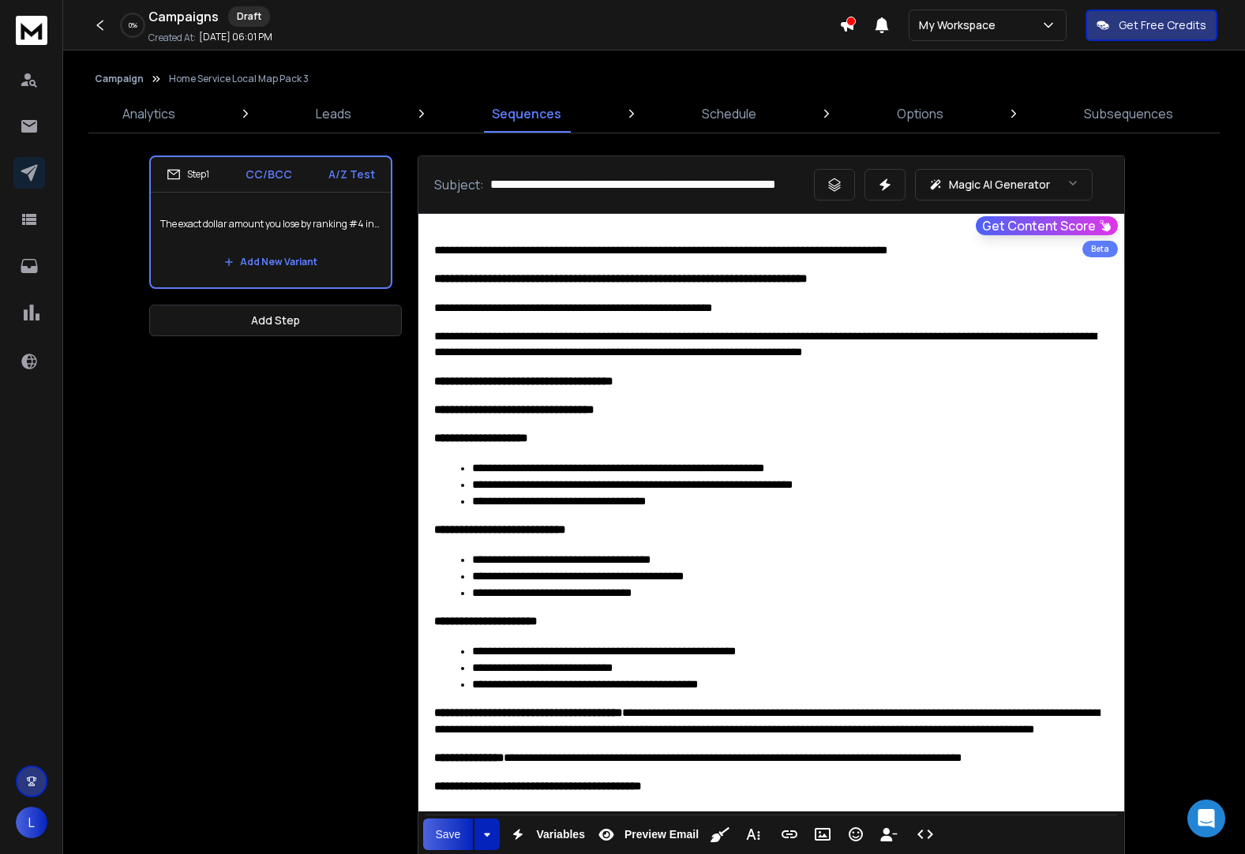
click at [574, 181] on input "**********" at bounding box center [644, 184] width 308 height 19
paste input
type input "**********"
click at [583, 242] on div "**********" at bounding box center [771, 513] width 706 height 598
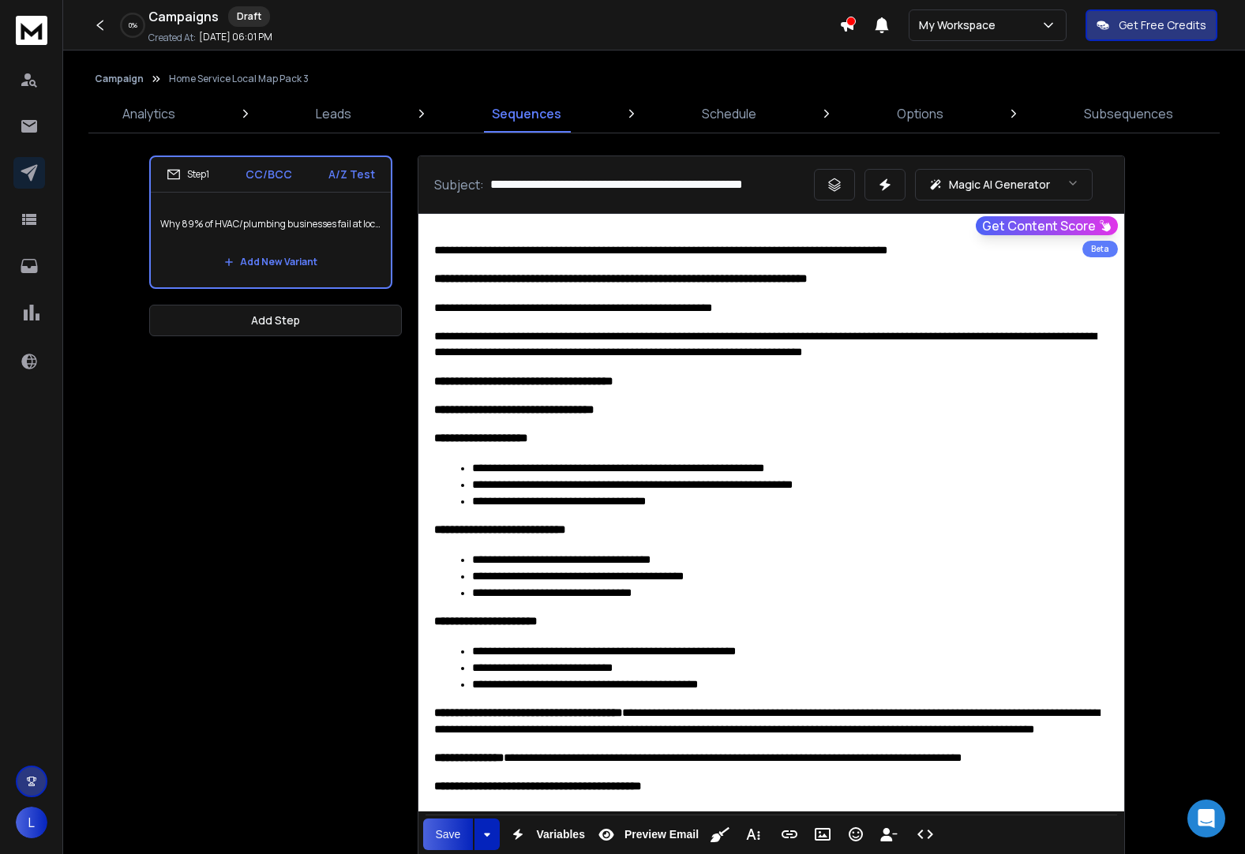
scroll to position [0, 0]
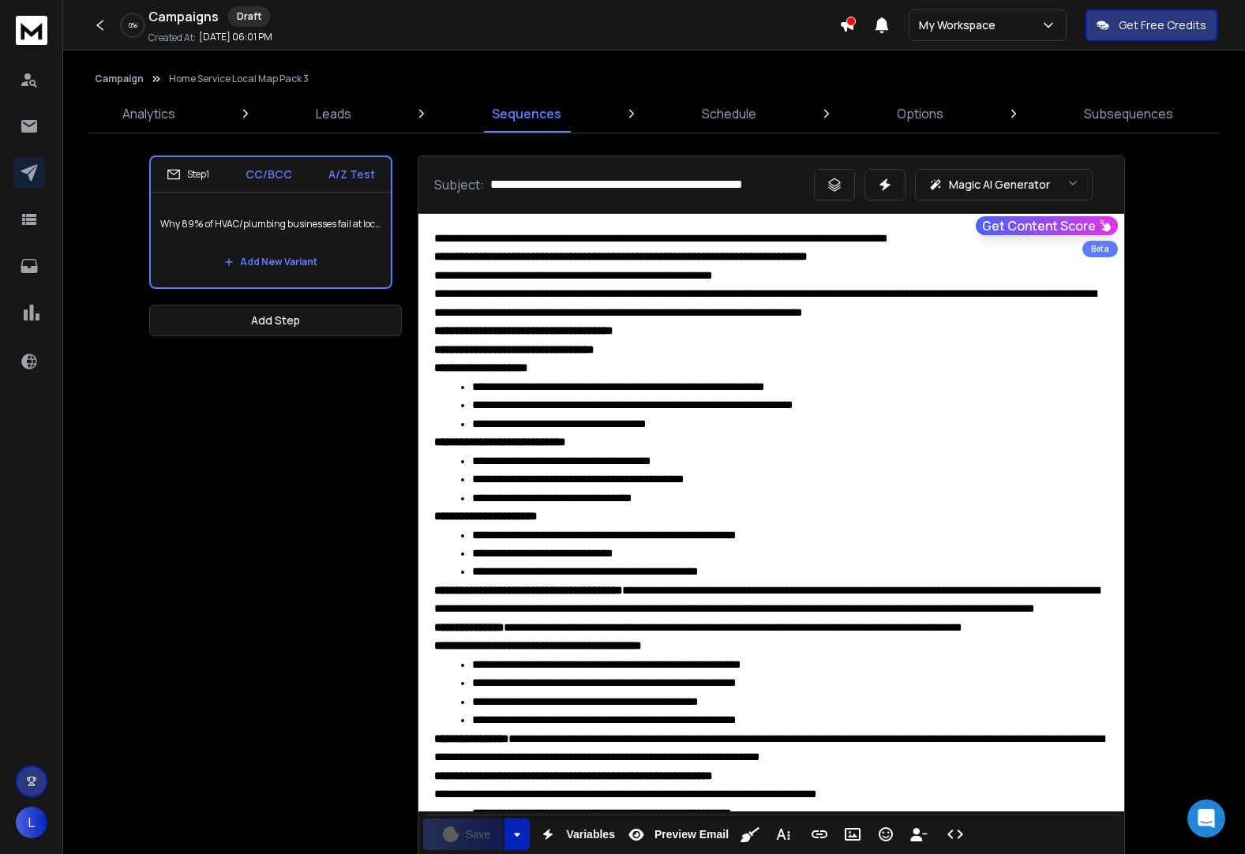
click at [965, 237] on div "**********" at bounding box center [771, 239] width 674 height 18
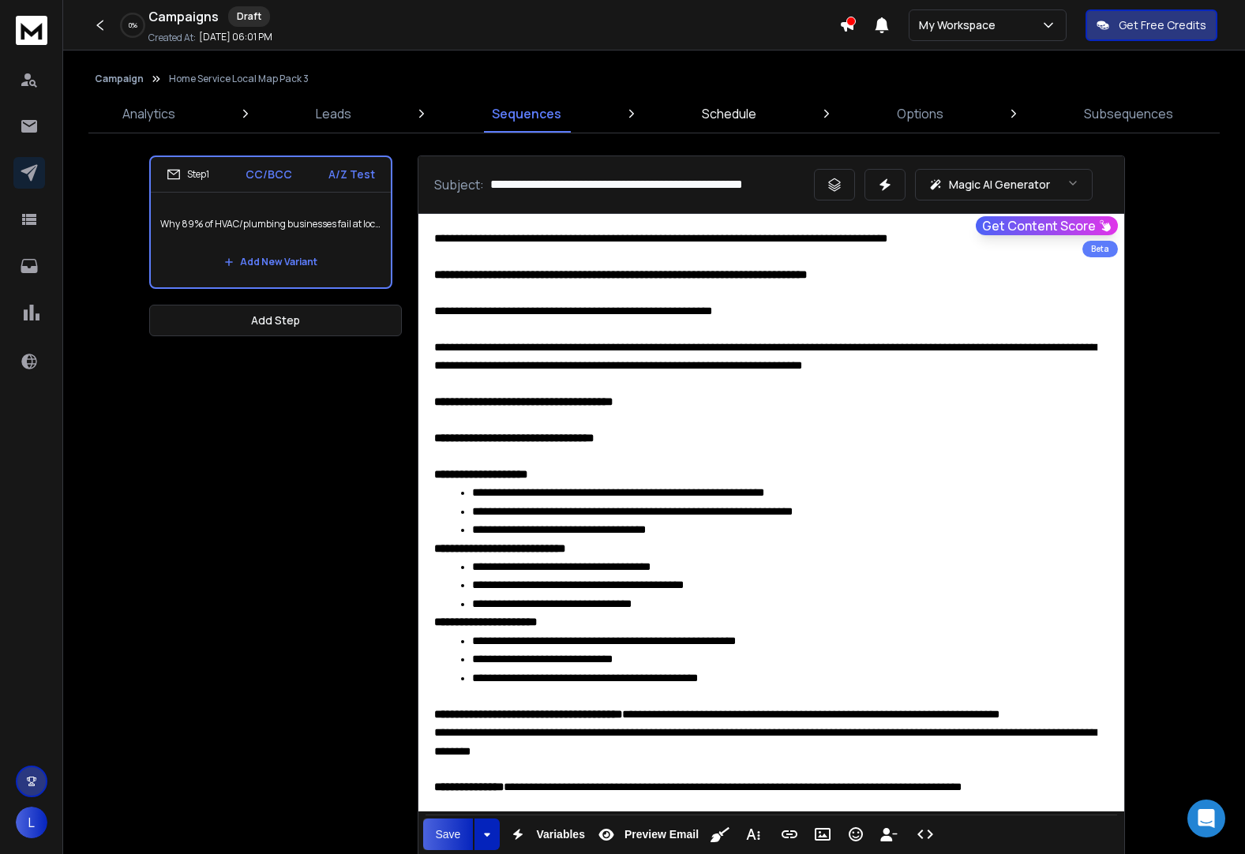
click at [742, 112] on p "Schedule" at bounding box center [729, 113] width 54 height 19
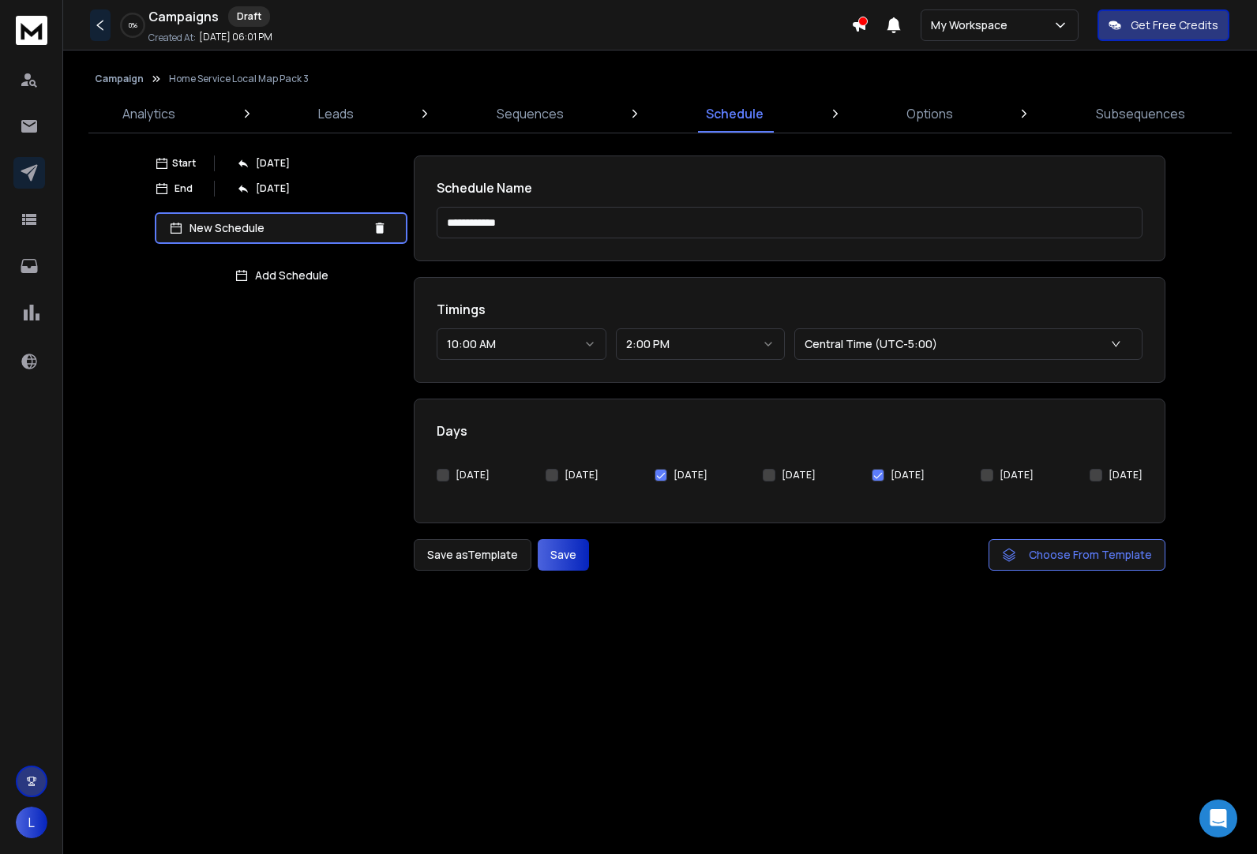
click at [107, 22] on icon at bounding box center [100, 25] width 14 height 14
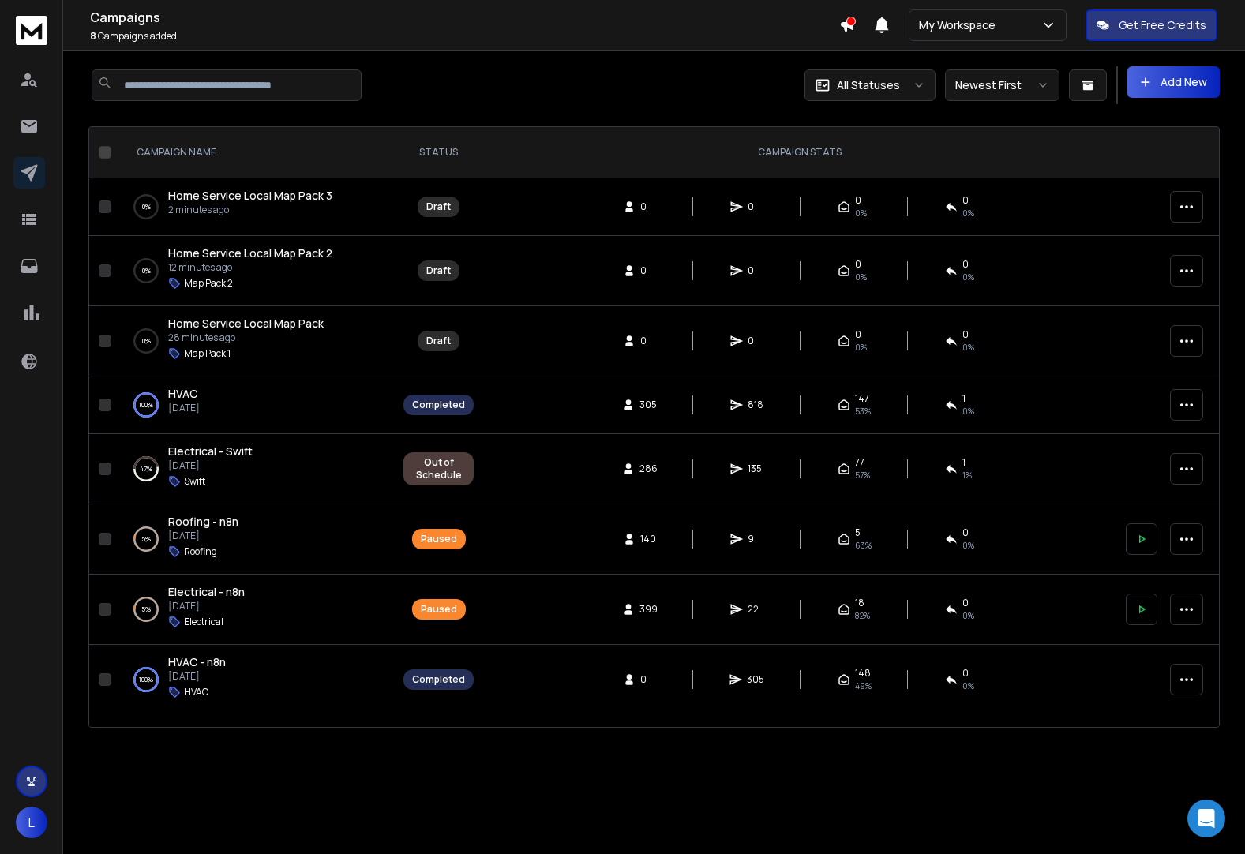
click at [328, 212] on p "2 minutes ago" at bounding box center [250, 210] width 164 height 13
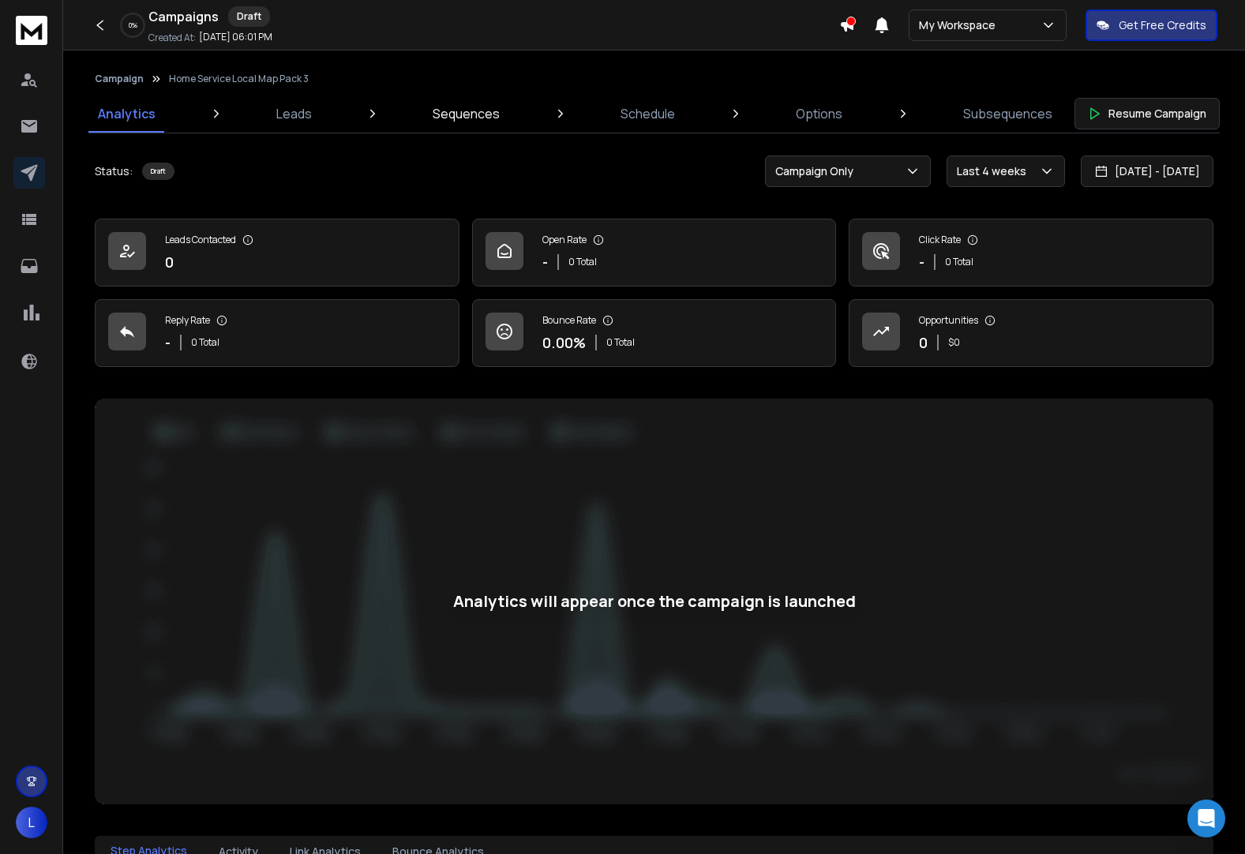
click at [457, 110] on p "Sequences" at bounding box center [466, 113] width 67 height 19
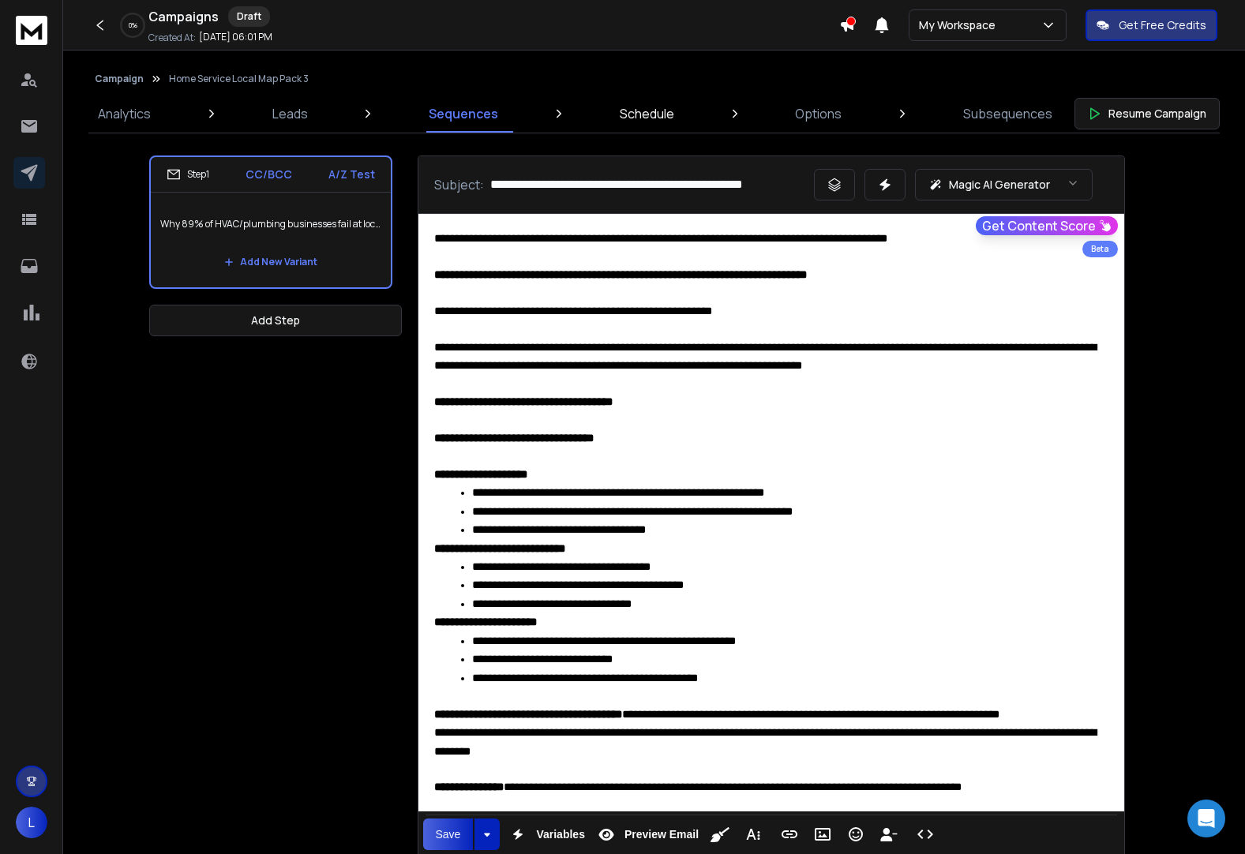
click at [662, 118] on p "Schedule" at bounding box center [647, 113] width 54 height 19
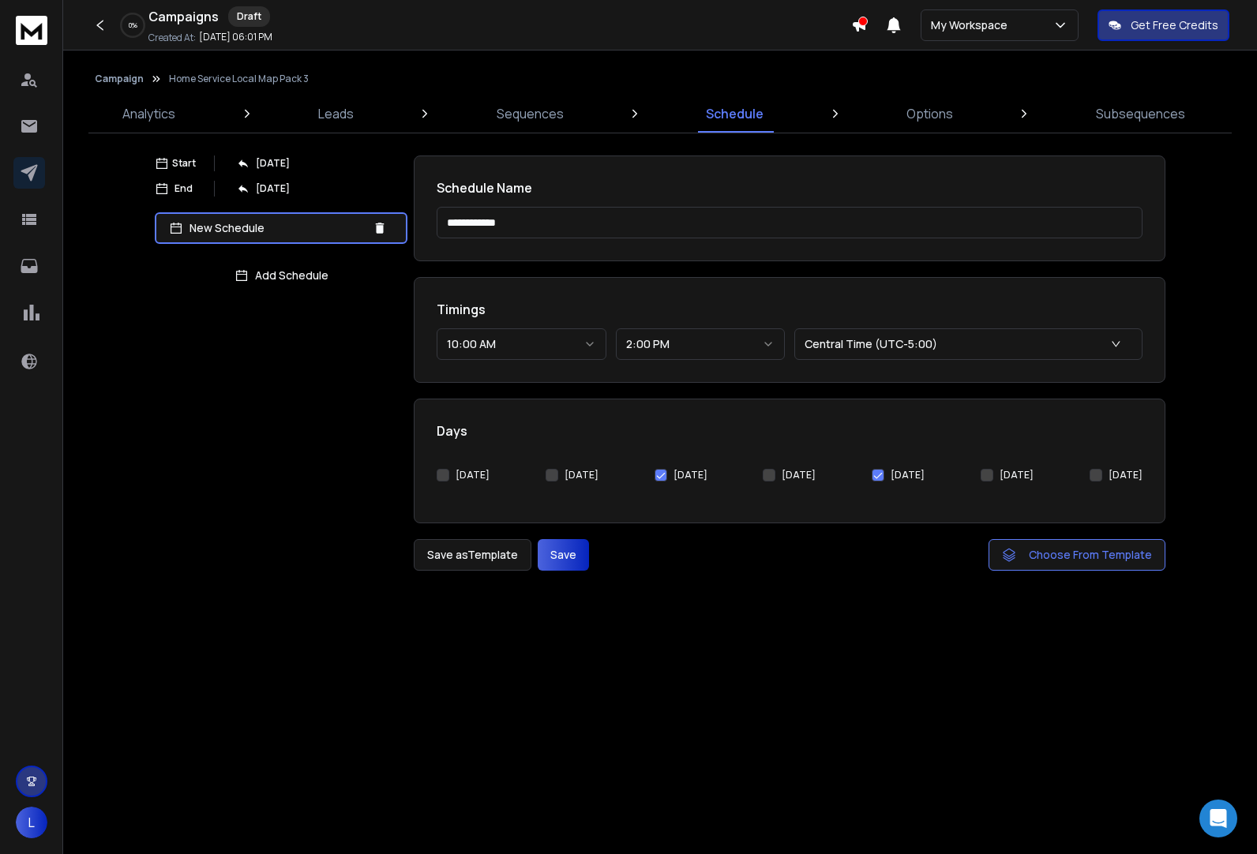
click at [449, 472] on div "[DATE]" at bounding box center [463, 475] width 53 height 13
click at [448, 481] on button "[DATE]" at bounding box center [443, 475] width 13 height 13
click at [661, 471] on button "[DATE]" at bounding box center [660, 475] width 13 height 13
click at [884, 473] on button "[DATE]" at bounding box center [878, 475] width 13 height 13
click at [556, 549] on button "Save" at bounding box center [563, 555] width 51 height 32
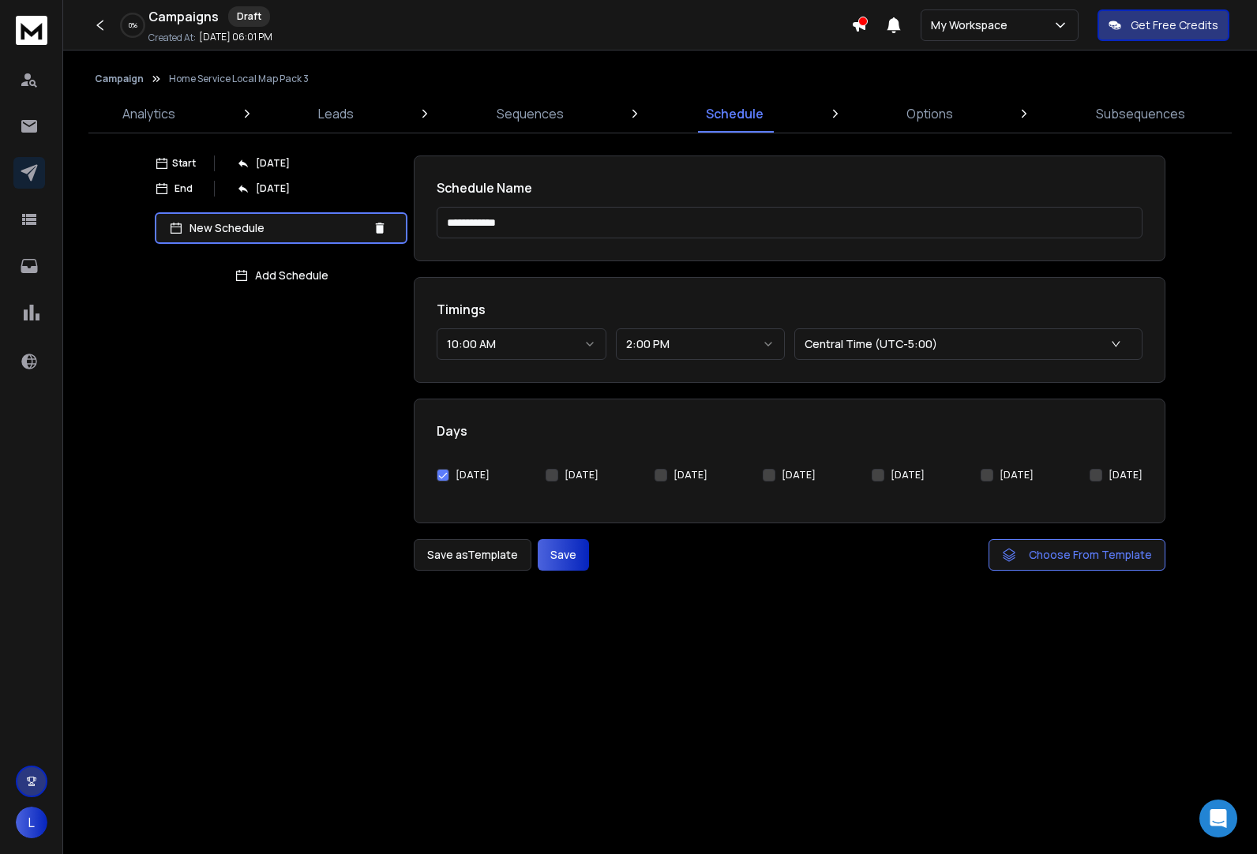
click at [114, 282] on div "**********" at bounding box center [659, 363] width 1143 height 428
click at [99, 24] on icon at bounding box center [100, 25] width 14 height 14
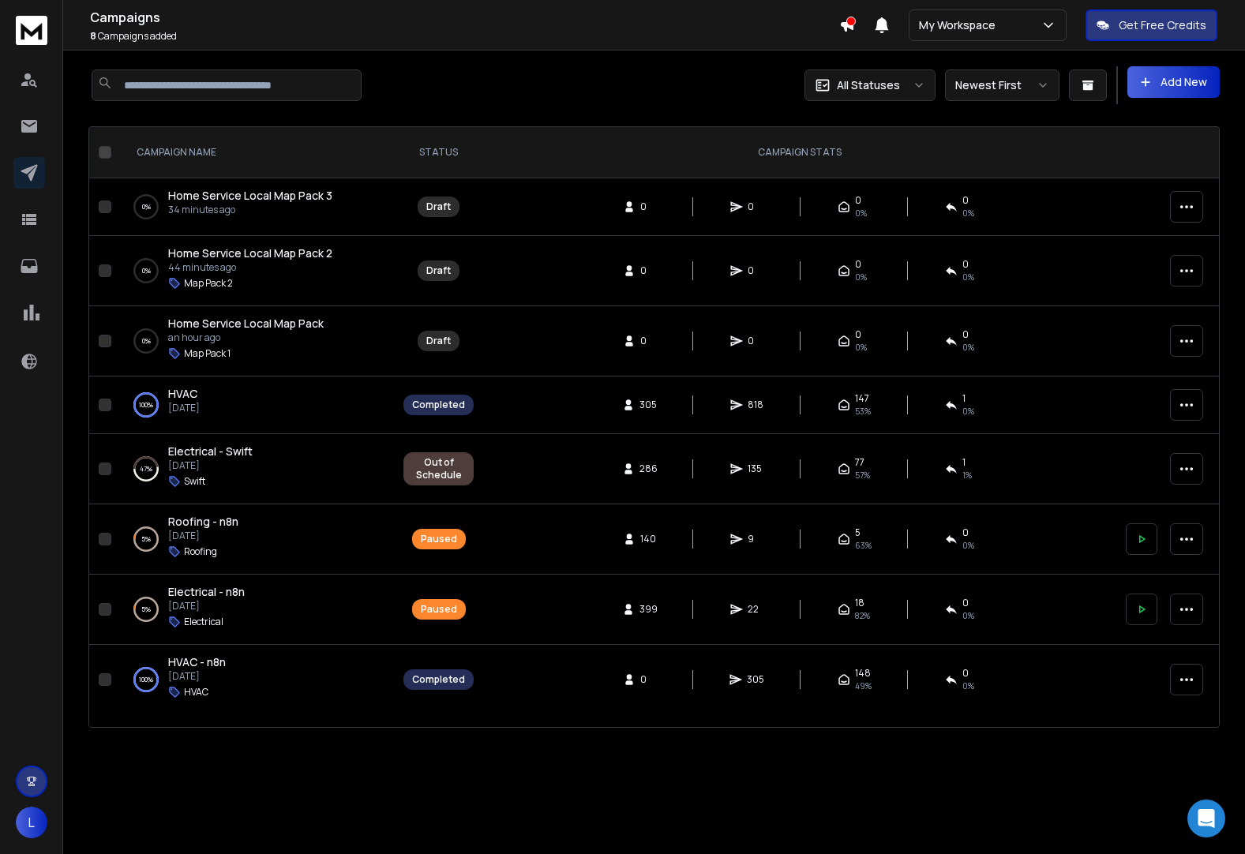
click at [246, 331] on link "Home Service Local Map Pack" at bounding box center [246, 324] width 156 height 16
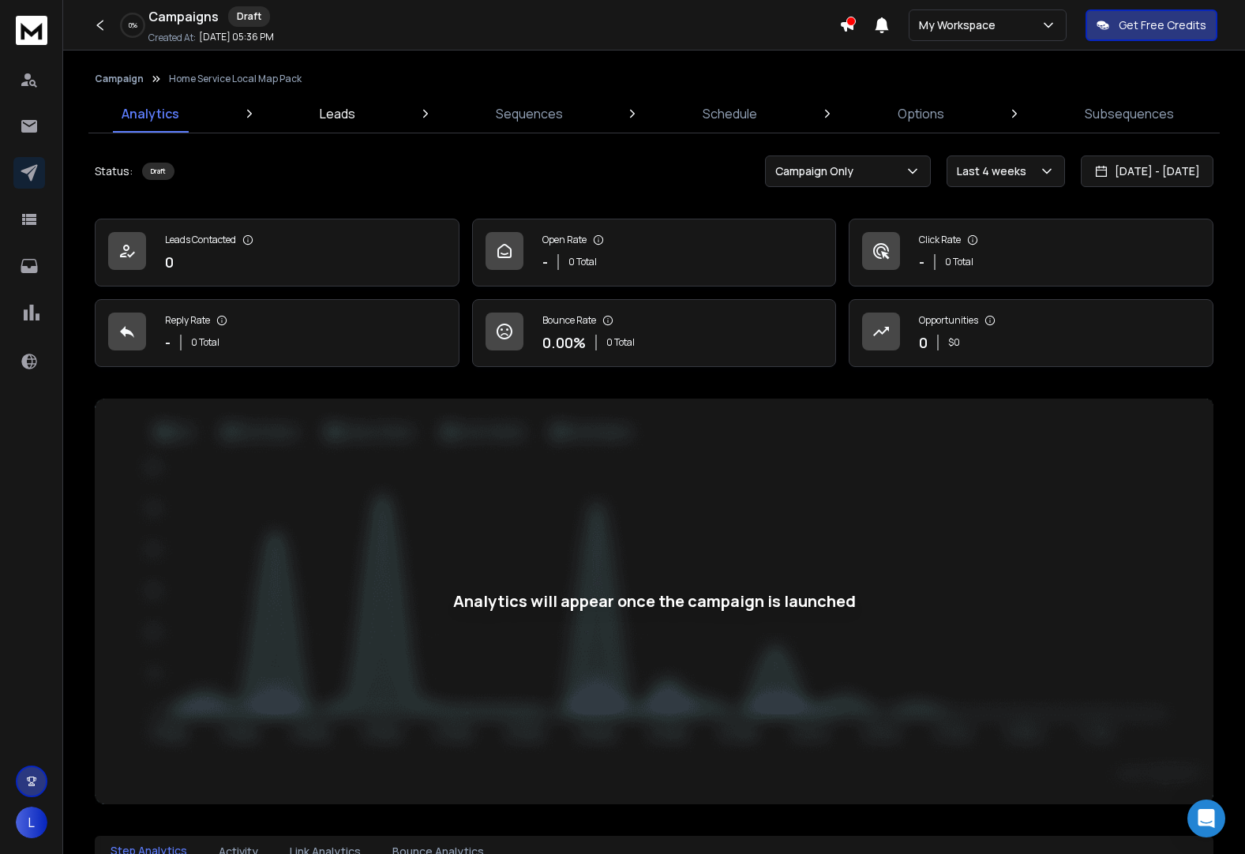
drag, startPoint x: 341, startPoint y: 114, endPoint x: 352, endPoint y: 123, distance: 14.1
click at [341, 114] on p "Leads" at bounding box center [338, 113] width 36 height 19
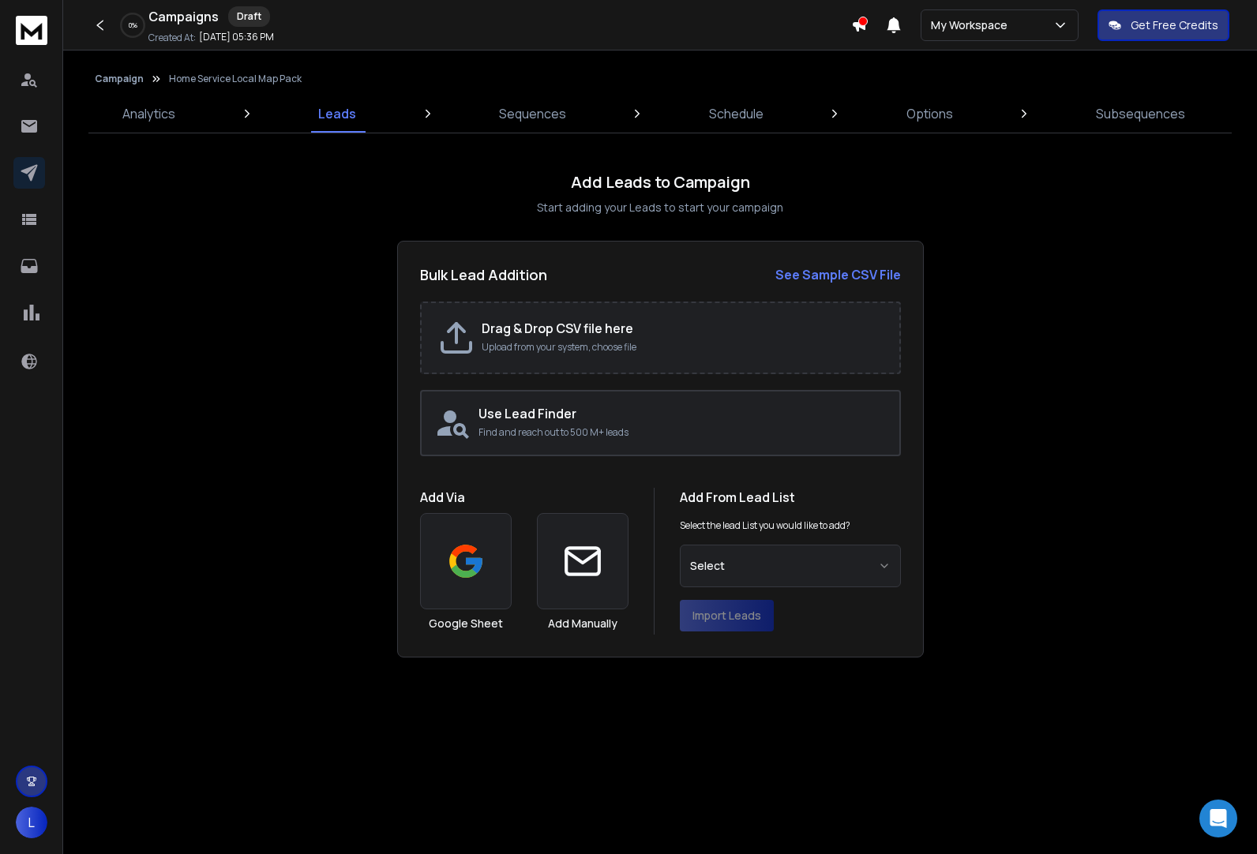
click at [564, 352] on p "Upload from your system, choose file" at bounding box center [683, 347] width 402 height 13
click at [605, 332] on h2 "Drag & Drop CSV file here" at bounding box center [683, 328] width 402 height 19
type input "**********"
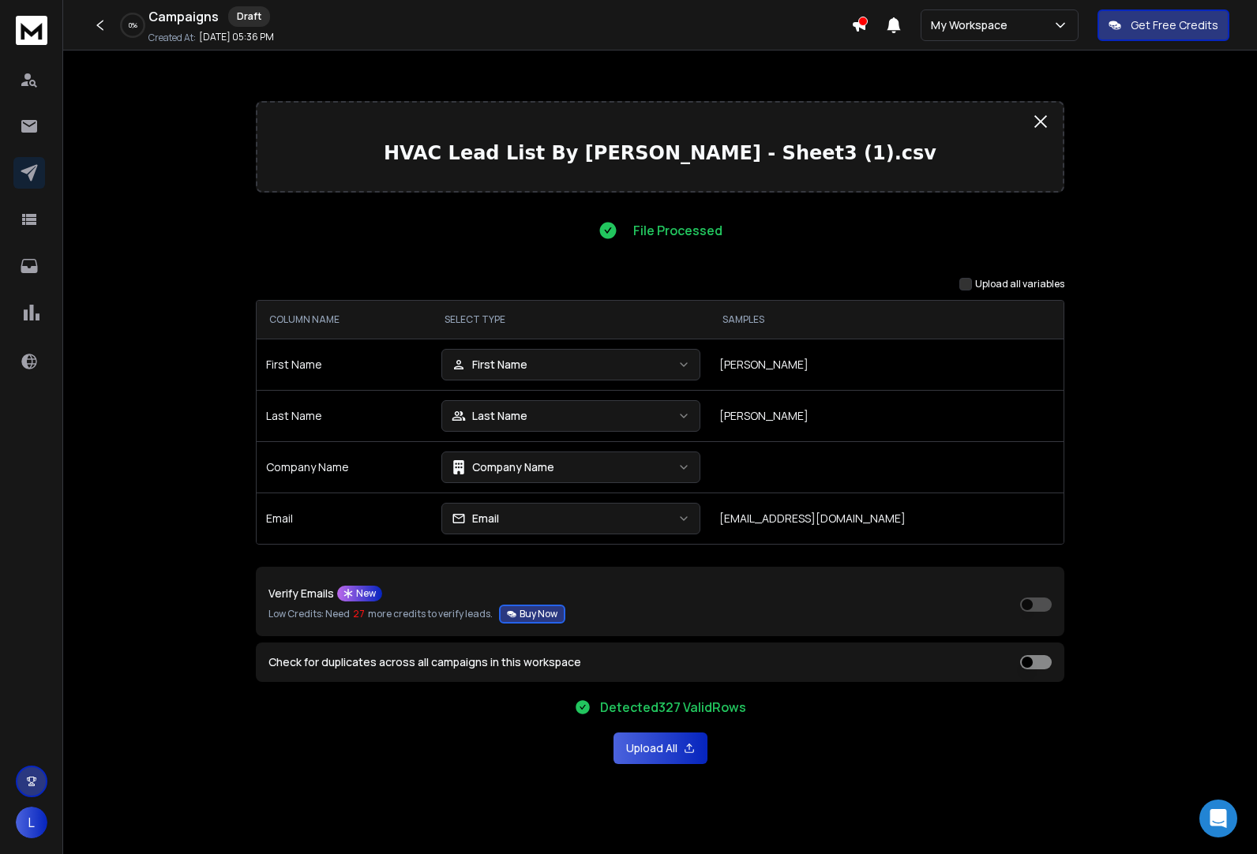
click at [656, 746] on button "Upload All" at bounding box center [660, 749] width 94 height 32
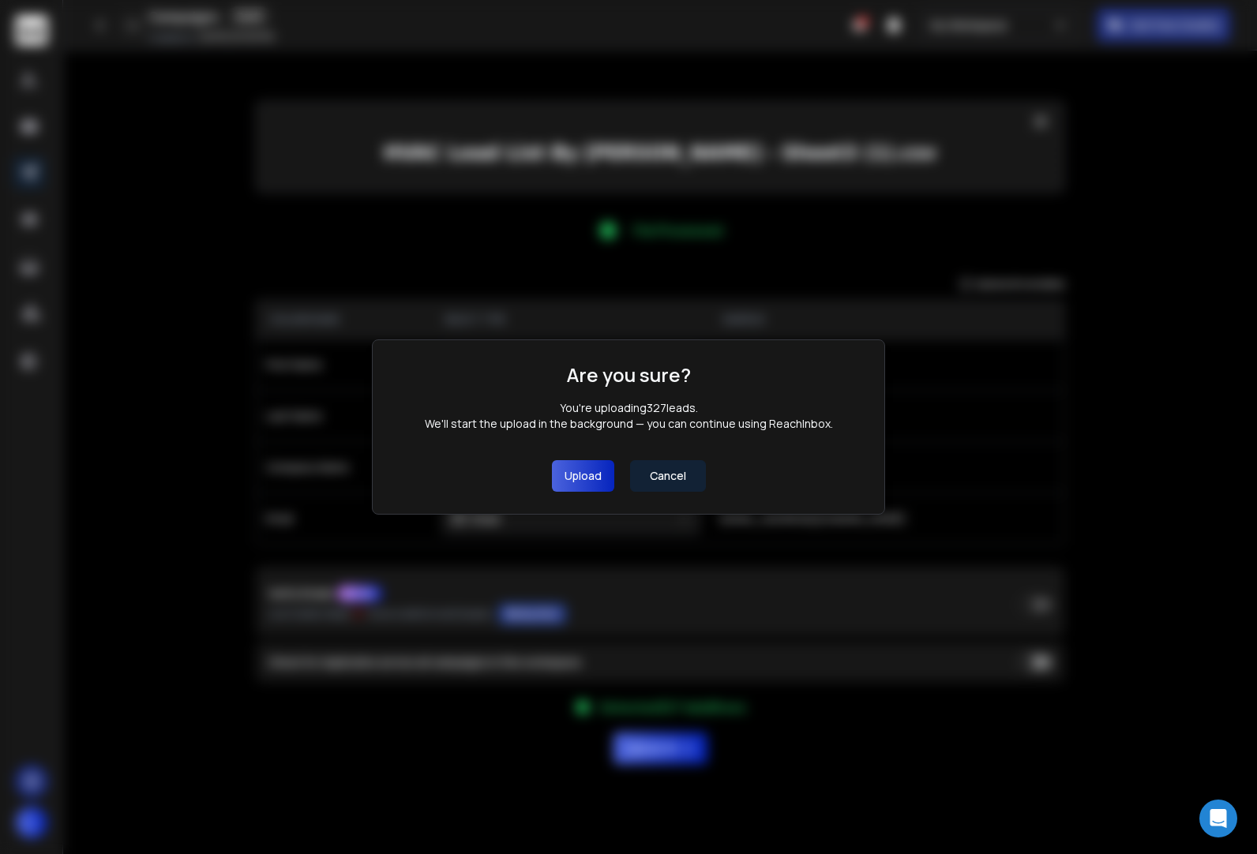
click at [670, 471] on button "Cancel" at bounding box center [668, 476] width 76 height 32
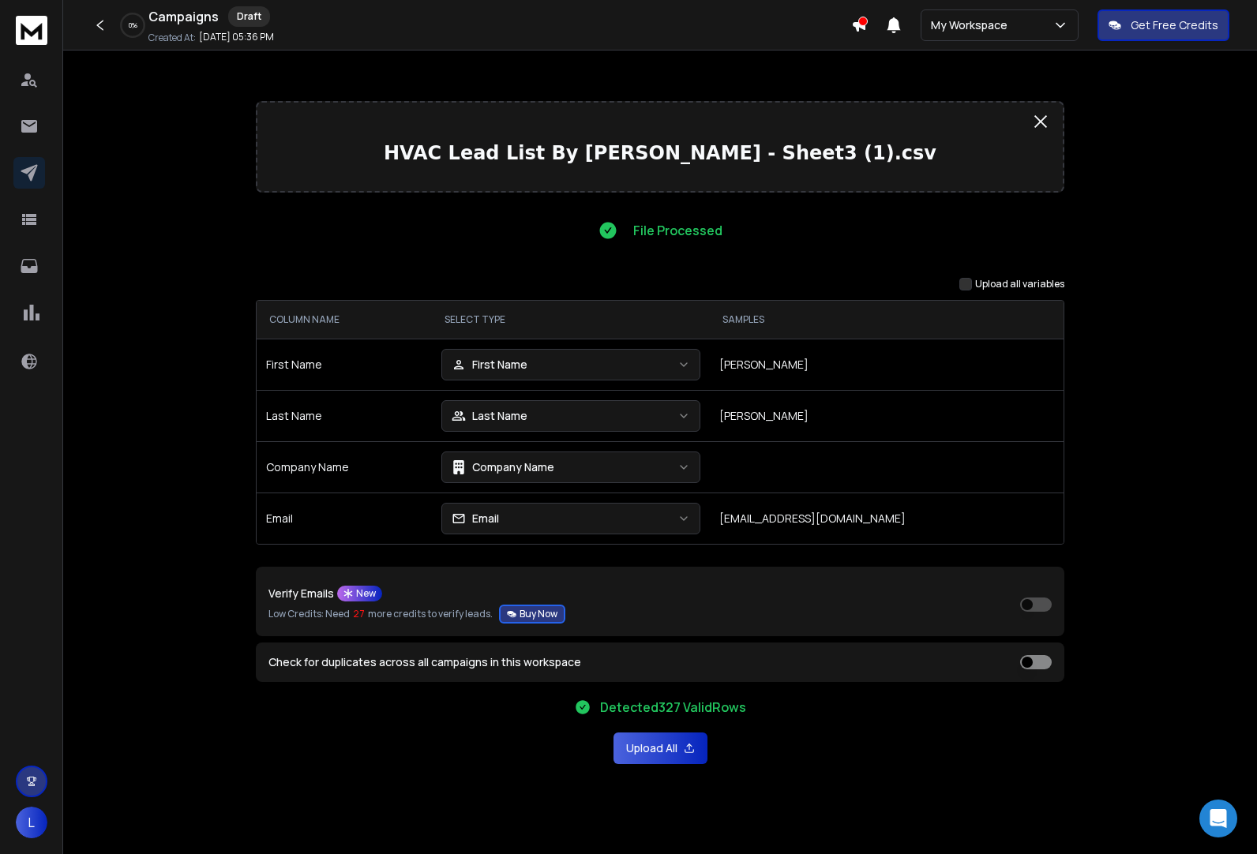
click at [658, 763] on button "Upload All" at bounding box center [660, 749] width 94 height 32
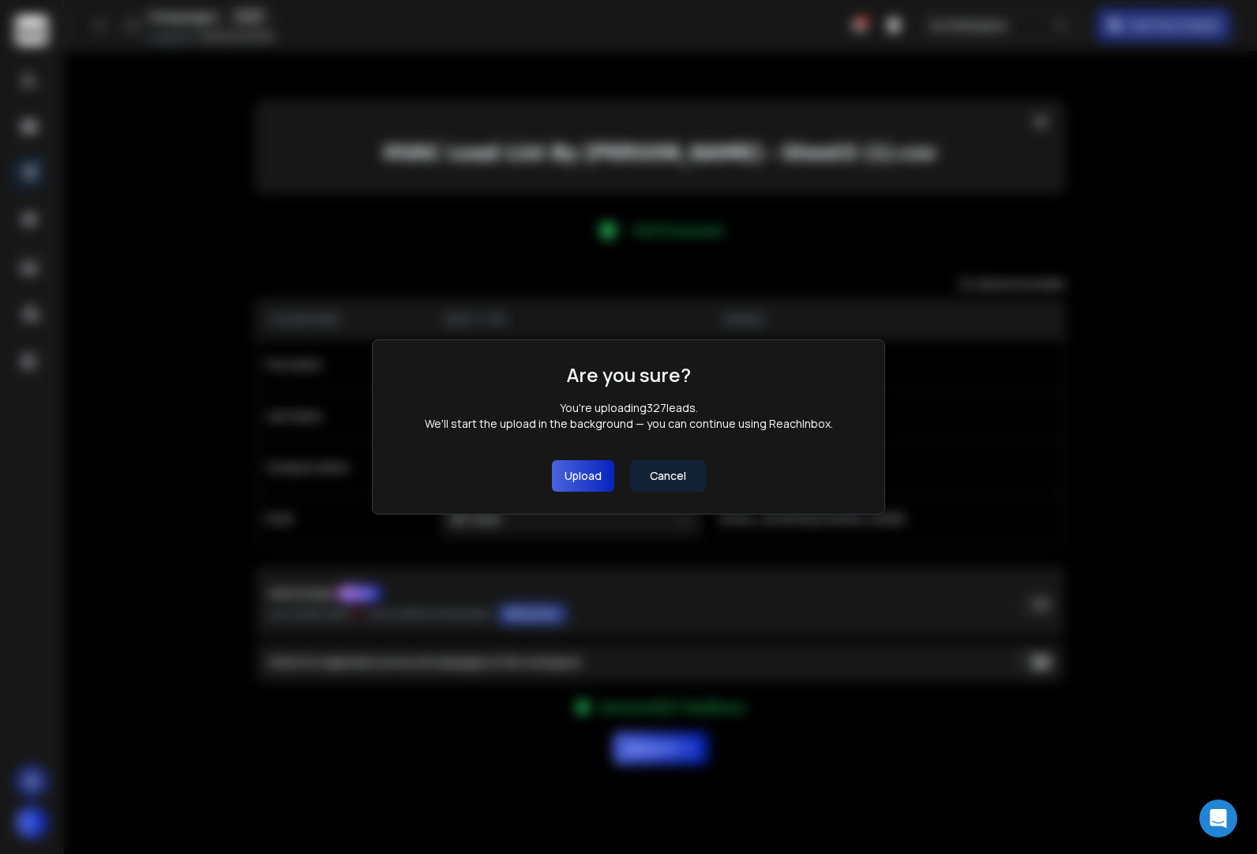
click at [582, 469] on button "Upload" at bounding box center [583, 476] width 62 height 32
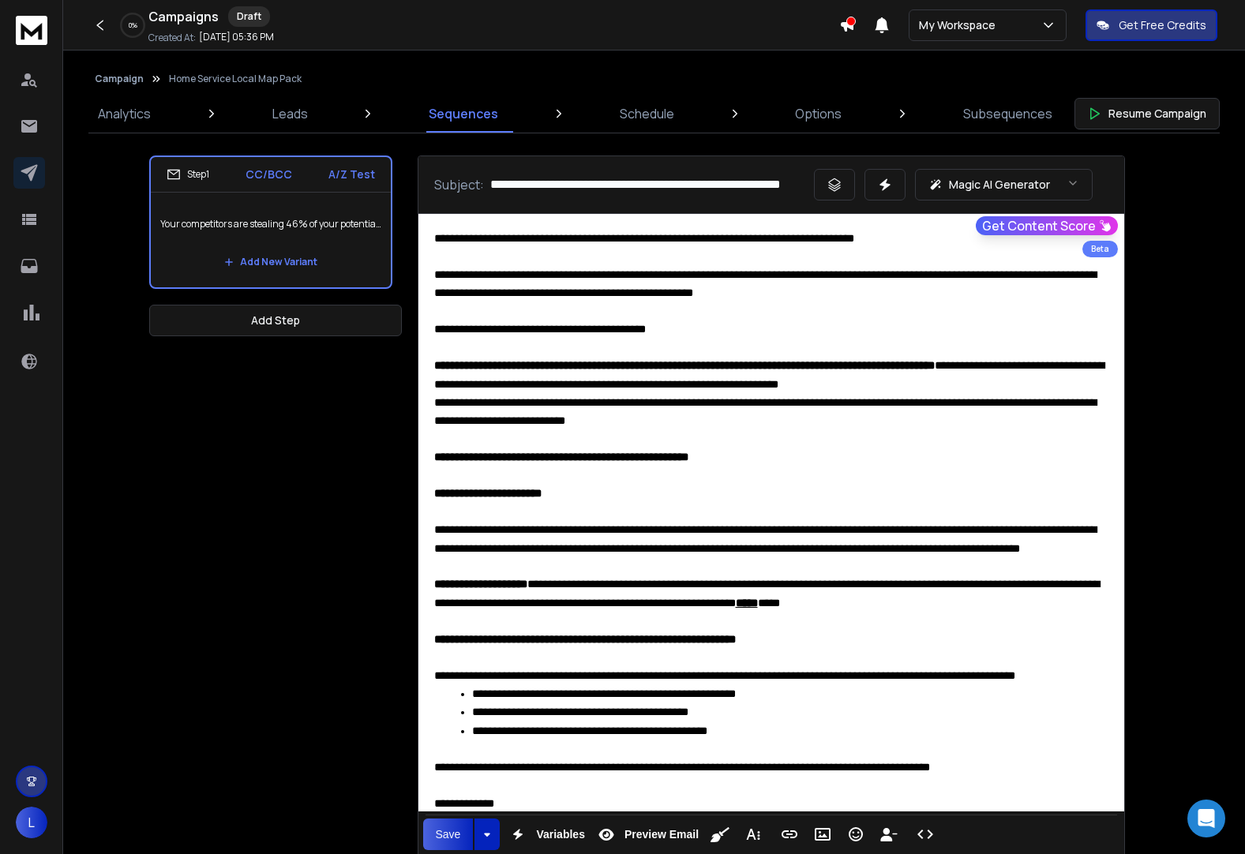
click at [323, 437] on div "Step 1 CC/BCC A/Z Test Your competitors are stealing 46% of your potential cust…" at bounding box center [275, 507] width 253 height 702
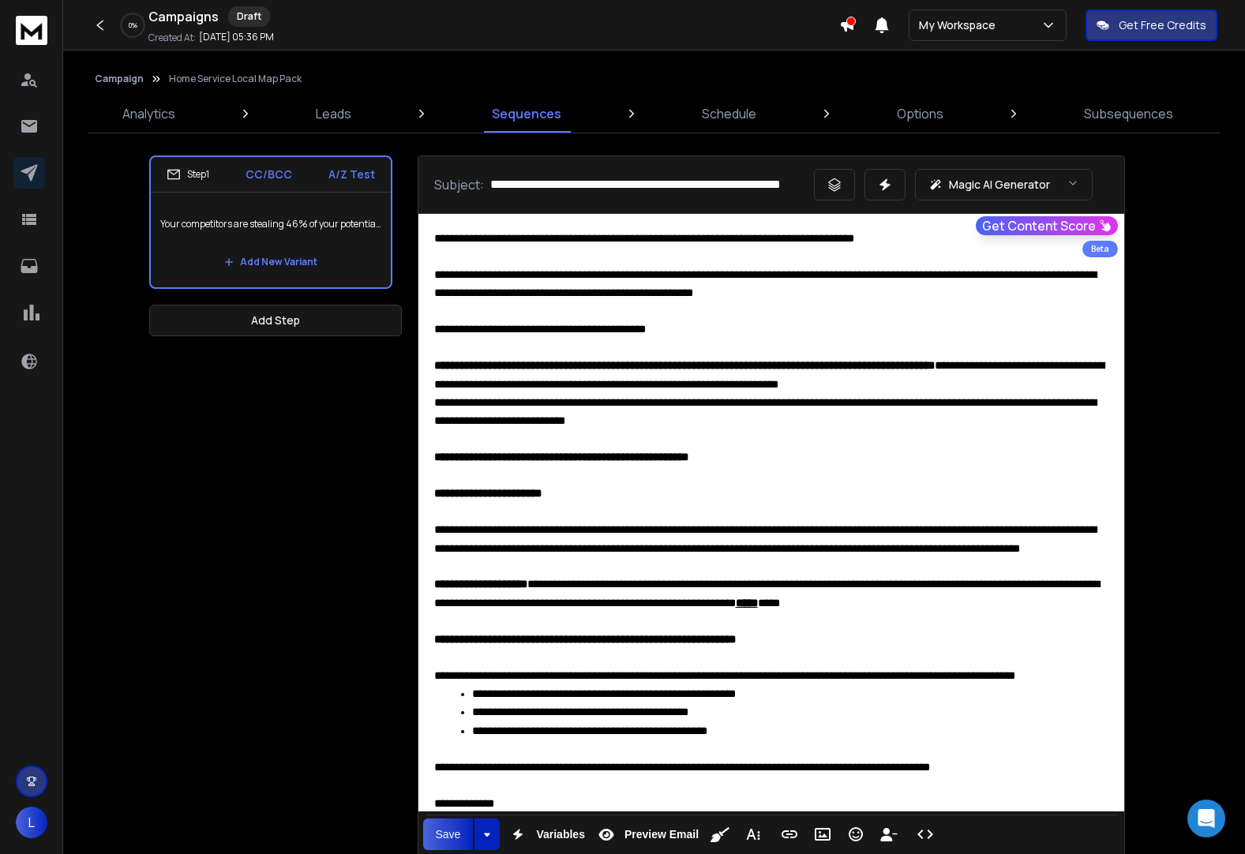
click at [140, 79] on button "Campaign" at bounding box center [119, 79] width 49 height 13
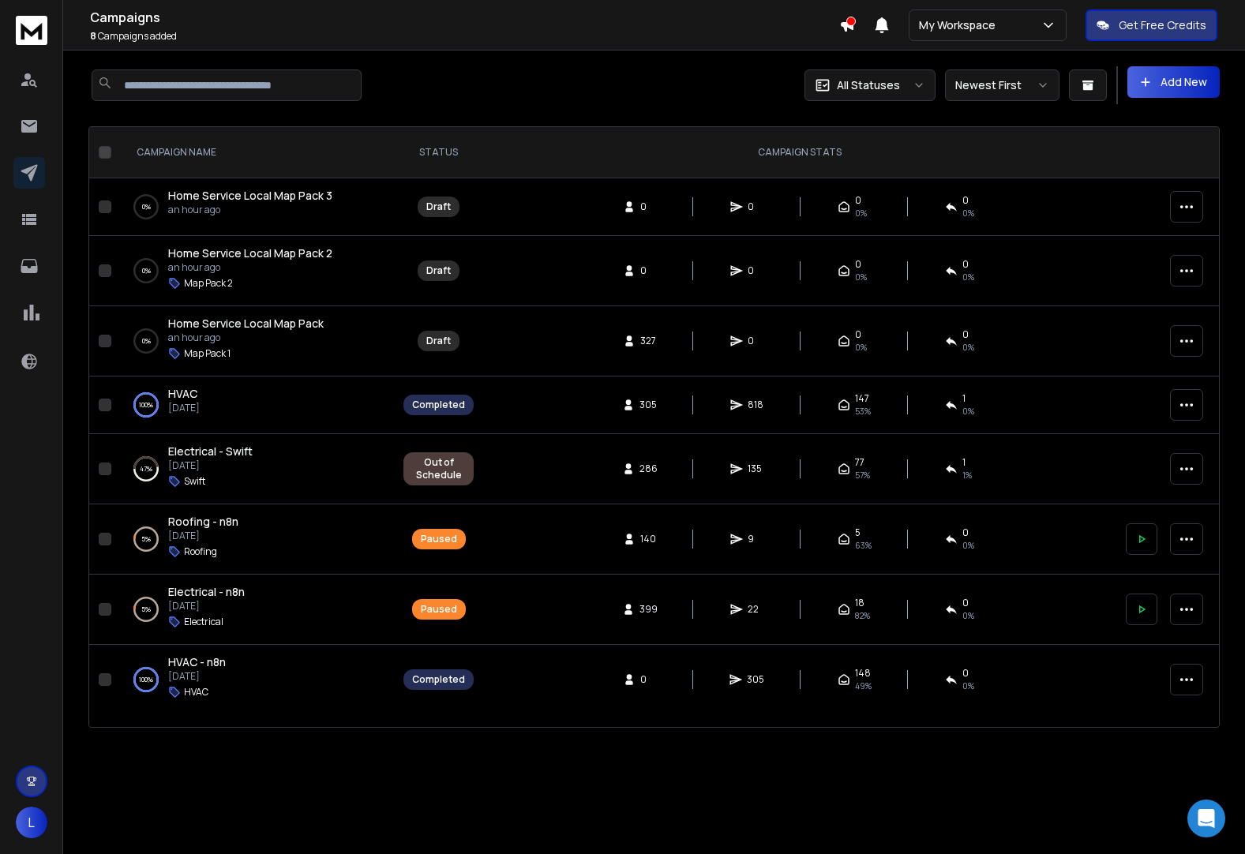
click at [270, 251] on span "Home Service Local Map Pack 2" at bounding box center [250, 253] width 164 height 15
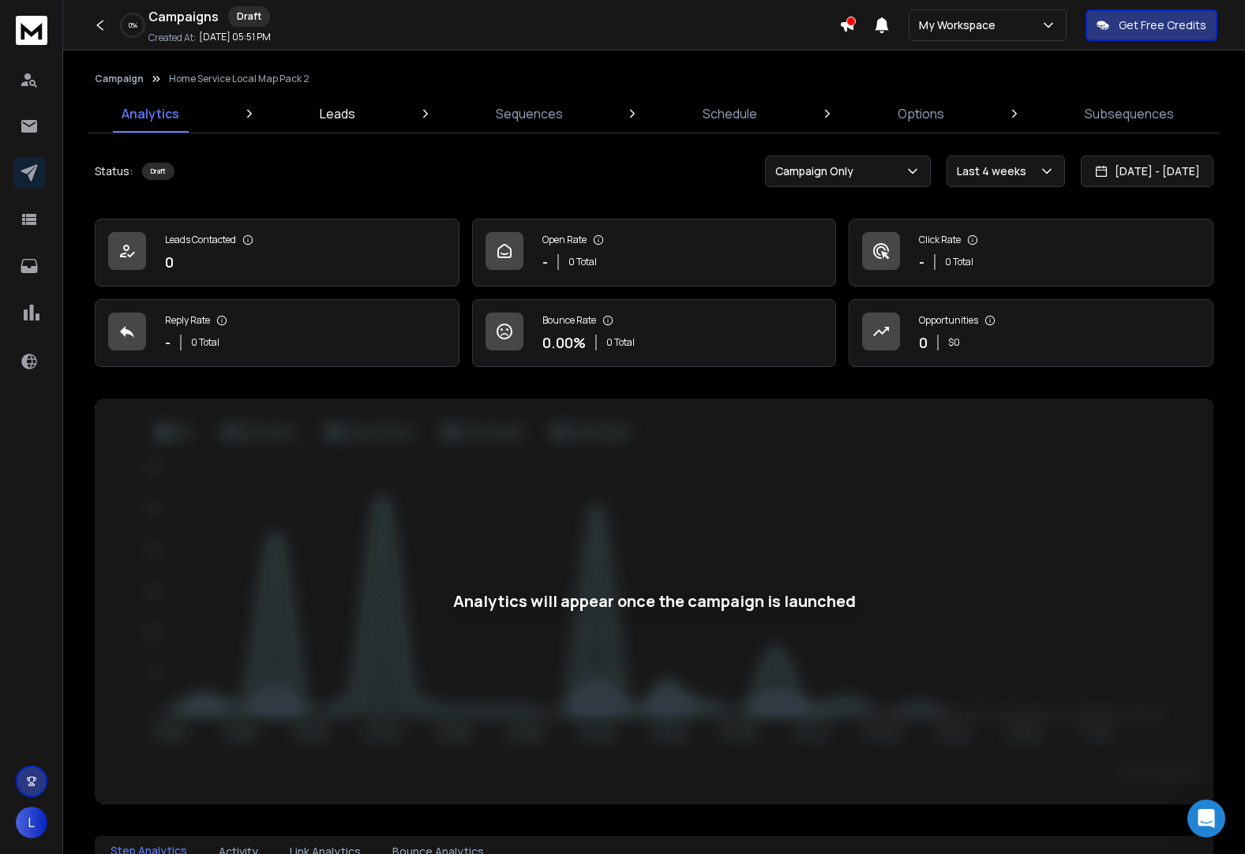
click at [328, 111] on p "Leads" at bounding box center [338, 113] width 36 height 19
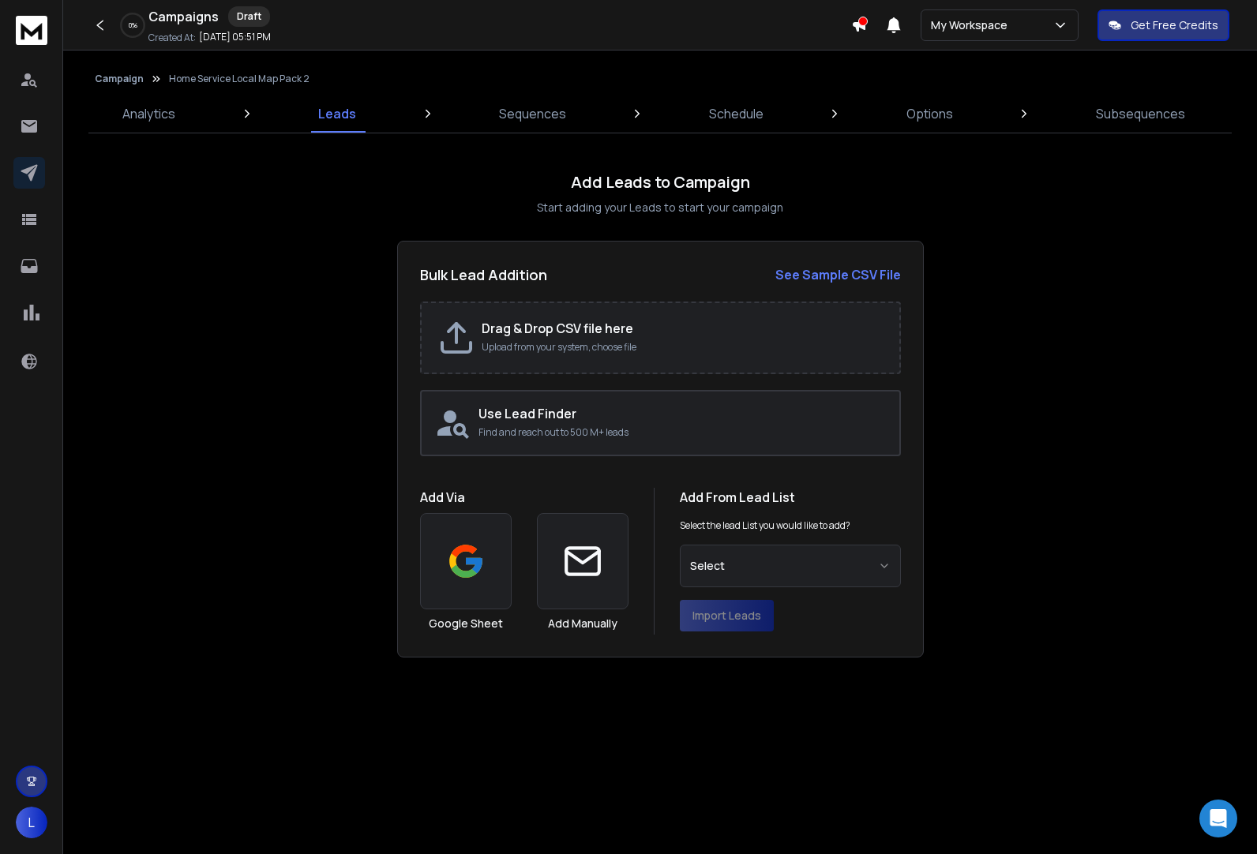
click at [569, 342] on p "Upload from your system, choose file" at bounding box center [683, 347] width 402 height 13
type input "**********"
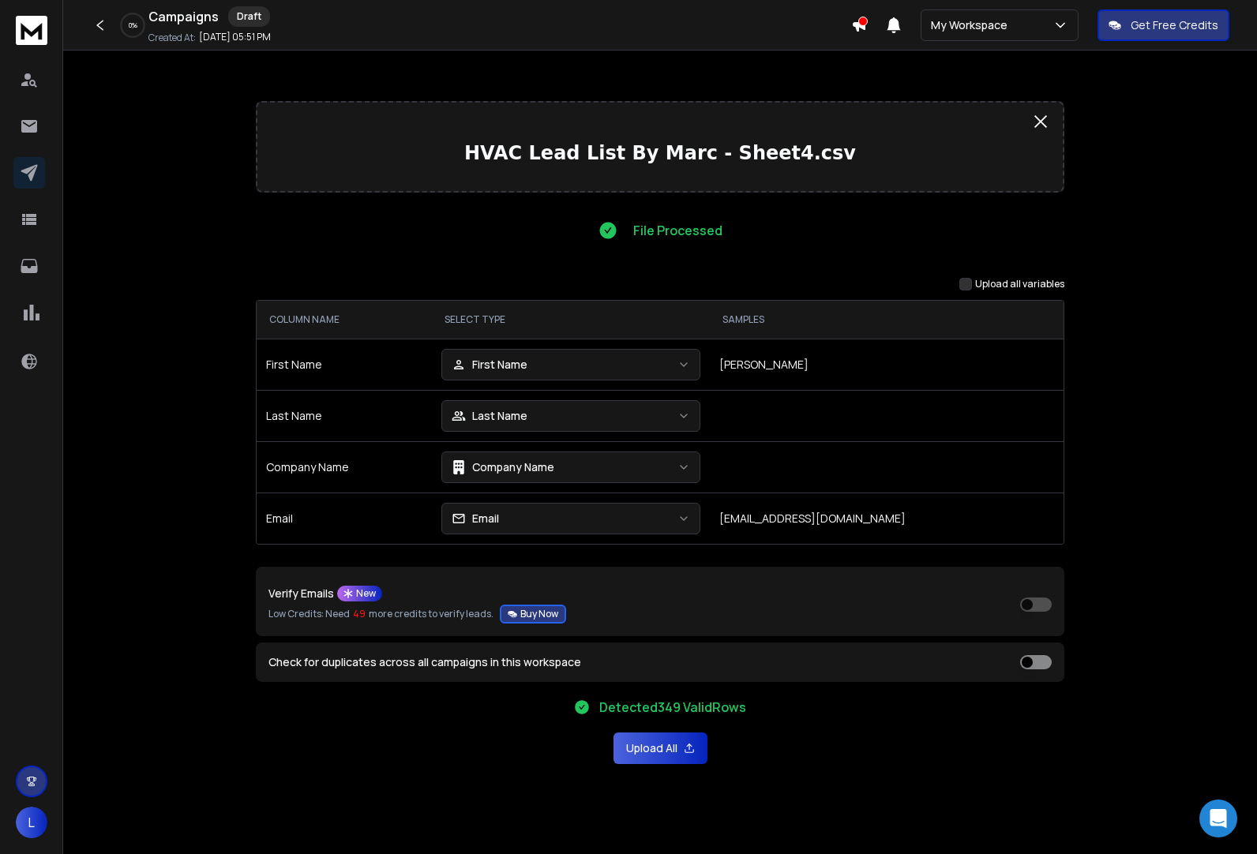
click at [681, 743] on button "Upload All" at bounding box center [660, 749] width 94 height 32
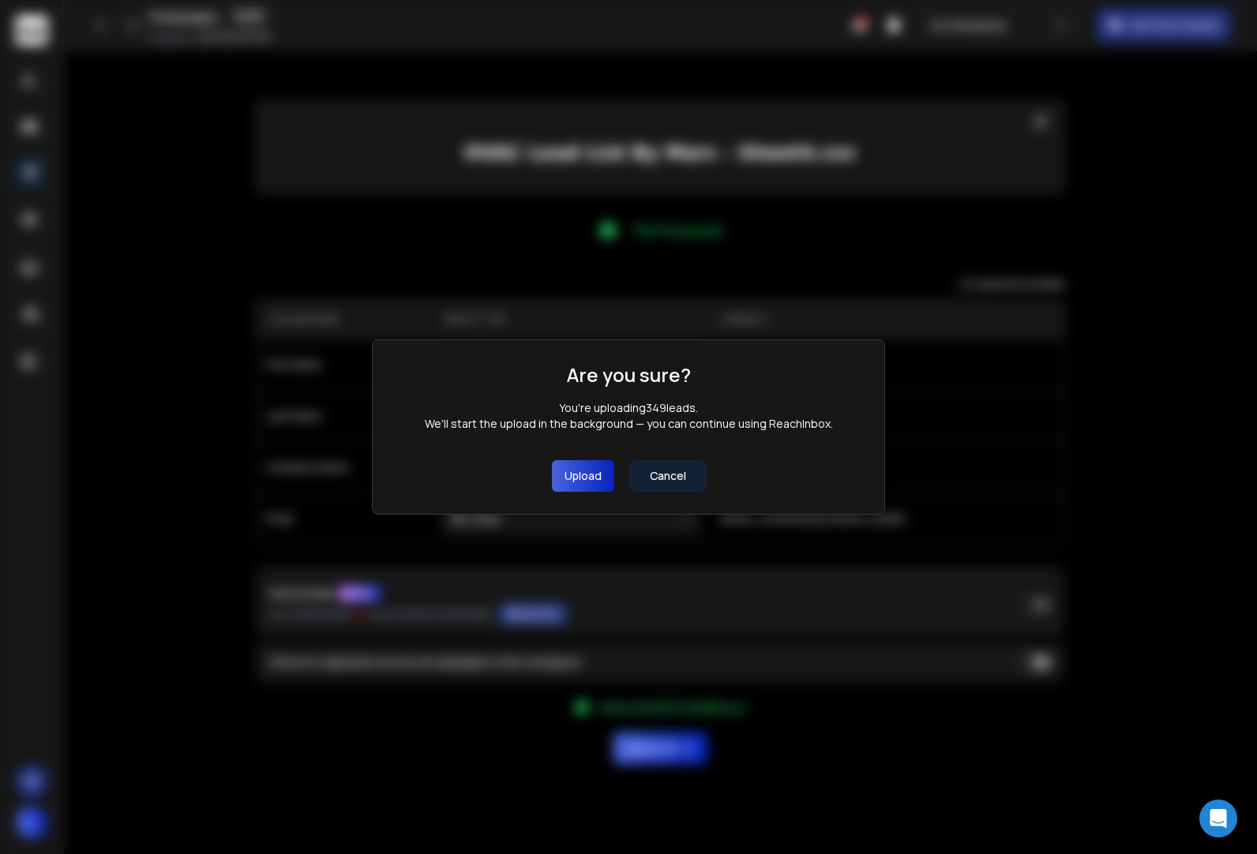
click at [576, 478] on button "Upload" at bounding box center [583, 476] width 62 height 32
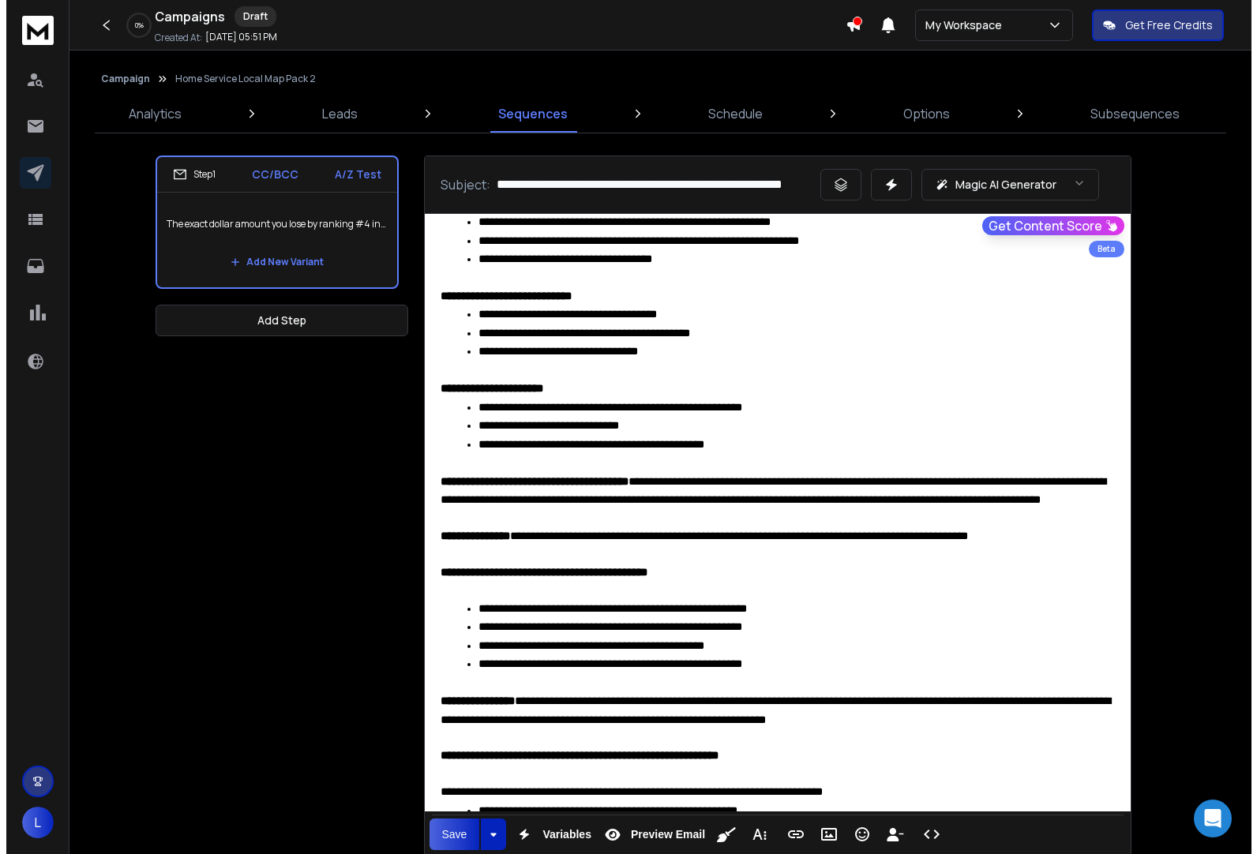
scroll to position [54, 0]
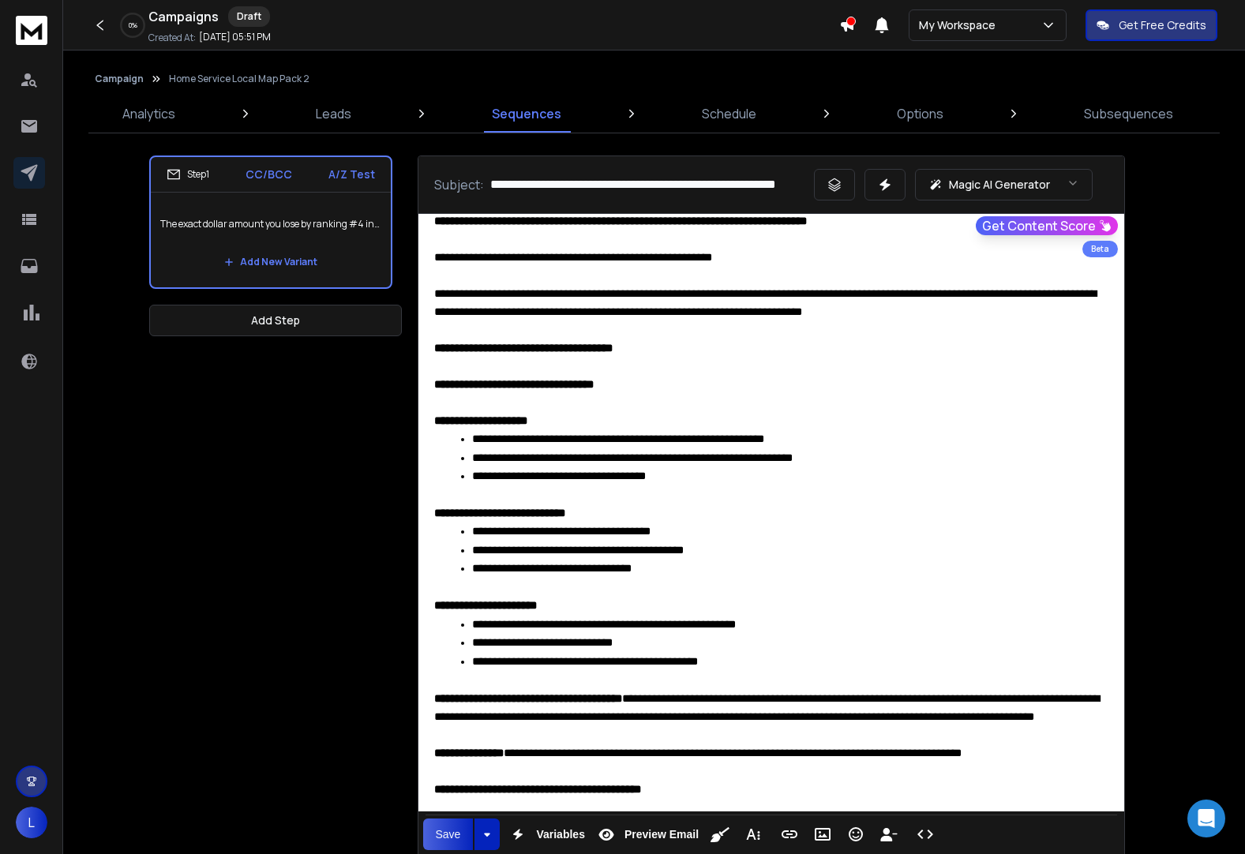
click at [366, 121] on div "Analytics Leads Sequences Schedule Options Subsequences" at bounding box center [647, 114] width 1119 height 38
click at [347, 112] on p "Leads" at bounding box center [334, 113] width 36 height 19
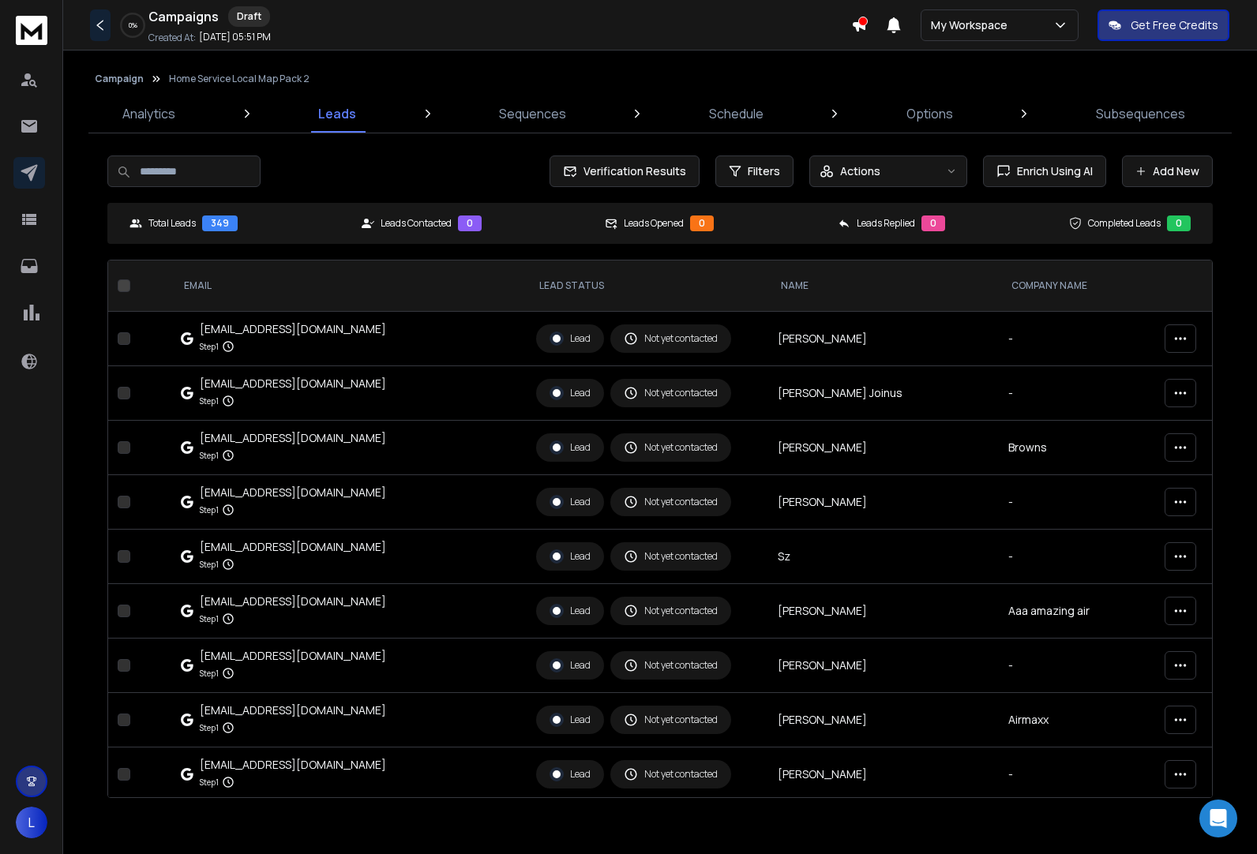
click at [98, 35] on button at bounding box center [100, 25] width 21 height 32
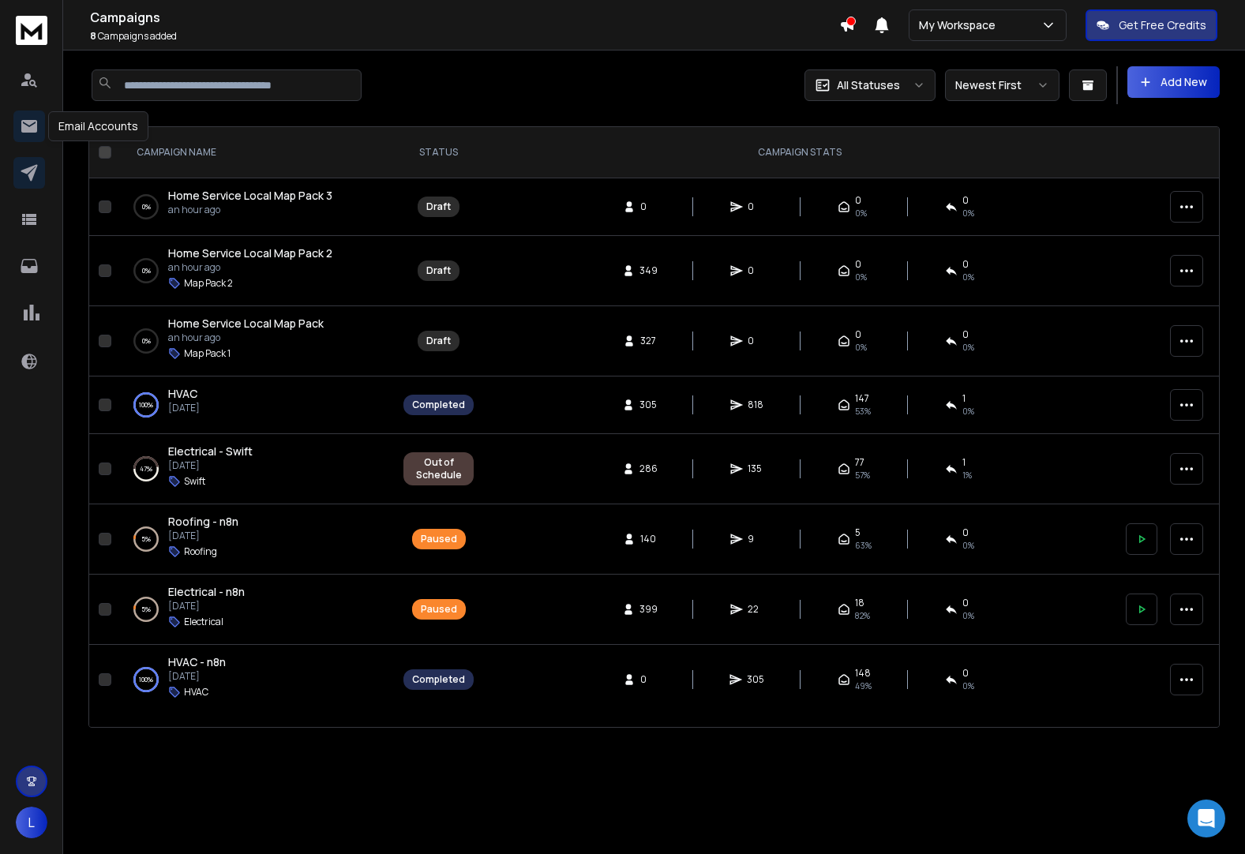
click at [27, 133] on icon at bounding box center [29, 126] width 19 height 19
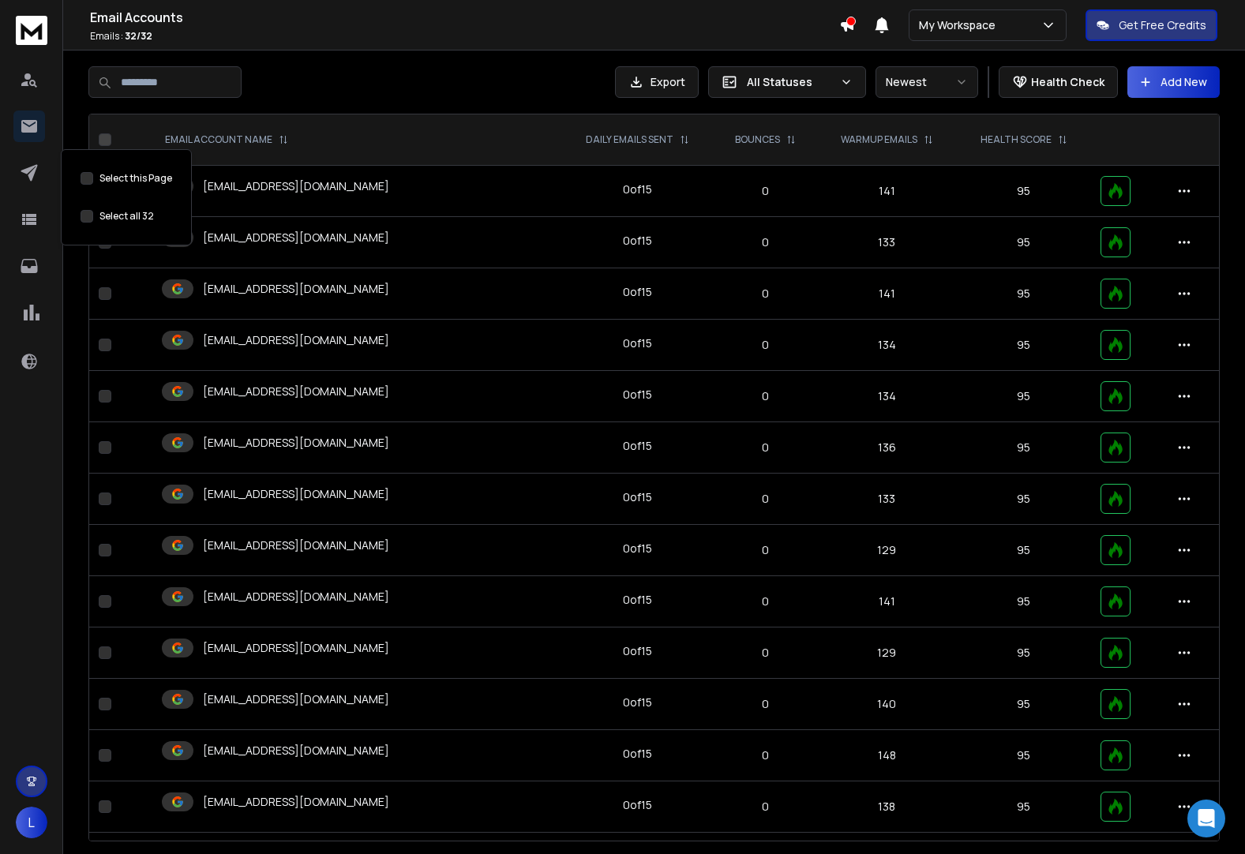
click at [99, 137] on button "Select this Page" at bounding box center [105, 139] width 13 height 13
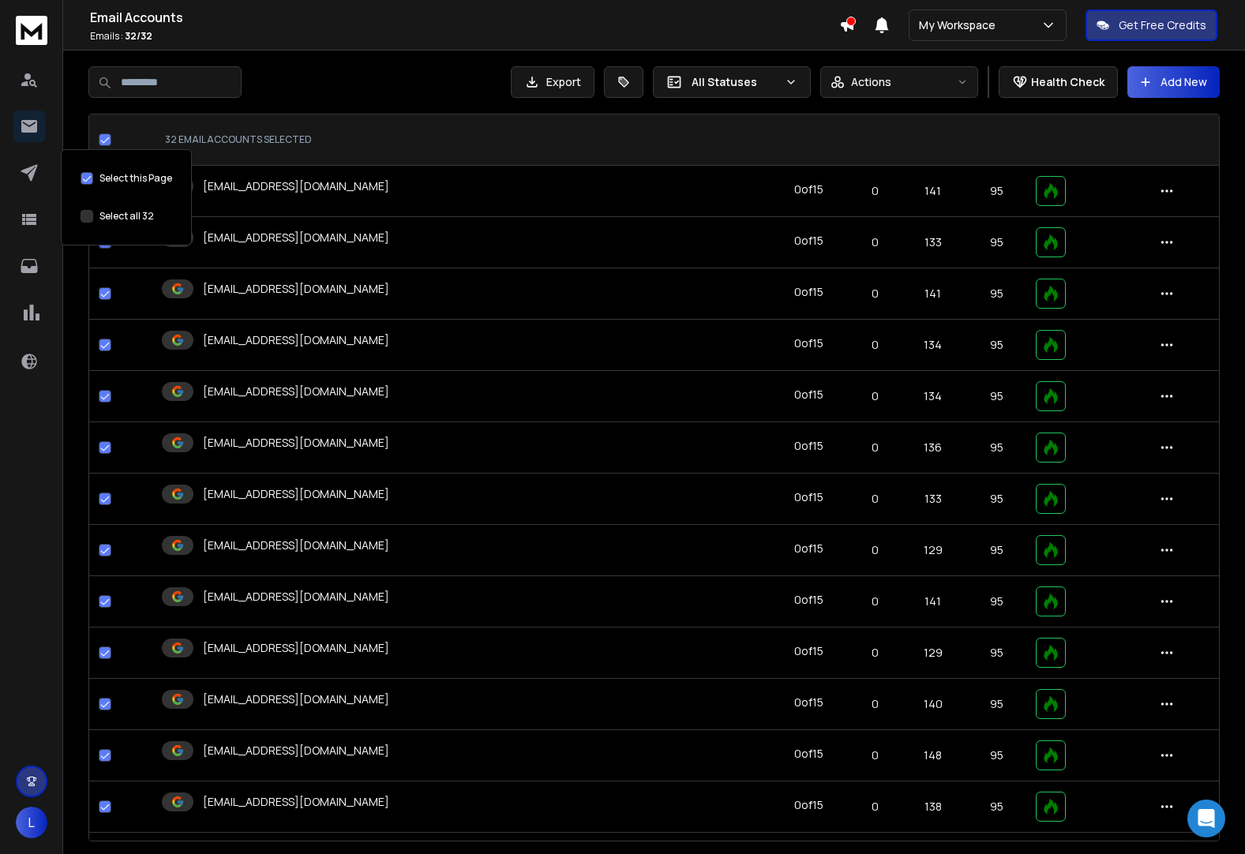
click at [110, 144] on button "Select this Page" at bounding box center [105, 139] width 13 height 13
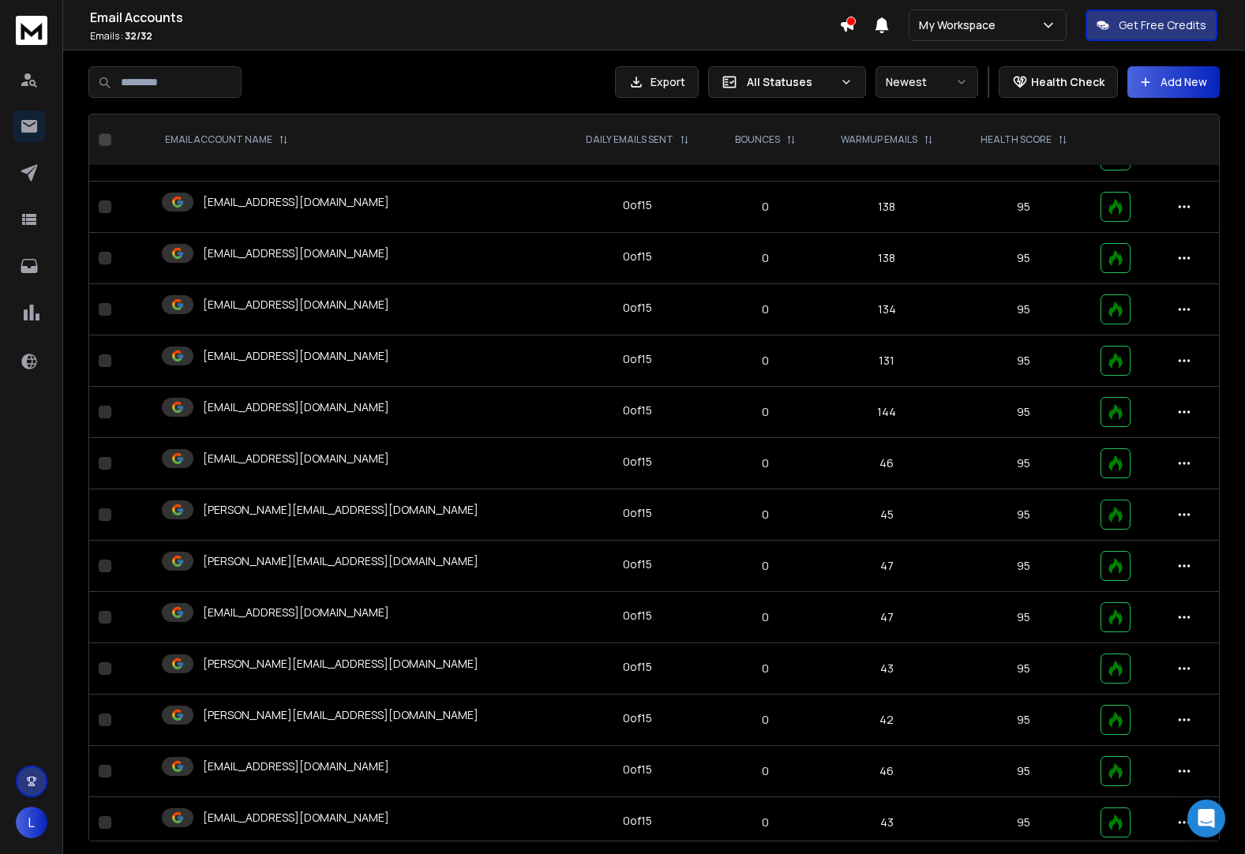
scroll to position [979, 0]
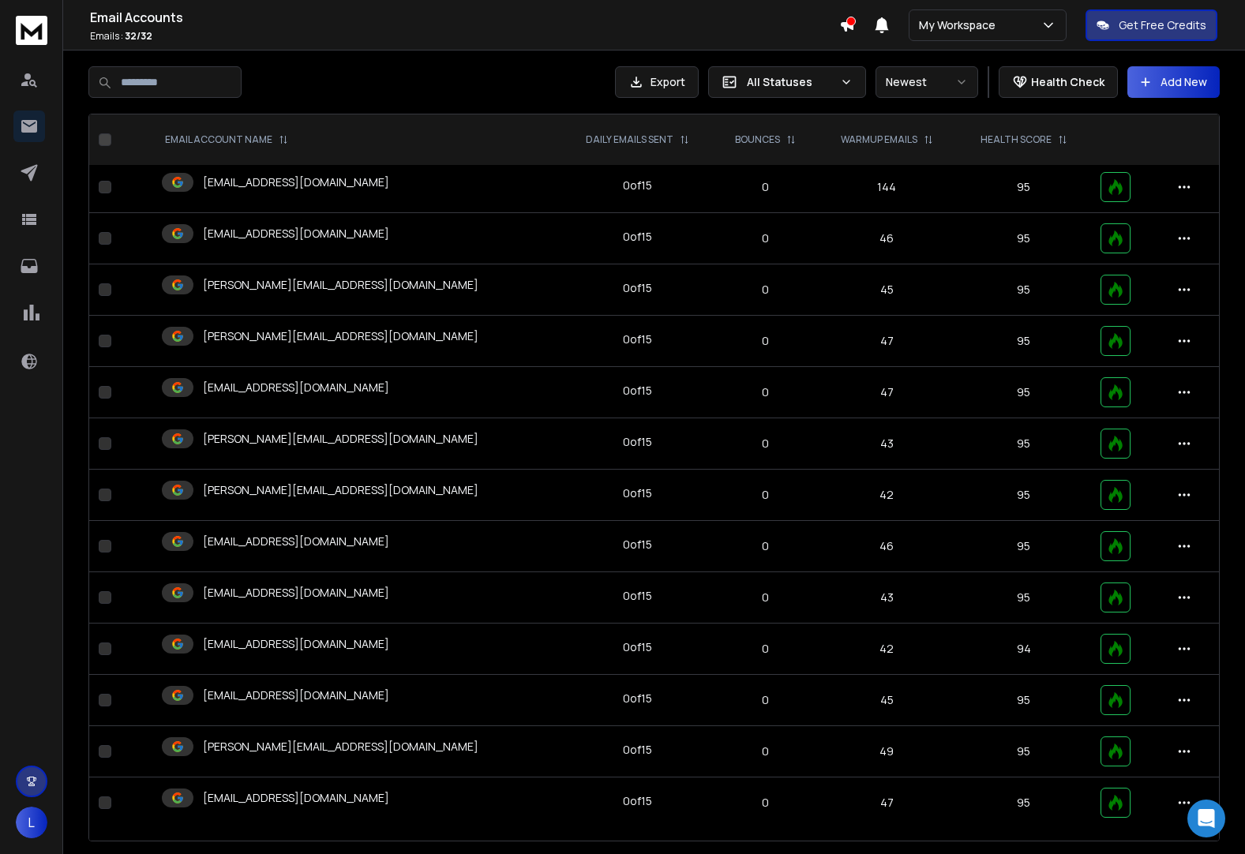
click at [110, 798] on button "button" at bounding box center [105, 803] width 13 height 13
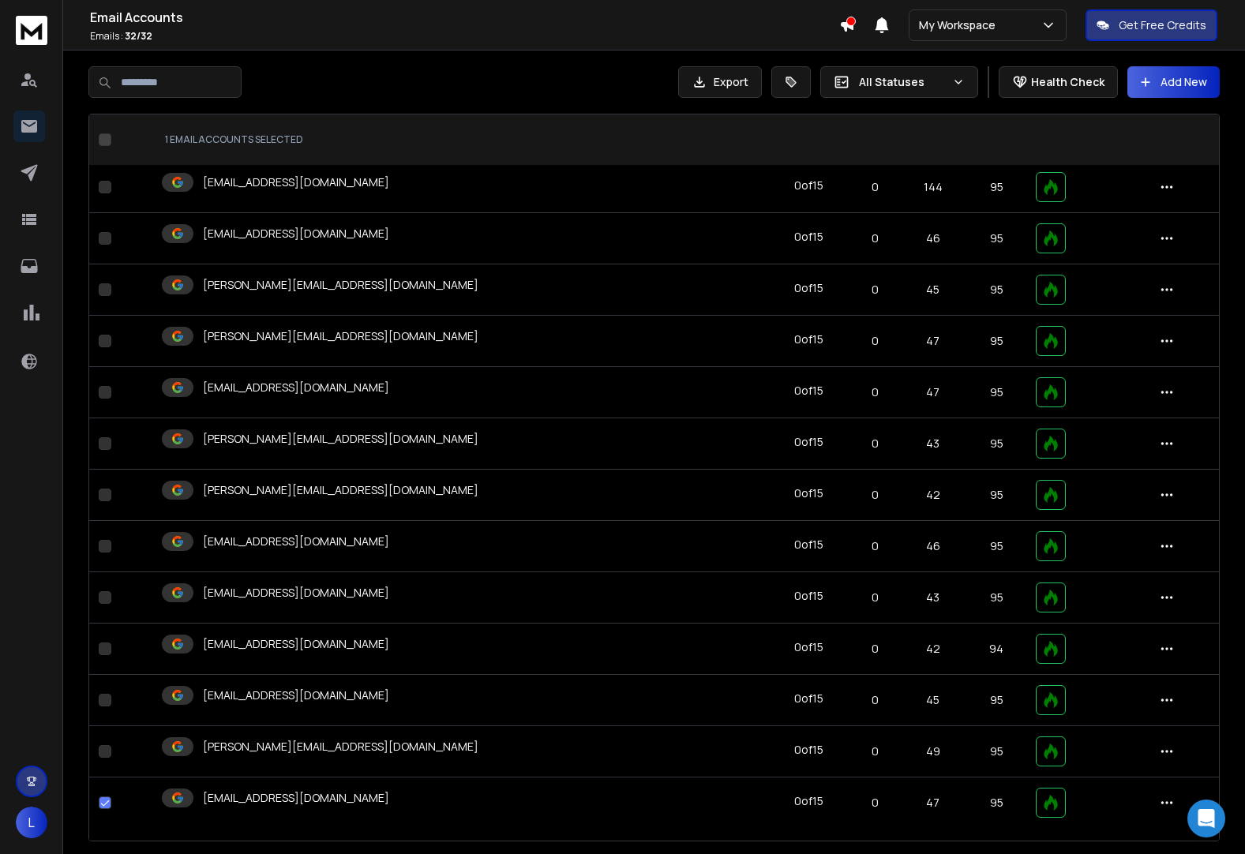
click at [106, 747] on button "button" at bounding box center [105, 751] width 13 height 13
click at [104, 697] on button "button" at bounding box center [105, 700] width 13 height 13
click at [104, 658] on td at bounding box center [120, 649] width 63 height 51
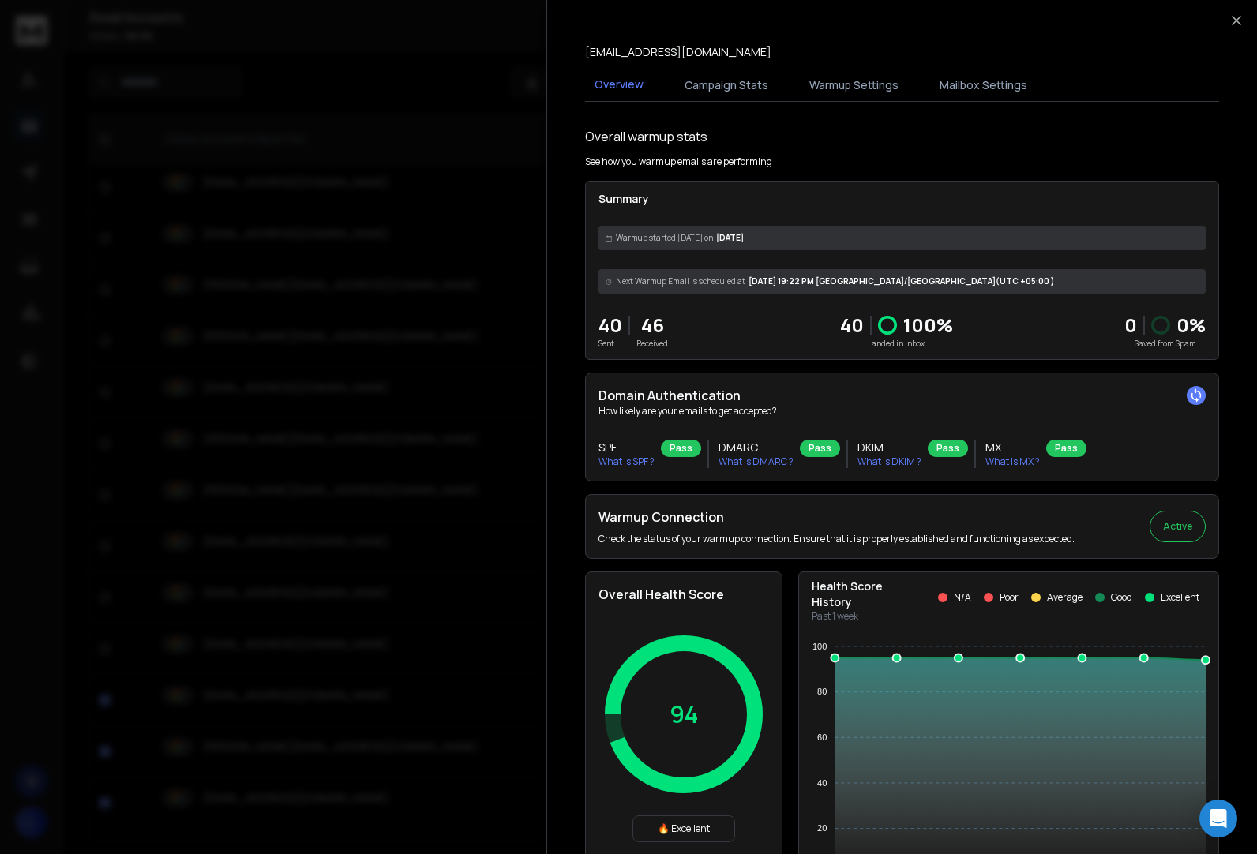
click at [969, 79] on button "Mailbox Settings" at bounding box center [983, 85] width 107 height 35
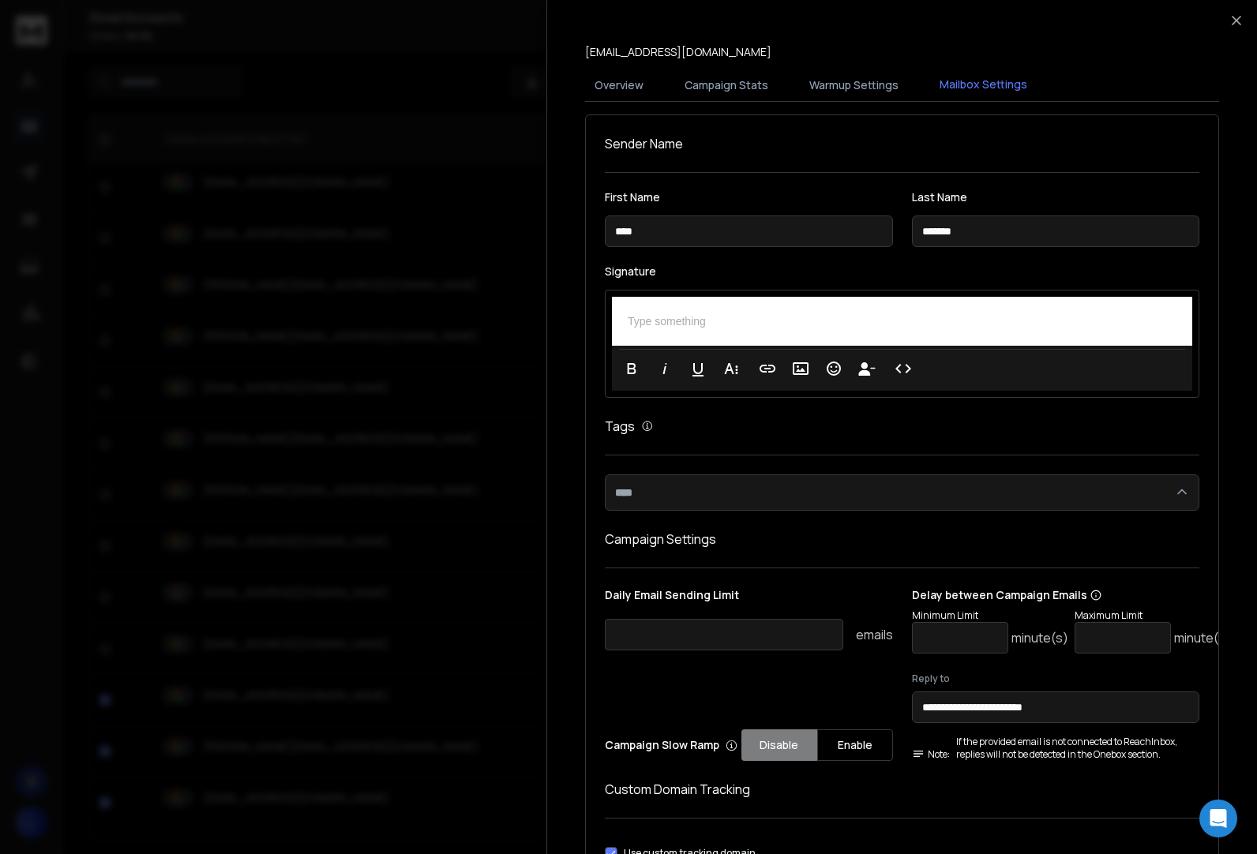
click at [475, 345] on div at bounding box center [628, 427] width 1257 height 854
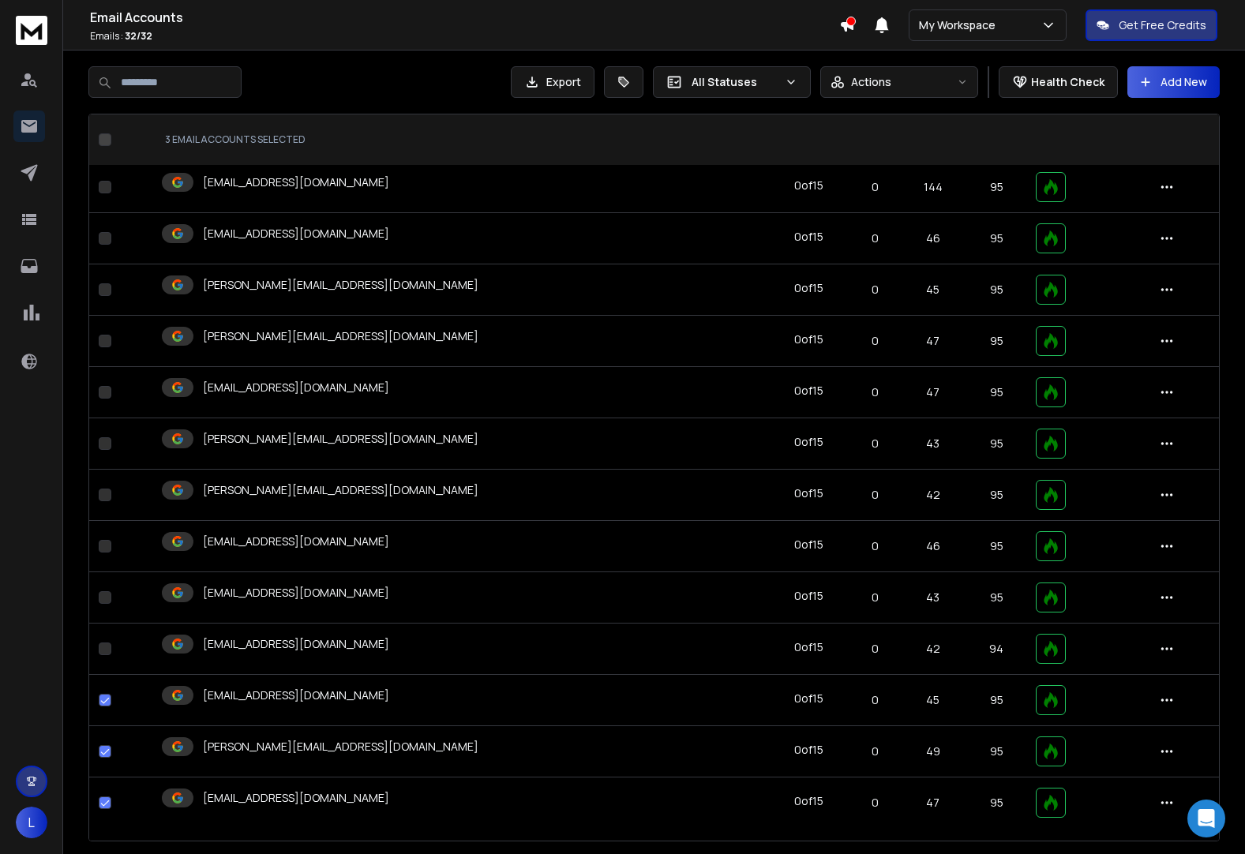
click at [104, 705] on button "button" at bounding box center [105, 700] width 13 height 13
click at [105, 754] on button "button" at bounding box center [105, 751] width 13 height 13
click at [103, 797] on button "button" at bounding box center [105, 803] width 13 height 13
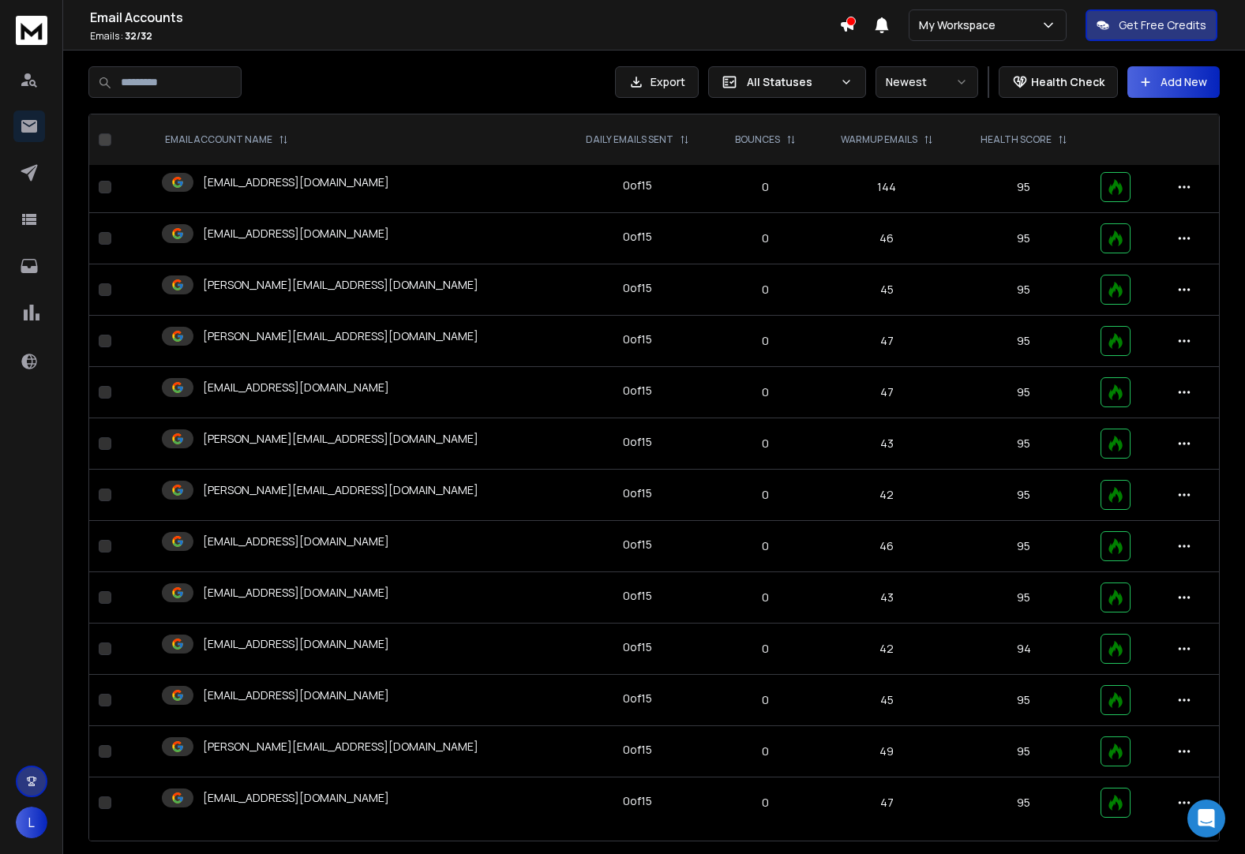
click at [257, 538] on p "[EMAIL_ADDRESS][DOMAIN_NAME]" at bounding box center [296, 542] width 186 height 16
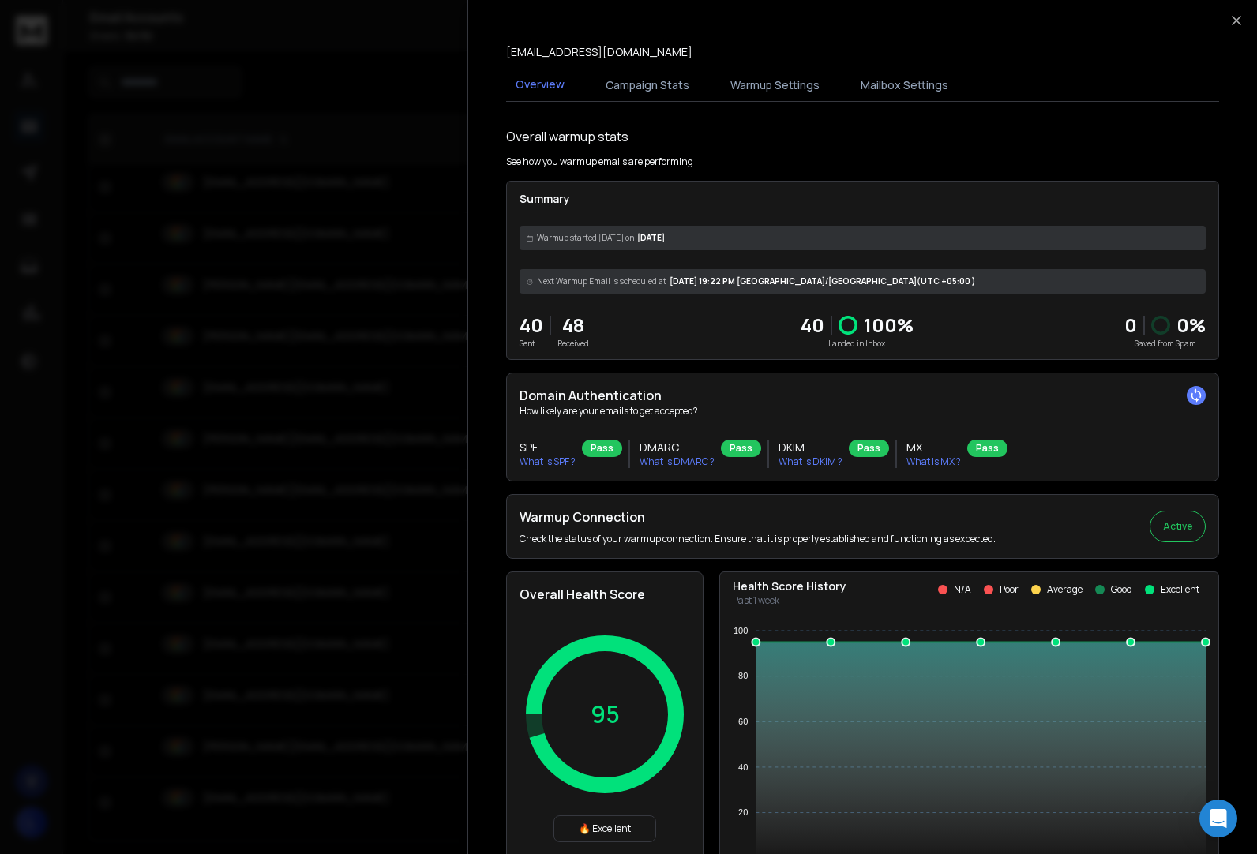
drag, startPoint x: 905, startPoint y: 74, endPoint x: 906, endPoint y: 86, distance: 11.9
click at [905, 75] on button "Mailbox Settings" at bounding box center [904, 85] width 107 height 35
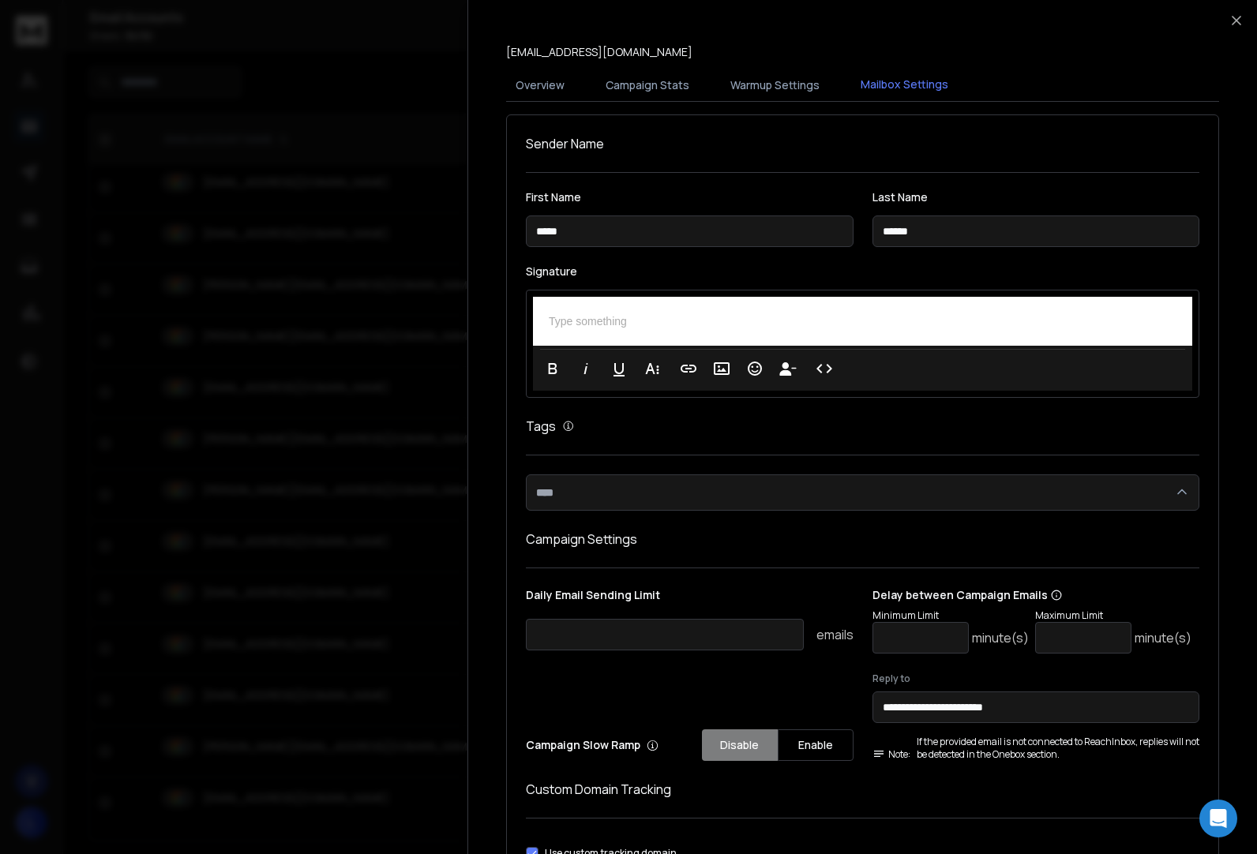
click at [373, 164] on div at bounding box center [628, 427] width 1257 height 854
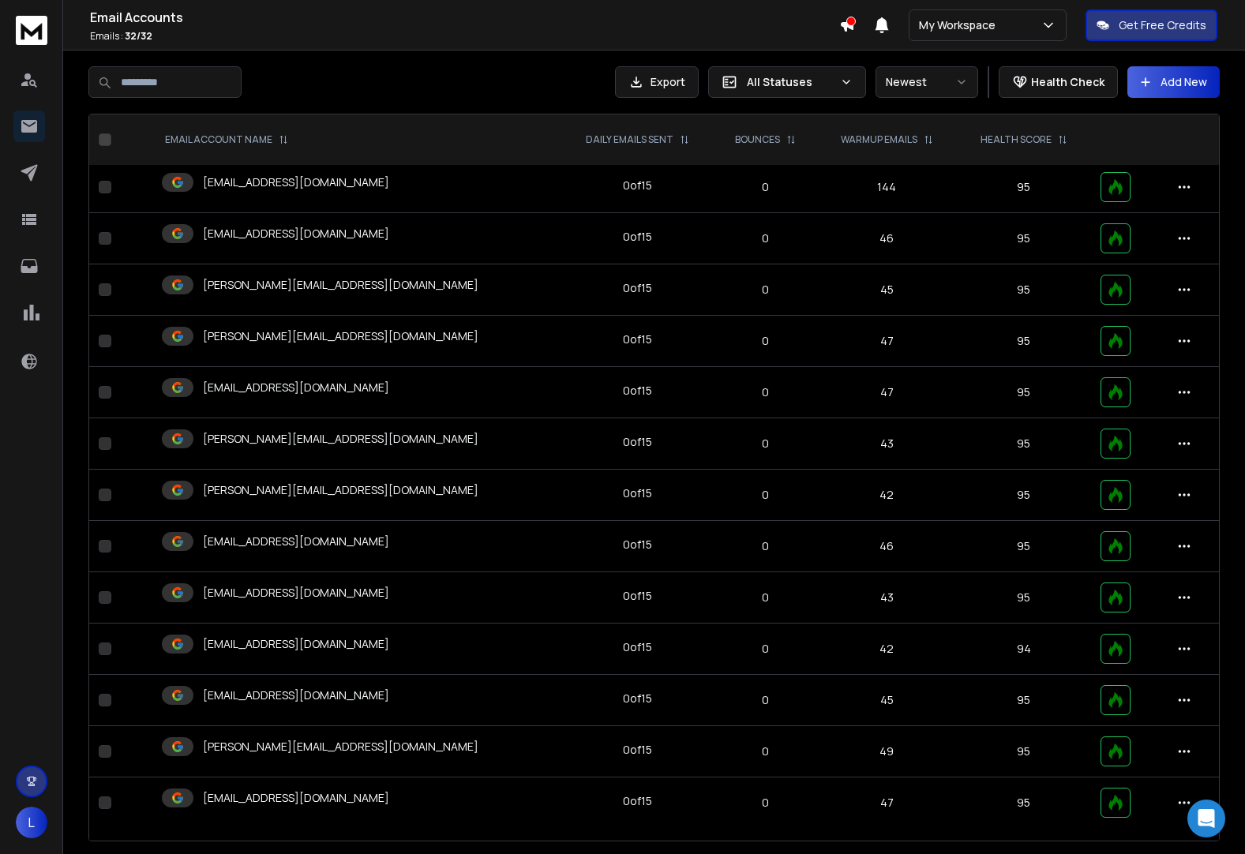
click at [105, 547] on button "button" at bounding box center [105, 546] width 13 height 13
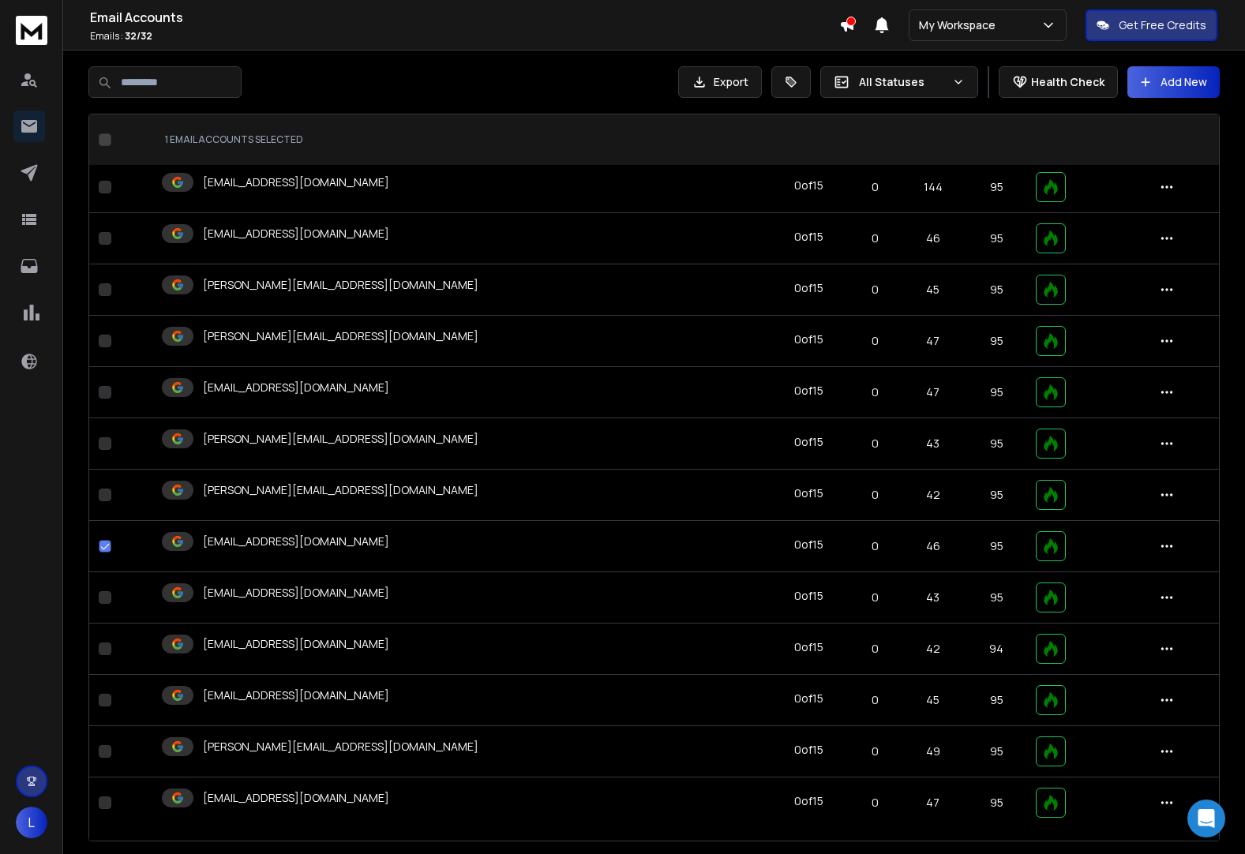
click at [102, 496] on button "button" at bounding box center [105, 495] width 13 height 13
click at [105, 441] on button "button" at bounding box center [105, 443] width 13 height 13
click at [108, 394] on button "button" at bounding box center [105, 392] width 13 height 13
click at [104, 345] on button "button" at bounding box center [105, 341] width 13 height 13
click at [106, 291] on button "button" at bounding box center [105, 289] width 13 height 13
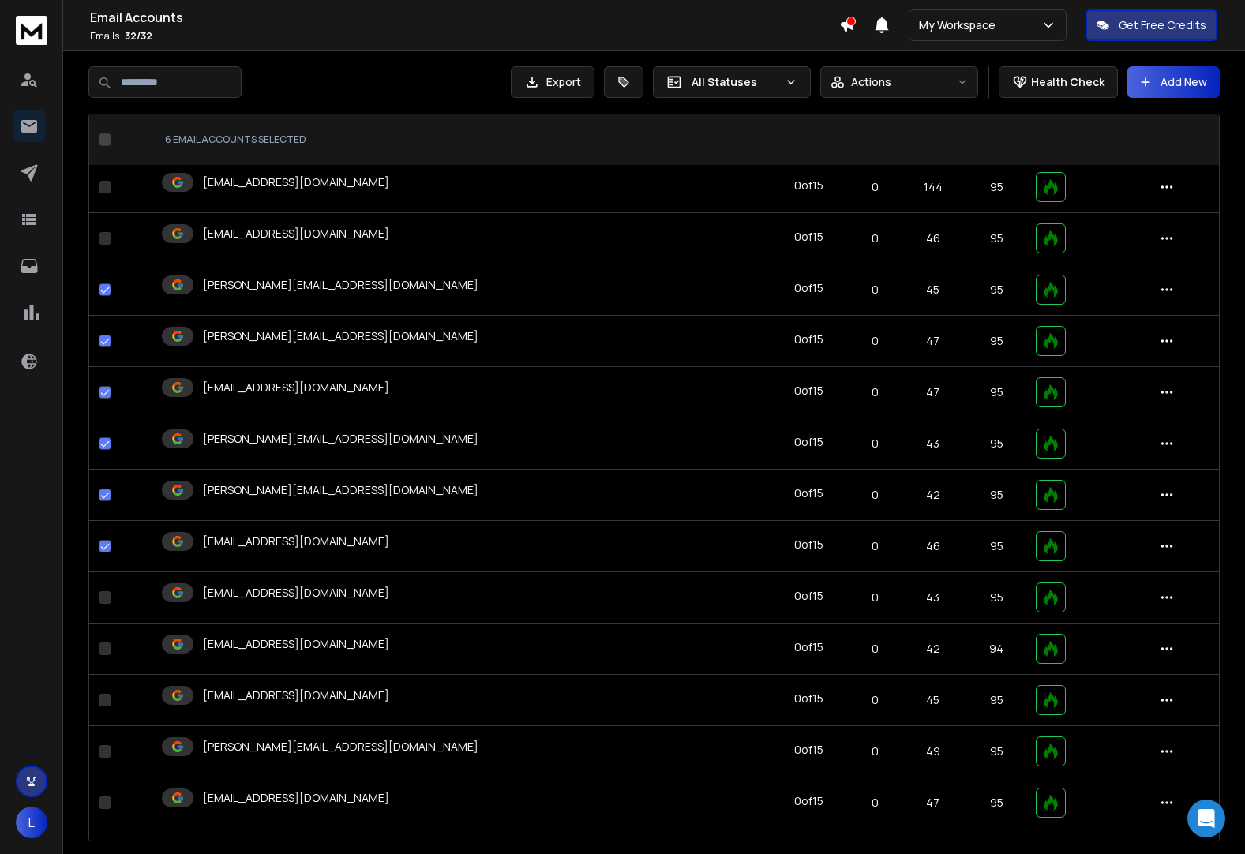
click at [110, 237] on button "button" at bounding box center [105, 238] width 13 height 13
click at [104, 601] on button "button" at bounding box center [105, 597] width 13 height 13
click at [106, 647] on button "button" at bounding box center [105, 649] width 13 height 13
click at [108, 696] on button "button" at bounding box center [105, 700] width 13 height 13
click at [111, 755] on div at bounding box center [126, 751] width 54 height 13
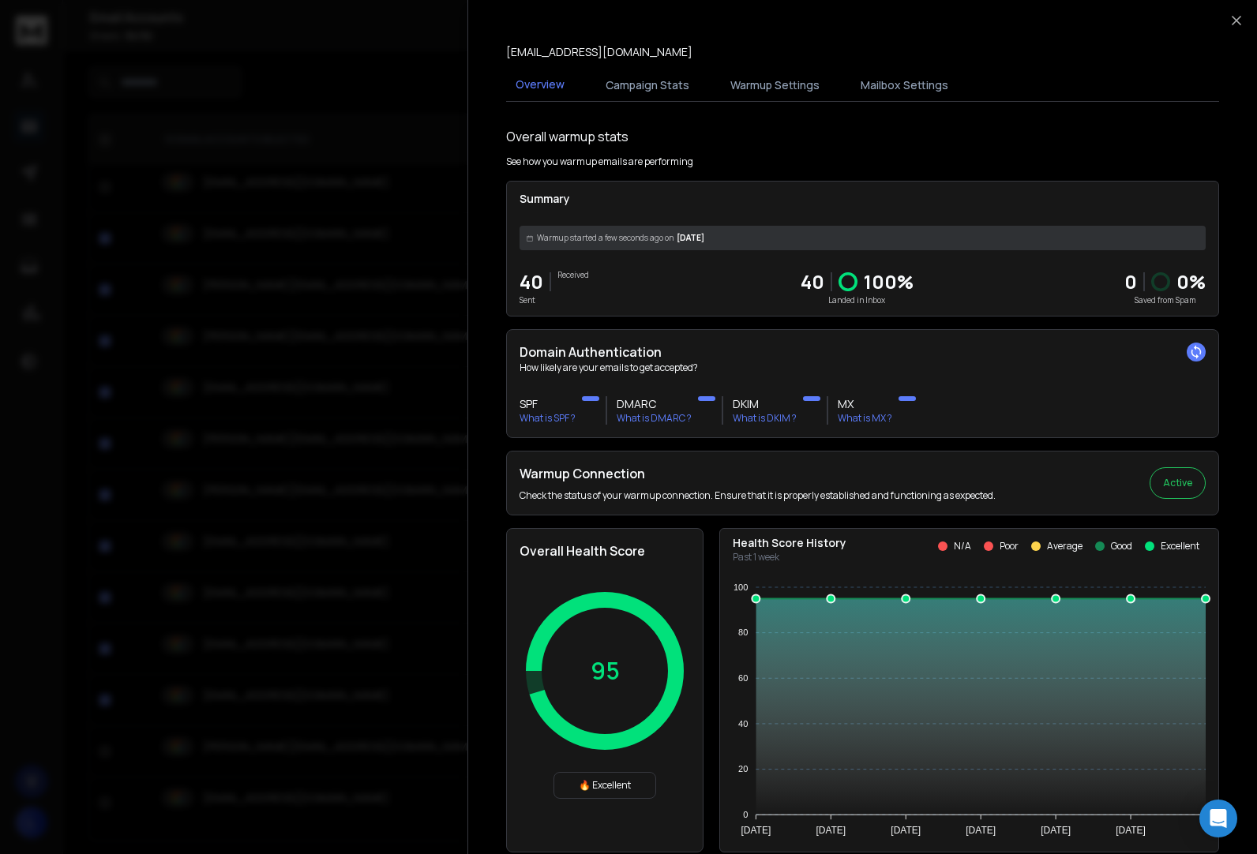
click at [128, 753] on div at bounding box center [628, 427] width 1257 height 854
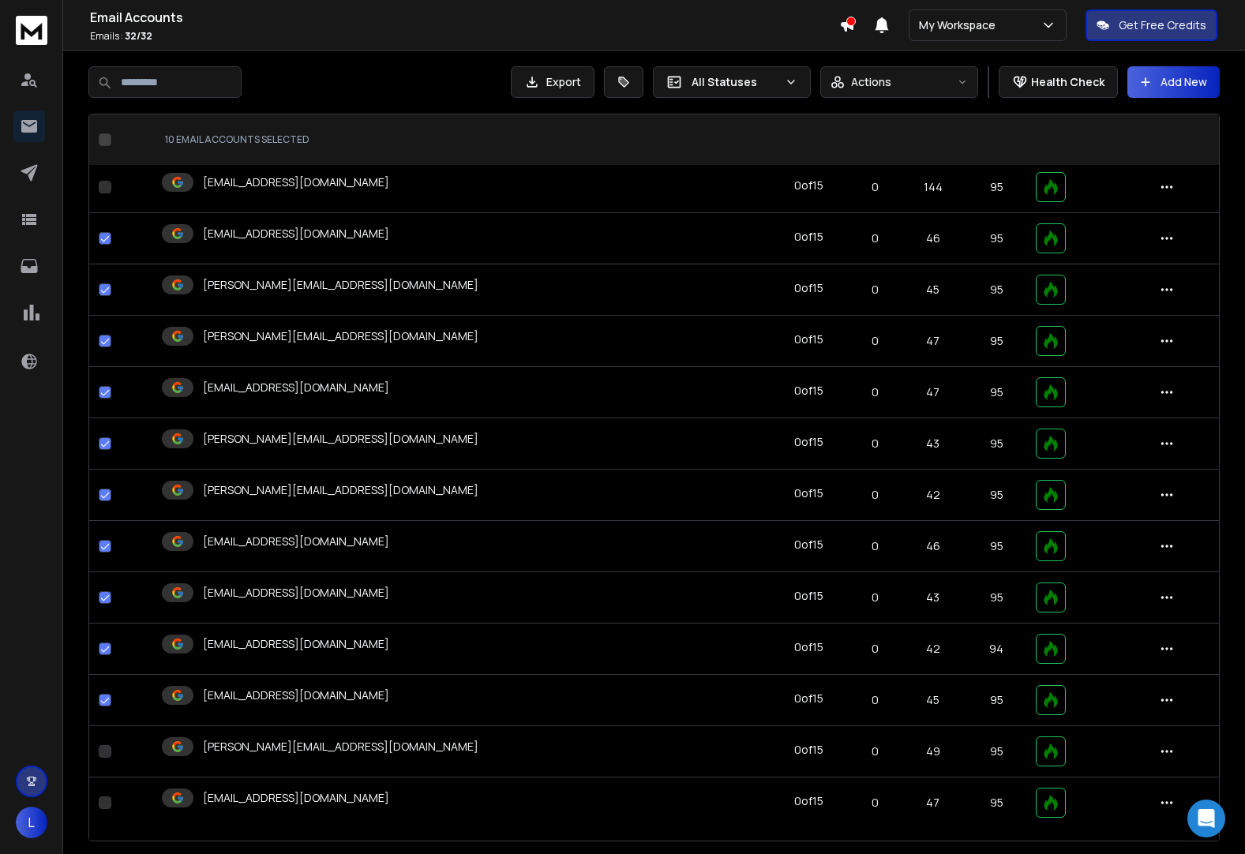
click at [107, 752] on button "button" at bounding box center [105, 751] width 13 height 13
click at [103, 806] on button "button" at bounding box center [105, 803] width 13 height 13
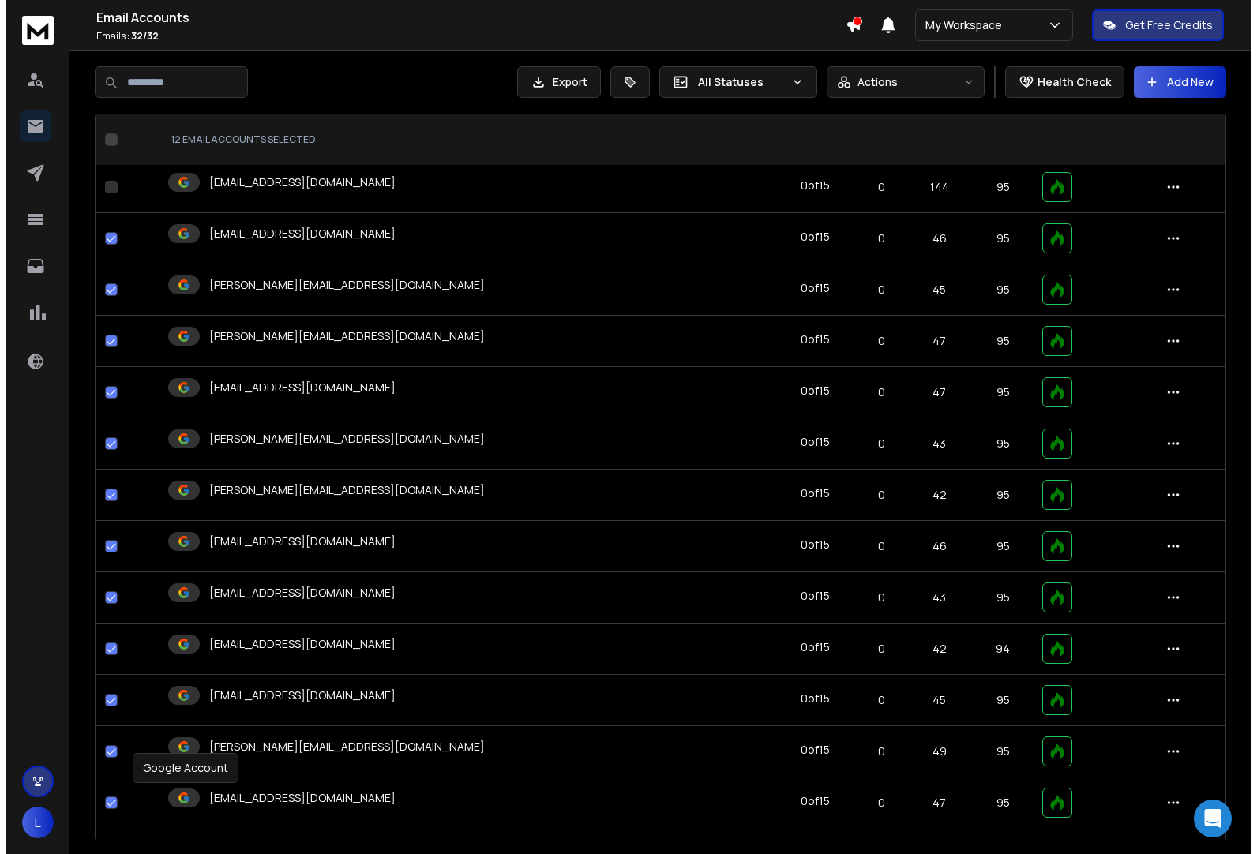
scroll to position [3, 0]
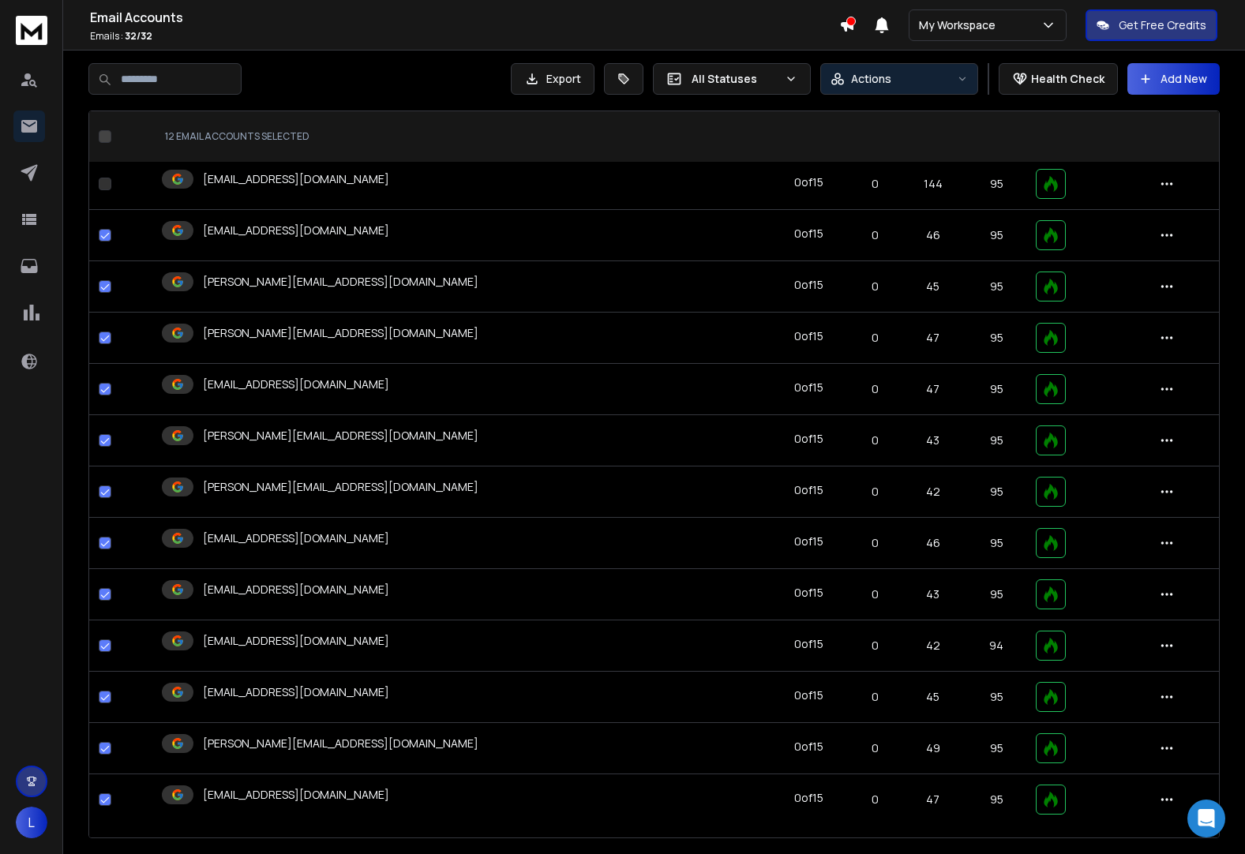
click at [917, 82] on div "Actions" at bounding box center [891, 79] width 120 height 16
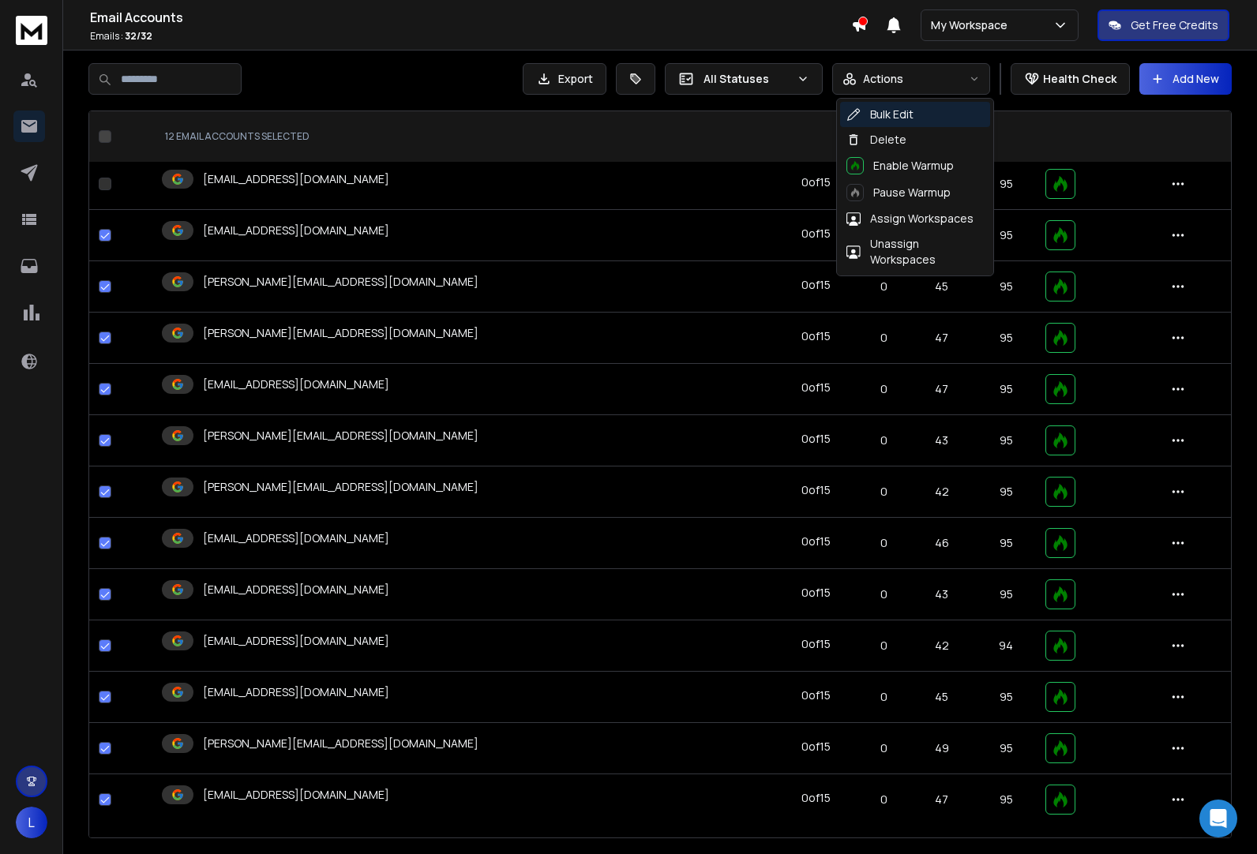
click at [887, 111] on div "Bulk Edit" at bounding box center [879, 115] width 67 height 16
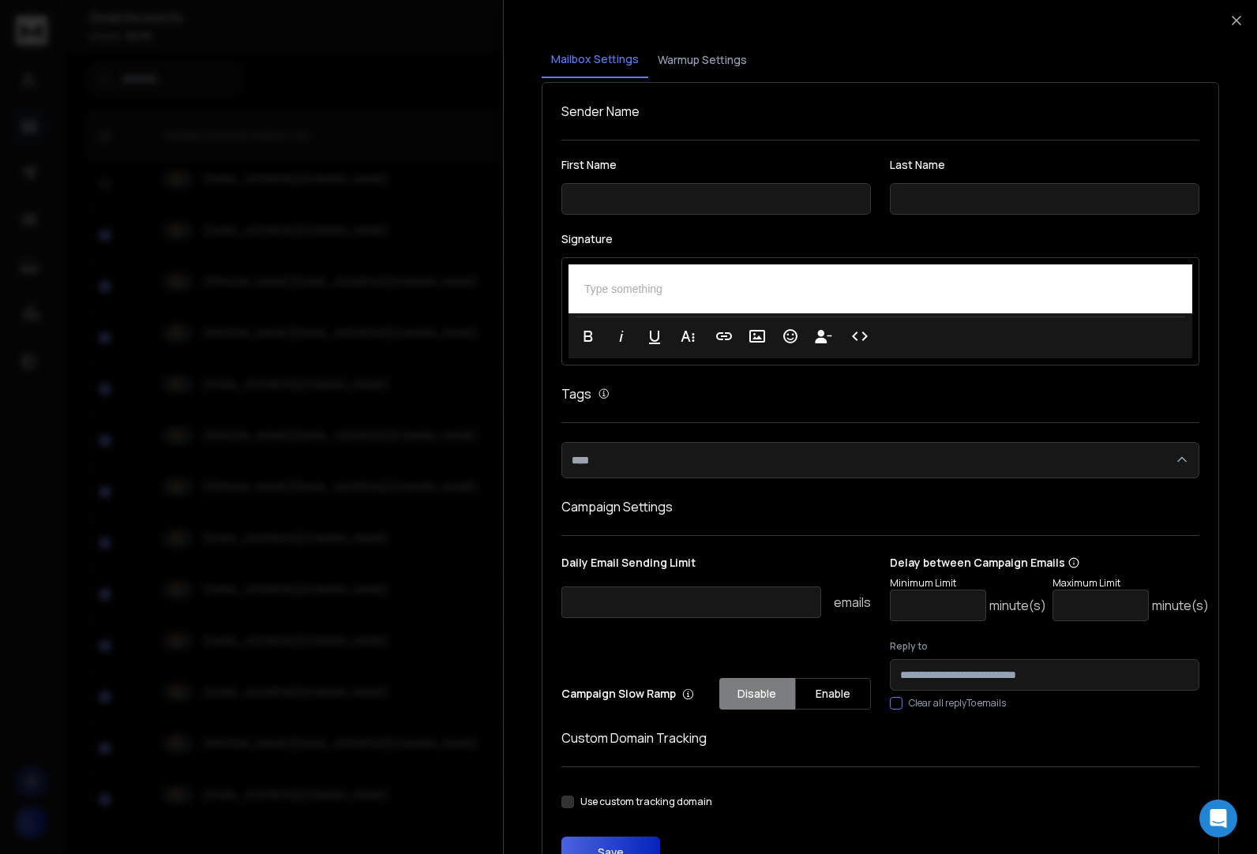
click at [728, 200] on input "text" at bounding box center [715, 199] width 309 height 32
type input "****"
type input "*******"
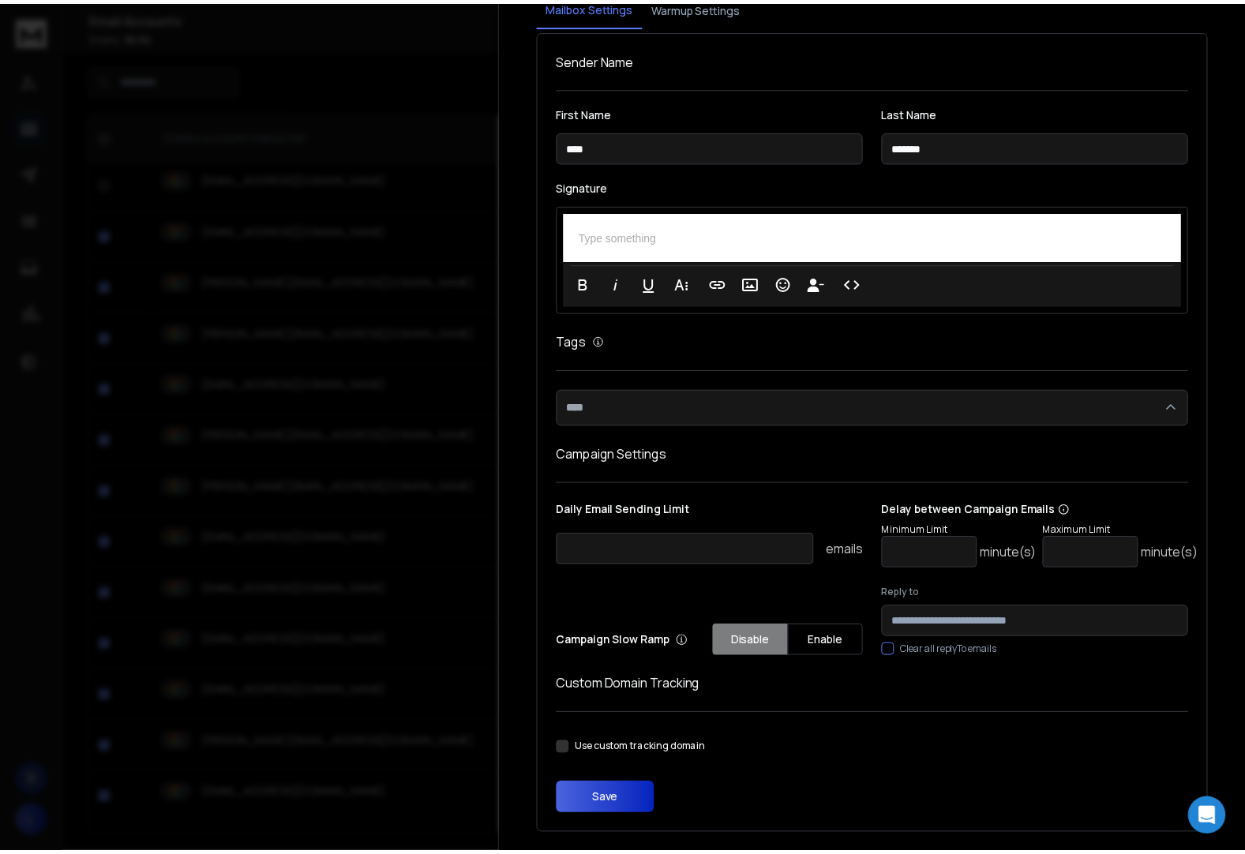
scroll to position [78, 0]
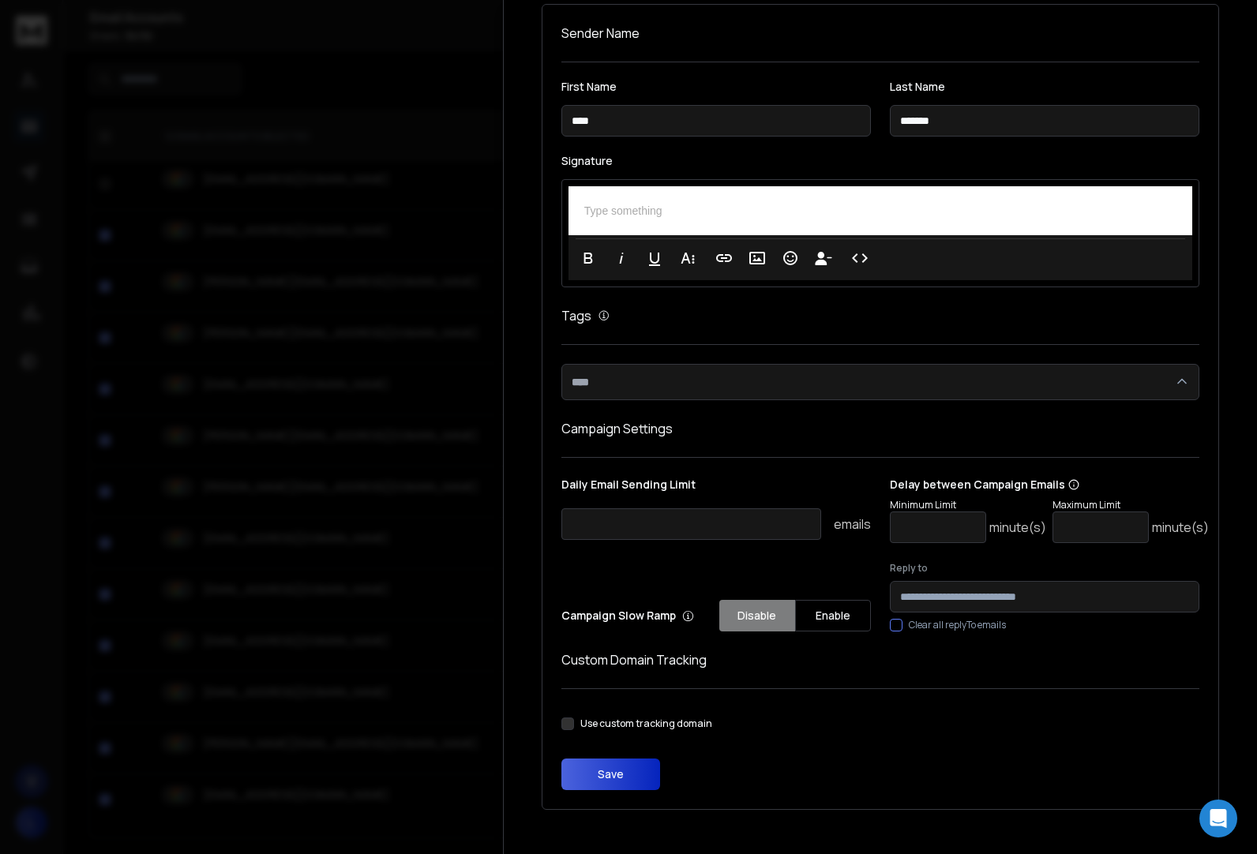
click at [616, 783] on button "Save" at bounding box center [610, 775] width 99 height 32
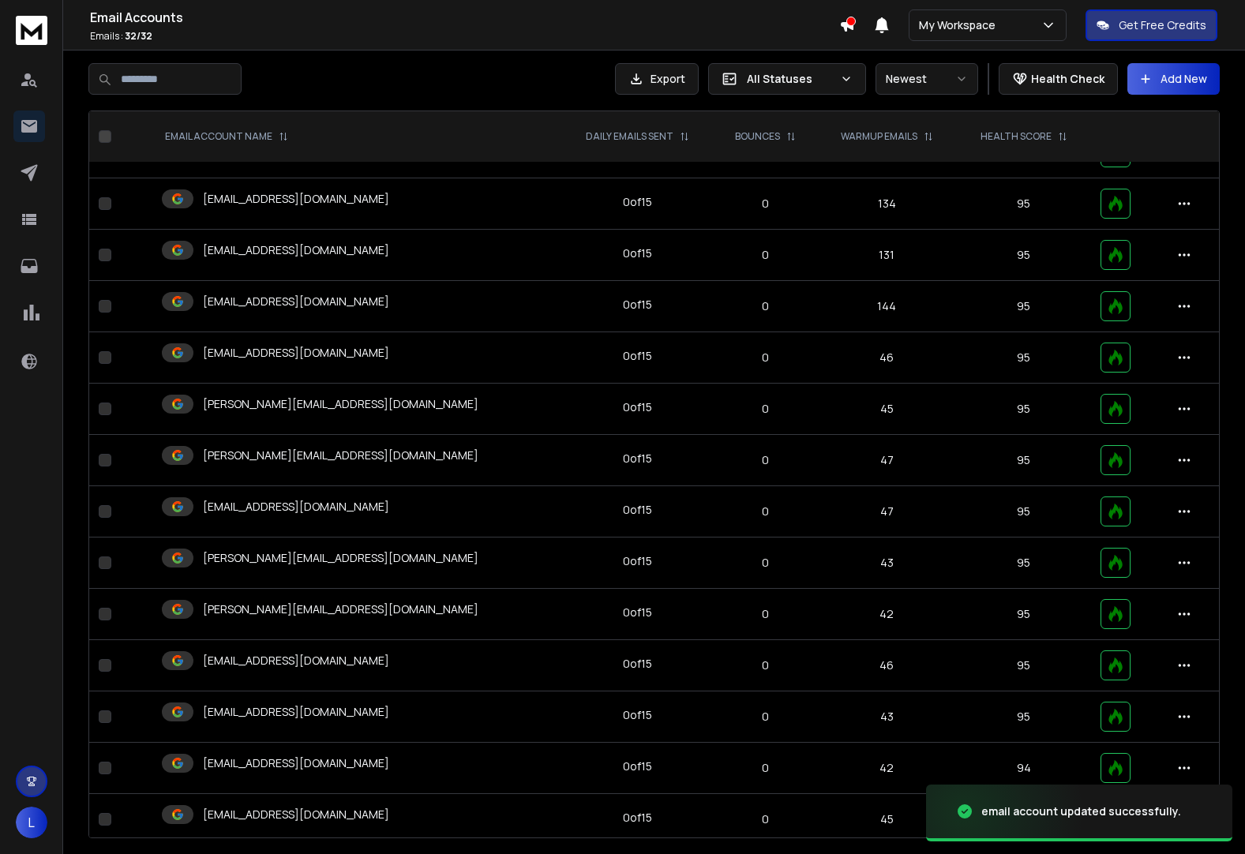
scroll to position [979, 0]
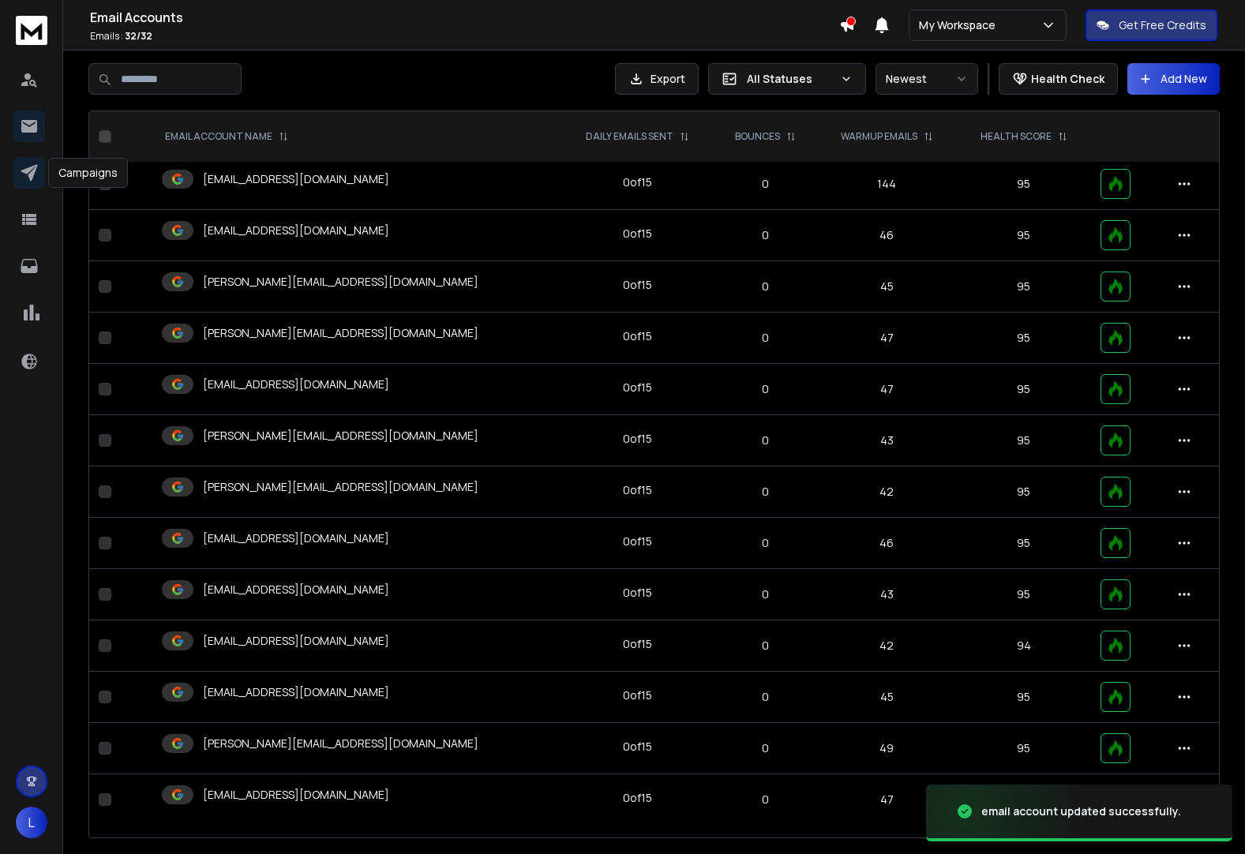
click at [26, 174] on icon at bounding box center [29, 172] width 19 height 19
